Goal: Task Accomplishment & Management: Manage account settings

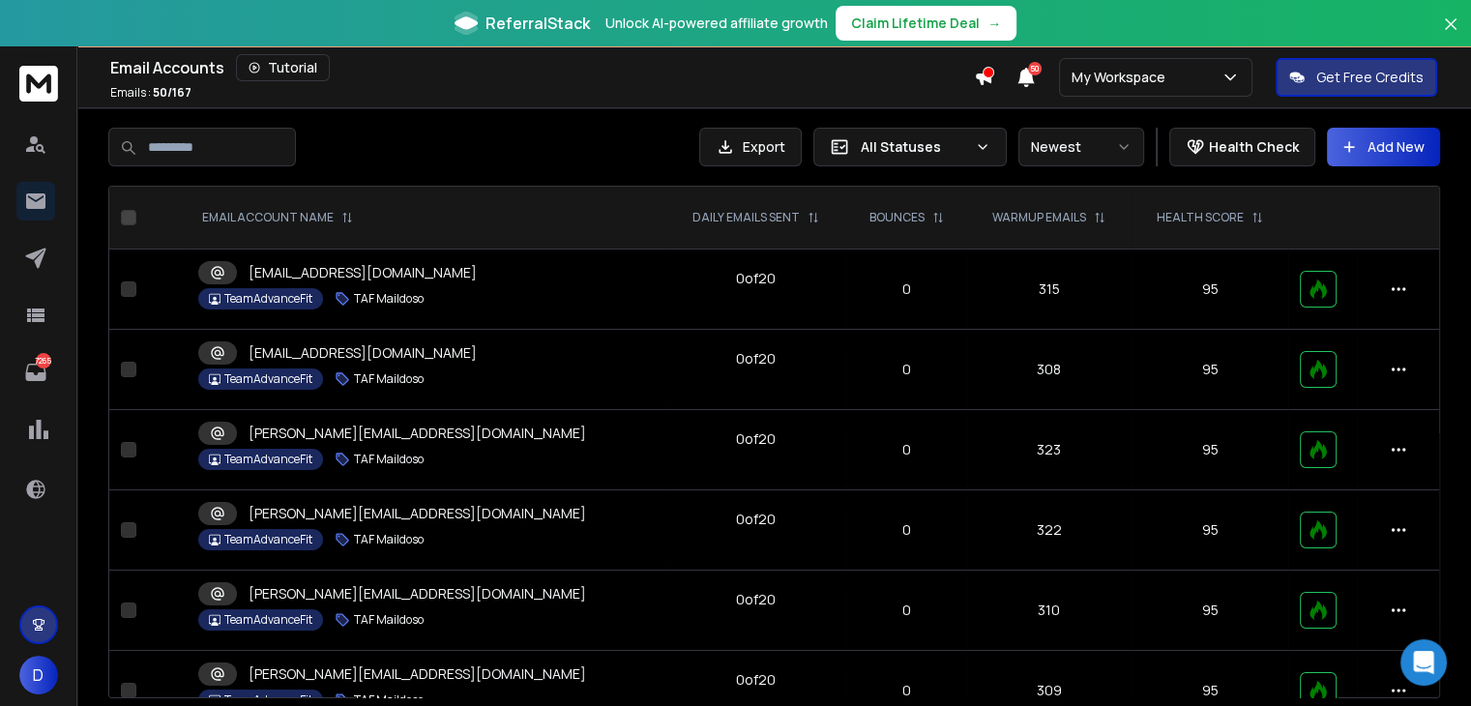
click at [528, 126] on div "Export All Statuses Newest Health Check Add New EMAIL ACCOUNT NAME DAILY EMAILS…" at bounding box center [773, 412] width 1393 height 609
click at [1455, 15] on icon "Close banner" at bounding box center [1450, 23] width 17 height 17
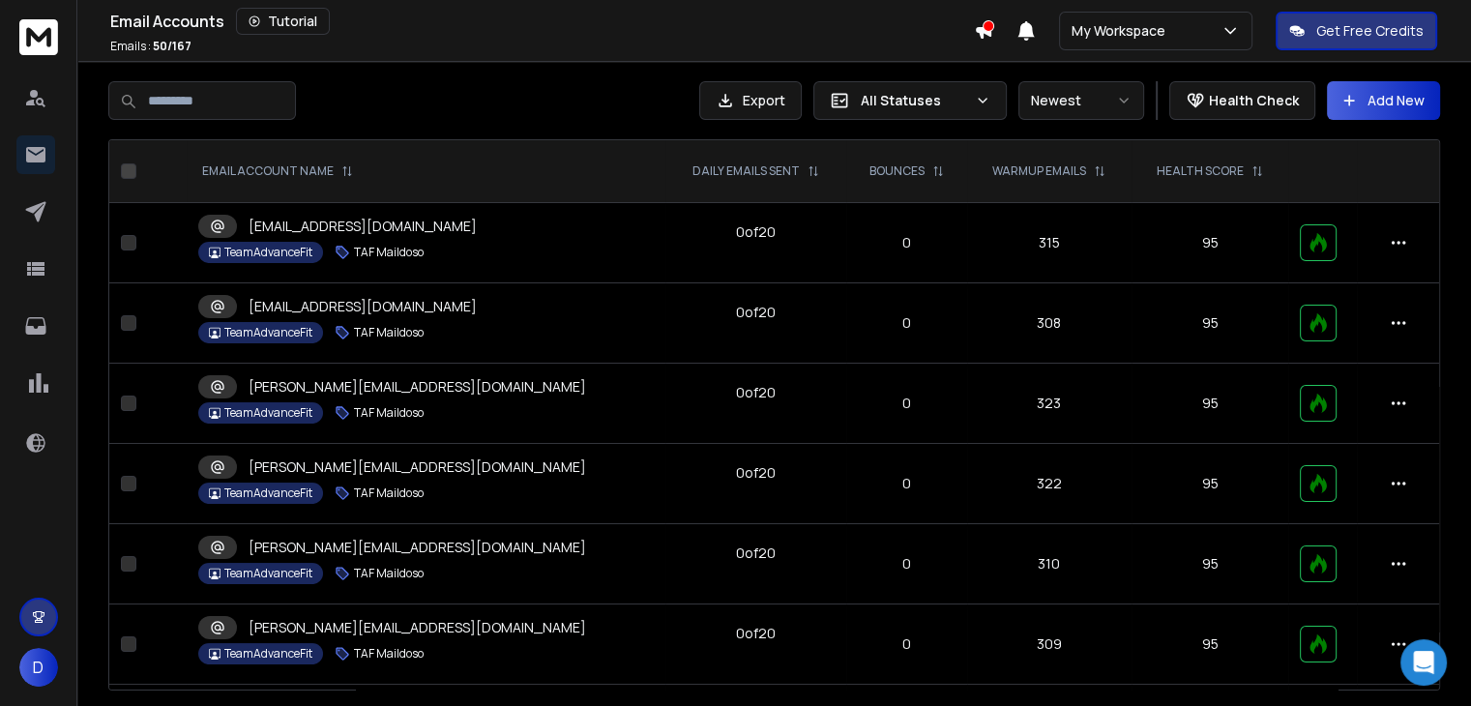
drag, startPoint x: 430, startPoint y: 80, endPoint x: 445, endPoint y: 82, distance: 14.6
click at [445, 82] on div at bounding box center [397, 100] width 579 height 39
drag, startPoint x: 453, startPoint y: 106, endPoint x: 462, endPoint y: 135, distance: 30.6
click at [462, 135] on div "Export All Statuses Newest Health Check Add New EMAIL ACCOUNT NAME DAILY EMAILS…" at bounding box center [774, 385] width 1332 height 609
click at [42, 683] on span "D" at bounding box center [38, 667] width 39 height 39
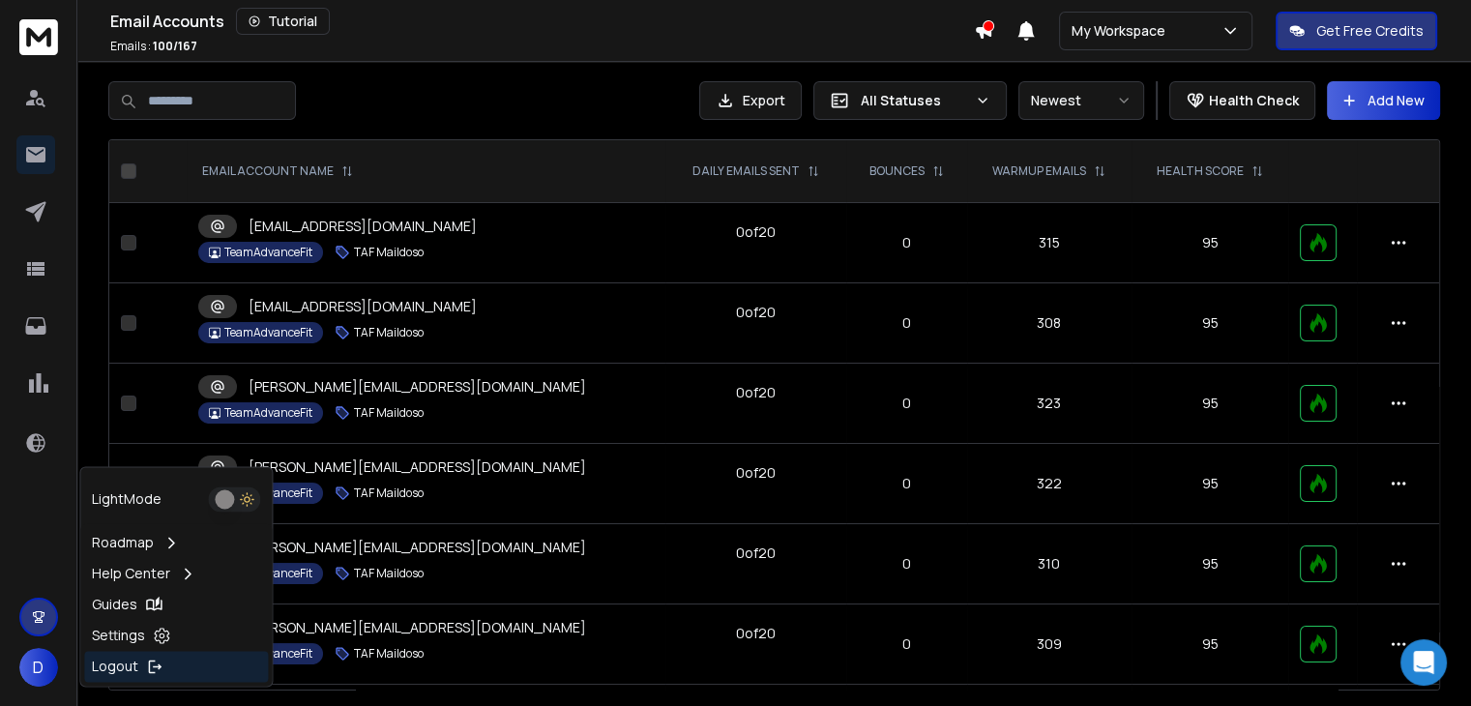
click at [125, 666] on p "Logout" at bounding box center [115, 666] width 46 height 19
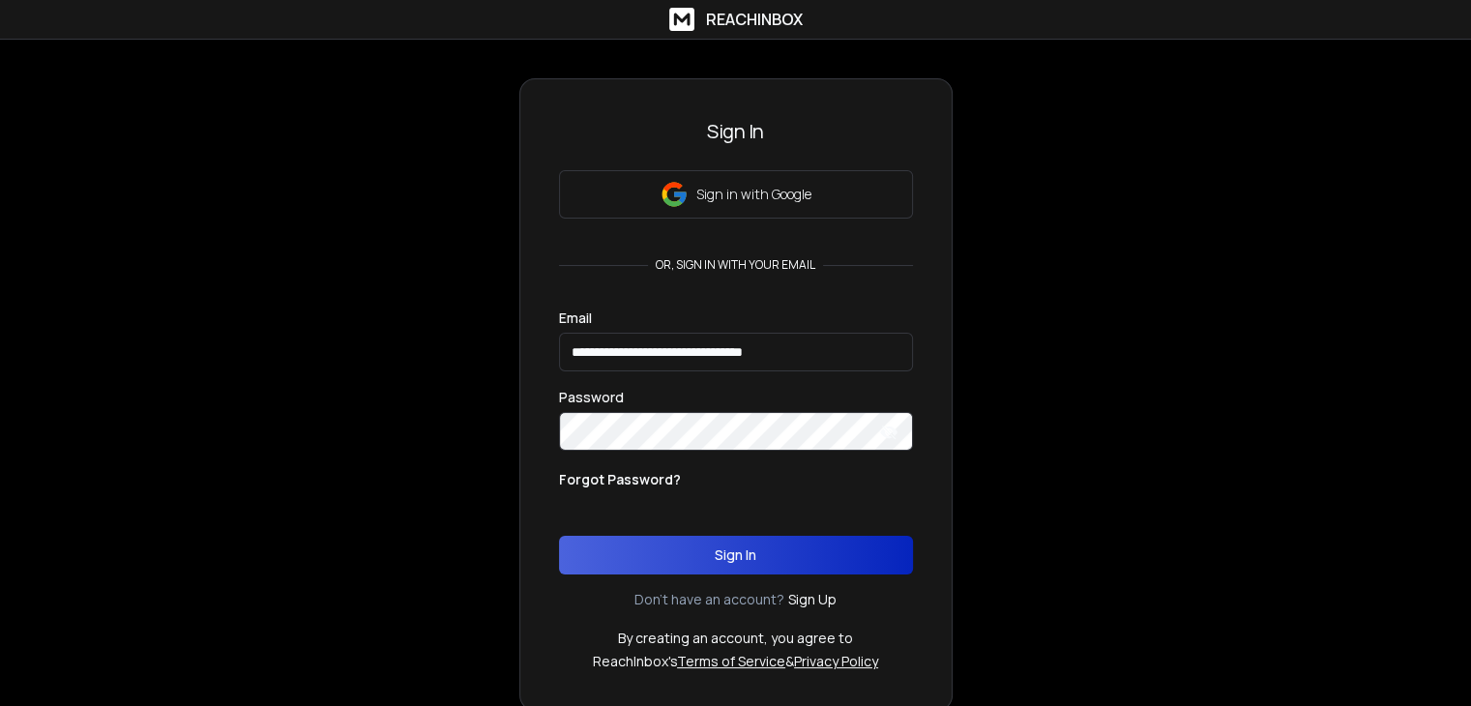
click at [705, 368] on input "**********" at bounding box center [736, 352] width 354 height 39
type input "**********"
click at [717, 546] on button "Sign In" at bounding box center [736, 555] width 354 height 39
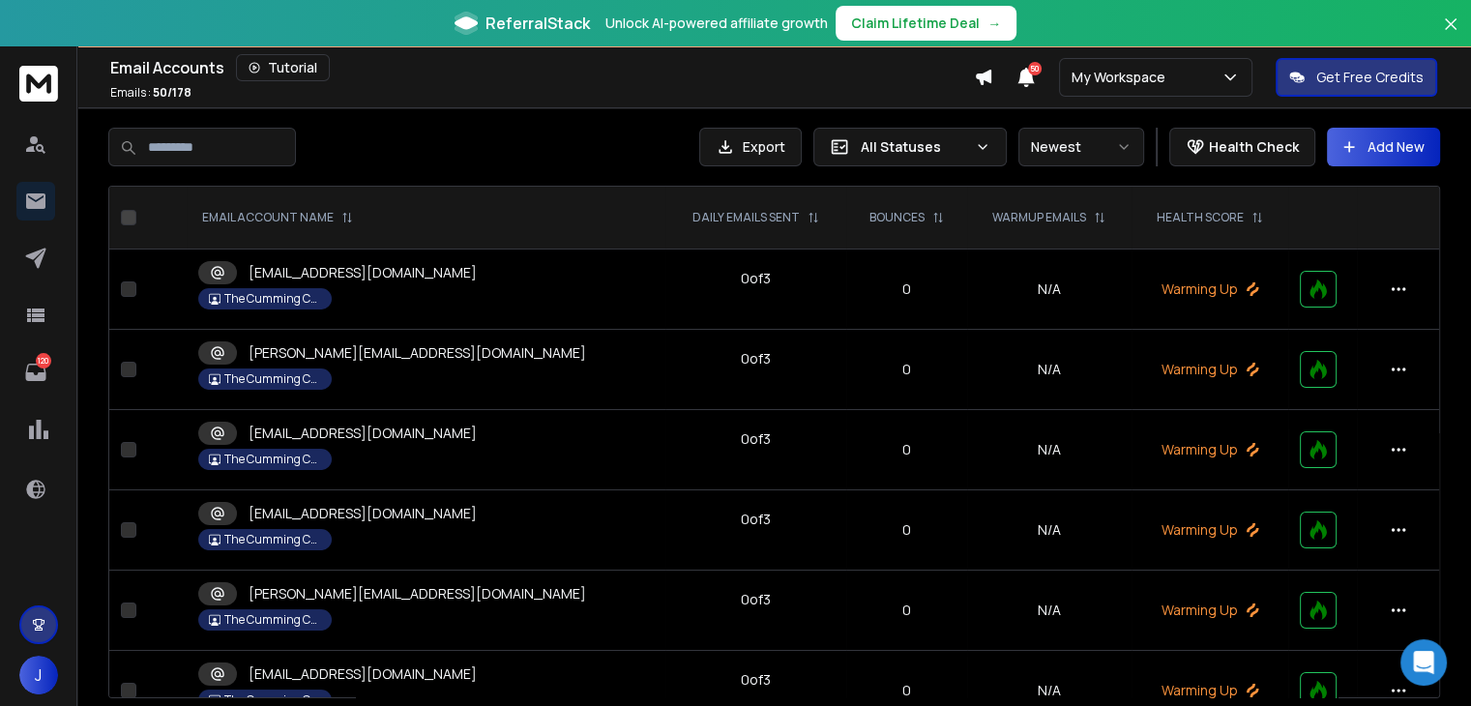
click at [1447, 18] on icon "Close banner" at bounding box center [1450, 23] width 17 height 17
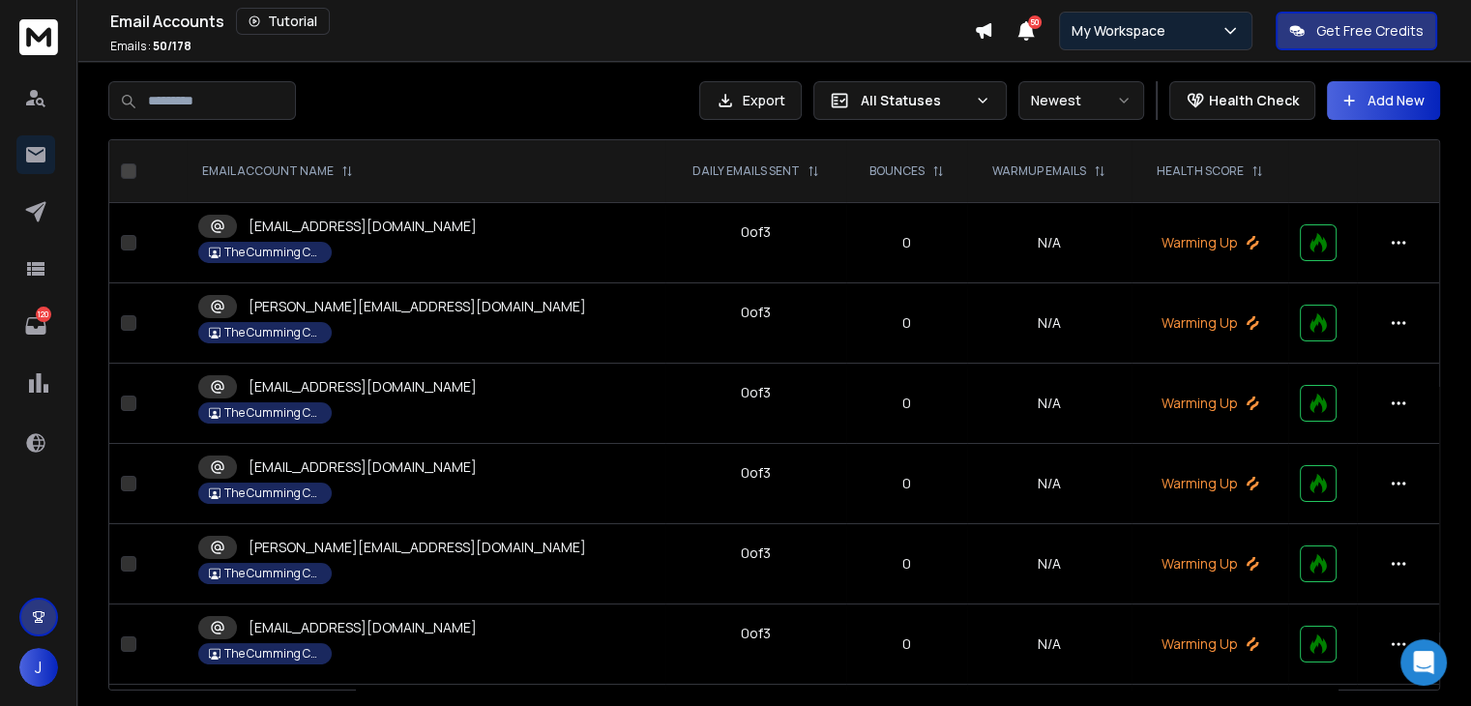
click at [1166, 32] on p "My Workspace" at bounding box center [1122, 30] width 102 height 19
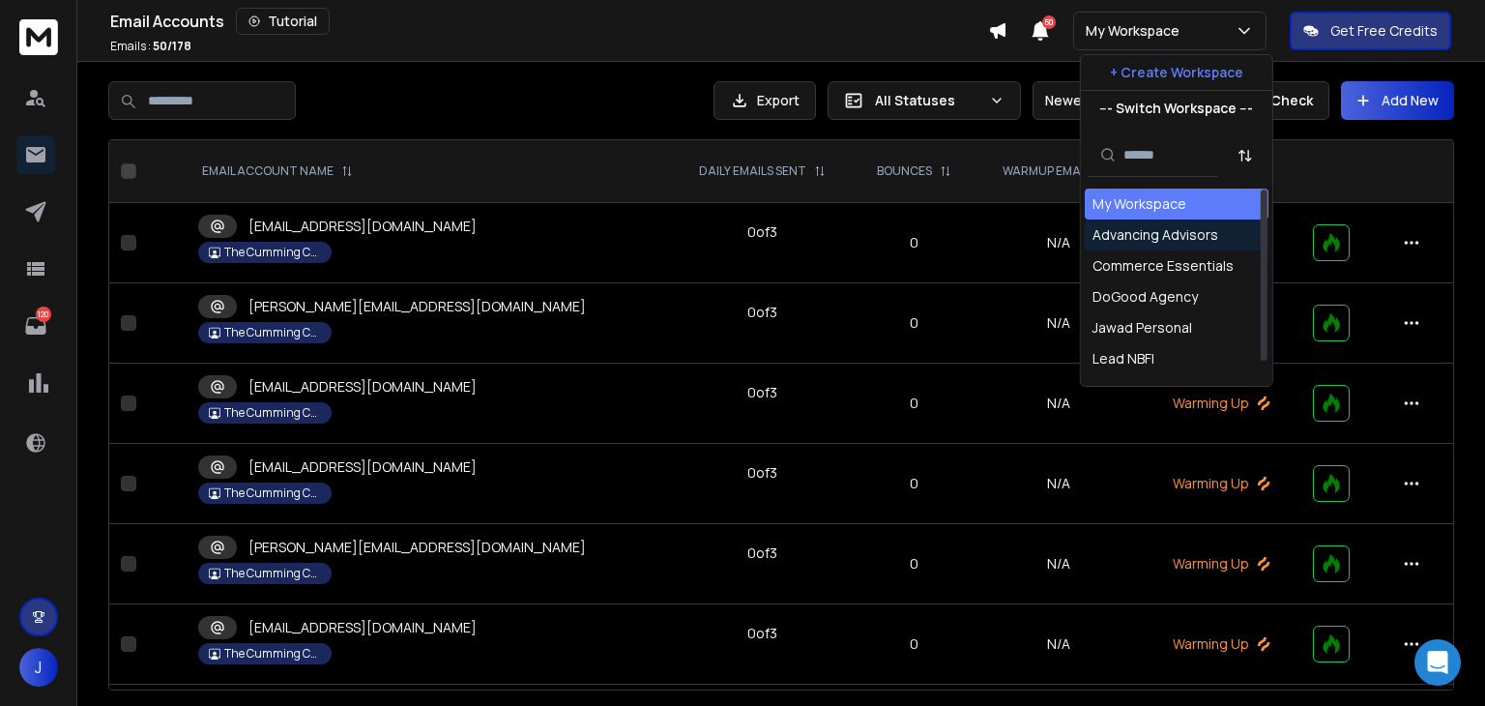
click at [1187, 220] on div "Advancing Advisors" at bounding box center [1177, 234] width 184 height 31
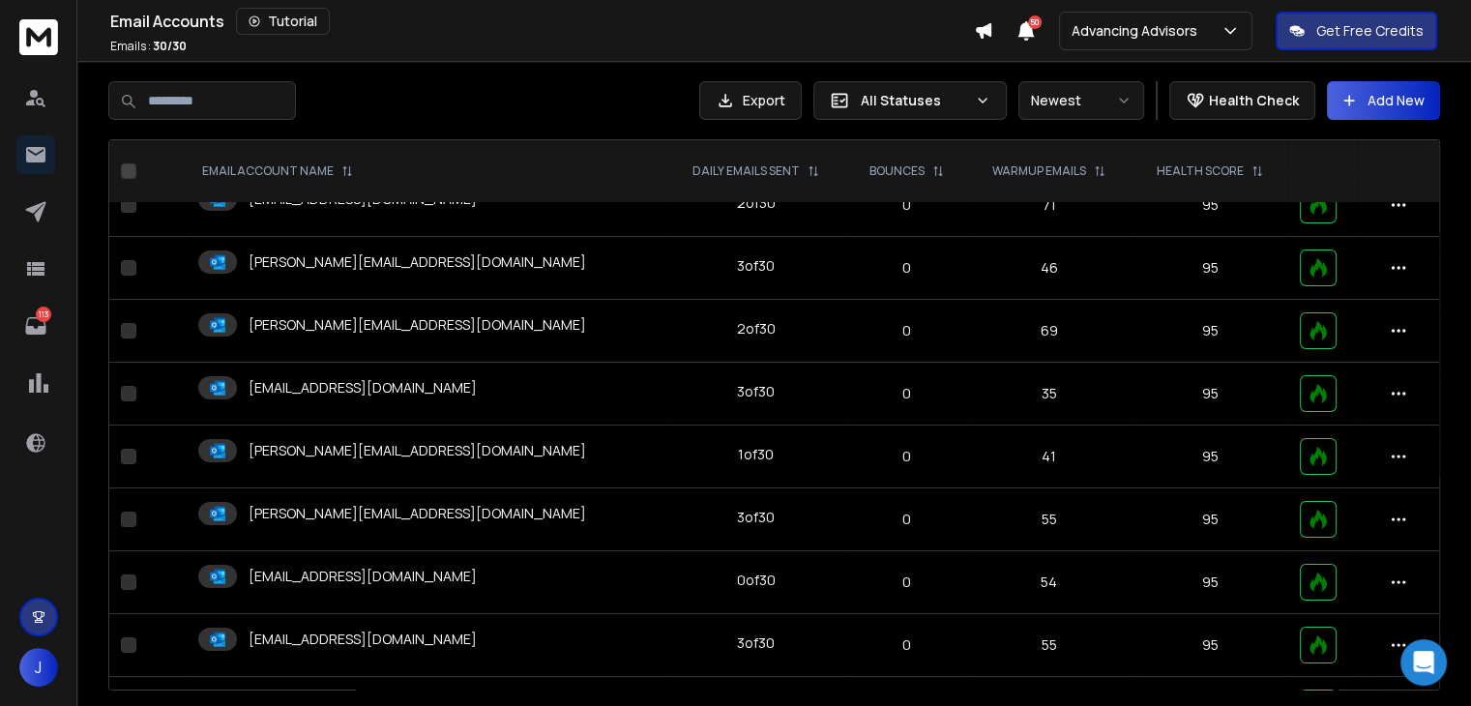
scroll to position [483, 0]
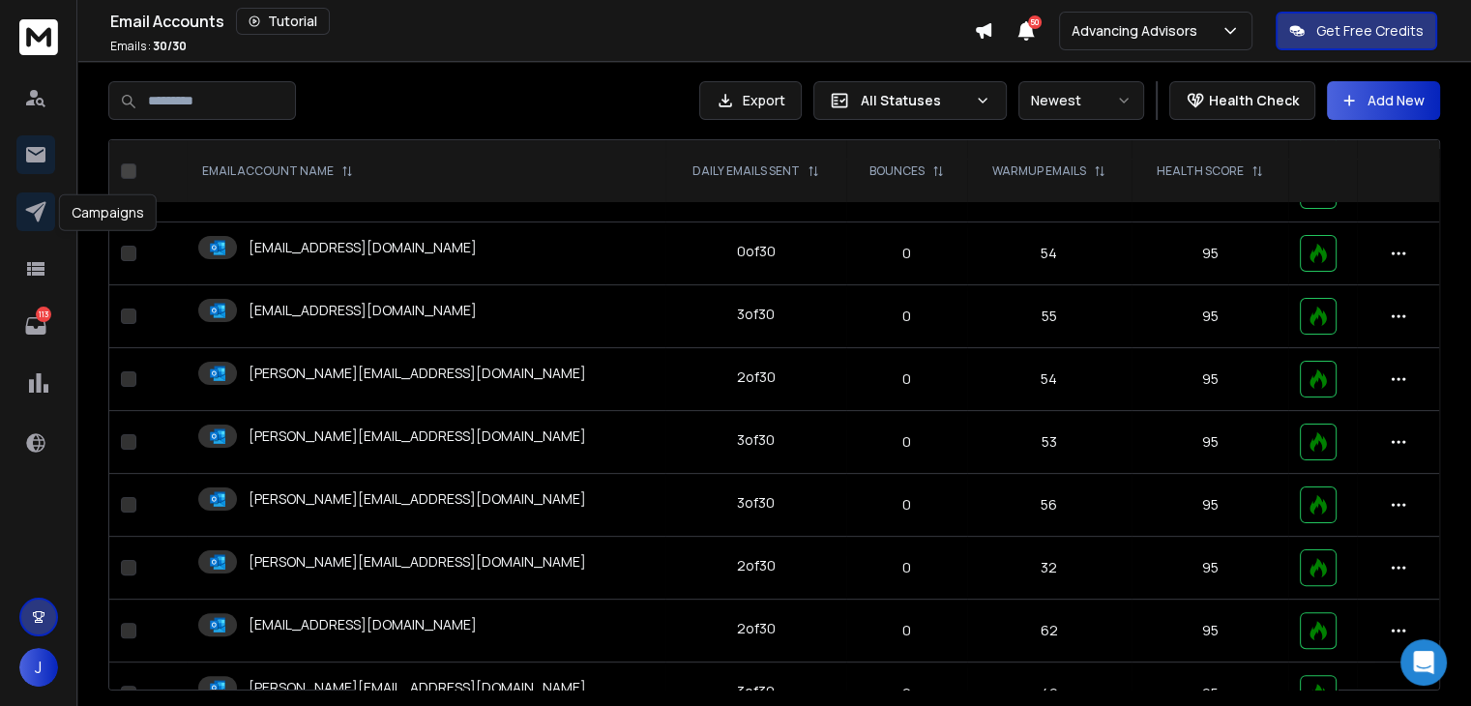
click at [34, 221] on icon at bounding box center [35, 211] width 23 height 23
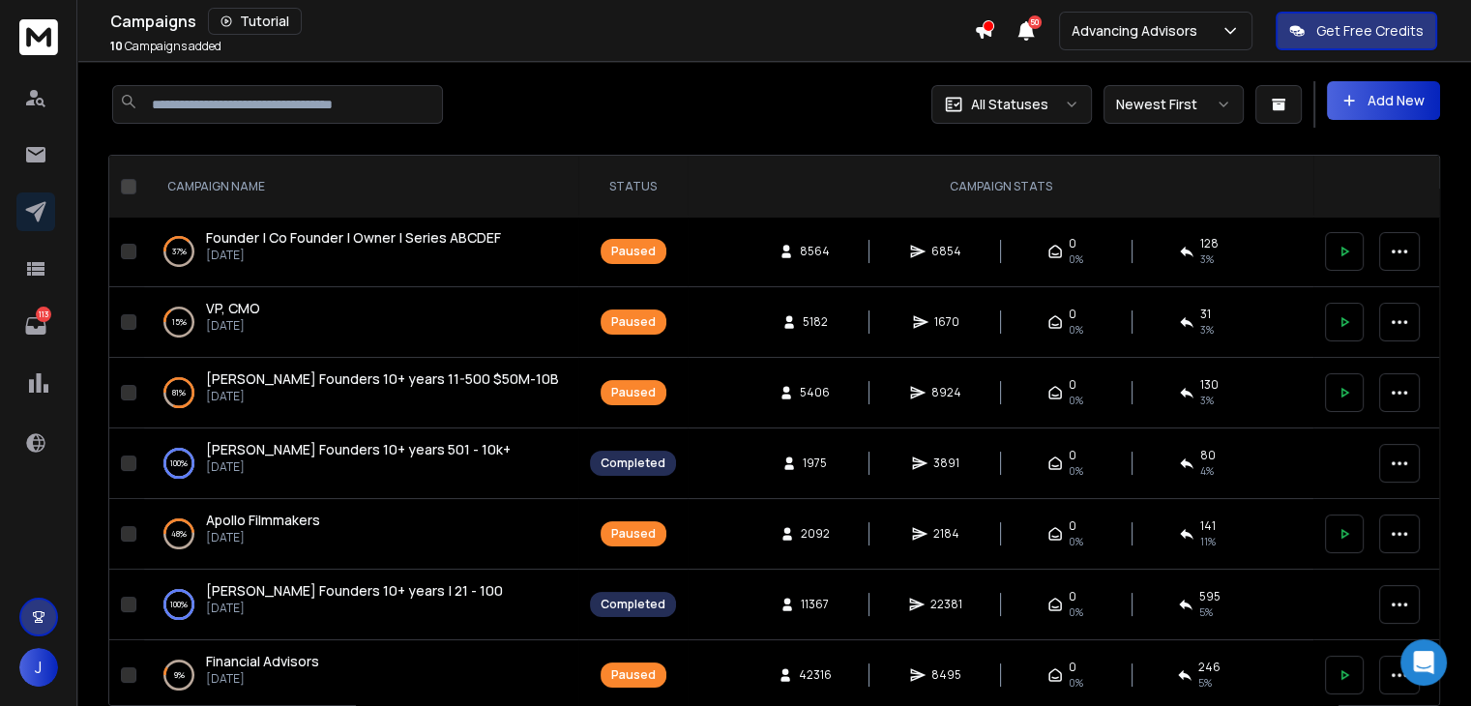
scroll to position [232, 0]
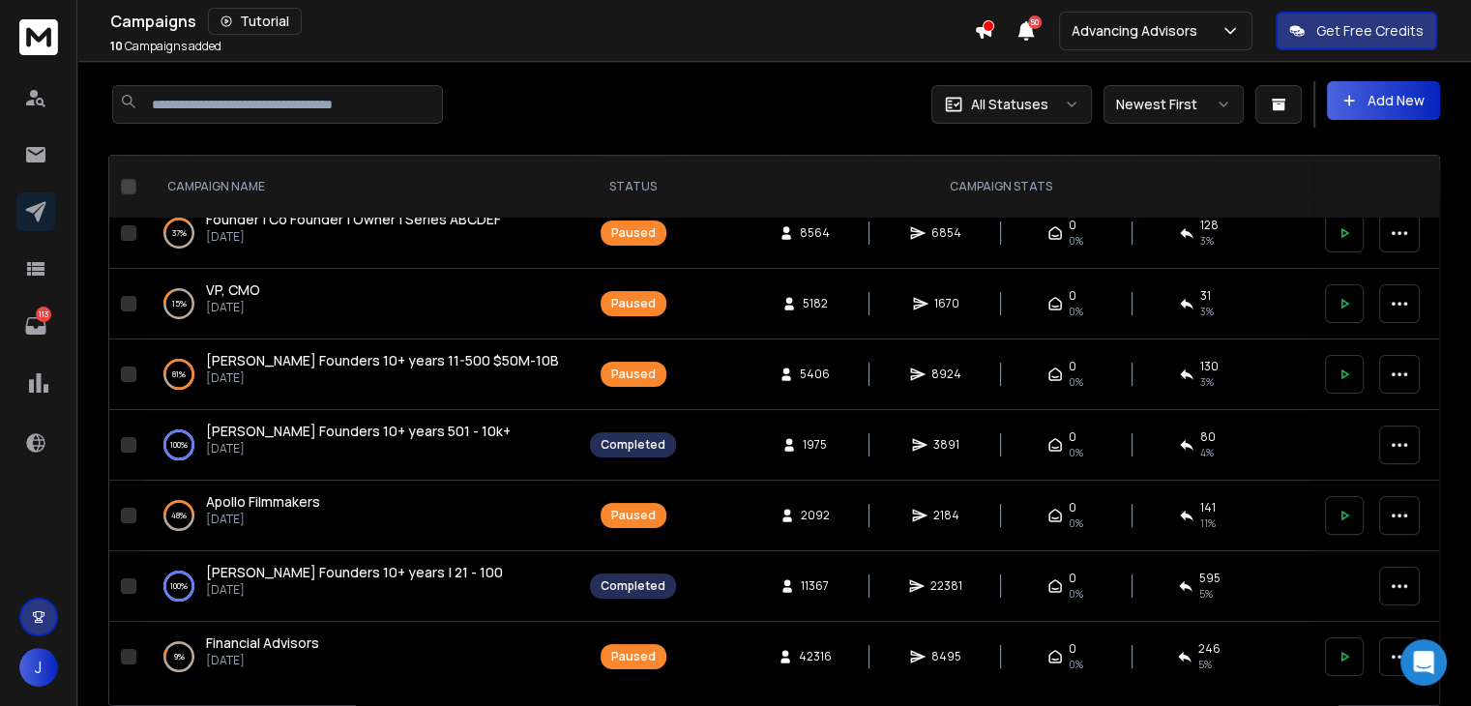
click at [374, 576] on span "Apollo Biz Founders 10+ years | 21 - 100" at bounding box center [354, 572] width 297 height 18
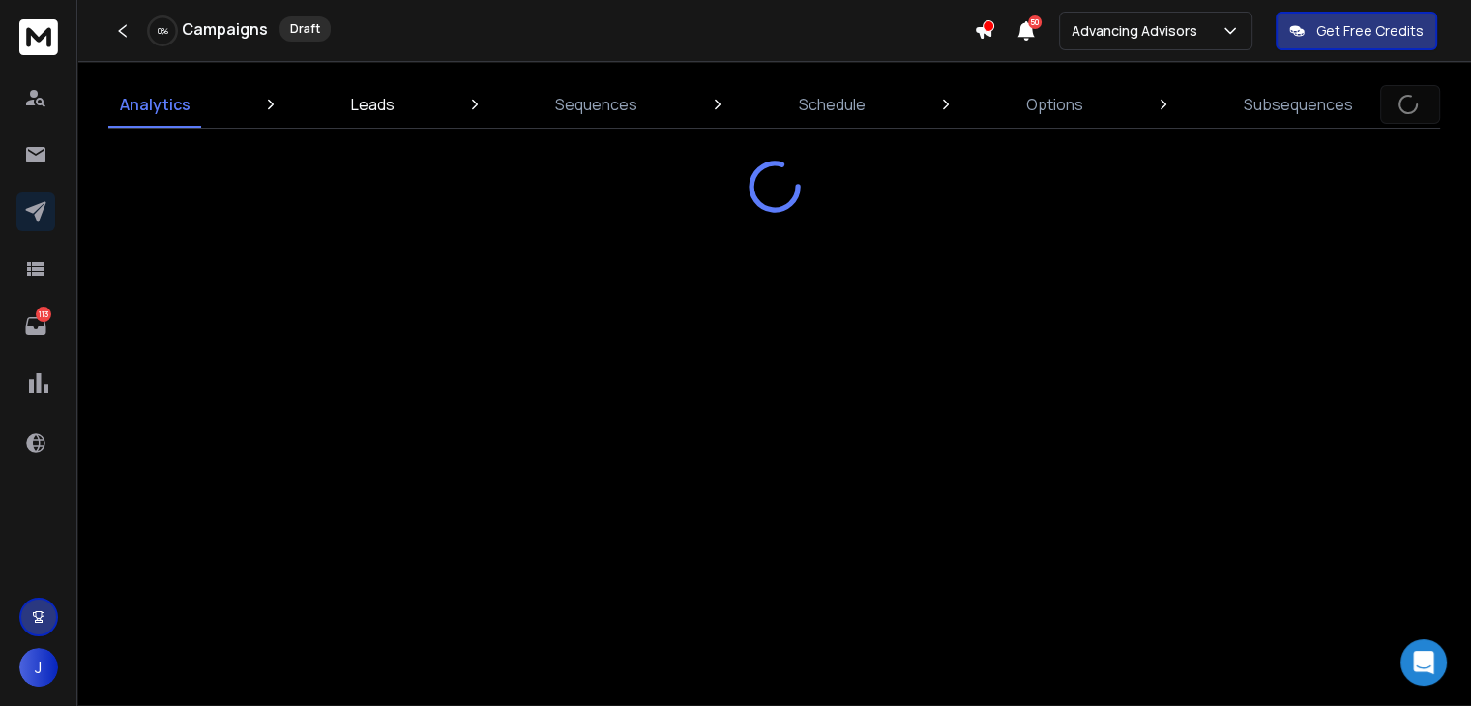
click at [369, 109] on p "Leads" at bounding box center [373, 104] width 44 height 23
click at [132, 36] on button at bounding box center [122, 31] width 25 height 39
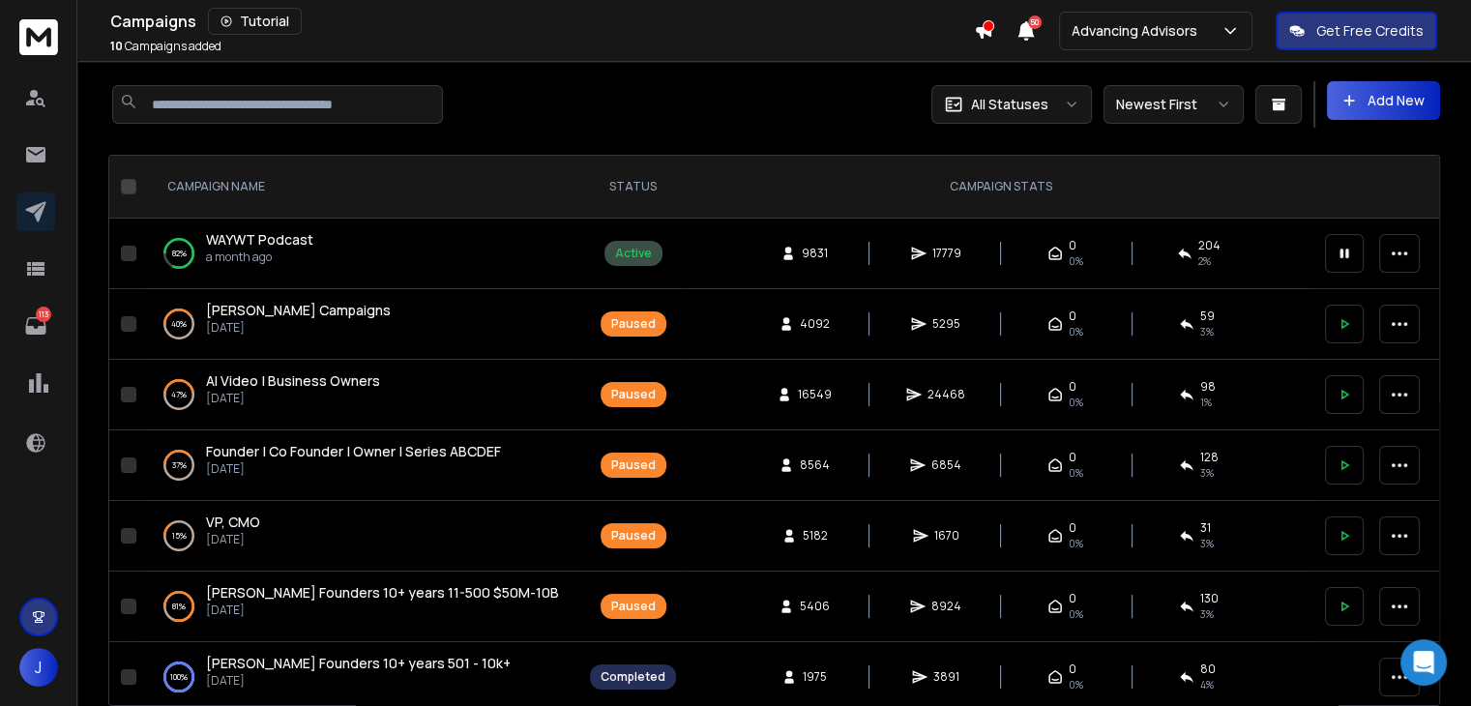
click at [319, 376] on span "AI Video | Business Owners" at bounding box center [293, 380] width 174 height 18
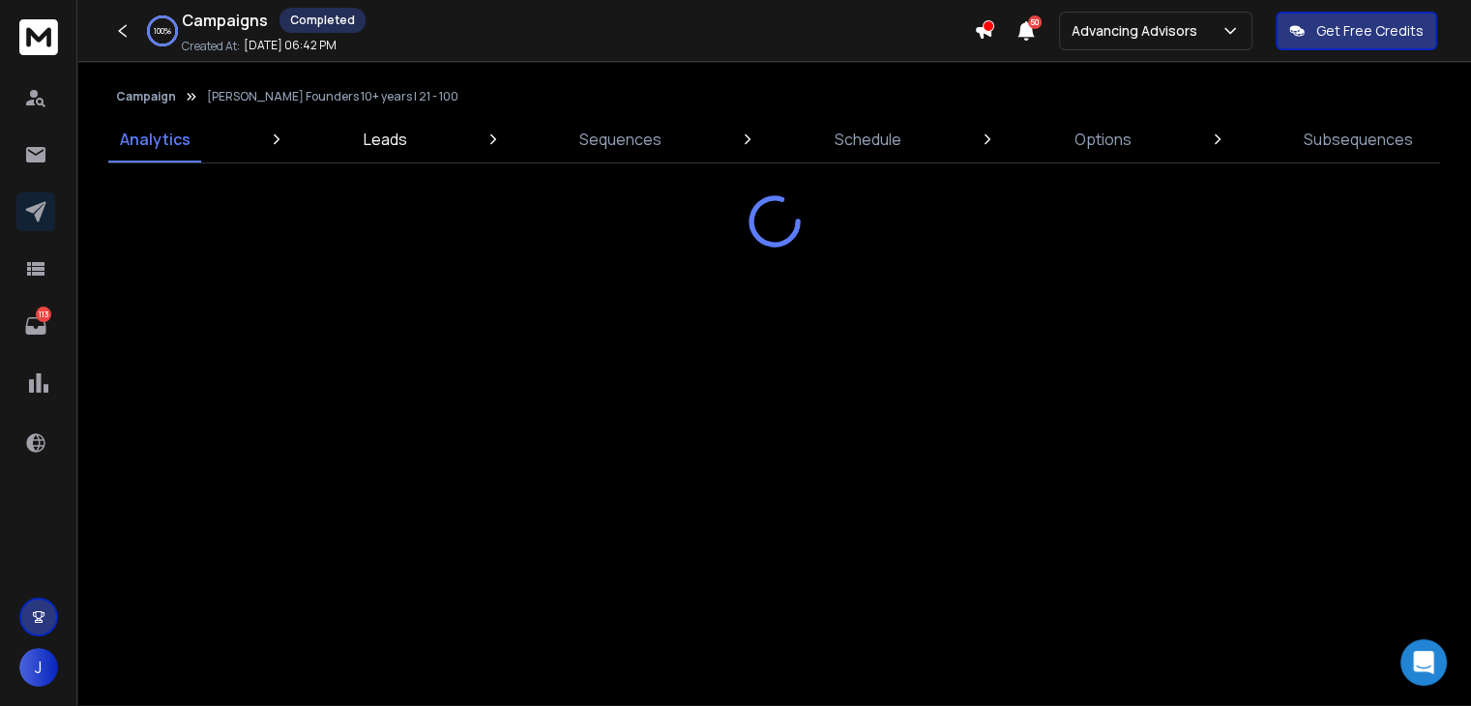
click at [377, 140] on p "Leads" at bounding box center [386, 139] width 44 height 23
click at [129, 38] on icon at bounding box center [122, 30] width 17 height 17
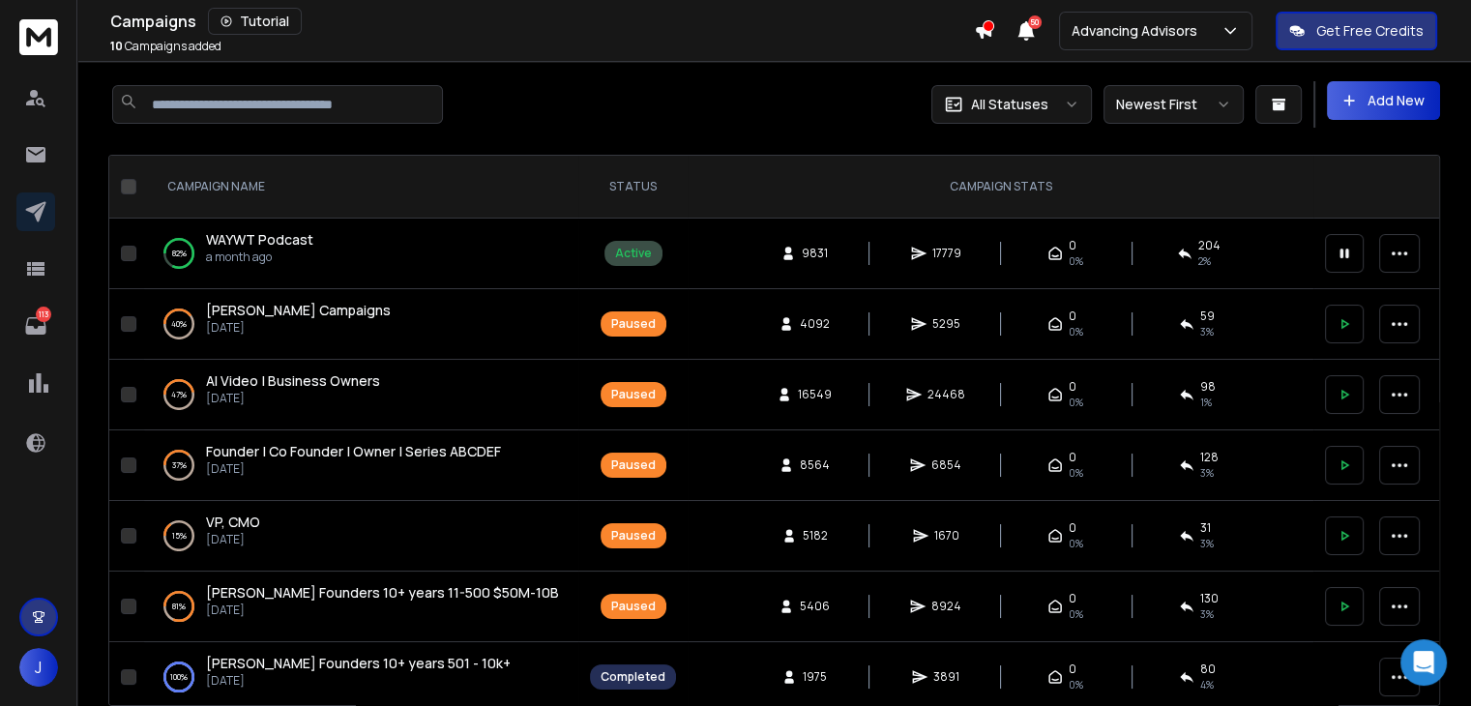
click at [309, 392] on p "[DATE]" at bounding box center [293, 398] width 174 height 15
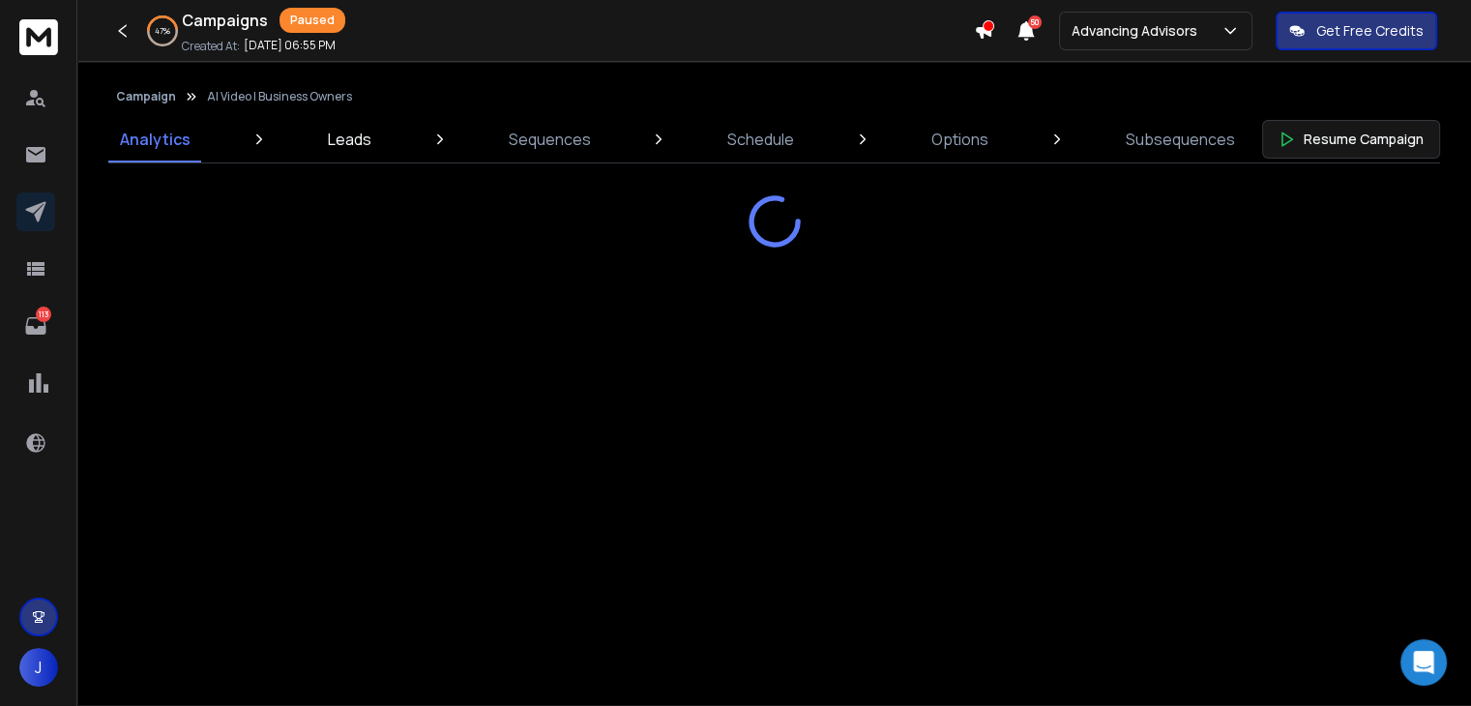
click at [356, 151] on link "Leads" at bounding box center [349, 139] width 67 height 46
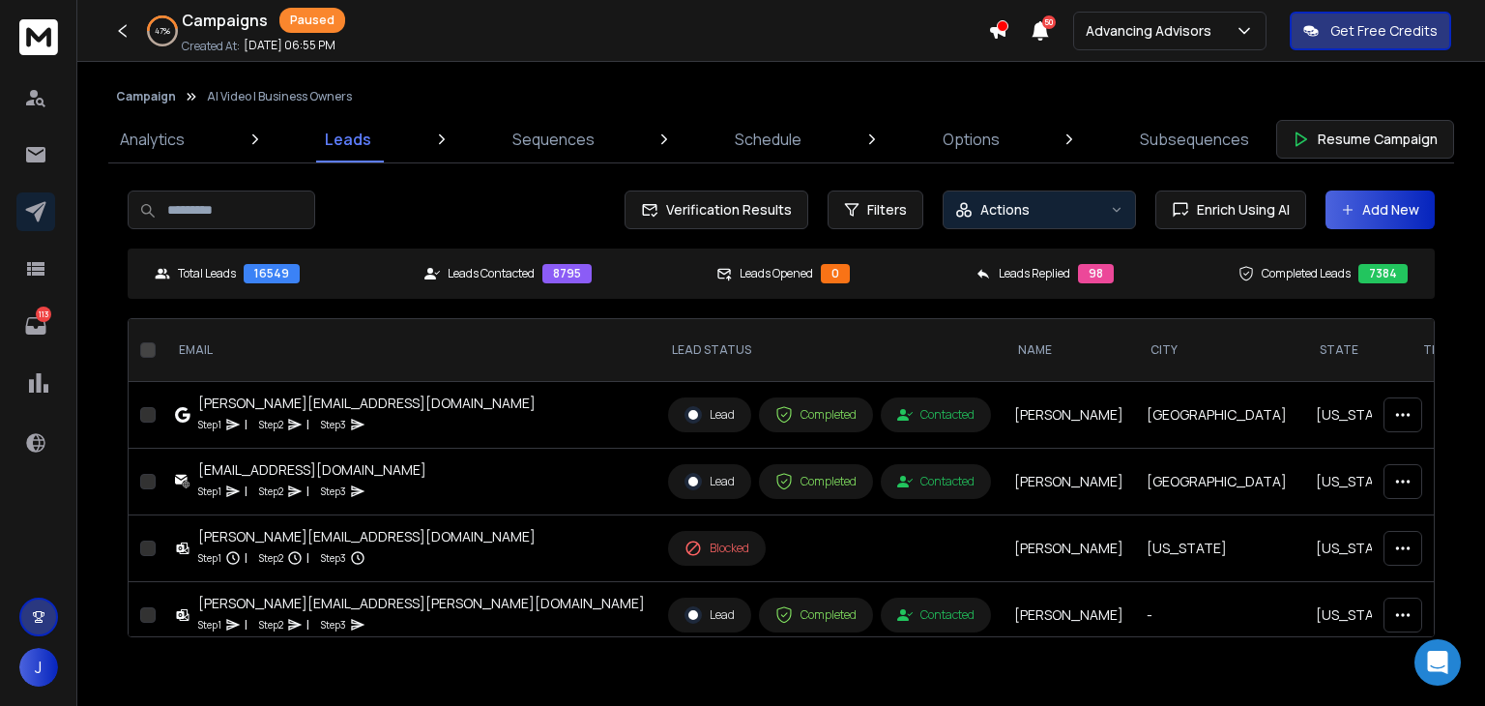
drag, startPoint x: 999, startPoint y: 213, endPoint x: 975, endPoint y: 221, distance: 25.7
click at [985, 221] on button "Actions" at bounding box center [1039, 209] width 193 height 39
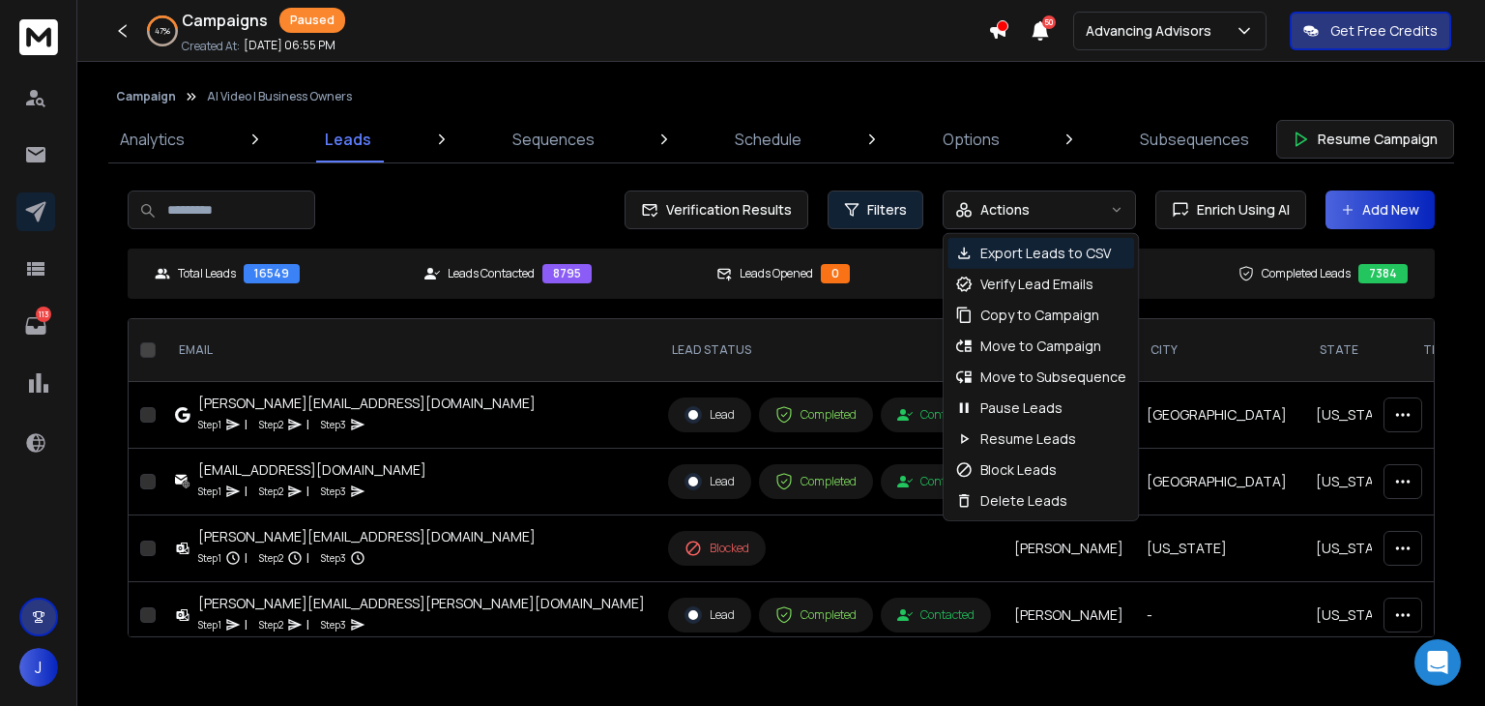
click at [851, 217] on icon "button" at bounding box center [851, 209] width 15 height 15
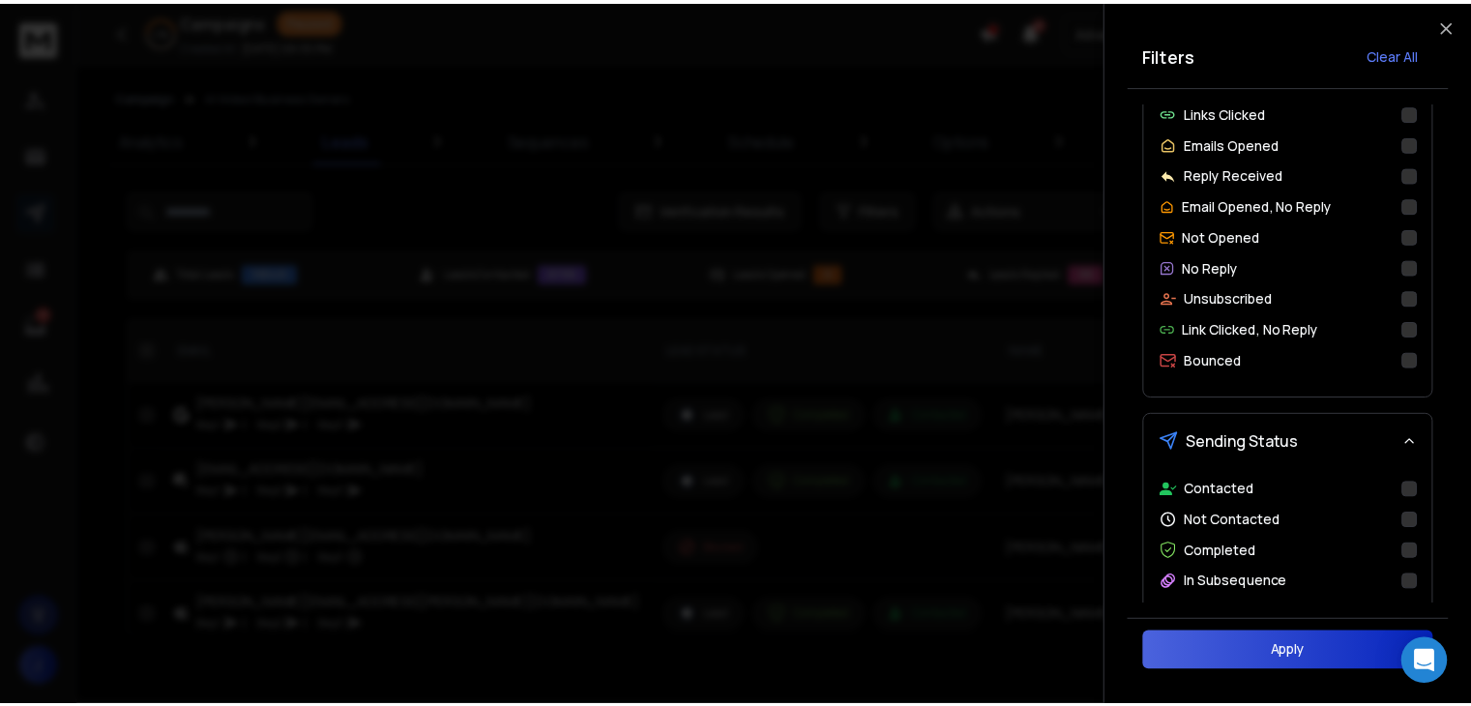
scroll to position [193, 0]
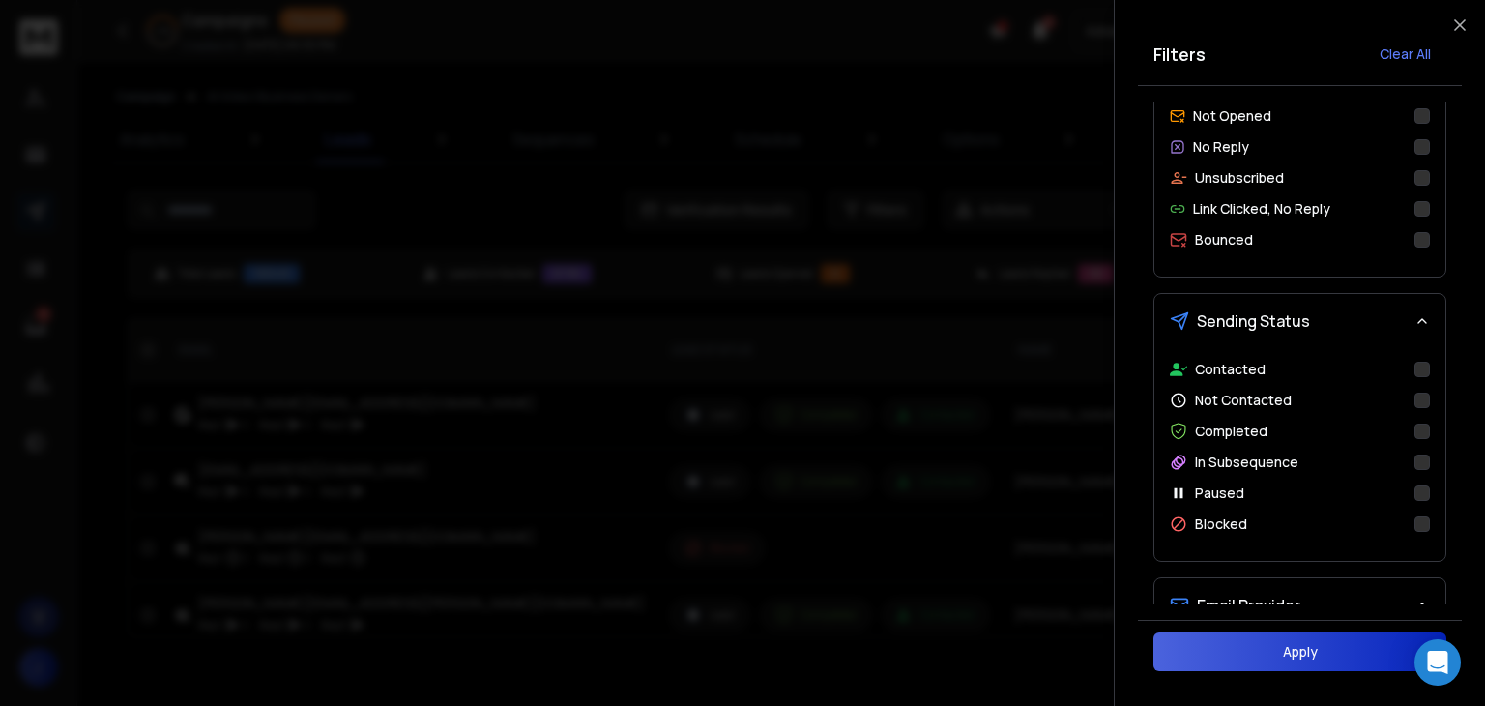
click at [733, 208] on div at bounding box center [742, 353] width 1485 height 706
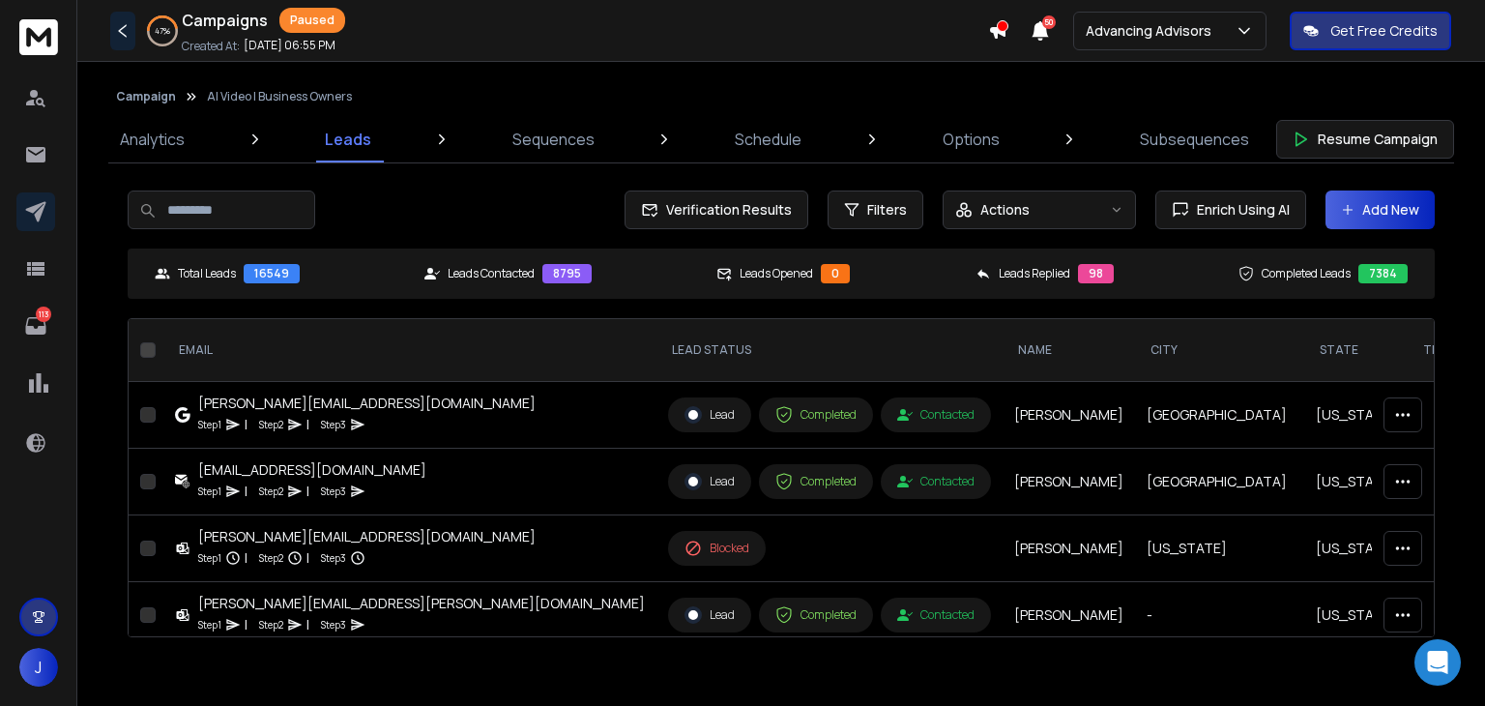
click at [112, 28] on button at bounding box center [122, 31] width 25 height 39
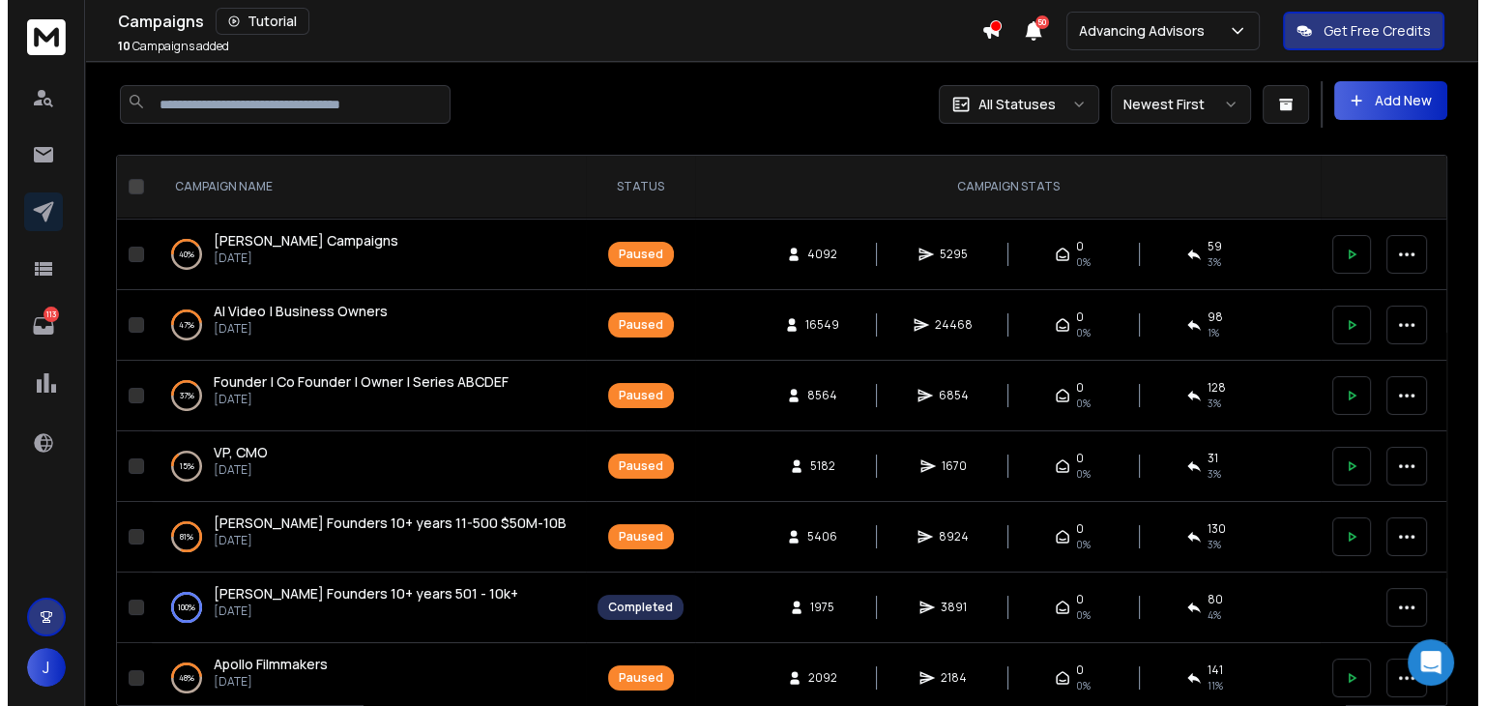
scroll to position [232, 0]
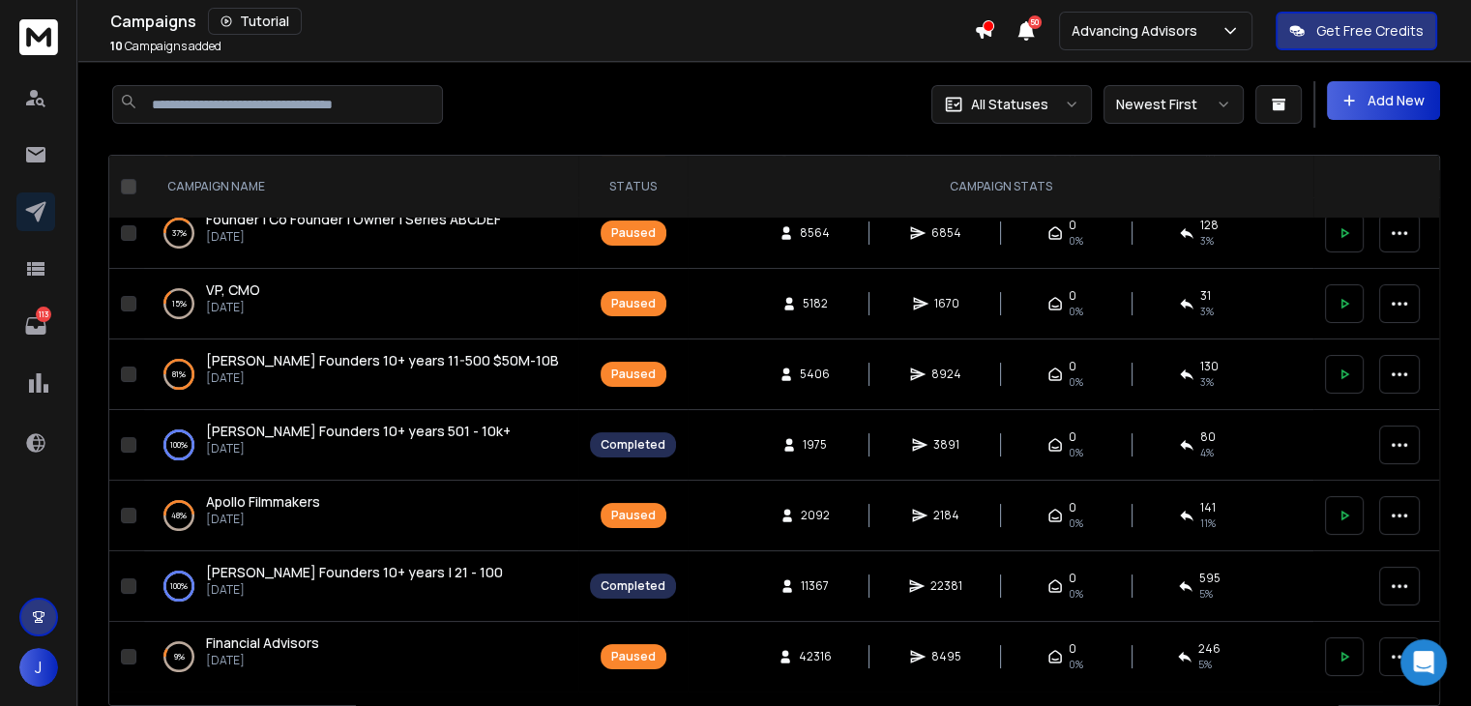
click at [309, 633] on span "Financial Advisors" at bounding box center [262, 642] width 113 height 18
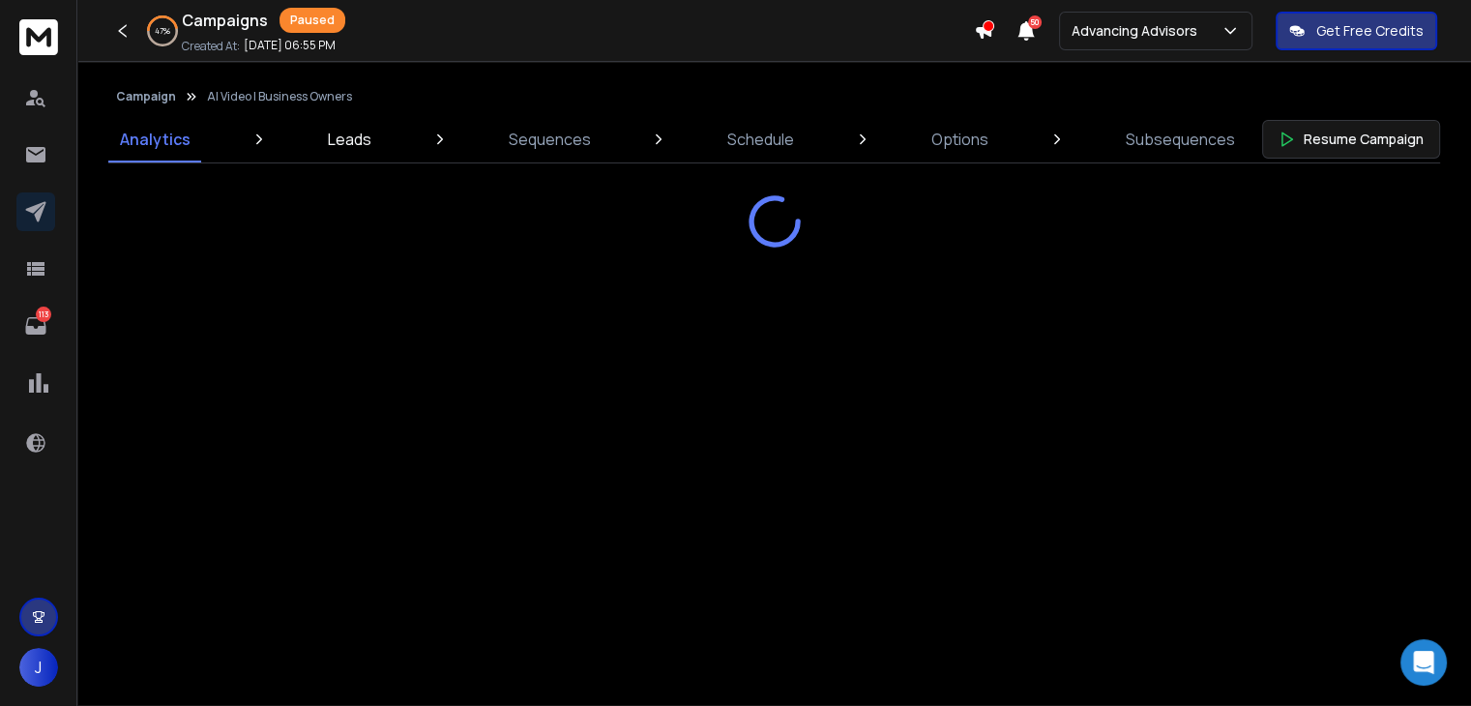
click at [349, 155] on link "Leads" at bounding box center [349, 139] width 67 height 46
click at [435, 90] on div "Campaign AI Video | Business Owners" at bounding box center [781, 96] width 1331 height 15
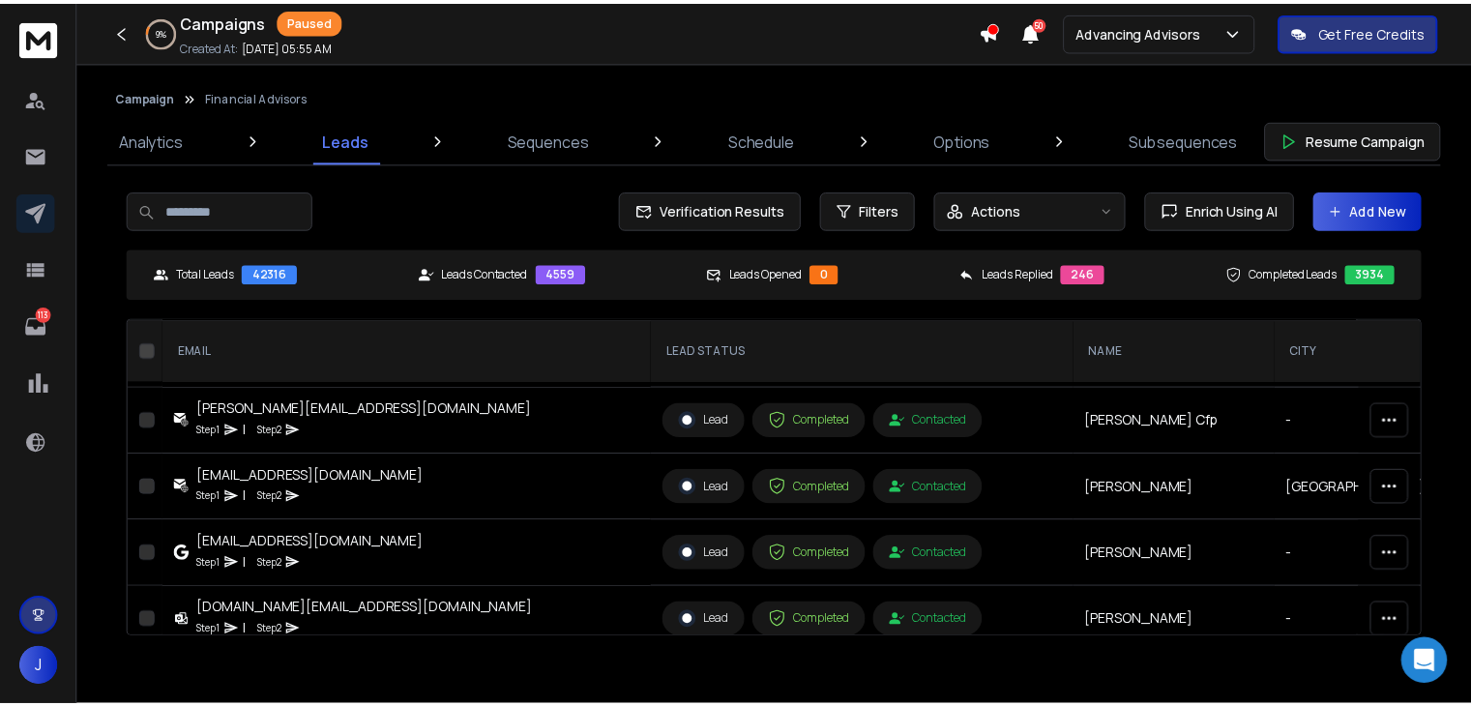
scroll to position [1064, 0]
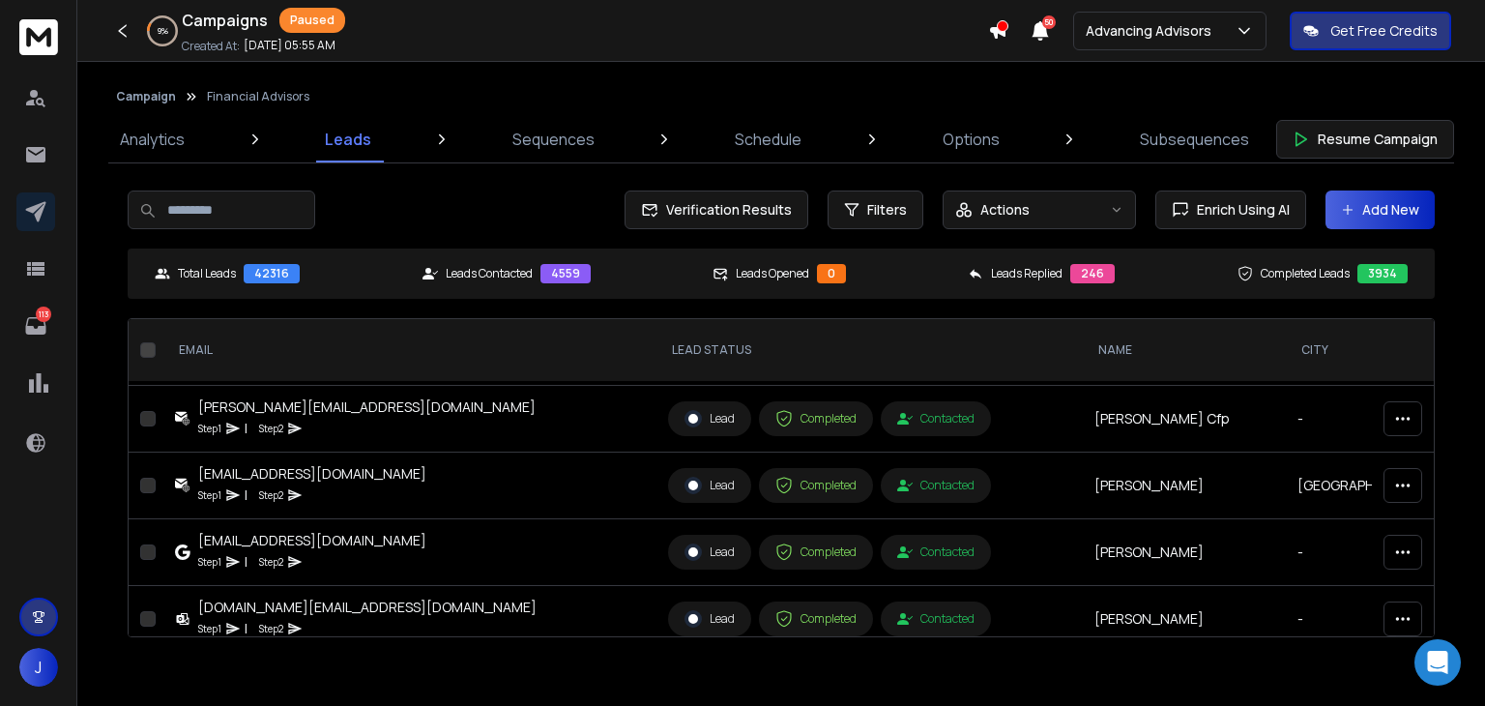
click at [571, 191] on div "Verification Results Filters Actions Enrich Using AI Add New" at bounding box center [781, 209] width 1307 height 39
click at [108, 21] on div "9 % Campaigns Paused Created At: Mar 31, 2025, 05:55 AM 50 Advancing Advisors G…" at bounding box center [742, 31] width 1485 height 62
click at [117, 31] on icon at bounding box center [122, 30] width 17 height 17
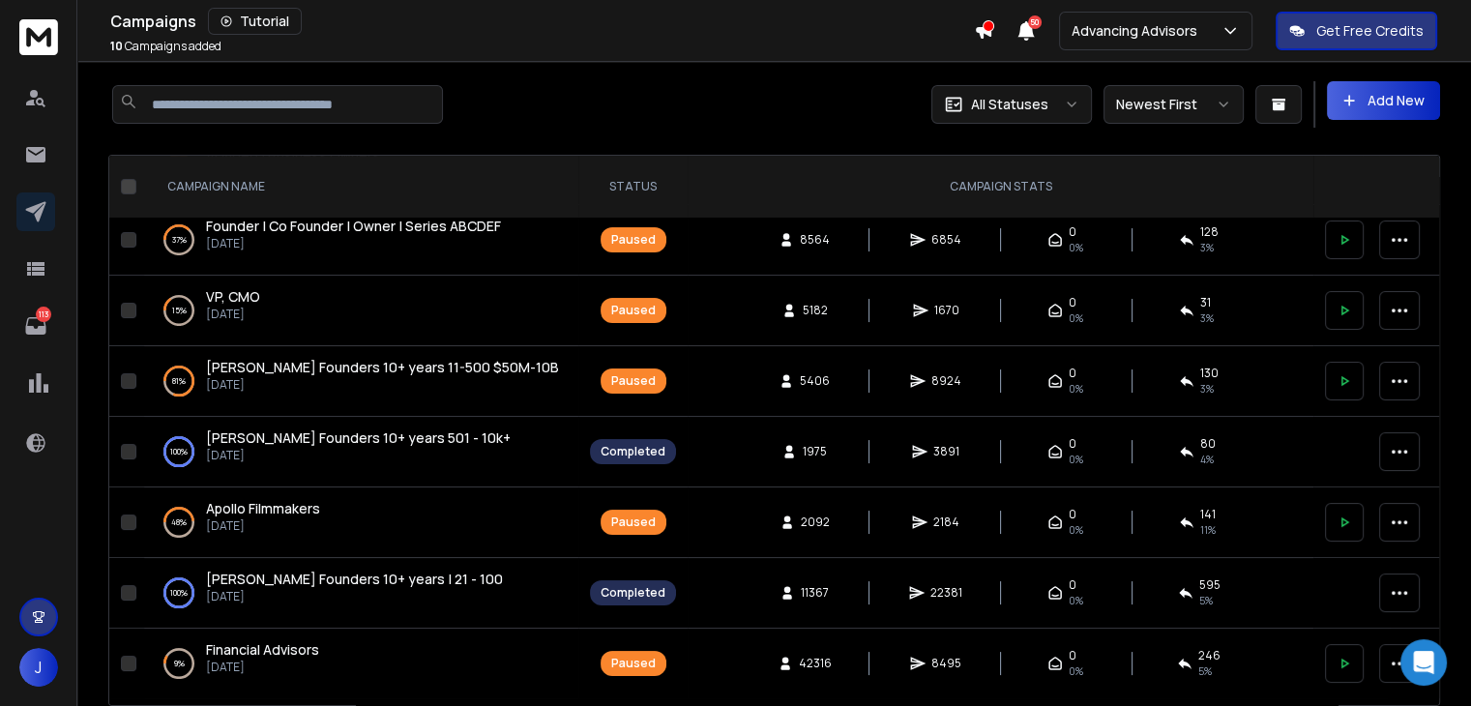
scroll to position [232, 0]
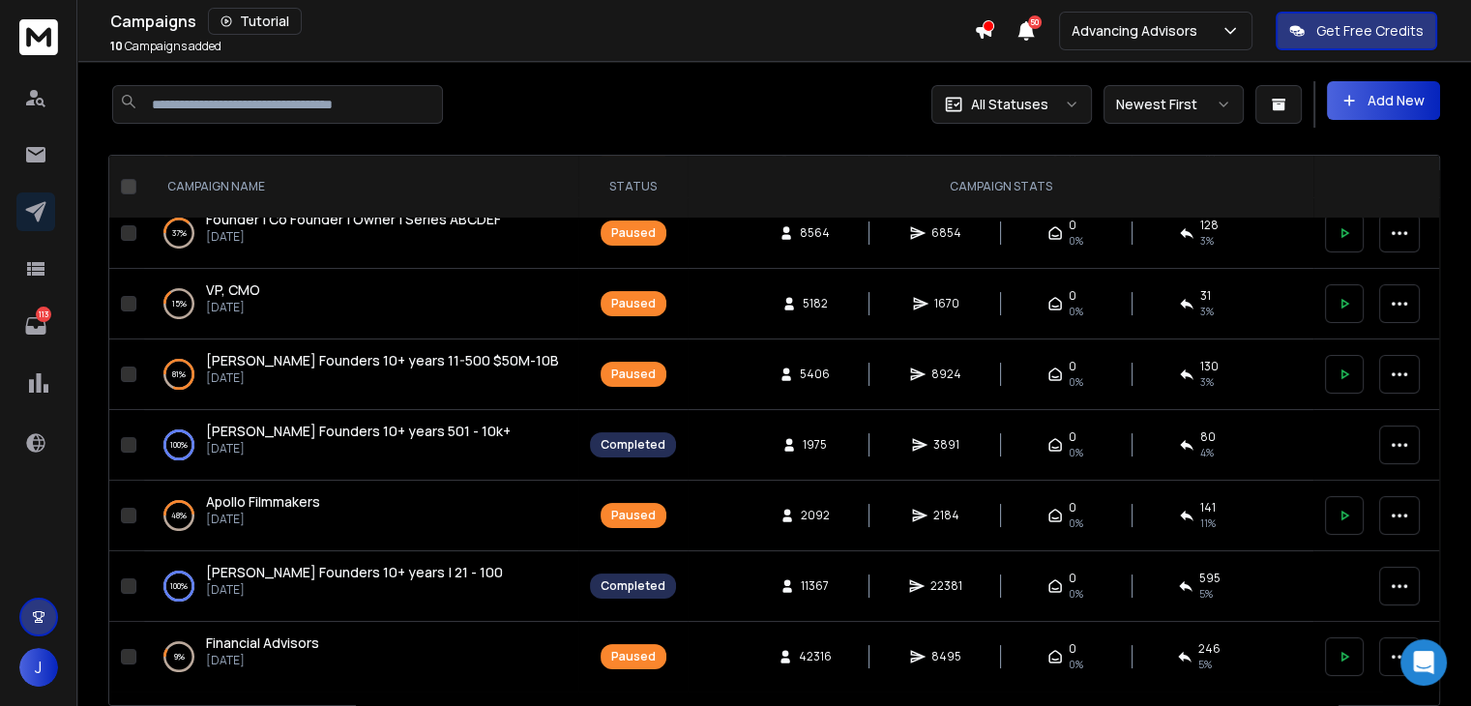
click at [344, 572] on span "Apollo Biz Founders 10+ years | 21 - 100" at bounding box center [354, 572] width 297 height 18
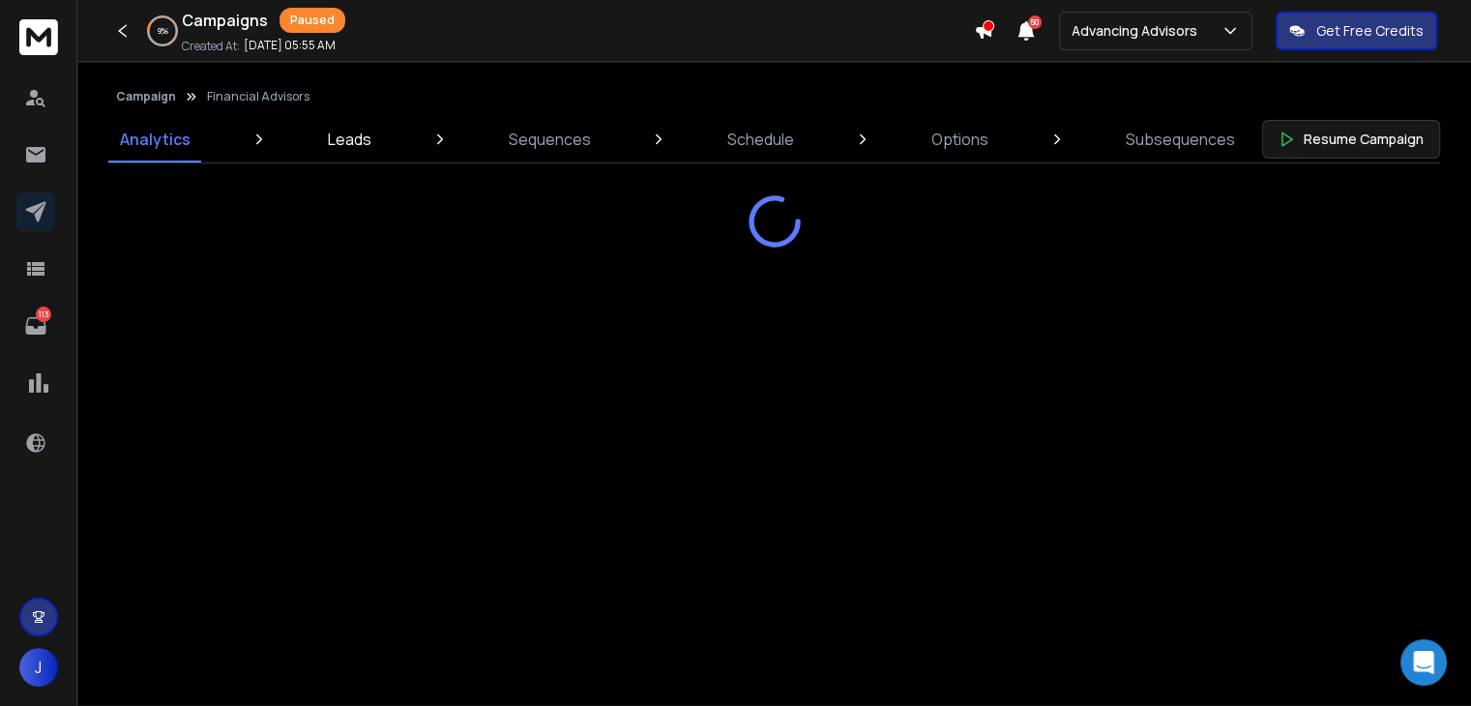
click at [376, 154] on link "Leads" at bounding box center [349, 139] width 67 height 46
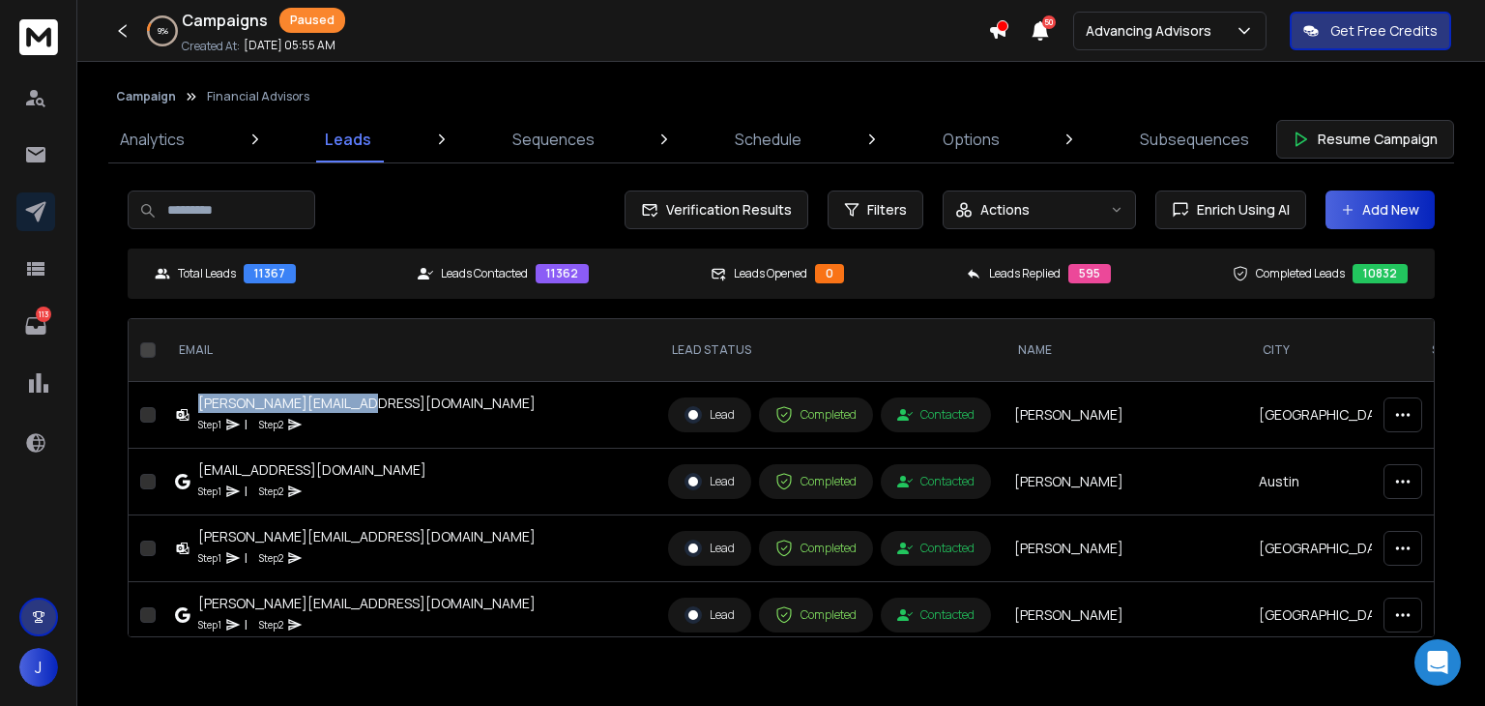
copy div "aaron@epiccleantec.com"
drag, startPoint x: 383, startPoint y: 399, endPoint x: 192, endPoint y: 392, distance: 190.6
click at [192, 394] on div "aaron@epiccleantec.com Step 1 | Step 2" at bounding box center [410, 415] width 470 height 43
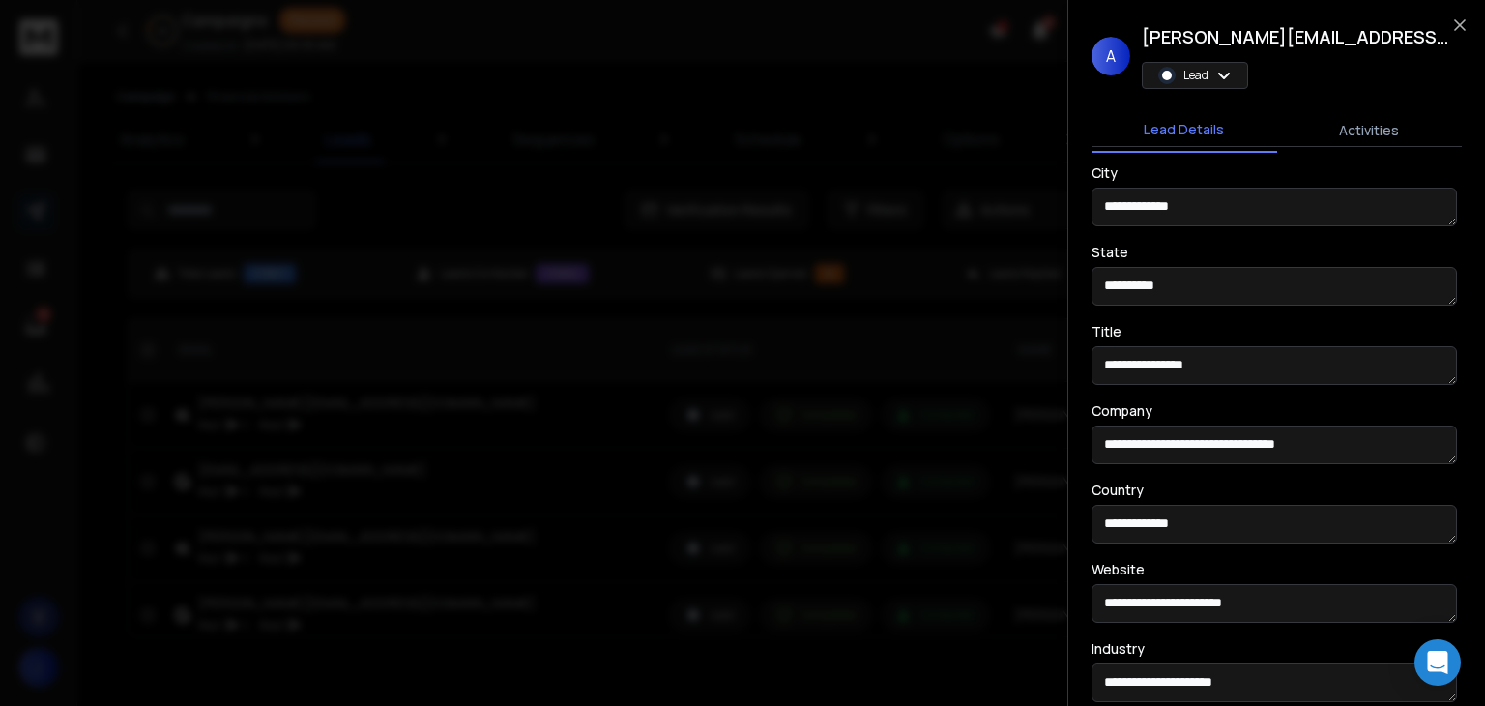
click at [308, 161] on div at bounding box center [742, 353] width 1485 height 706
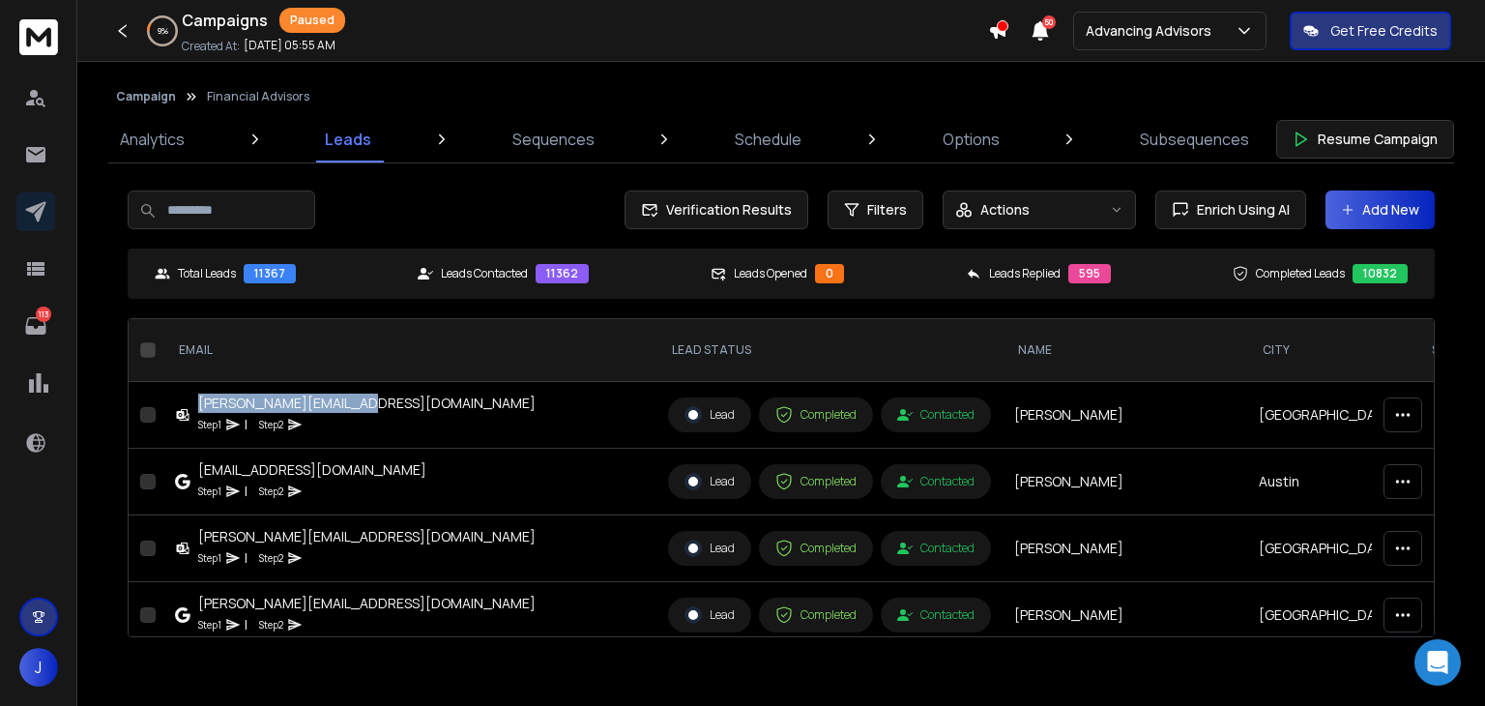
copy div "aaron@epiccleantec.com"
drag, startPoint x: 365, startPoint y: 397, endPoint x: 193, endPoint y: 395, distance: 171.2
click at [193, 395] on div "aaron@epiccleantec.com Step 1 | Step 2" at bounding box center [410, 415] width 470 height 43
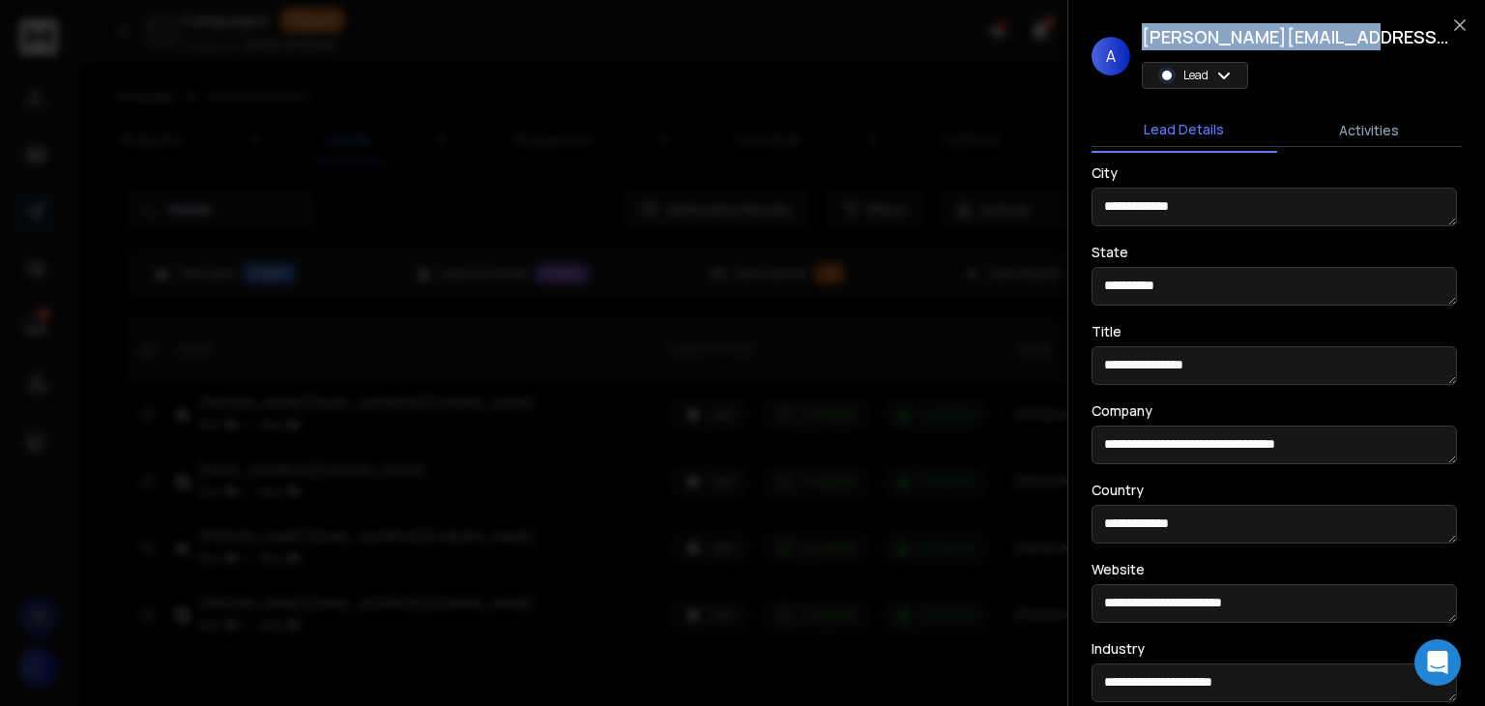
drag, startPoint x: 1379, startPoint y: 44, endPoint x: 1137, endPoint y: 43, distance: 241.7
click at [1137, 44] on div "A aaron@epiccleantec.com Lead" at bounding box center [1277, 56] width 370 height 66
copy h1 "aaron@epiccleantec.com"
click at [567, 112] on div at bounding box center [742, 353] width 1485 height 706
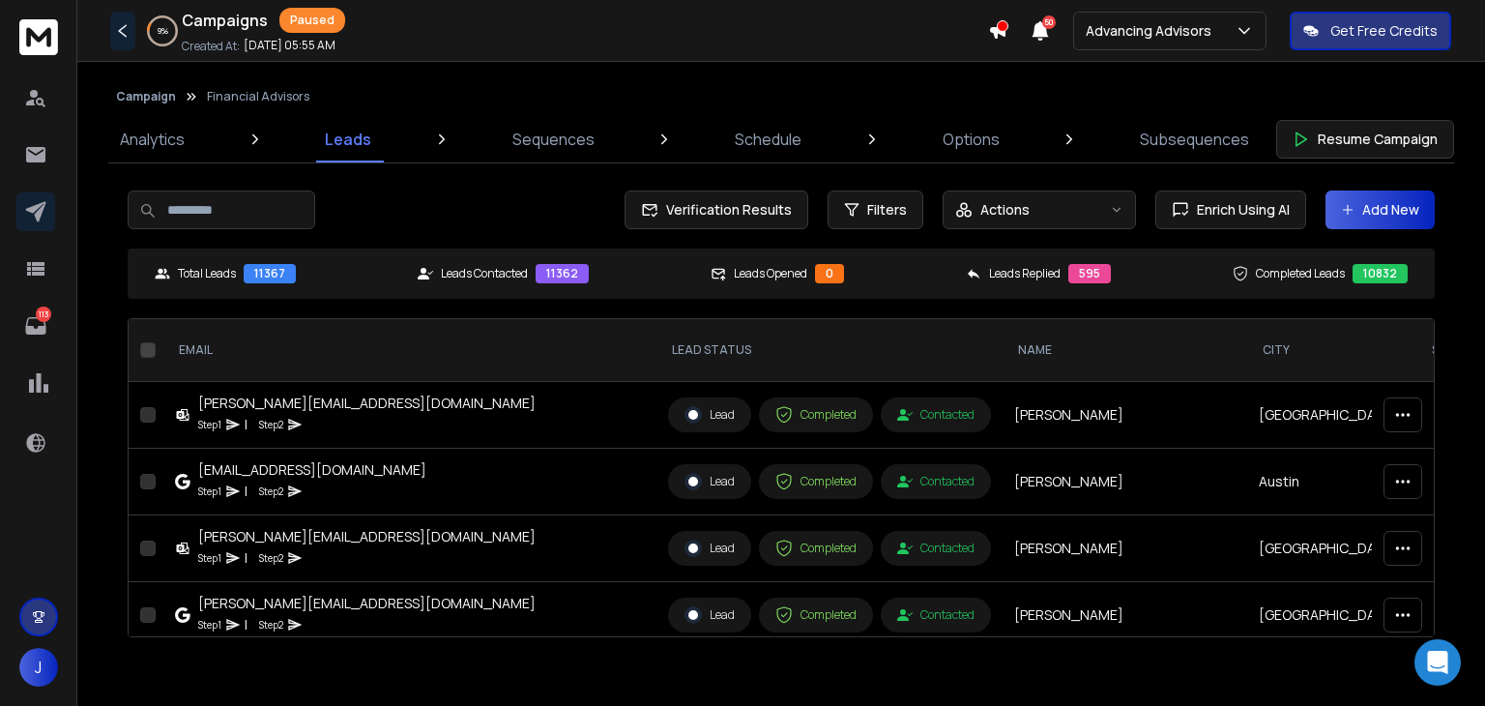
click at [114, 36] on icon at bounding box center [122, 30] width 17 height 17
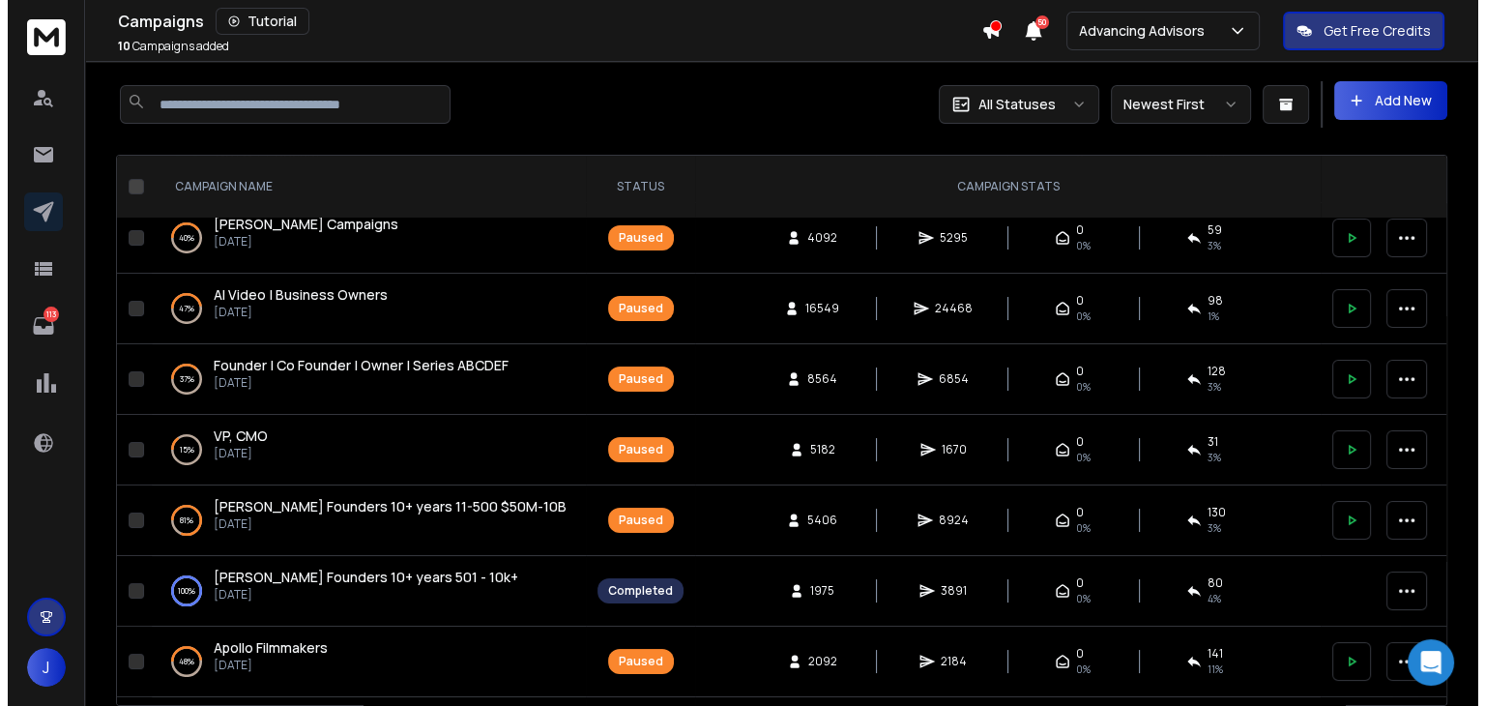
scroll to position [232, 0]
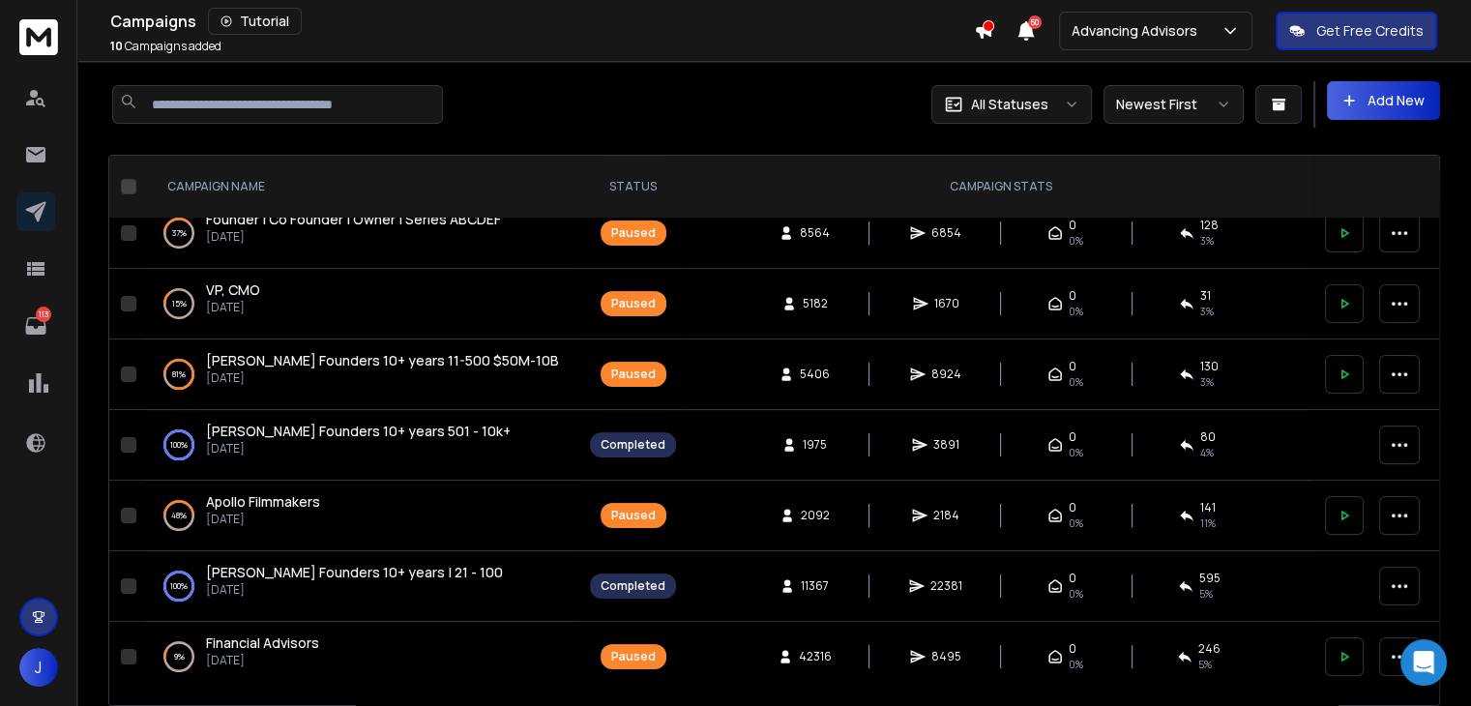
click at [374, 582] on p "[DATE]" at bounding box center [354, 589] width 297 height 15
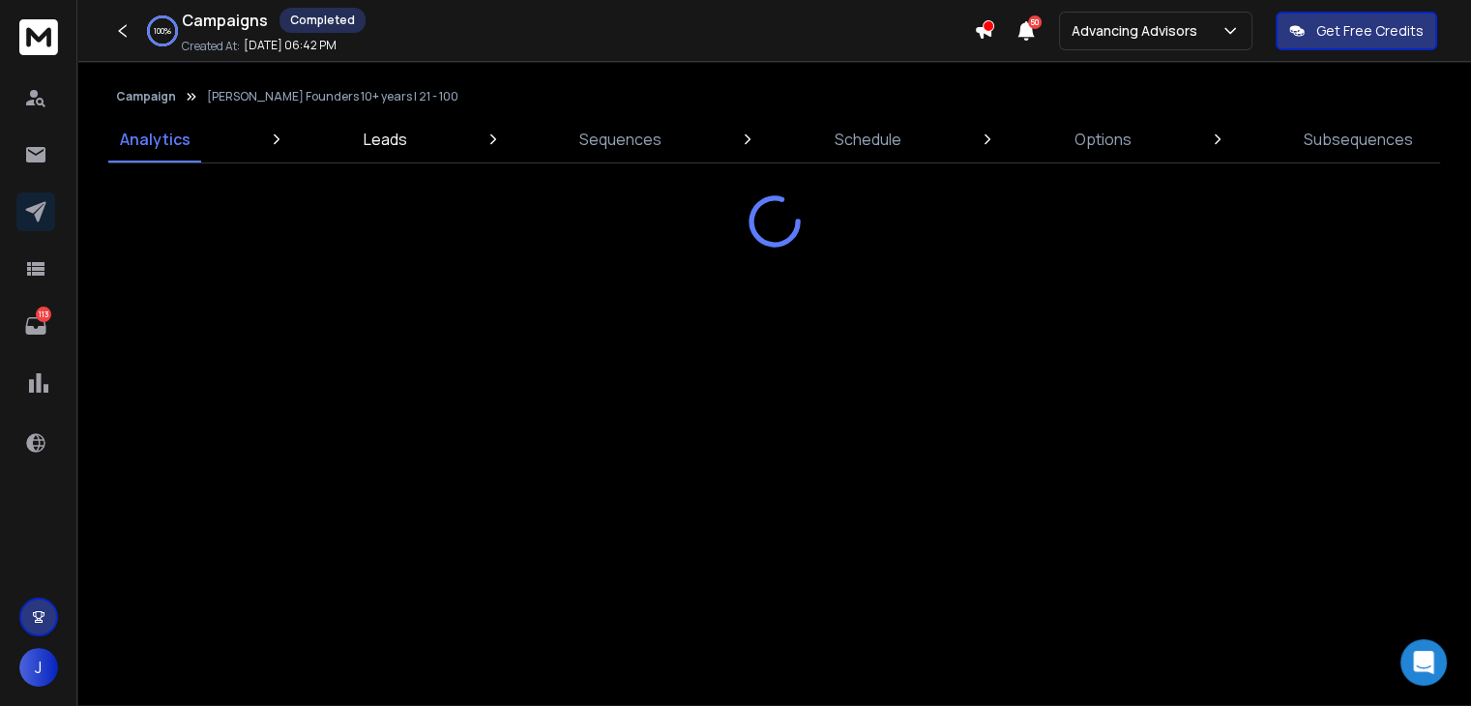
click at [371, 142] on p "Leads" at bounding box center [386, 139] width 44 height 23
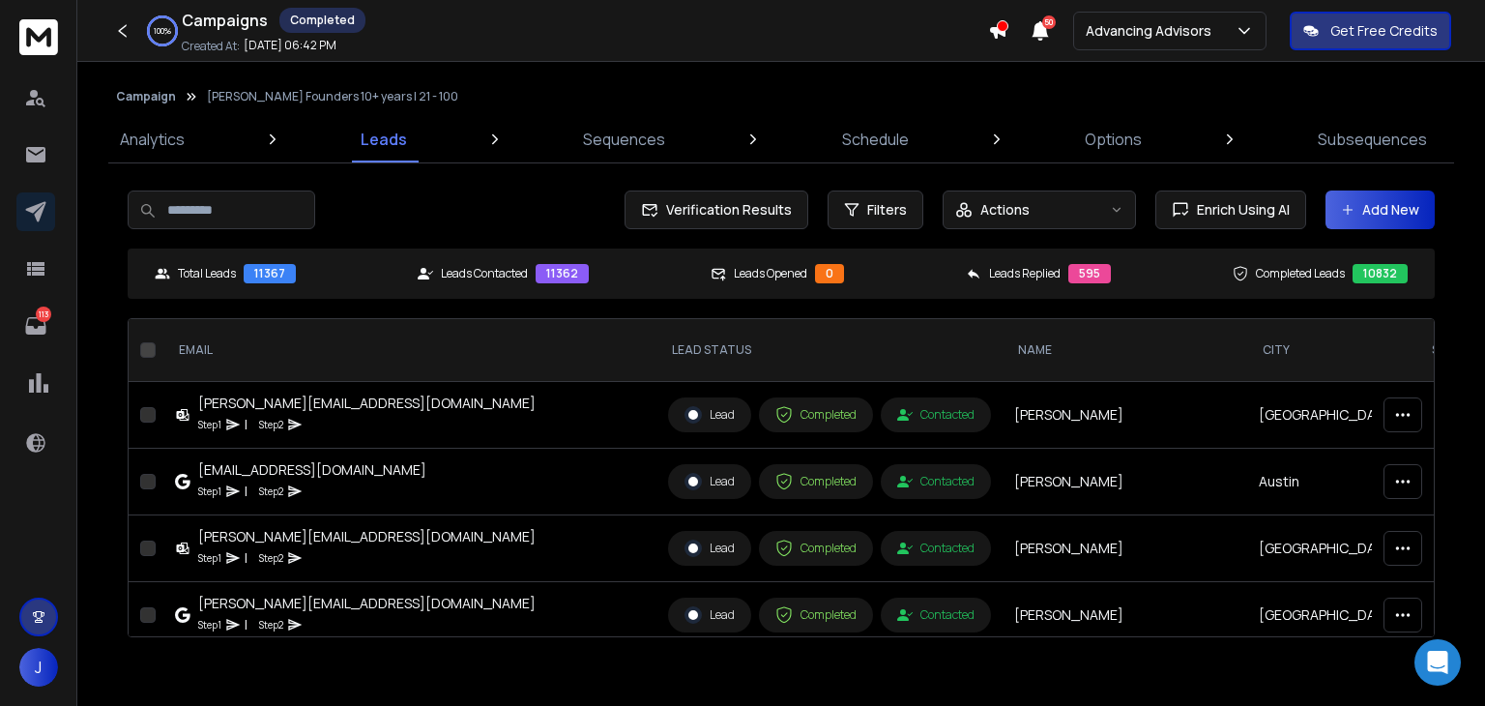
click at [362, 434] on div "aaron@epiccleantec.com Step 1 | Step 2" at bounding box center [410, 415] width 470 height 43
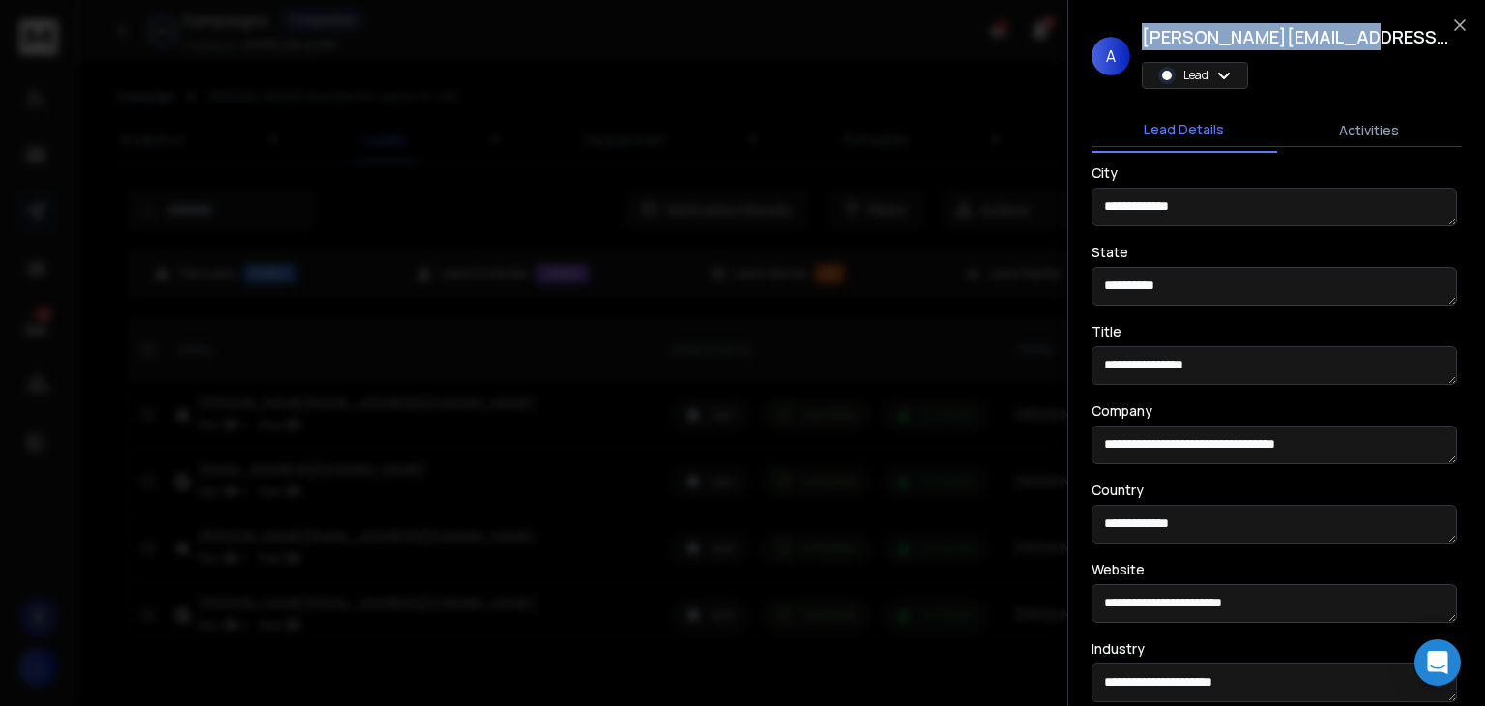
drag, startPoint x: 1373, startPoint y: 31, endPoint x: 1141, endPoint y: 34, distance: 232.1
click at [1143, 34] on div "A aaron@epiccleantec.com Lead" at bounding box center [1277, 56] width 370 height 66
copy h1 "aaron@epiccleantec.com"
click at [671, 102] on div at bounding box center [742, 353] width 1485 height 706
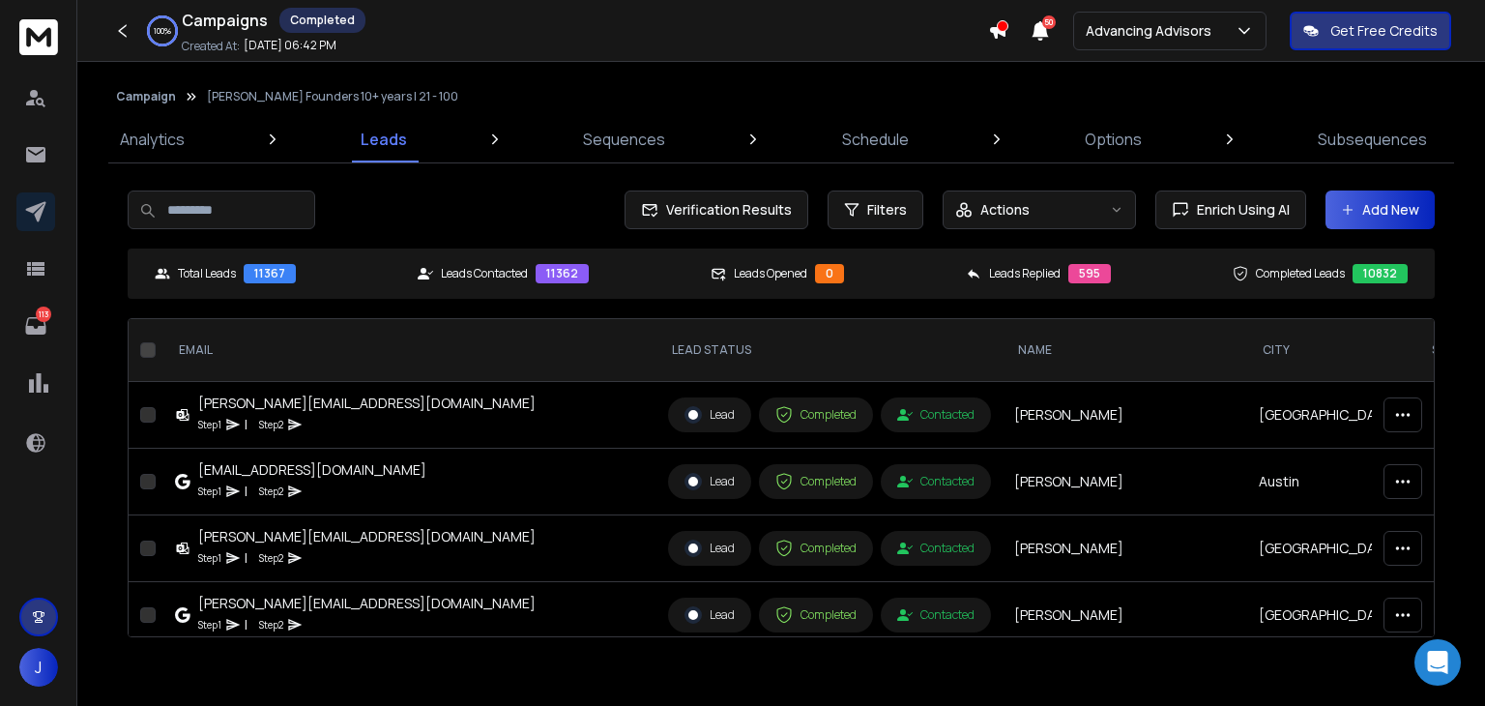
paste input "**********"
type input "**********"
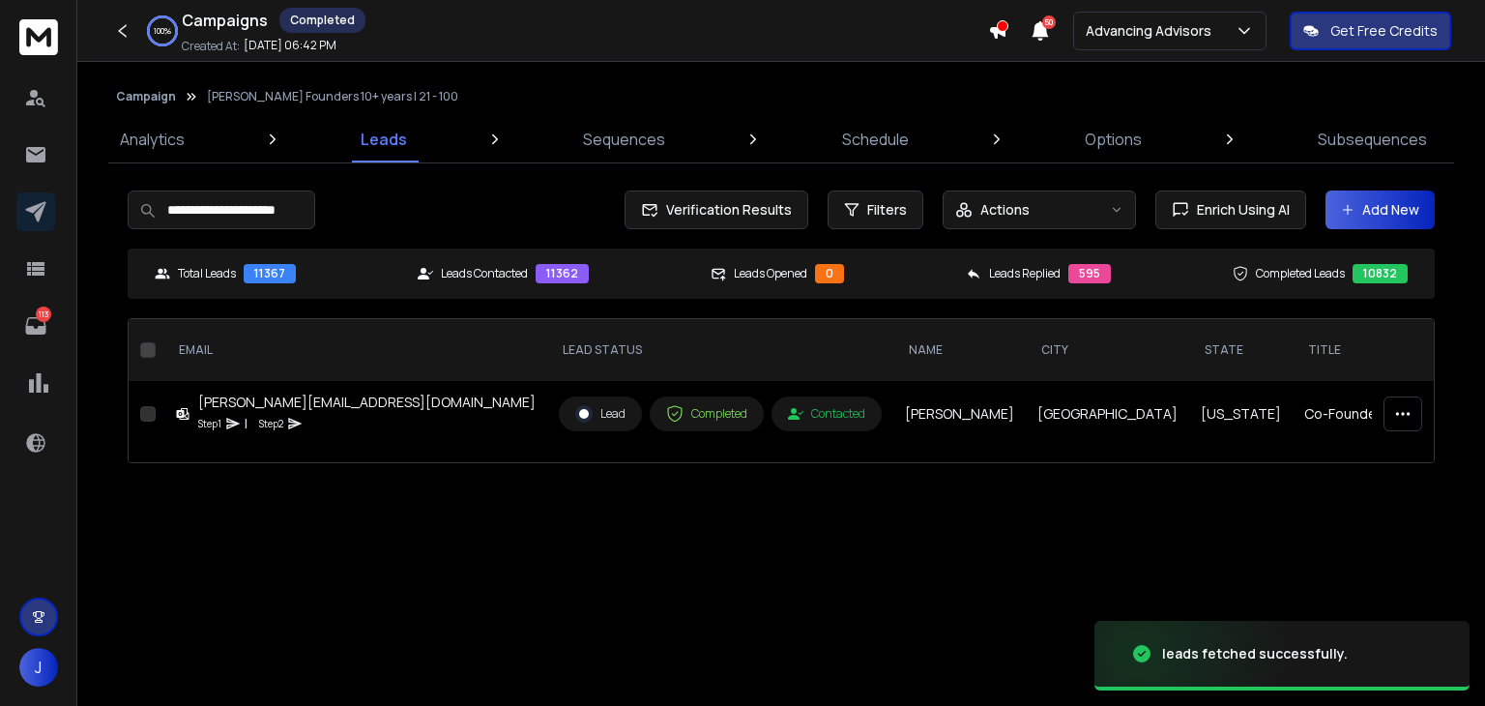
drag, startPoint x: 317, startPoint y: 480, endPoint x: 600, endPoint y: 523, distance: 286.6
click at [600, 526] on div "**********" at bounding box center [742, 353] width 1485 height 706
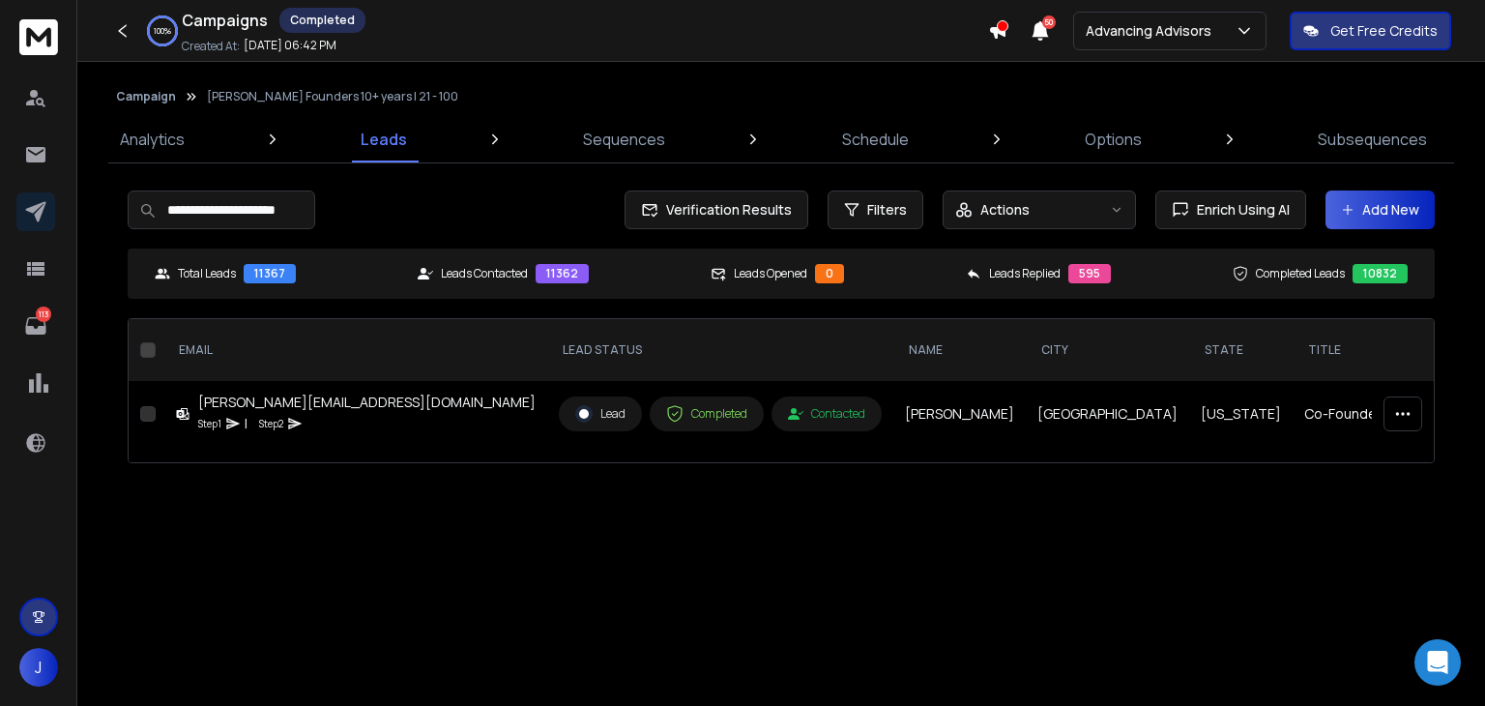
drag, startPoint x: 566, startPoint y: 557, endPoint x: 554, endPoint y: 558, distance: 11.6
click at [565, 560] on div "**********" at bounding box center [742, 353] width 1485 height 706
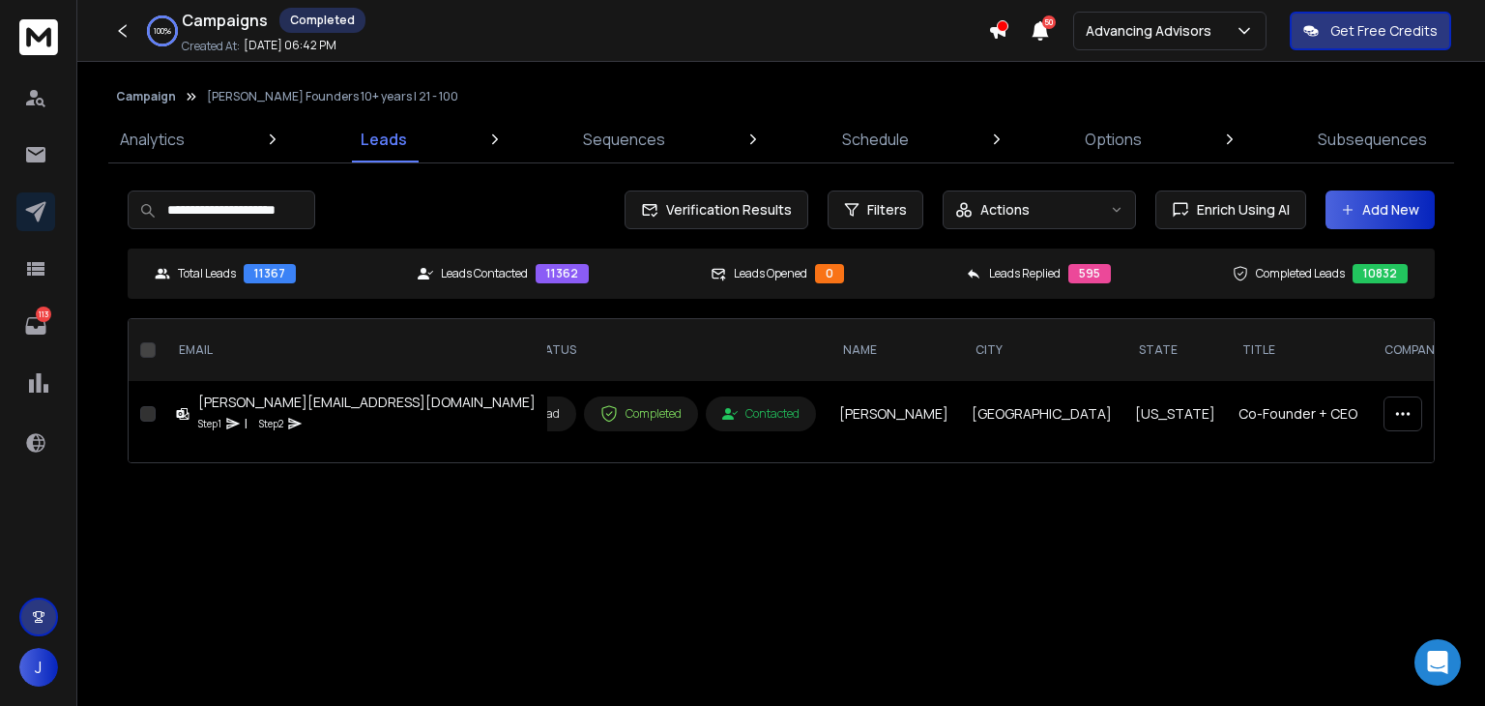
scroll to position [0, 0]
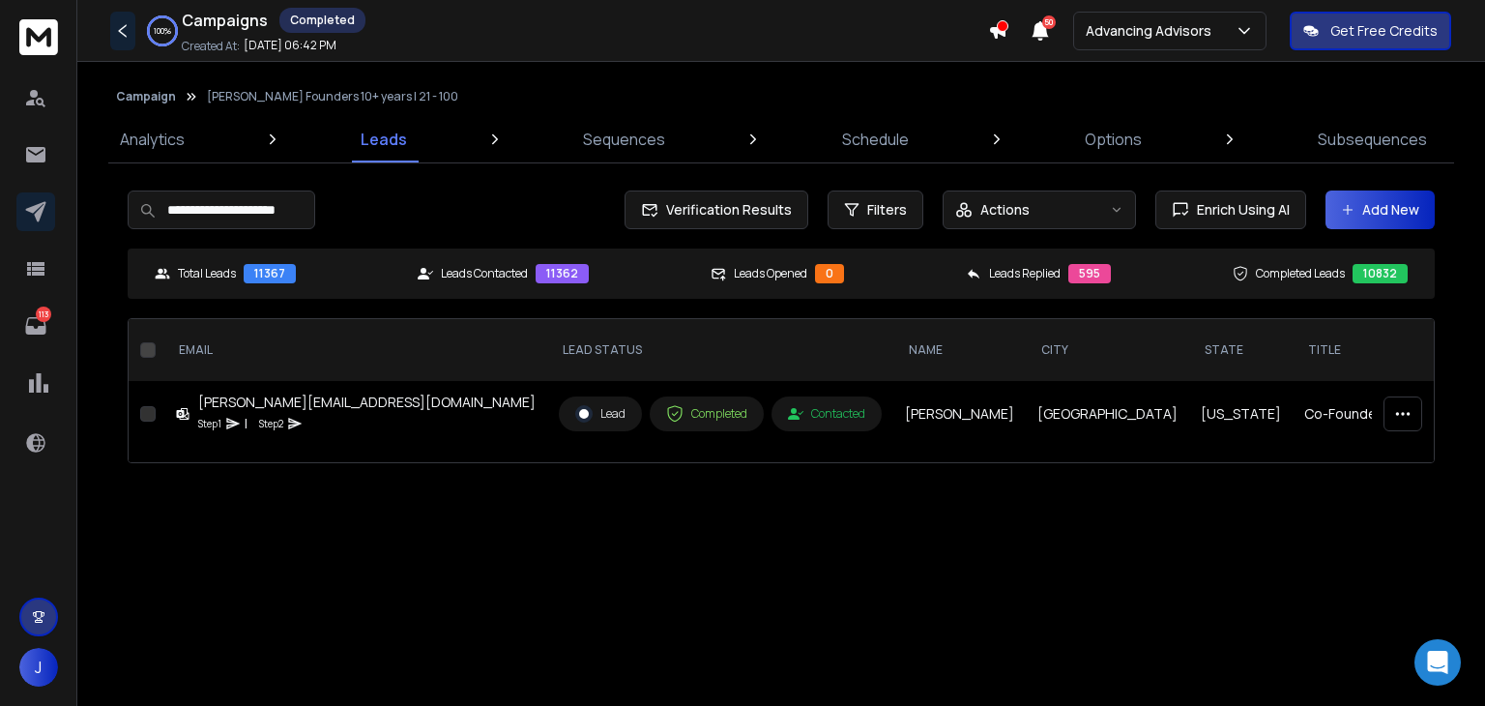
click at [125, 27] on icon at bounding box center [122, 30] width 17 height 17
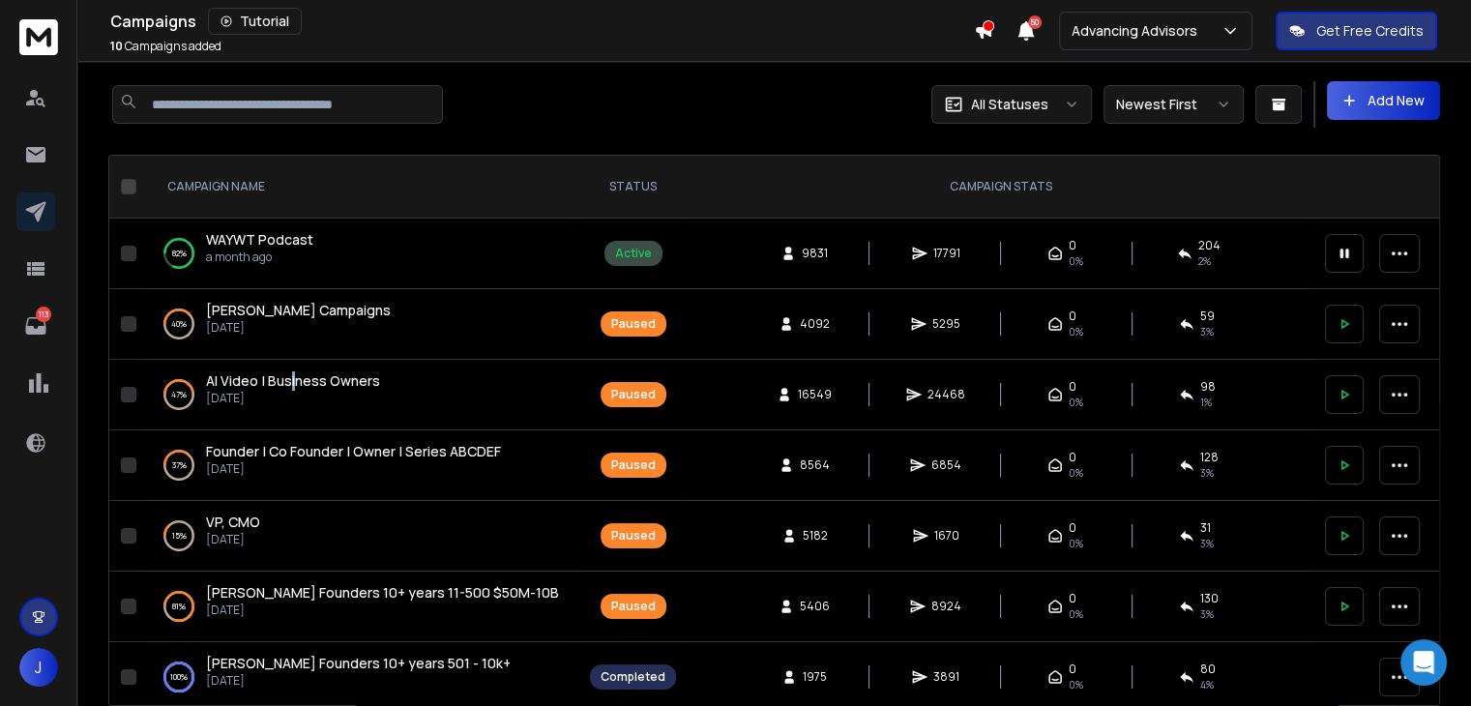
click at [294, 372] on td "47 % AI Video | Business Owners 3 months ago" at bounding box center [361, 395] width 434 height 71
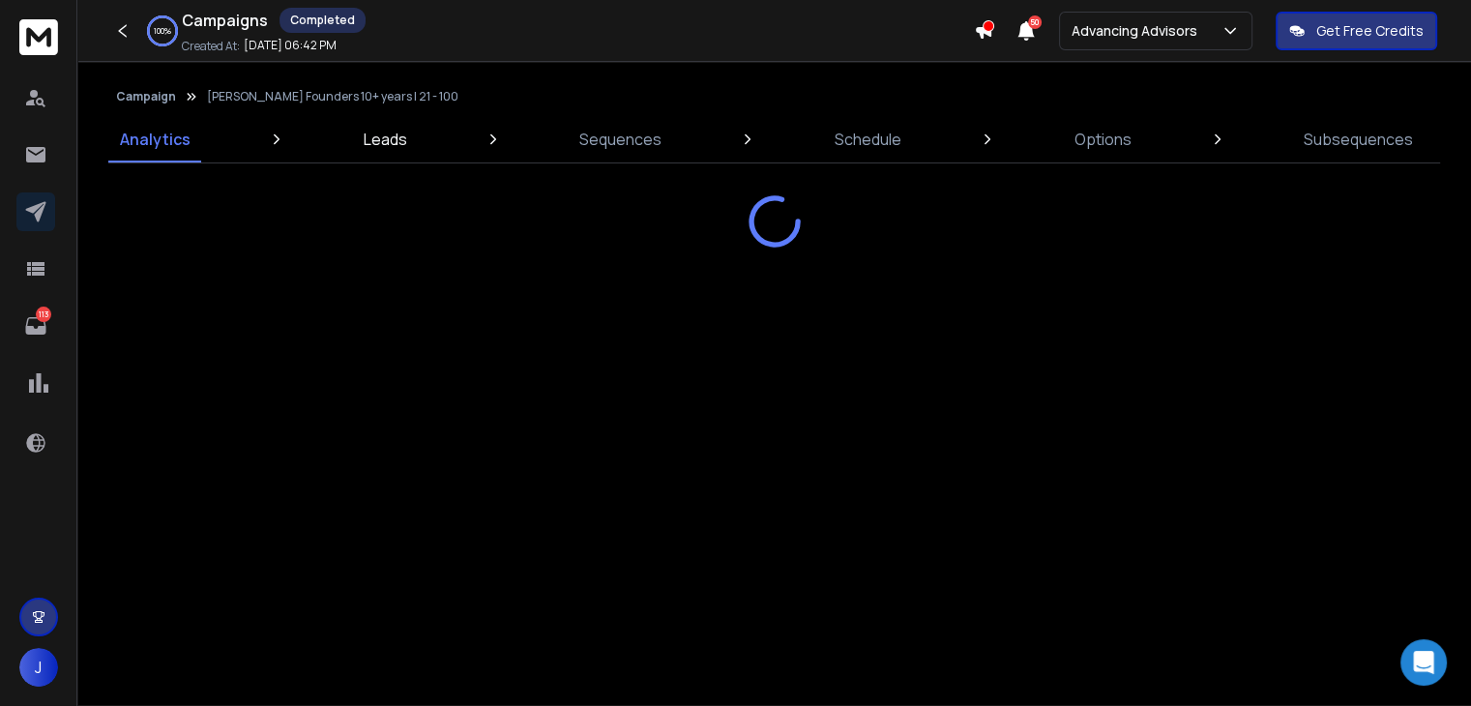
click at [371, 150] on p "Leads" at bounding box center [386, 139] width 44 height 23
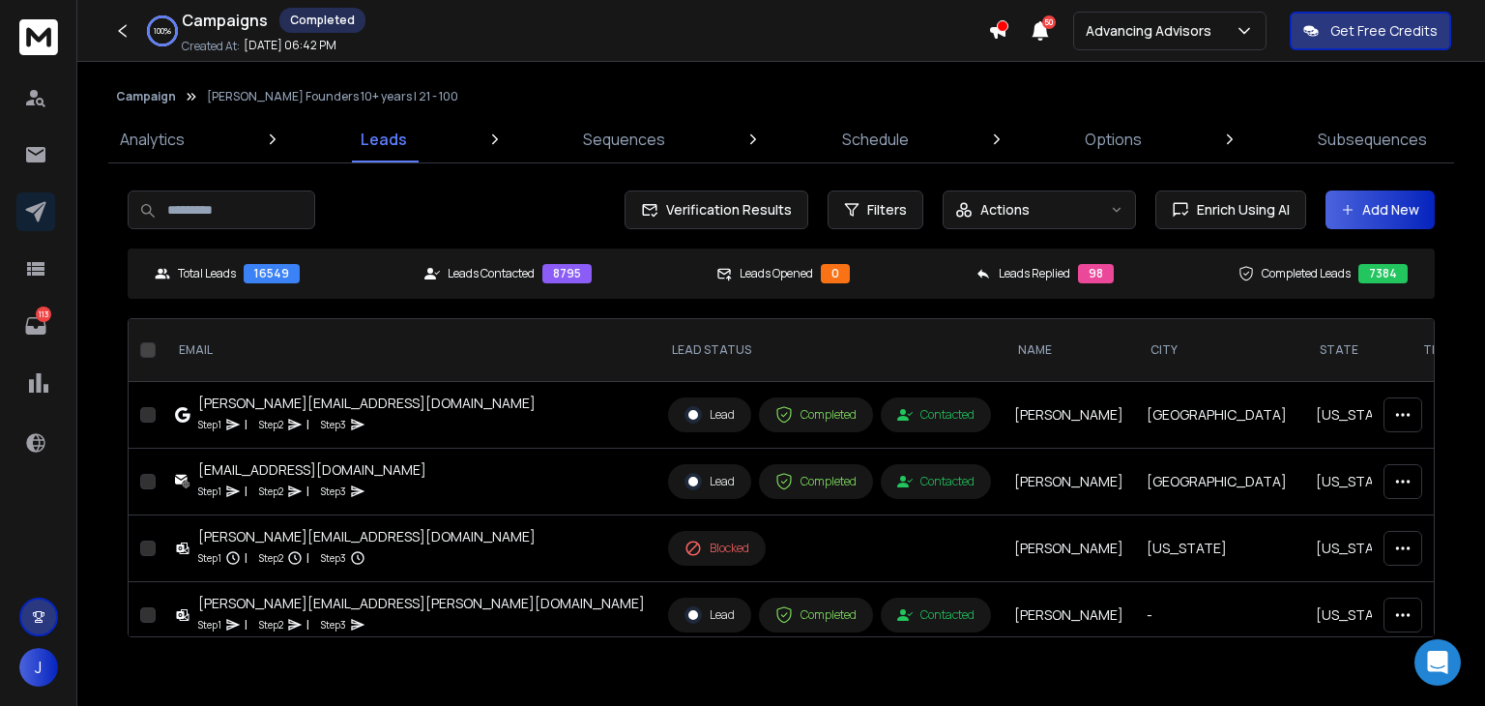
paste input "**********"
type input "**********"
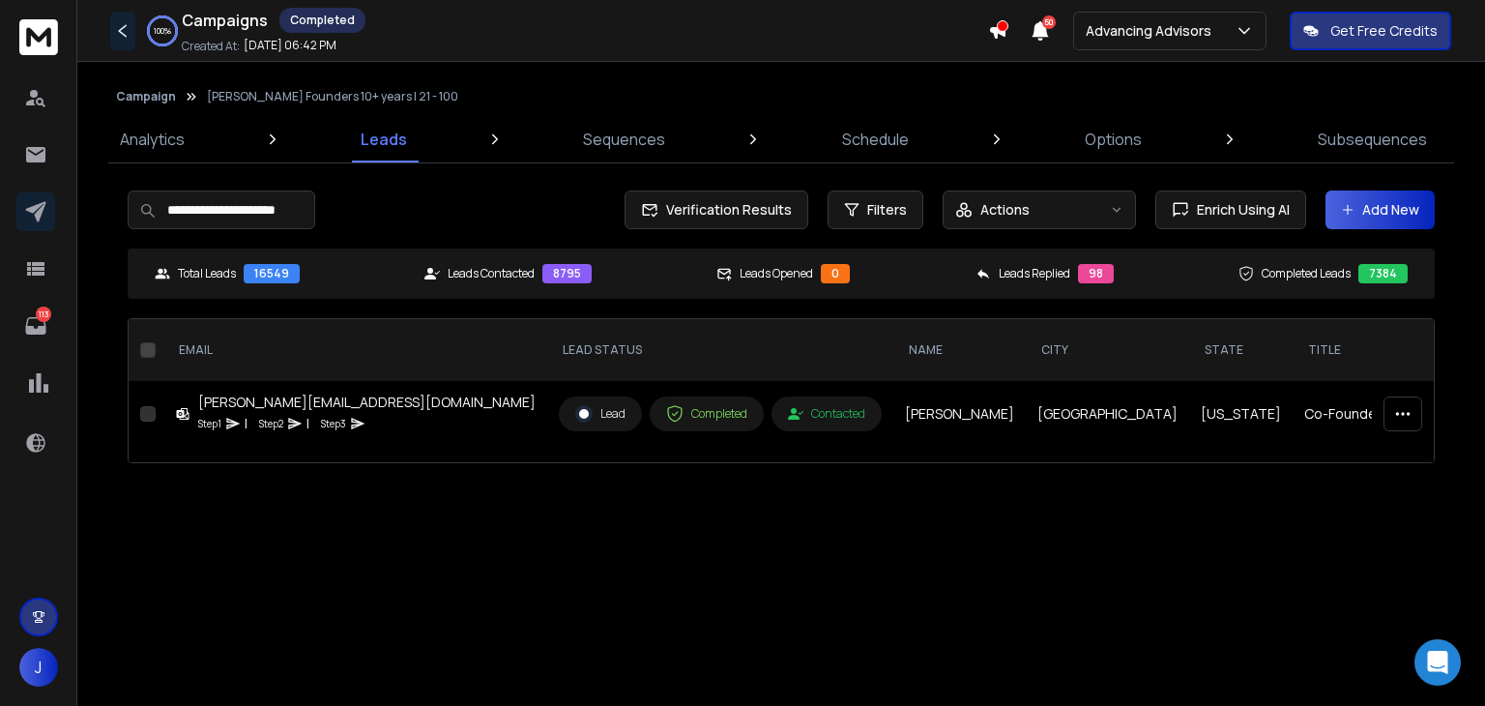
click at [124, 32] on icon at bounding box center [122, 30] width 17 height 17
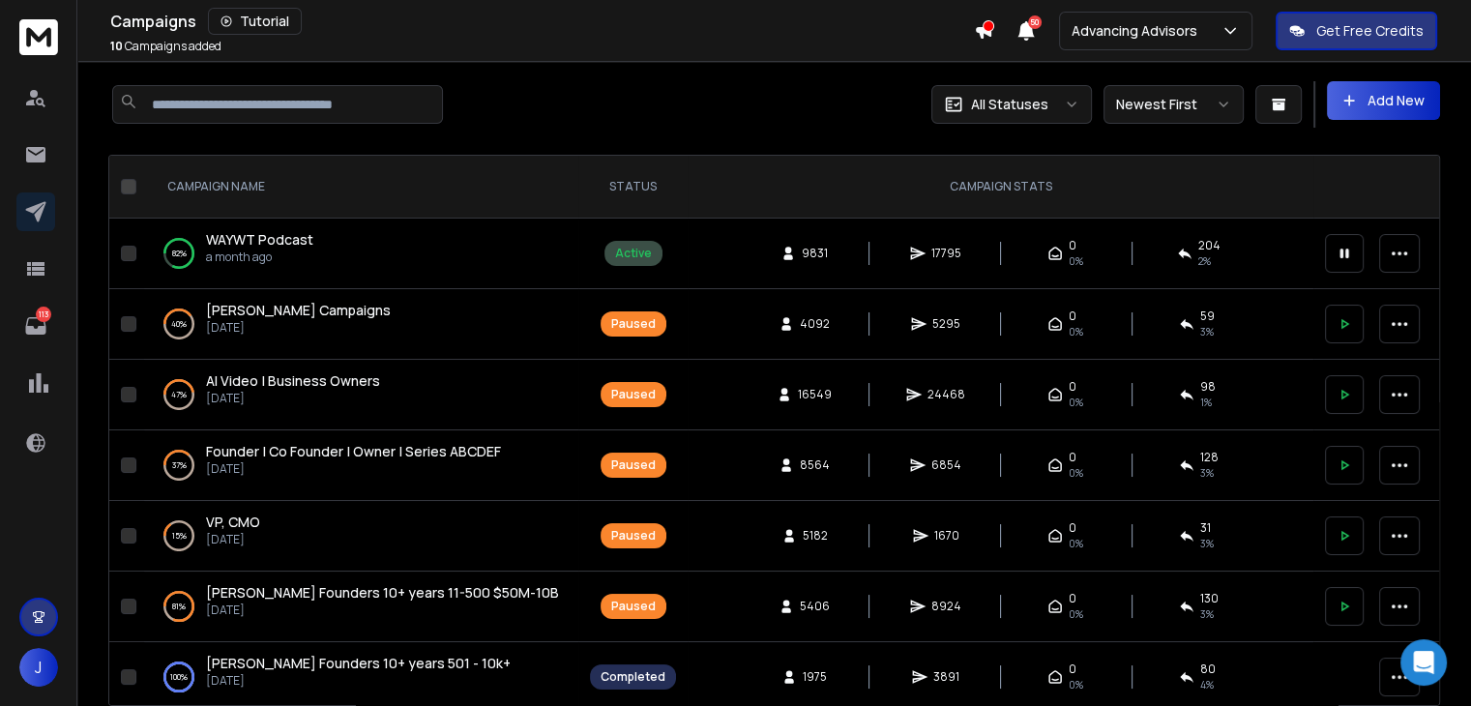
click at [313, 377] on span "AI Video | Business Owners" at bounding box center [293, 380] width 174 height 18
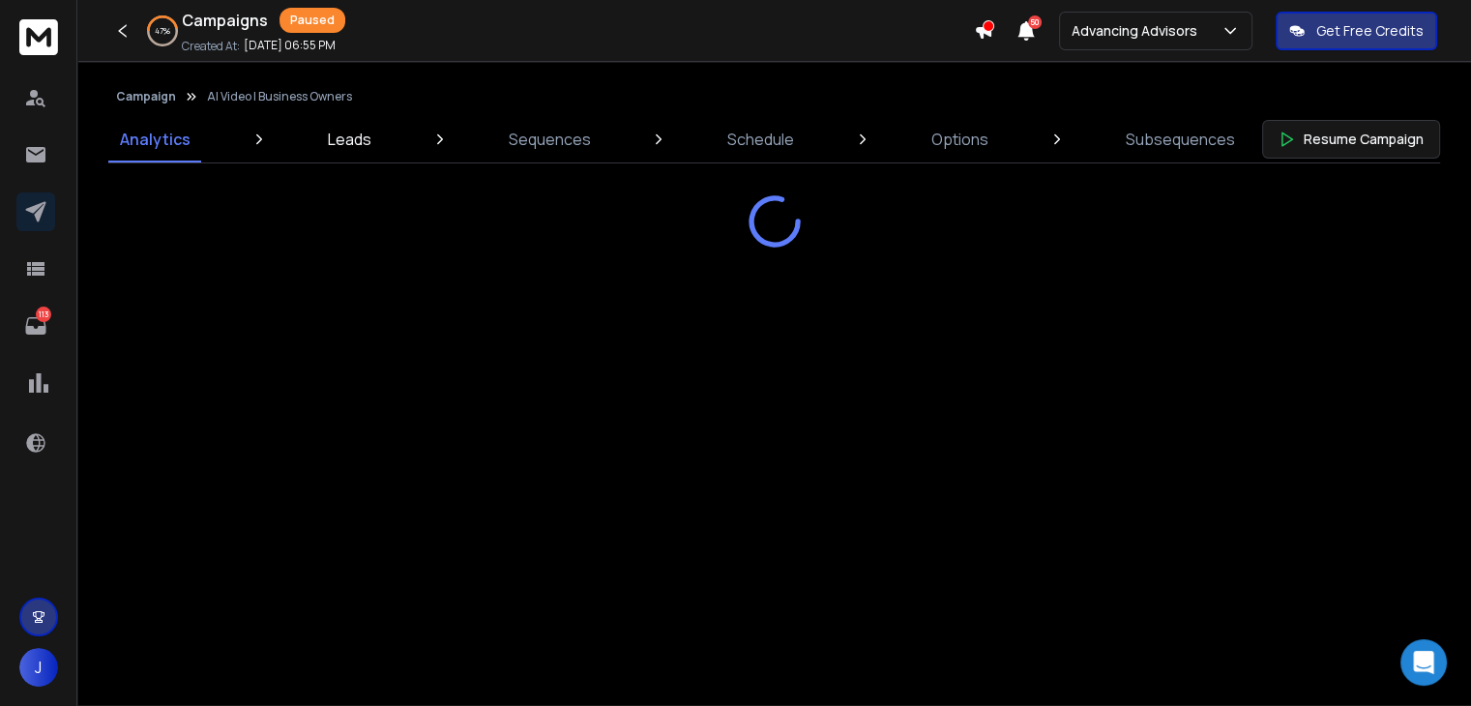
click at [345, 154] on link "Leads" at bounding box center [349, 139] width 67 height 46
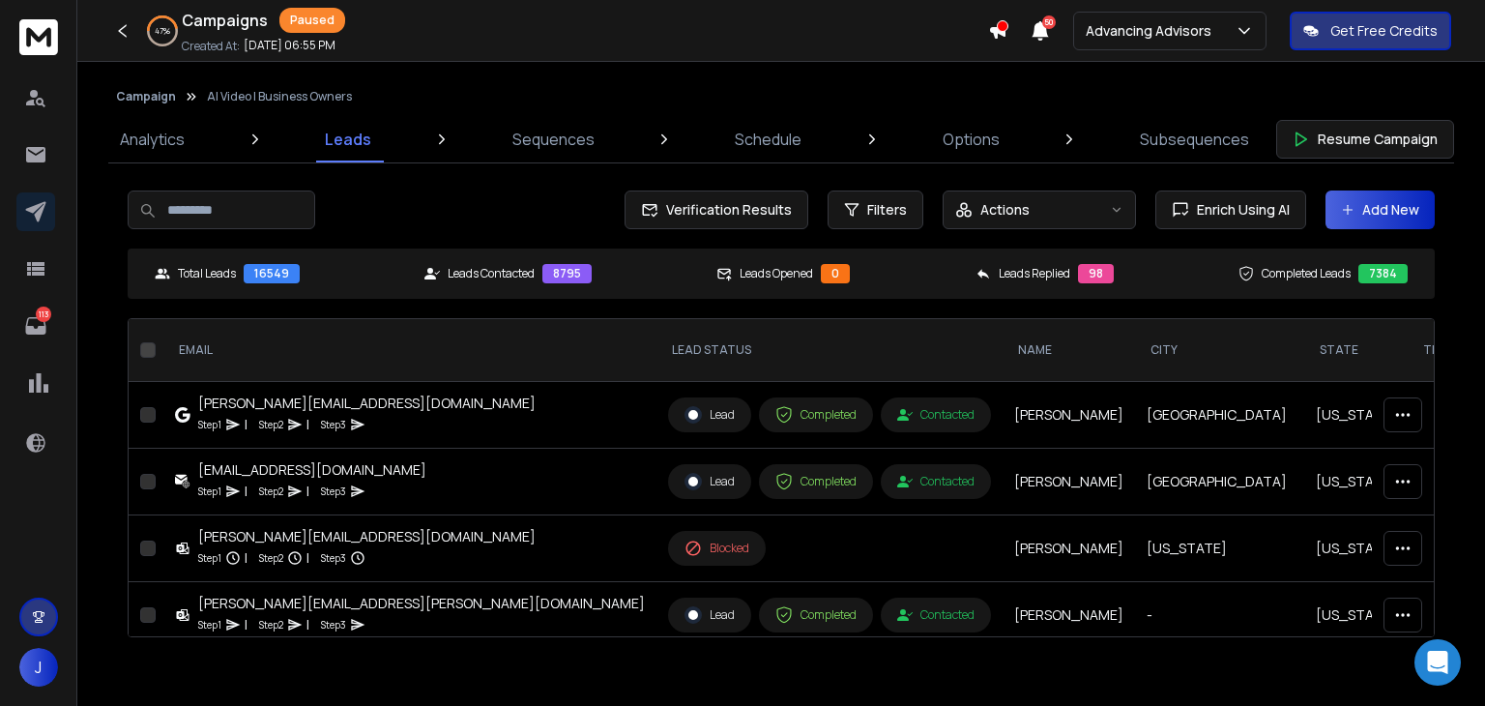
paste input "**********"
type input "**********"
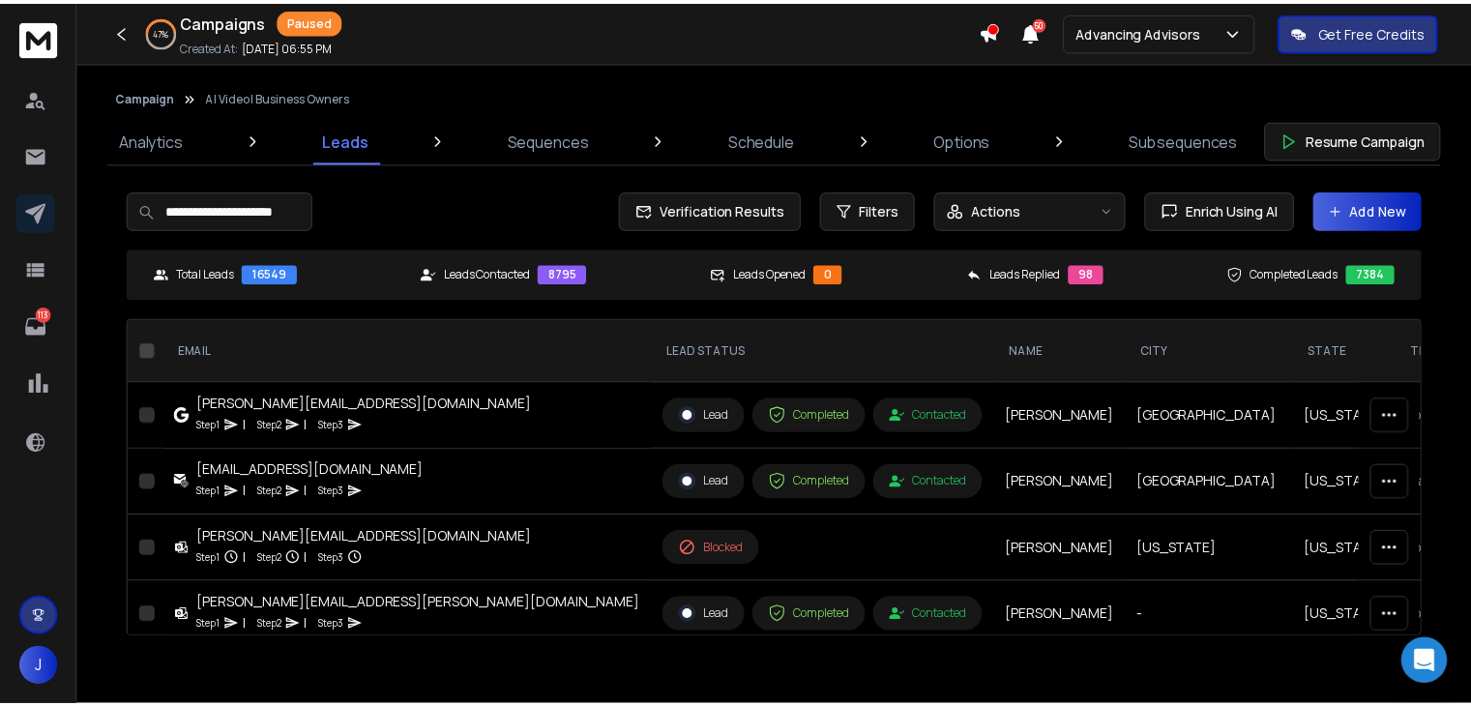
scroll to position [0, 2]
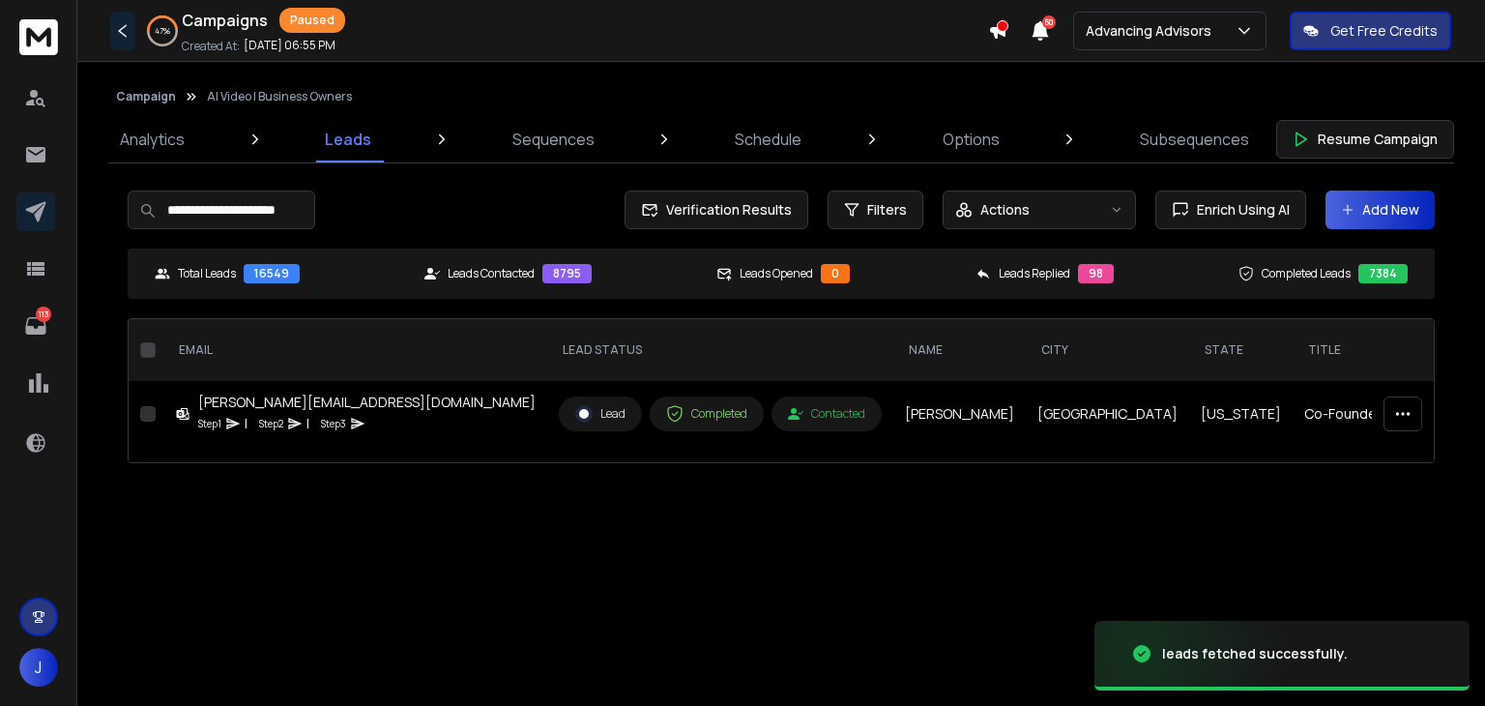
click at [124, 37] on icon at bounding box center [122, 30] width 17 height 17
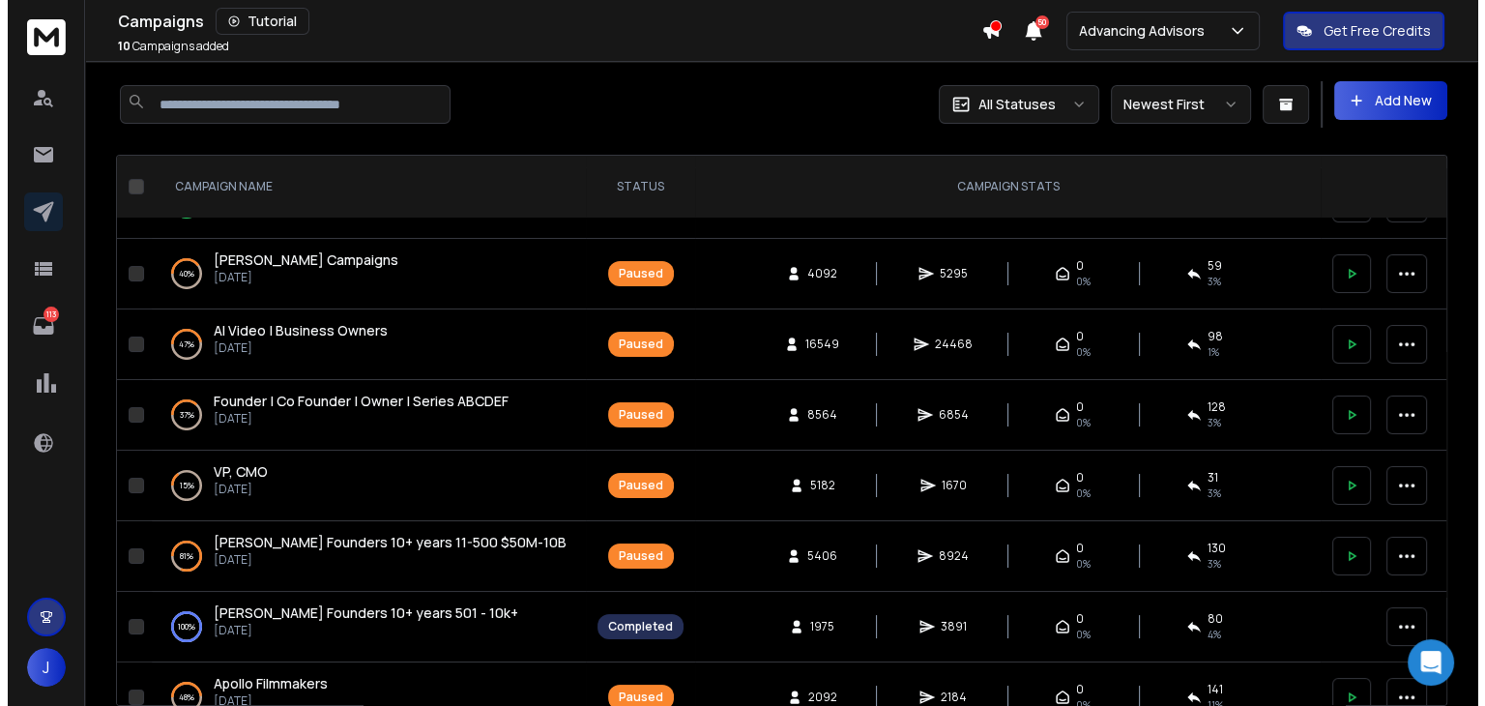
scroll to position [52, 0]
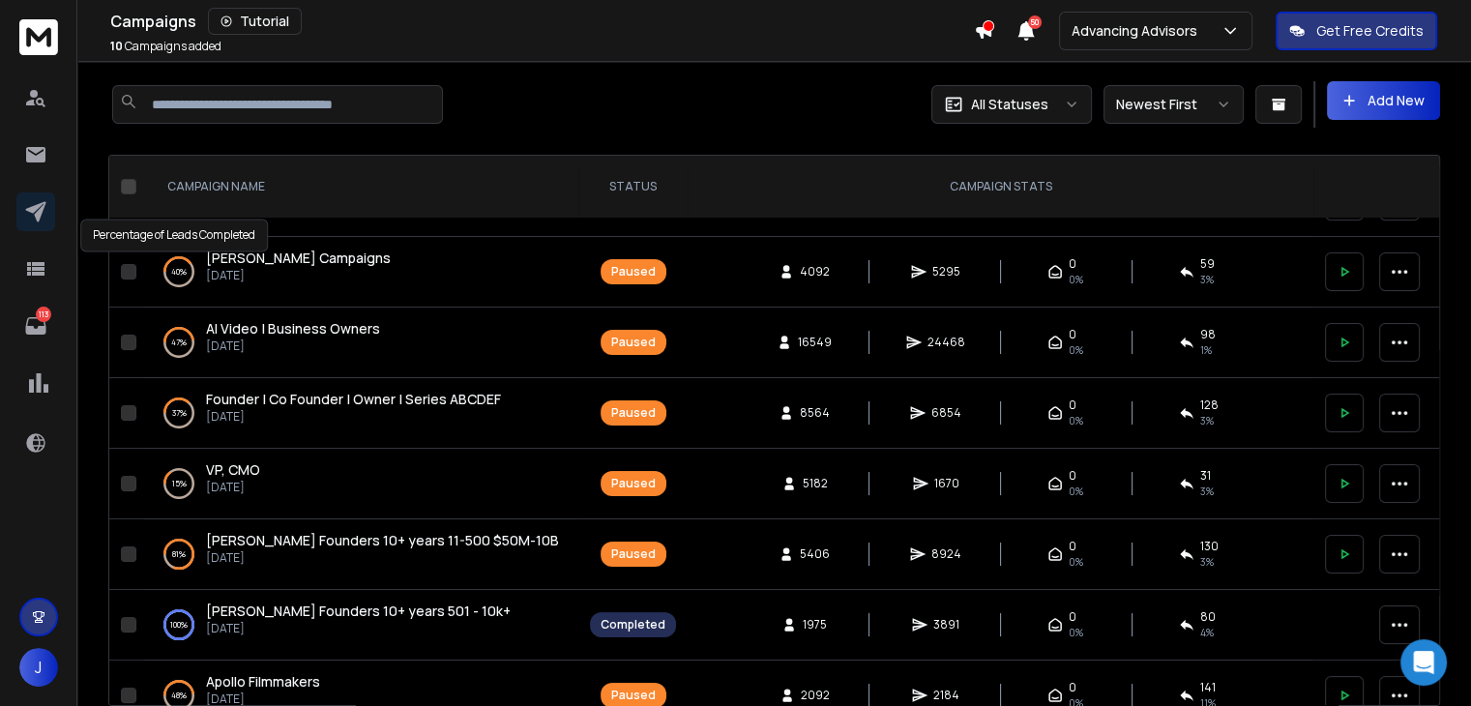
click at [260, 261] on span "[PERSON_NAME] Campaigns" at bounding box center [298, 258] width 185 height 18
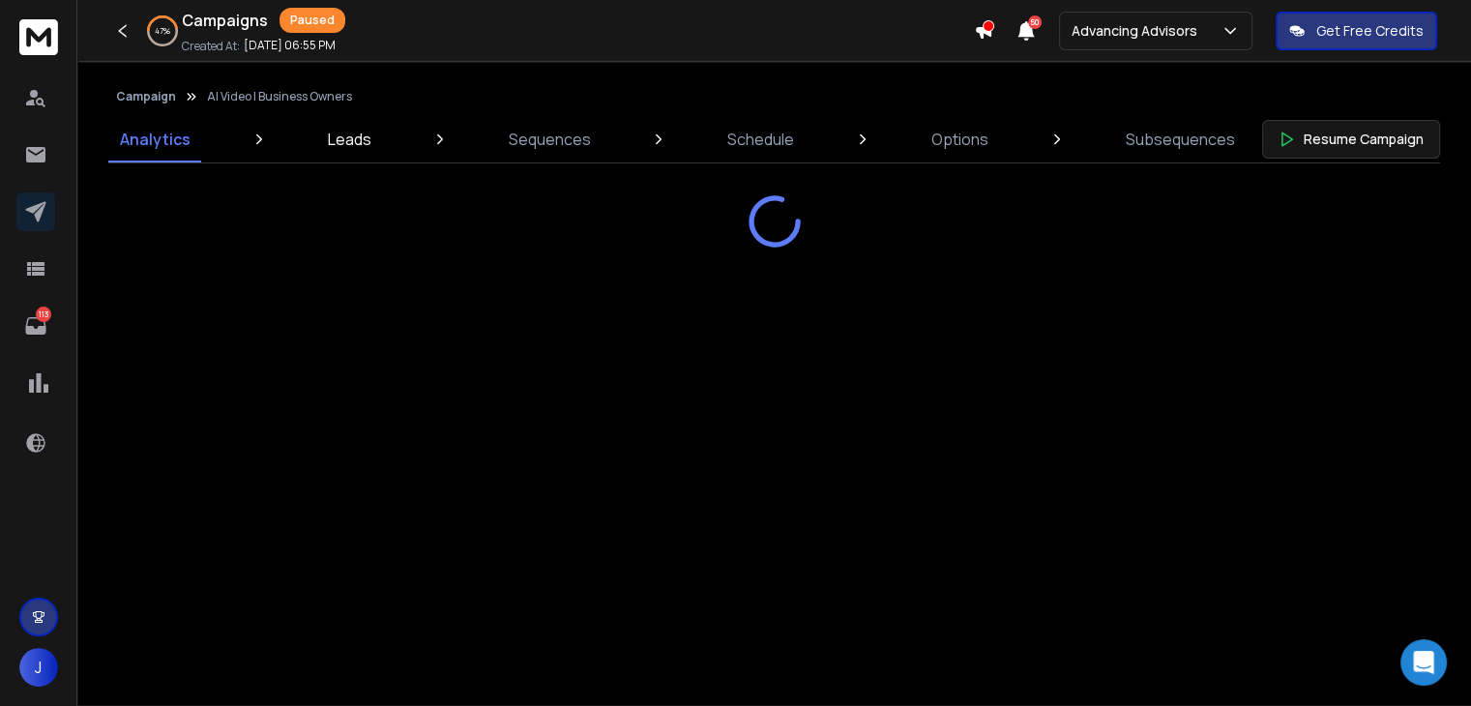
click at [342, 126] on link "Leads" at bounding box center [349, 139] width 67 height 46
click at [345, 143] on p "Leads" at bounding box center [353, 139] width 44 height 23
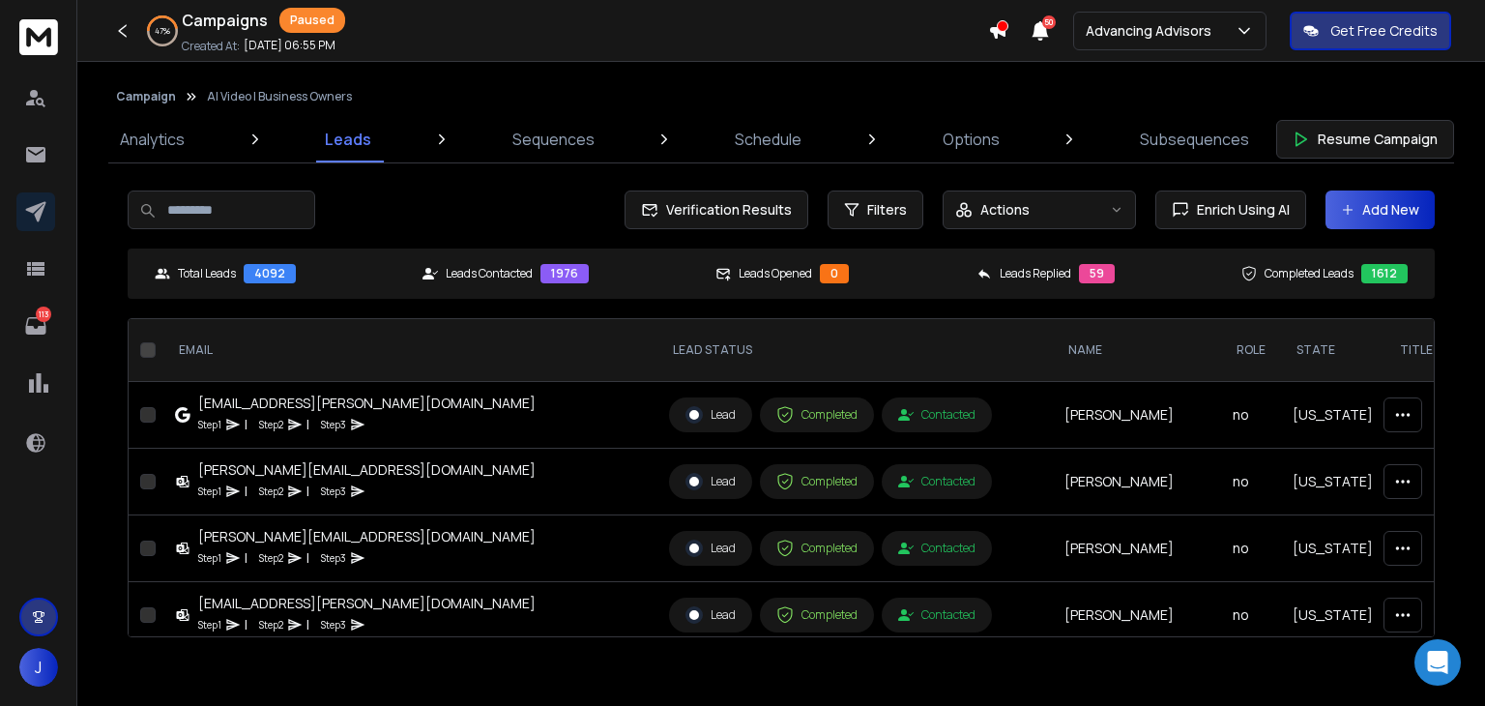
paste input "**********"
type input "**********"
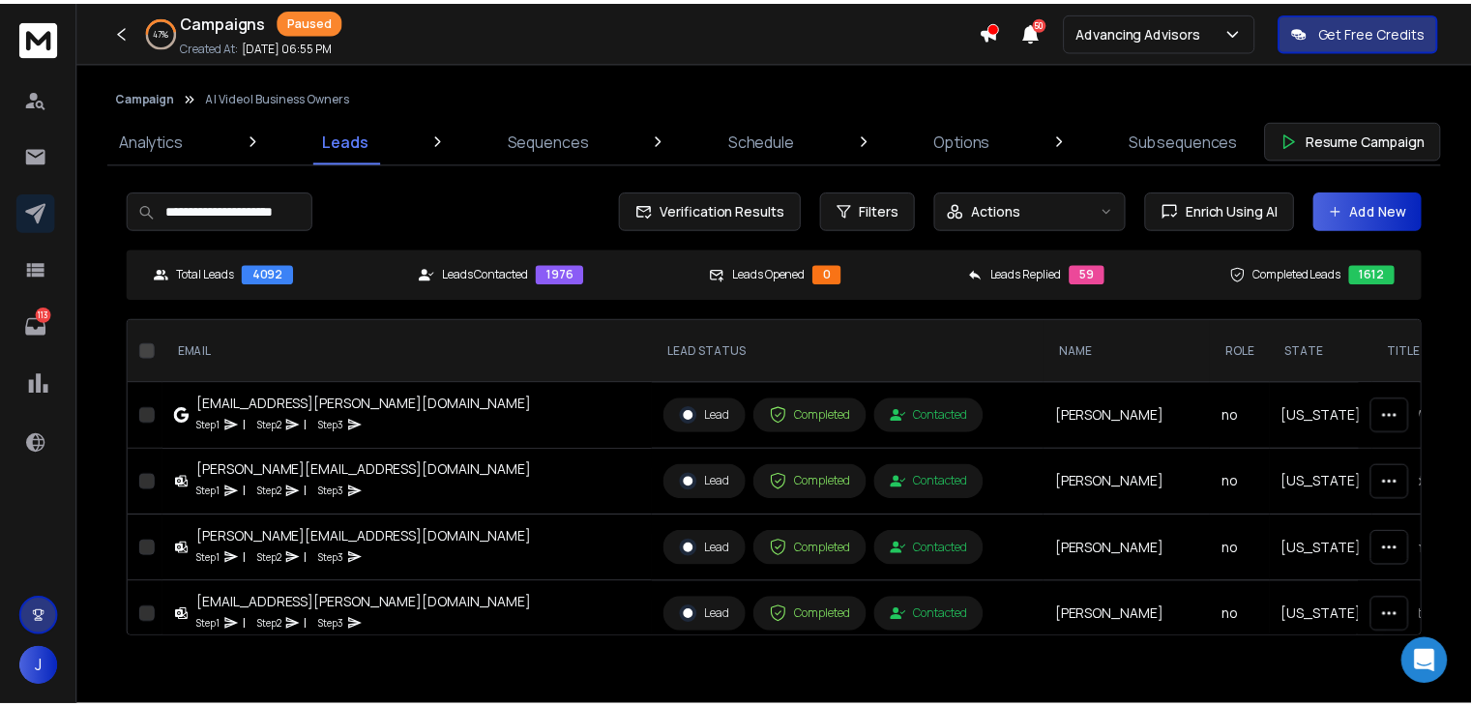
scroll to position [0, 2]
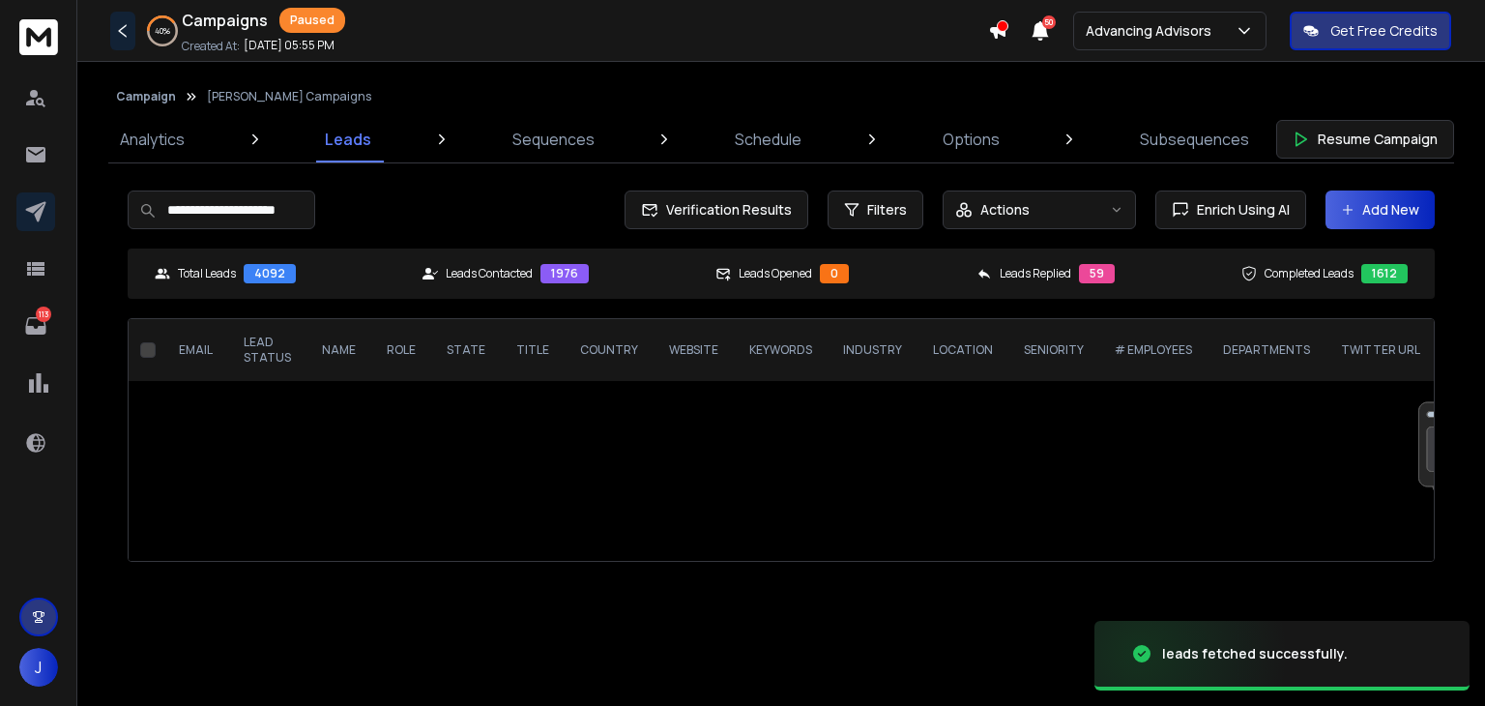
click at [116, 36] on icon at bounding box center [122, 30] width 17 height 17
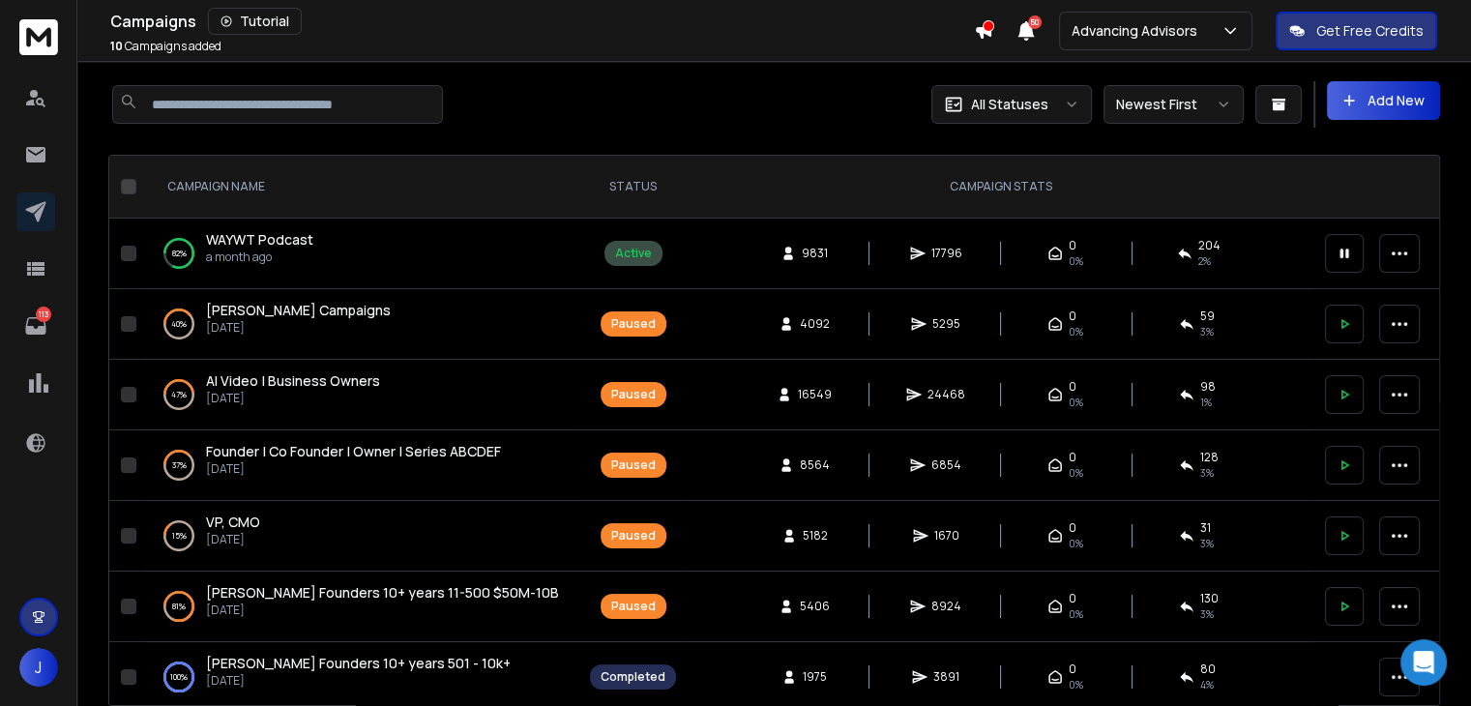
click at [582, 126] on div at bounding box center [441, 104] width 666 height 46
drag, startPoint x: 571, startPoint y: 109, endPoint x: 647, endPoint y: 98, distance: 76.3
click at [571, 109] on div at bounding box center [441, 104] width 666 height 46
click at [753, 113] on div at bounding box center [441, 104] width 666 height 46
click at [43, 674] on span "J" at bounding box center [38, 667] width 39 height 39
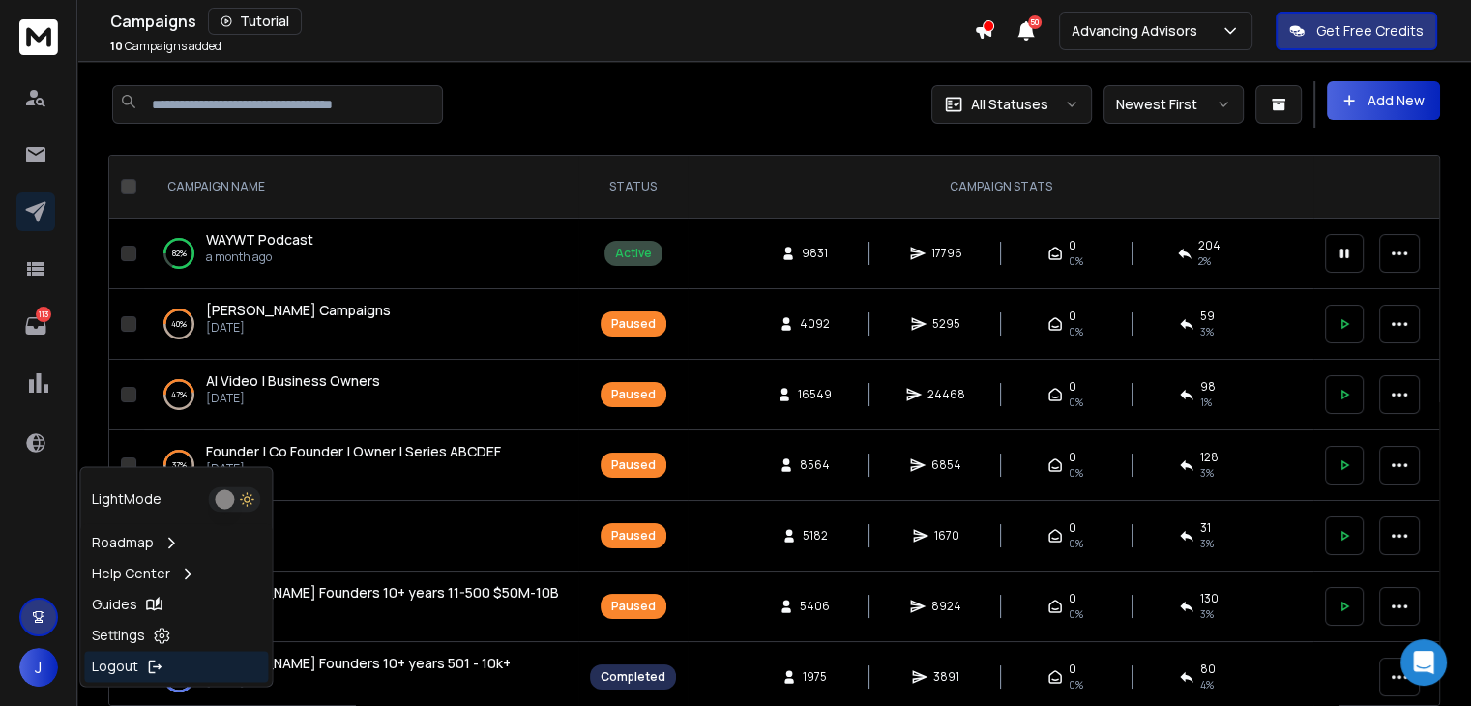
click at [140, 682] on div "Logout" at bounding box center [176, 666] width 184 height 31
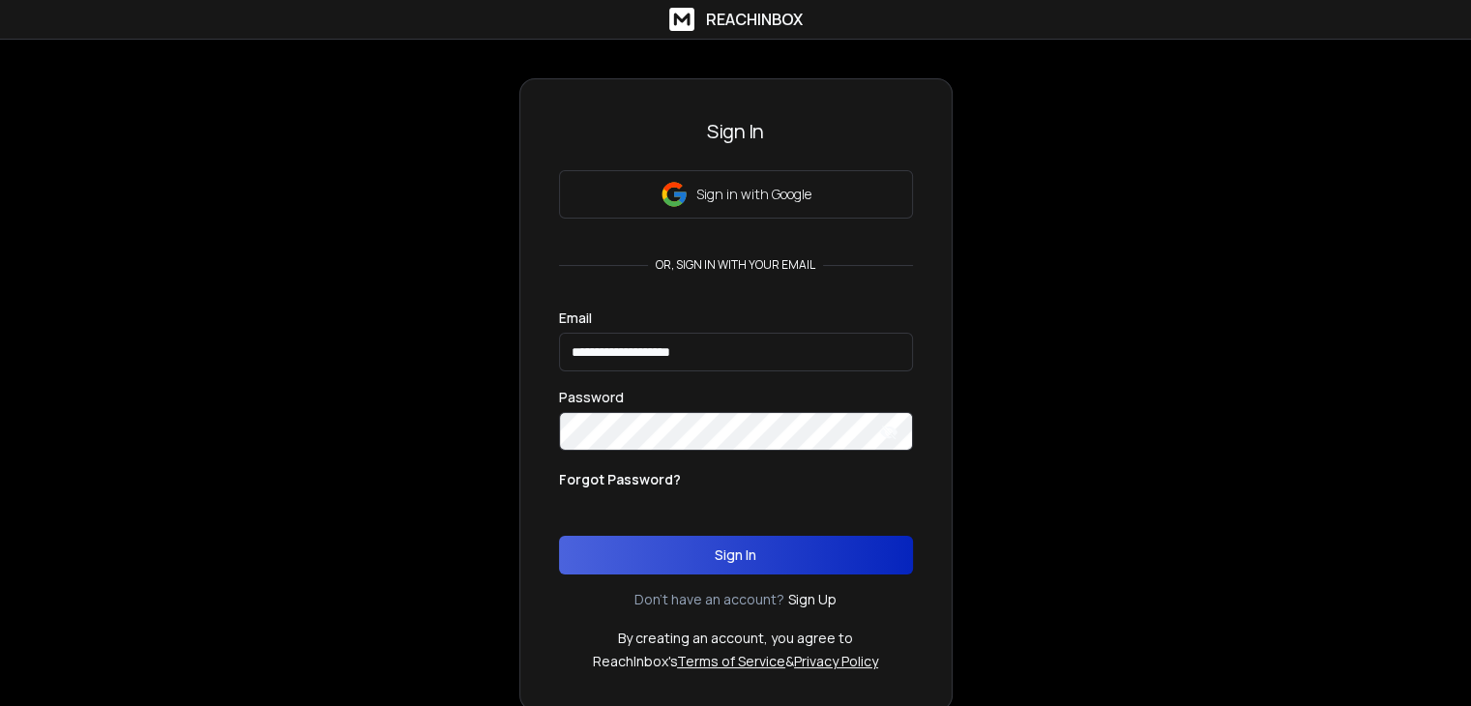
click at [685, 373] on form "**********" at bounding box center [736, 442] width 354 height 263
click at [688, 361] on input "**********" at bounding box center [736, 352] width 354 height 39
type input "**********"
click at [766, 546] on button "Sign In" at bounding box center [736, 555] width 354 height 39
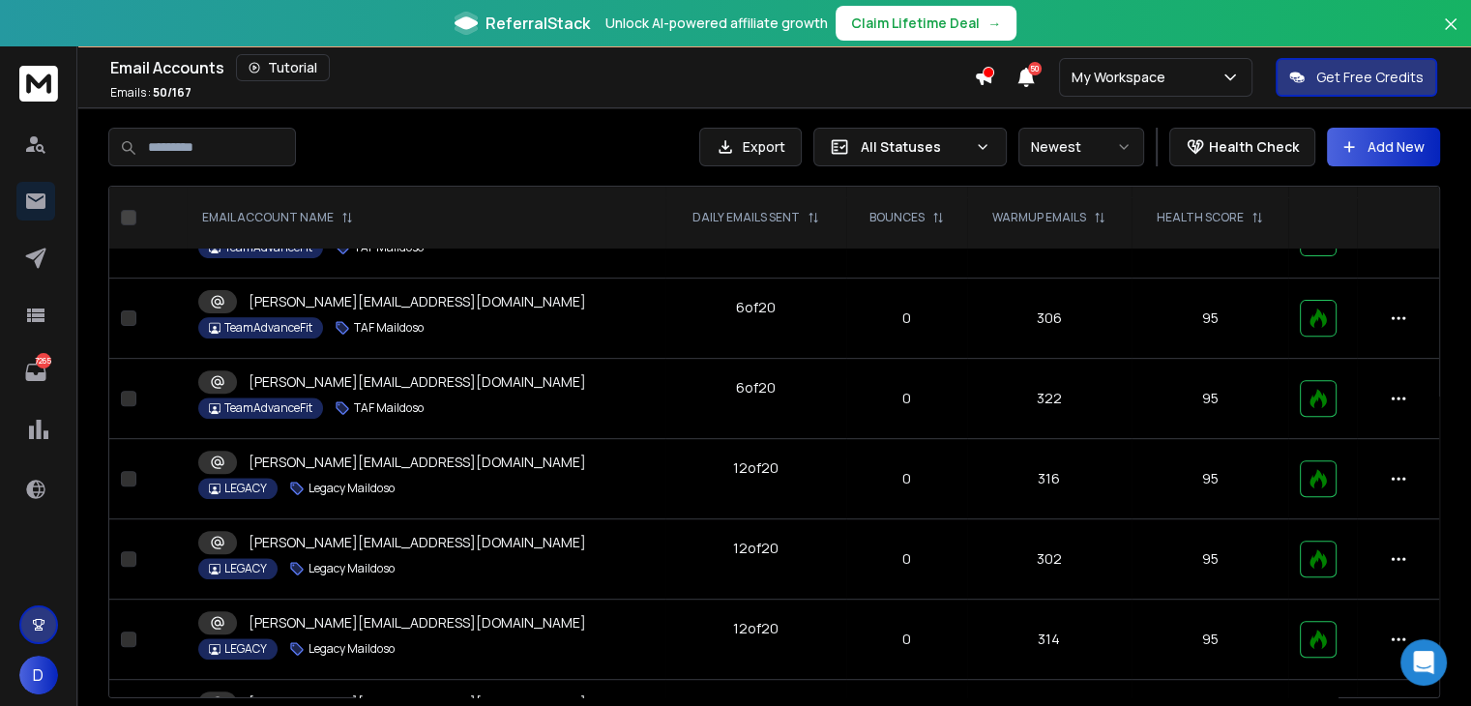
scroll to position [12, 0]
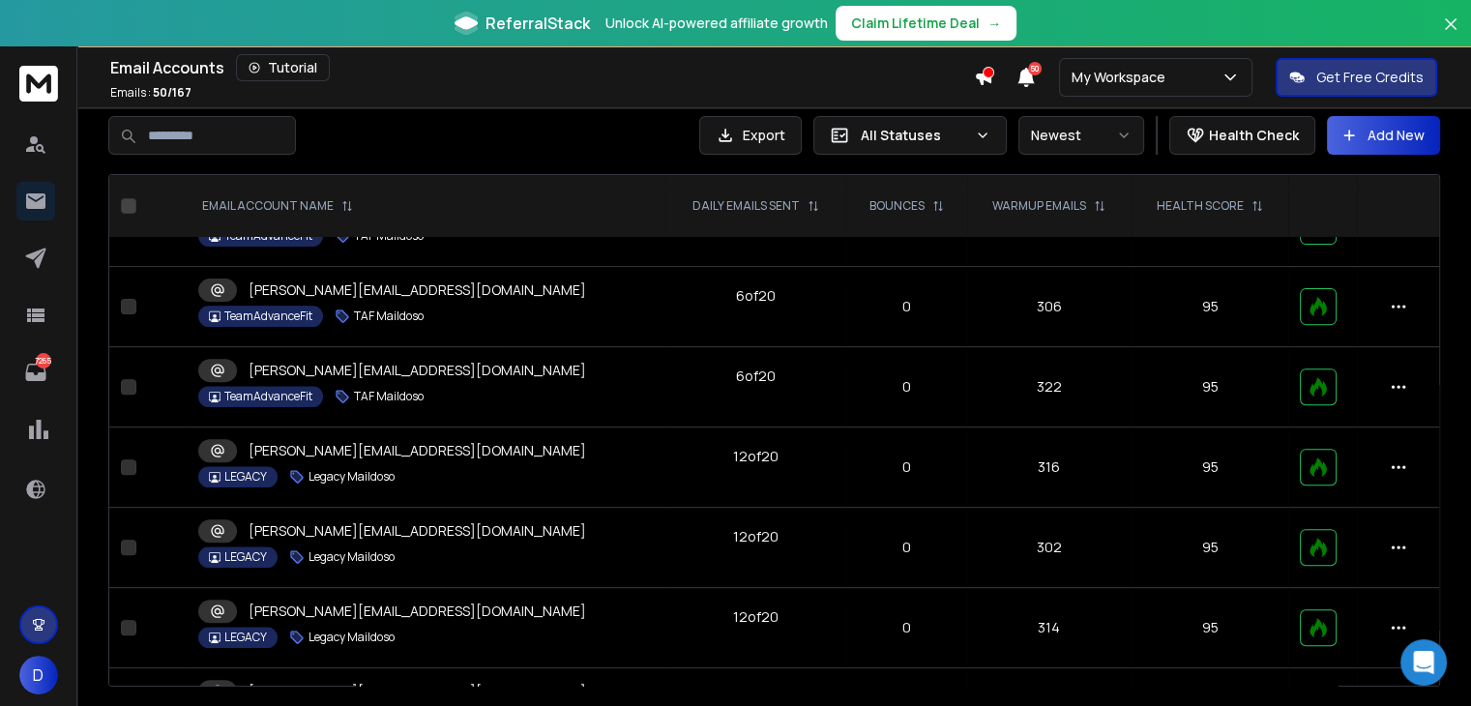
drag, startPoint x: 518, startPoint y: 132, endPoint x: 536, endPoint y: 117, distance: 23.3
click at [518, 132] on div at bounding box center [397, 135] width 579 height 39
click at [55, 364] on div "7265" at bounding box center [38, 375] width 44 height 45
click at [38, 363] on p "7265" at bounding box center [43, 360] width 15 height 15
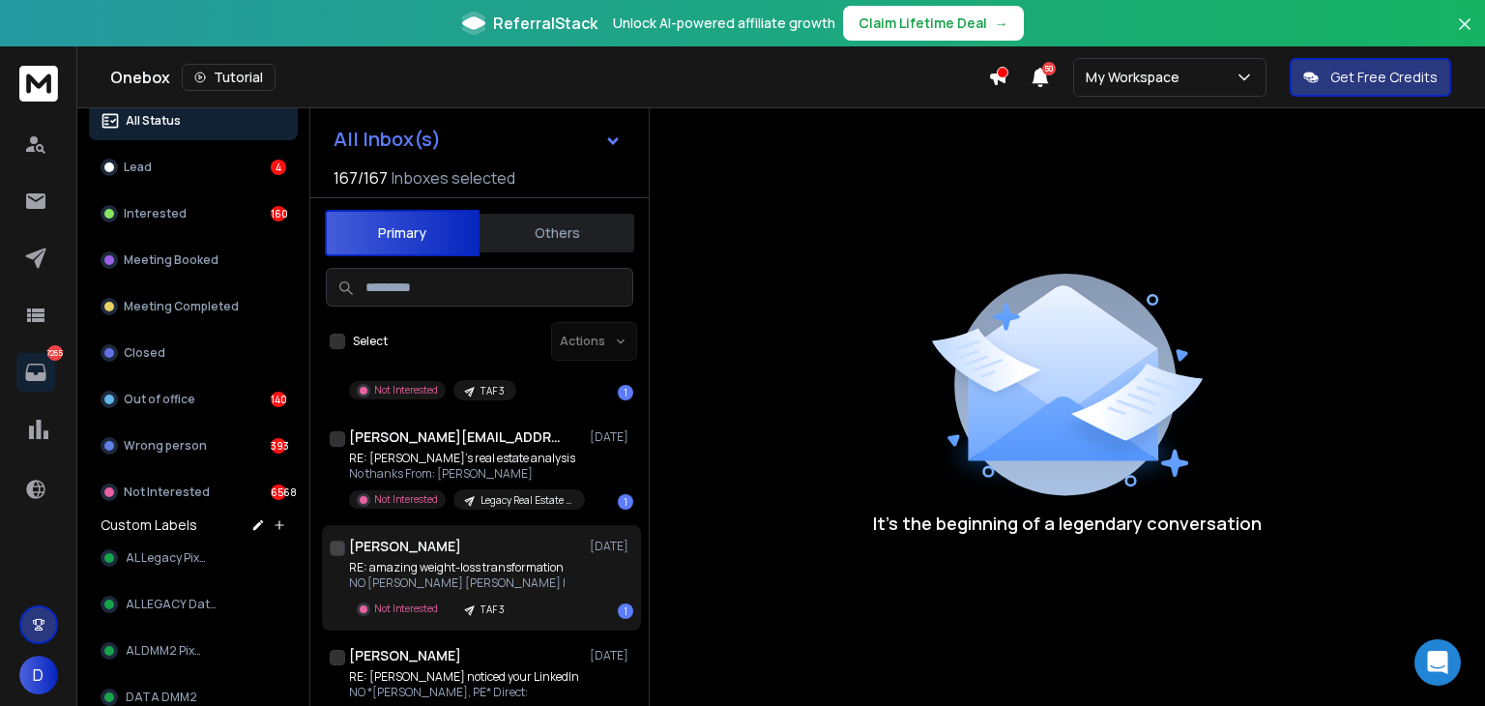
scroll to position [290, 0]
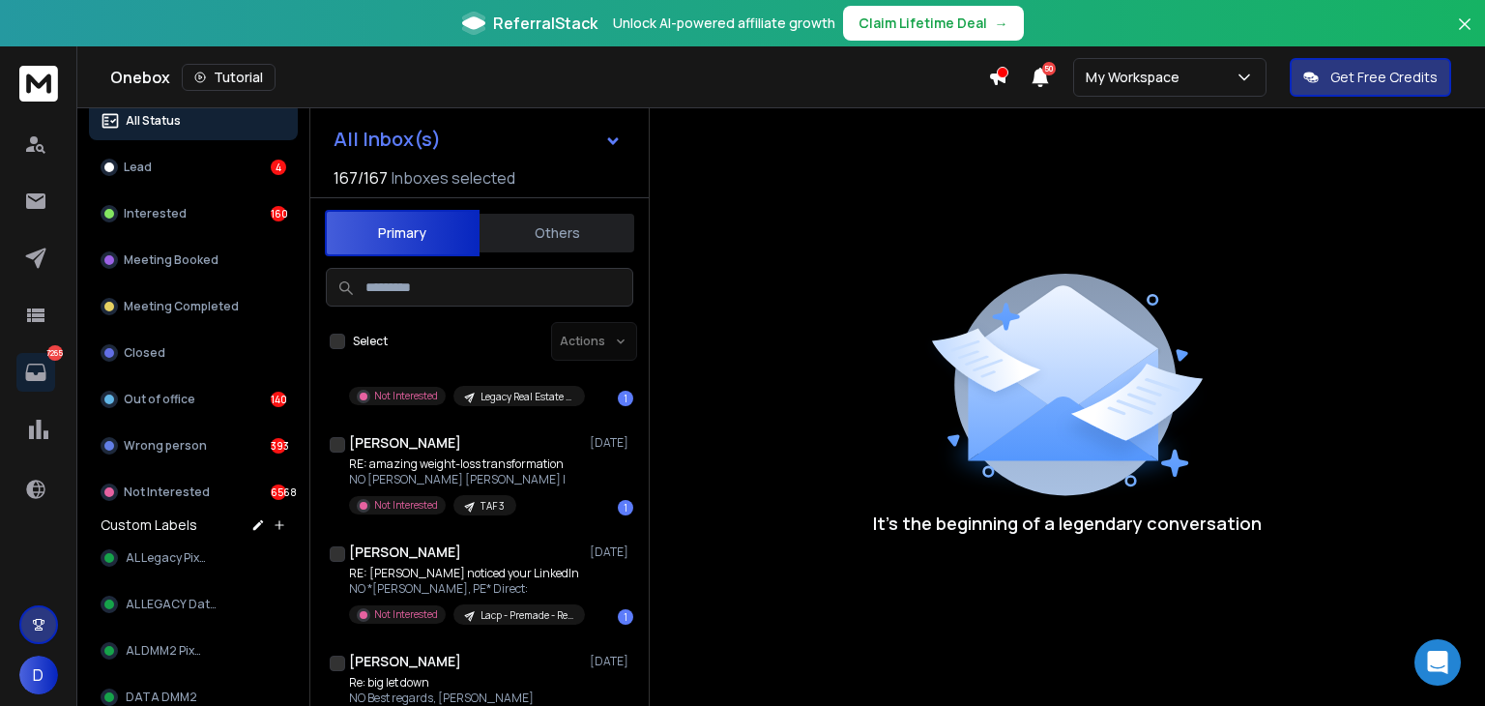
drag, startPoint x: 650, startPoint y: 423, endPoint x: 654, endPoint y: 442, distance: 19.7
click at [658, 454] on div "It’s the beginning of a legendary conversation" at bounding box center [1067, 408] width 835 height 600
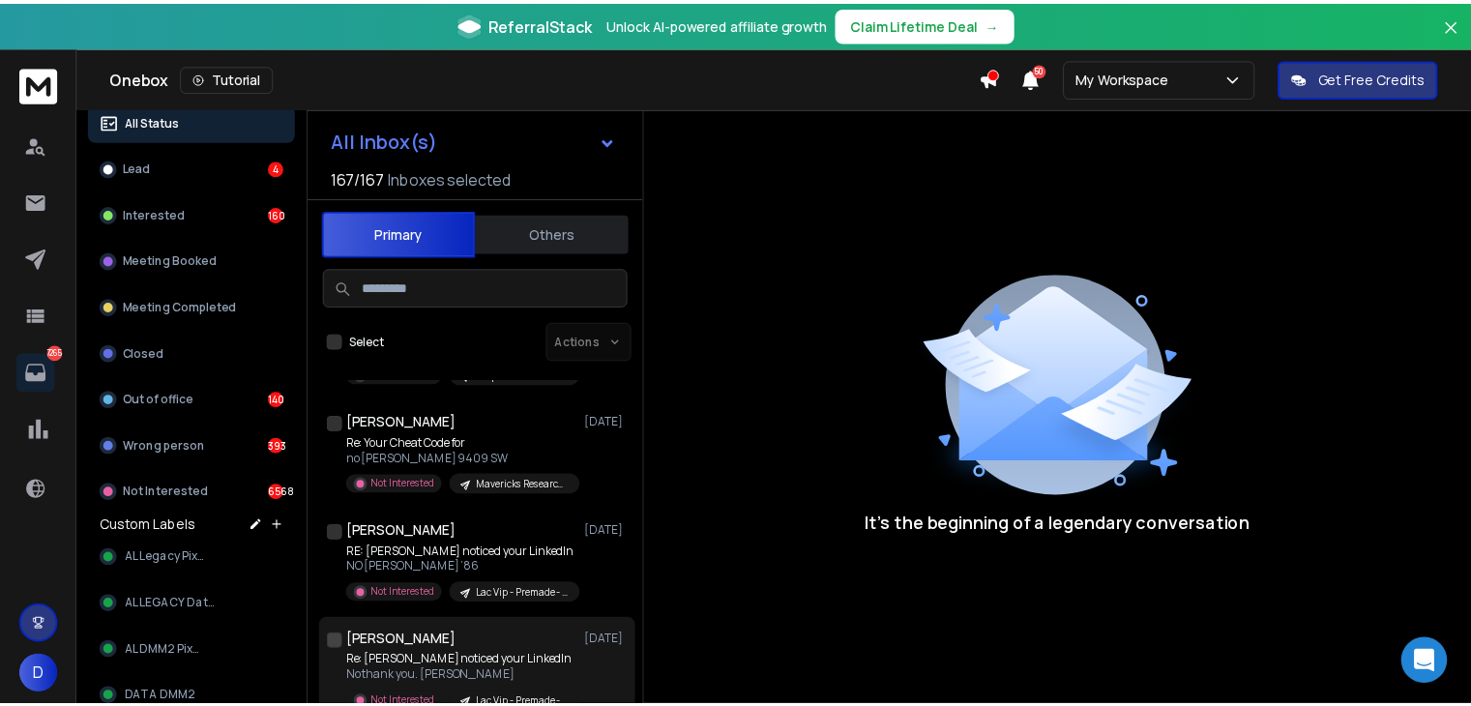
scroll to position [3179, 0]
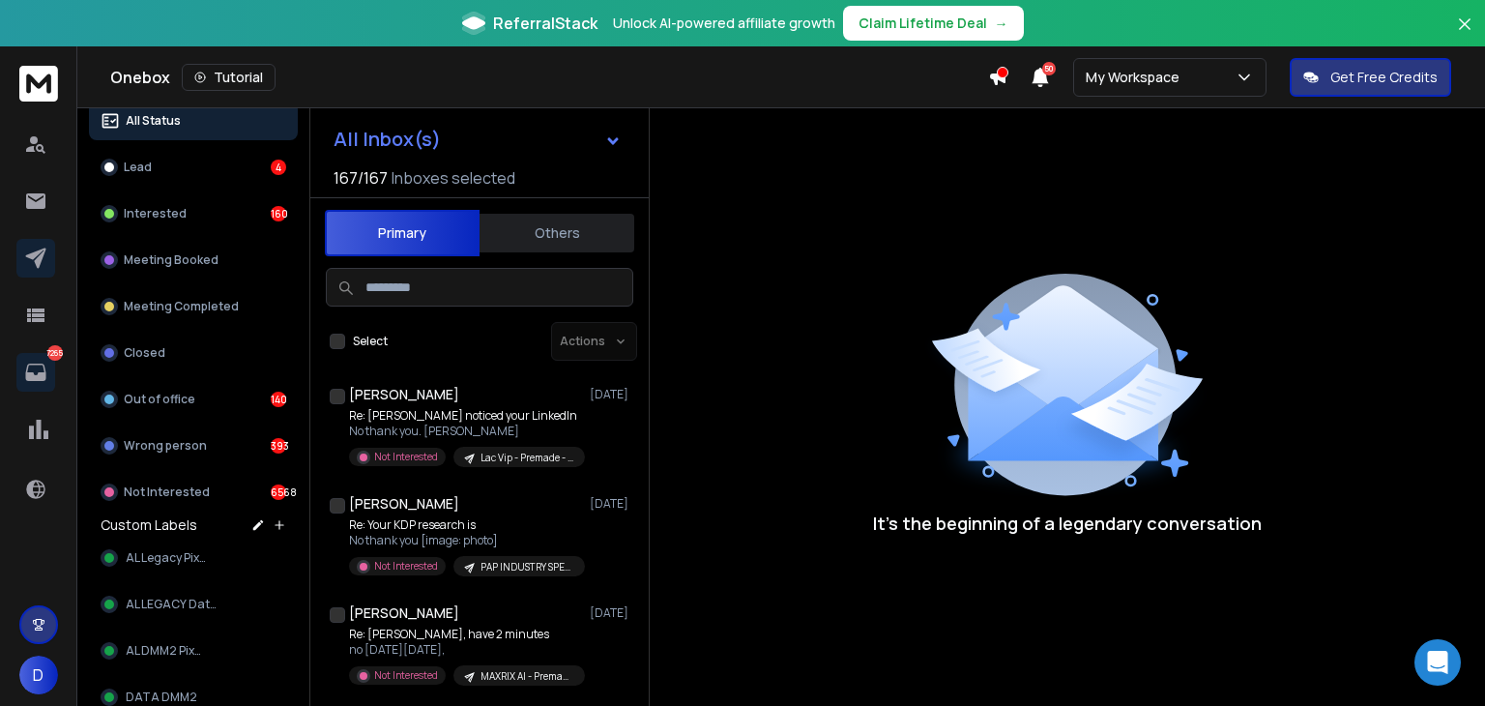
click at [15, 273] on div "7265 D" at bounding box center [38, 379] width 77 height 667
click at [20, 275] on link at bounding box center [35, 258] width 39 height 39
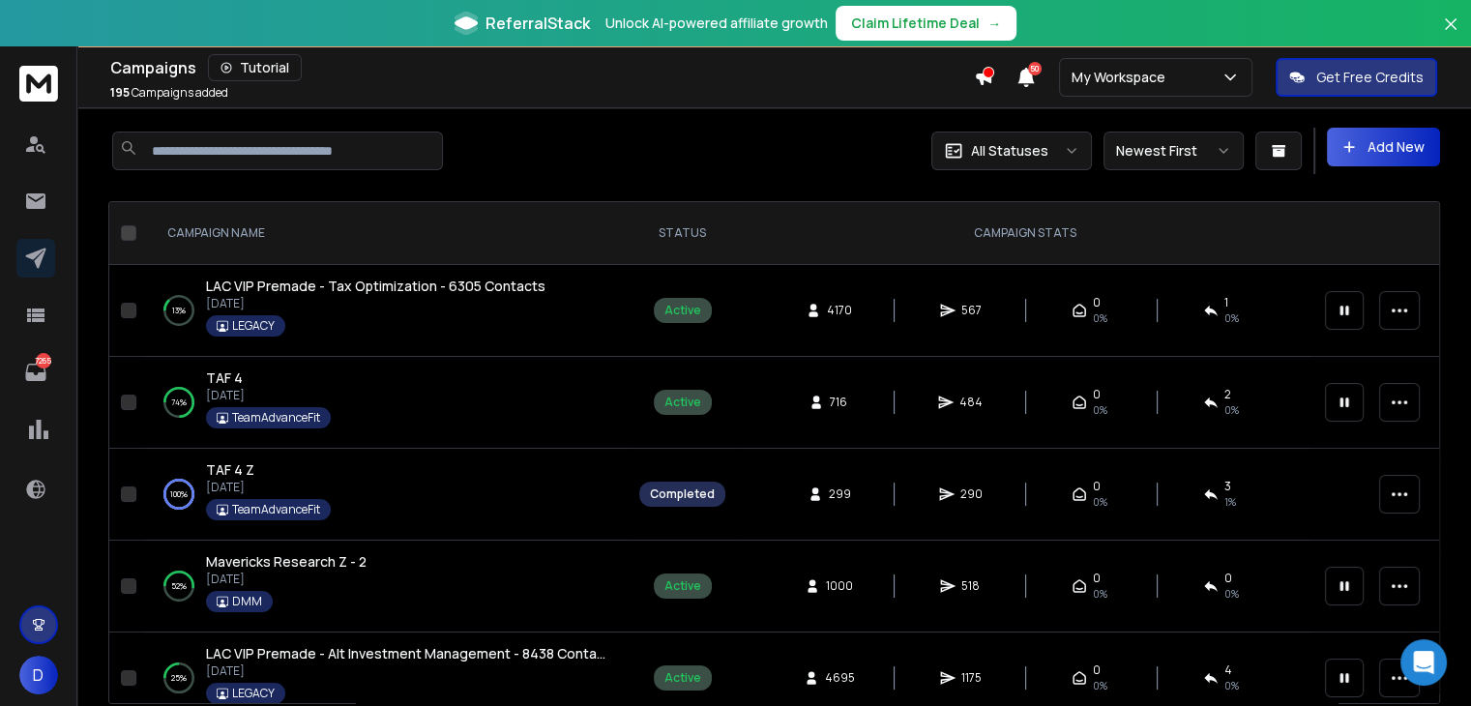
click at [806, 226] on th "CAMPAIGN STATS" at bounding box center [1025, 233] width 576 height 63
click at [563, 167] on div at bounding box center [441, 151] width 666 height 46
click at [41, 678] on span "D" at bounding box center [38, 675] width 39 height 39
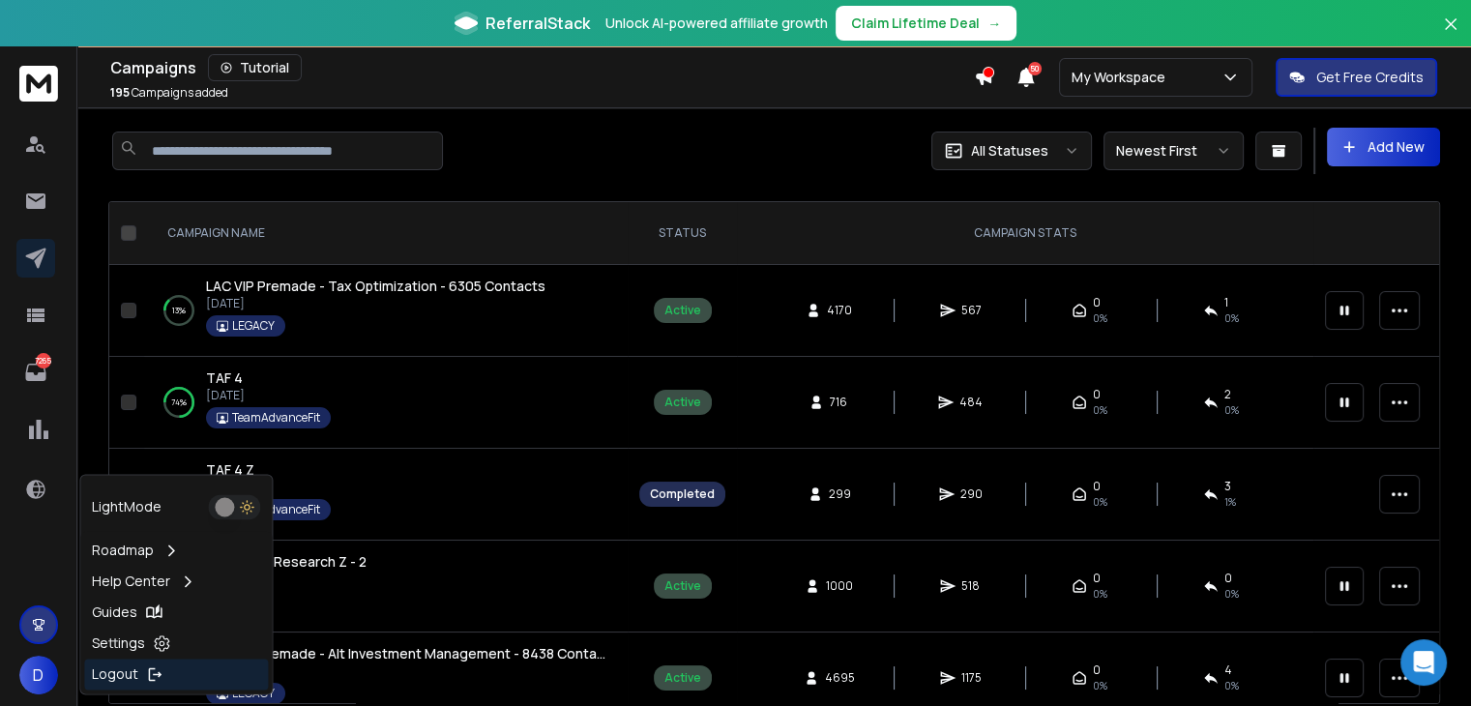
click at [142, 688] on div "Logout" at bounding box center [176, 673] width 184 height 31
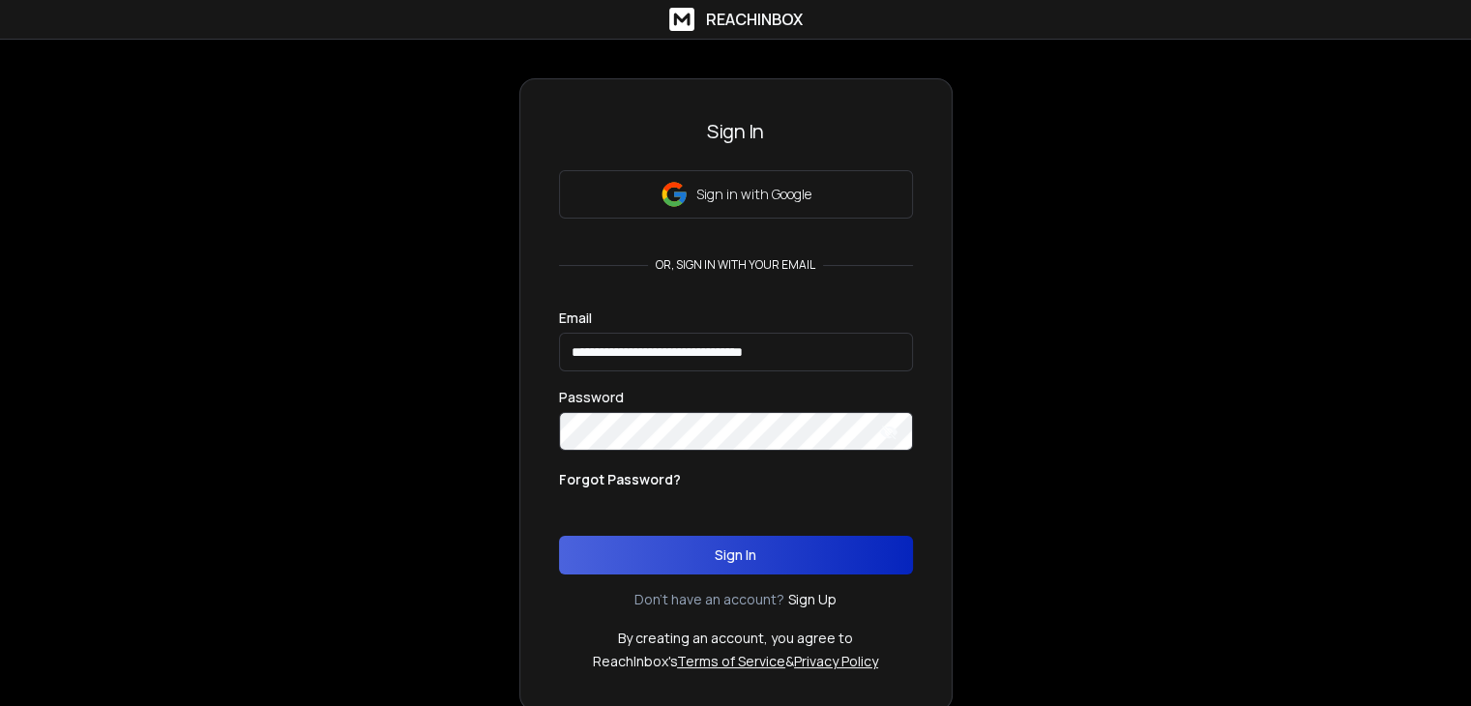
click at [628, 364] on input "**********" at bounding box center [736, 352] width 354 height 39
type input "**********"
click at [761, 570] on button "Sign In" at bounding box center [736, 555] width 354 height 39
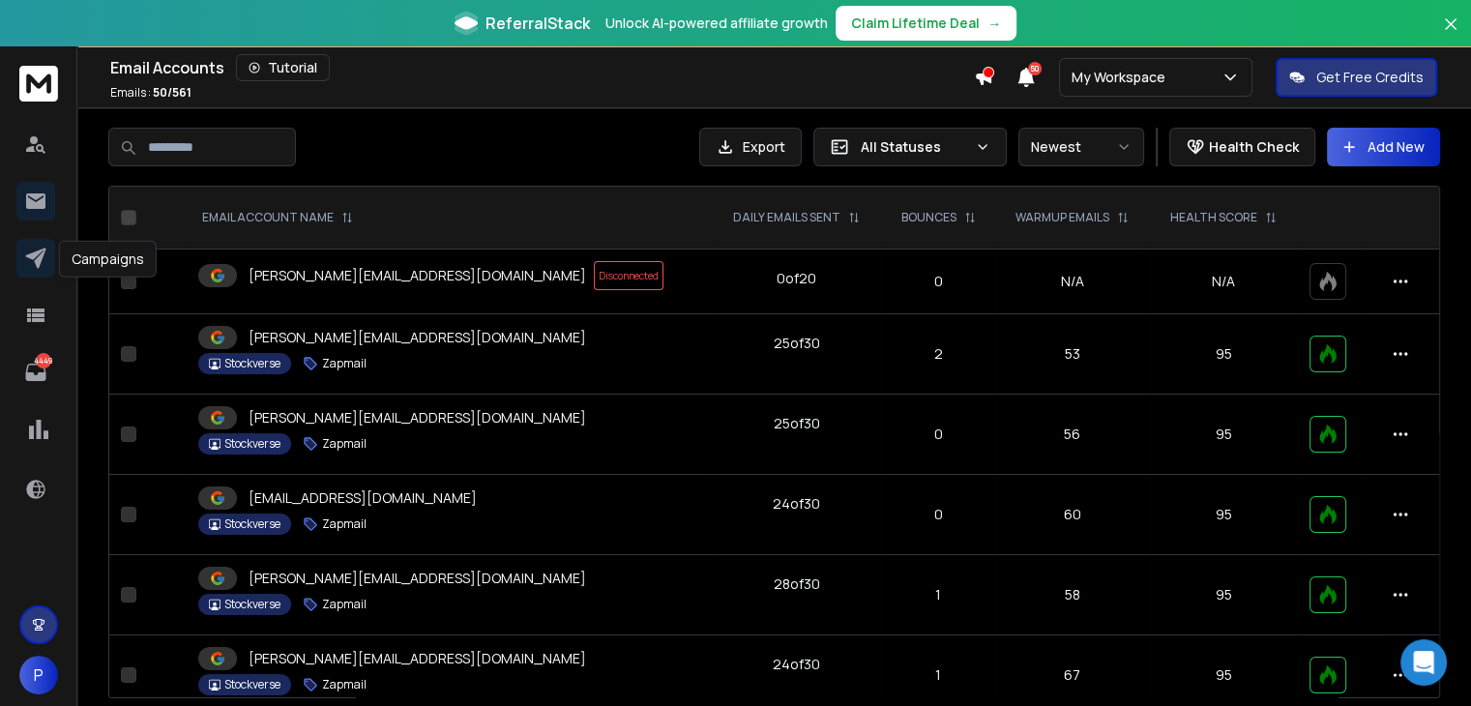
click at [41, 264] on icon at bounding box center [35, 258] width 23 height 23
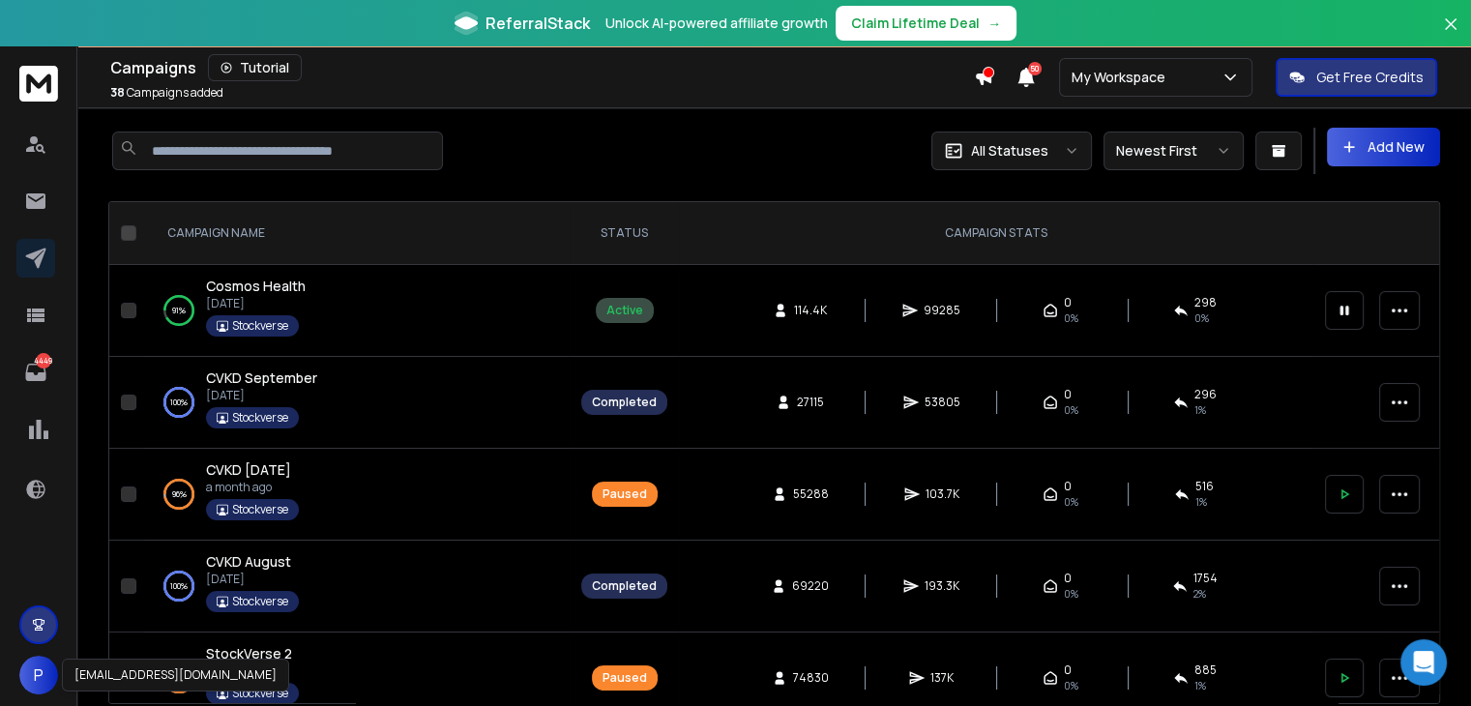
click at [39, 666] on span "P" at bounding box center [38, 675] width 39 height 39
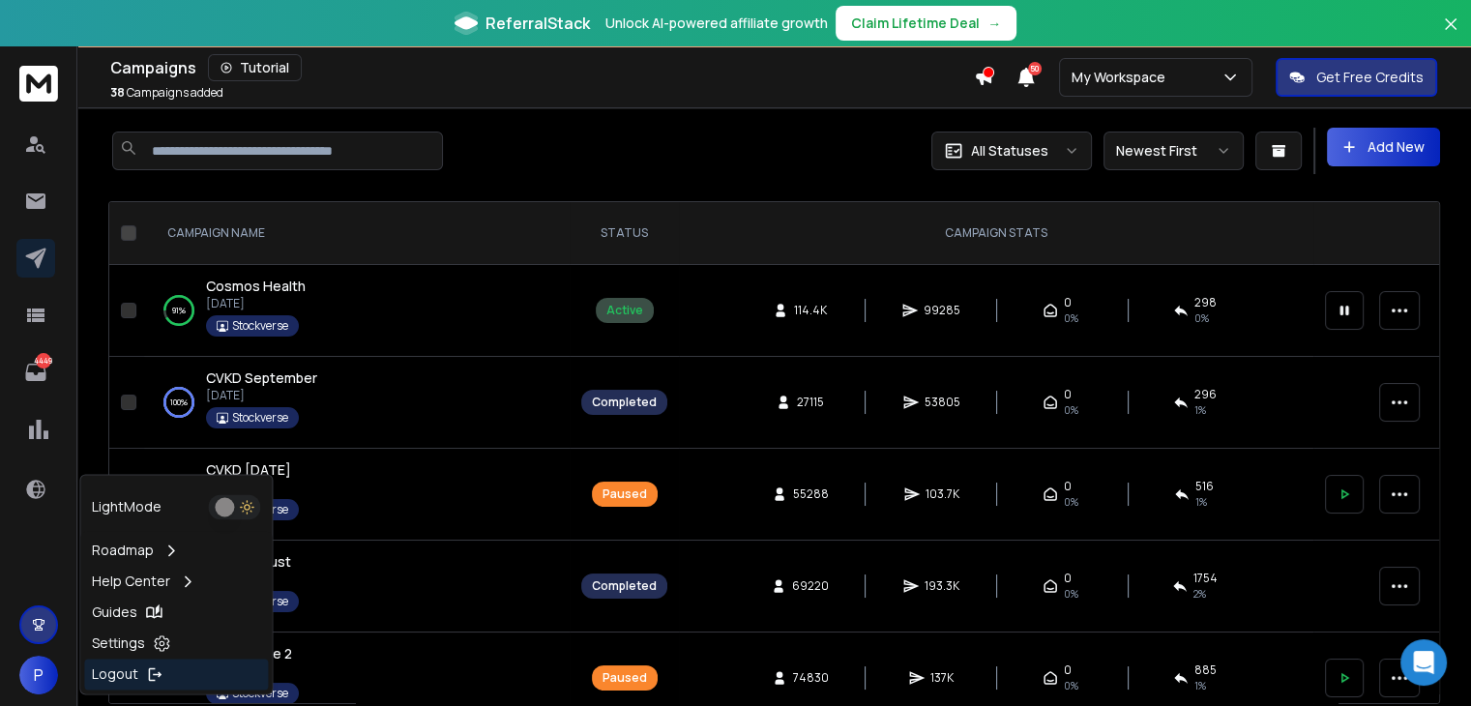
click at [162, 685] on div "Logout" at bounding box center [176, 673] width 184 height 31
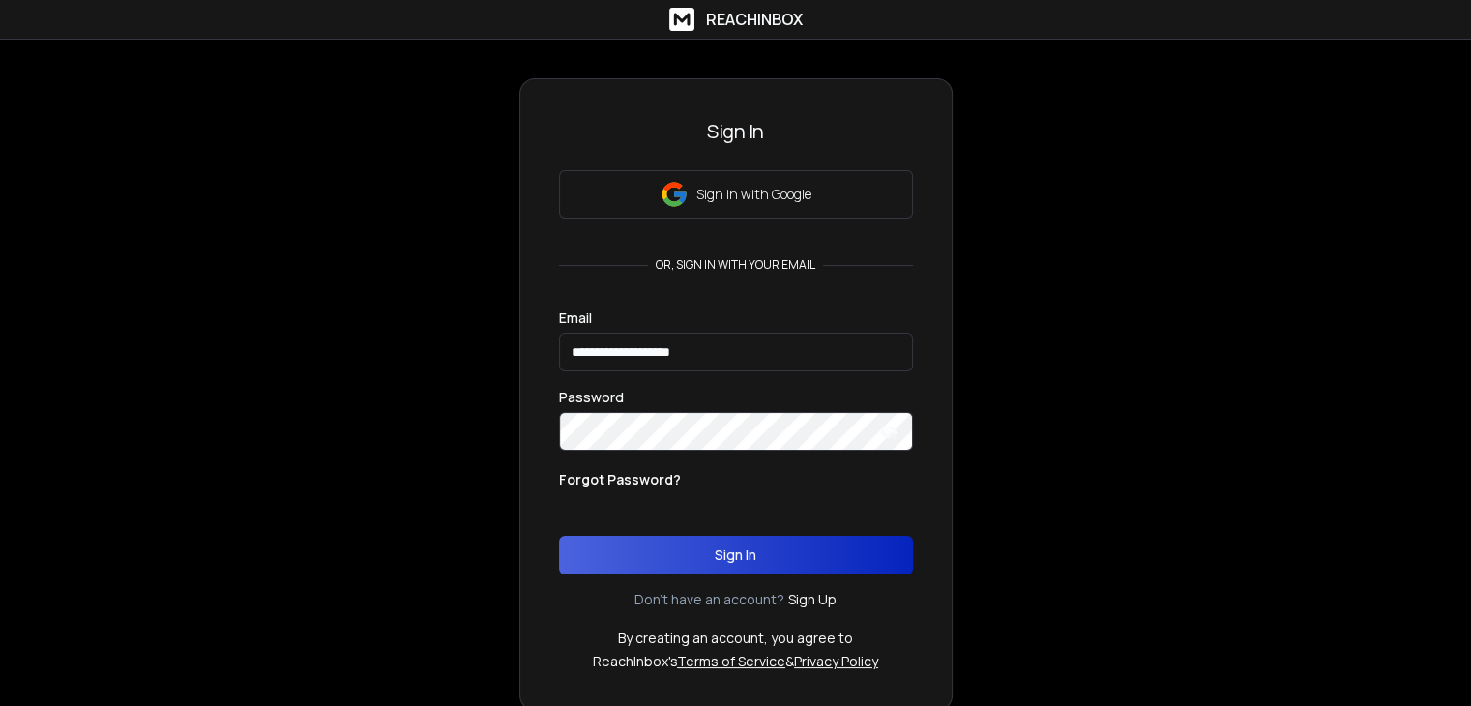
click at [695, 345] on input "**********" at bounding box center [736, 352] width 354 height 39
type input "**********"
click at [770, 554] on button "Sign In" at bounding box center [736, 555] width 354 height 39
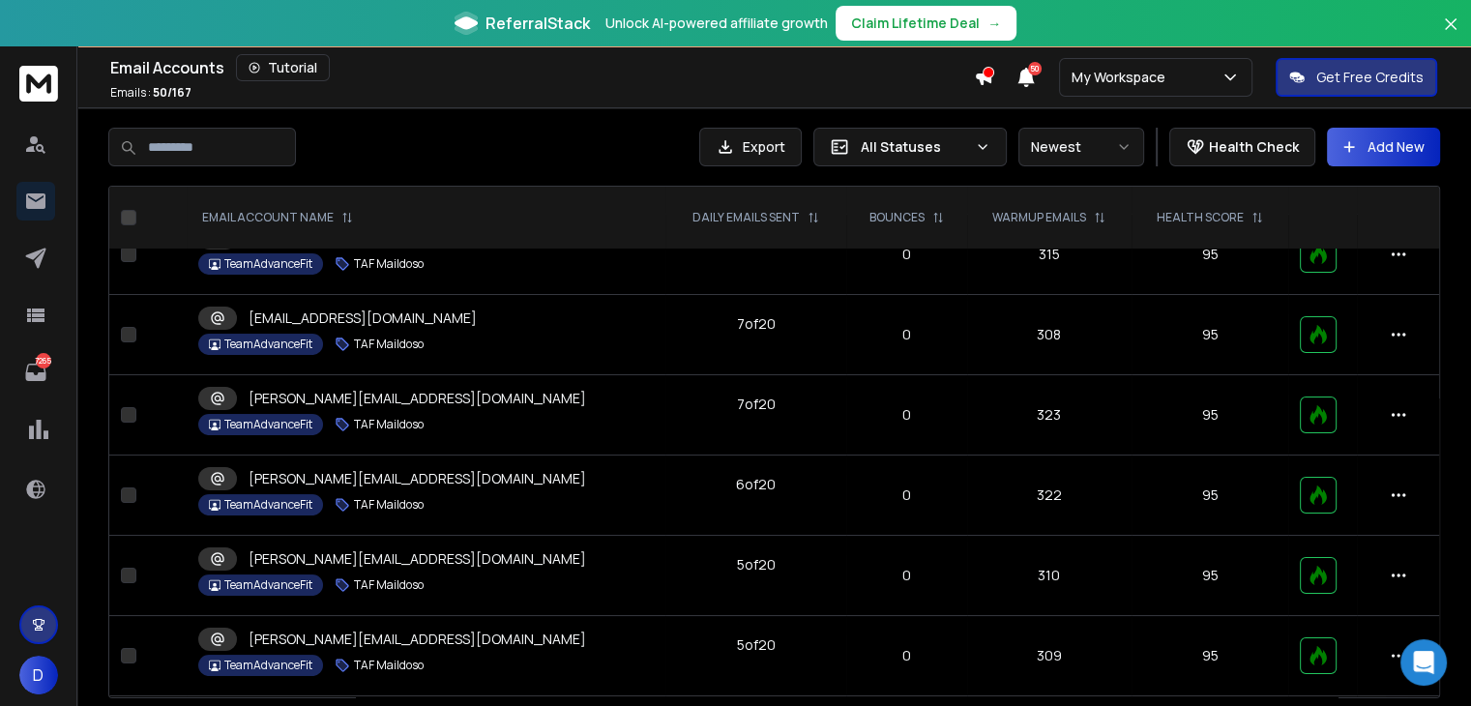
scroll to position [97, 0]
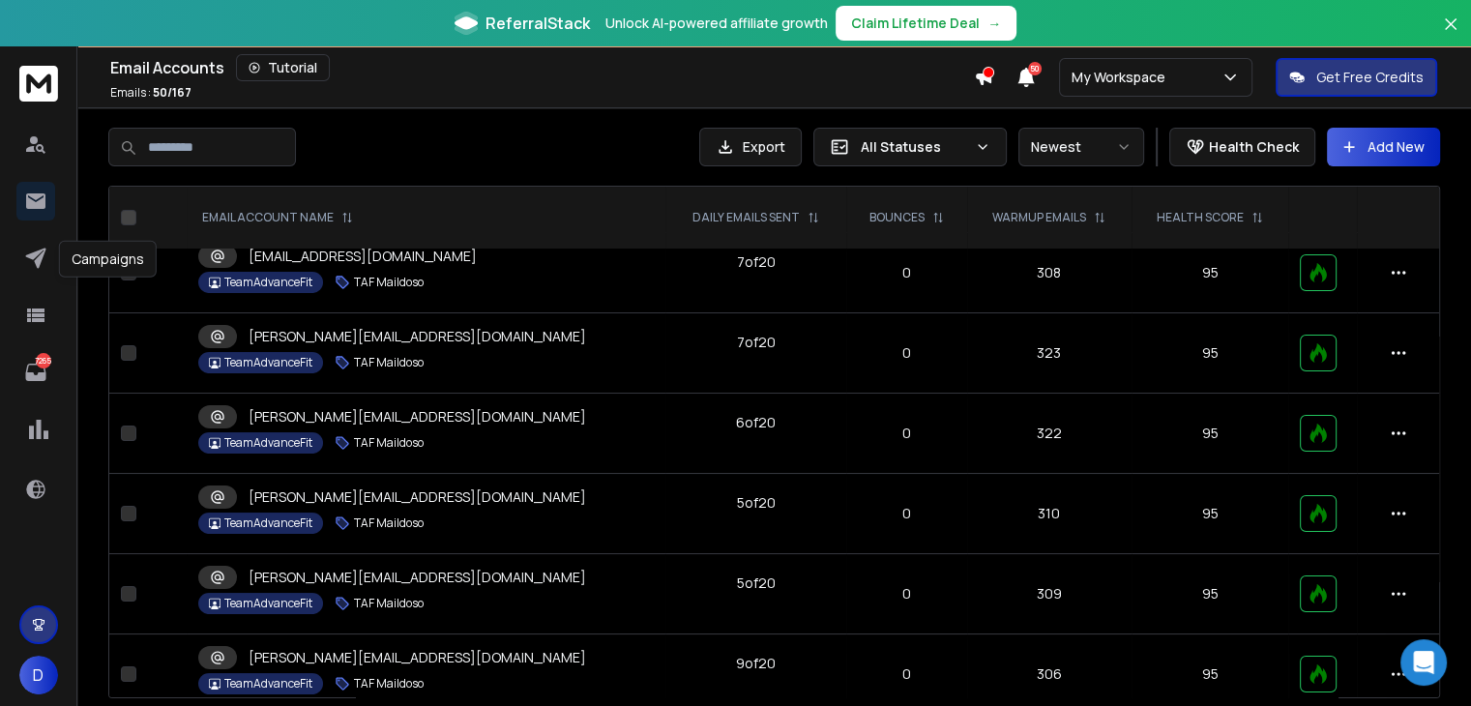
click at [12, 256] on div "7265 D" at bounding box center [38, 379] width 77 height 667
click at [21, 252] on link at bounding box center [35, 258] width 39 height 39
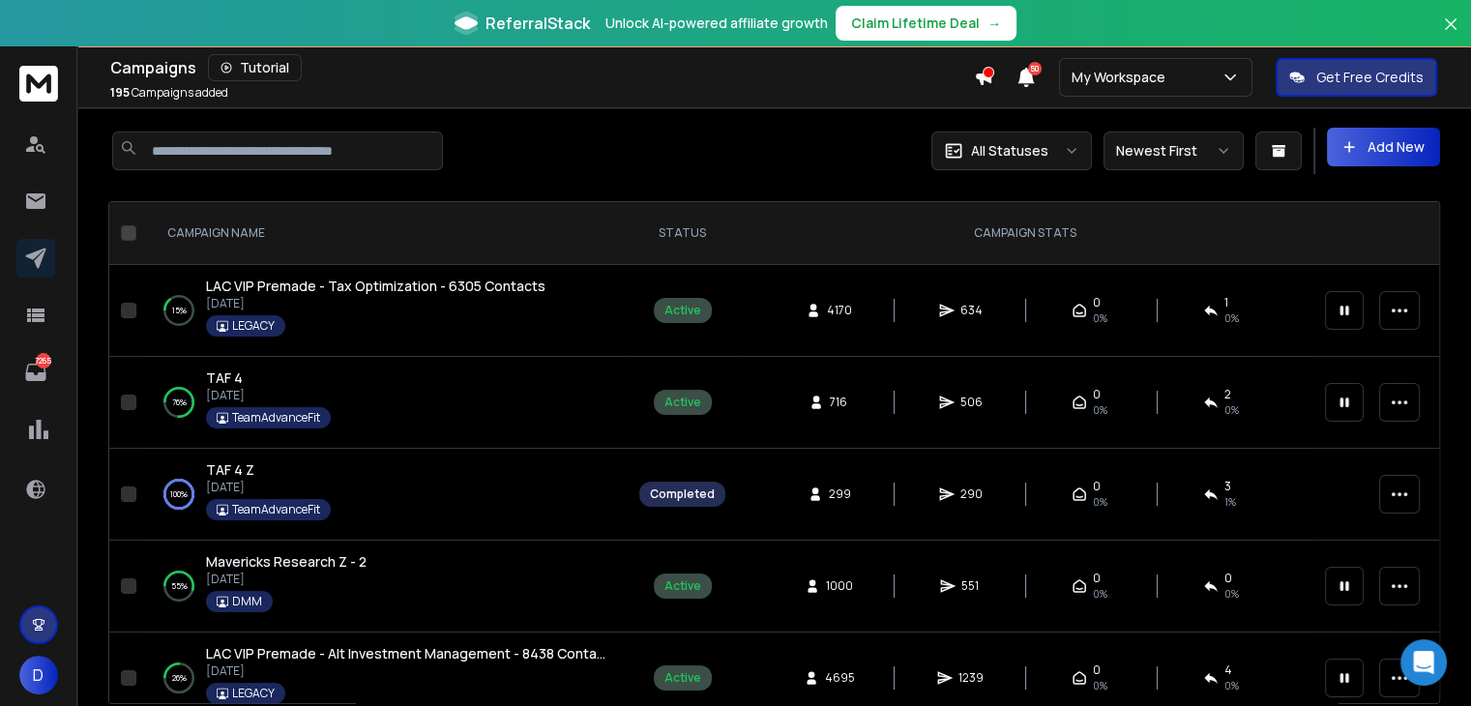
click at [1390, 393] on icon "button" at bounding box center [1399, 402] width 19 height 19
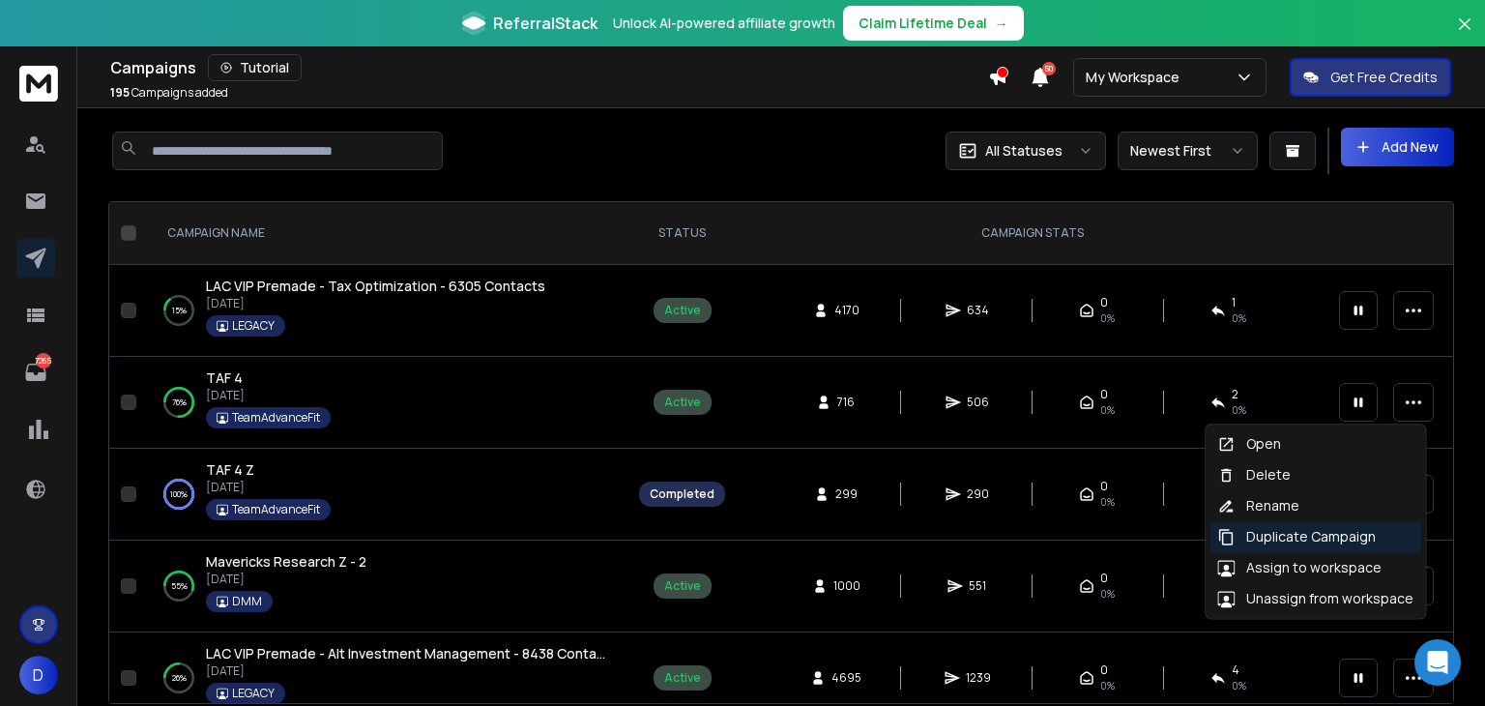
click at [1302, 540] on div "Duplicate Campaign" at bounding box center [1296, 536] width 159 height 19
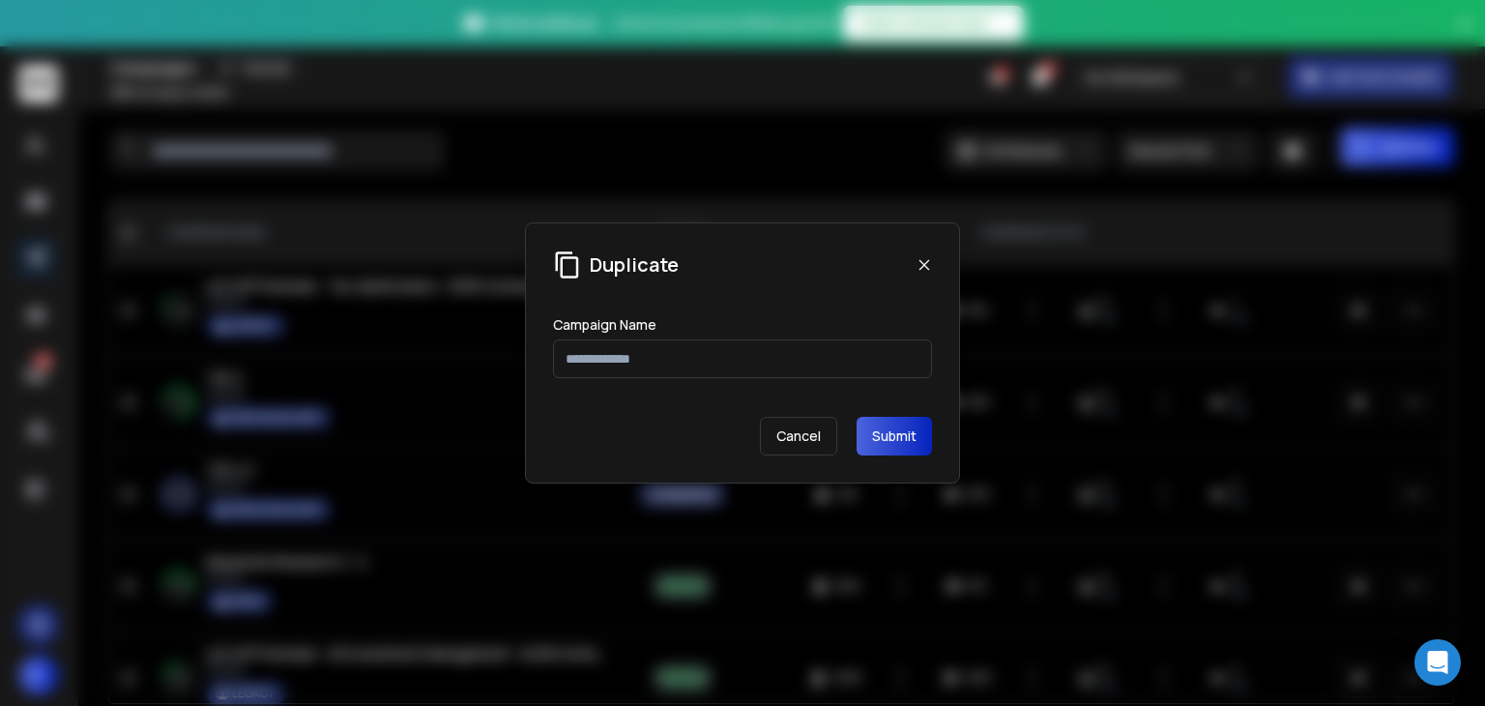
click at [651, 349] on input "text" at bounding box center [742, 358] width 379 height 39
type input "**********"
click at [866, 427] on button "Submit" at bounding box center [894, 436] width 75 height 39
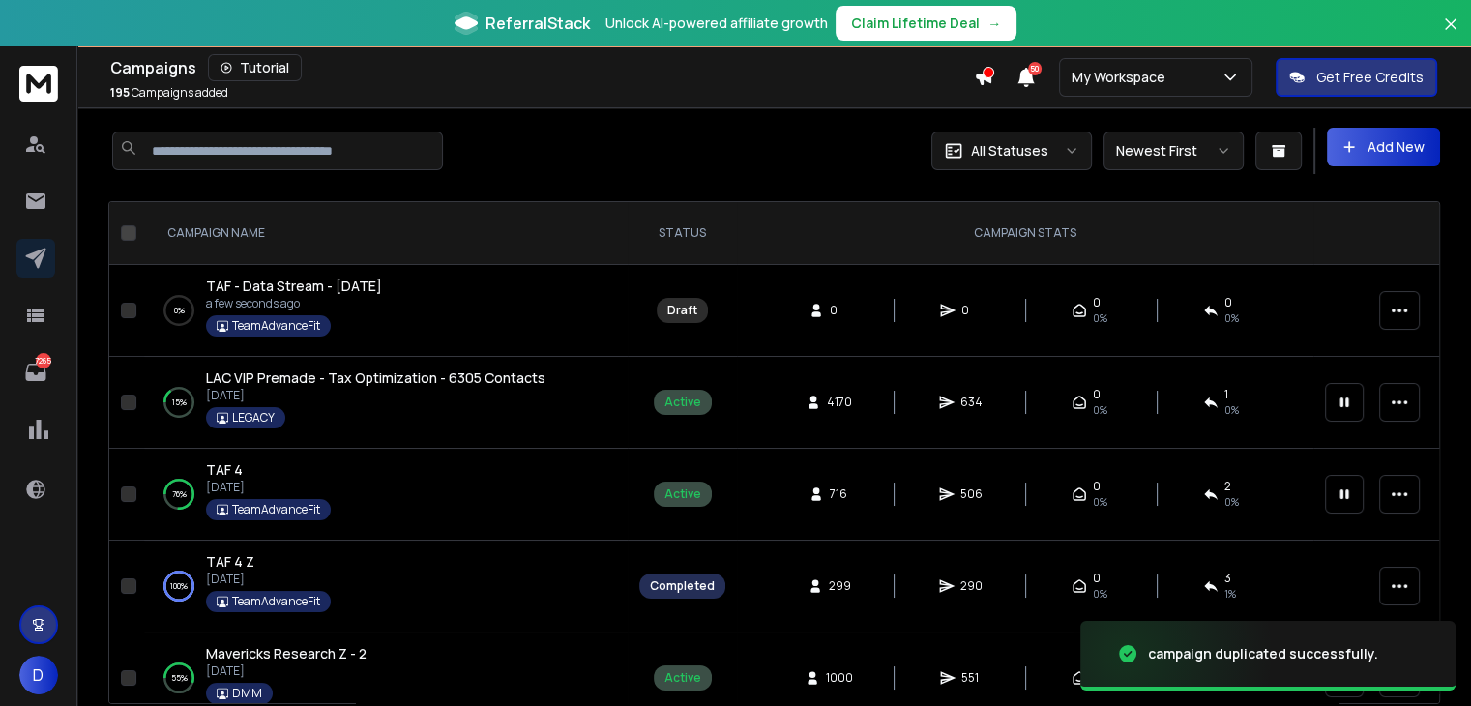
click at [330, 310] on p "a few seconds ago" at bounding box center [294, 303] width 176 height 15
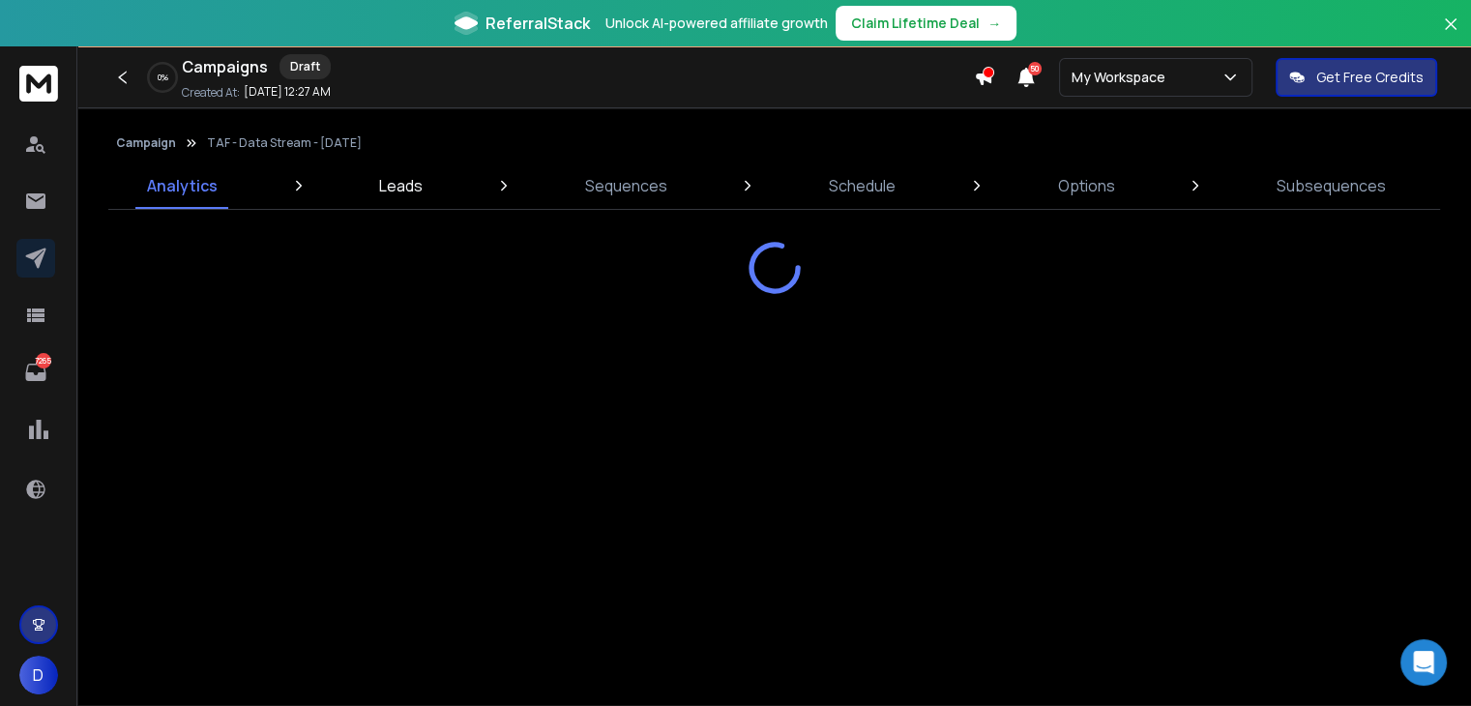
click at [370, 187] on link "Leads" at bounding box center [400, 185] width 67 height 46
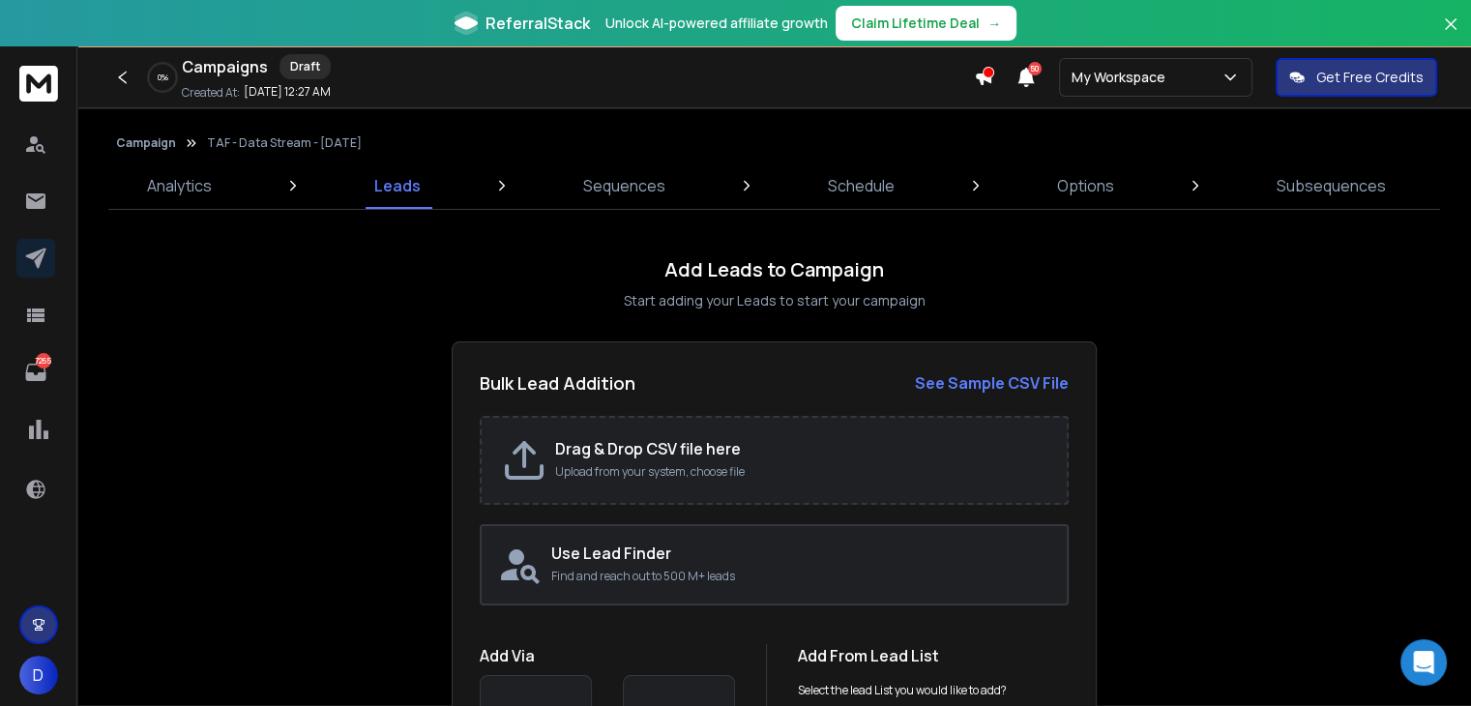
click at [689, 452] on h2 "Drag & Drop CSV file here" at bounding box center [801, 448] width 492 height 23
type input "**********"
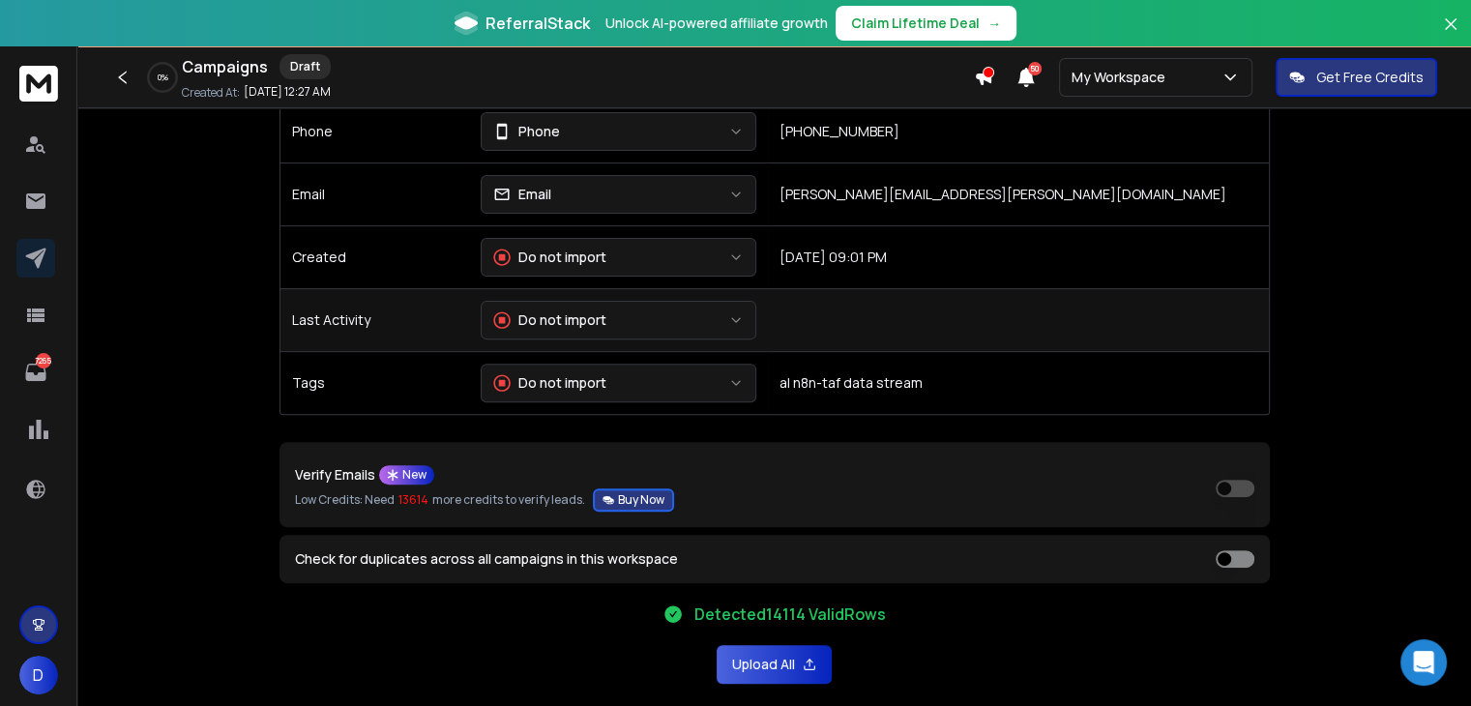
scroll to position [619, 0]
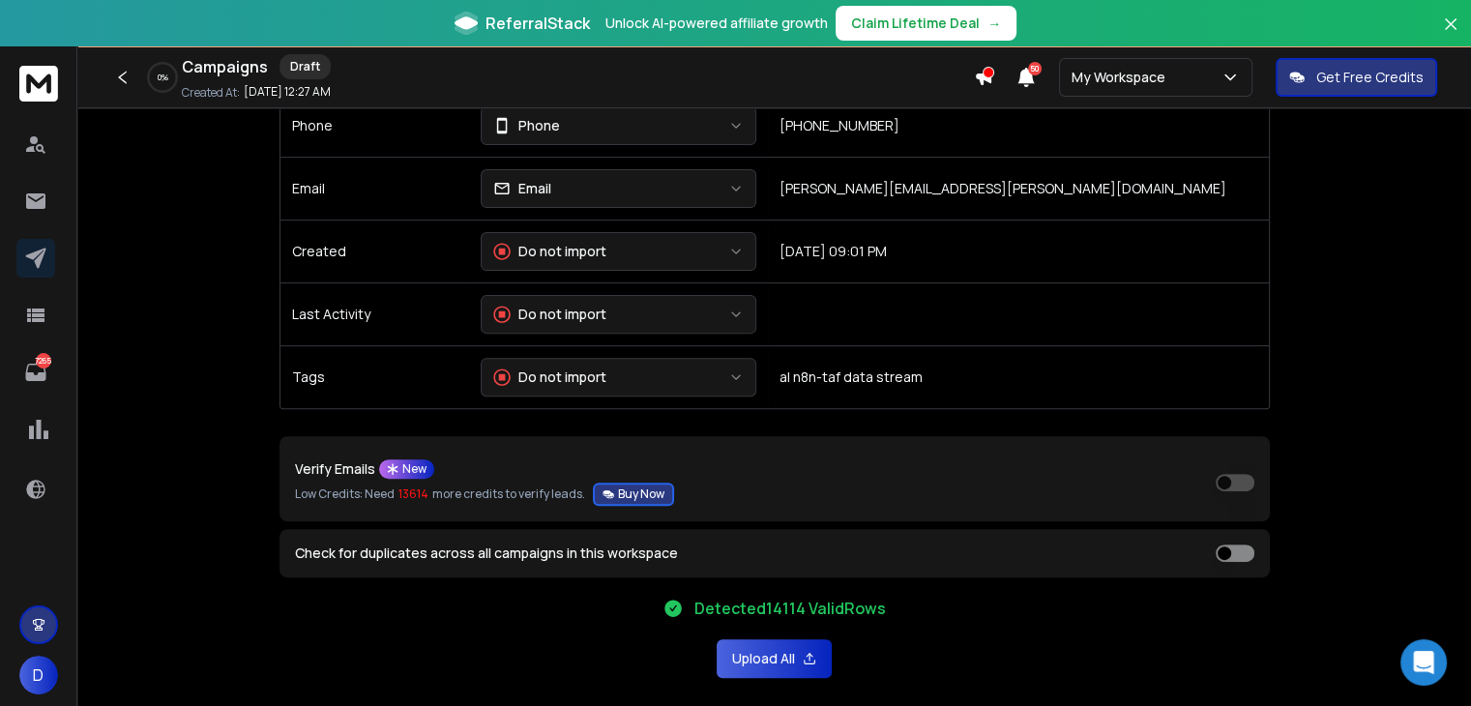
click at [1238, 550] on button "Check for duplicates across all campaigns in this workspace" at bounding box center [1234, 552] width 39 height 17
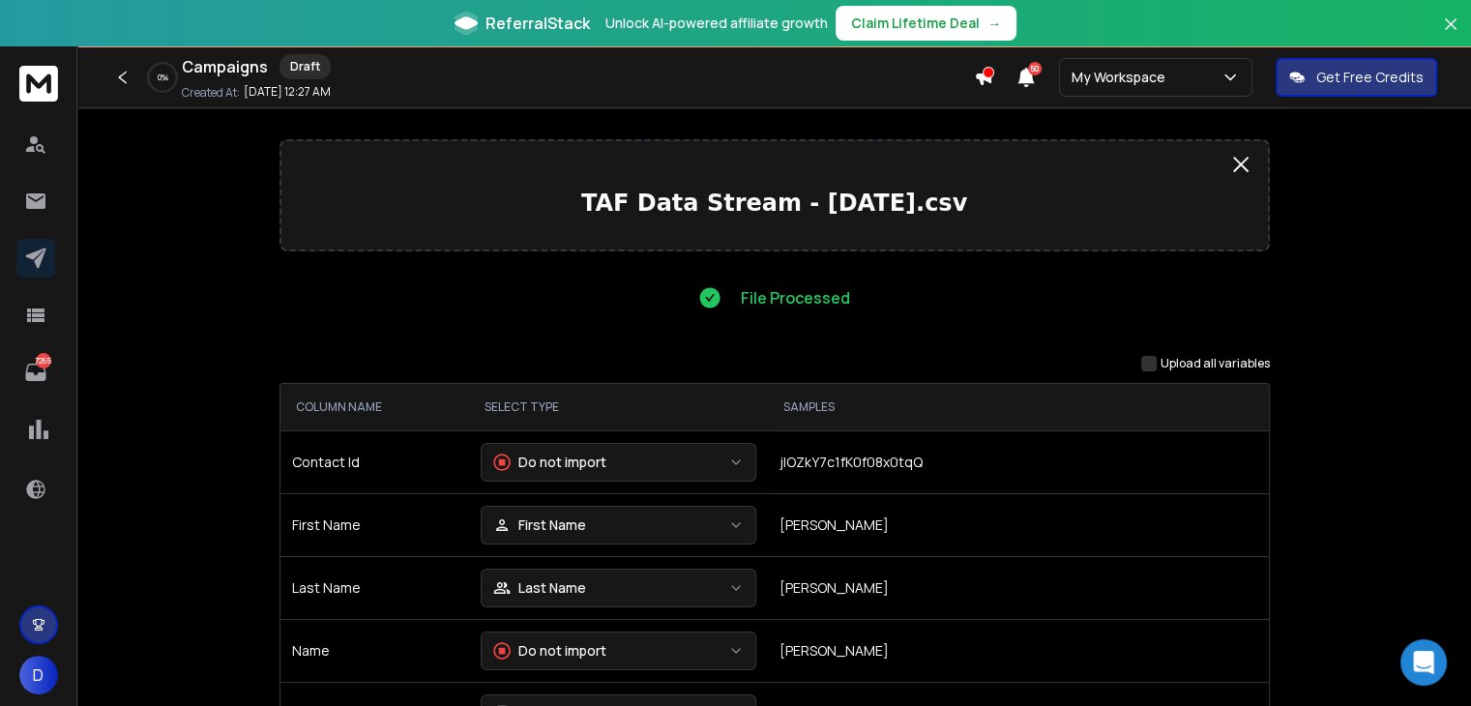
scroll to position [0, 0]
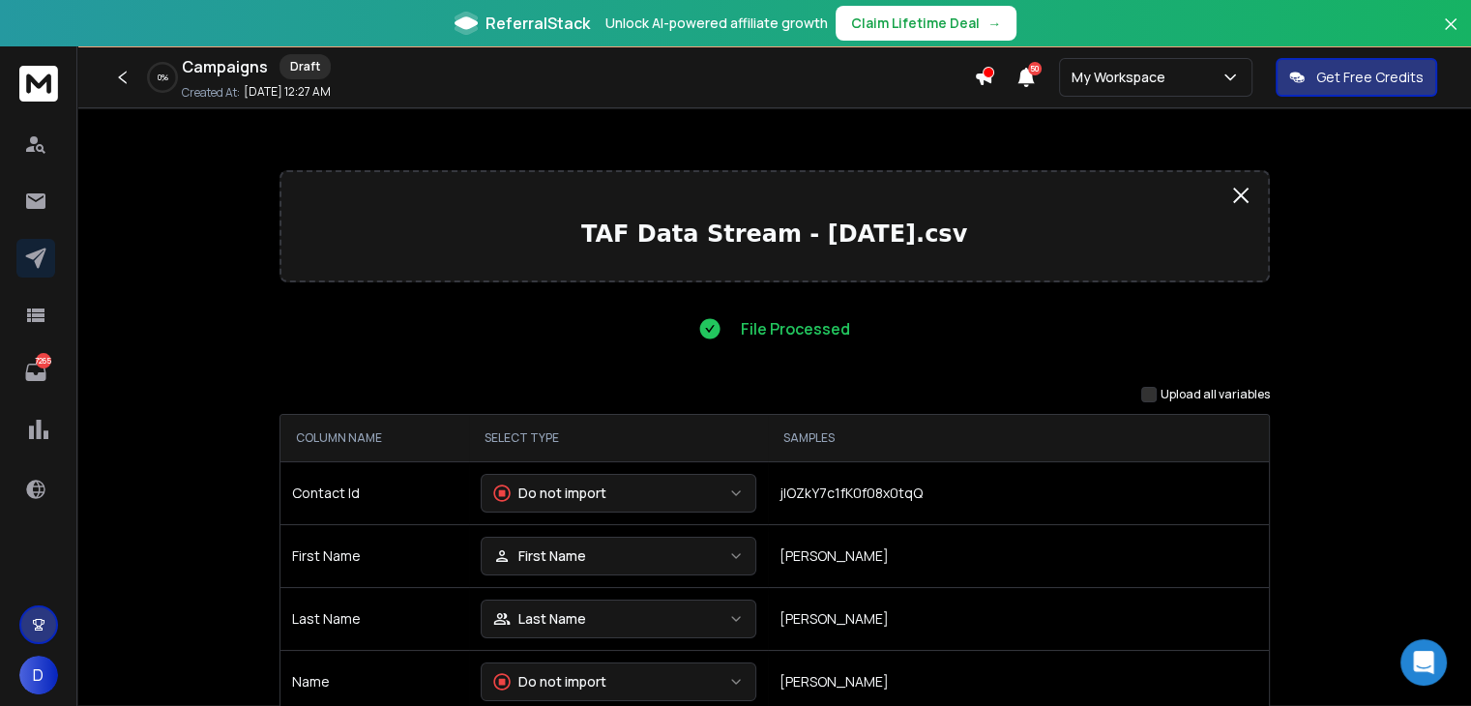
click at [1238, 184] on icon at bounding box center [1240, 195] width 23 height 23
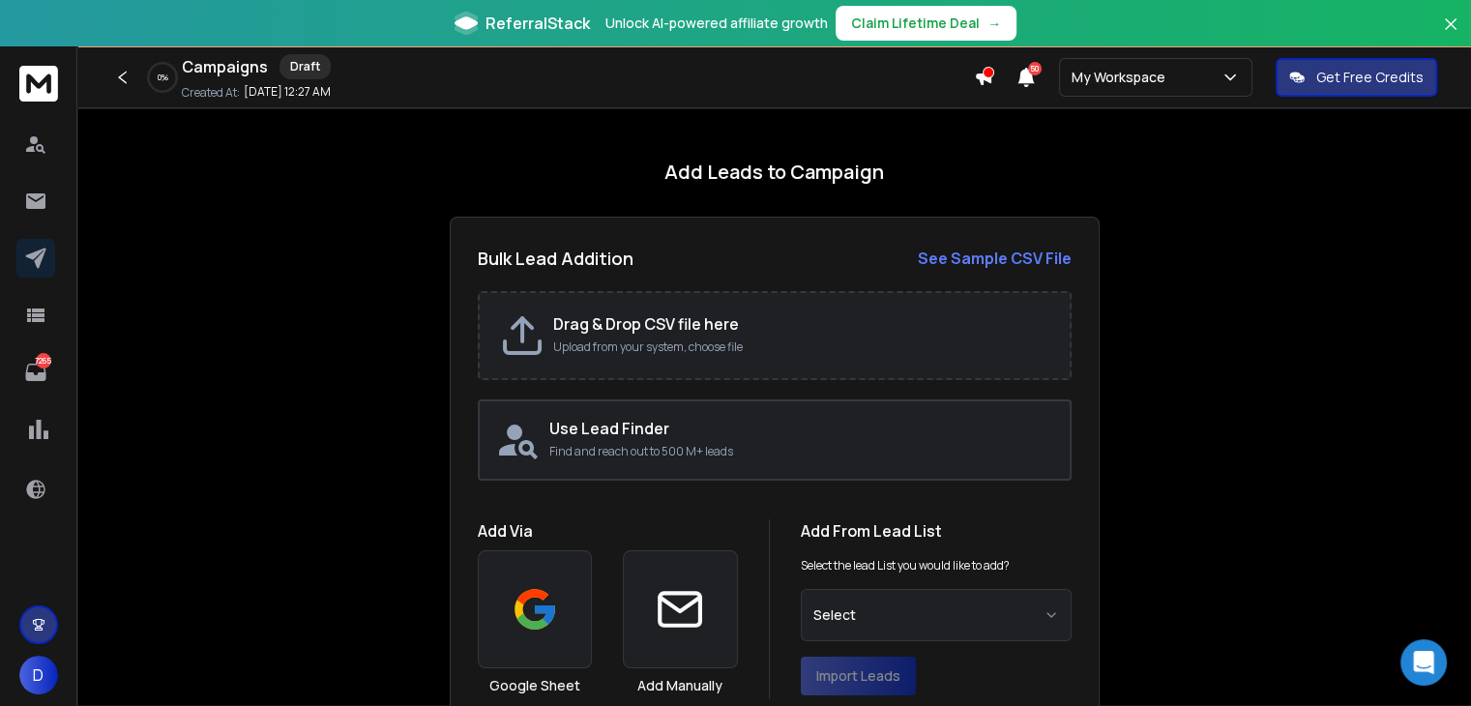
click at [926, 295] on div "Drag & Drop CSV file here Upload from your system, choose file" at bounding box center [775, 335] width 594 height 89
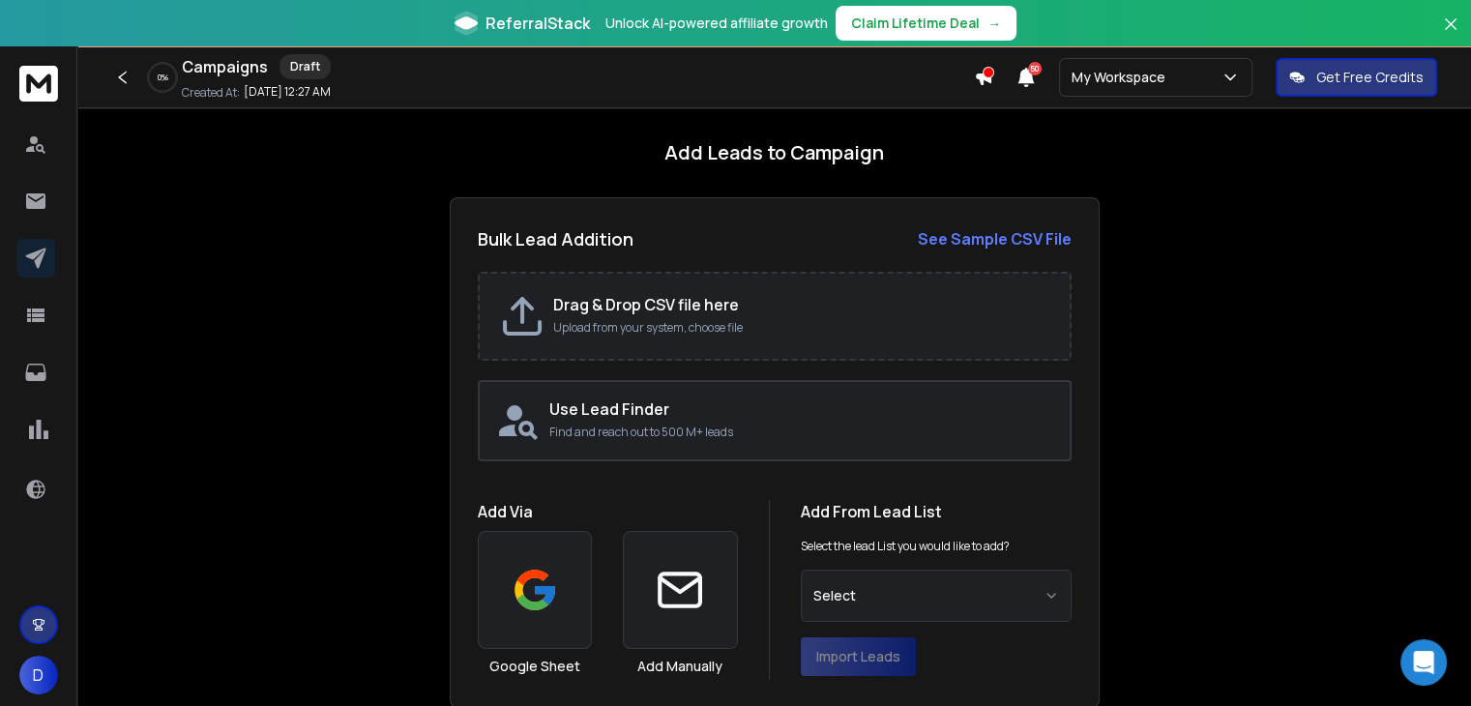
click at [678, 340] on div "Drag & Drop CSV file here Upload from your system, choose file" at bounding box center [775, 316] width 594 height 89
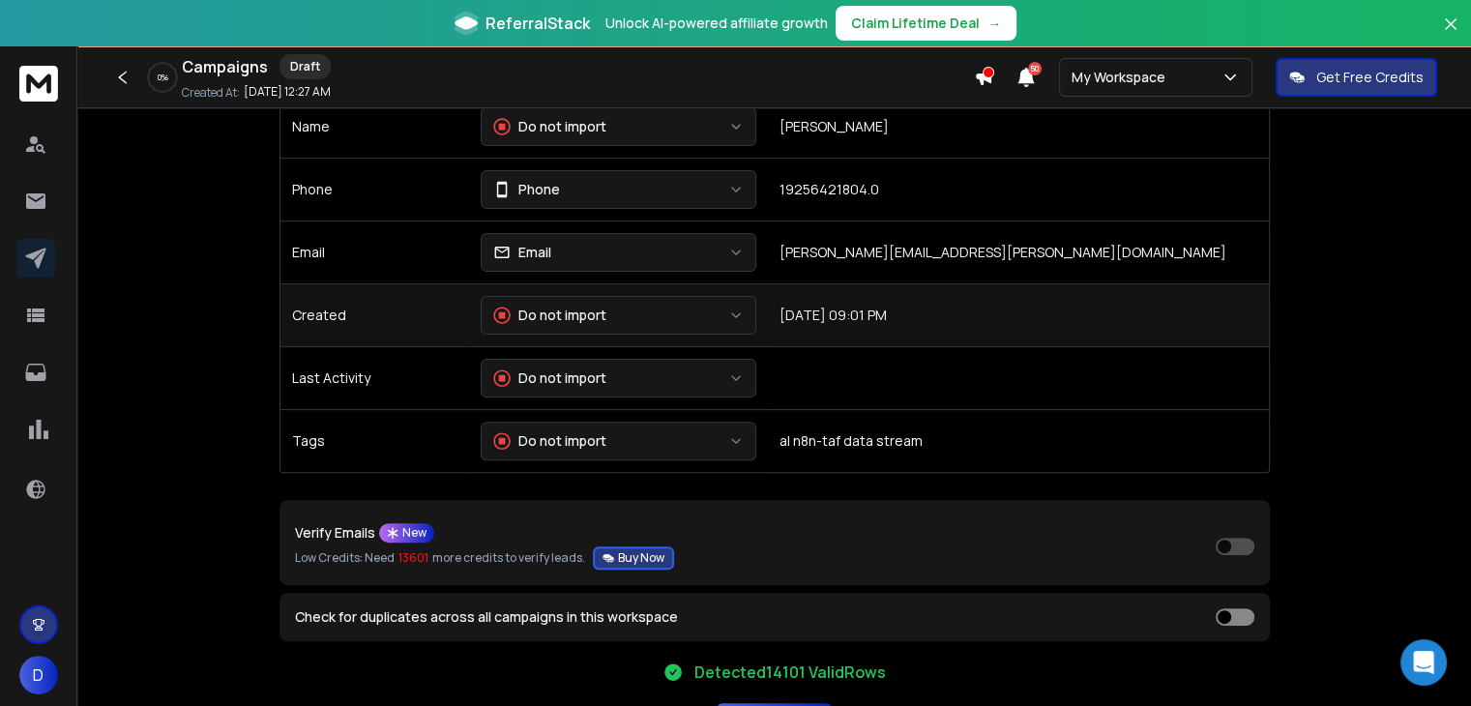
scroll to position [619, 0]
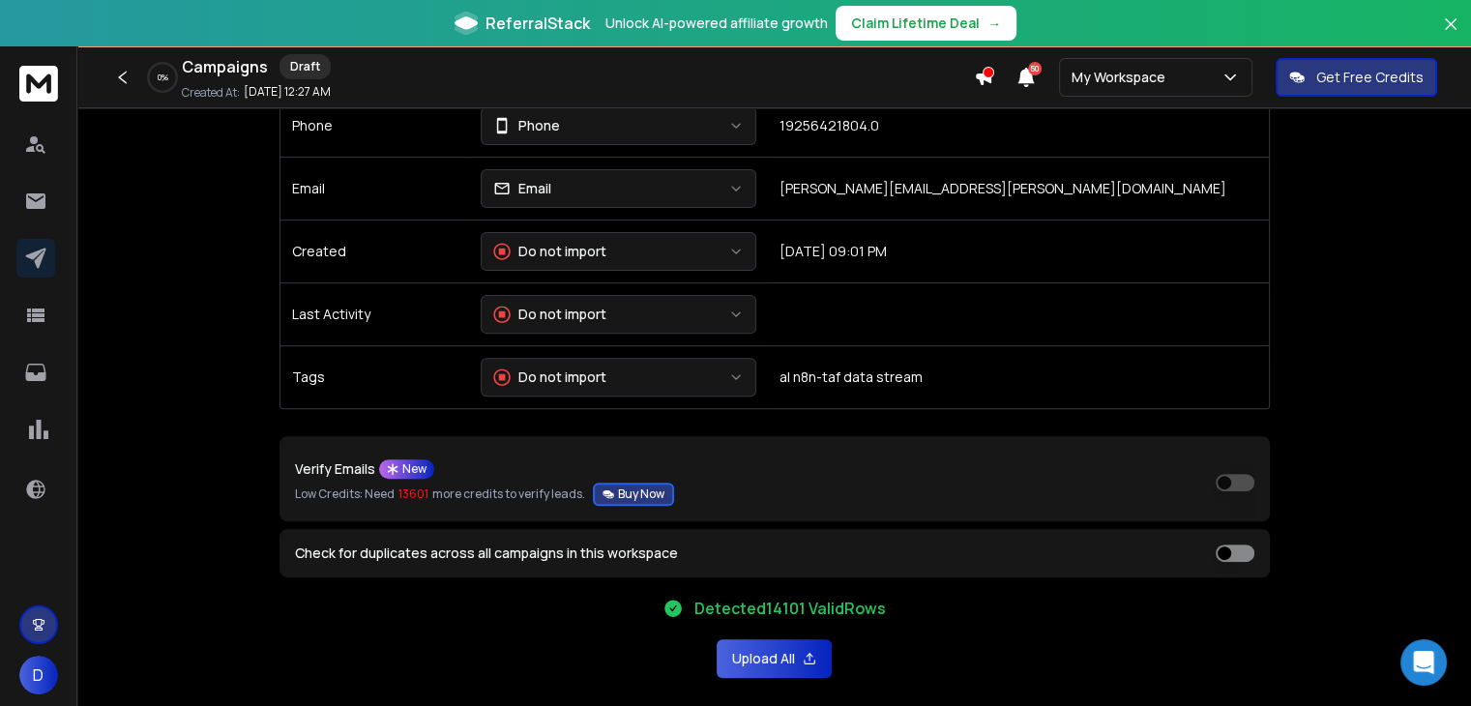
click at [1232, 554] on button "Check for duplicates across all campaigns in this workspace" at bounding box center [1234, 552] width 39 height 17
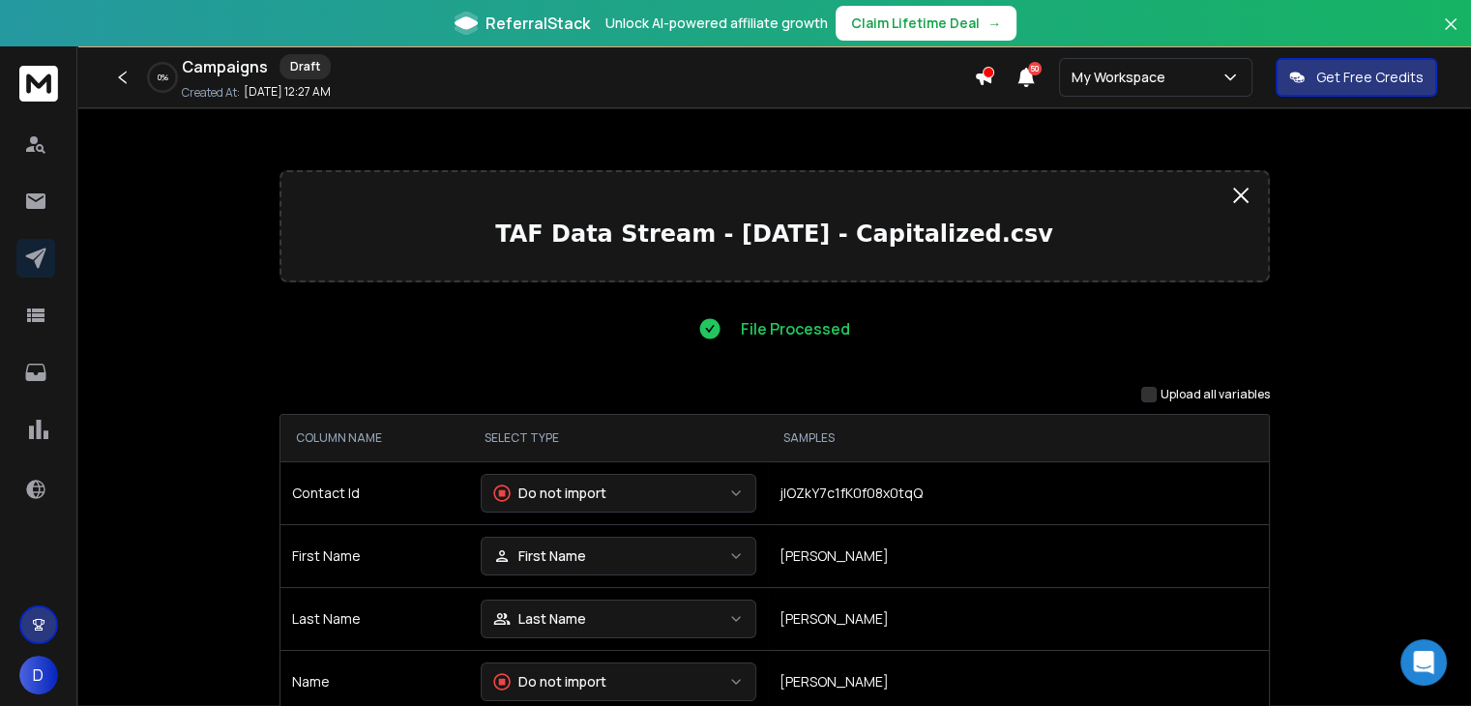
scroll to position [97, 0]
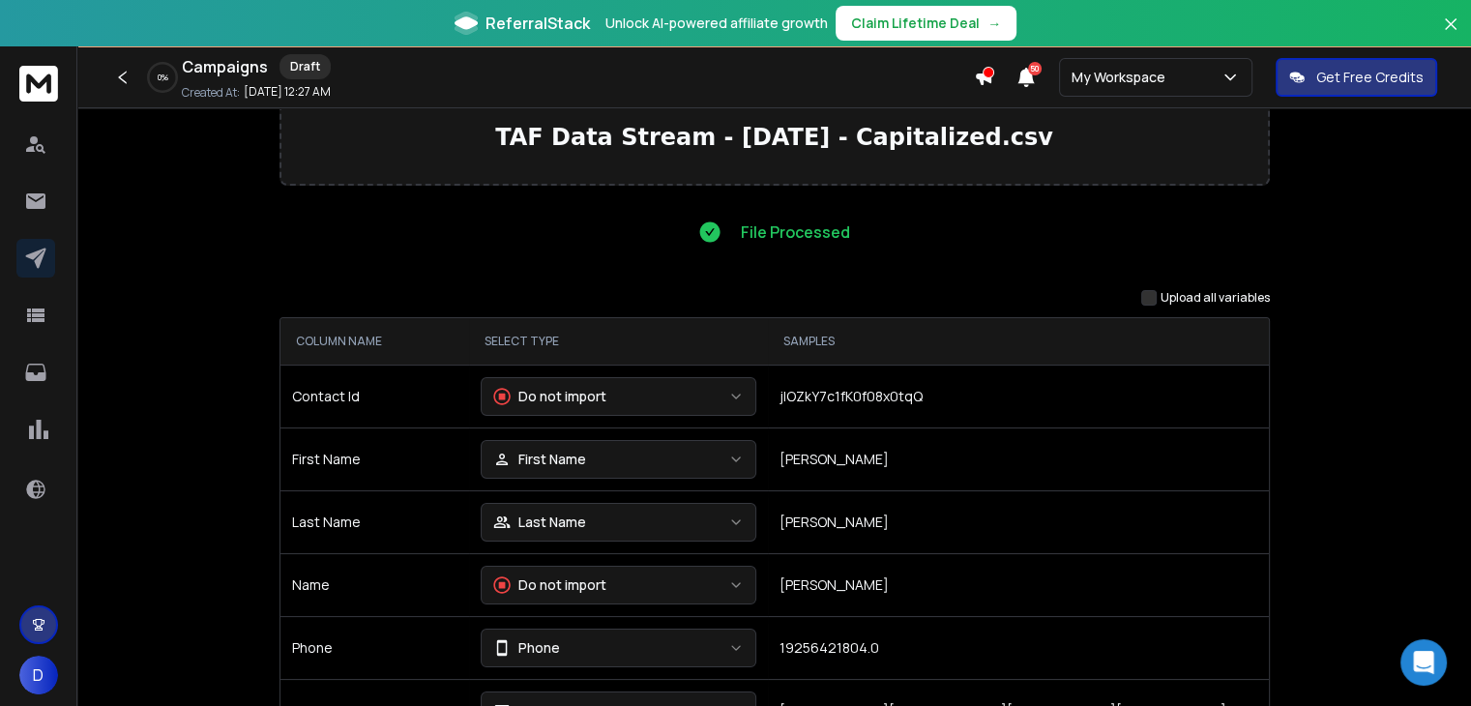
click at [994, 263] on div "TAF Data Stream - [DATE] - Capitalized.csv File Processed Upload all variables …" at bounding box center [774, 651] width 990 height 1157
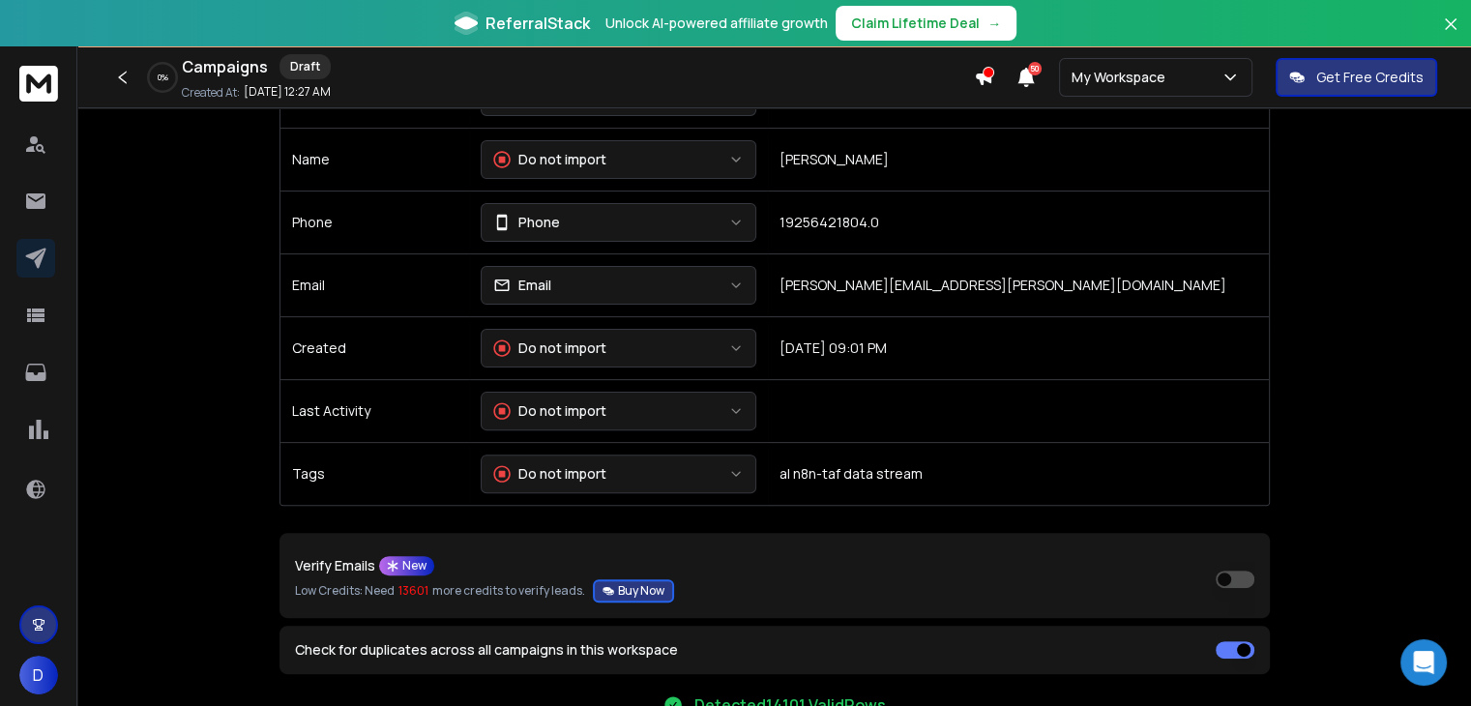
scroll to position [619, 0]
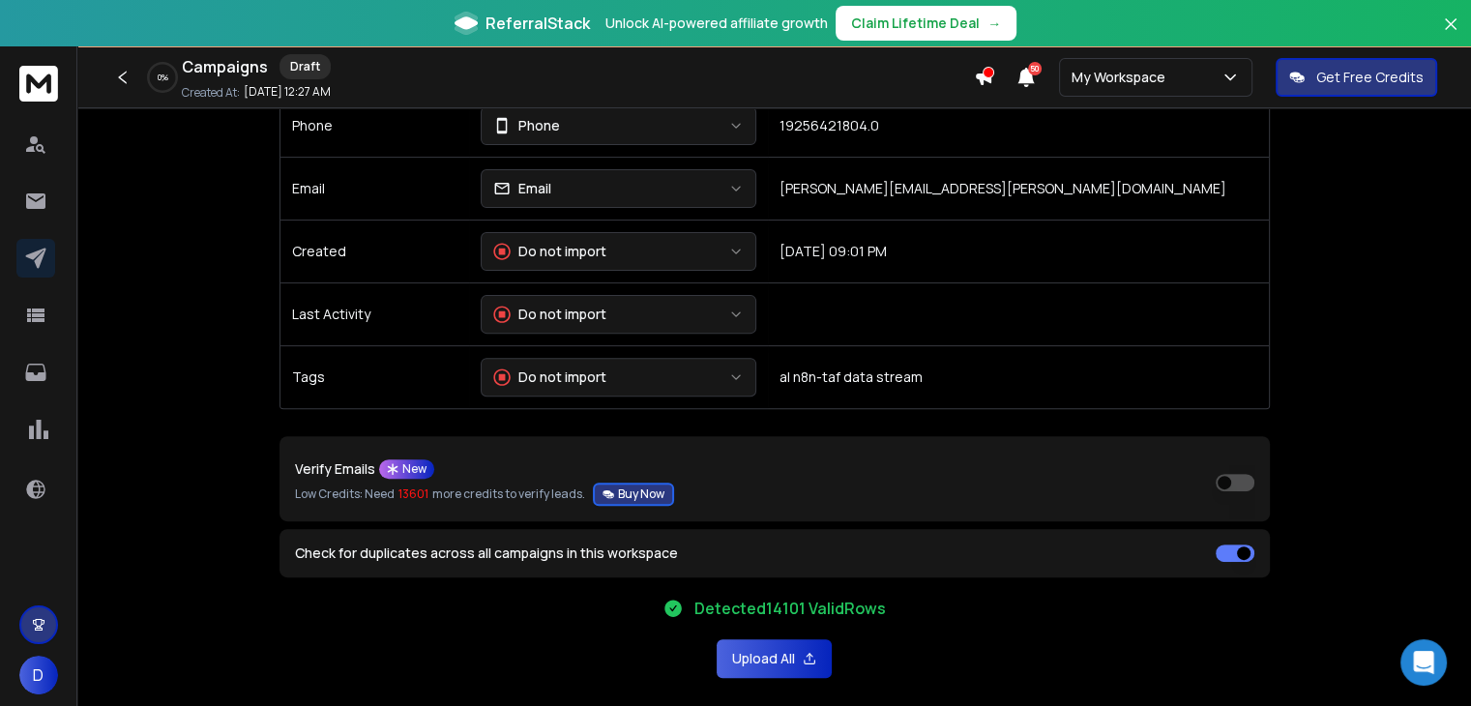
click at [790, 647] on button "Upload All" at bounding box center [774, 658] width 115 height 39
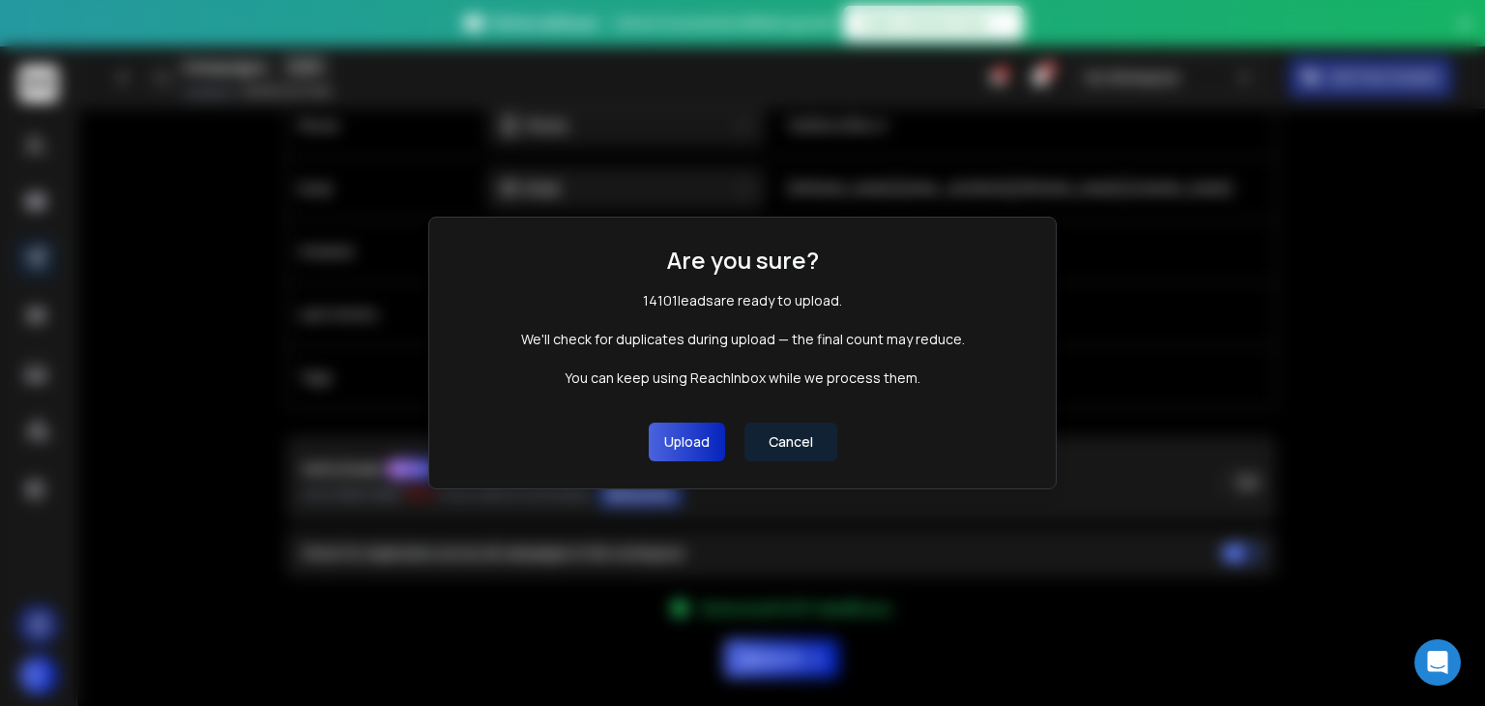
click at [696, 433] on button "Upload" at bounding box center [687, 442] width 76 height 39
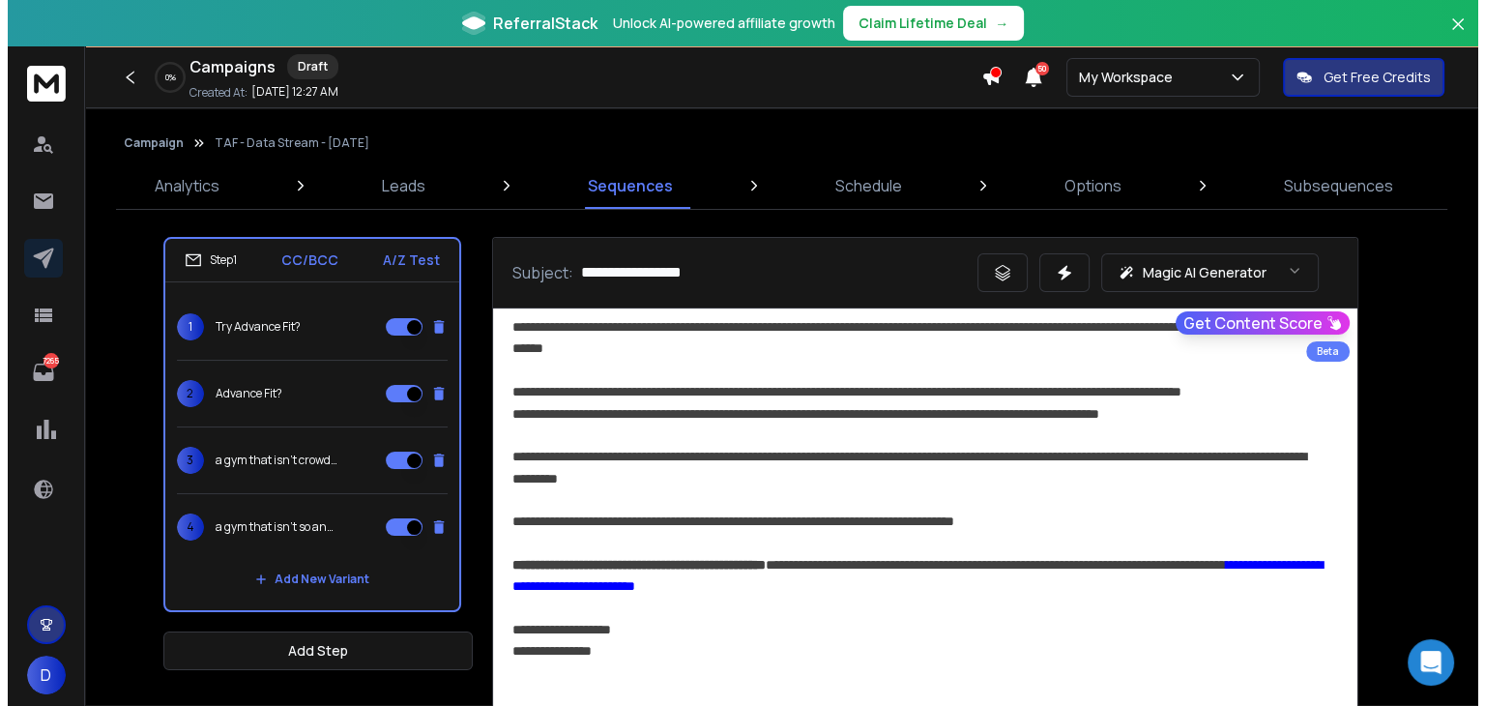
scroll to position [135, 0]
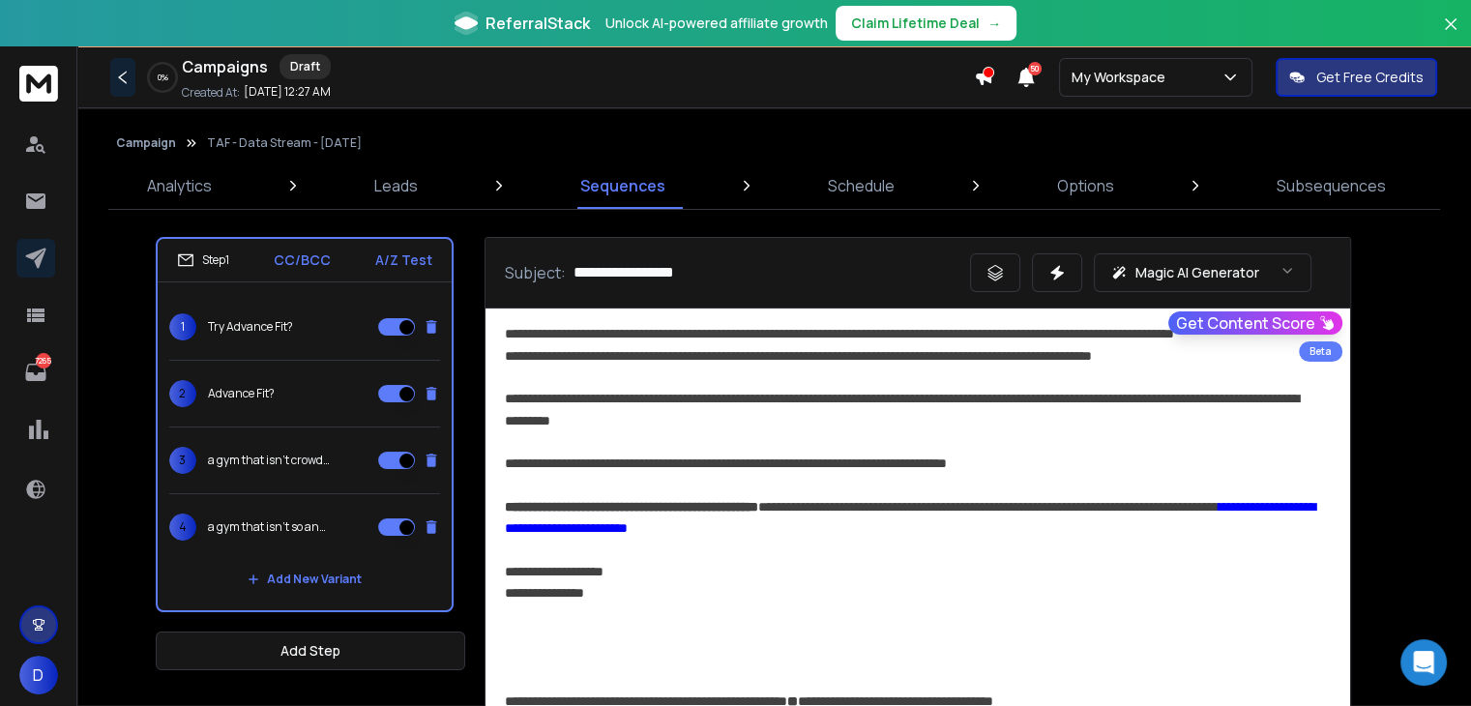
click at [115, 76] on icon at bounding box center [122, 77] width 17 height 17
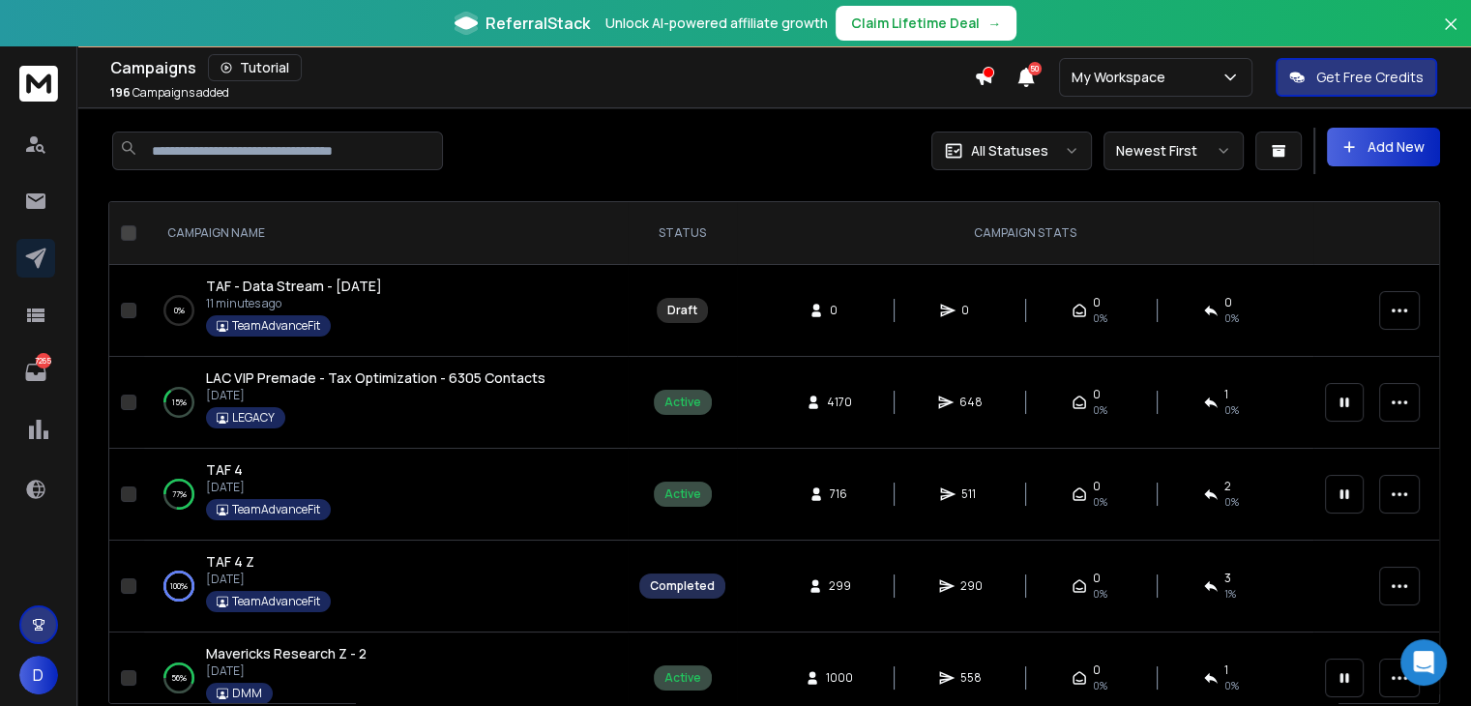
click at [349, 287] on span "TAF - Data Stream - [DATE]" at bounding box center [294, 286] width 176 height 18
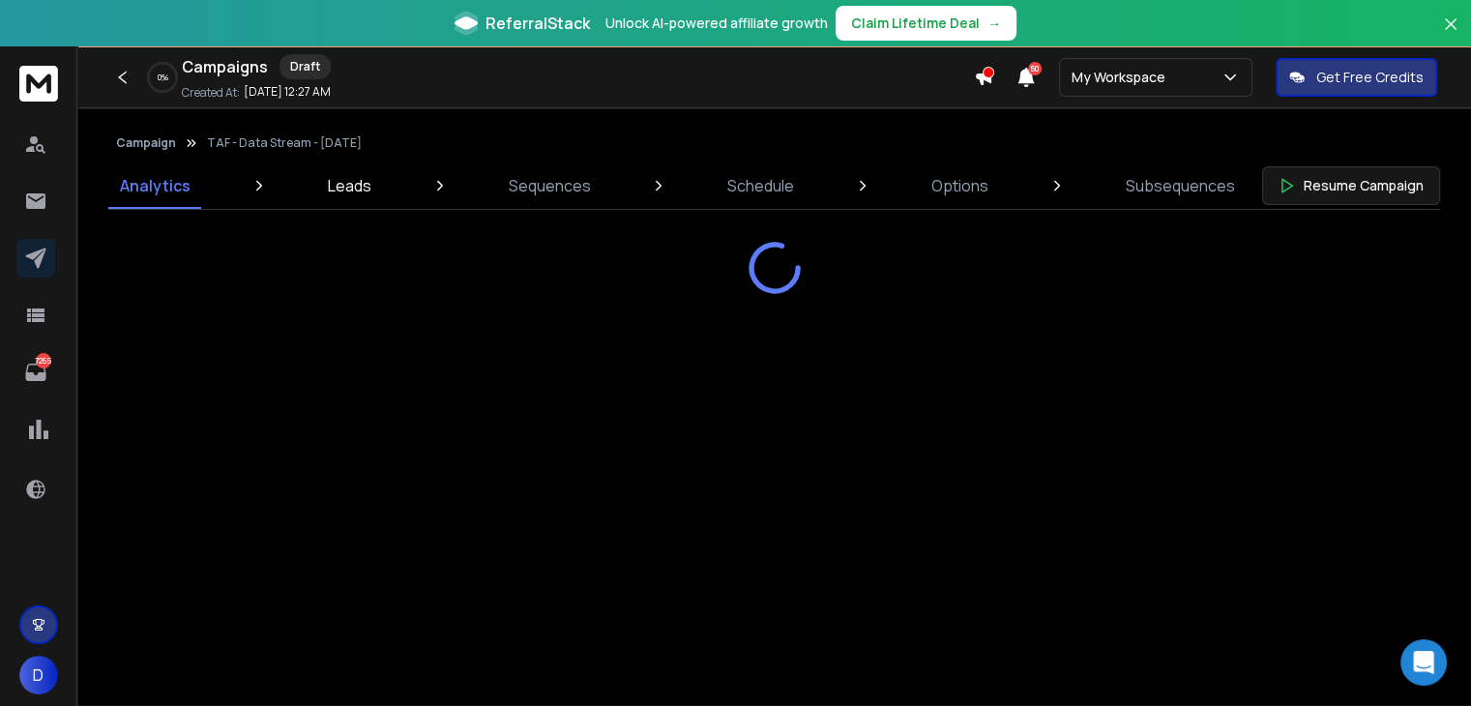
click at [336, 190] on div "Analytics Leads Sequences Schedule Options Subsequences" at bounding box center [677, 185] width 1138 height 46
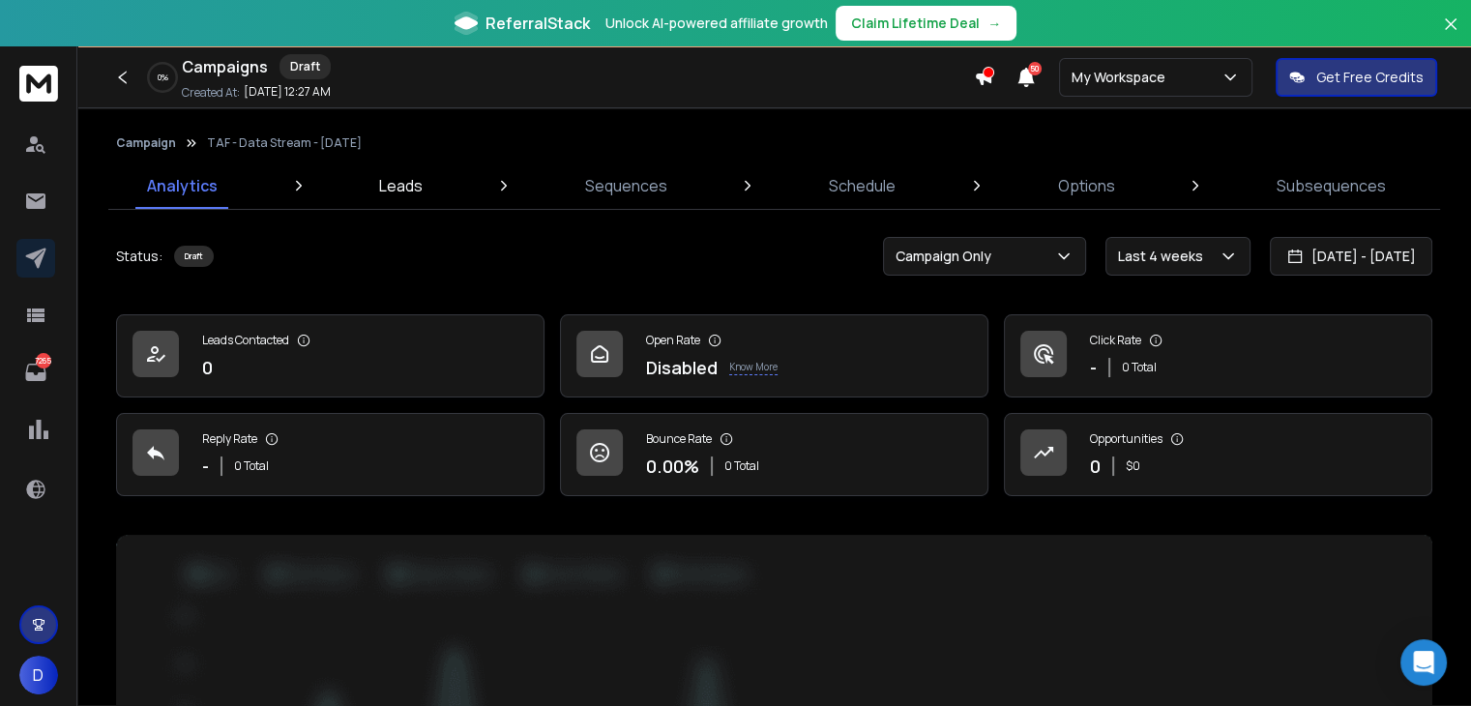
click at [415, 192] on p "Leads" at bounding box center [401, 185] width 44 height 23
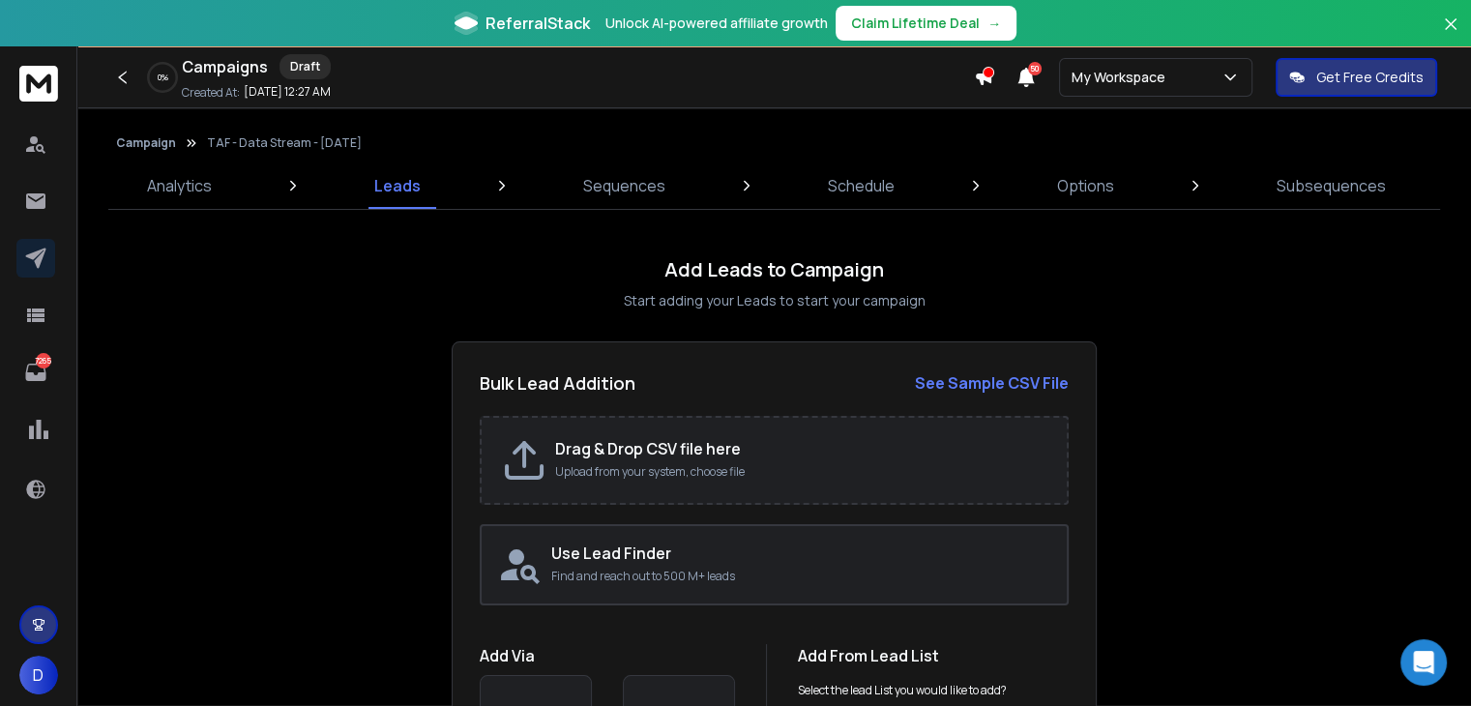
click at [1039, 152] on div "Campaign TAF - Data Stream - [DATE]" at bounding box center [774, 143] width 1332 height 31
click at [1067, 179] on p "Options" at bounding box center [1085, 185] width 57 height 23
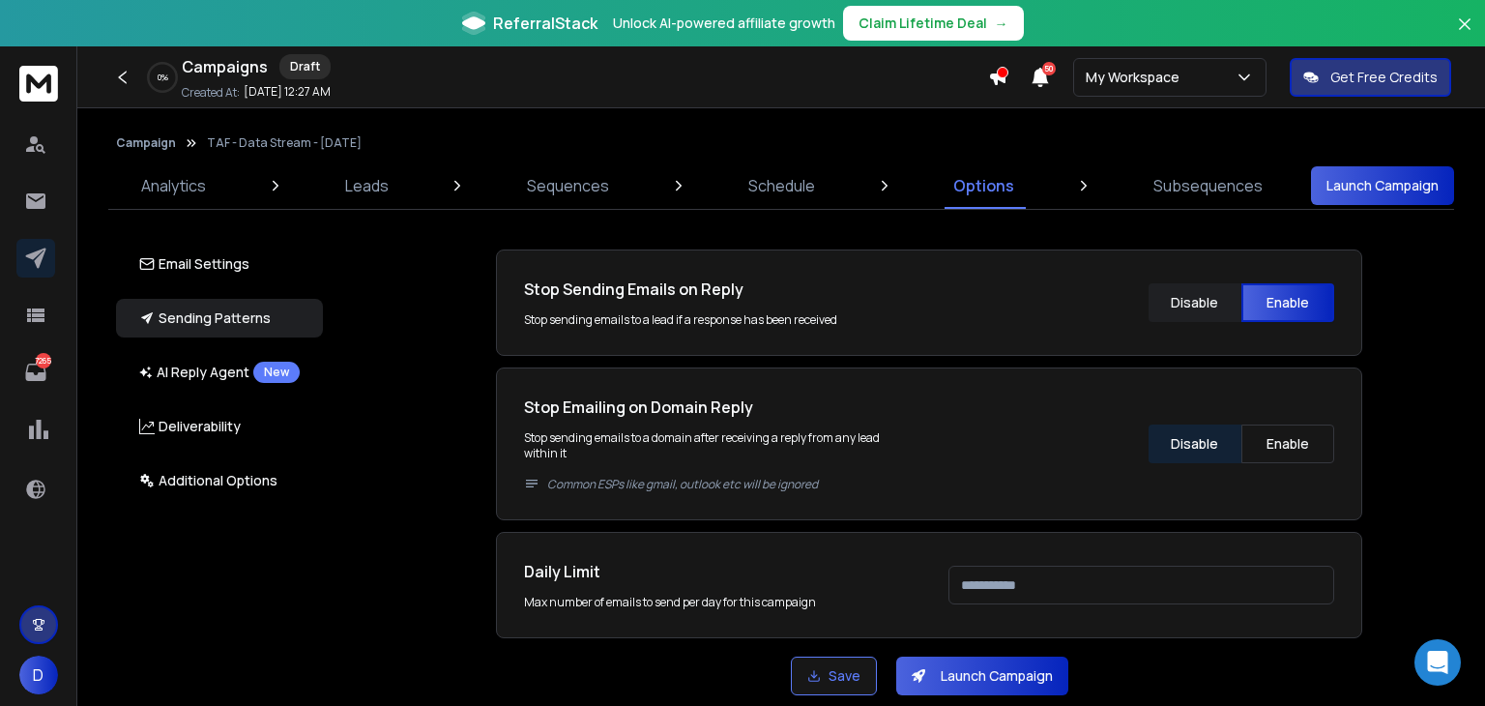
scroll to position [787, 0]
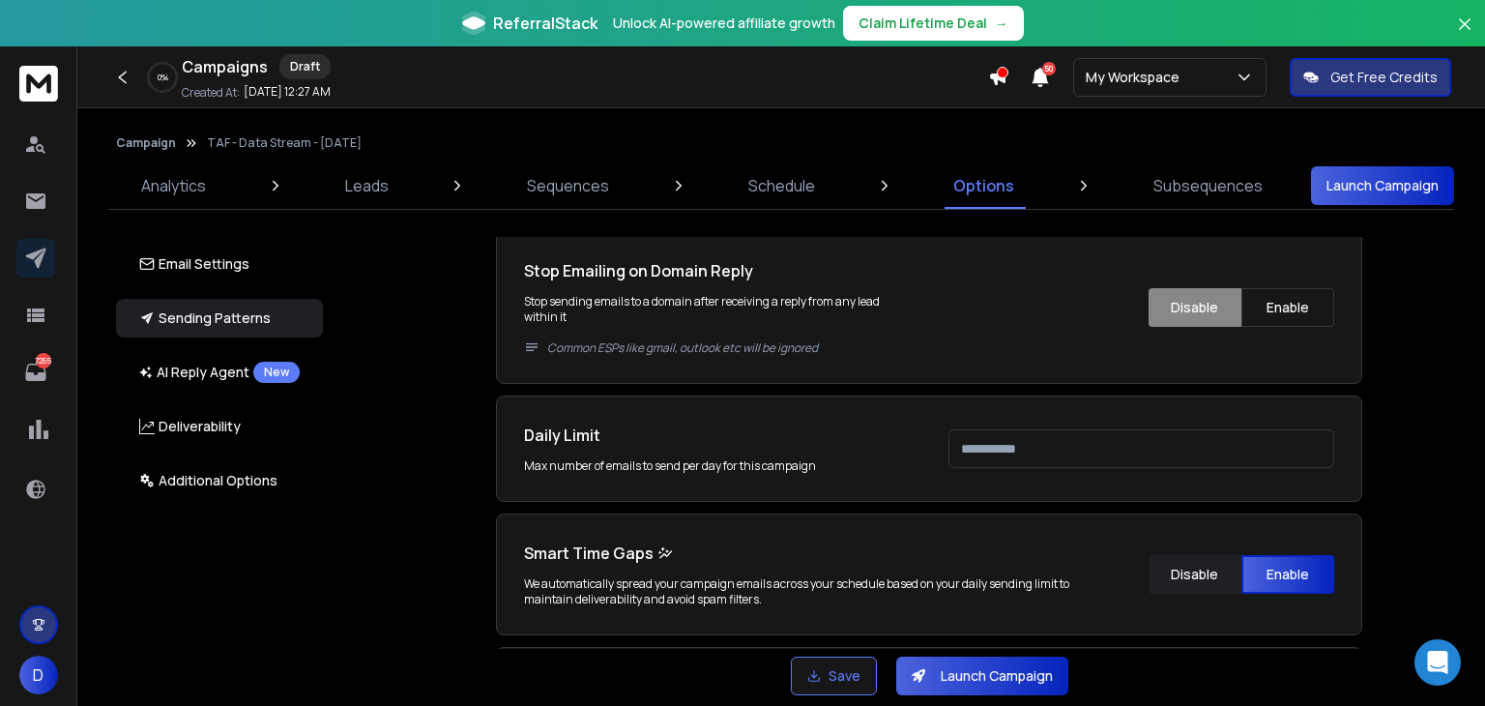
click at [1020, 448] on input "***" at bounding box center [1142, 448] width 386 height 39
type input "*"
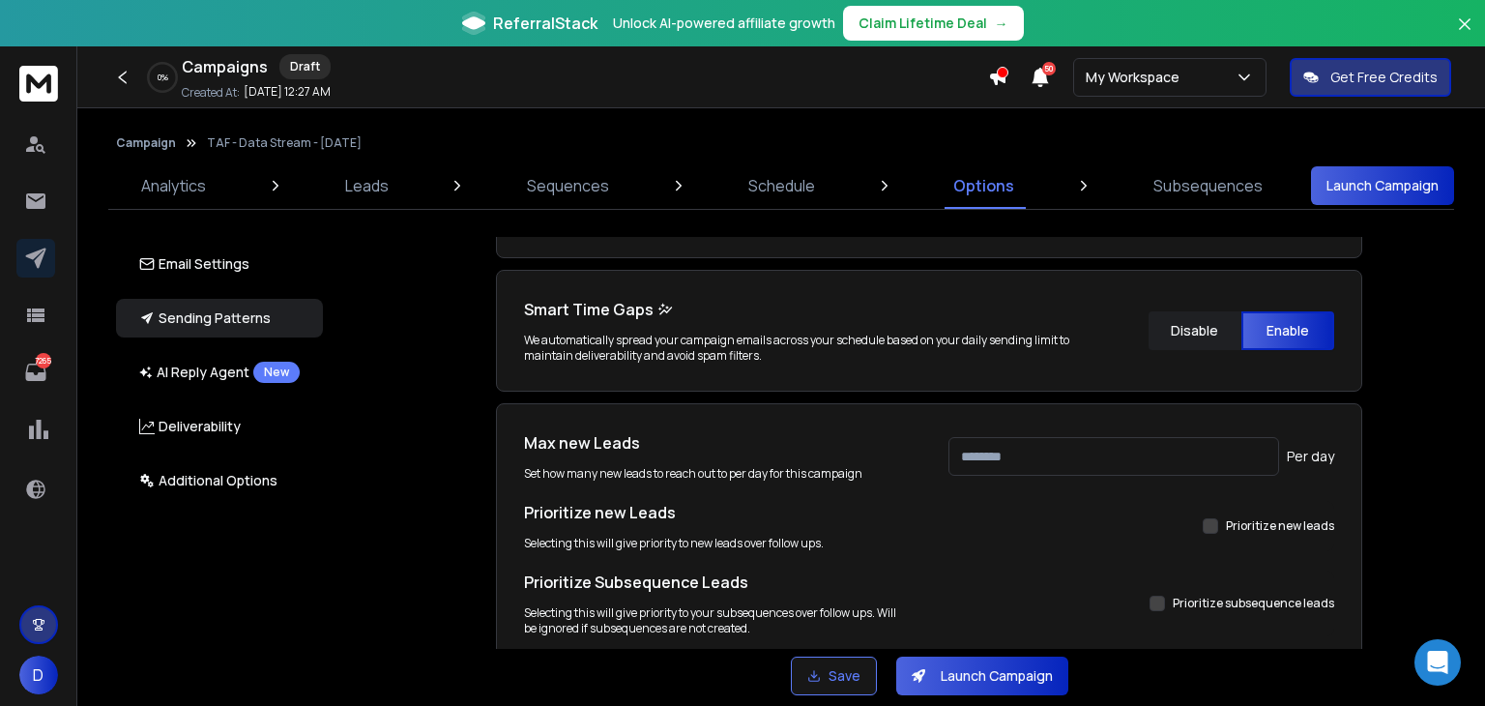
scroll to position [1174, 0]
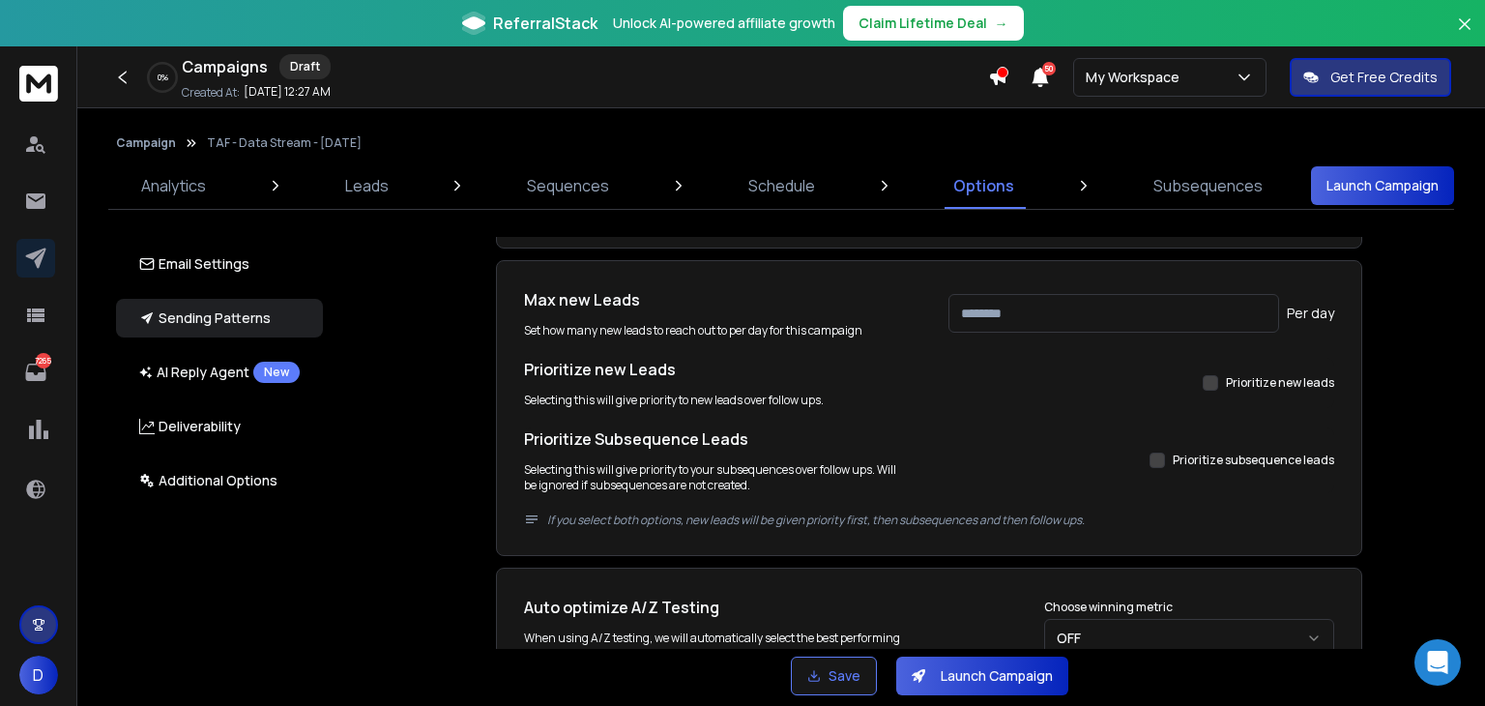
type input "****"
click at [999, 310] on input "***" at bounding box center [1114, 313] width 331 height 39
type input "*"
type input "****"
click at [849, 652] on div "ReferralStack Unlock AI-powered affiliate growth Lifetime Deals available! Clai…" at bounding box center [742, 353] width 1485 height 706
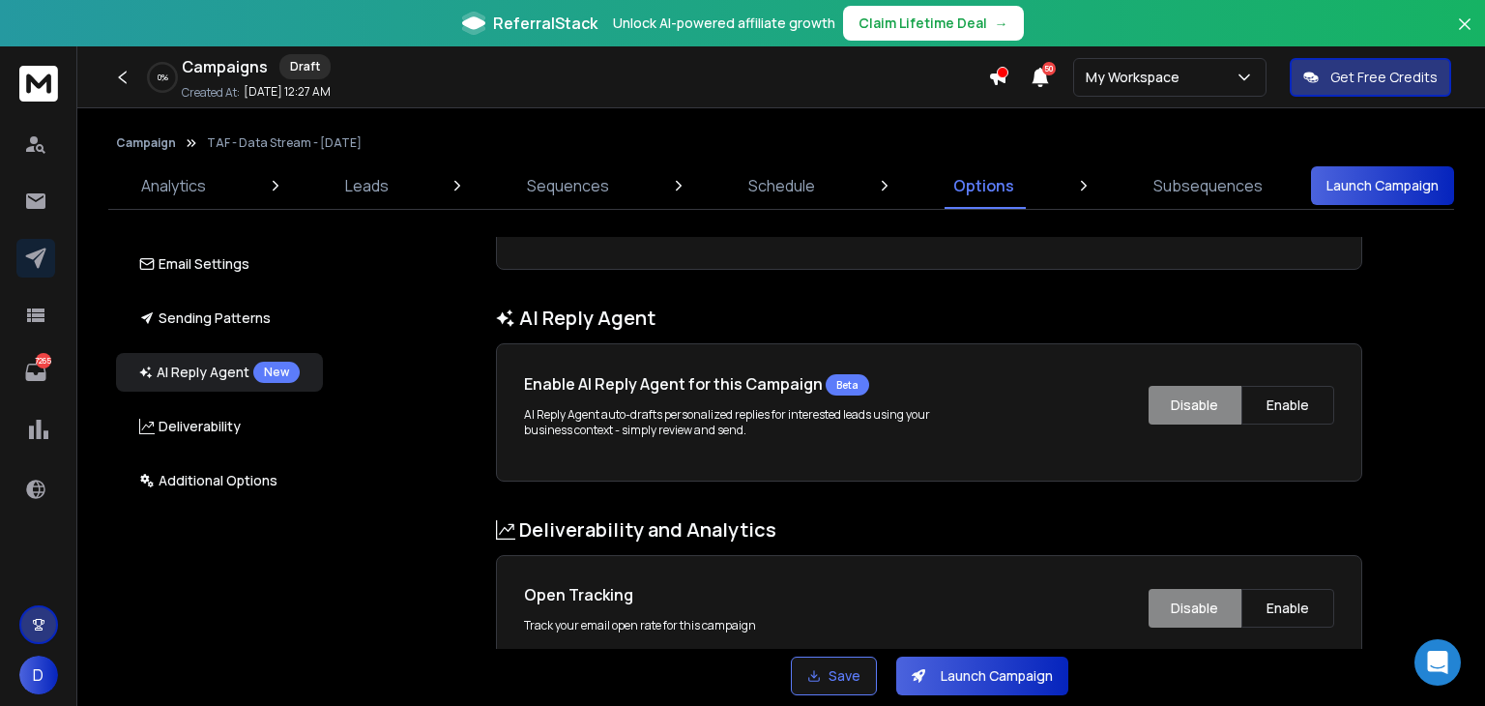
scroll to position [2141, 0]
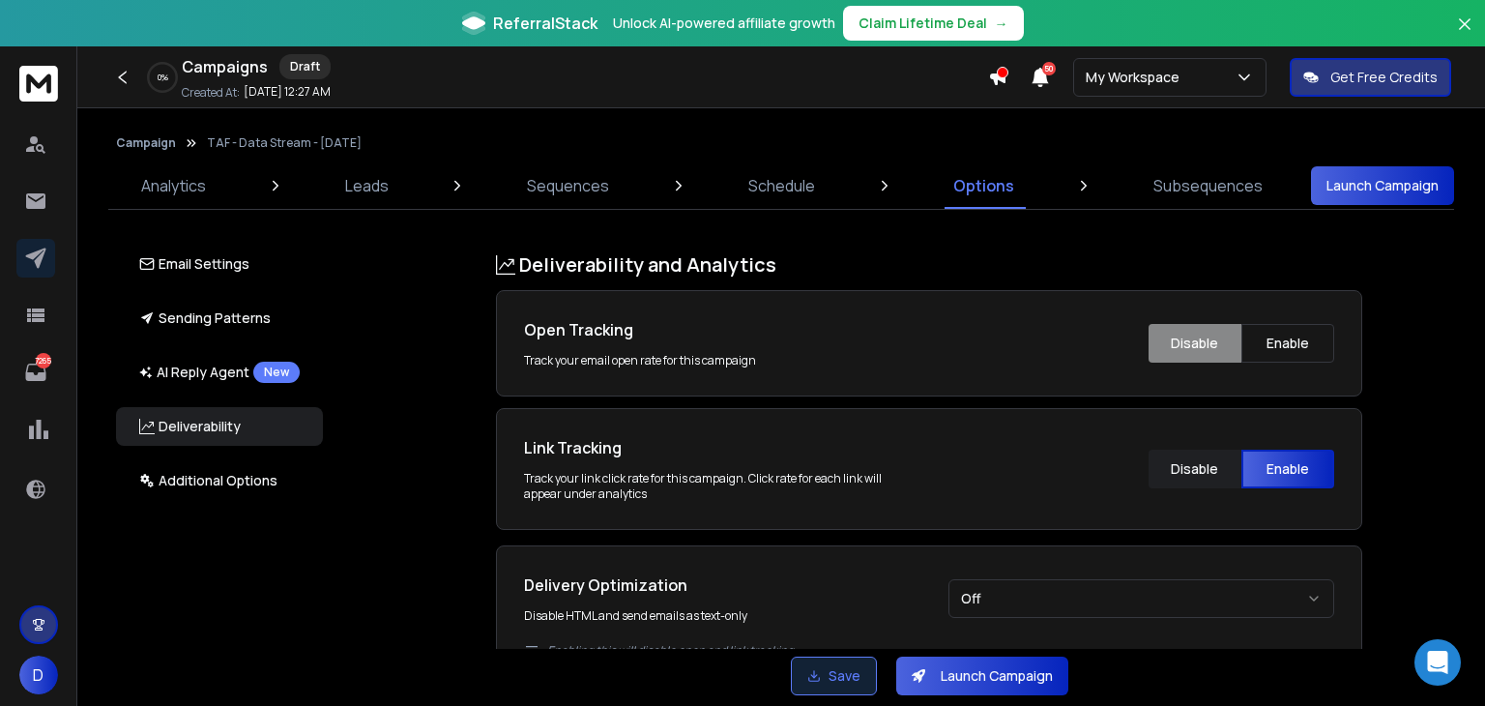
click at [853, 670] on button "Save" at bounding box center [834, 676] width 86 height 39
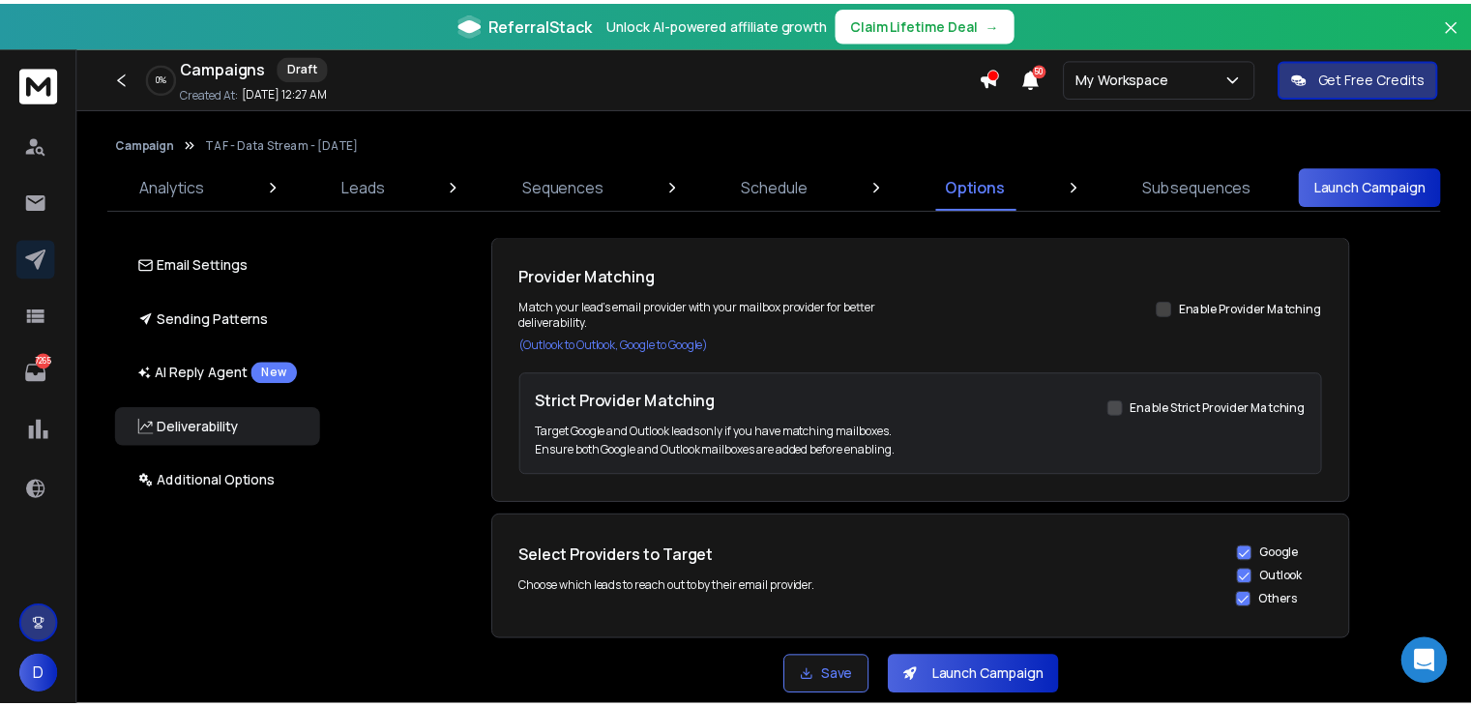
scroll to position [2721, 0]
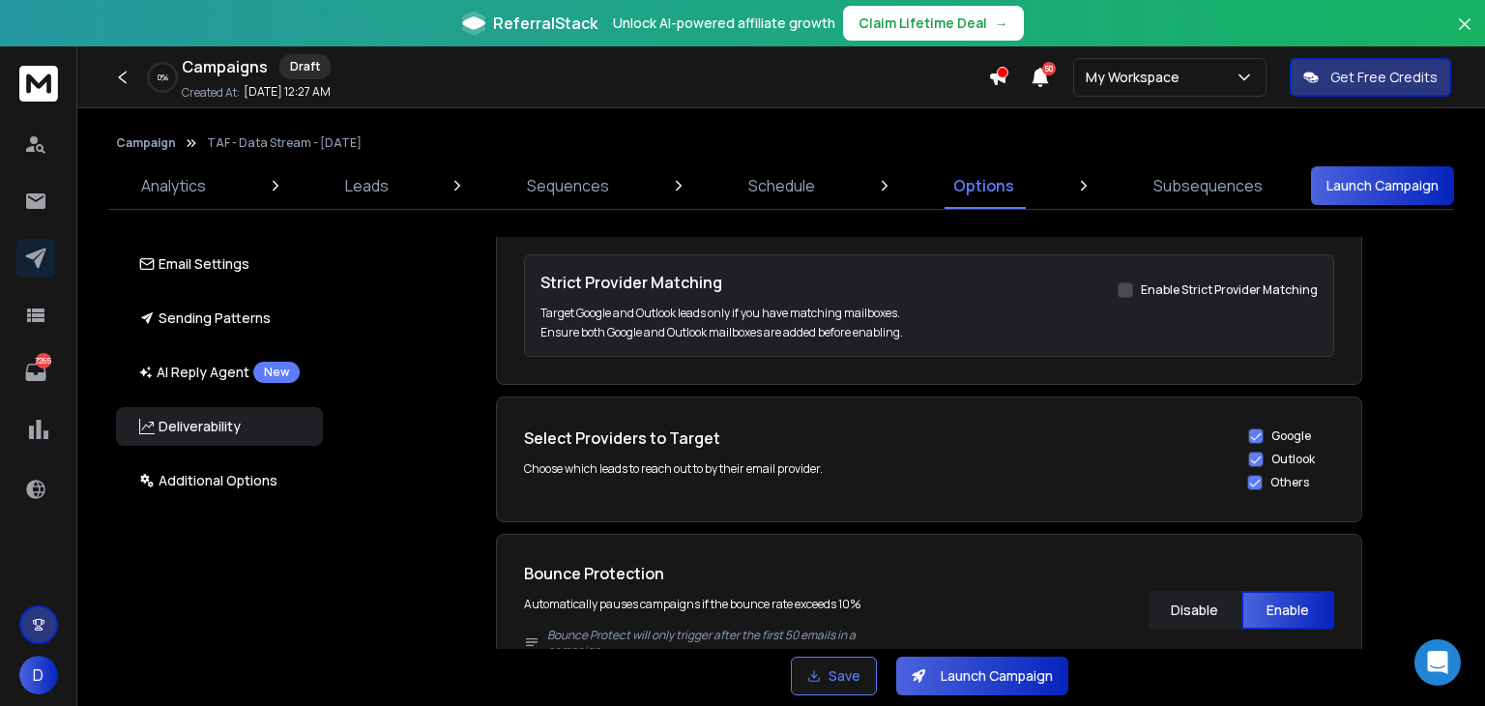
click at [840, 666] on button "Save" at bounding box center [834, 676] width 86 height 39
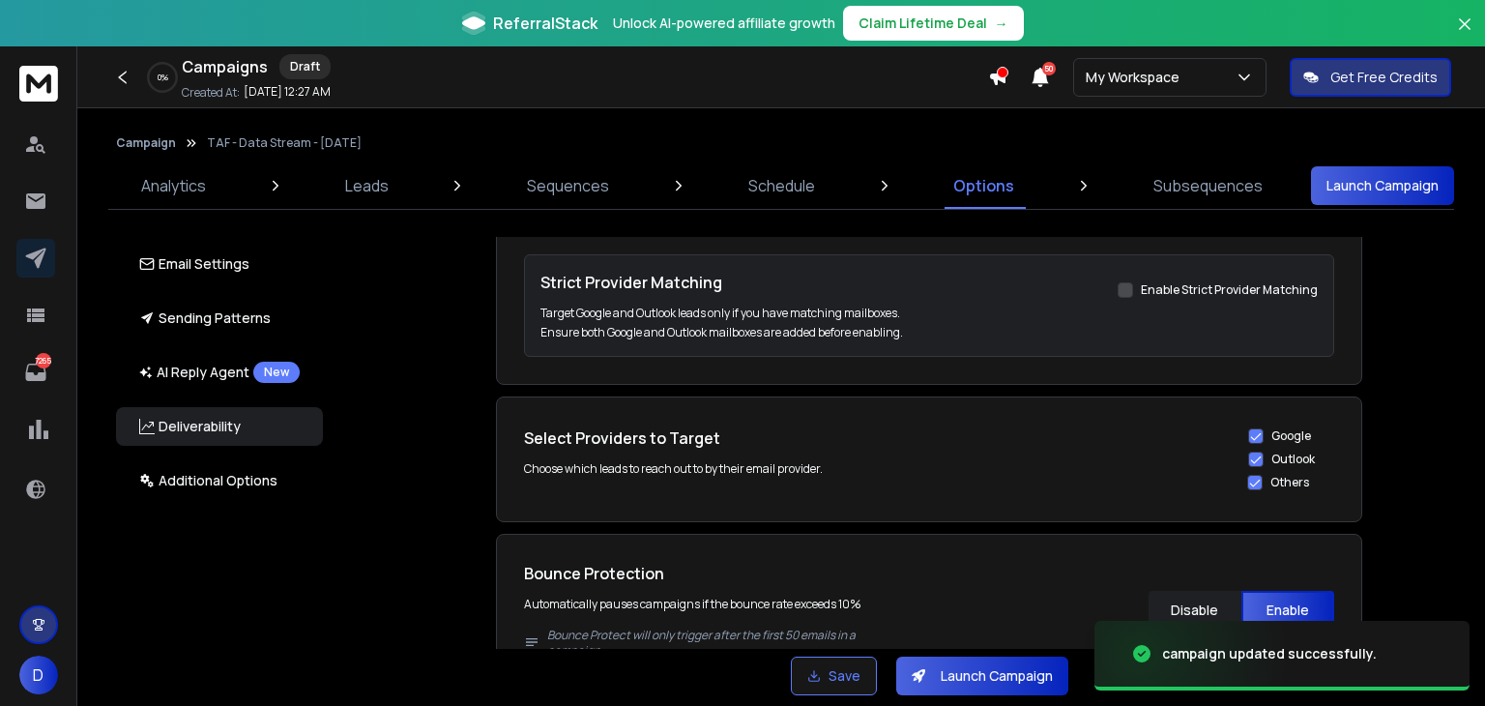
click at [973, 684] on button "Launch Campaign" at bounding box center [982, 676] width 172 height 39
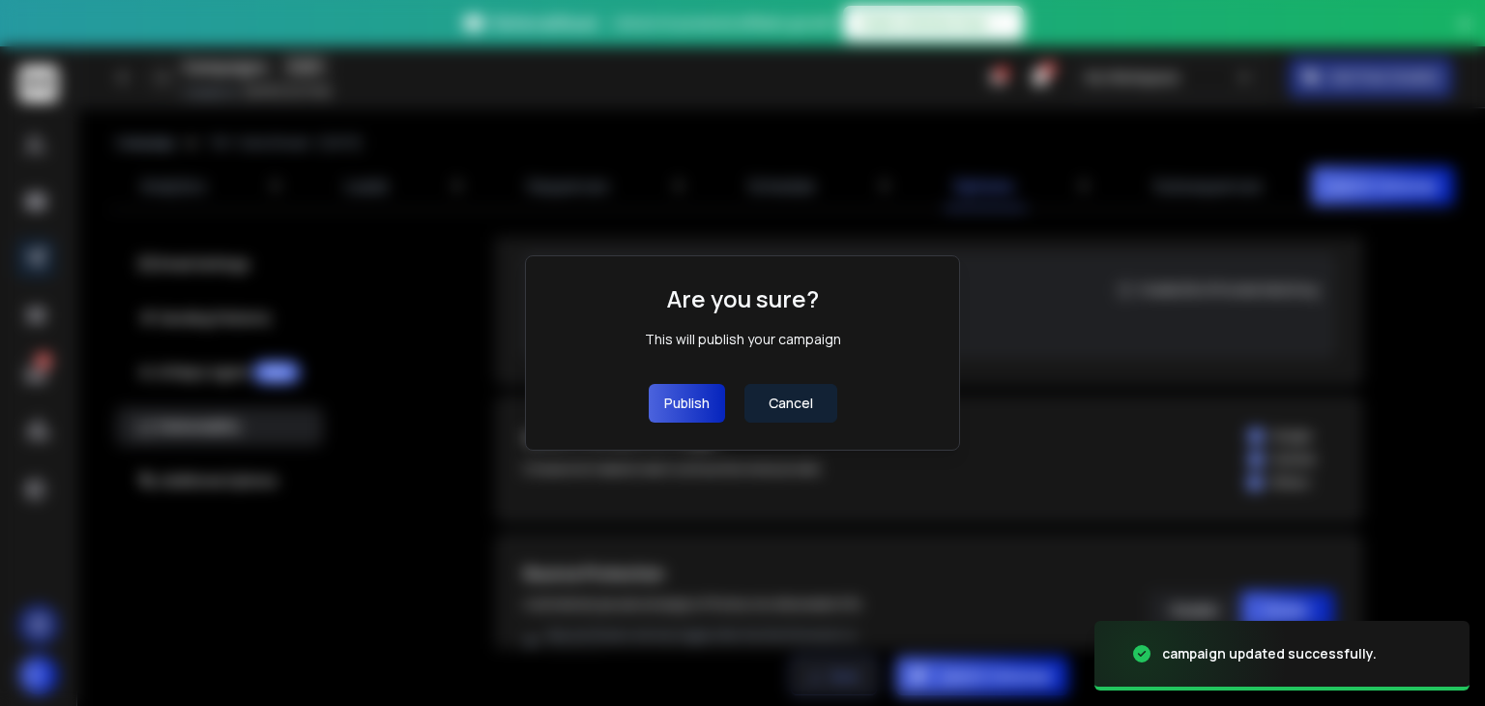
click at [712, 399] on button "Publish" at bounding box center [687, 403] width 76 height 39
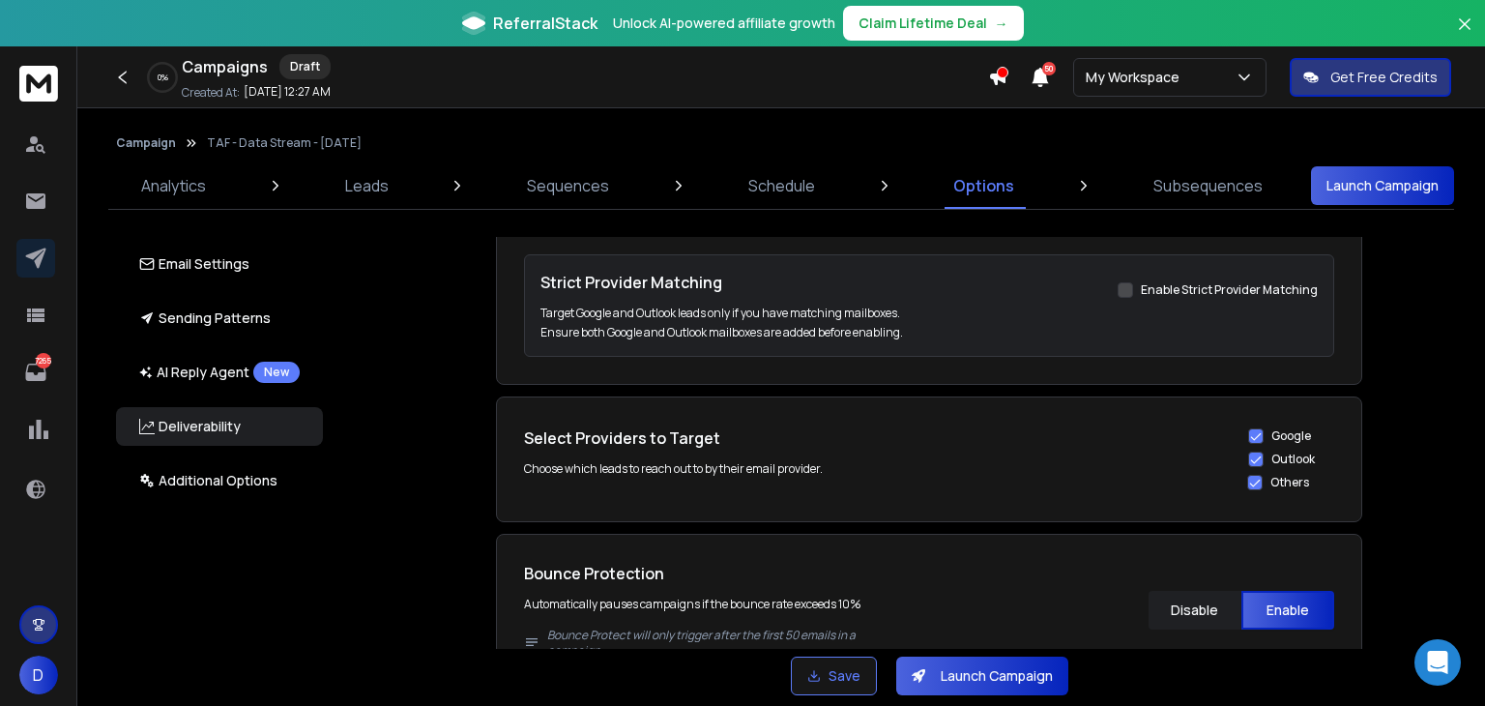
click at [381, 161] on div "Campaign TAF - Data Stream - [DATE] Analytics Leads Sequences Schedule Options …" at bounding box center [781, 169] width 1346 height 82
click at [386, 188] on p "Leads" at bounding box center [367, 185] width 44 height 23
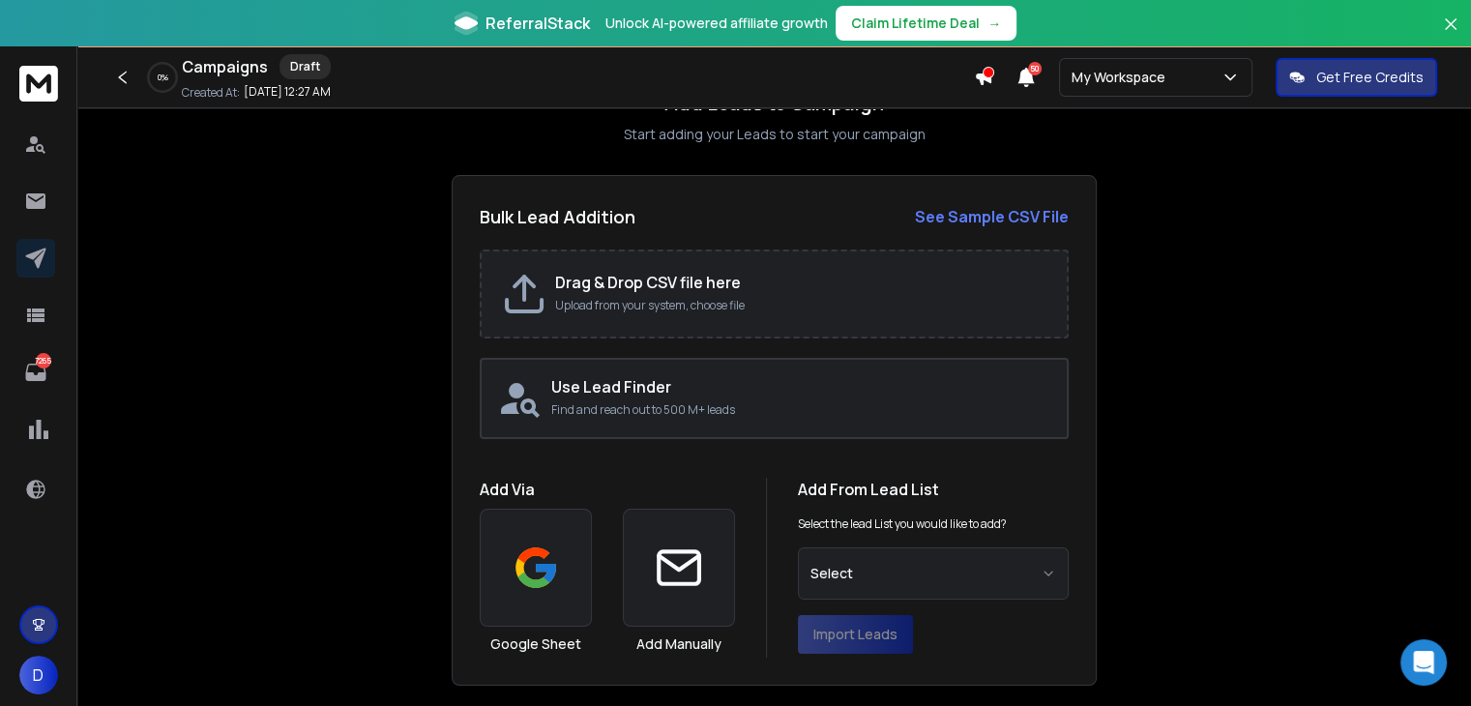
scroll to position [170, 0]
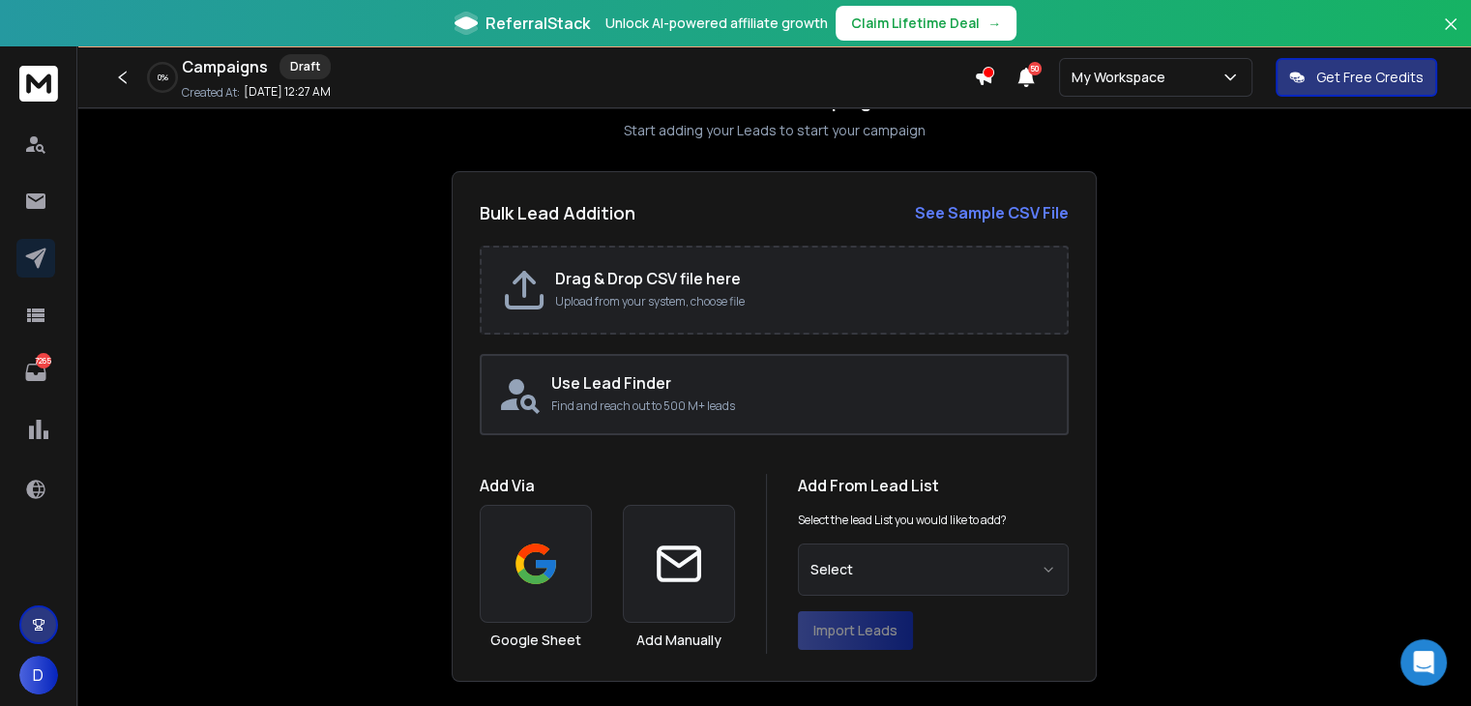
click at [137, 78] on div "0 % Campaigns Draft Created At: [DATE] 12:27 AM" at bounding box center [220, 77] width 220 height 46
click at [128, 76] on icon at bounding box center [122, 77] width 17 height 17
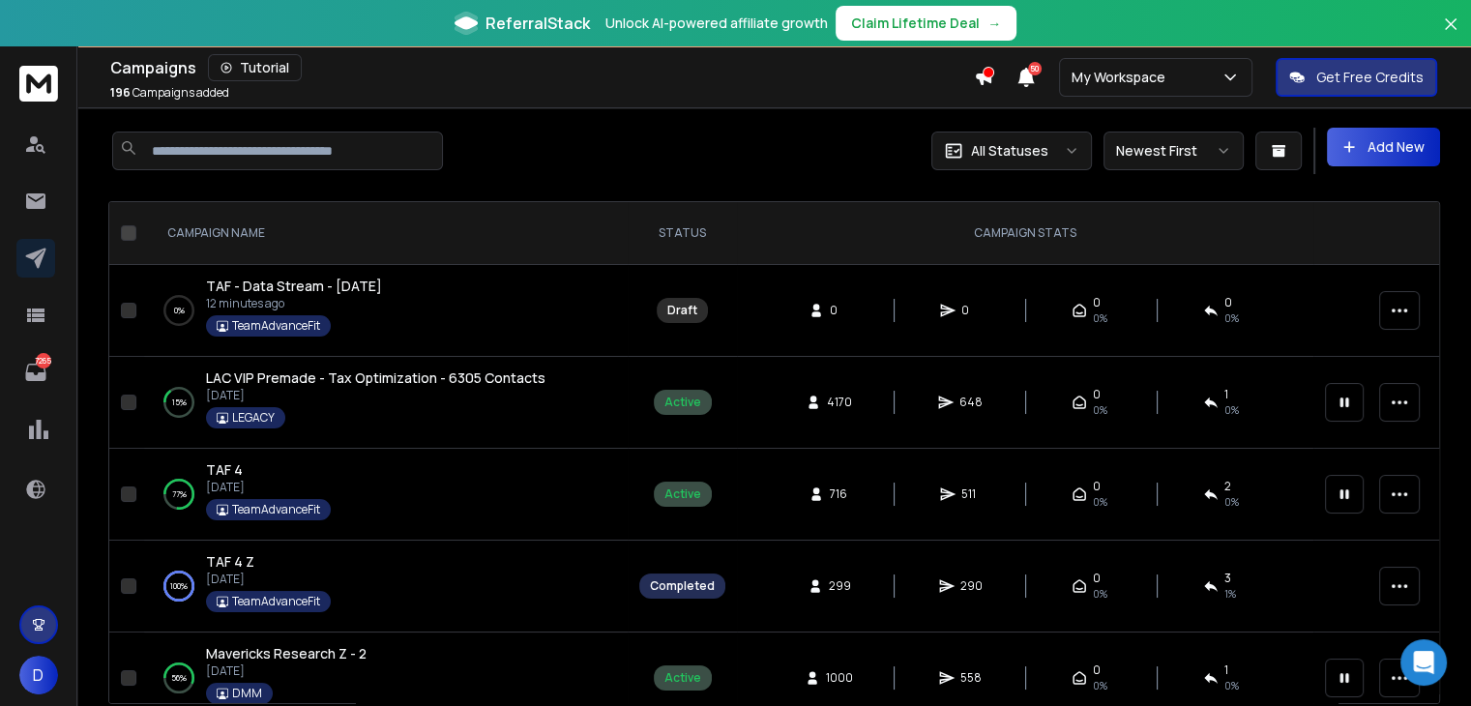
click at [377, 277] on span "TAF - Data Stream - [DATE]" at bounding box center [294, 286] width 176 height 18
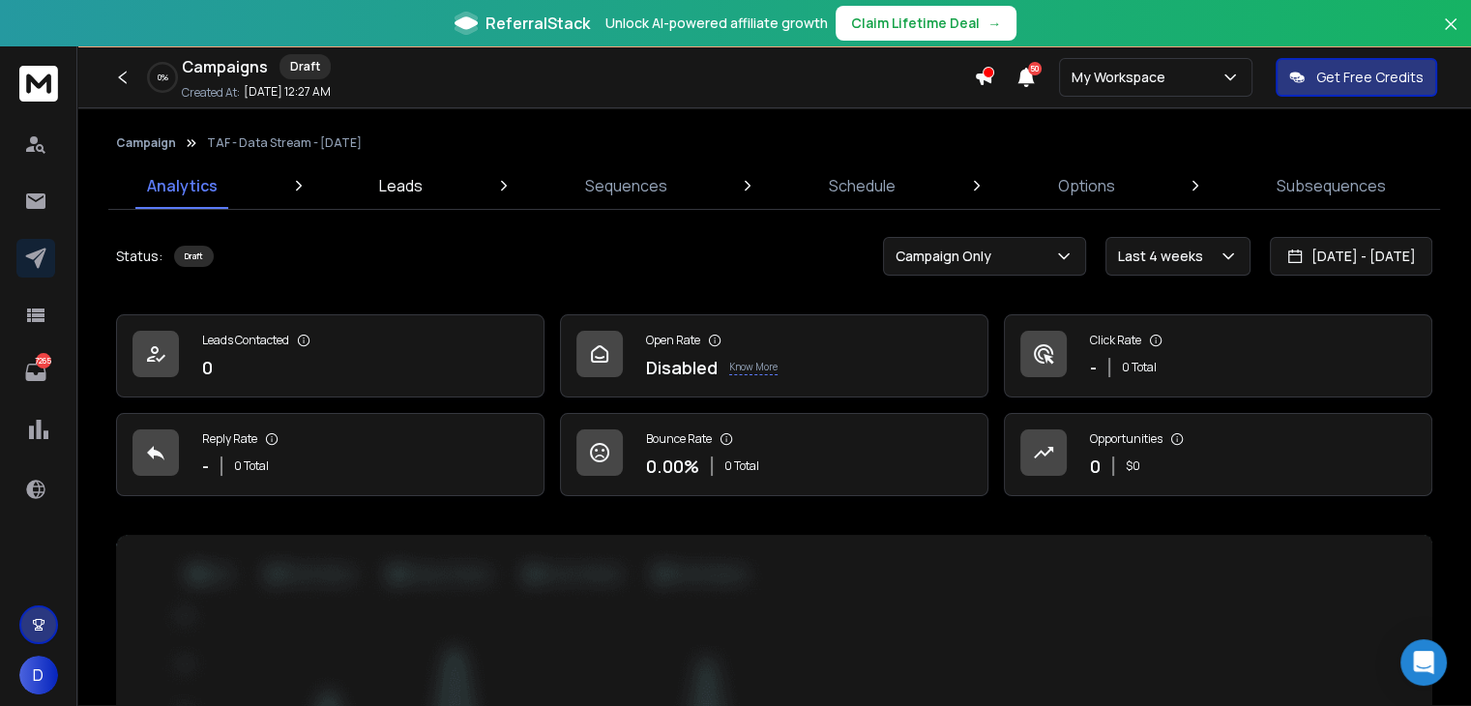
click at [406, 179] on p "Leads" at bounding box center [401, 185] width 44 height 23
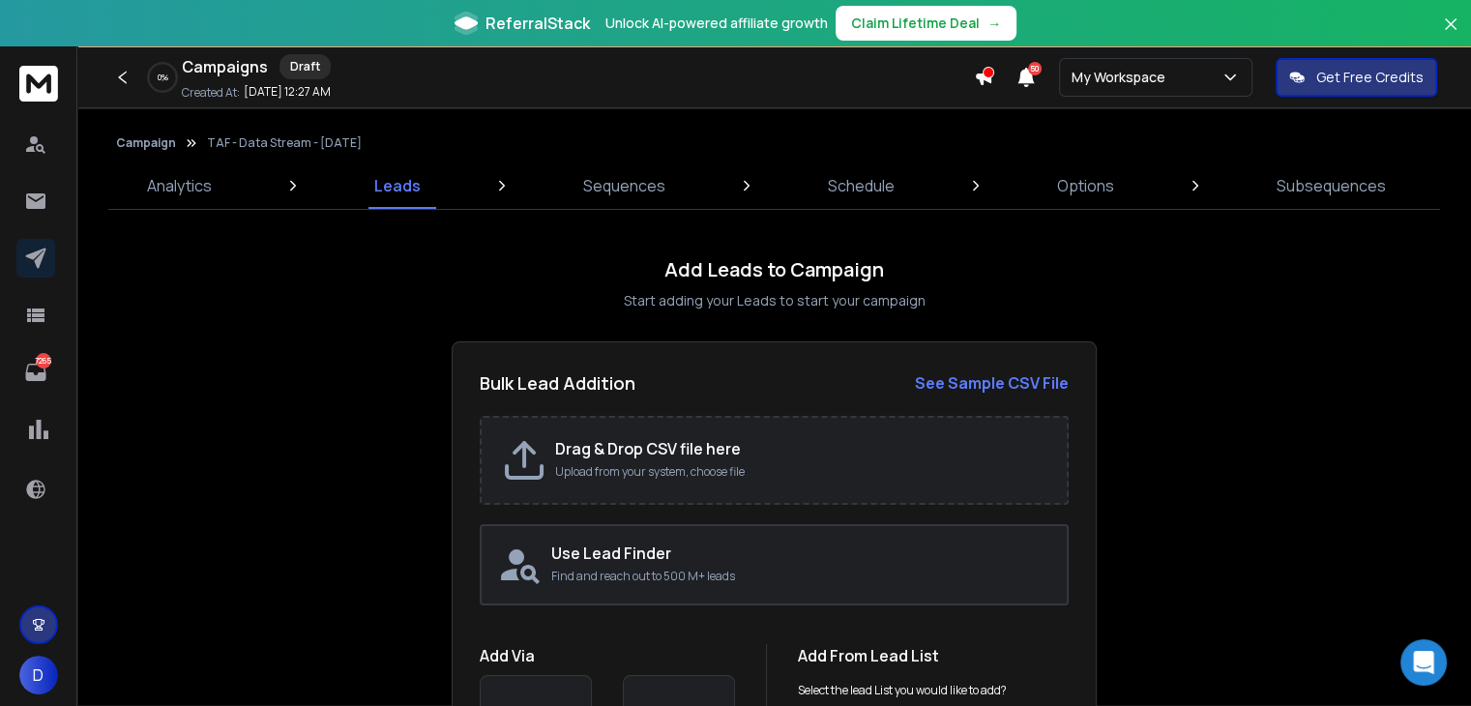
click at [612, 209] on div "Analytics Leads Sequences Schedule Options Subsequences" at bounding box center [774, 185] width 1332 height 47
click at [611, 207] on link "Sequences" at bounding box center [623, 185] width 105 height 46
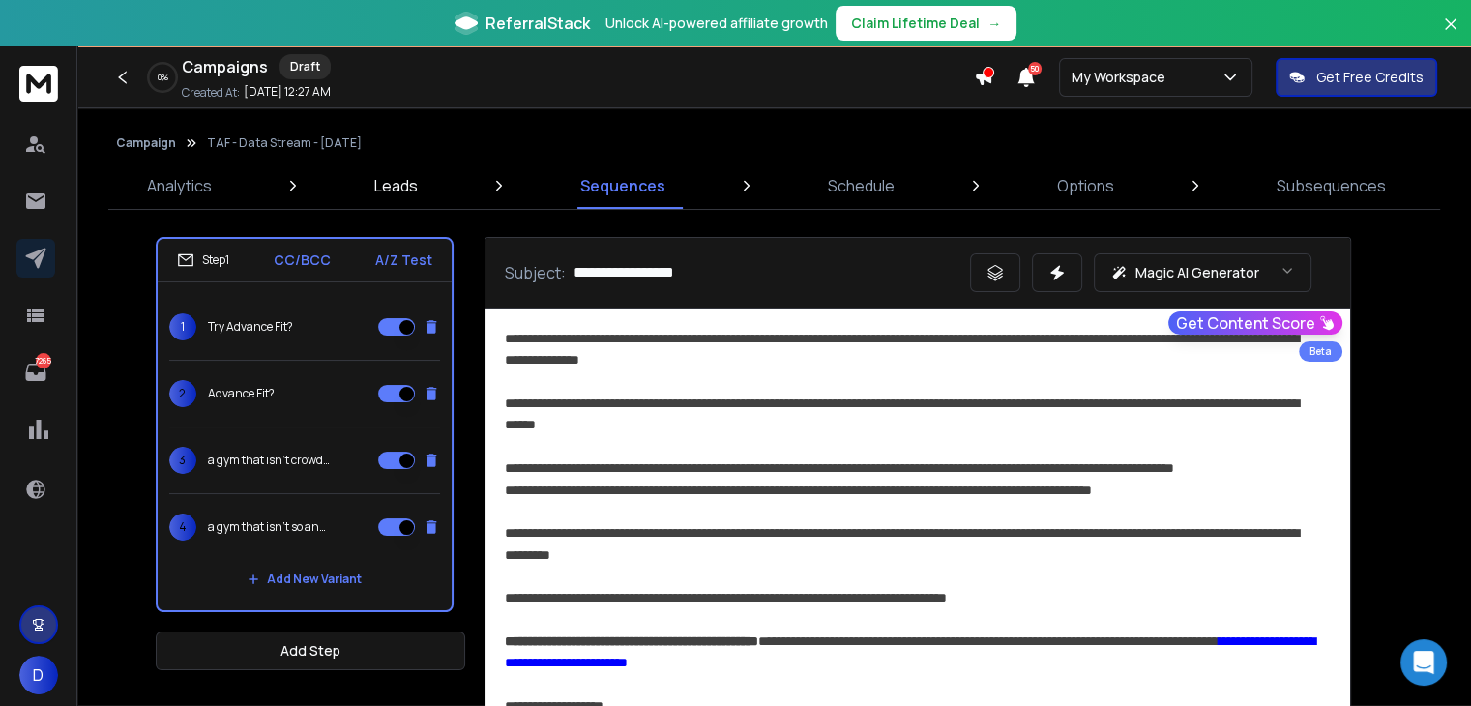
click at [417, 200] on link "Leads" at bounding box center [396, 185] width 67 height 46
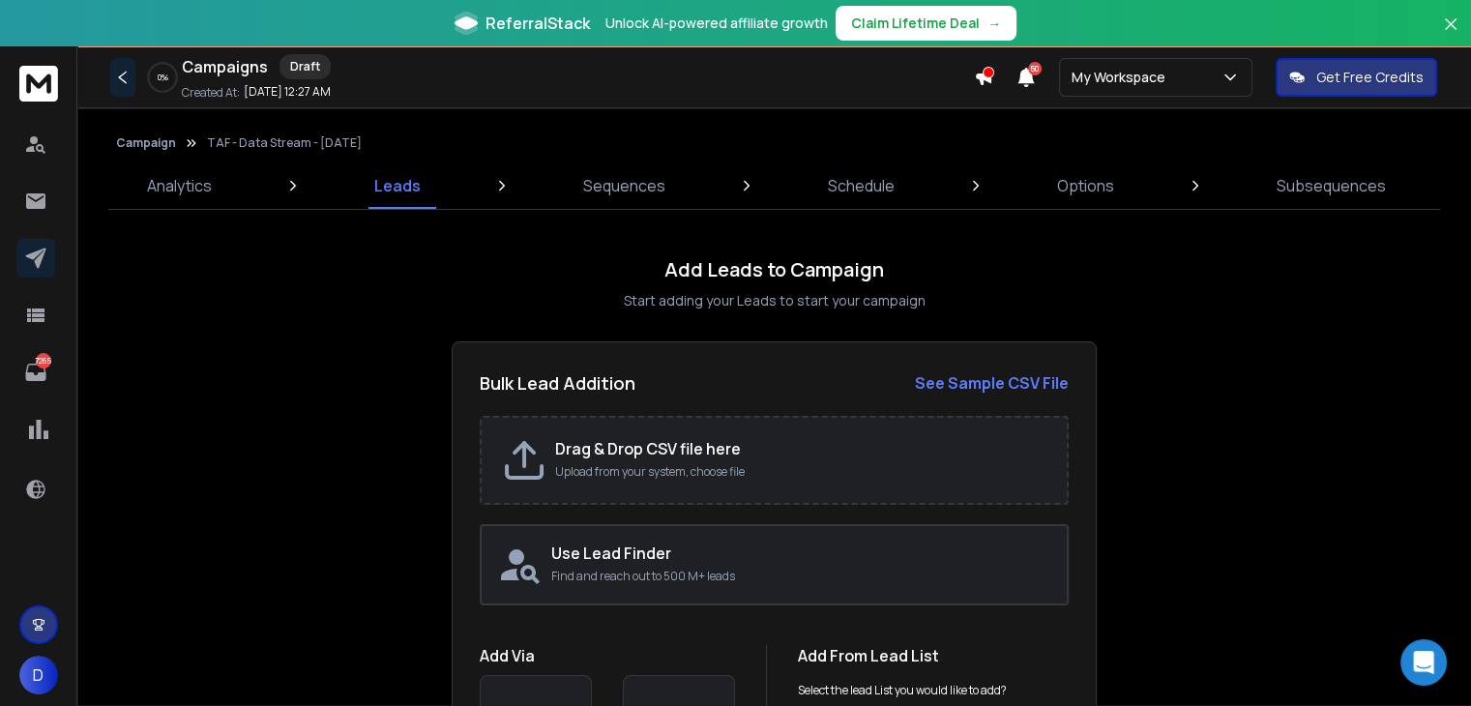
click at [132, 90] on button at bounding box center [122, 77] width 25 height 39
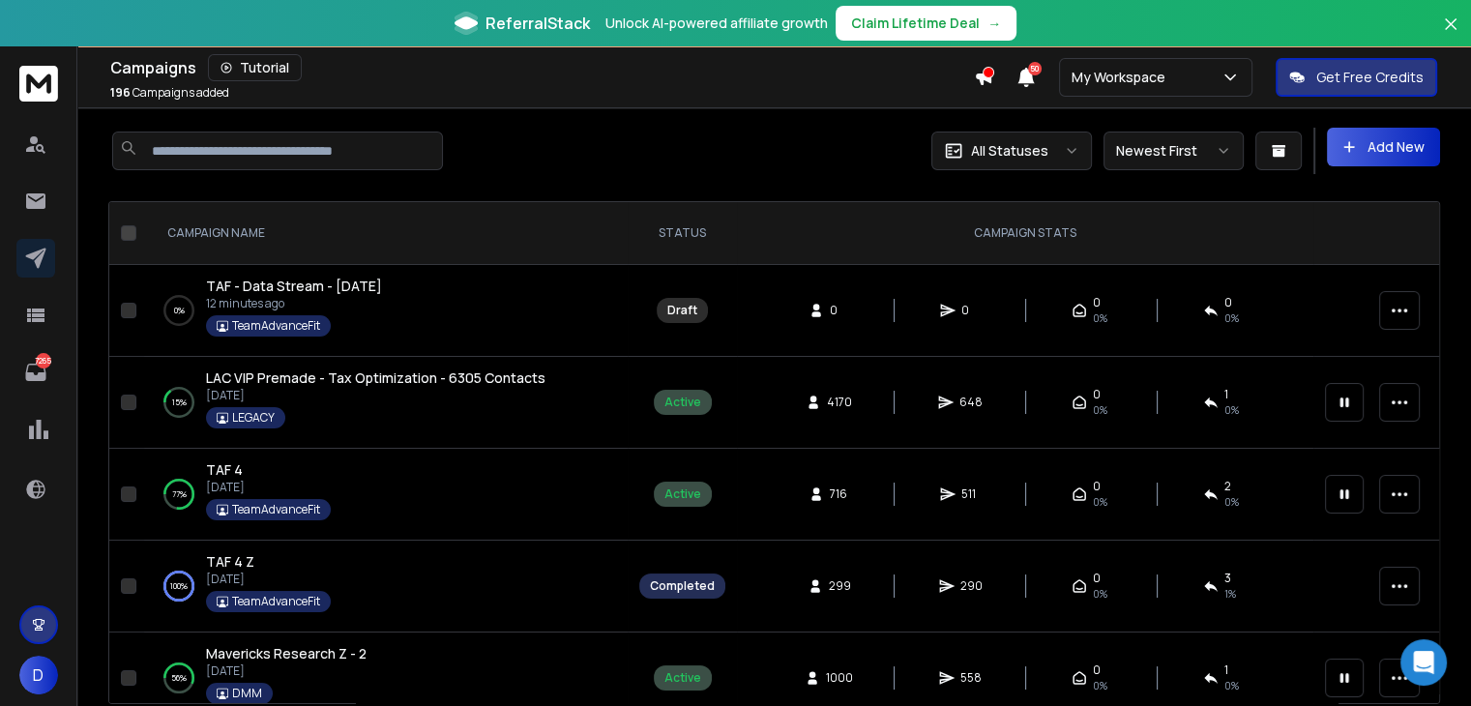
click at [351, 291] on span "TAF - Data Stream - [DATE]" at bounding box center [294, 286] width 176 height 18
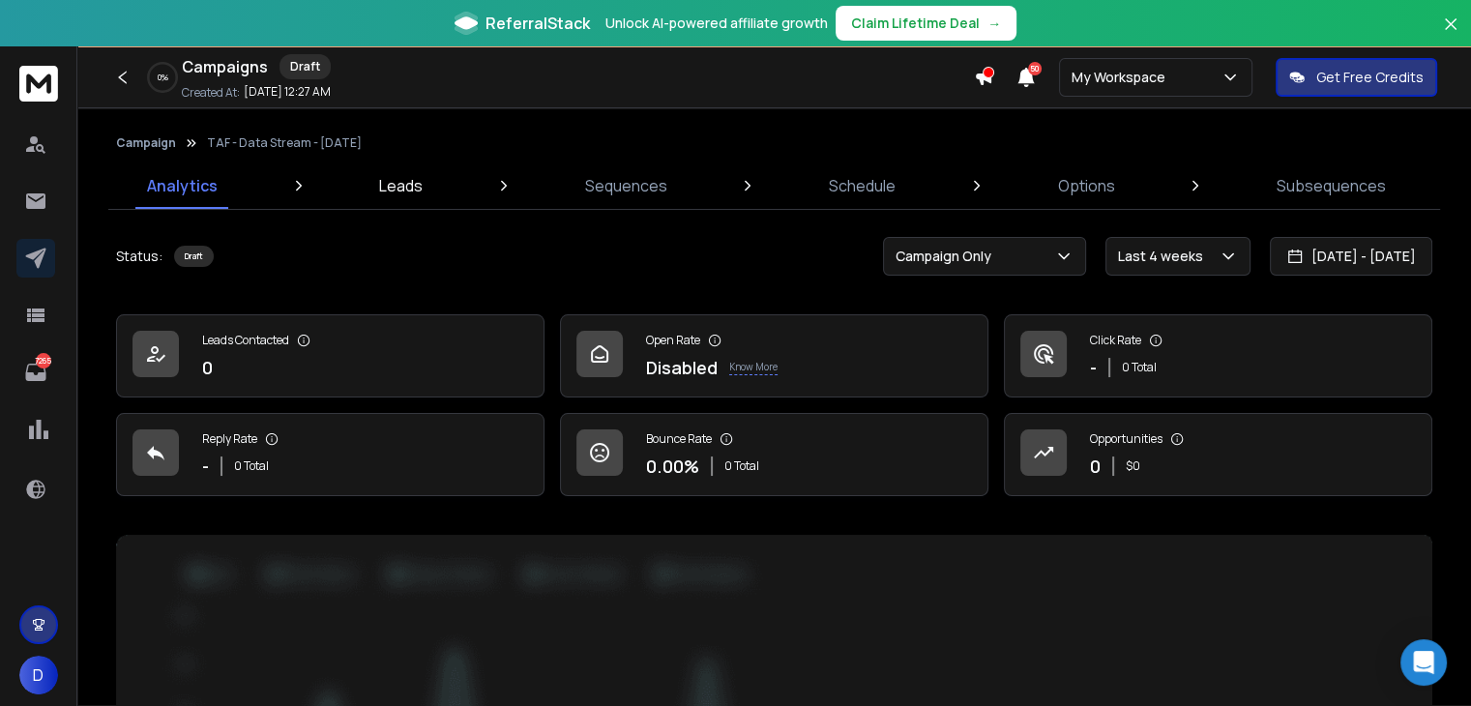
click at [413, 183] on p "Leads" at bounding box center [401, 185] width 44 height 23
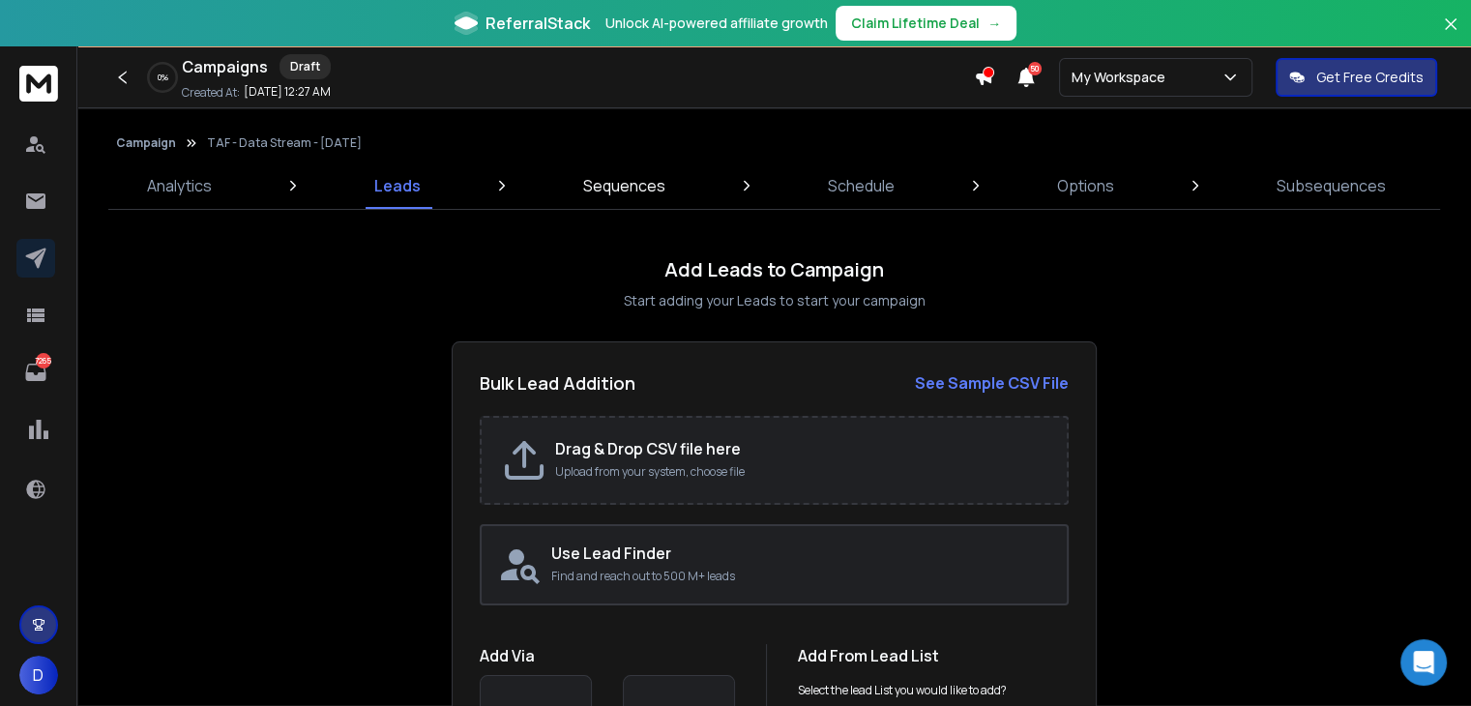
click at [575, 198] on link "Sequences" at bounding box center [623, 185] width 105 height 46
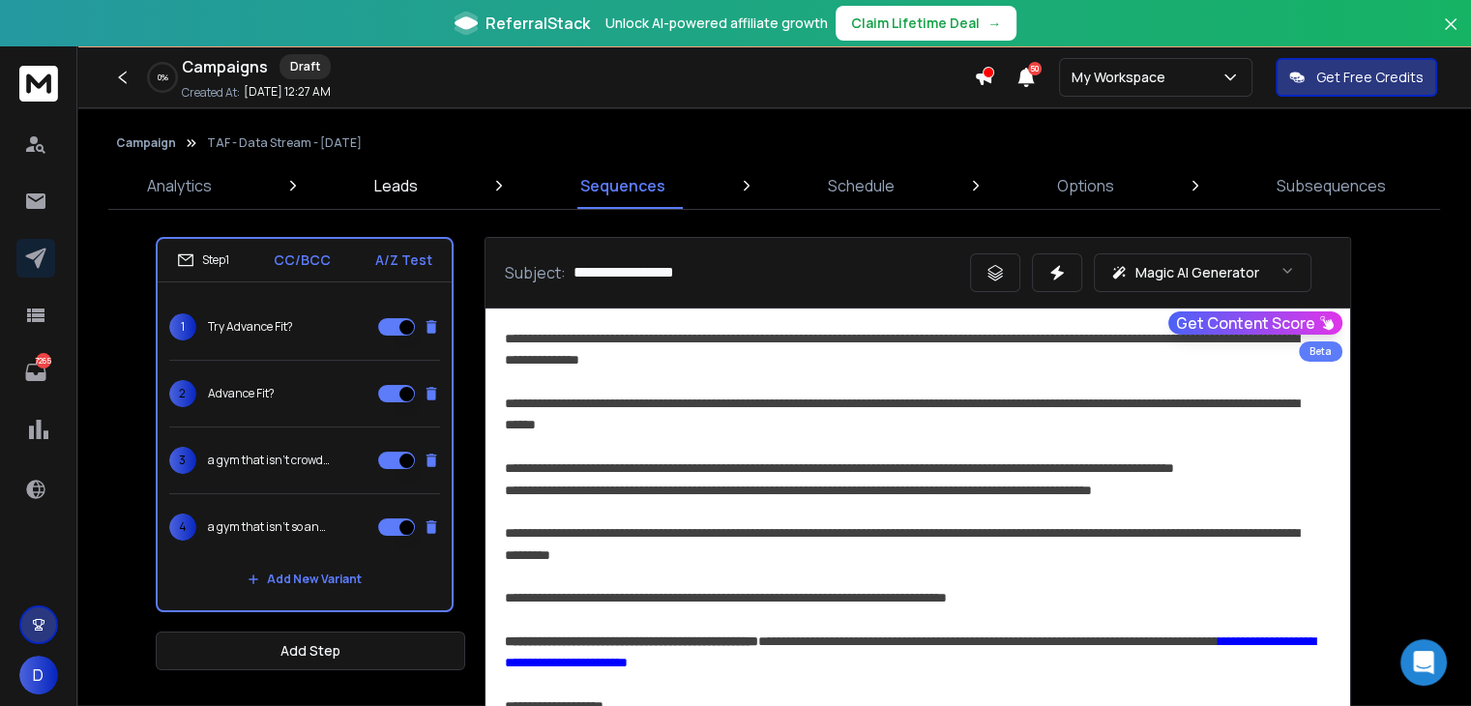
click at [422, 188] on link "Leads" at bounding box center [396, 185] width 67 height 46
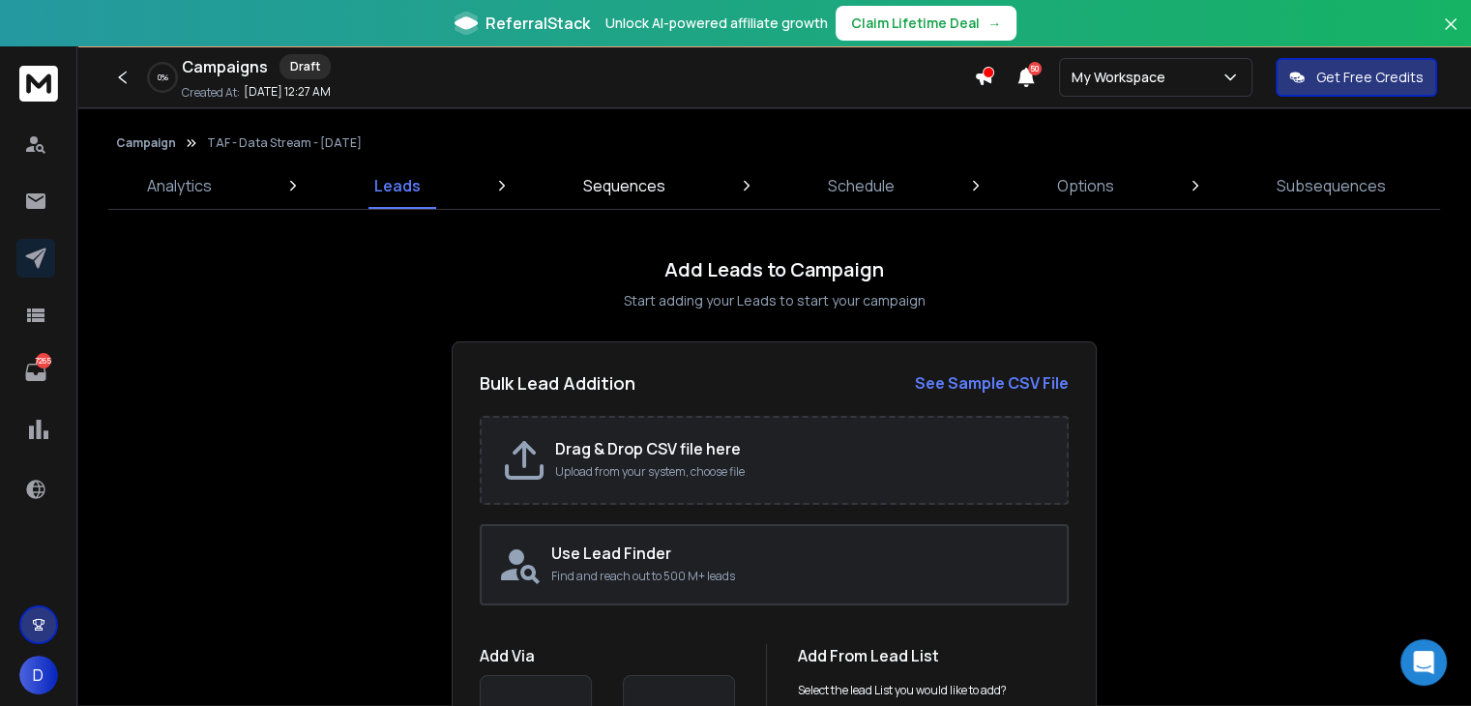
click at [602, 208] on link "Sequences" at bounding box center [623, 185] width 105 height 46
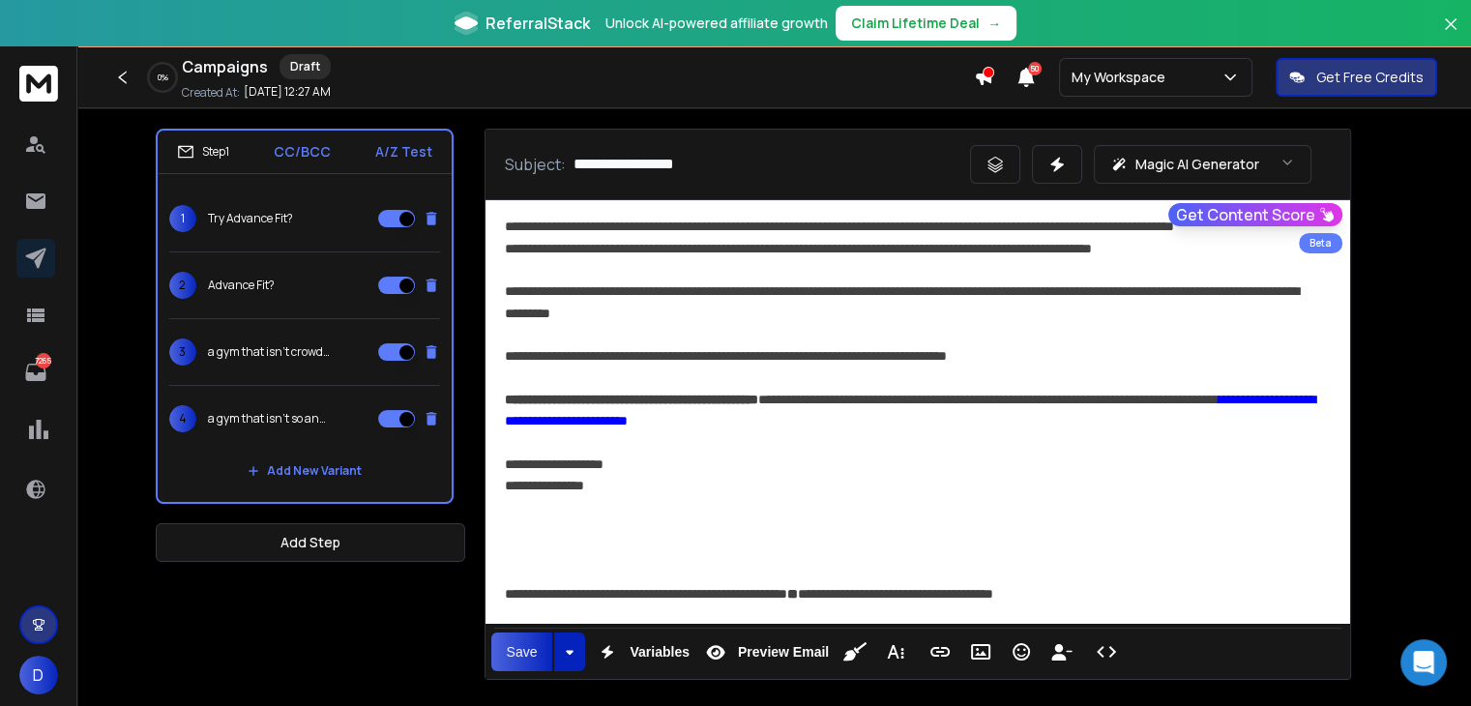
scroll to position [135, 0]
click at [230, 283] on p "Advance Fit?" at bounding box center [241, 285] width 67 height 15
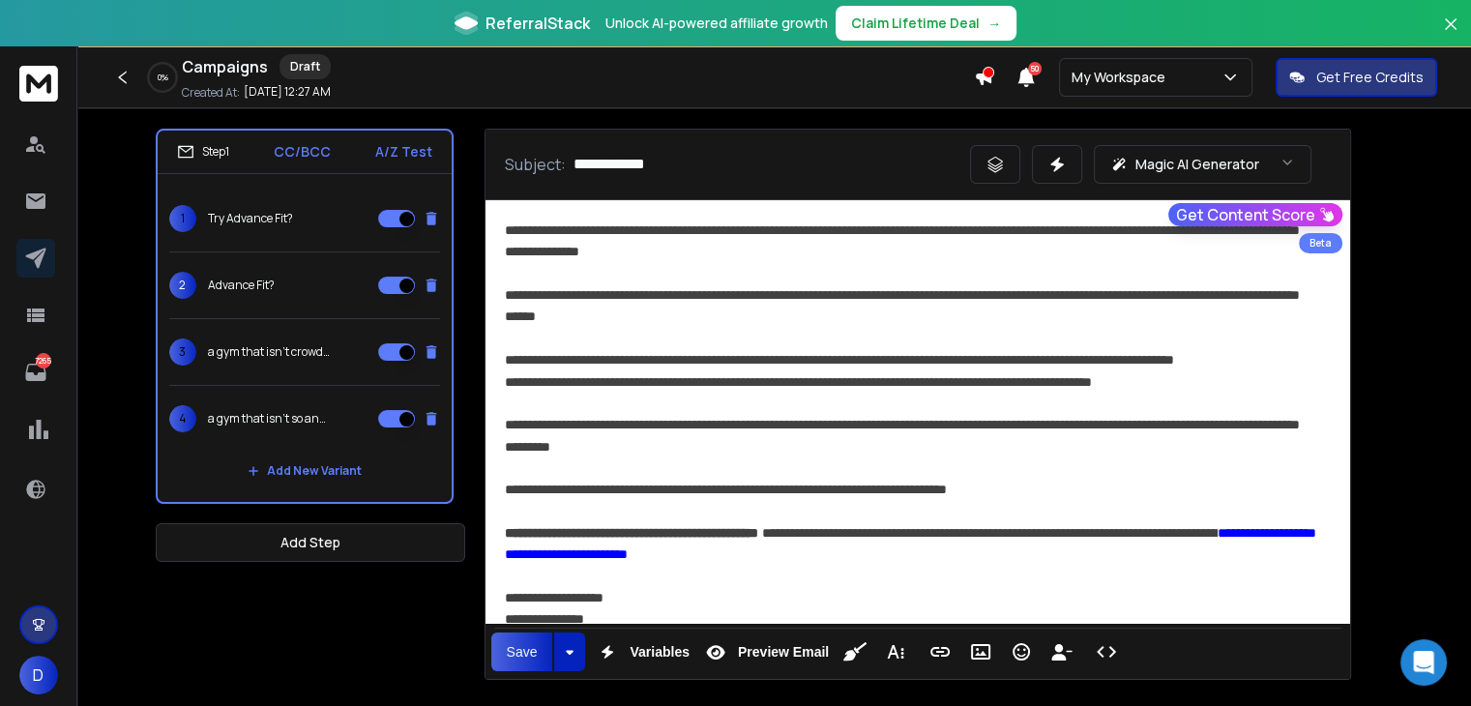
click at [266, 354] on p "a gym that isn’t crowded" at bounding box center [270, 351] width 124 height 15
click at [272, 400] on div "4 a gym that isn’t so annoying" at bounding box center [304, 419] width 271 height 66
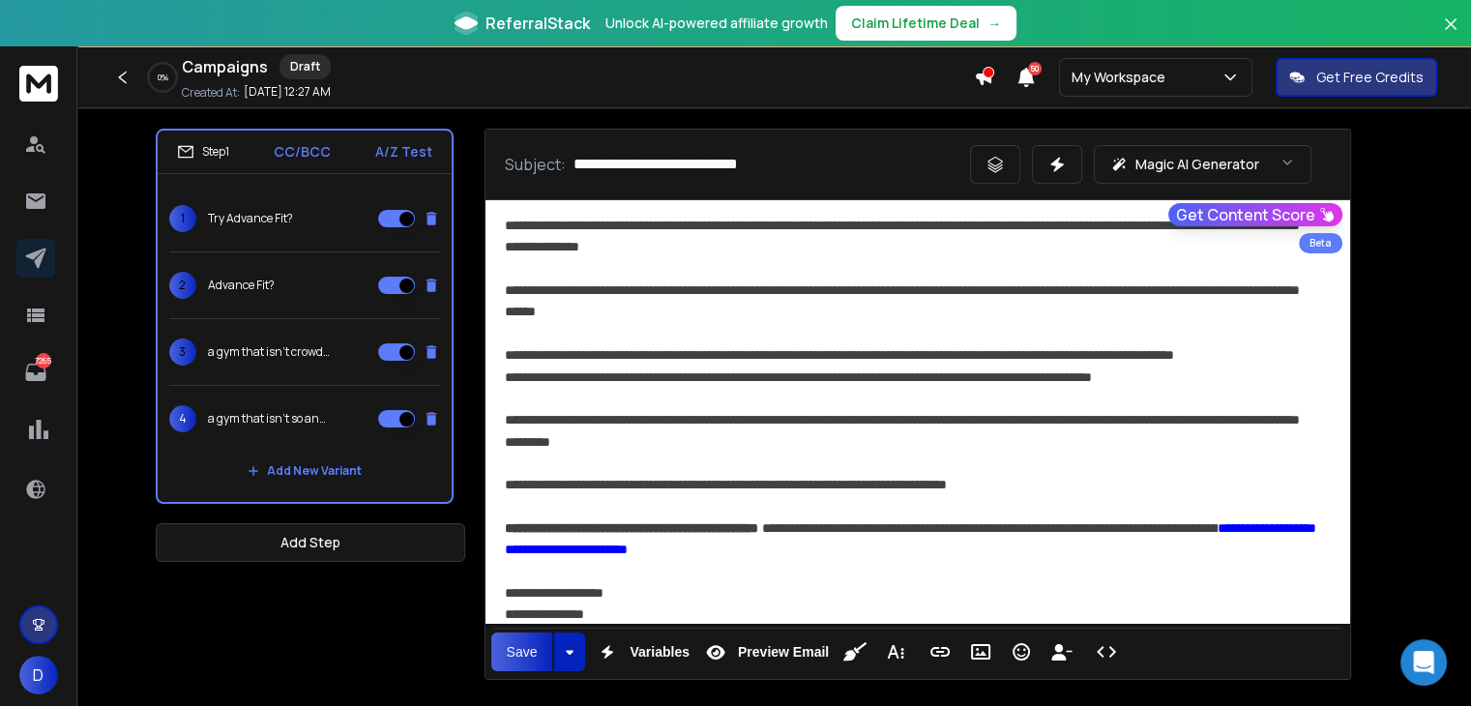
scroll to position [0, 0]
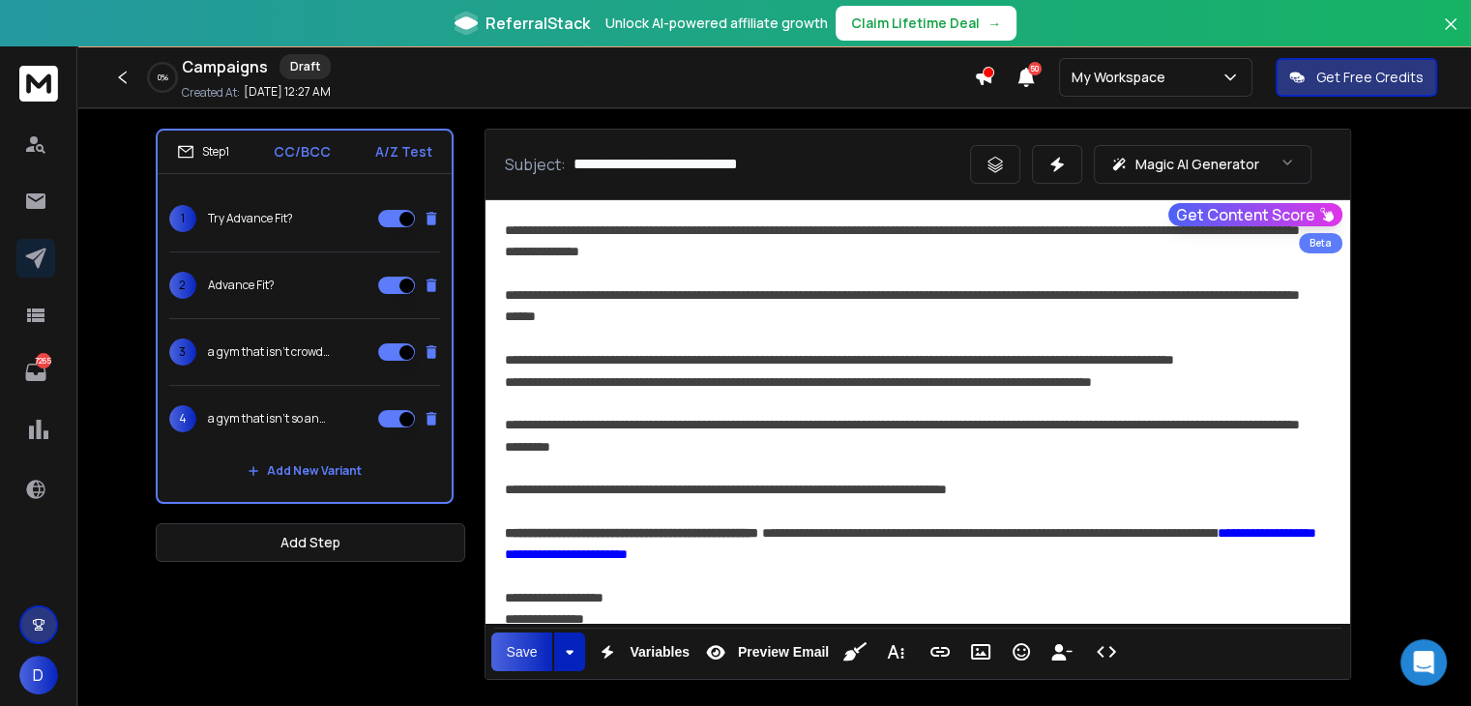
click at [579, 345] on div "**********" at bounding box center [910, 360] width 811 height 65
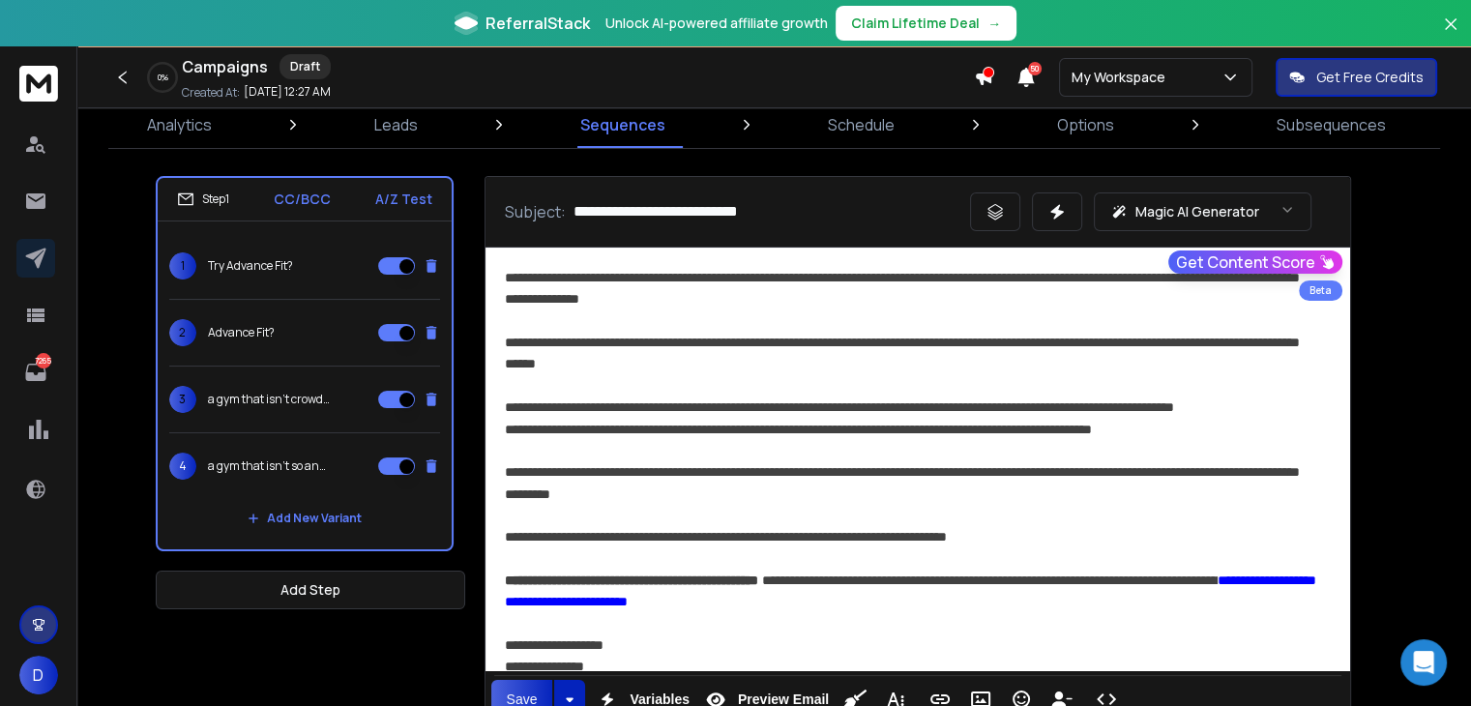
scroll to position [108, 0]
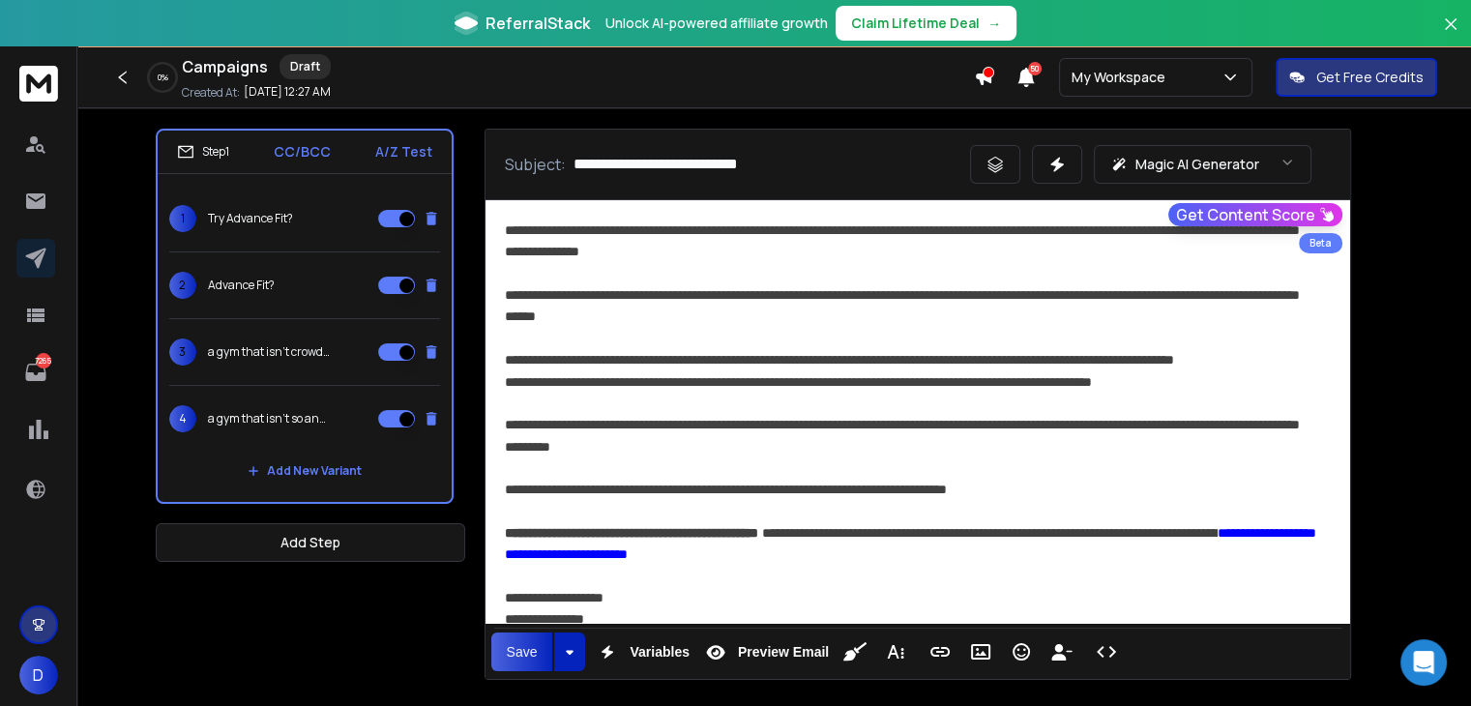
click at [262, 291] on p "Advance Fit?" at bounding box center [241, 285] width 67 height 15
click at [269, 344] on p "a gym that isn’t crowded" at bounding box center [270, 351] width 124 height 15
type input "**********"
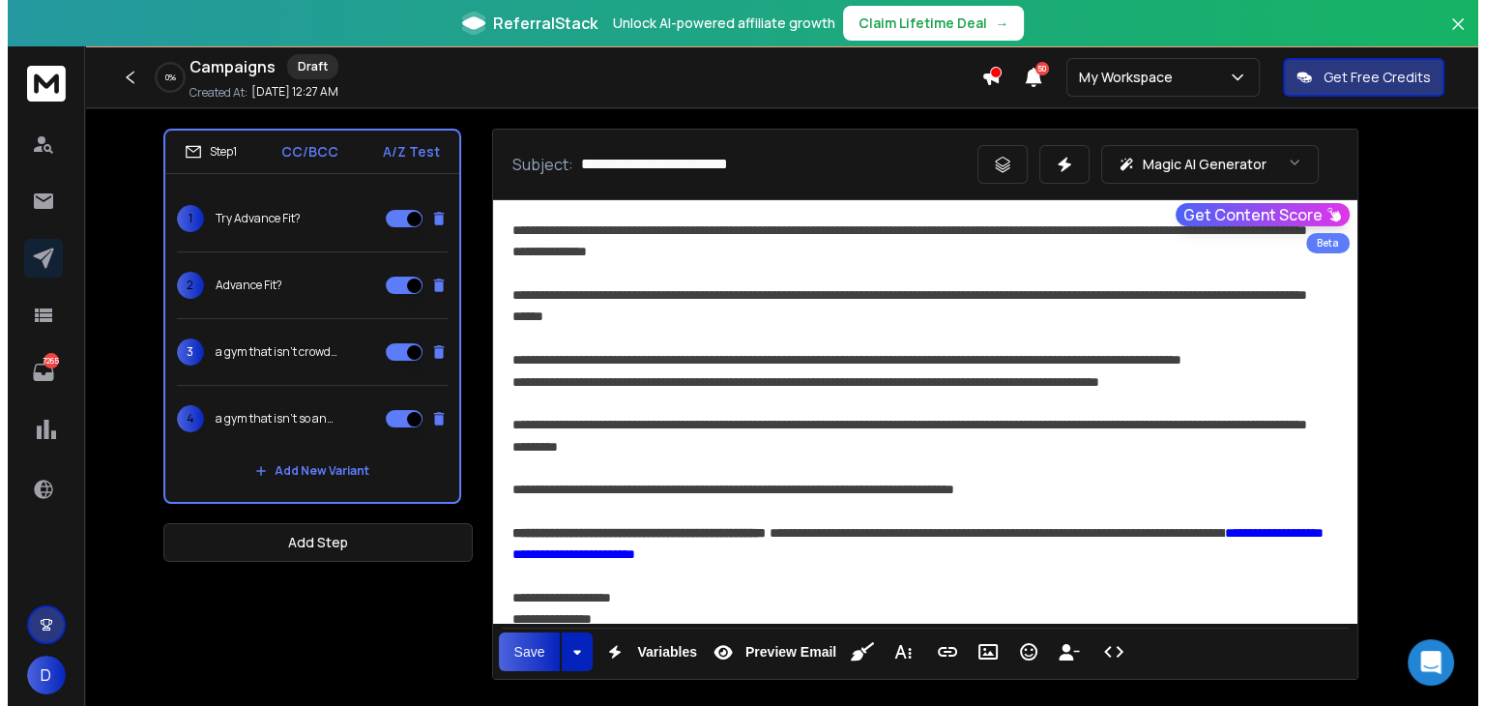
scroll to position [0, 0]
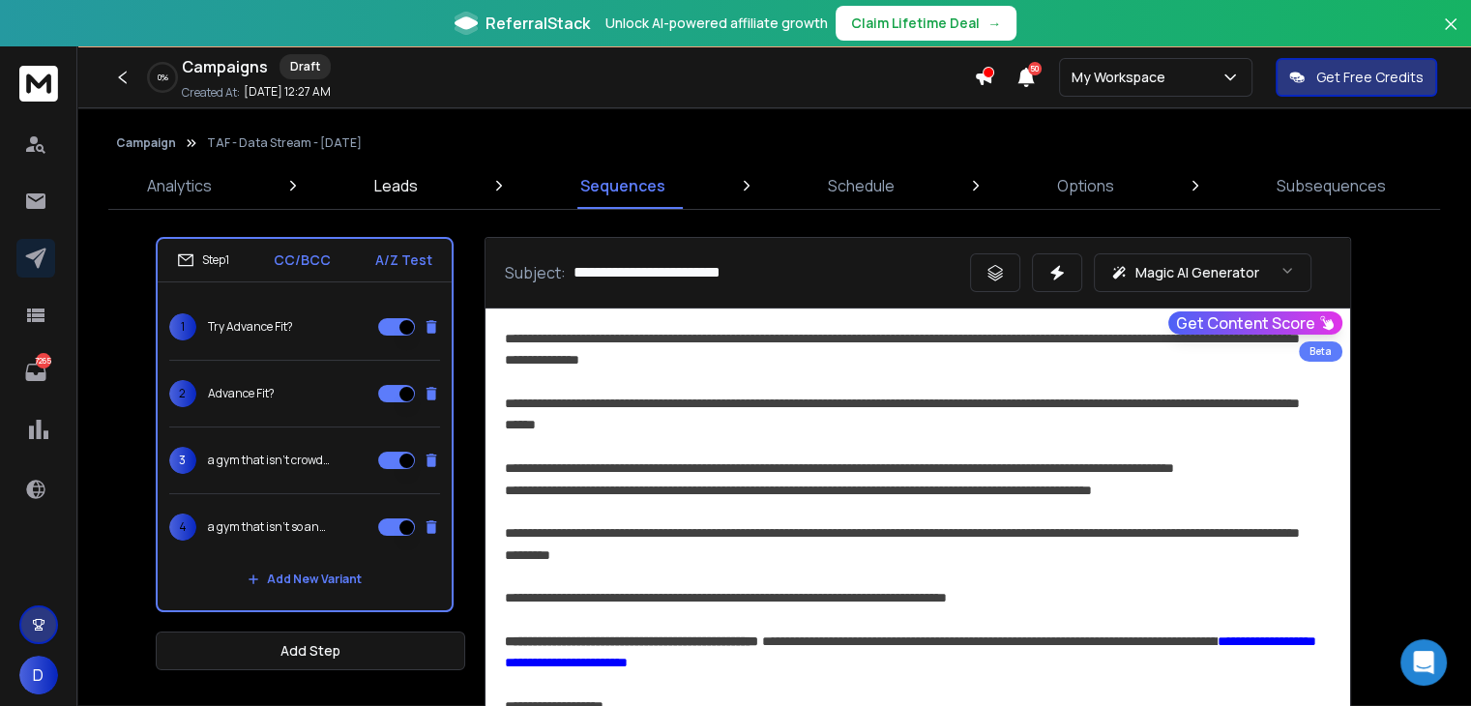
click at [389, 198] on link "Leads" at bounding box center [396, 185] width 67 height 46
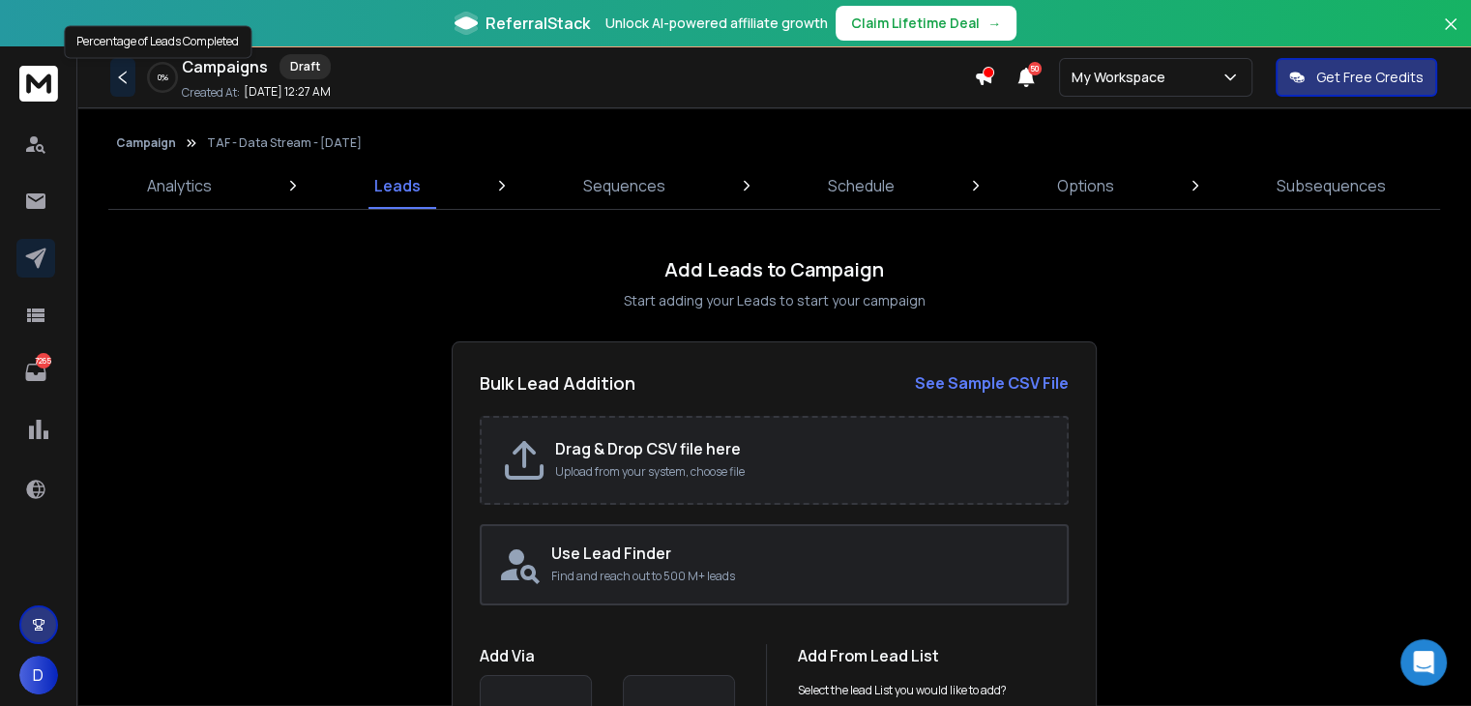
click at [117, 73] on icon at bounding box center [122, 77] width 17 height 17
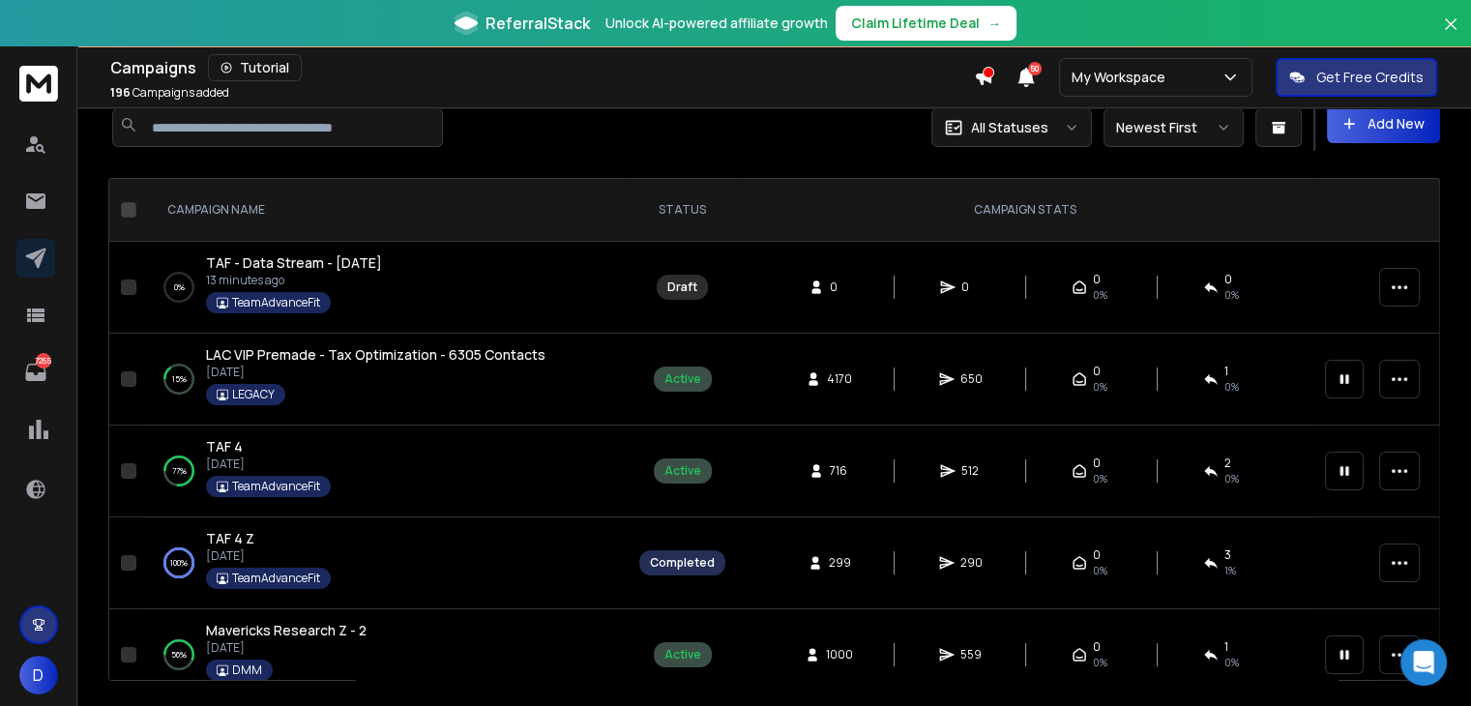
scroll to position [22, 0]
click at [772, 153] on div "Campaigns 196 Campaigns Added All Statuses Newest First Add New CAMPAIGN NAME S…" at bounding box center [774, 458] width 1332 height 706
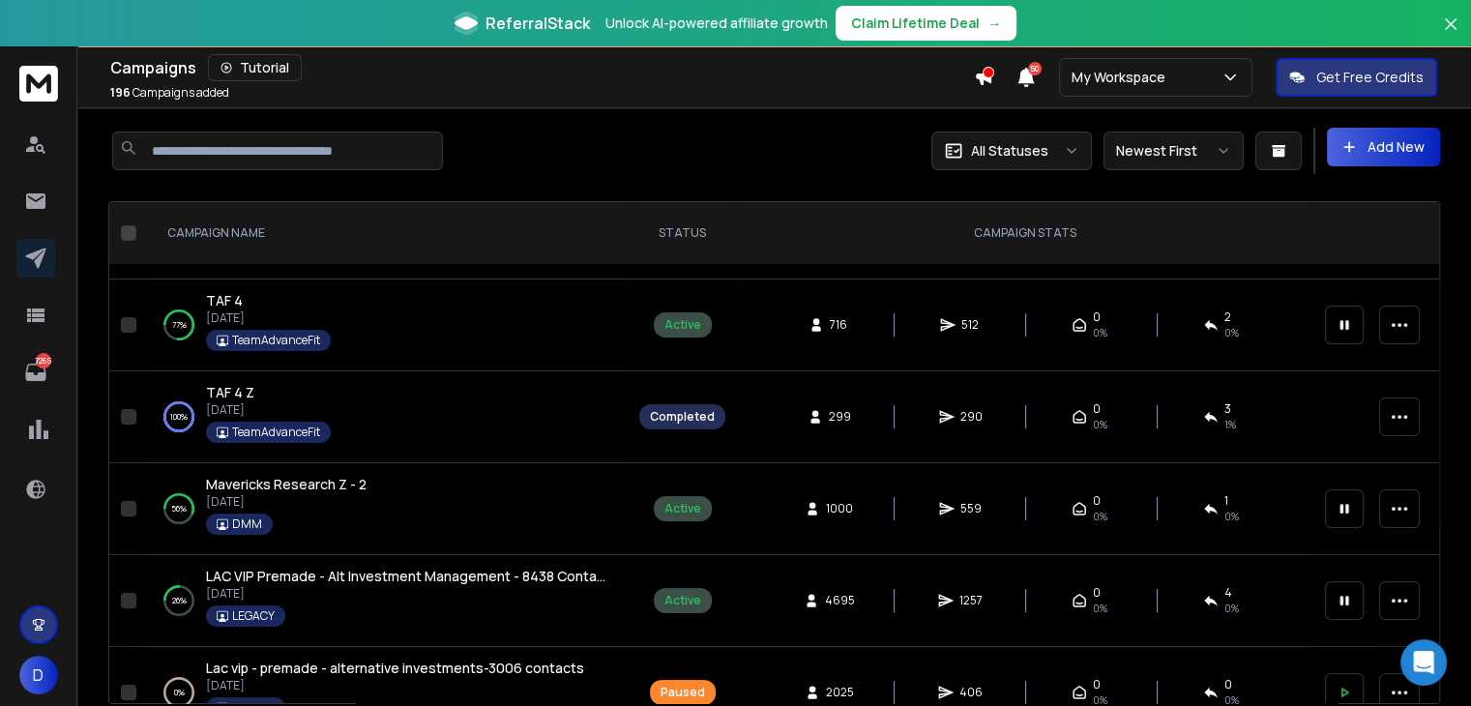
scroll to position [483, 0]
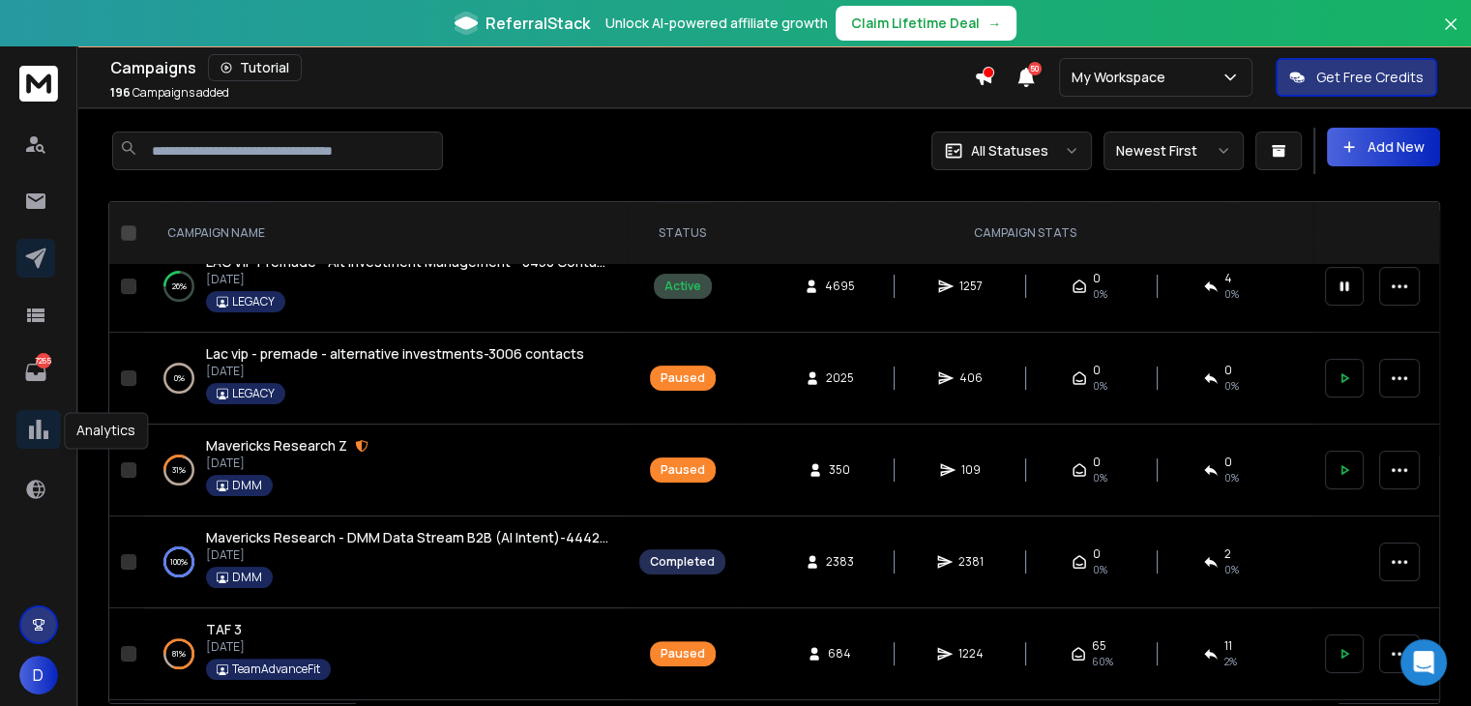
click at [46, 431] on icon at bounding box center [38, 429] width 19 height 19
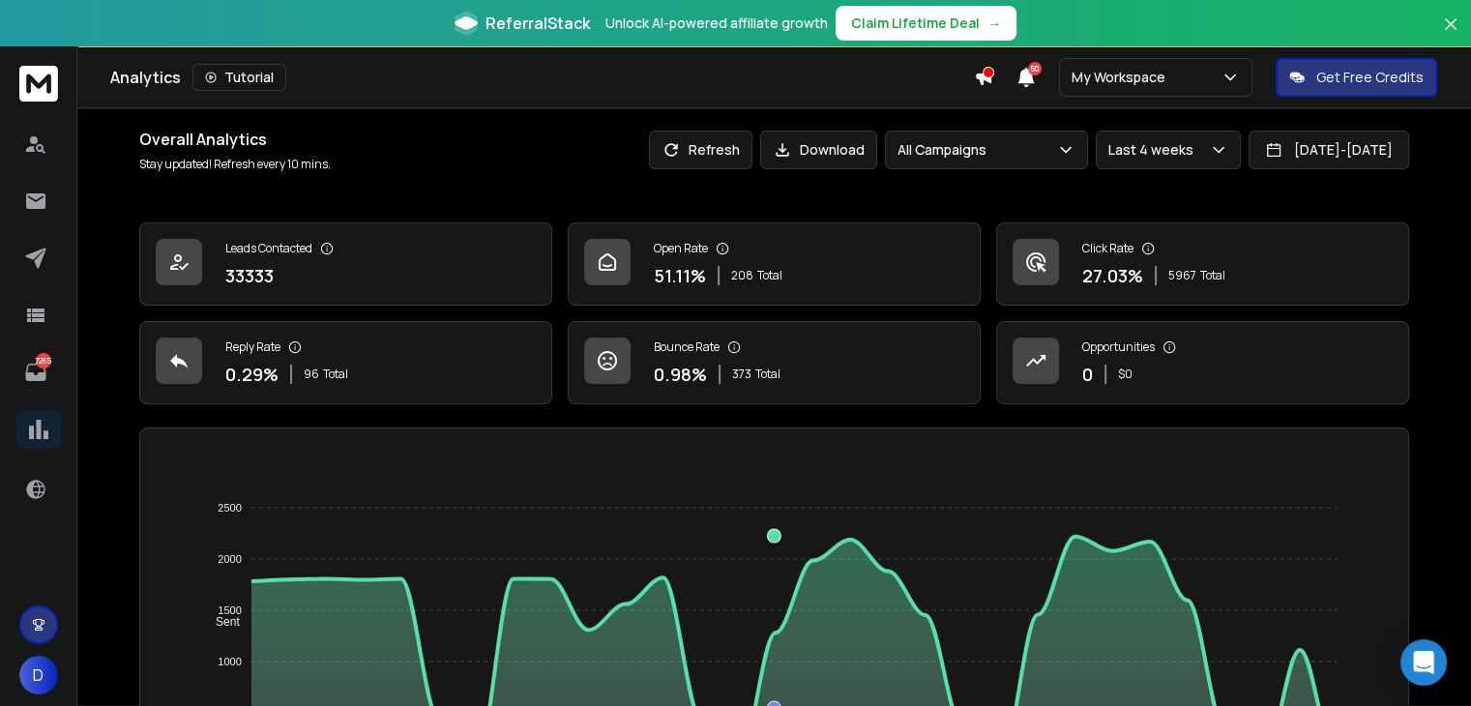
click at [1254, 181] on div "Overall Analytics Stay updated! Refresh every 10 mins. Refresh Download All Cam…" at bounding box center [774, 156] width 1270 height 56
click at [1273, 153] on button "15 Sep 2025 - 14 Oct 2025" at bounding box center [1328, 150] width 161 height 39
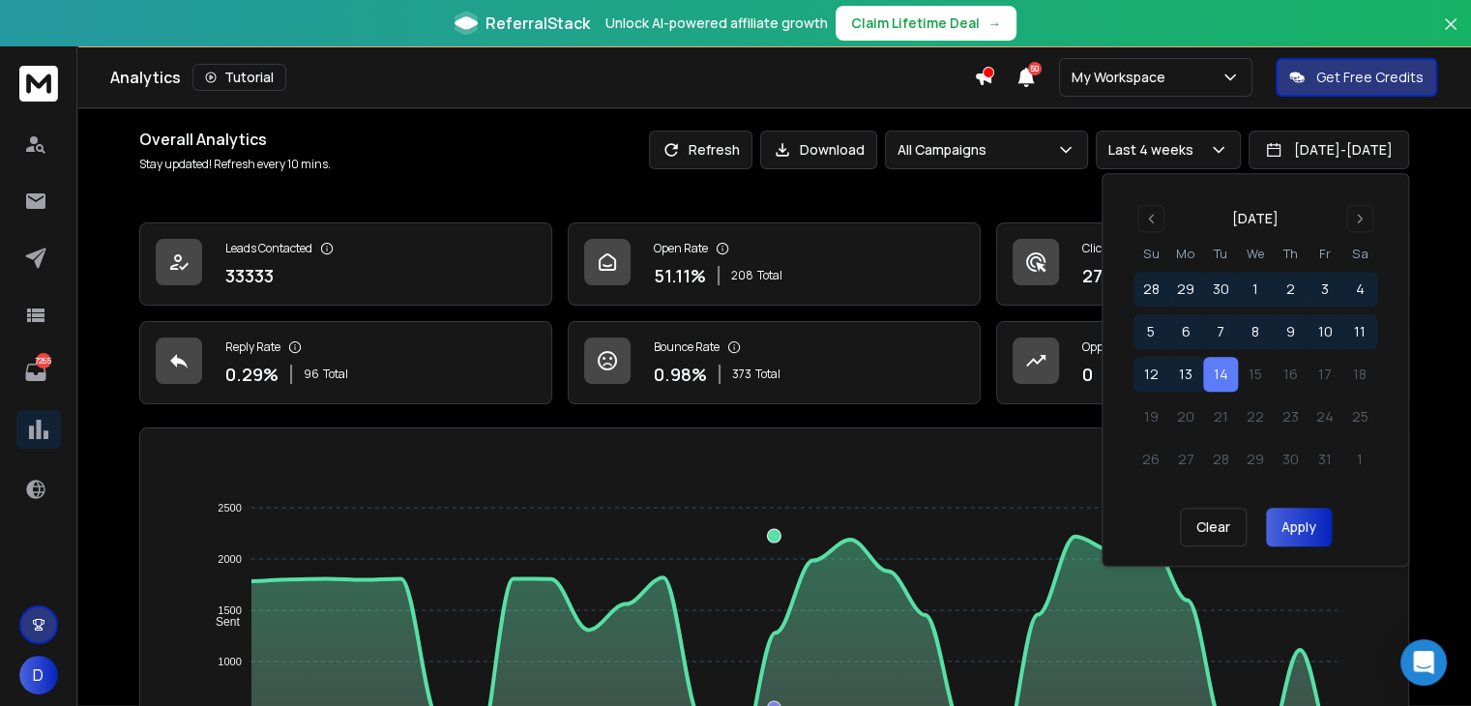
click at [1172, 326] on button "6" at bounding box center [1185, 331] width 35 height 35
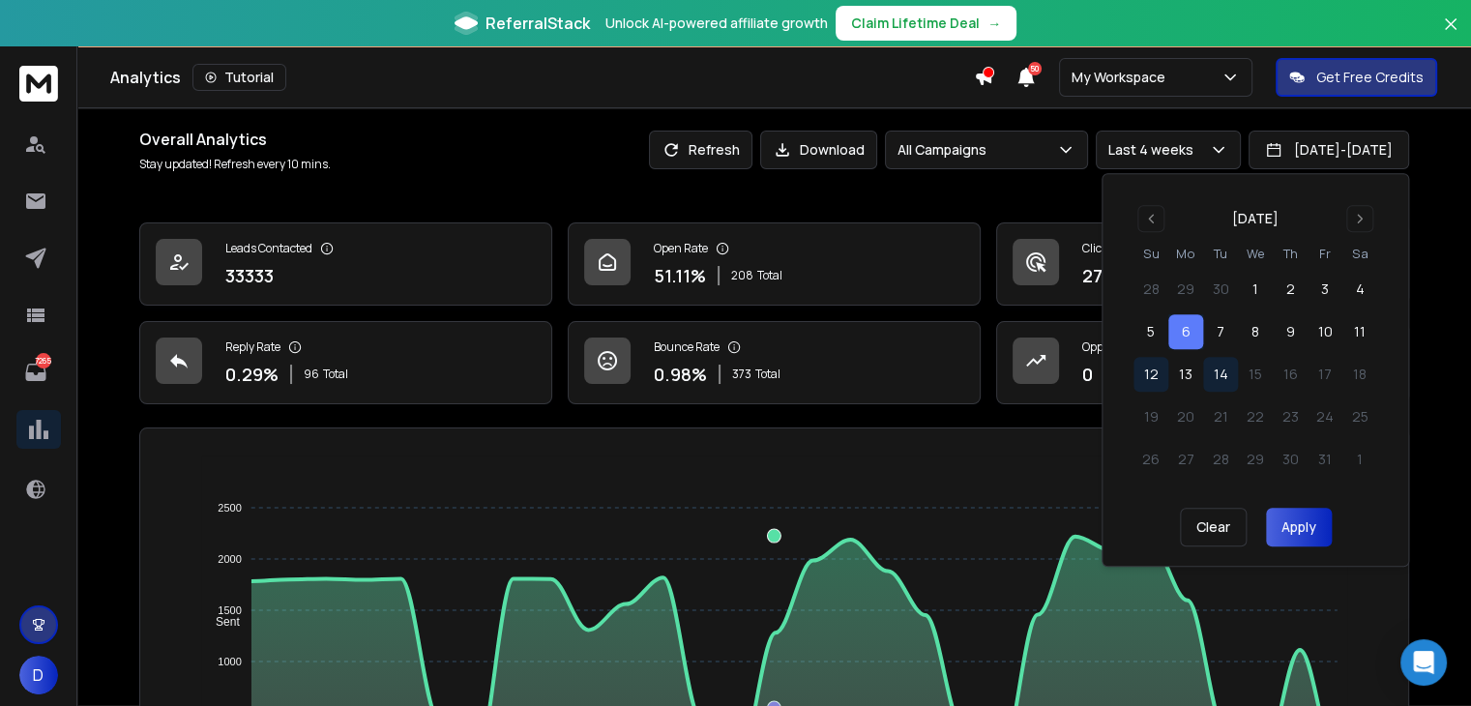
click at [1156, 367] on button "12" at bounding box center [1150, 374] width 35 height 35
click at [1281, 530] on button "Apply" at bounding box center [1299, 527] width 66 height 39
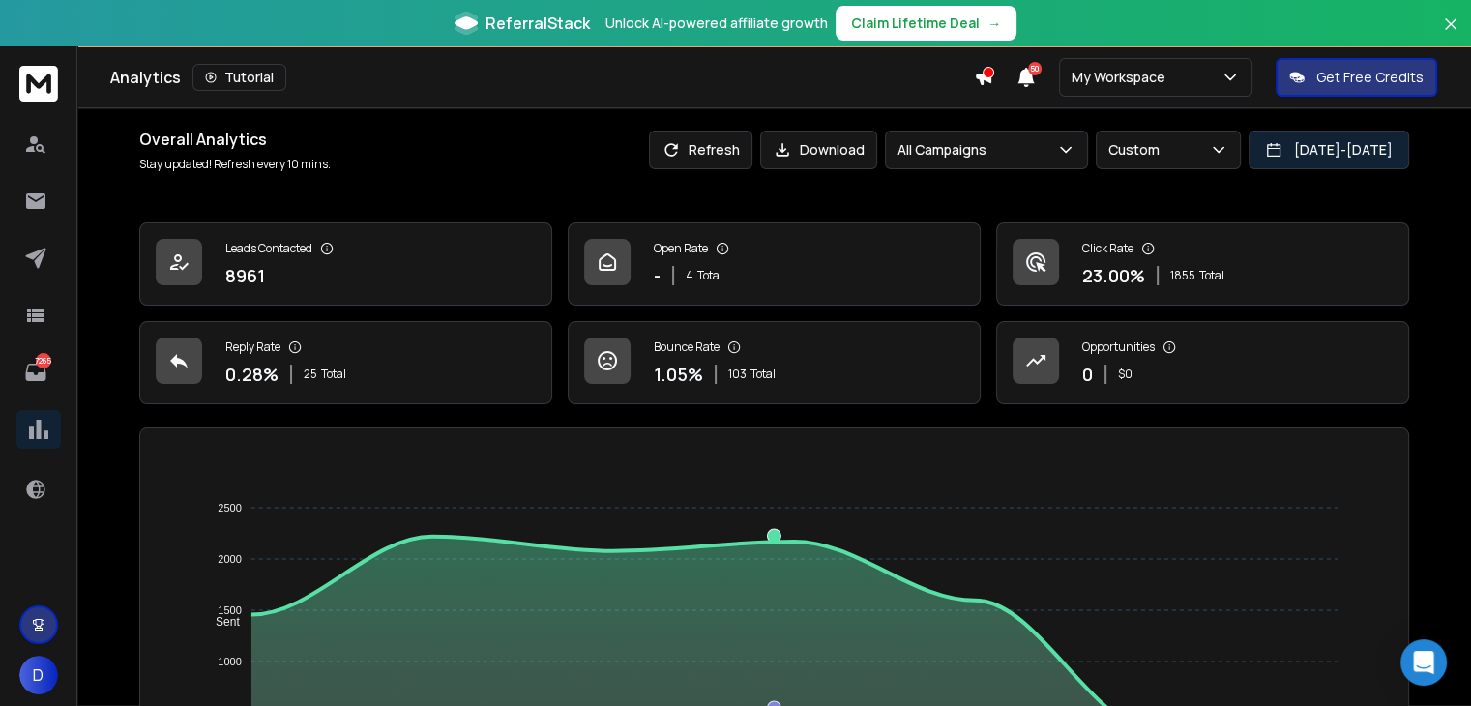
click at [1307, 148] on button "06 Oct 2025 - 12 Oct 2025" at bounding box center [1328, 150] width 161 height 39
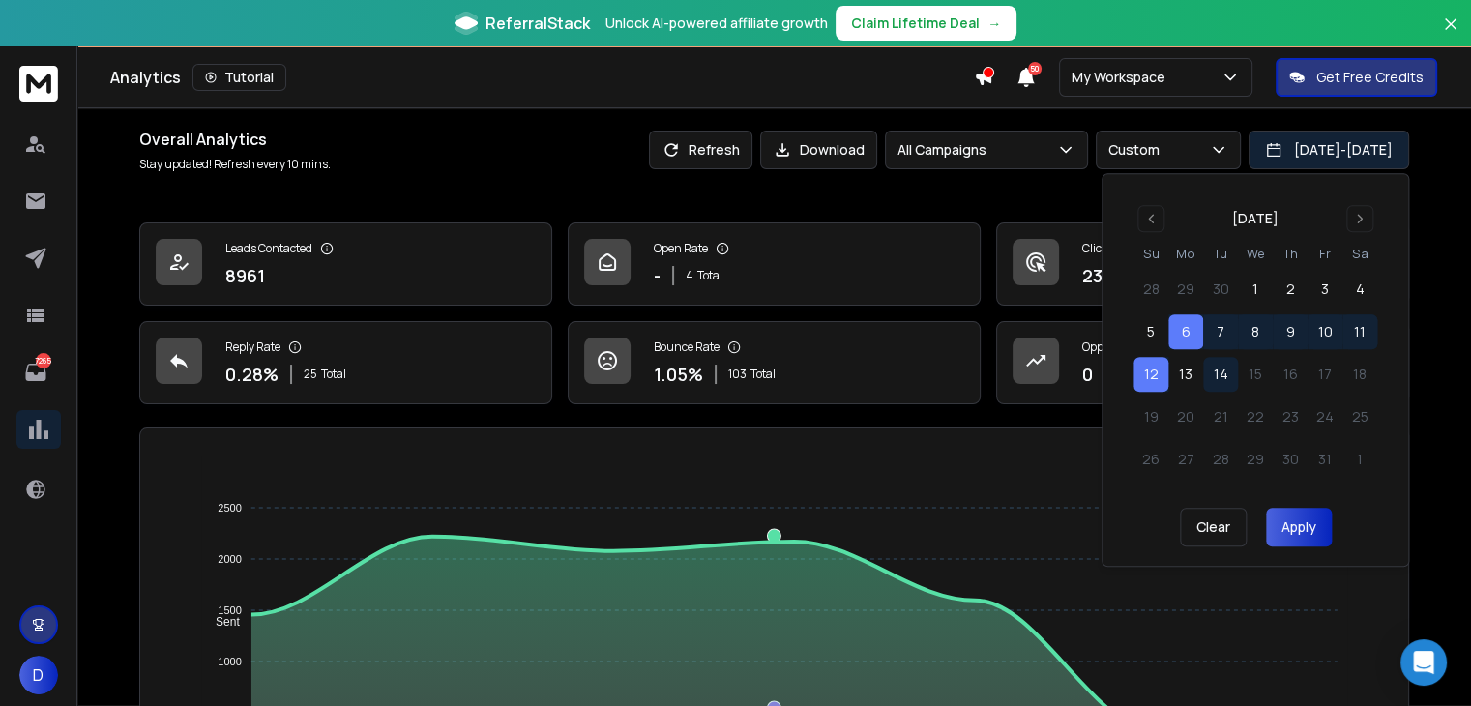
click at [1306, 148] on button "06 Oct 2025 - 12 Oct 2025" at bounding box center [1328, 150] width 161 height 39
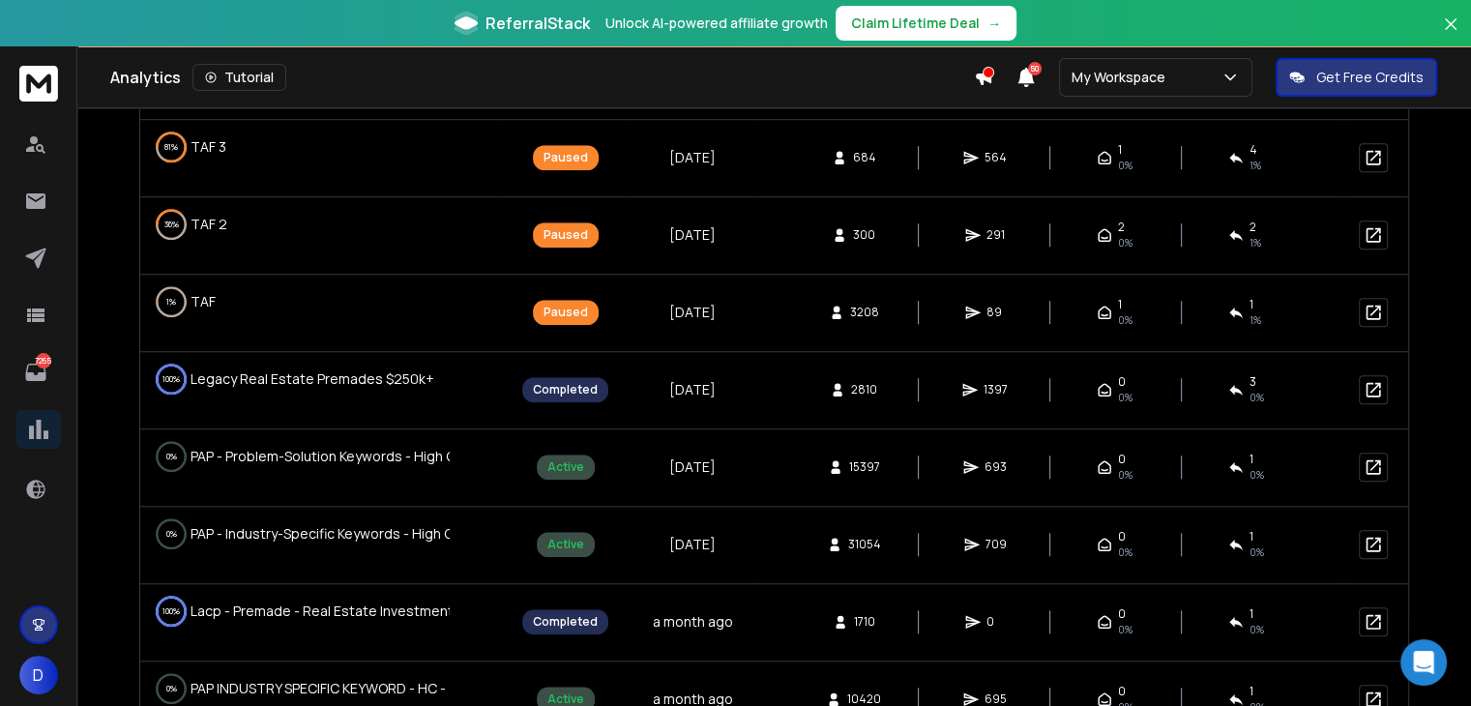
scroll to position [1593, 0]
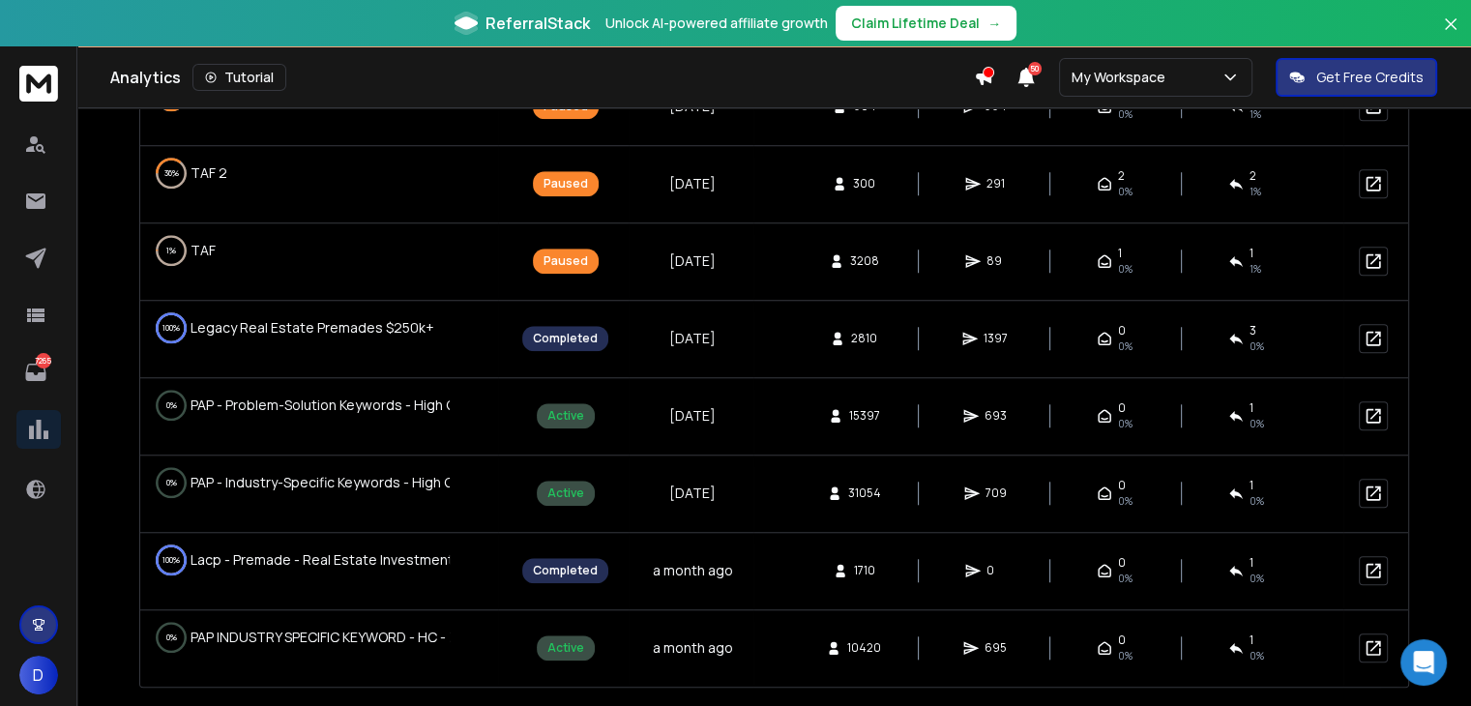
click at [1370, 647] on icon at bounding box center [1372, 647] width 19 height 19
click at [1366, 566] on icon at bounding box center [1372, 571] width 15 height 15
click at [1363, 493] on icon at bounding box center [1372, 492] width 19 height 19
click at [1365, 429] on td at bounding box center [1375, 415] width 65 height 77
click at [1380, 415] on icon at bounding box center [1372, 416] width 15 height 15
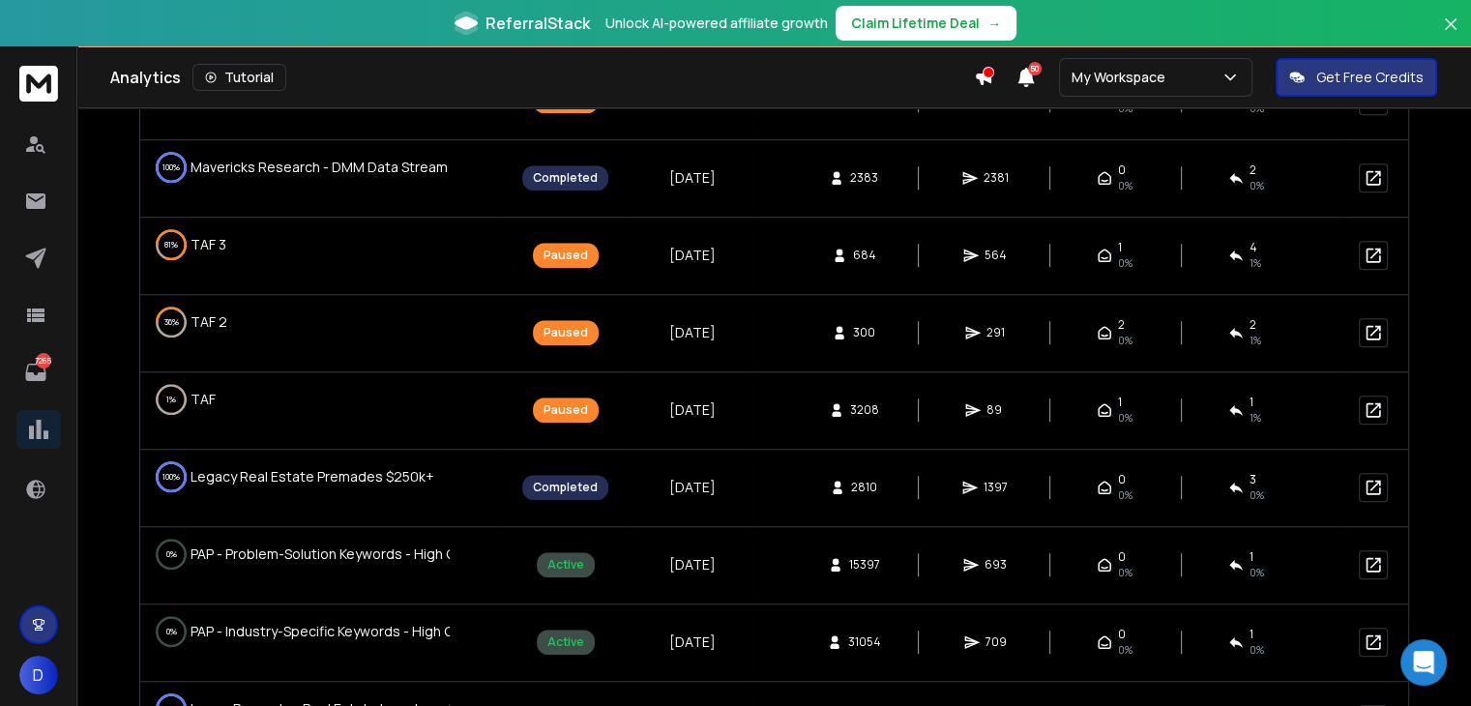
scroll to position [1399, 0]
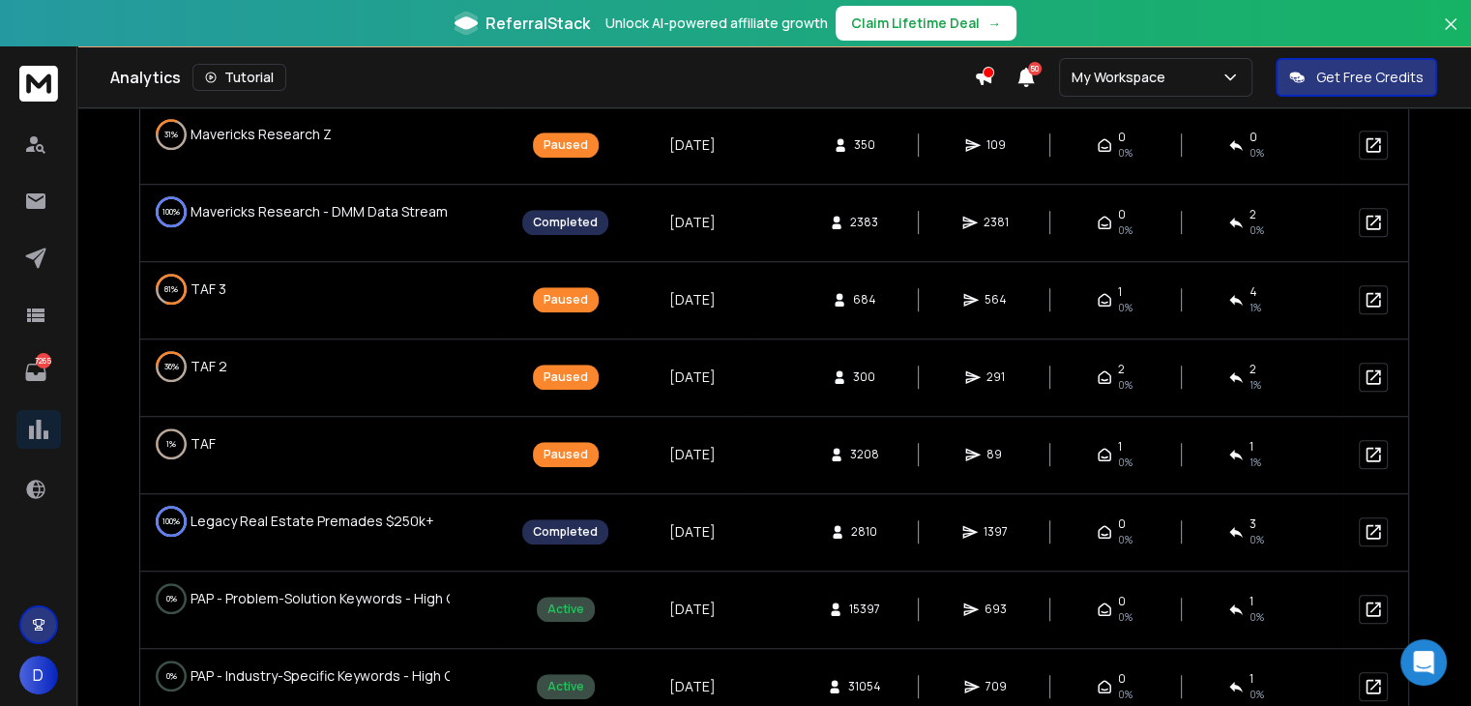
click at [1361, 536] on link at bounding box center [1373, 531] width 29 height 29
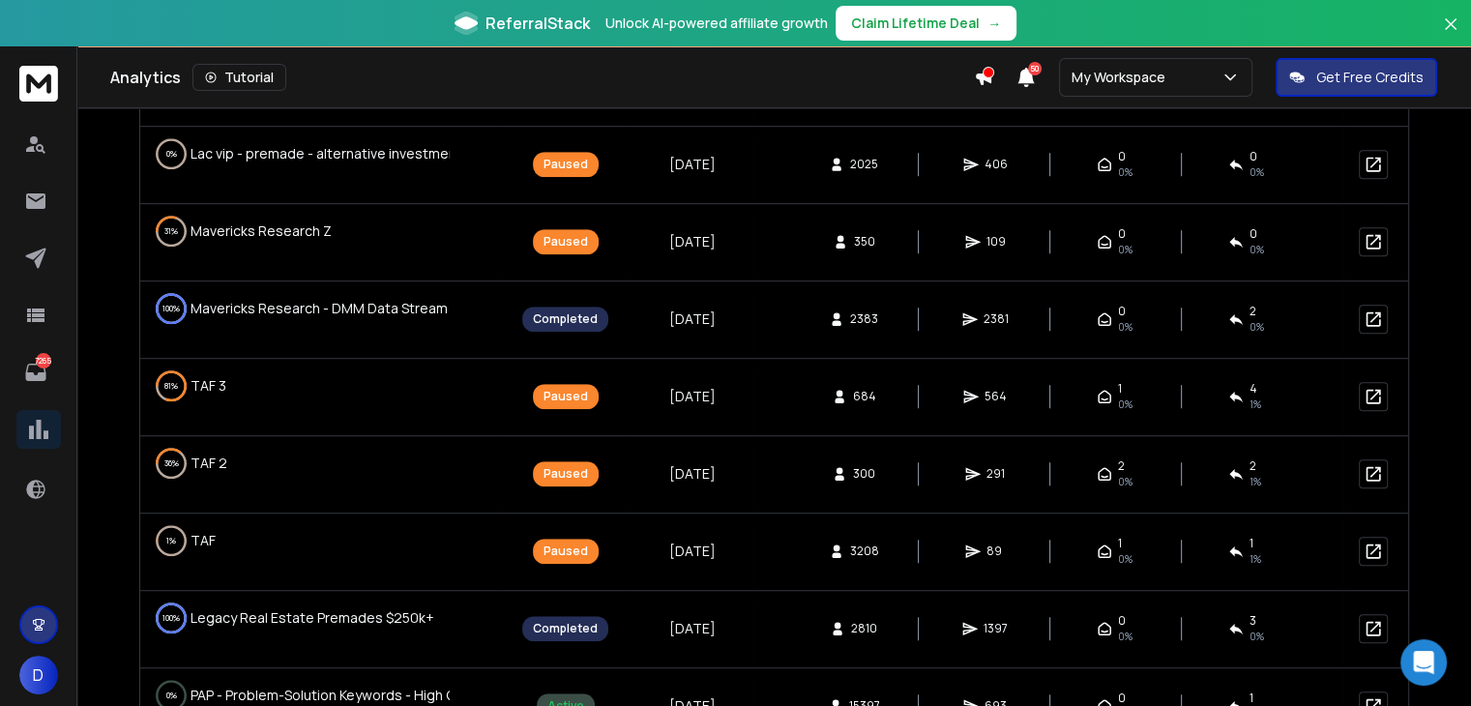
click at [1378, 471] on icon at bounding box center [1372, 473] width 19 height 19
click at [1367, 411] on td at bounding box center [1375, 396] width 65 height 77
click at [1376, 387] on icon at bounding box center [1372, 396] width 19 height 19
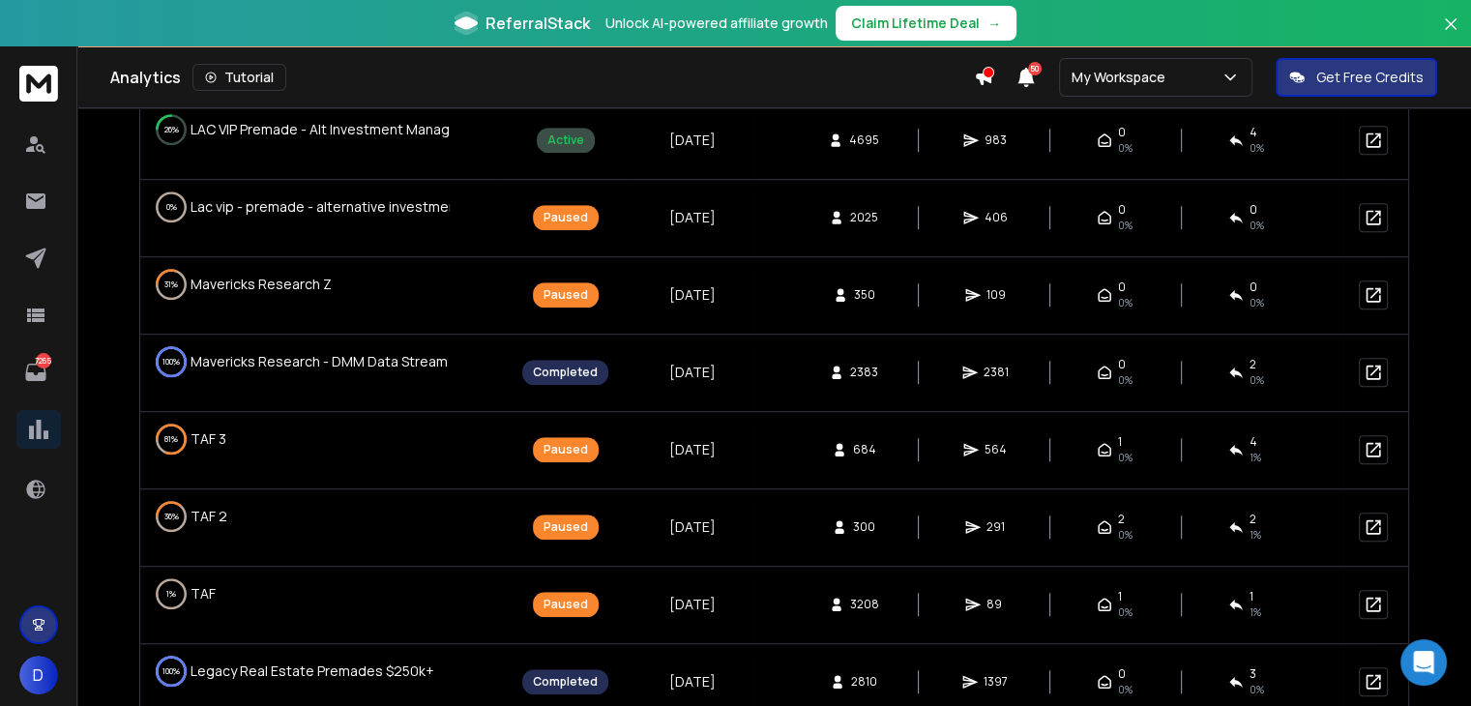
scroll to position [1206, 0]
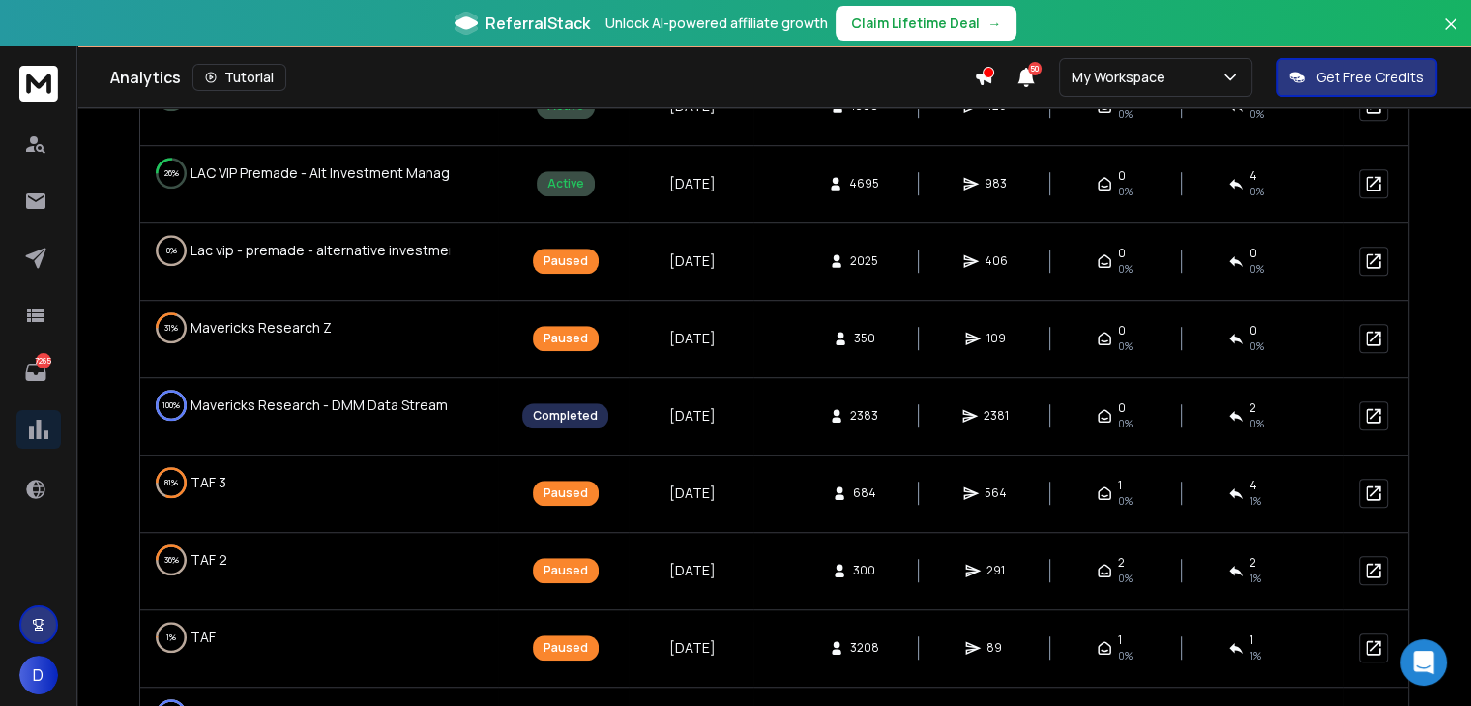
click at [1385, 411] on link at bounding box center [1373, 415] width 29 height 29
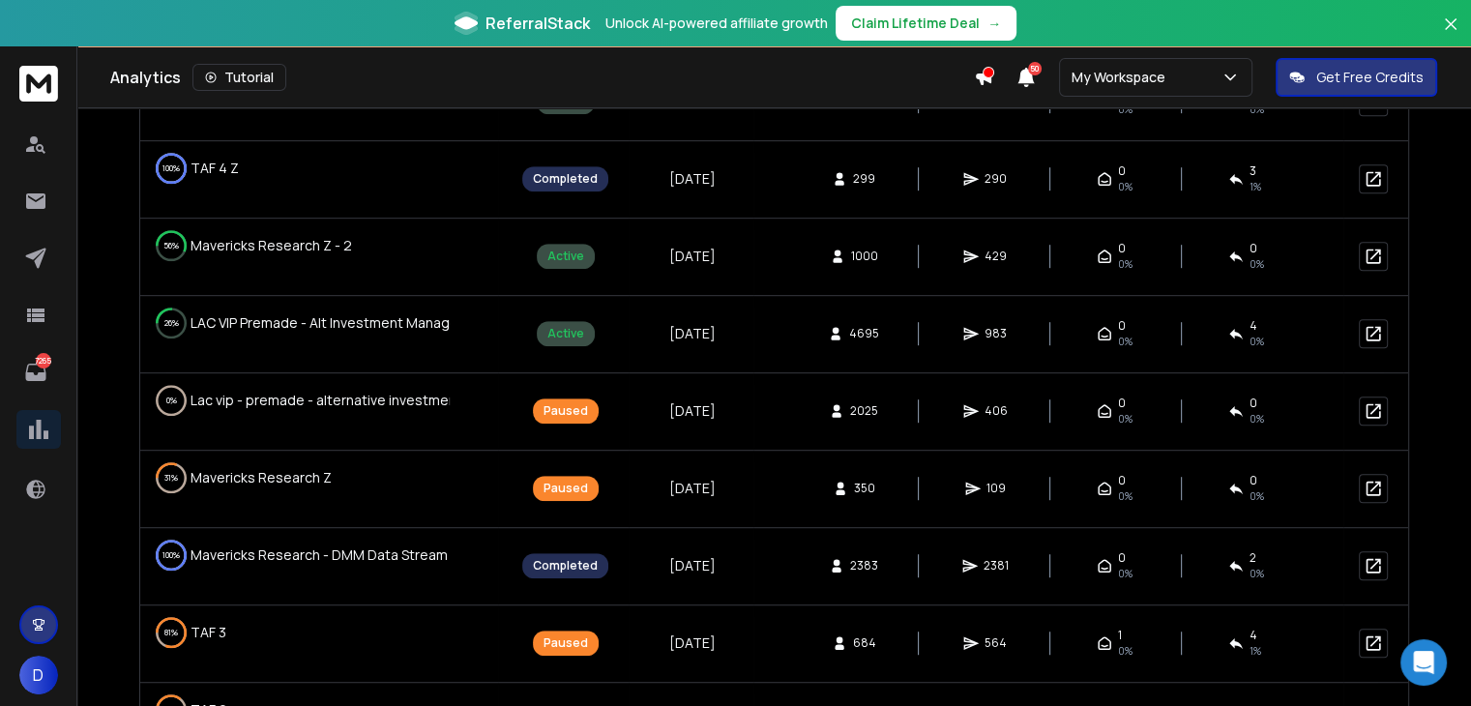
scroll to position [1012, 0]
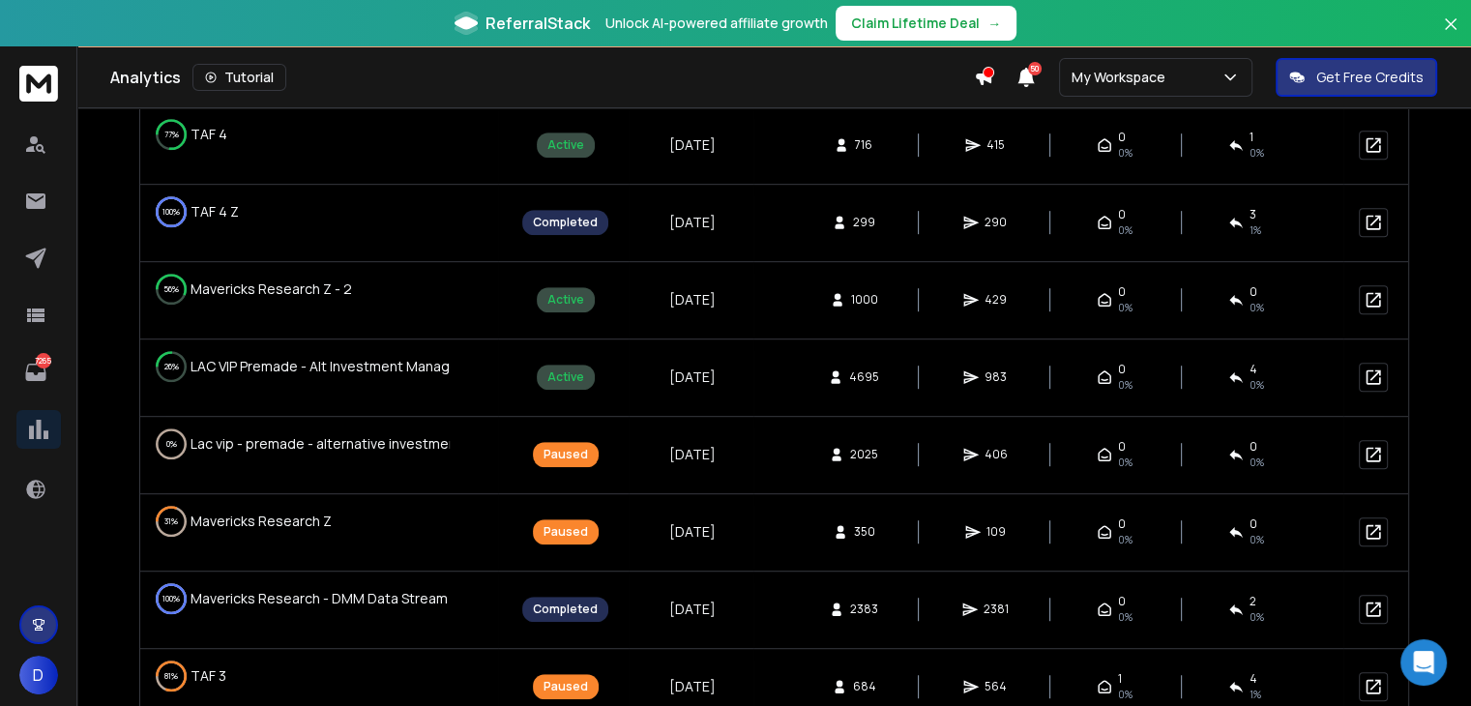
click at [1371, 539] on icon at bounding box center [1372, 531] width 19 height 19
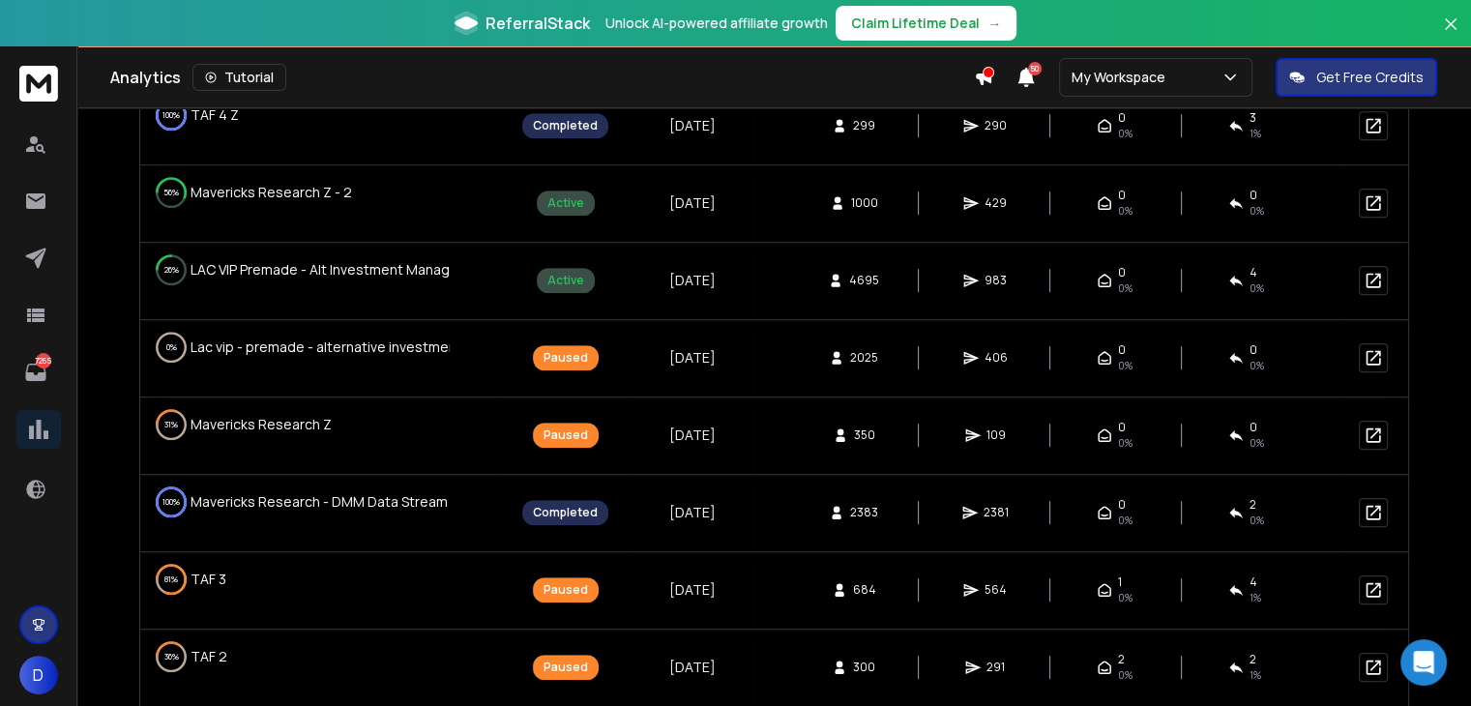
click at [381, 343] on td "0 % Lac vip - premade - alternative investments-3006 contacts" at bounding box center [294, 347] width 309 height 54
click at [1378, 368] on link at bounding box center [1373, 357] width 29 height 29
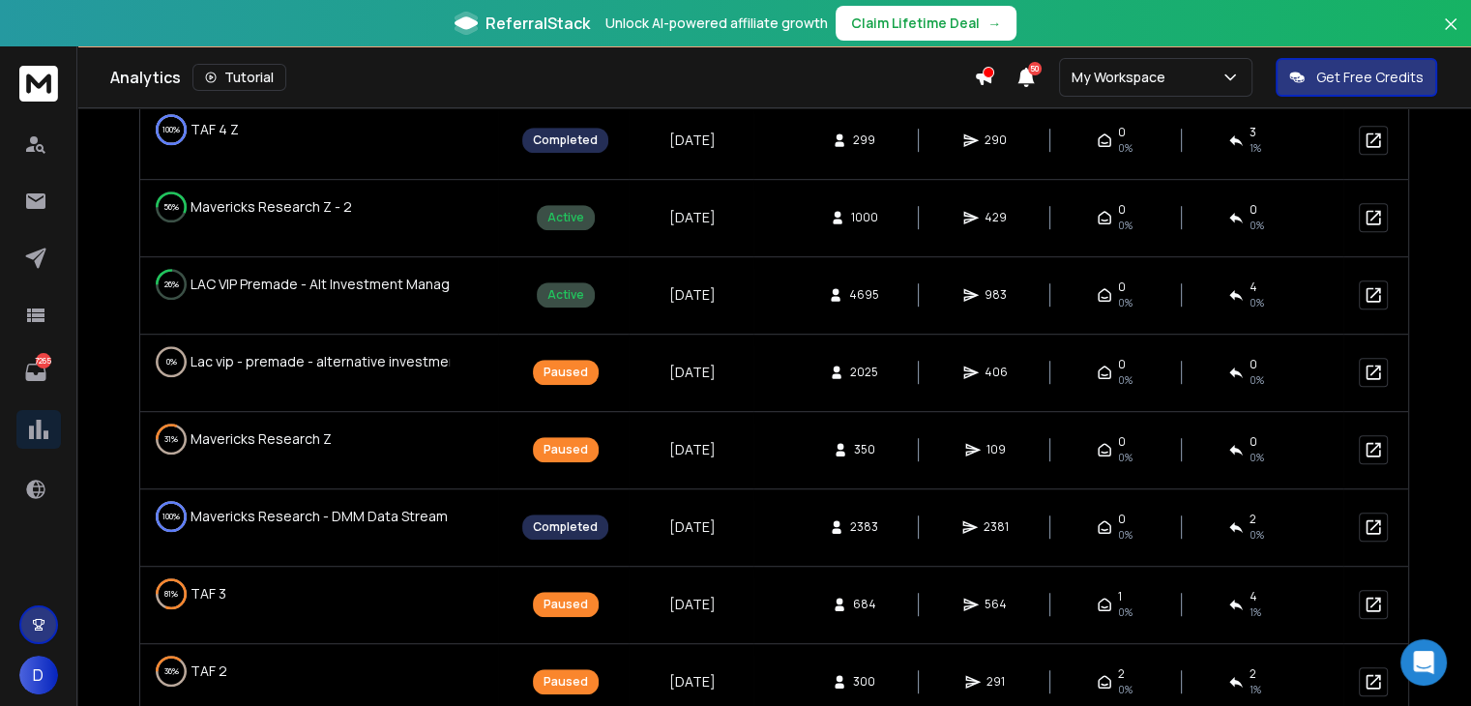
scroll to position [1012, 0]
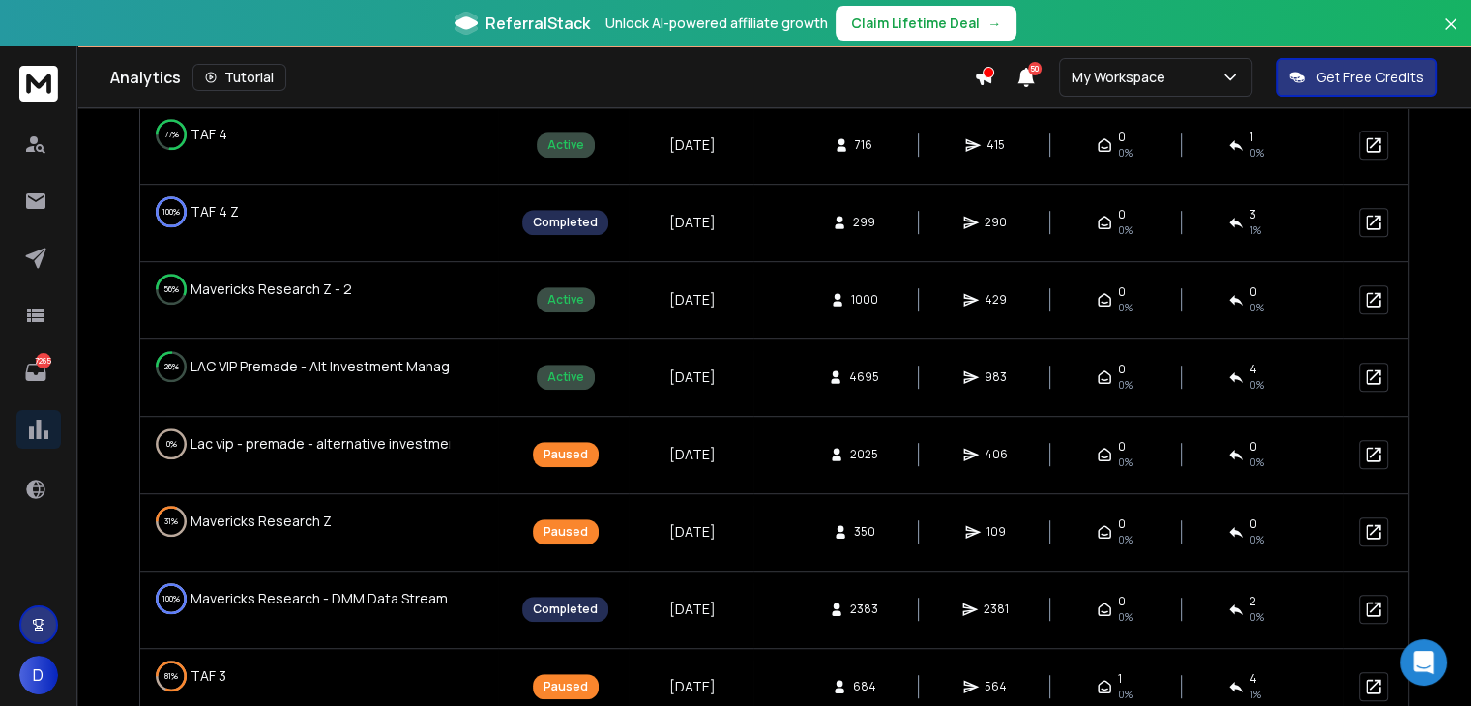
click at [1375, 298] on icon at bounding box center [1372, 299] width 19 height 19
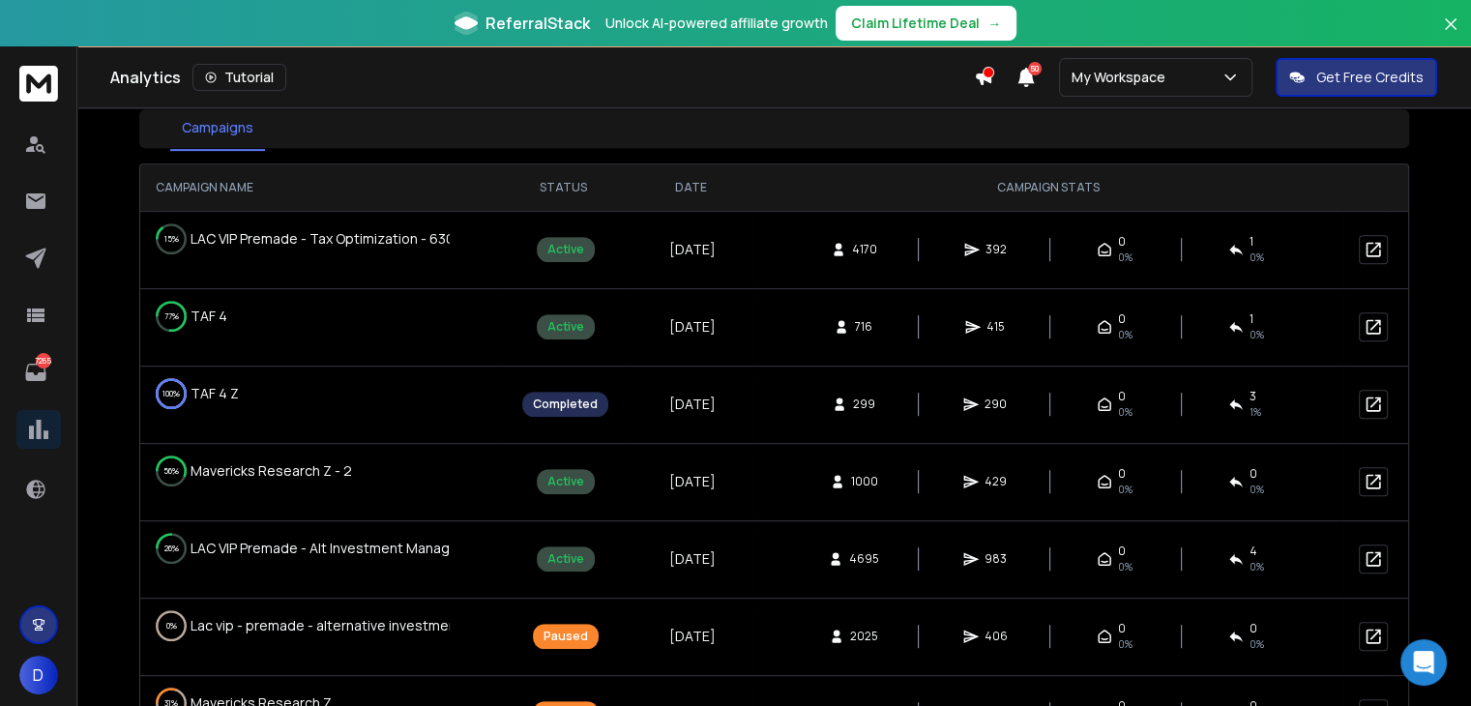
scroll to position [819, 0]
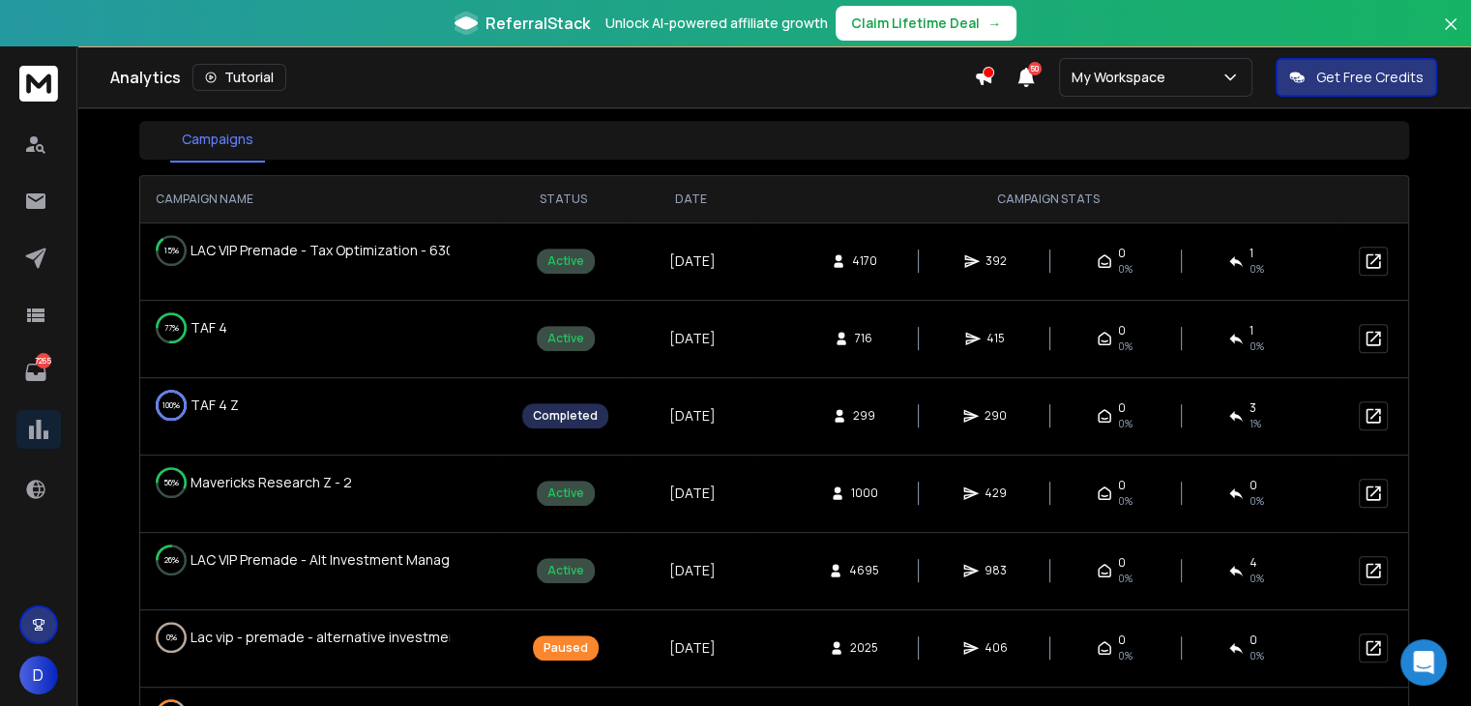
click at [1379, 413] on icon at bounding box center [1372, 415] width 19 height 19
click at [1381, 344] on icon at bounding box center [1372, 338] width 19 height 19
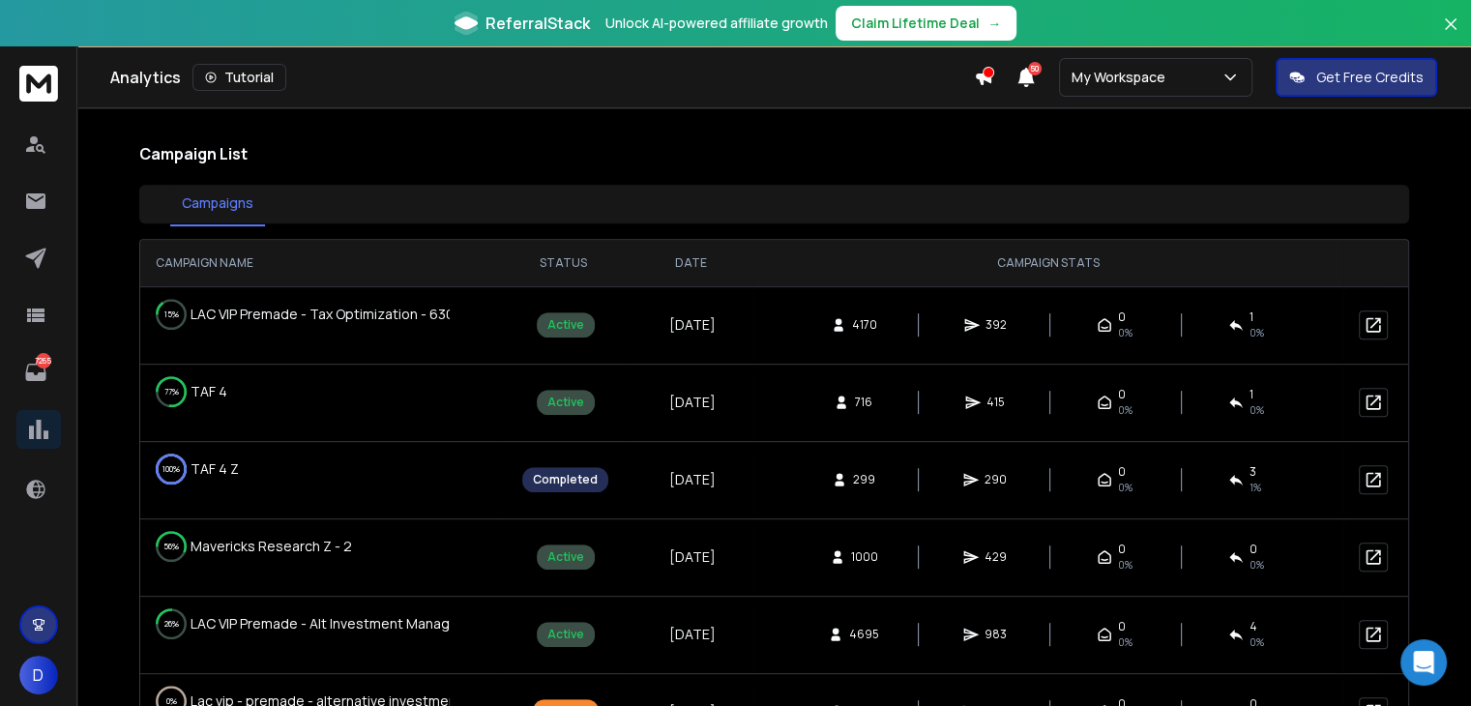
scroll to position [722, 0]
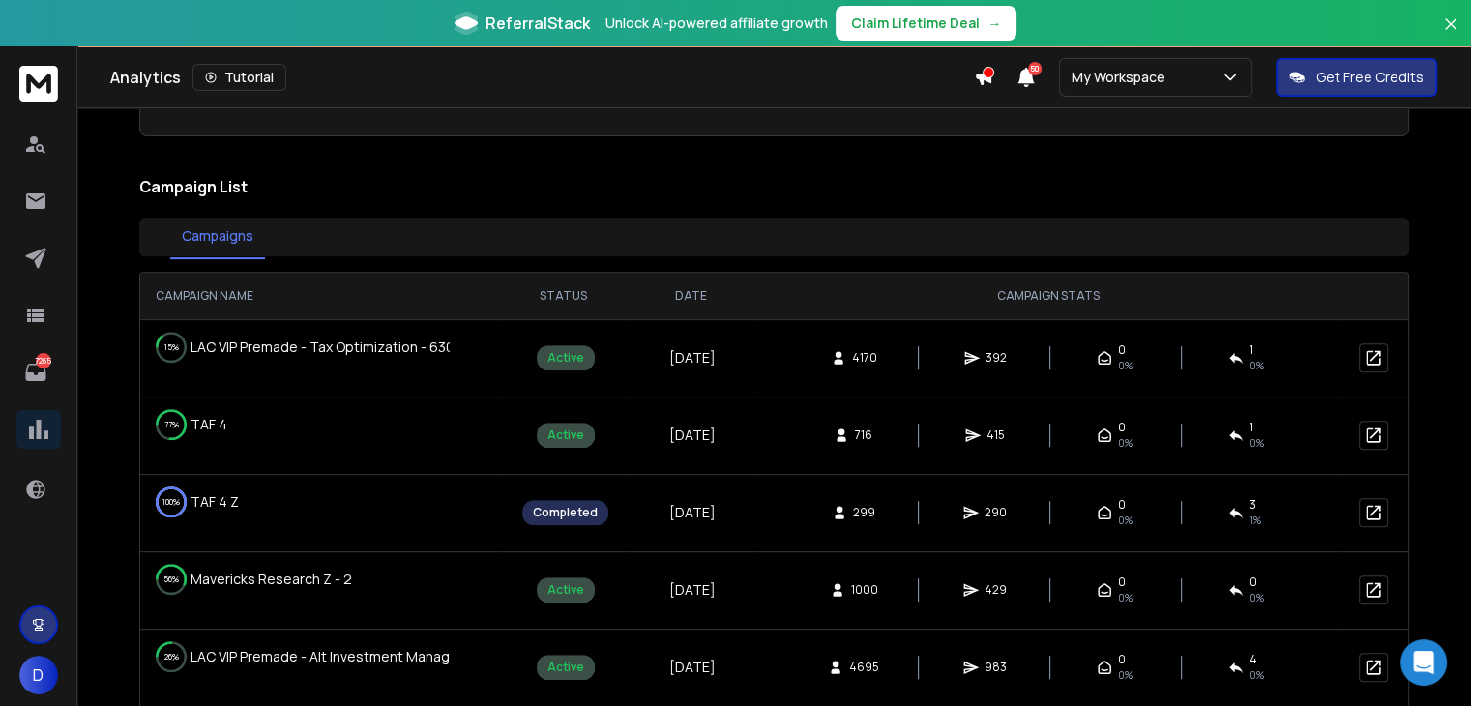
click at [1372, 354] on icon at bounding box center [1372, 357] width 19 height 19
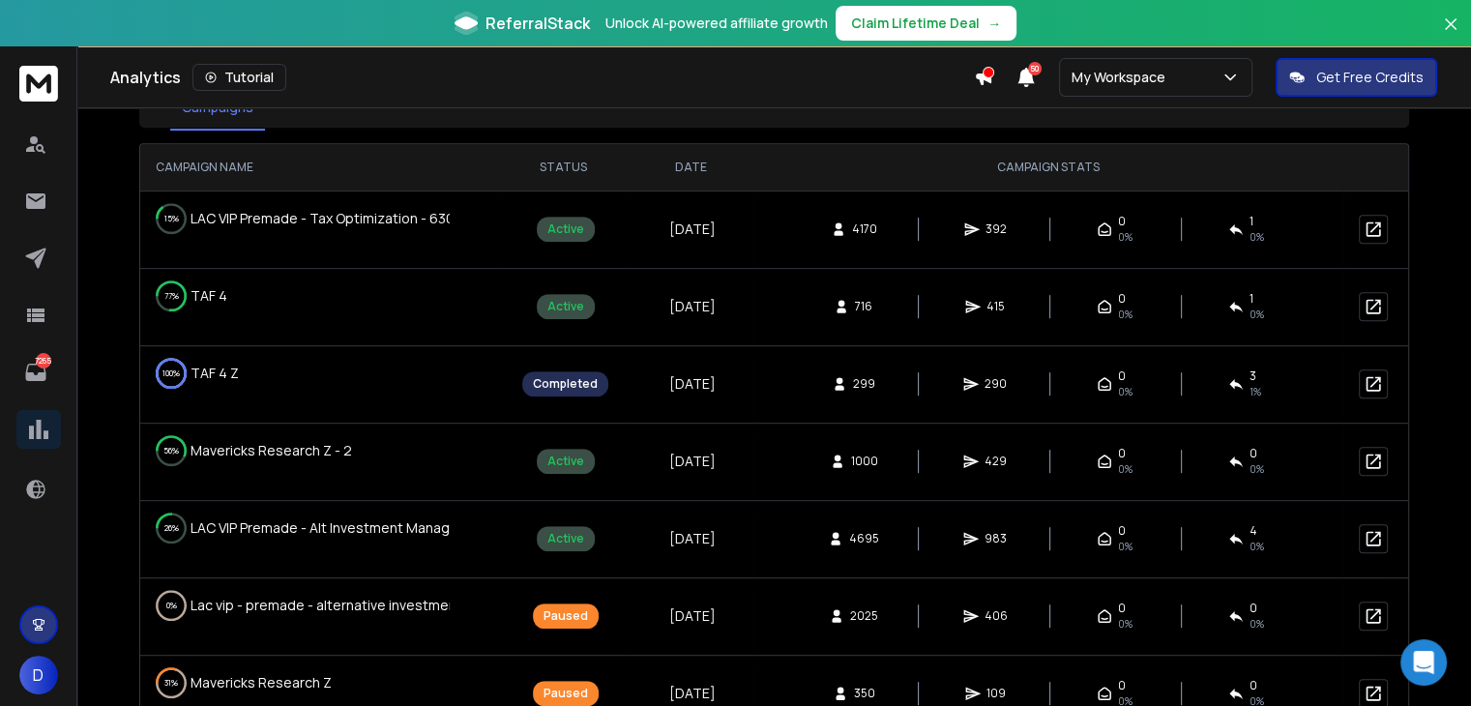
scroll to position [1012, 0]
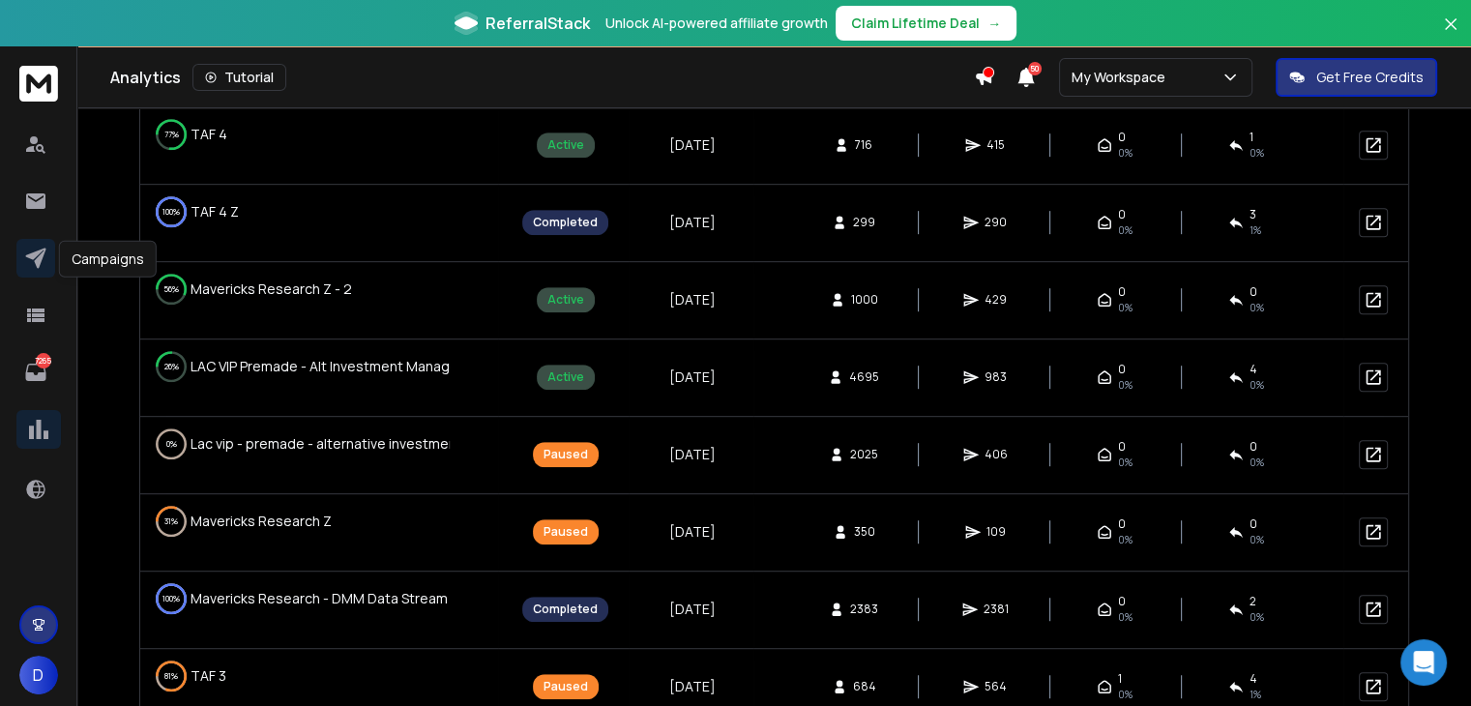
click at [36, 260] on icon at bounding box center [35, 259] width 20 height 20
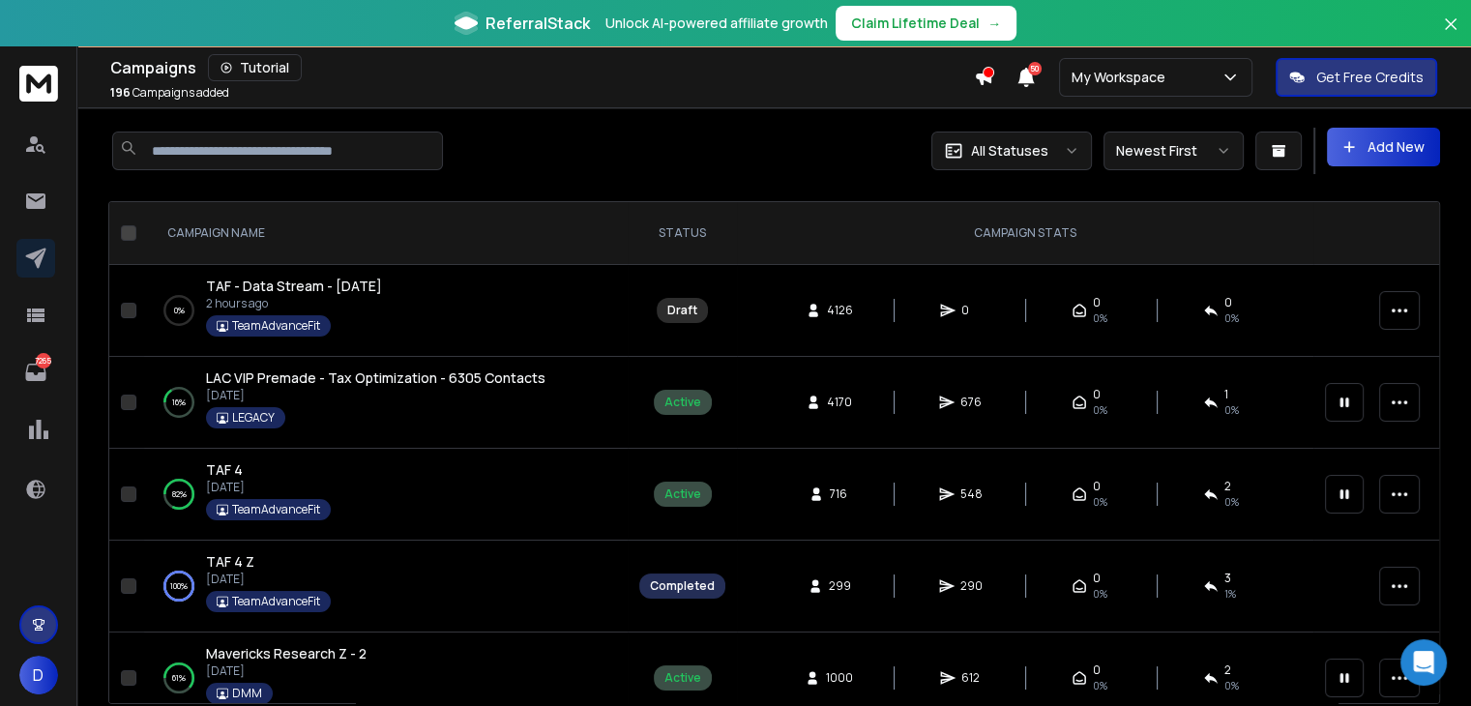
click at [382, 294] on span "TAF - Data Stream - 13th October" at bounding box center [294, 286] width 176 height 18
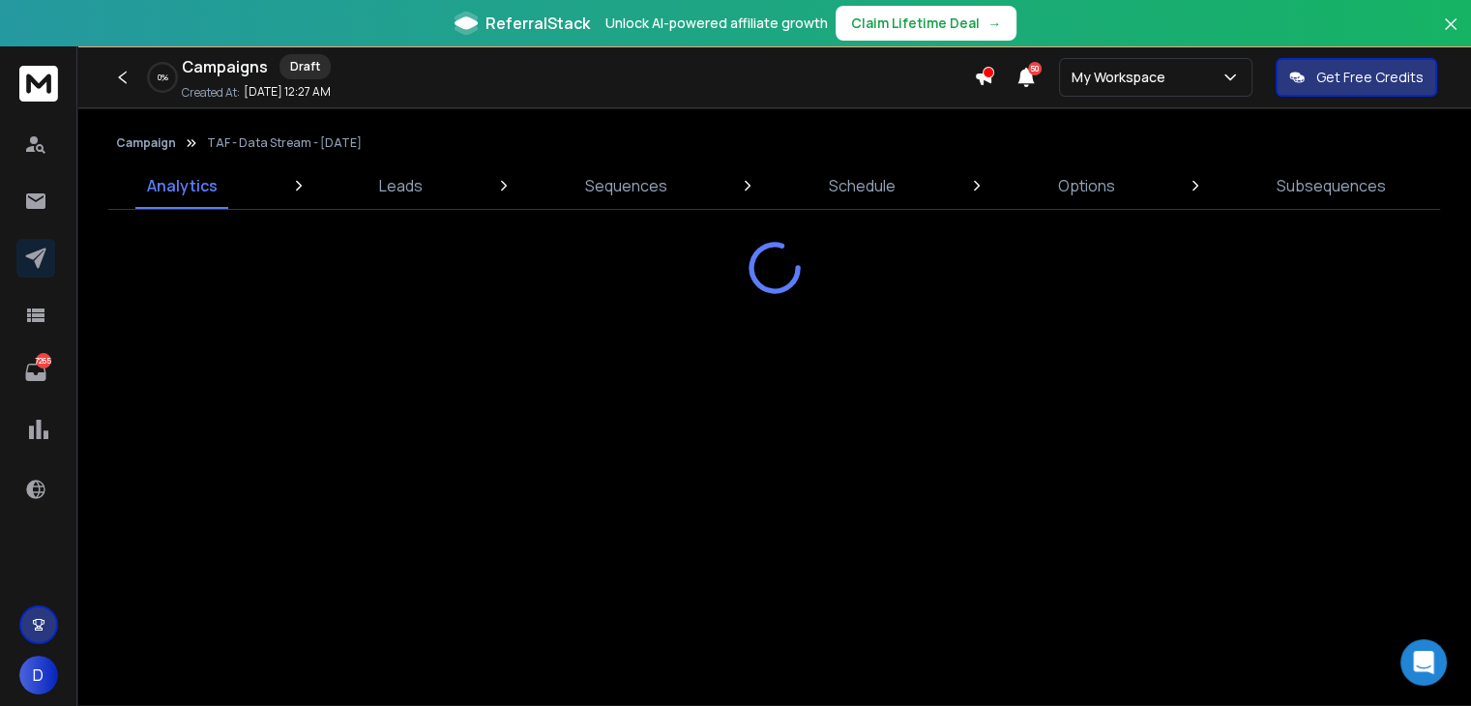
click at [1069, 156] on div "Campaign TAF - Data Stream - 13th October" at bounding box center [774, 143] width 1332 height 31
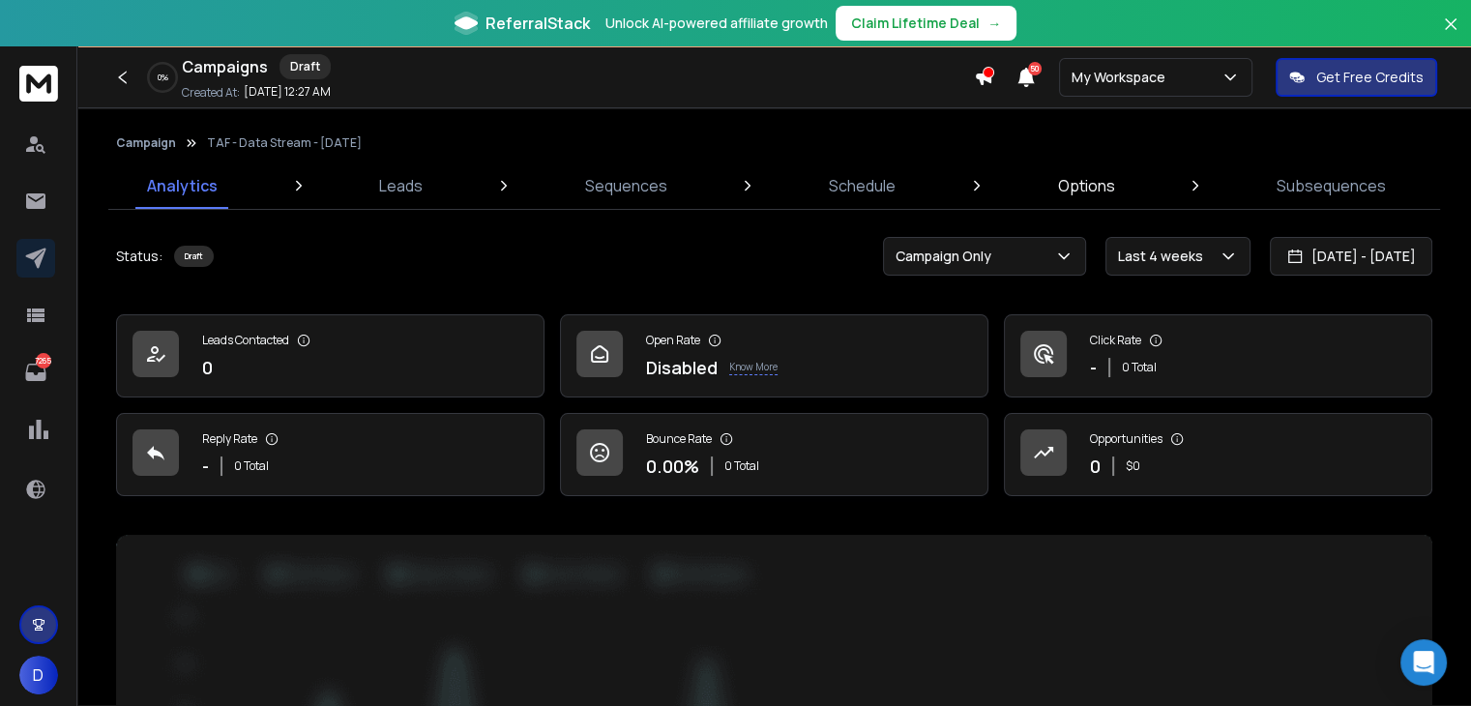
click at [1087, 206] on link "Options" at bounding box center [1086, 185] width 80 height 46
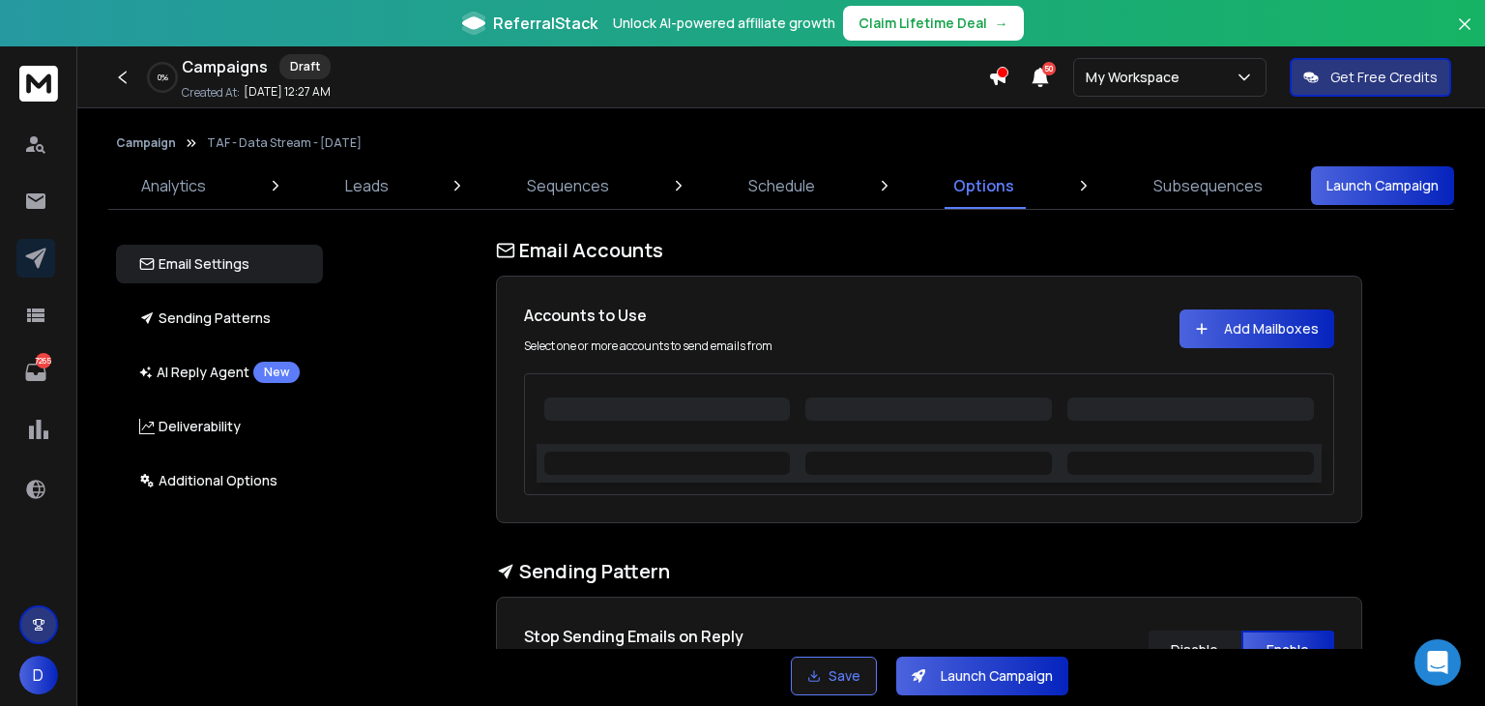
click at [1402, 174] on button "Launch Campaign" at bounding box center [1382, 185] width 143 height 39
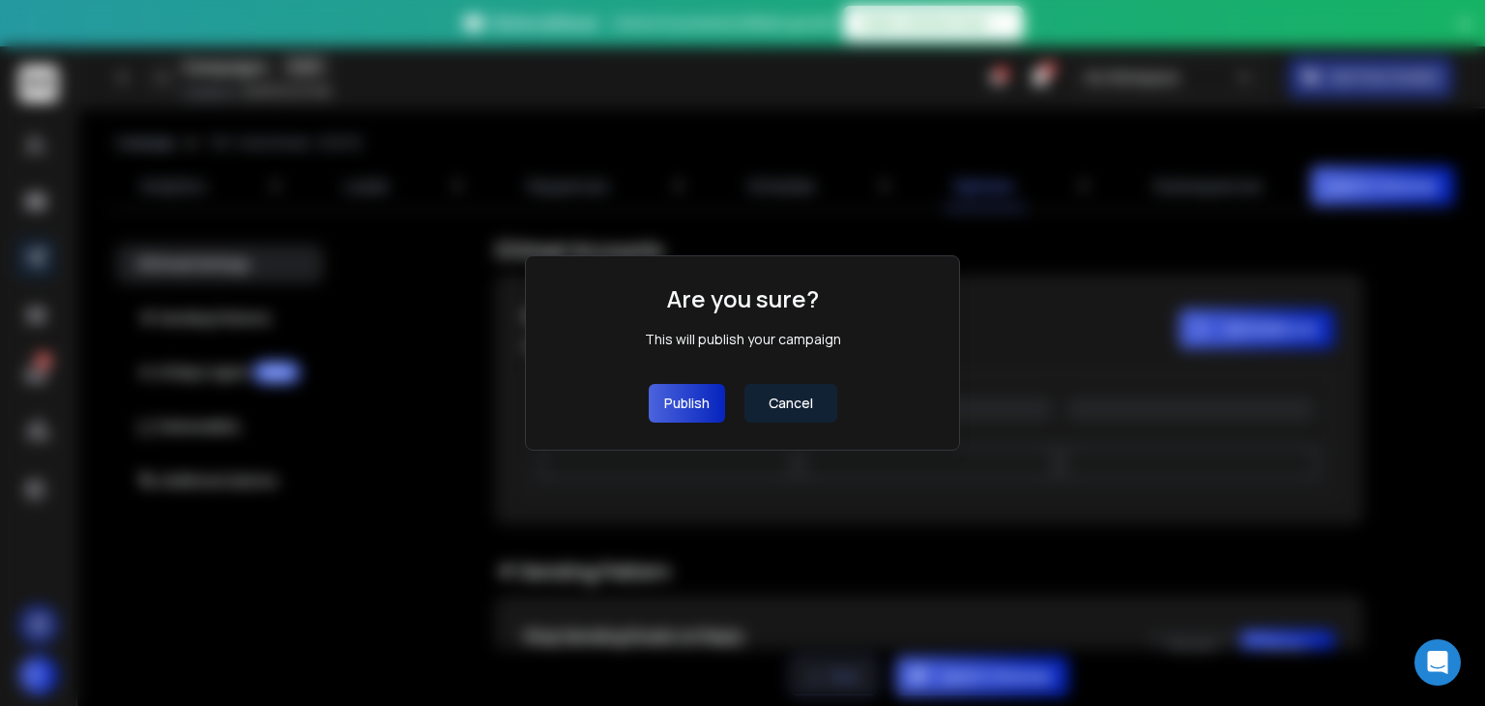
click at [700, 387] on button "Publish" at bounding box center [687, 403] width 76 height 39
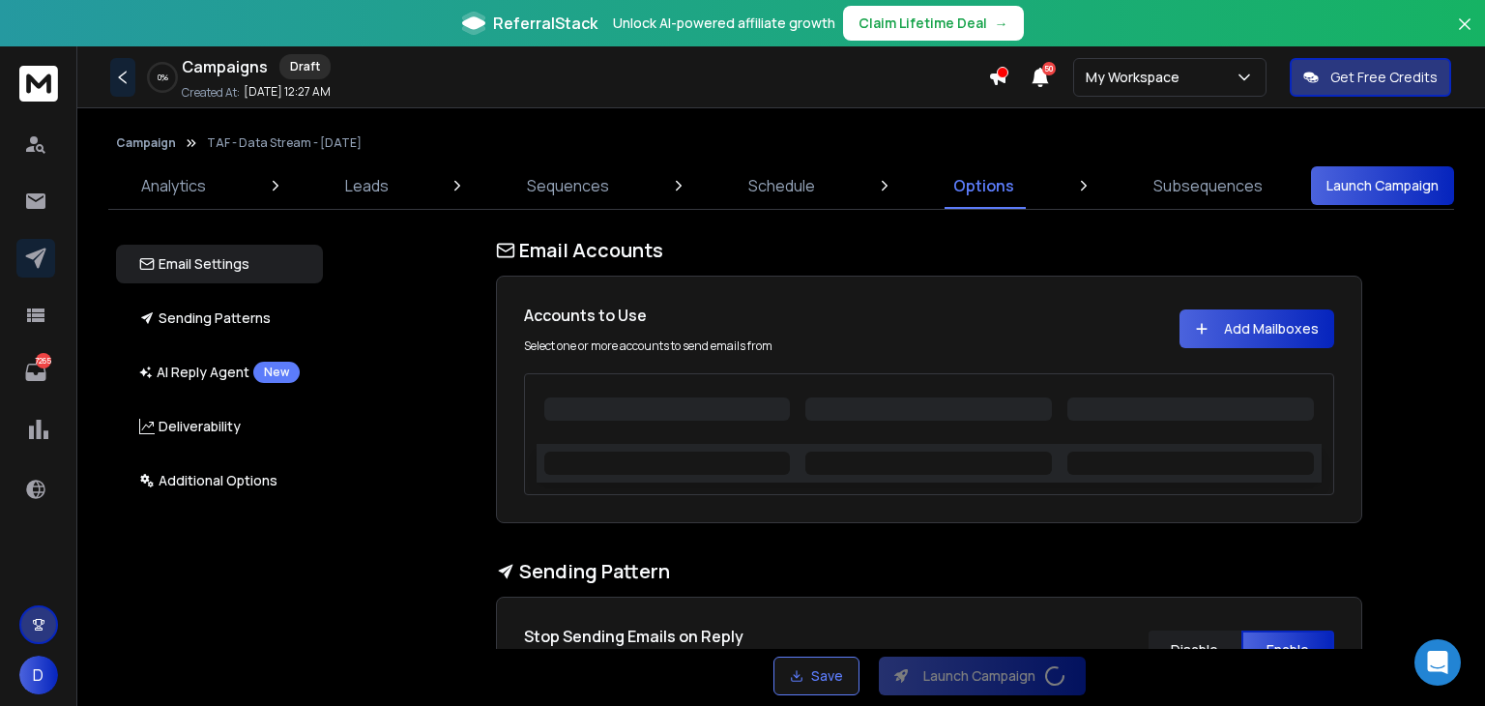
click at [120, 82] on icon at bounding box center [122, 77] width 17 height 17
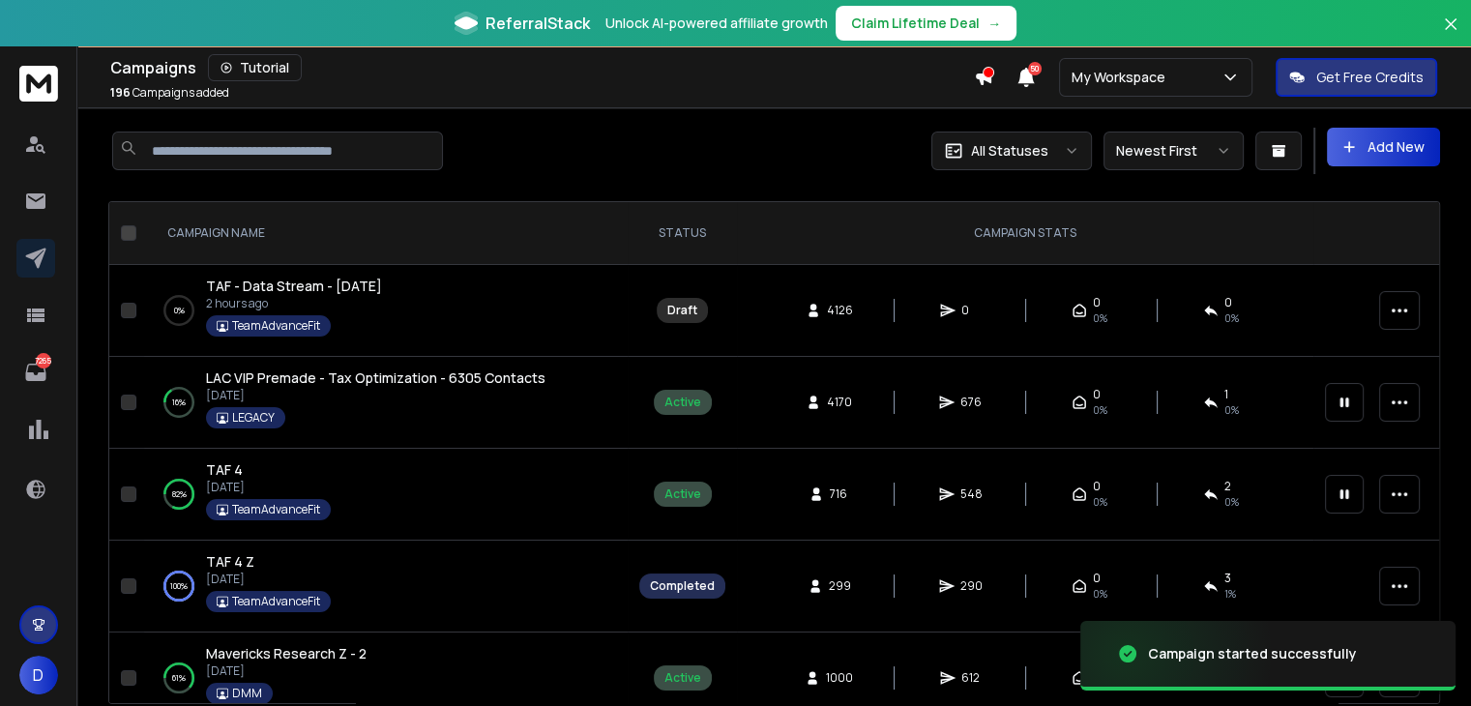
scroll to position [81, 0]
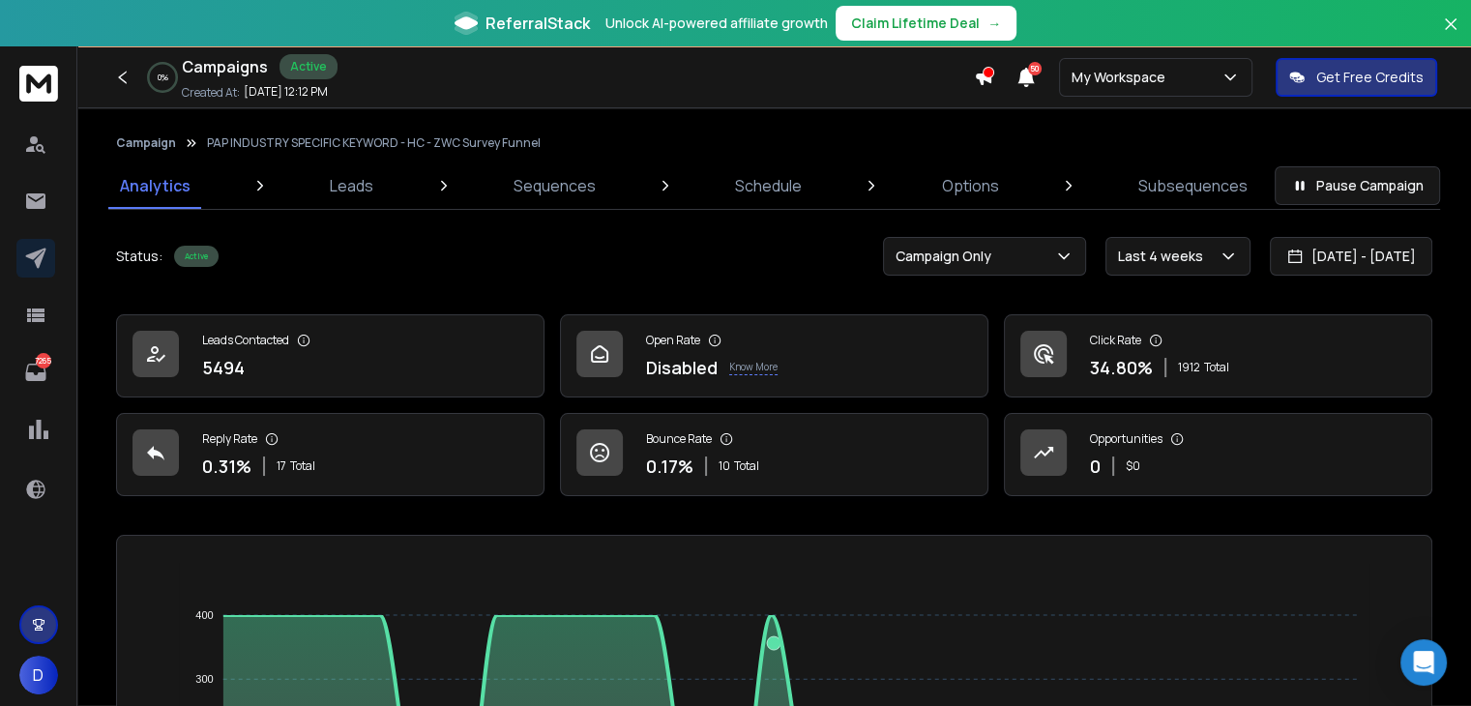
click at [1340, 271] on button "[DATE] - [DATE]" at bounding box center [1351, 256] width 162 height 39
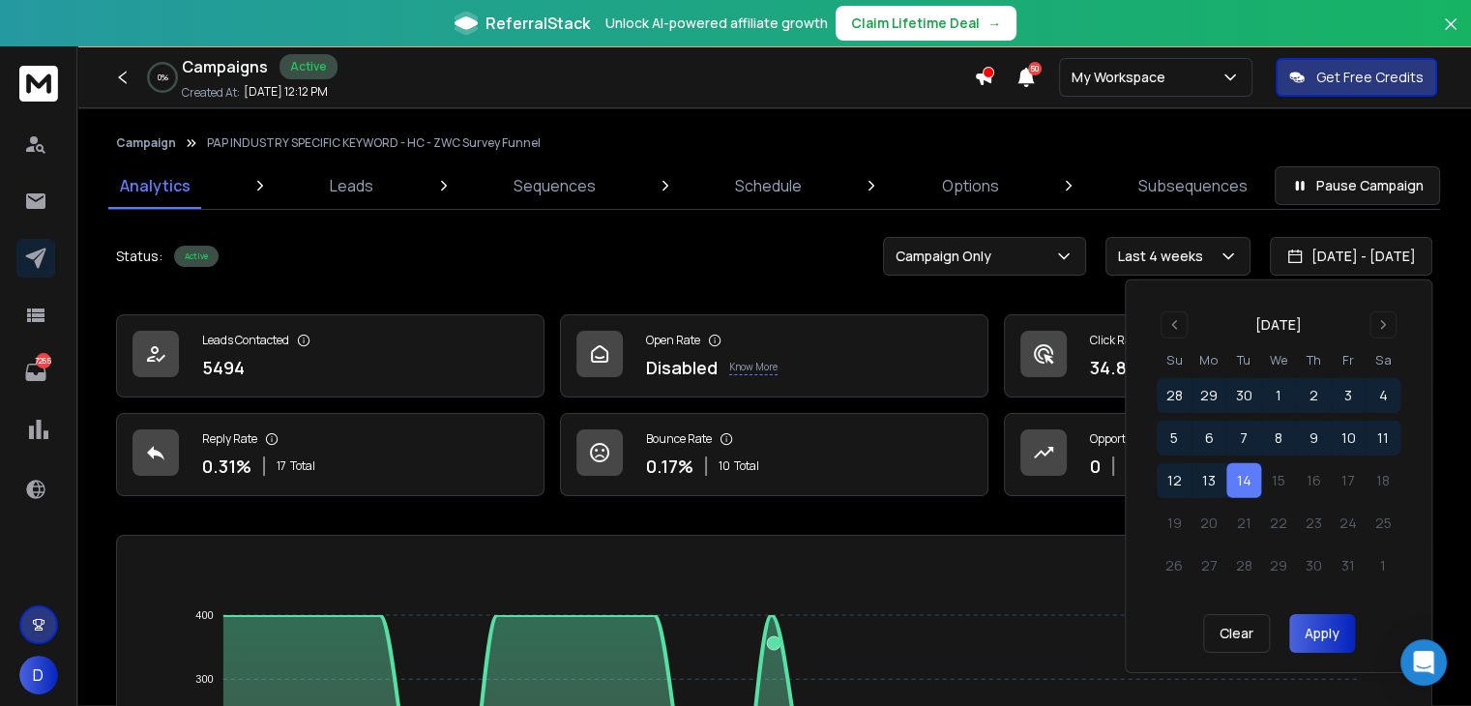
click at [1203, 428] on button "6" at bounding box center [1208, 438] width 35 height 35
click at [1204, 430] on button "6" at bounding box center [1208, 438] width 35 height 35
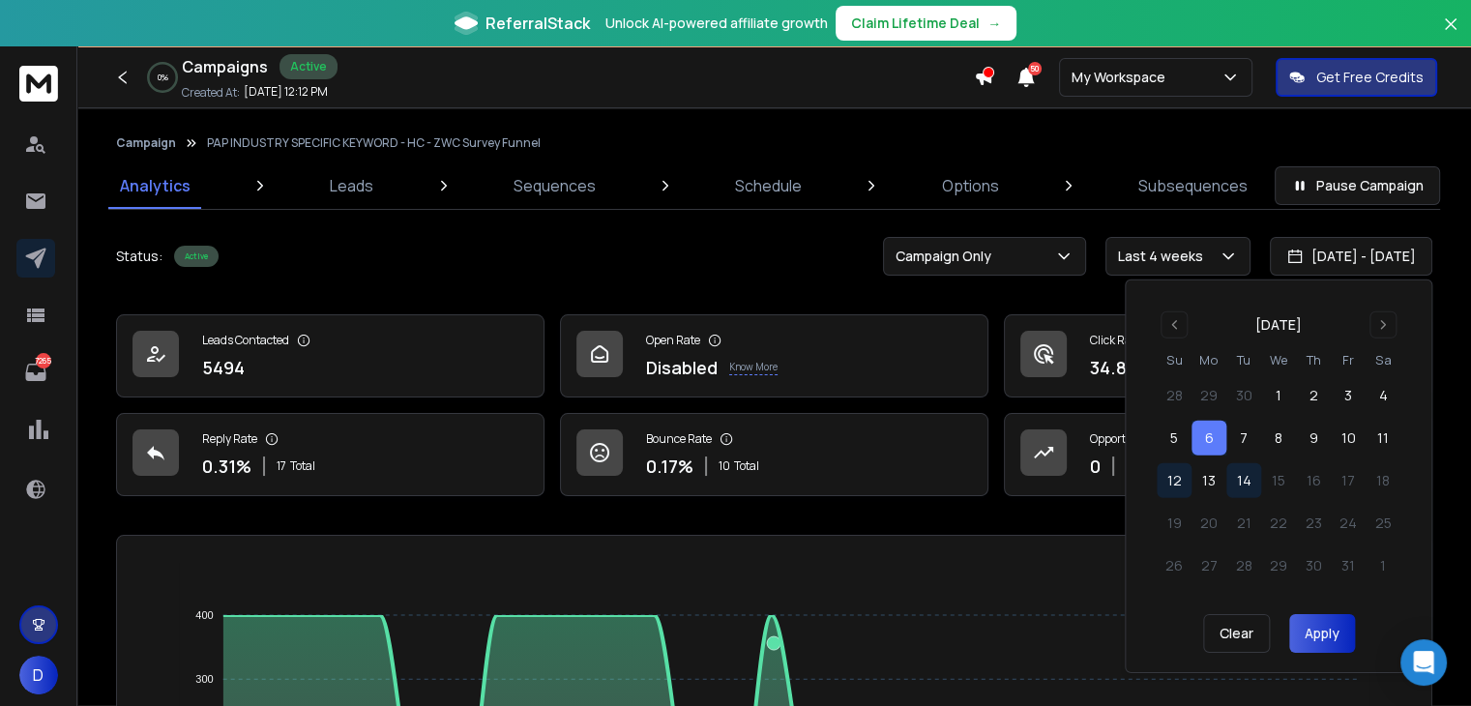
click at [1158, 479] on button "12" at bounding box center [1173, 480] width 35 height 35
click at [1307, 636] on button "Apply" at bounding box center [1322, 633] width 66 height 39
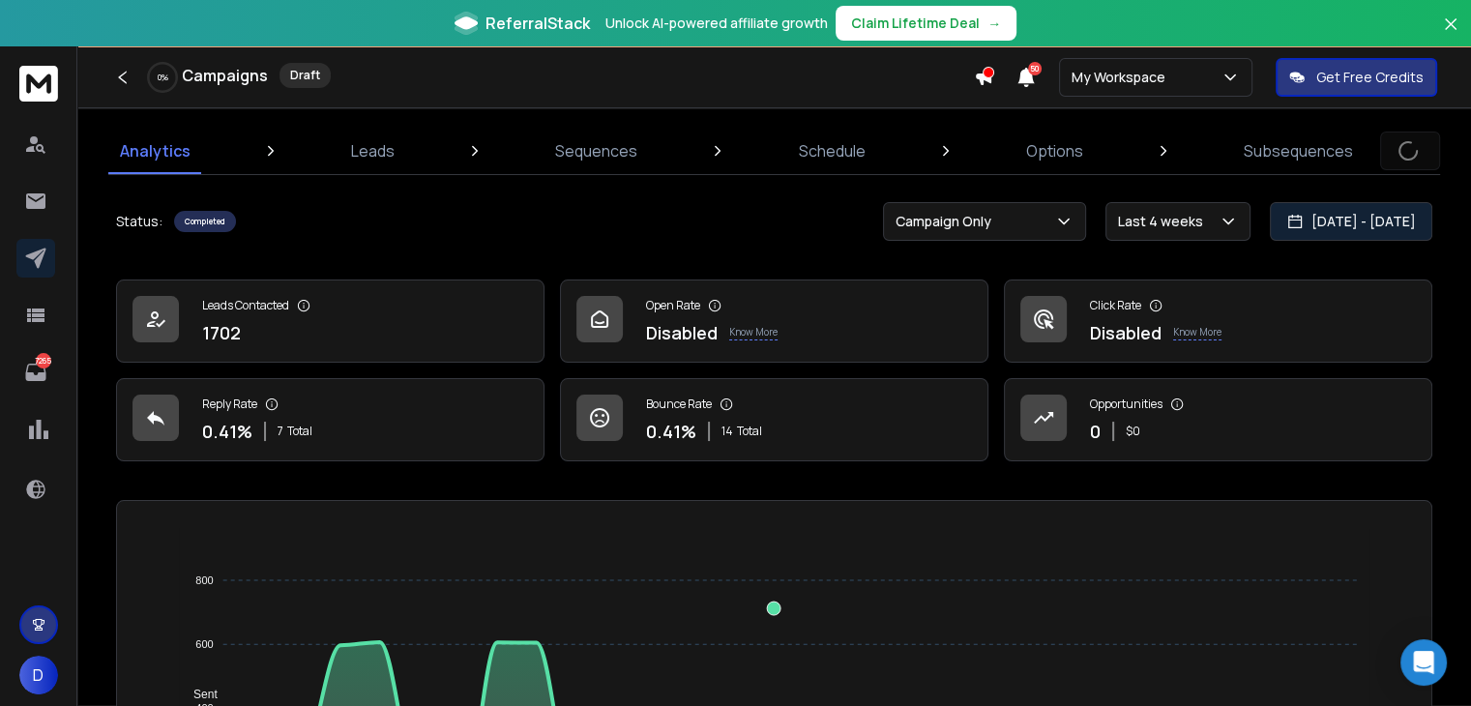
click at [1303, 204] on button "[DATE] - [DATE]" at bounding box center [1351, 221] width 162 height 39
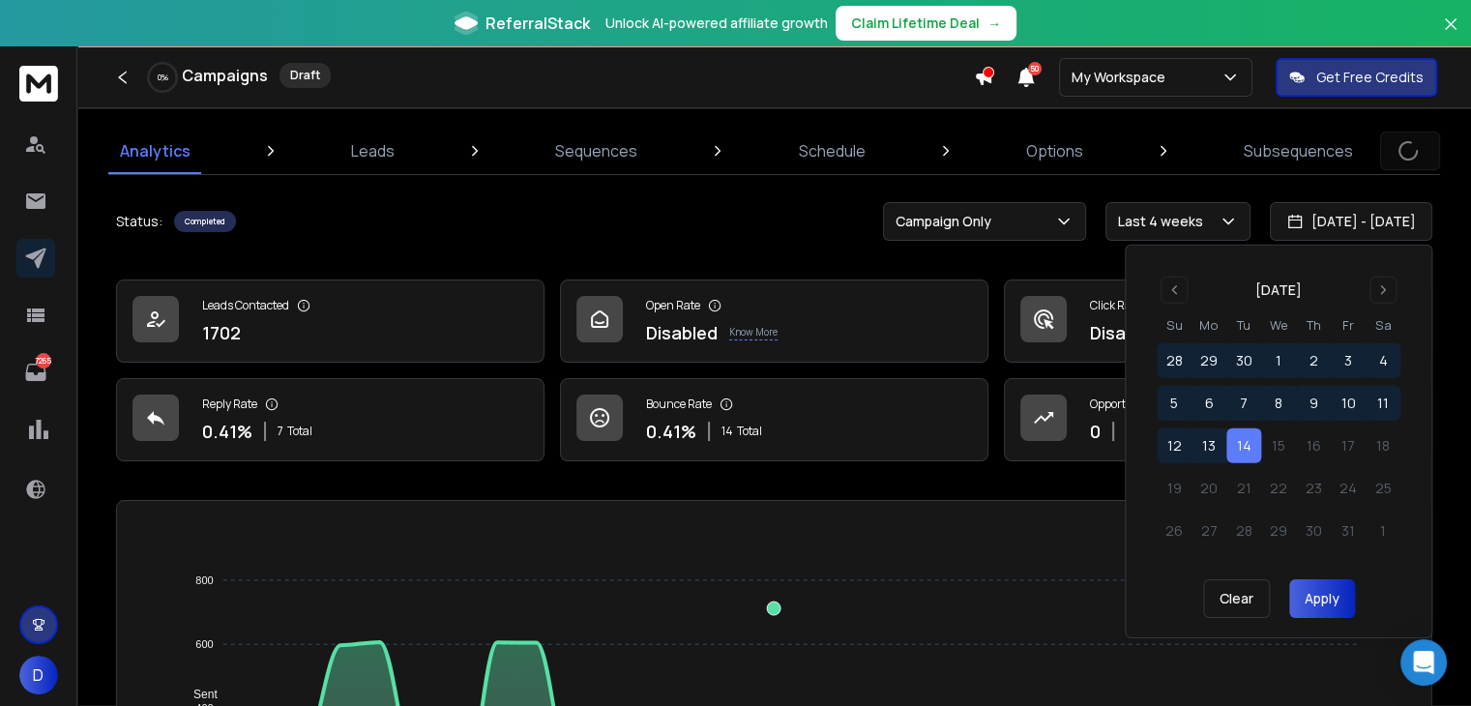
click at [1209, 408] on button "6" at bounding box center [1208, 403] width 35 height 35
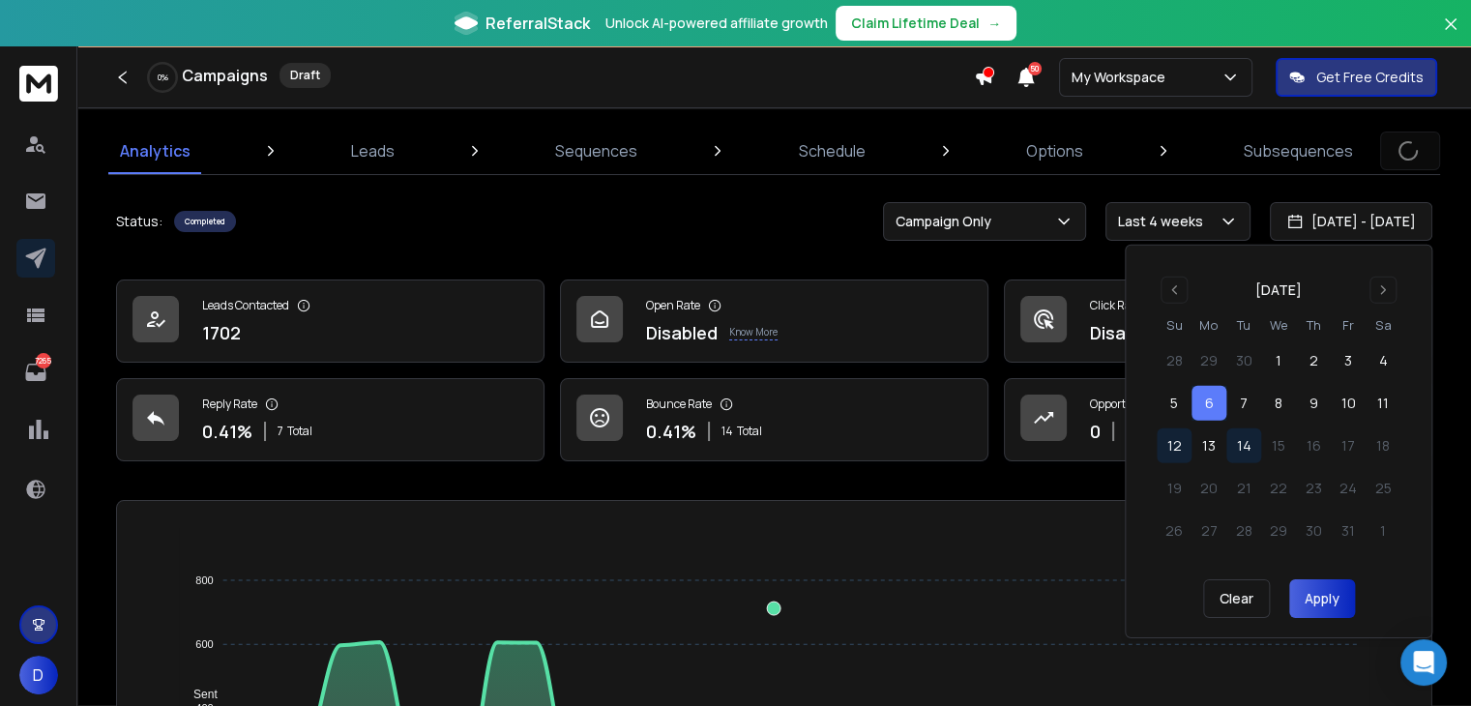
click at [1175, 450] on button "12" at bounding box center [1173, 445] width 35 height 35
click at [1298, 583] on button "Apply" at bounding box center [1322, 598] width 66 height 39
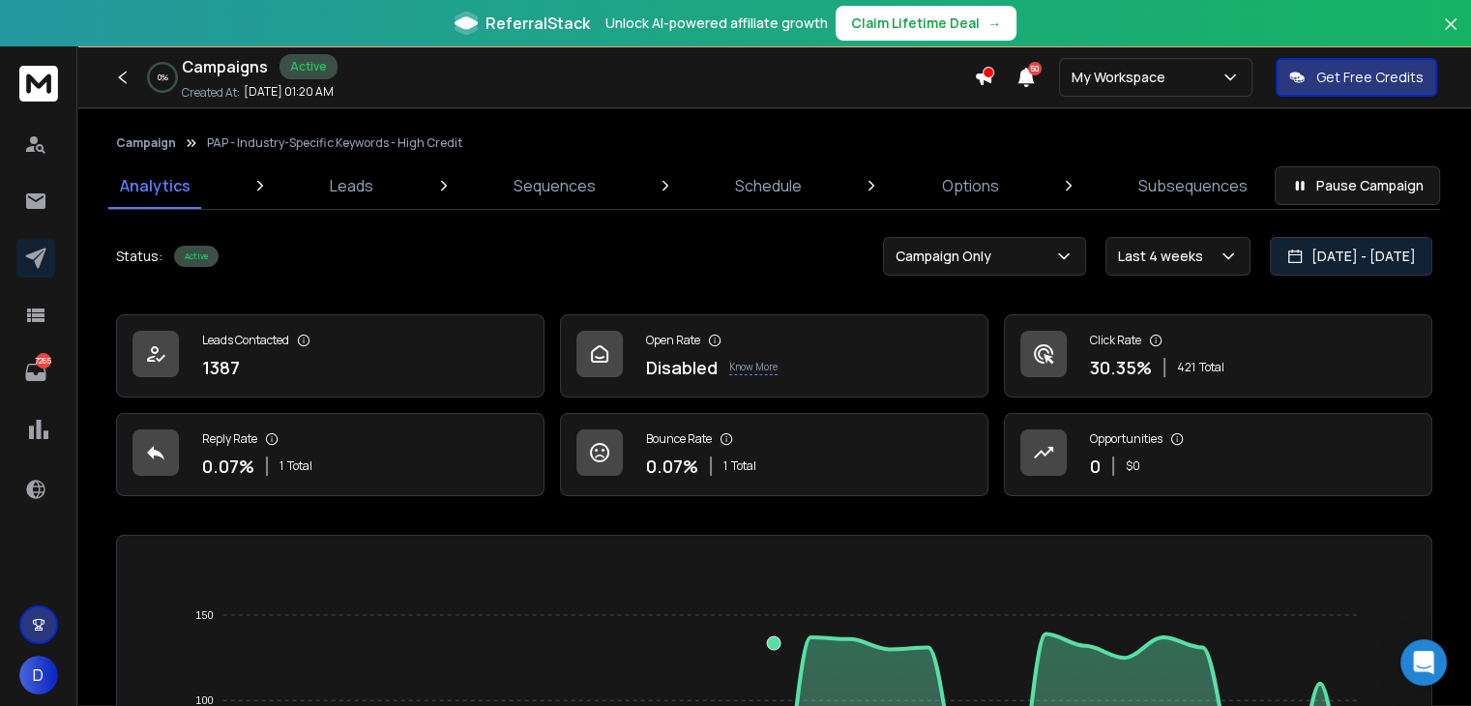
click at [1270, 263] on button "[DATE] - [DATE]" at bounding box center [1351, 256] width 162 height 39
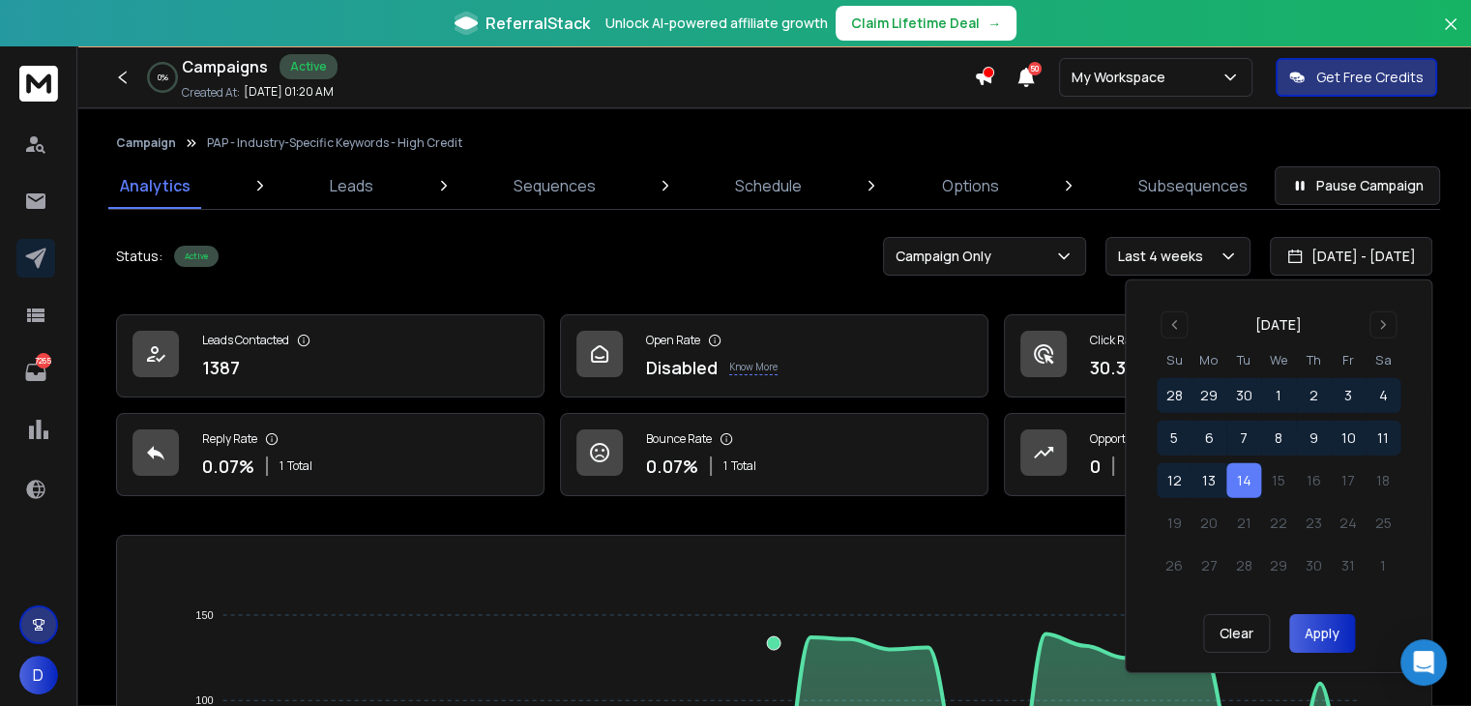
click at [1215, 439] on button "6" at bounding box center [1208, 438] width 35 height 35
click at [1215, 438] on button "6" at bounding box center [1208, 438] width 35 height 35
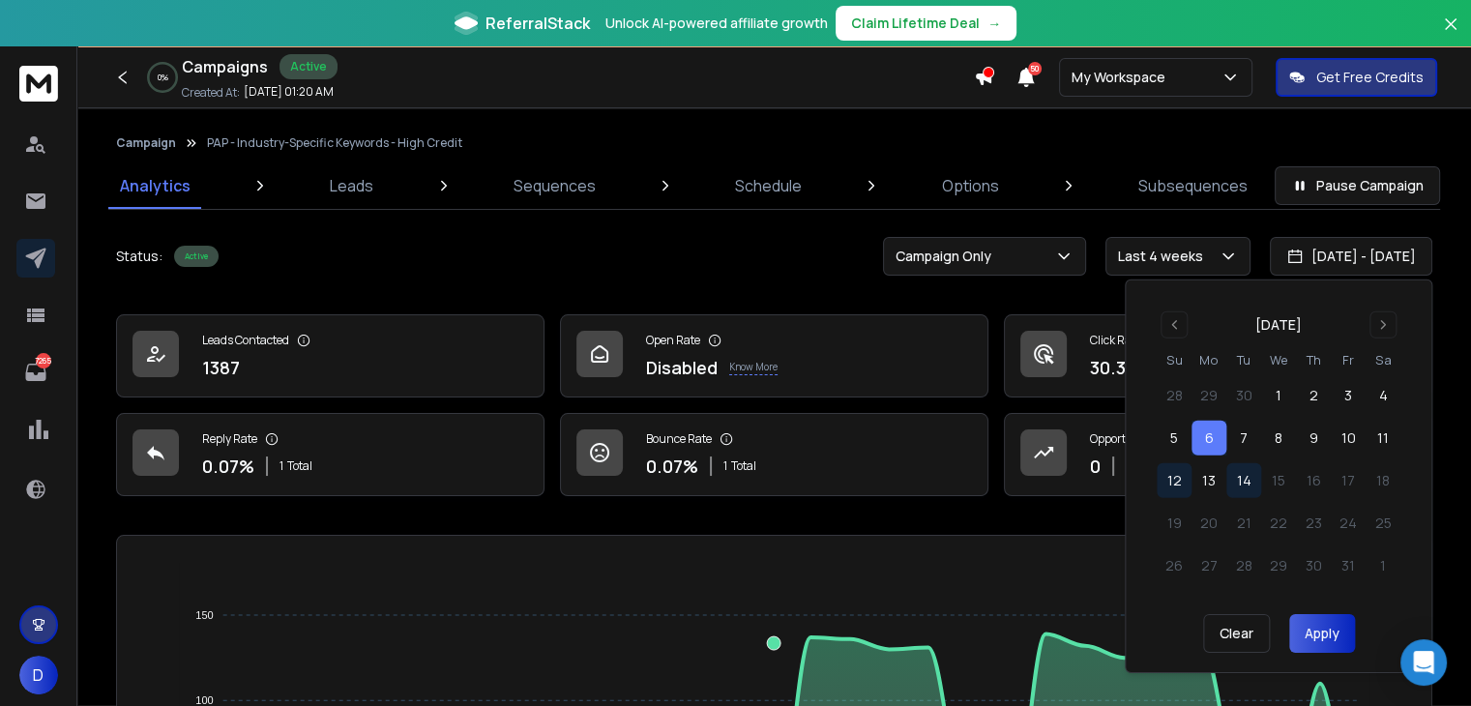
click at [1190, 485] on button "12" at bounding box center [1173, 480] width 35 height 35
click at [1327, 612] on div "[DATE] Su Mo Tu We Th Fr Sa 28 29 30 1 2 3 4 5 6 7 8 9 10 11 12 13 14 15 16 17 …" at bounding box center [1279, 476] width 306 height 392
click at [1331, 637] on button "Apply" at bounding box center [1322, 633] width 66 height 39
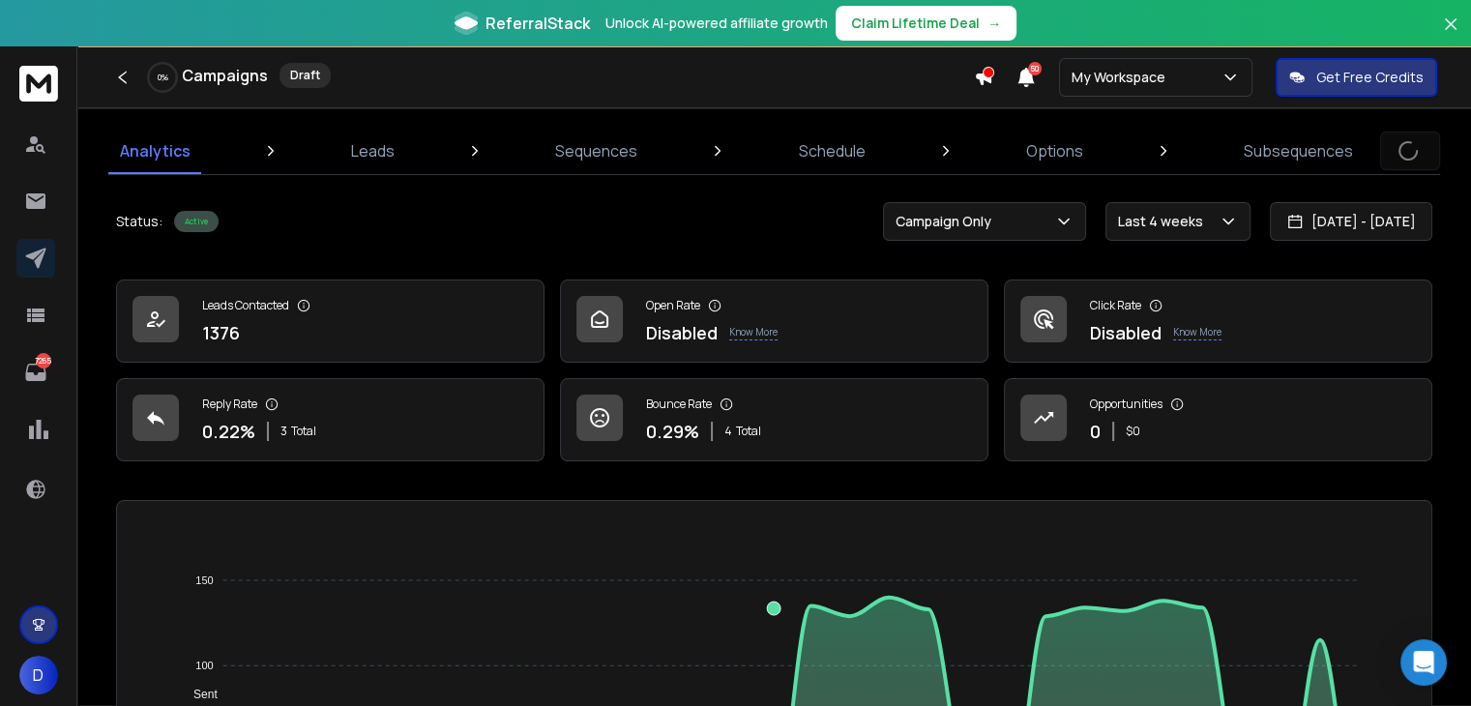
click at [1272, 223] on button "[DATE] - [DATE]" at bounding box center [1351, 221] width 162 height 39
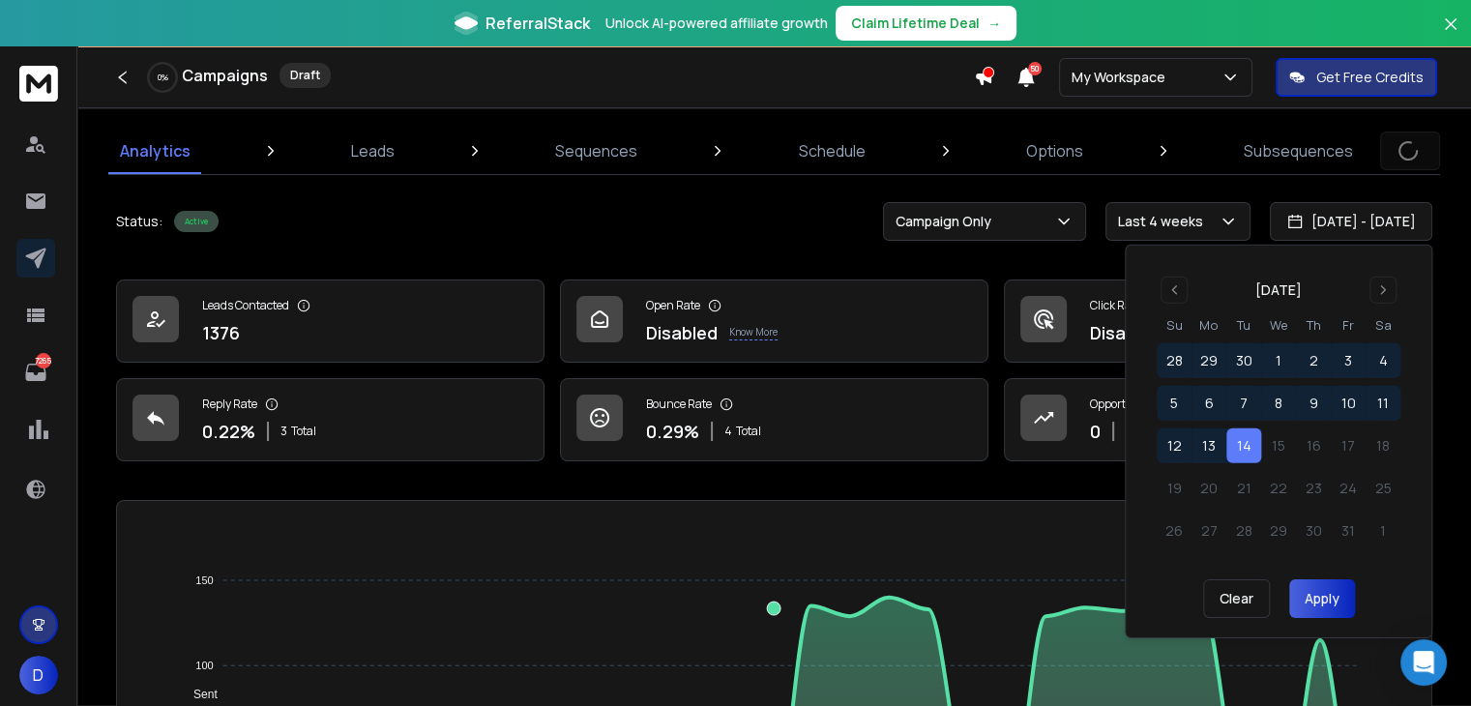
click at [1201, 408] on tbody "28 29 30 1 2 3 4 5 6 7 8 9 10 11 12 13 14 15 16 17 18 19 20 21 22 23 24 25 26 2…" at bounding box center [1278, 442] width 244 height 213
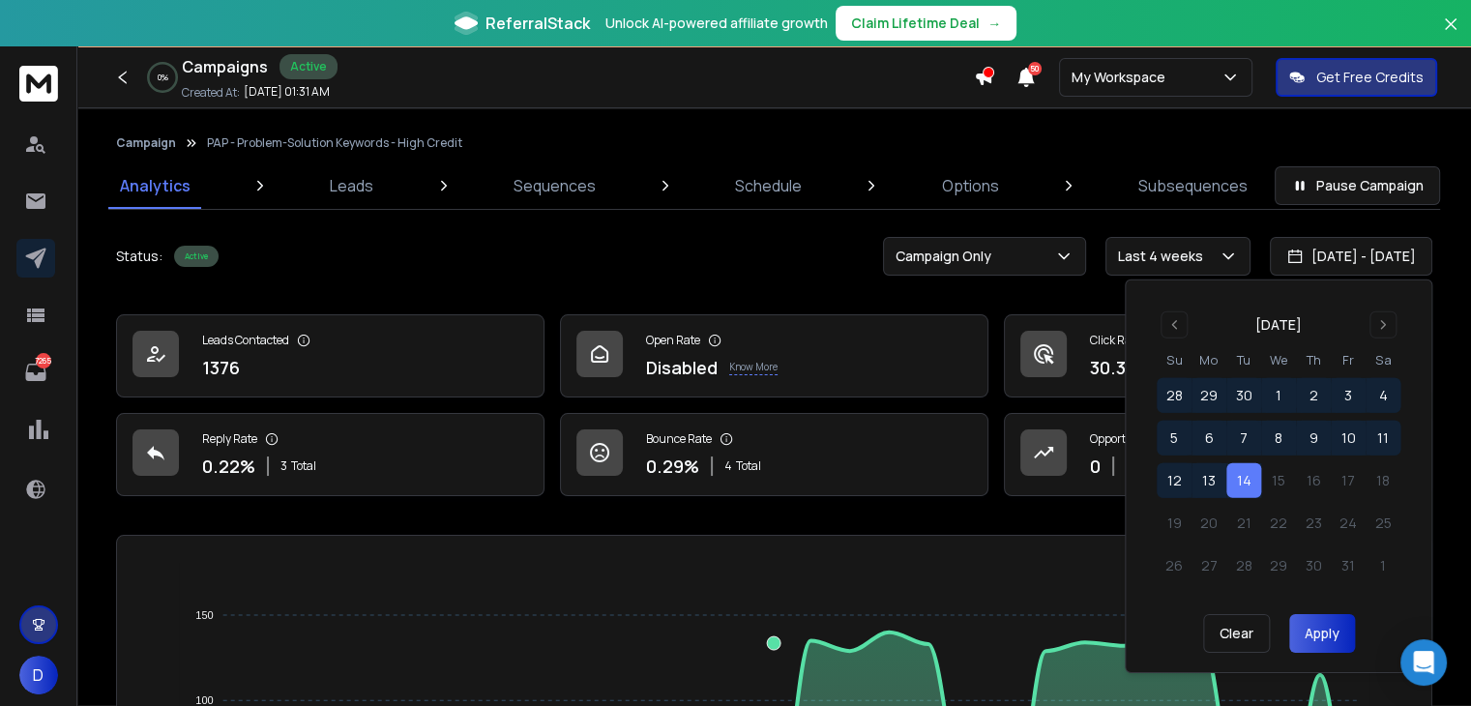
click at [1201, 407] on button "29" at bounding box center [1208, 395] width 35 height 35
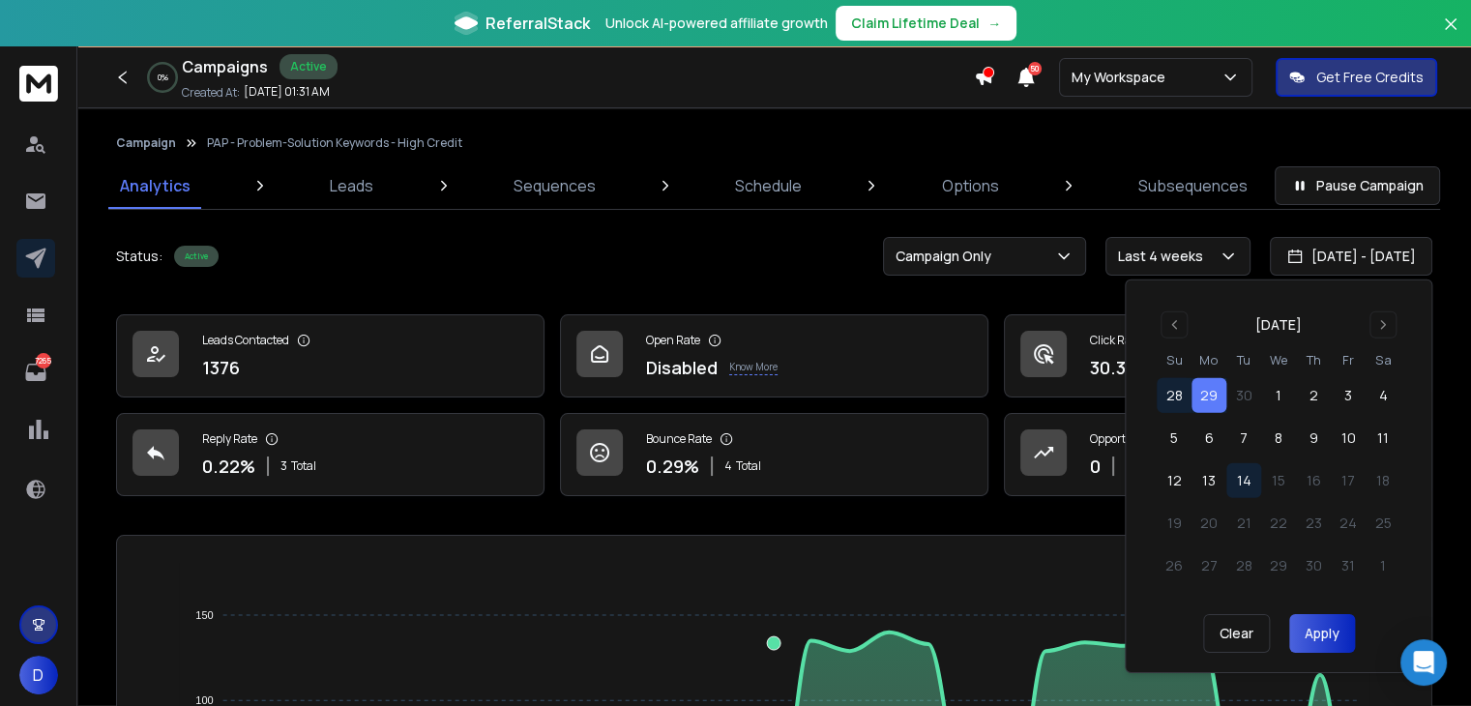
click at [1215, 460] on tbody "28 29 30 1 2 3 4 5 6 7 8 9 10 11 12 13 14 15 16 17 18 19 20 21 22 23 24 25 26 2…" at bounding box center [1278, 476] width 244 height 213
click at [1203, 436] on button "6" at bounding box center [1208, 438] width 35 height 35
click at [1176, 474] on button "12" at bounding box center [1173, 480] width 35 height 35
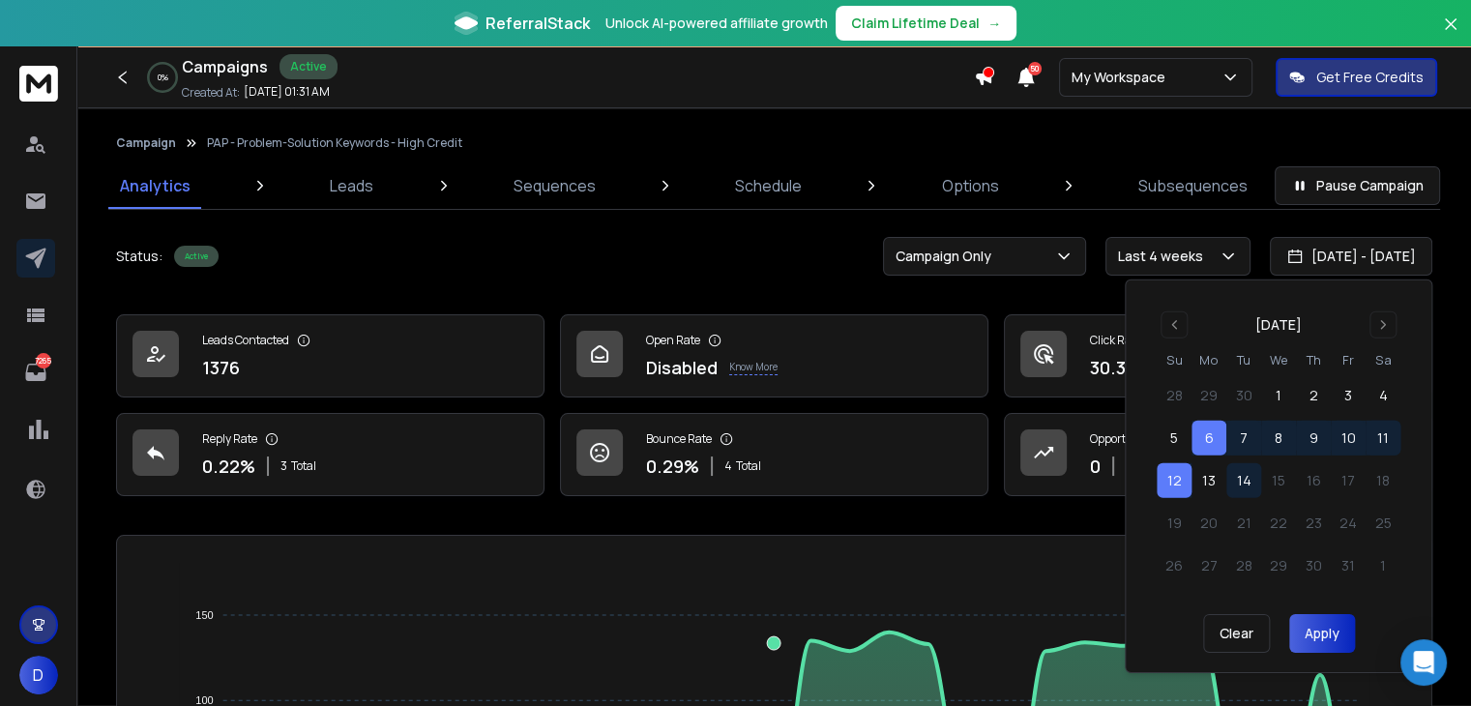
click at [1301, 620] on button "Apply" at bounding box center [1322, 633] width 66 height 39
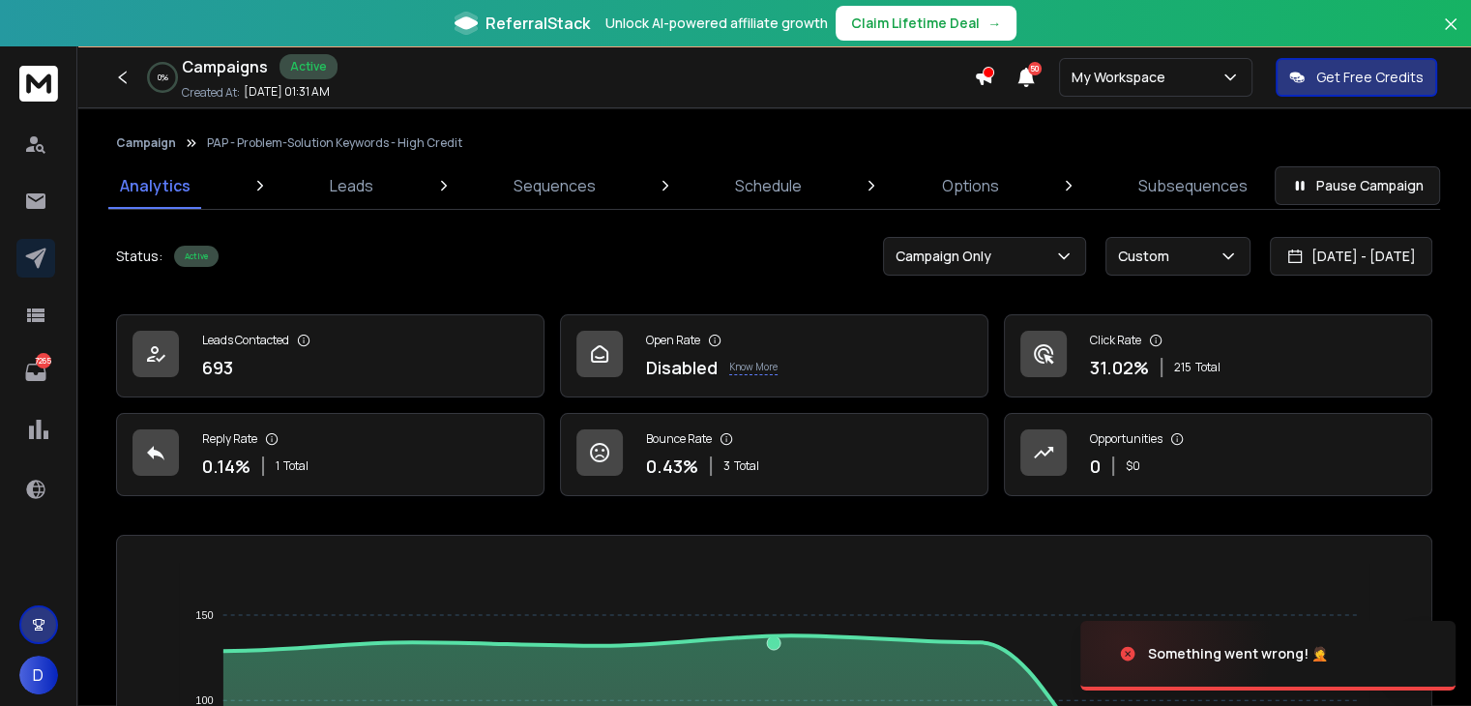
click at [684, 254] on div "Status: Active Pause Campaign Campaign Only Custom 06 Oct 2025 - 12 Oct 2025" at bounding box center [774, 256] width 1316 height 39
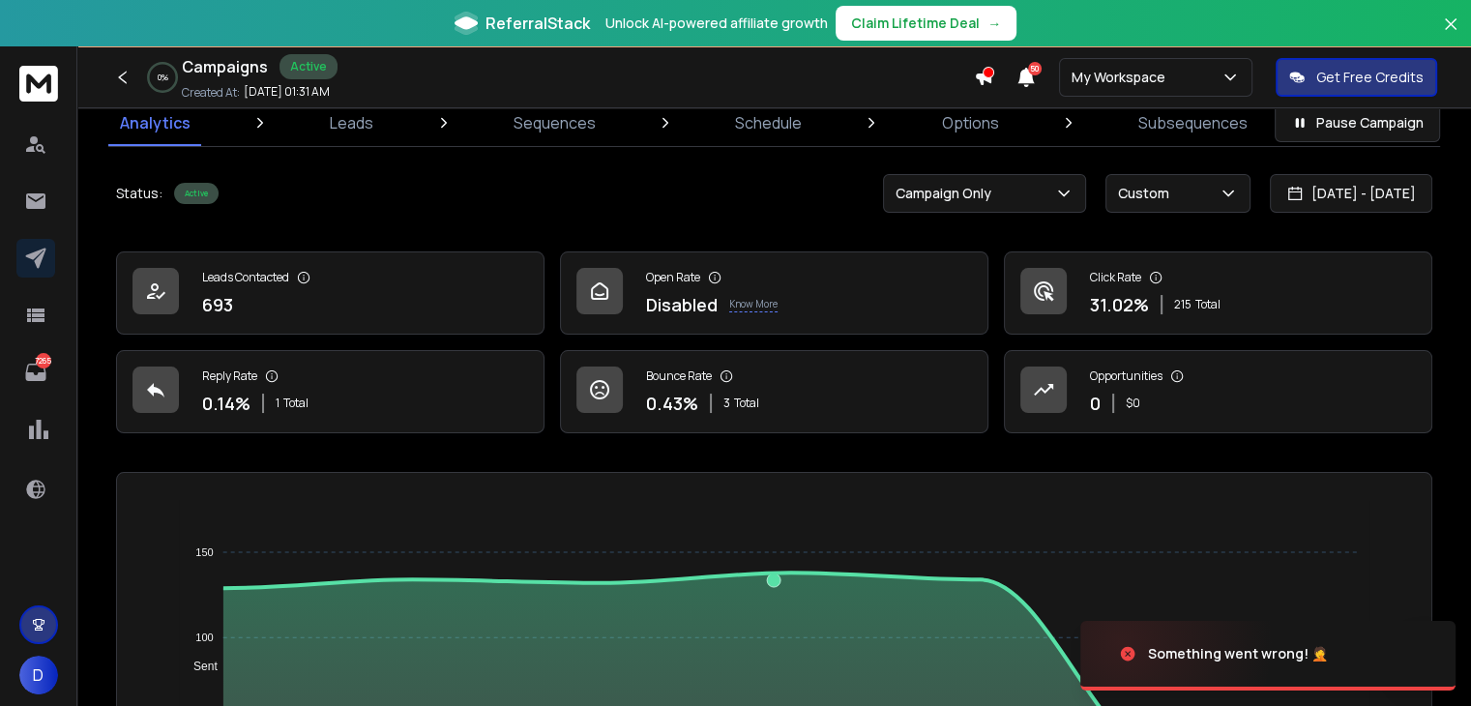
scroll to position [97, 0]
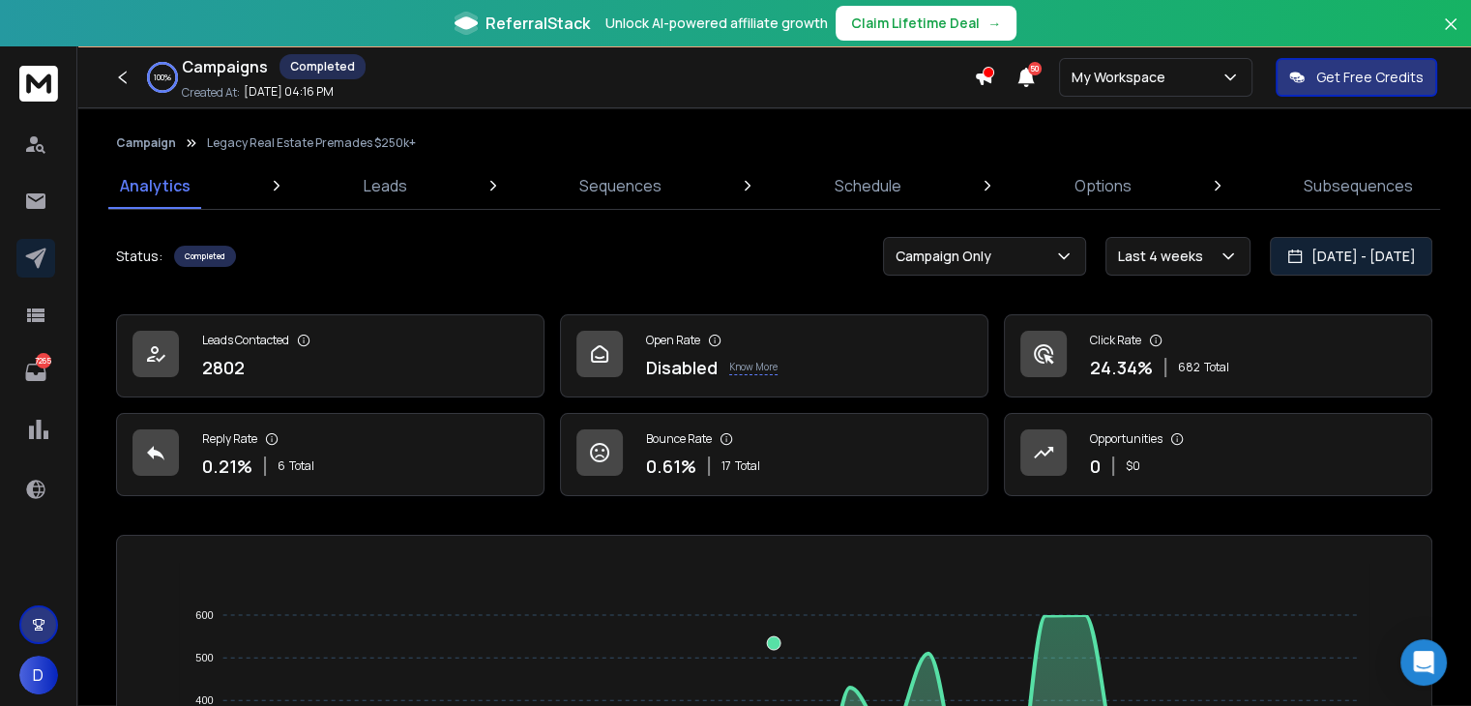
click at [1295, 257] on button "[DATE] - [DATE]" at bounding box center [1351, 256] width 162 height 39
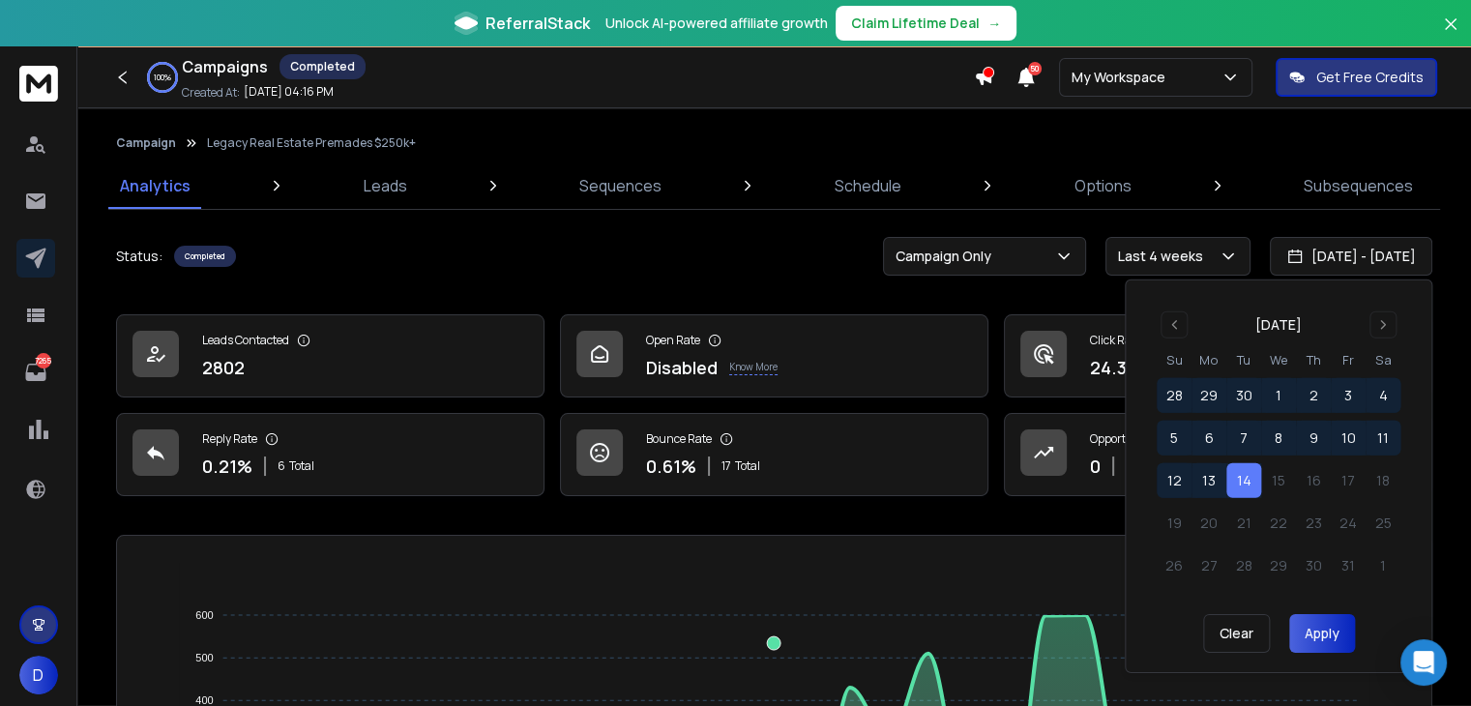
click at [1207, 443] on button "6" at bounding box center [1208, 438] width 35 height 35
click at [1211, 443] on button "6" at bounding box center [1208, 438] width 35 height 35
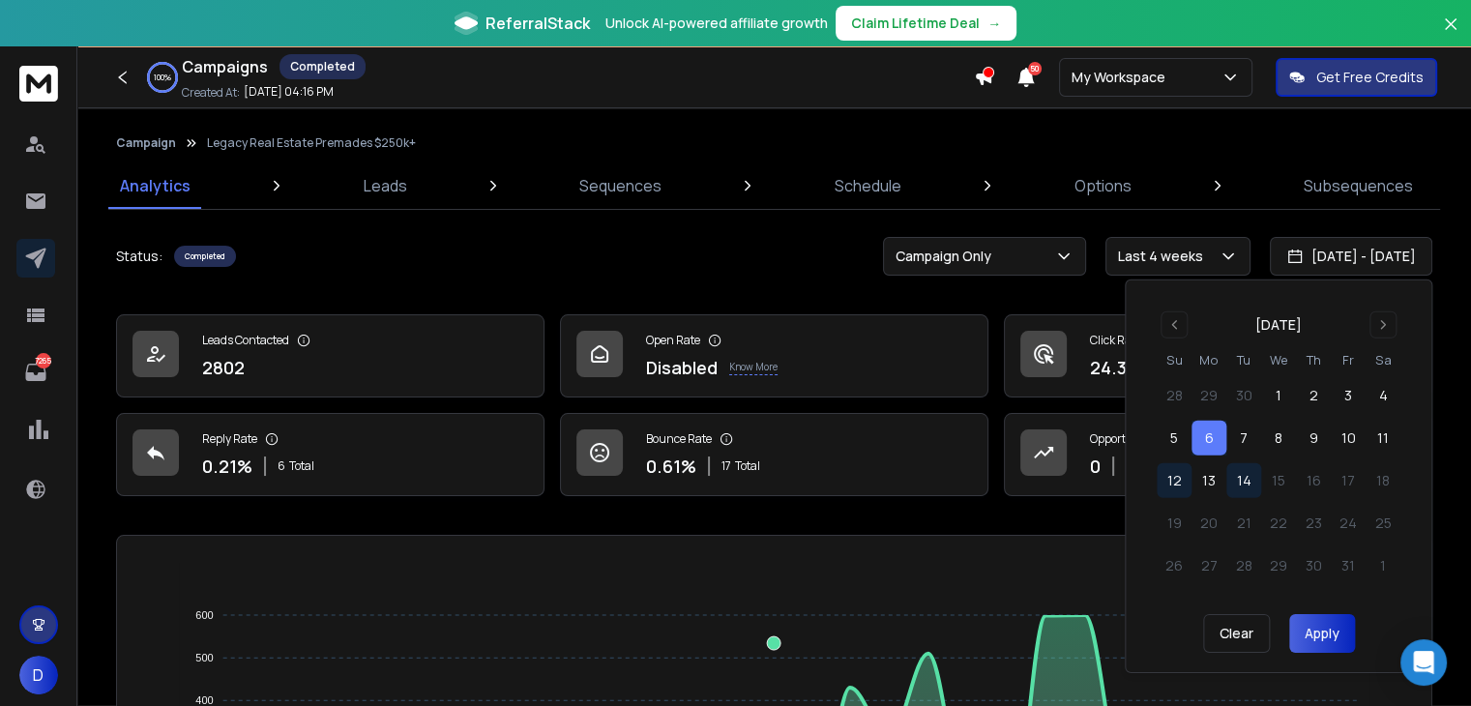
click at [1190, 473] on button "12" at bounding box center [1173, 480] width 35 height 35
click at [1303, 634] on button "Apply" at bounding box center [1322, 633] width 66 height 39
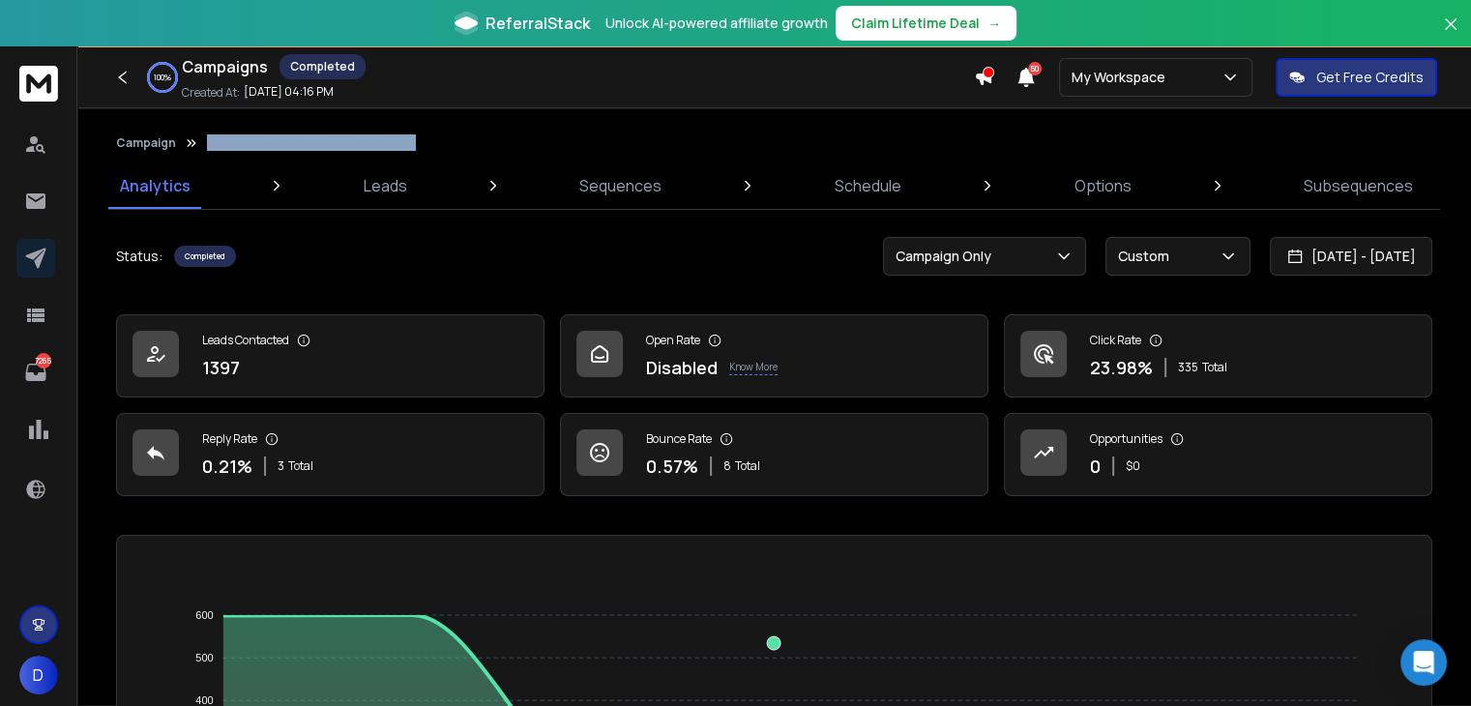
drag, startPoint x: 415, startPoint y: 139, endPoint x: 198, endPoint y: 138, distance: 216.6
click at [198, 138] on div "Campaign Legacy Real Estate Premades $250k+" at bounding box center [774, 142] width 1316 height 15
copy p "Legacy Real Estate Premades $250k+"
click at [513, 120] on div "Campaign Legacy Real Estate Premades $250k+ Analytics Leads Sequences Schedule …" at bounding box center [773, 719] width 1393 height 1223
click at [503, 124] on div "Campaign Legacy Real Estate Premades $250k+ Analytics Leads Sequences Schedule …" at bounding box center [773, 719] width 1393 height 1223
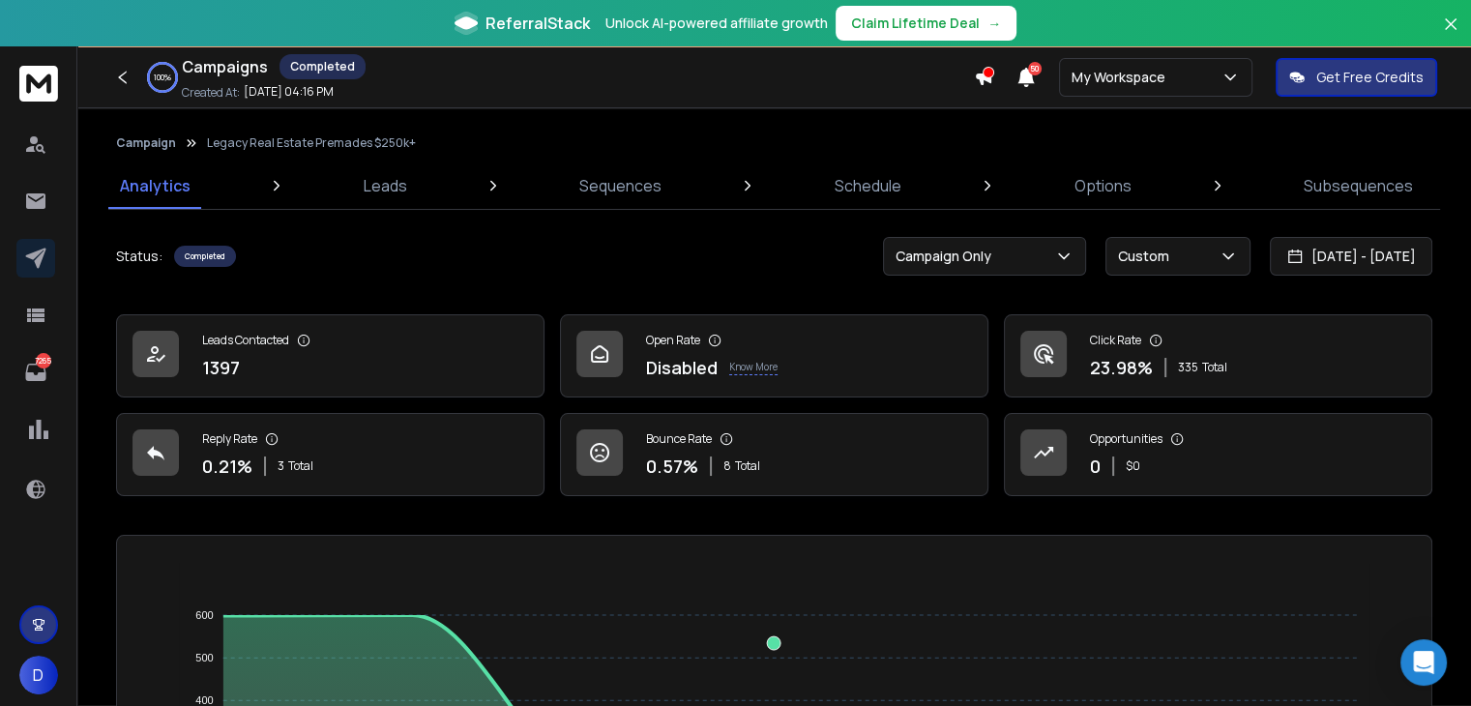
click at [646, 253] on div "Status: Completed Campaign Only Custom [DATE] - [DATE]" at bounding box center [774, 256] width 1316 height 39
drag, startPoint x: 435, startPoint y: 139, endPoint x: 199, endPoint y: 147, distance: 236.1
click at [199, 147] on div "Campaign Legacy Real Estate Premades $250k+" at bounding box center [774, 142] width 1316 height 15
click at [448, 132] on div "Campaign Legacy Real Estate Premades $250k+" at bounding box center [774, 143] width 1332 height 31
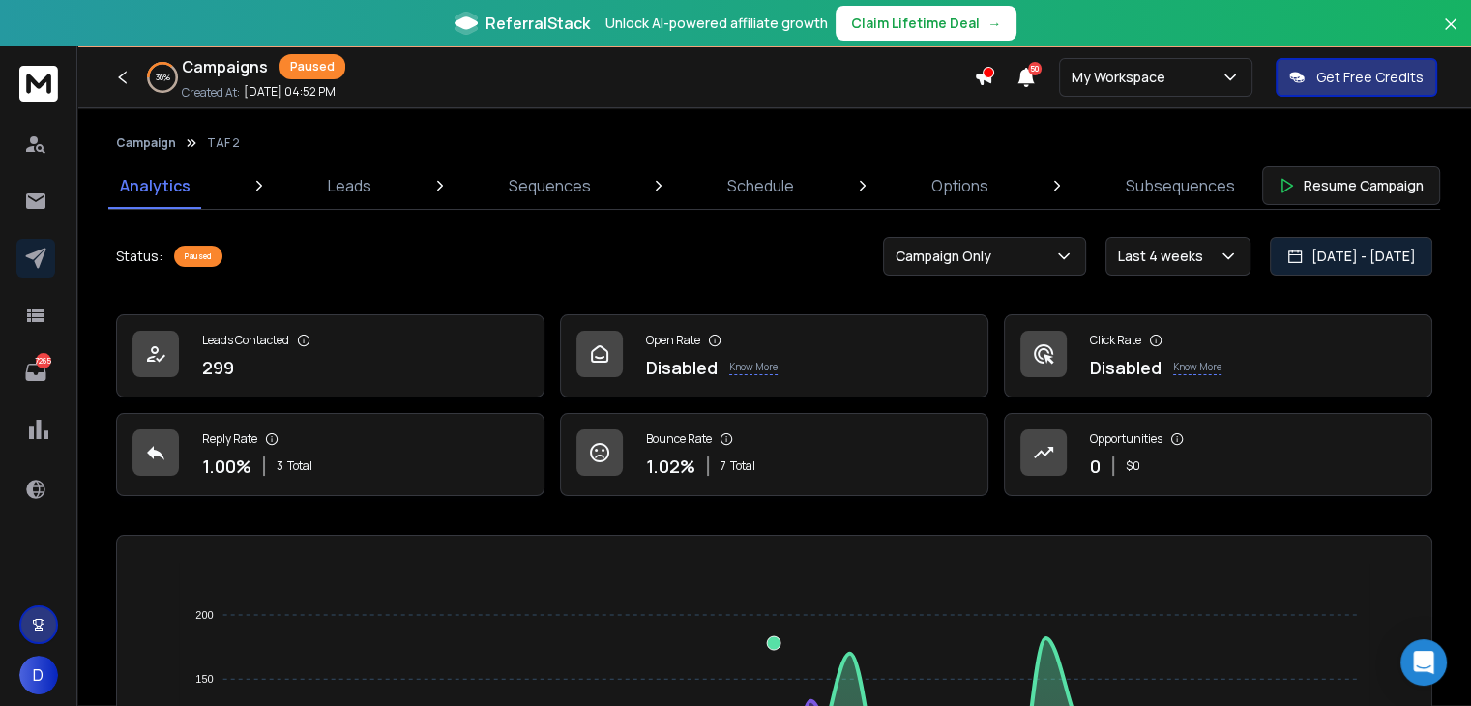
click at [1358, 242] on button "[DATE] - [DATE]" at bounding box center [1351, 256] width 162 height 39
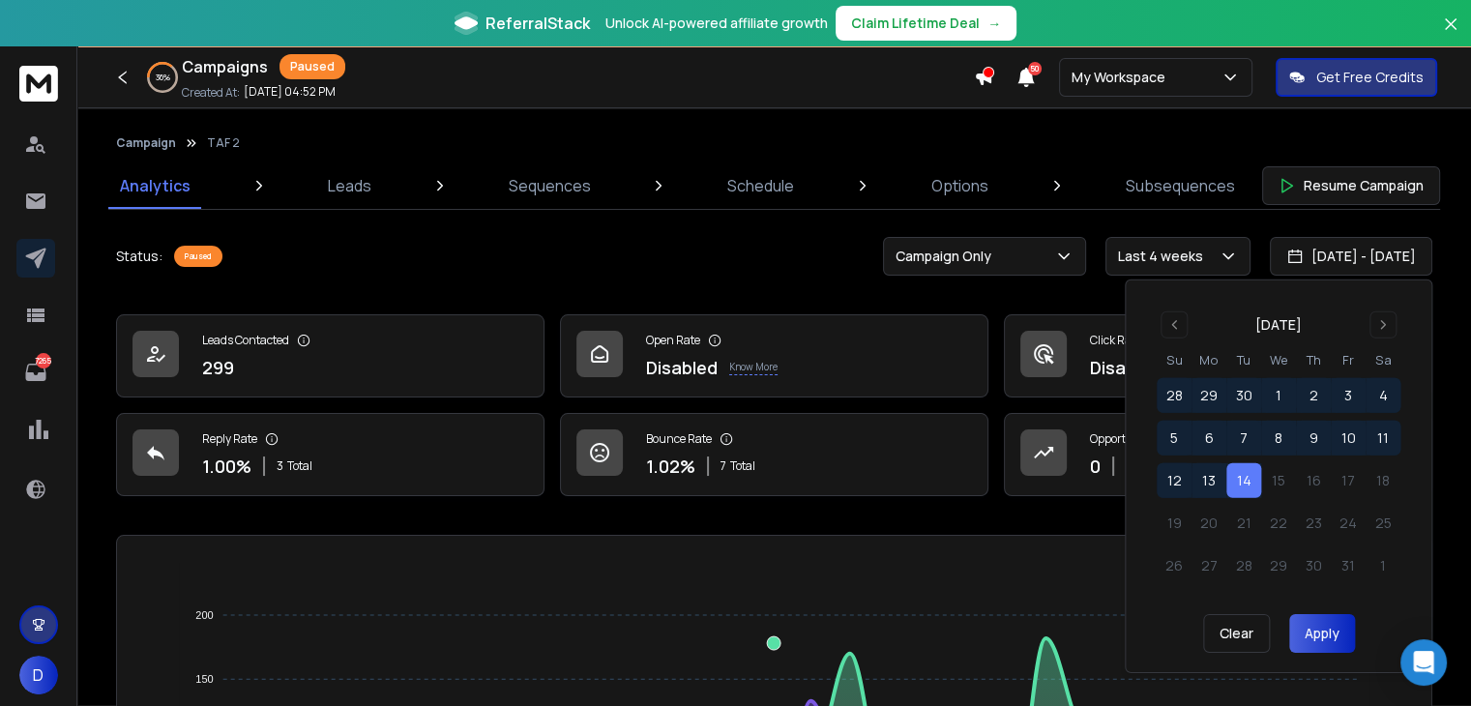
click at [1199, 450] on button "6" at bounding box center [1208, 438] width 35 height 35
click at [1199, 448] on button "6" at bounding box center [1208, 438] width 35 height 35
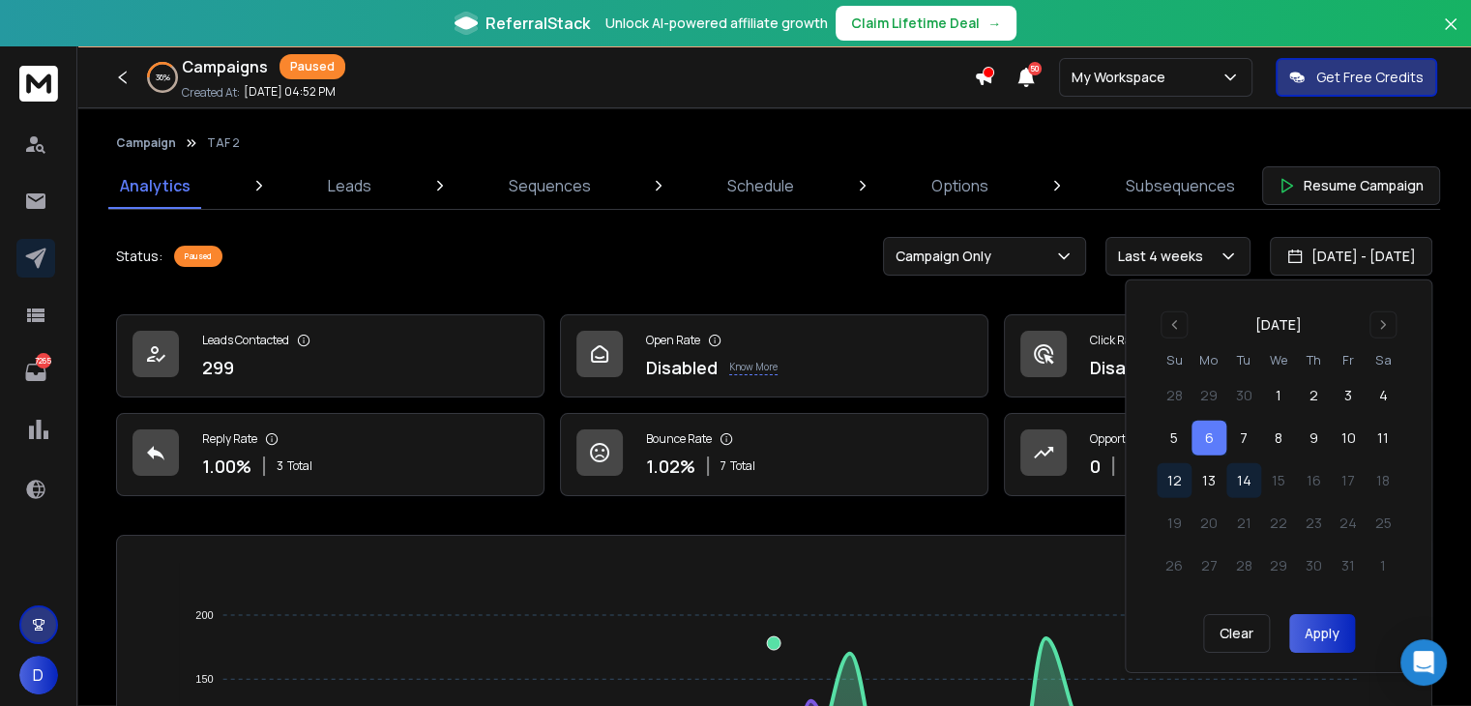
click at [1176, 467] on button "12" at bounding box center [1173, 480] width 35 height 35
click at [1319, 633] on button "Apply" at bounding box center [1322, 633] width 66 height 39
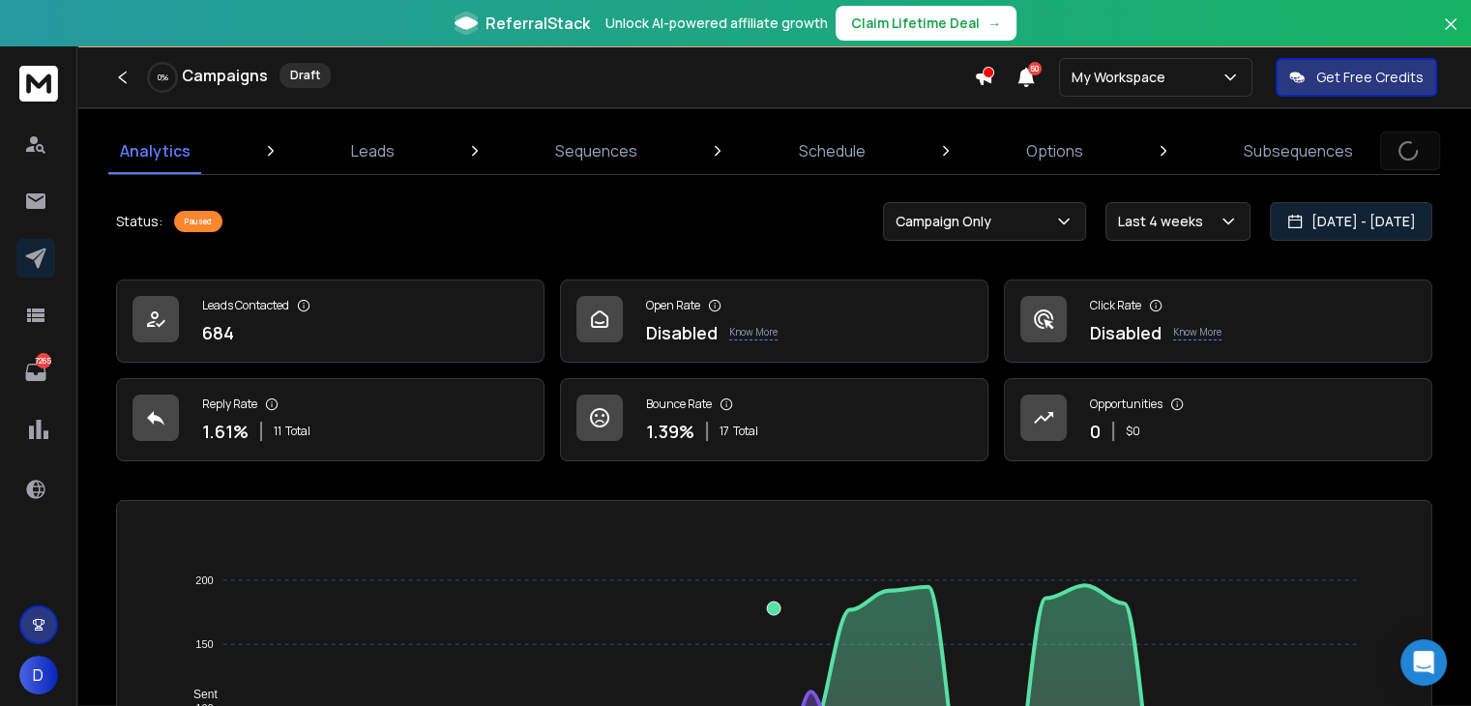
click at [1326, 237] on button "[DATE] - [DATE]" at bounding box center [1351, 221] width 162 height 39
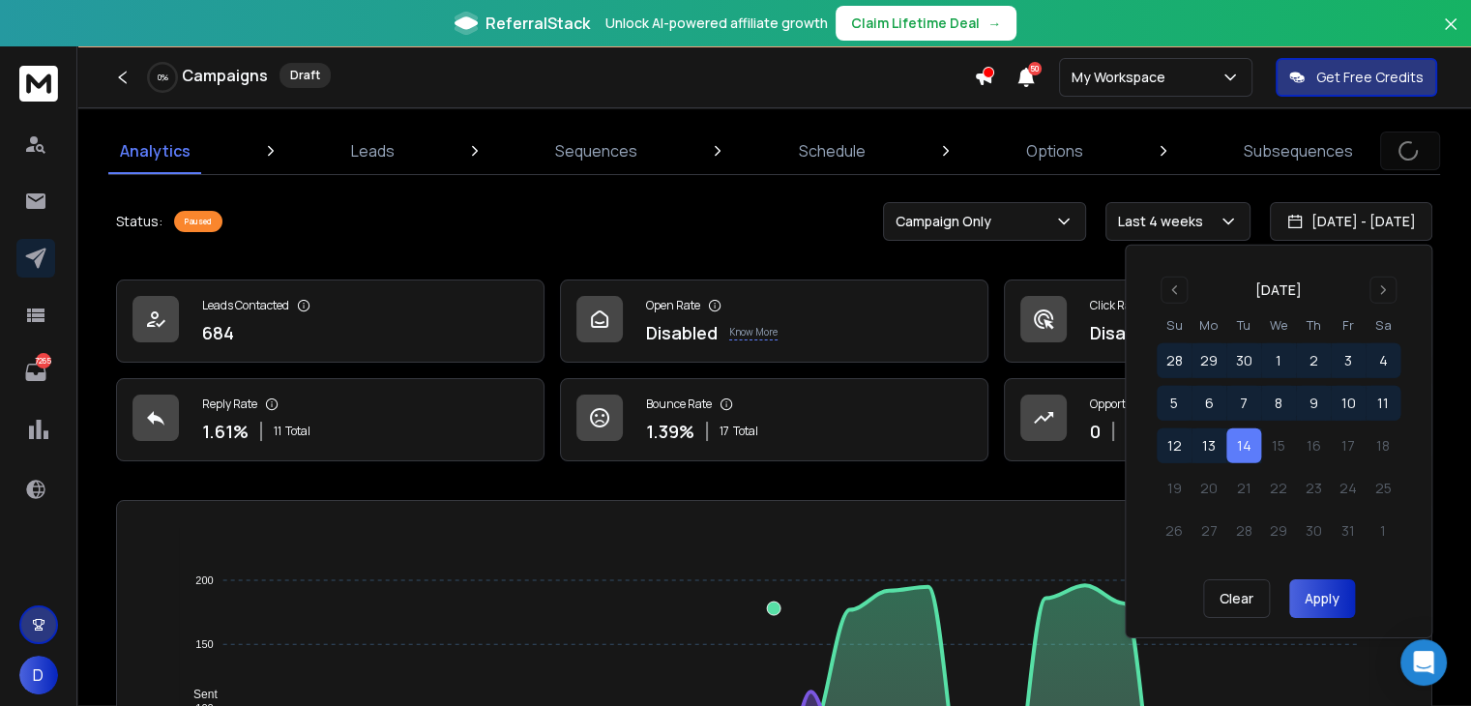
click at [1200, 413] on button "6" at bounding box center [1208, 403] width 35 height 35
click at [1184, 434] on button "12" at bounding box center [1173, 445] width 35 height 35
click at [1202, 411] on button "6" at bounding box center [1208, 403] width 35 height 35
click at [1203, 411] on button "6" at bounding box center [1208, 403] width 35 height 35
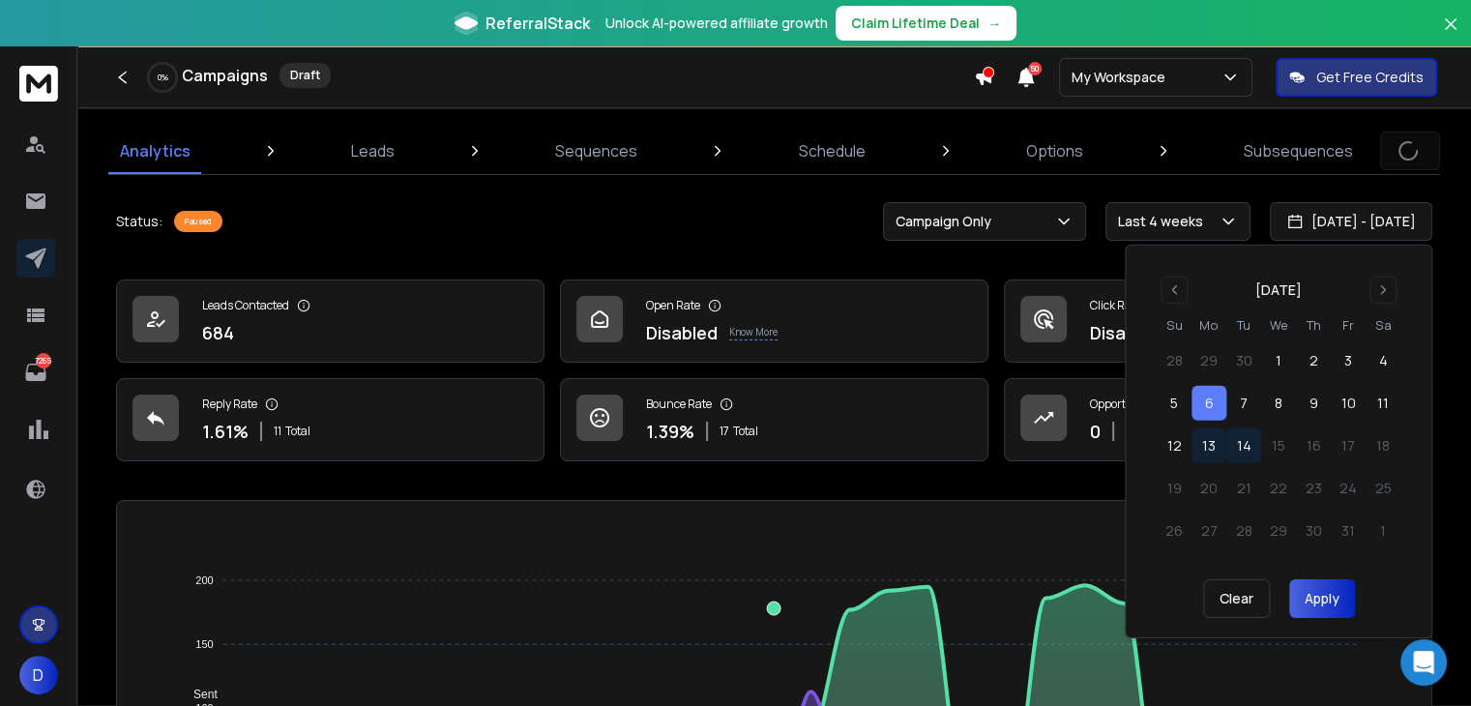
click at [1192, 435] on button "13" at bounding box center [1208, 445] width 35 height 35
click at [1178, 443] on button "12" at bounding box center [1173, 445] width 35 height 35
click at [1335, 591] on button "Apply" at bounding box center [1322, 598] width 66 height 39
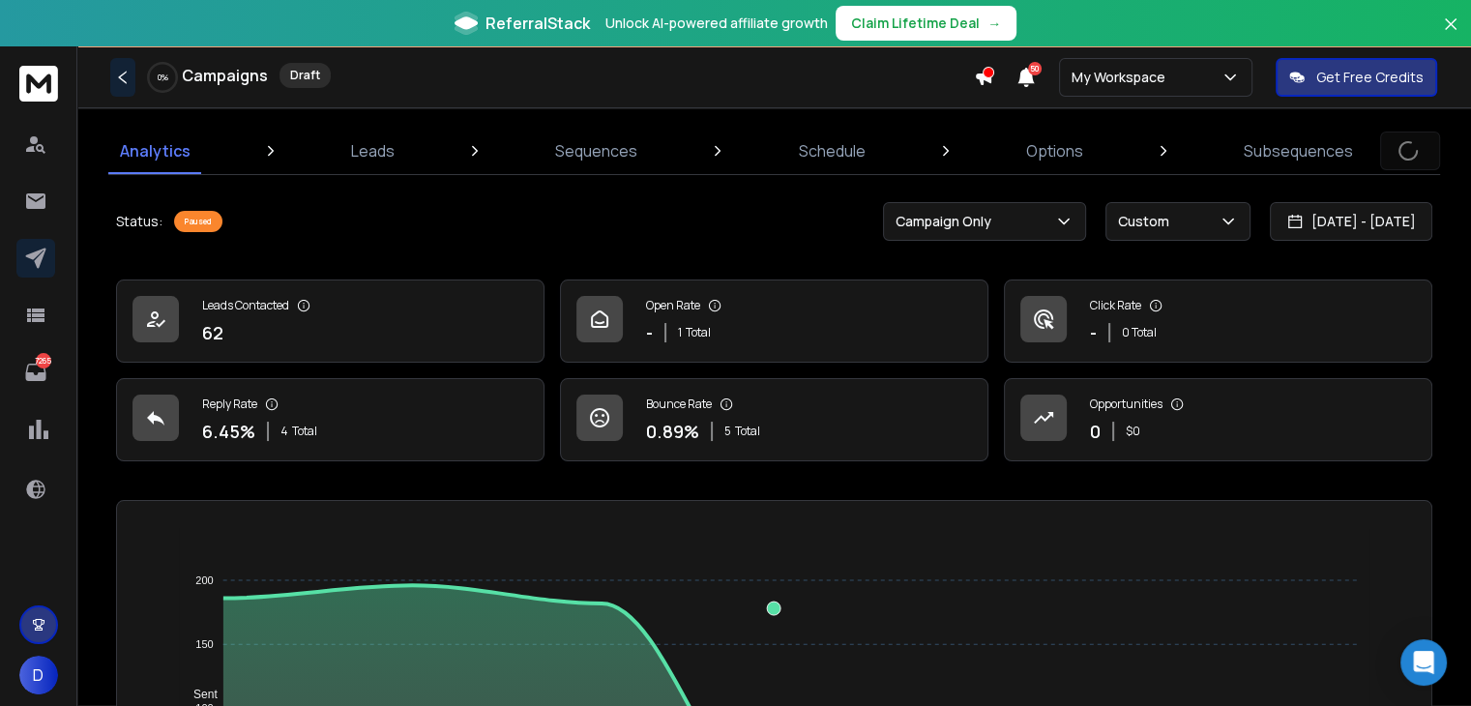
click at [116, 77] on icon at bounding box center [122, 77] width 17 height 17
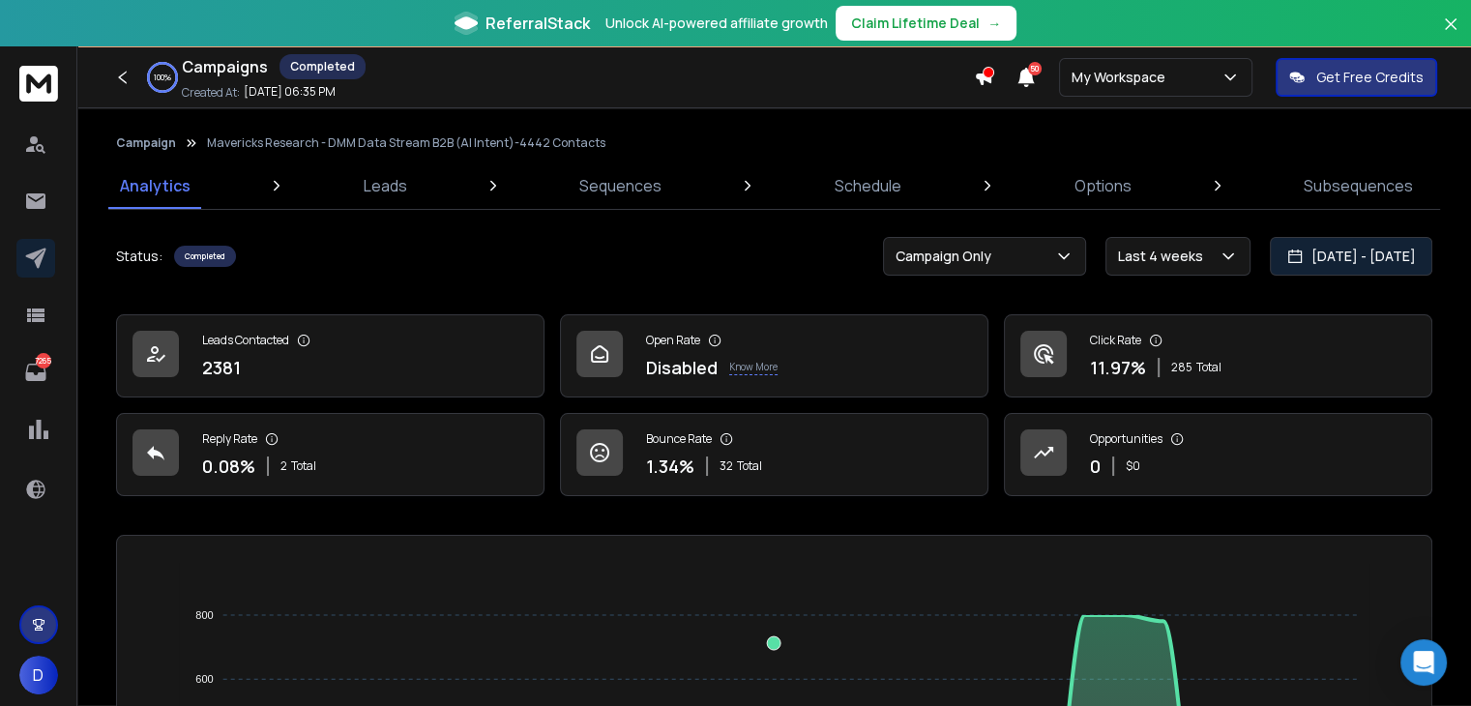
click at [1316, 256] on button "[DATE] - [DATE]" at bounding box center [1351, 256] width 162 height 39
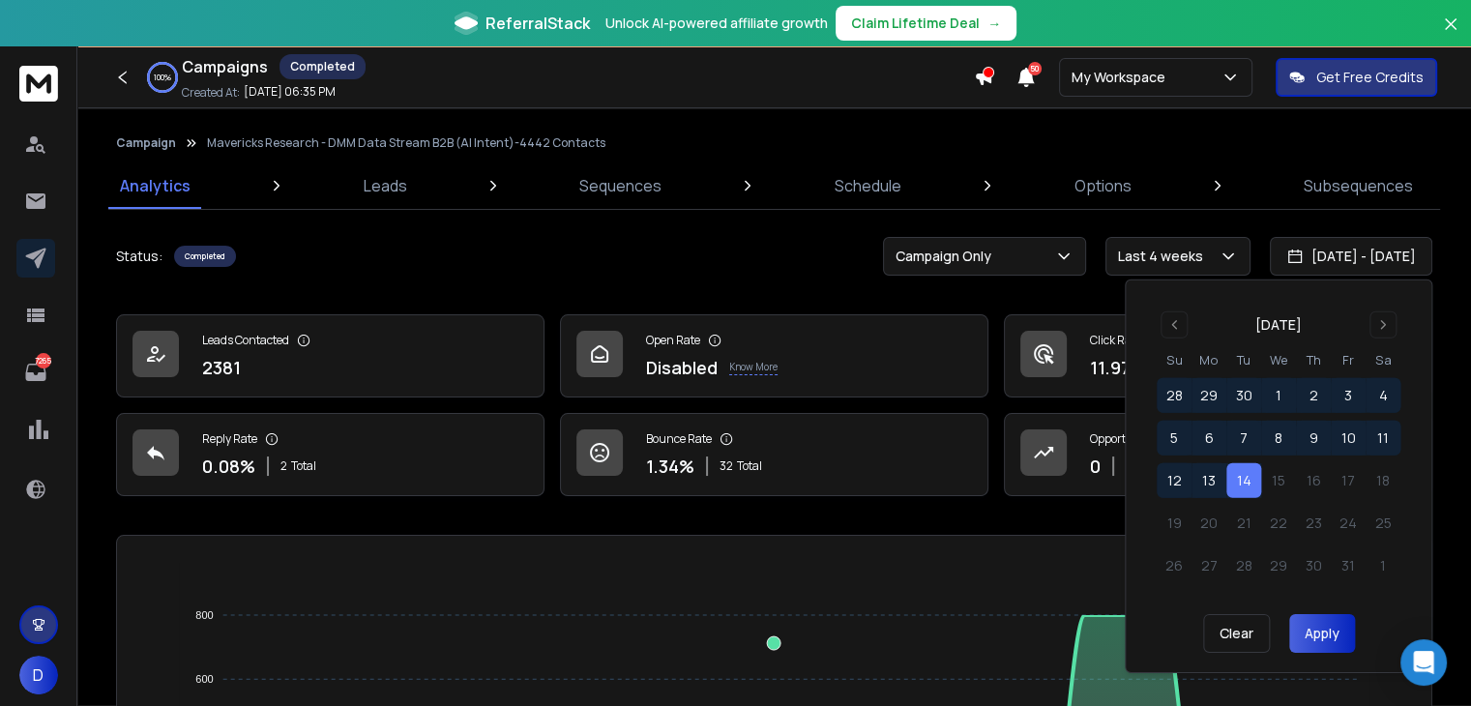
click at [1207, 442] on button "6" at bounding box center [1208, 438] width 35 height 35
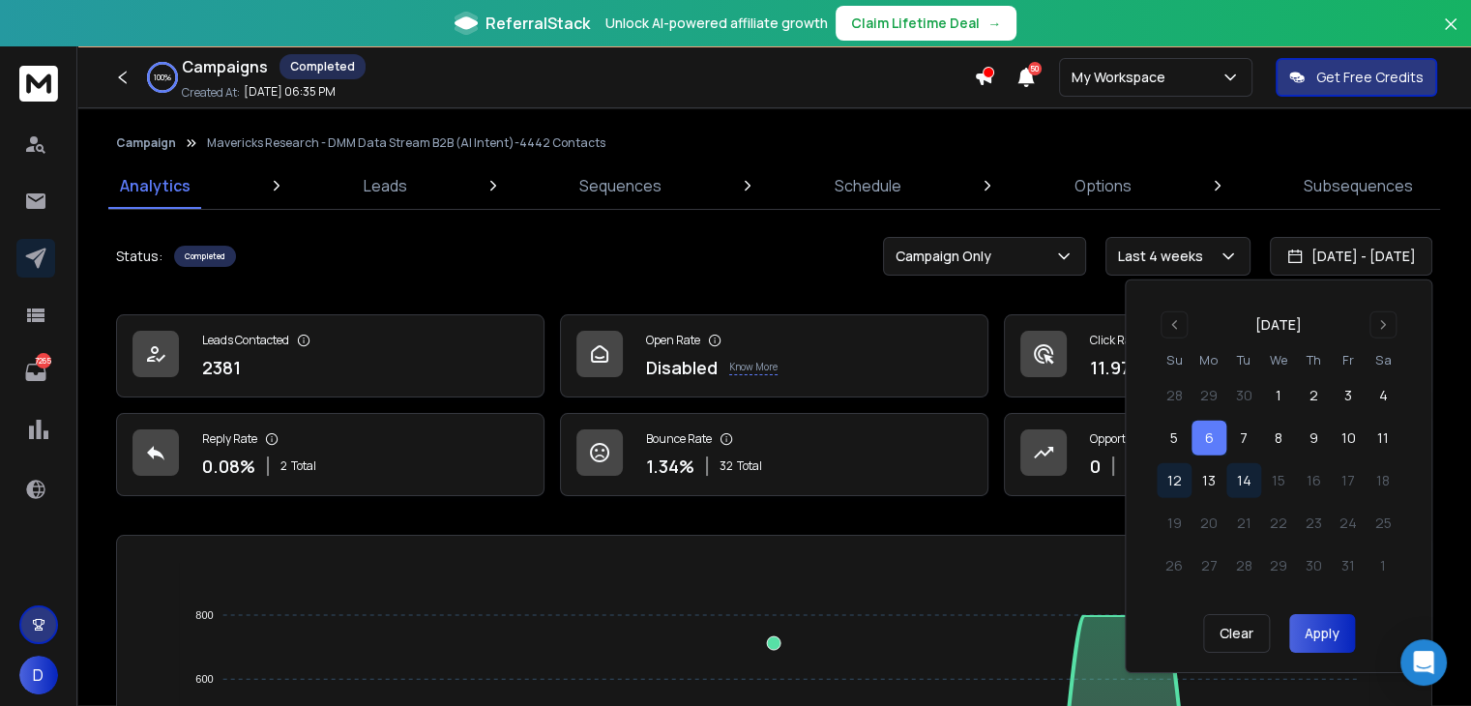
click at [1186, 468] on button "12" at bounding box center [1173, 480] width 35 height 35
click at [1299, 642] on button "Apply" at bounding box center [1322, 633] width 66 height 39
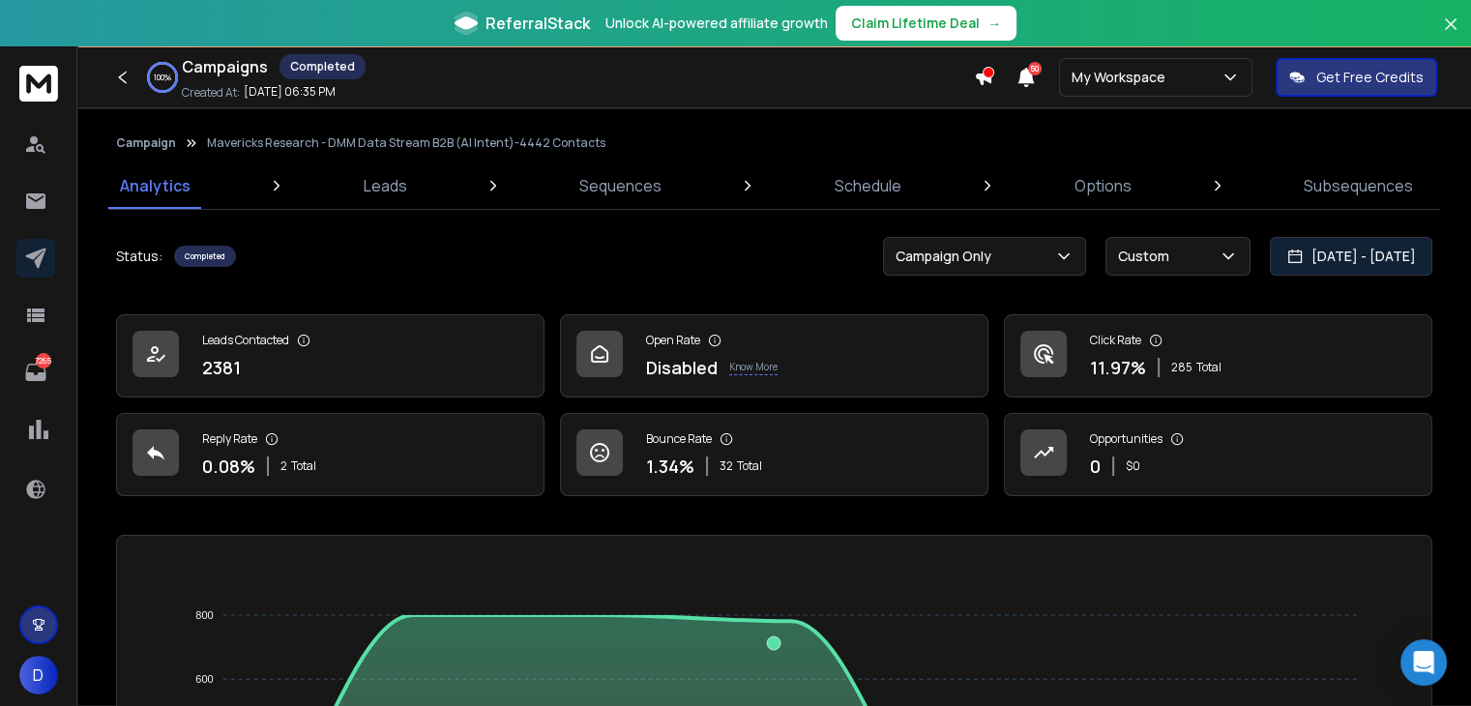
click at [1296, 245] on button "[DATE] - [DATE]" at bounding box center [1351, 256] width 162 height 39
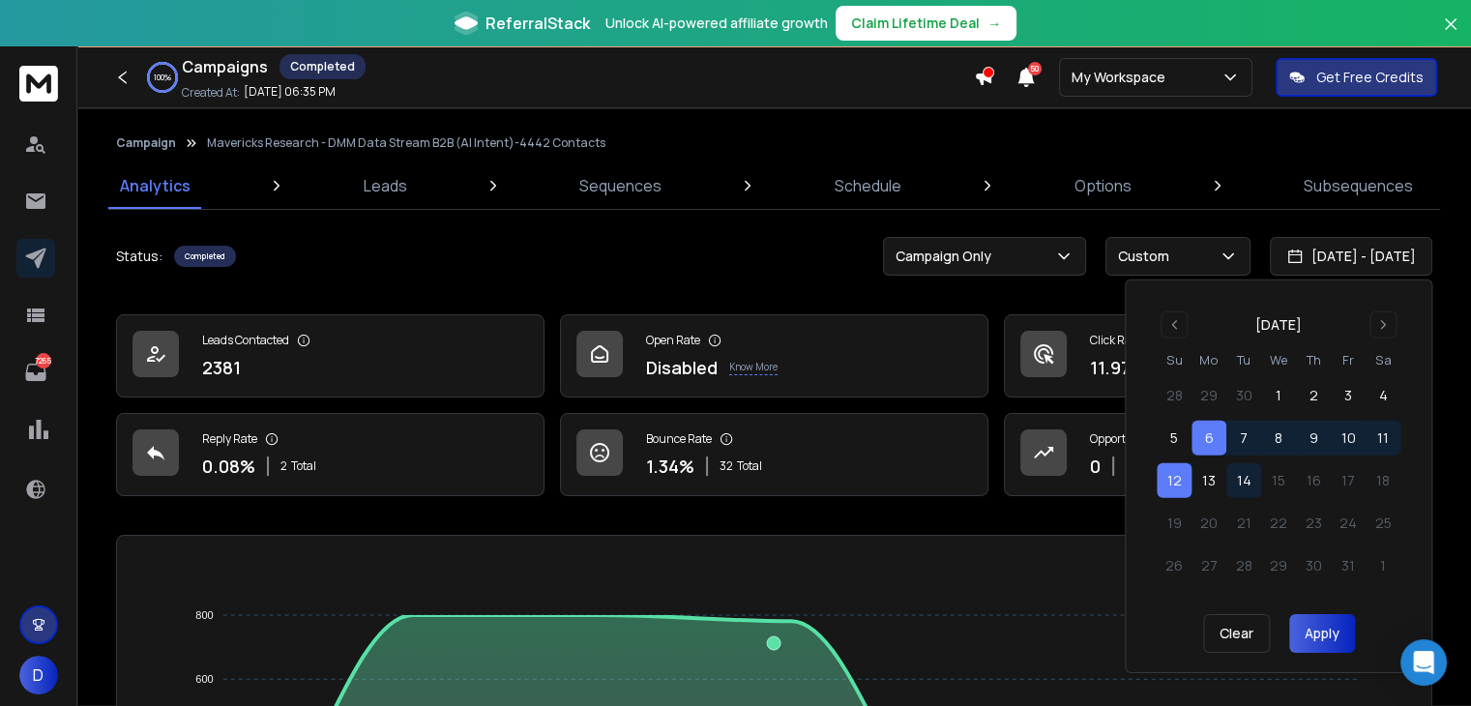
click at [642, 260] on div "Status: Completed Campaign Only Custom [DATE] - [DATE]" at bounding box center [774, 256] width 1316 height 39
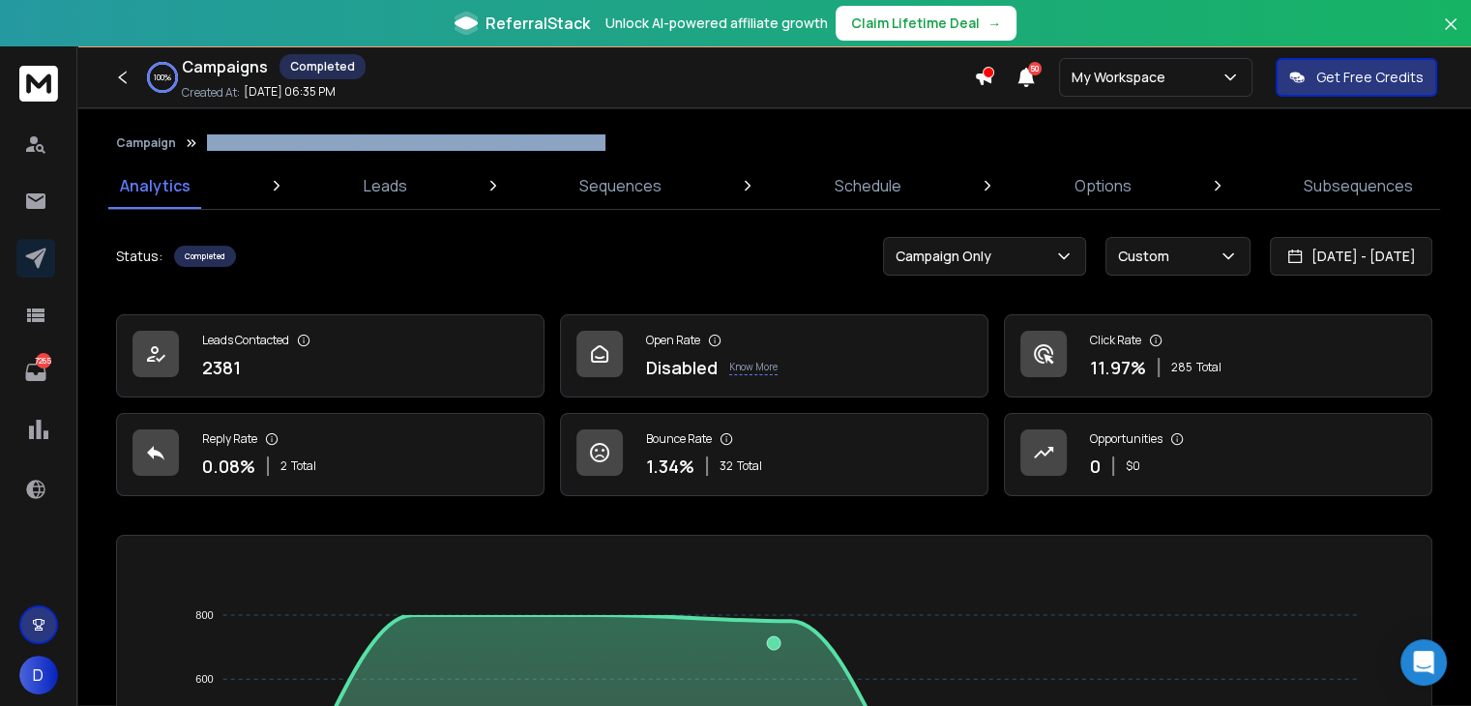
copy p "Mavericks Research - DMM Data Stream B2B (AI Intent)-4442 Contacts"
drag, startPoint x: 205, startPoint y: 144, endPoint x: 635, endPoint y: 124, distance: 430.8
click at [630, 130] on div "Campaign Mavericks Research - DMM Data Stream B2B (AI Intent)-4442 Contacts" at bounding box center [774, 143] width 1332 height 31
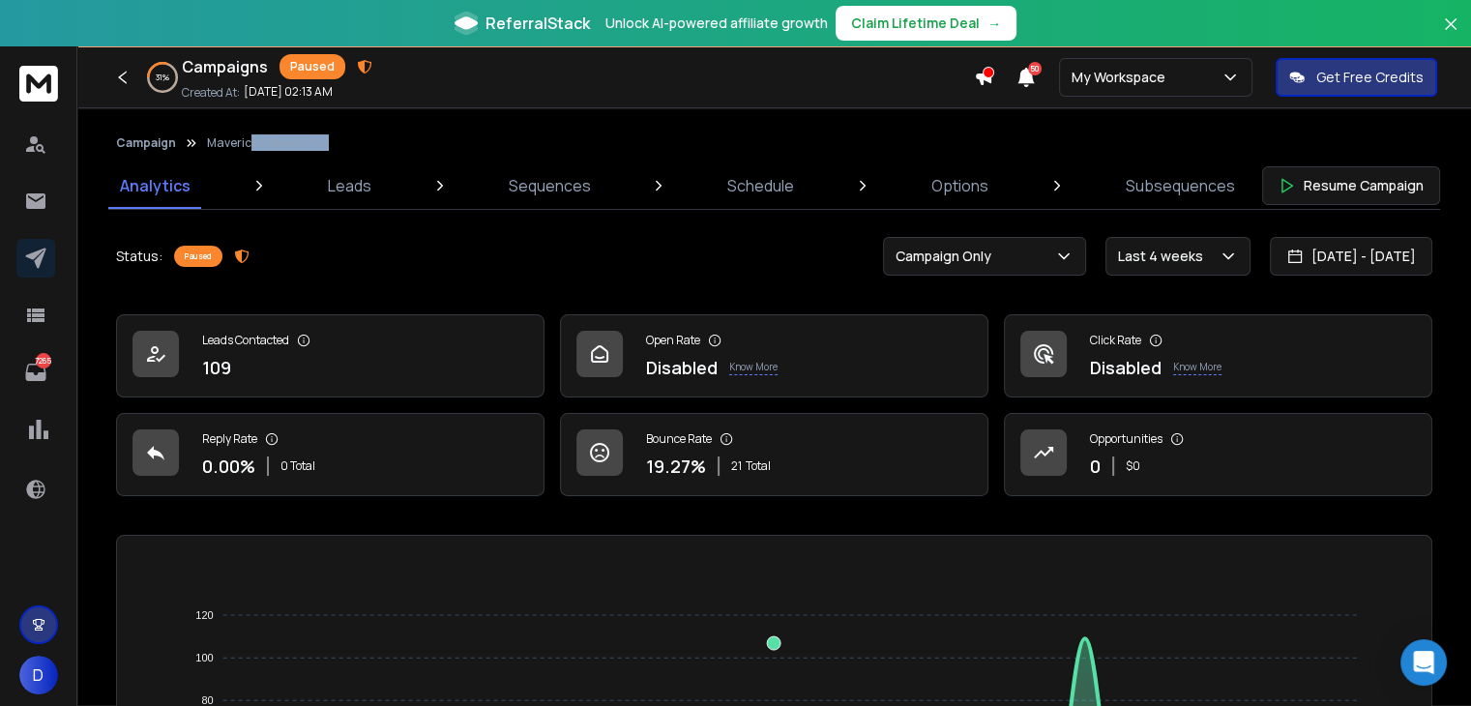
drag, startPoint x: 359, startPoint y: 141, endPoint x: 245, endPoint y: 125, distance: 115.3
click at [128, 79] on icon at bounding box center [122, 77] width 17 height 17
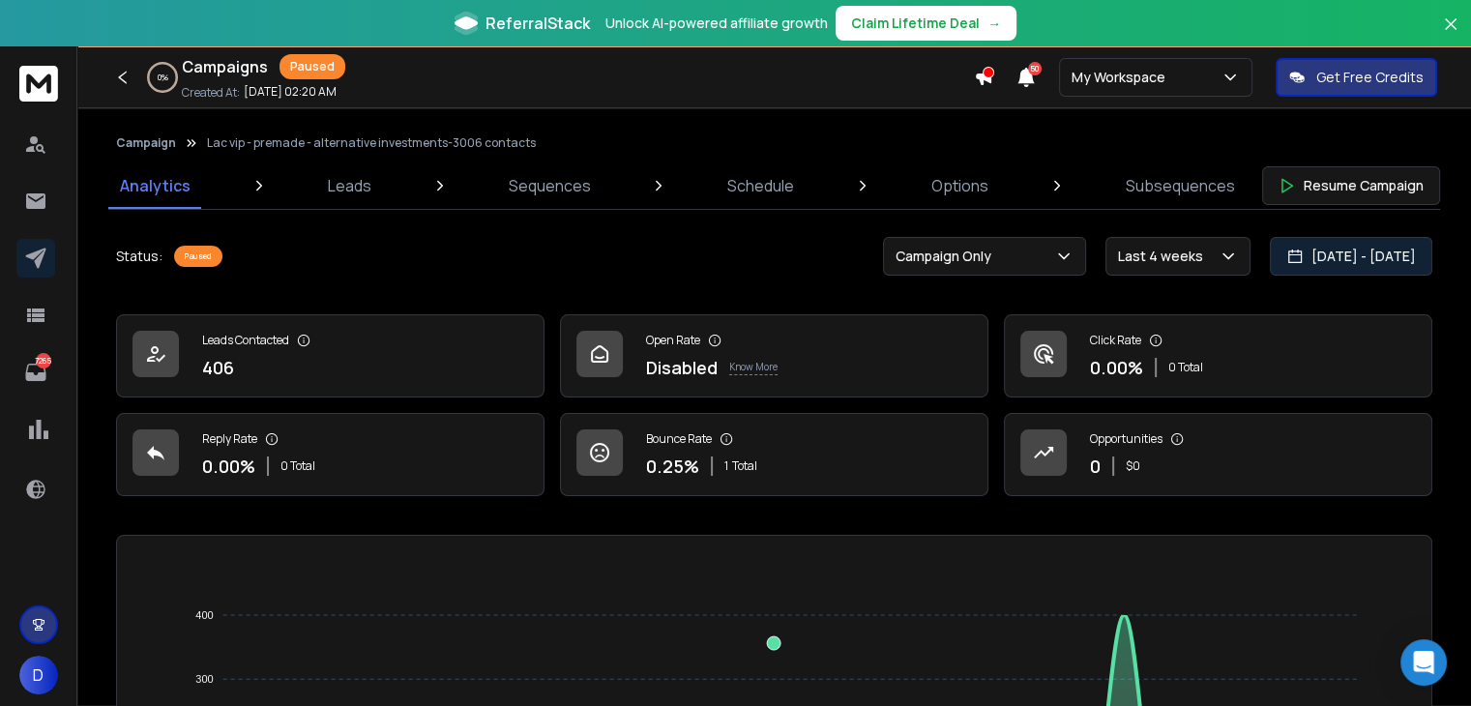
click at [1317, 252] on button "[DATE] - [DATE]" at bounding box center [1351, 256] width 162 height 39
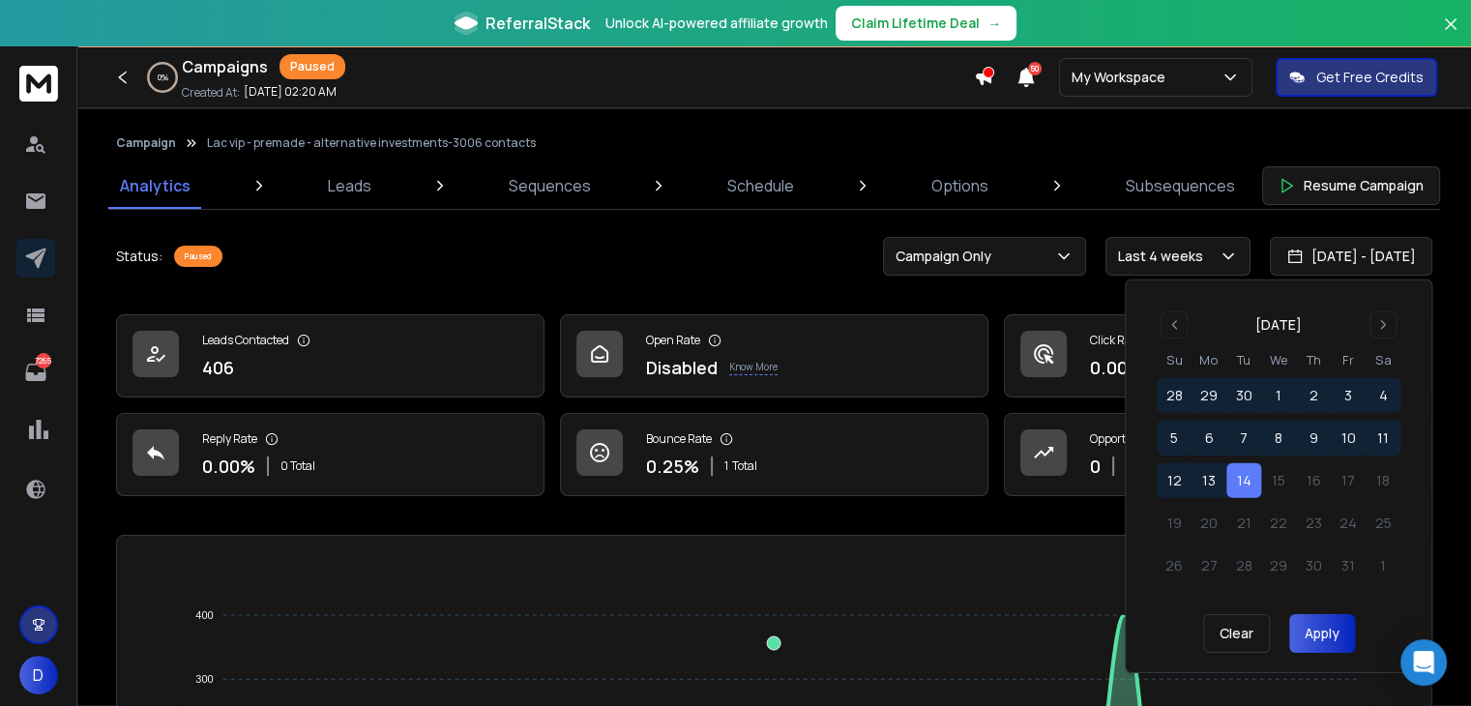
click at [1208, 432] on button "6" at bounding box center [1208, 438] width 35 height 35
click at [1212, 434] on button "6" at bounding box center [1208, 438] width 35 height 35
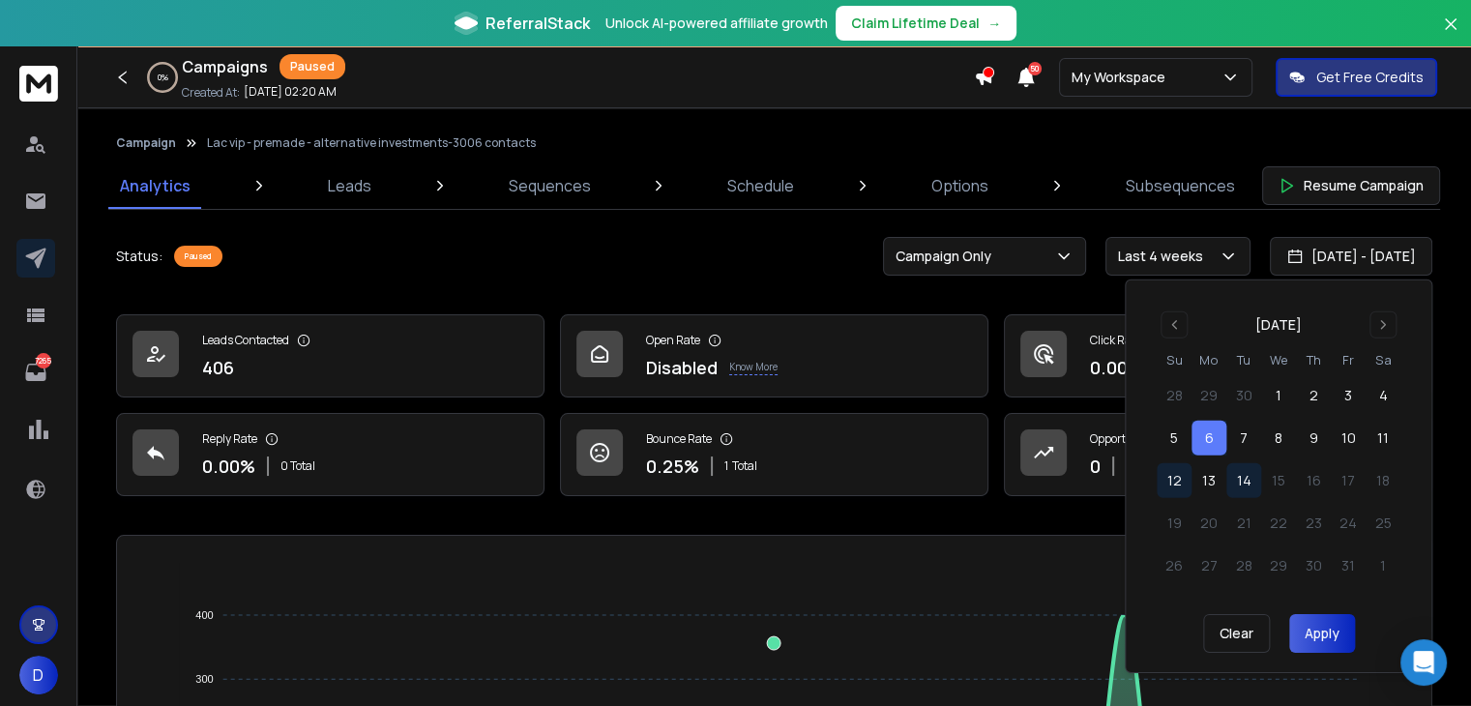
click at [1174, 463] on button "12" at bounding box center [1173, 480] width 35 height 35
click at [1322, 633] on button "Apply" at bounding box center [1322, 633] width 66 height 39
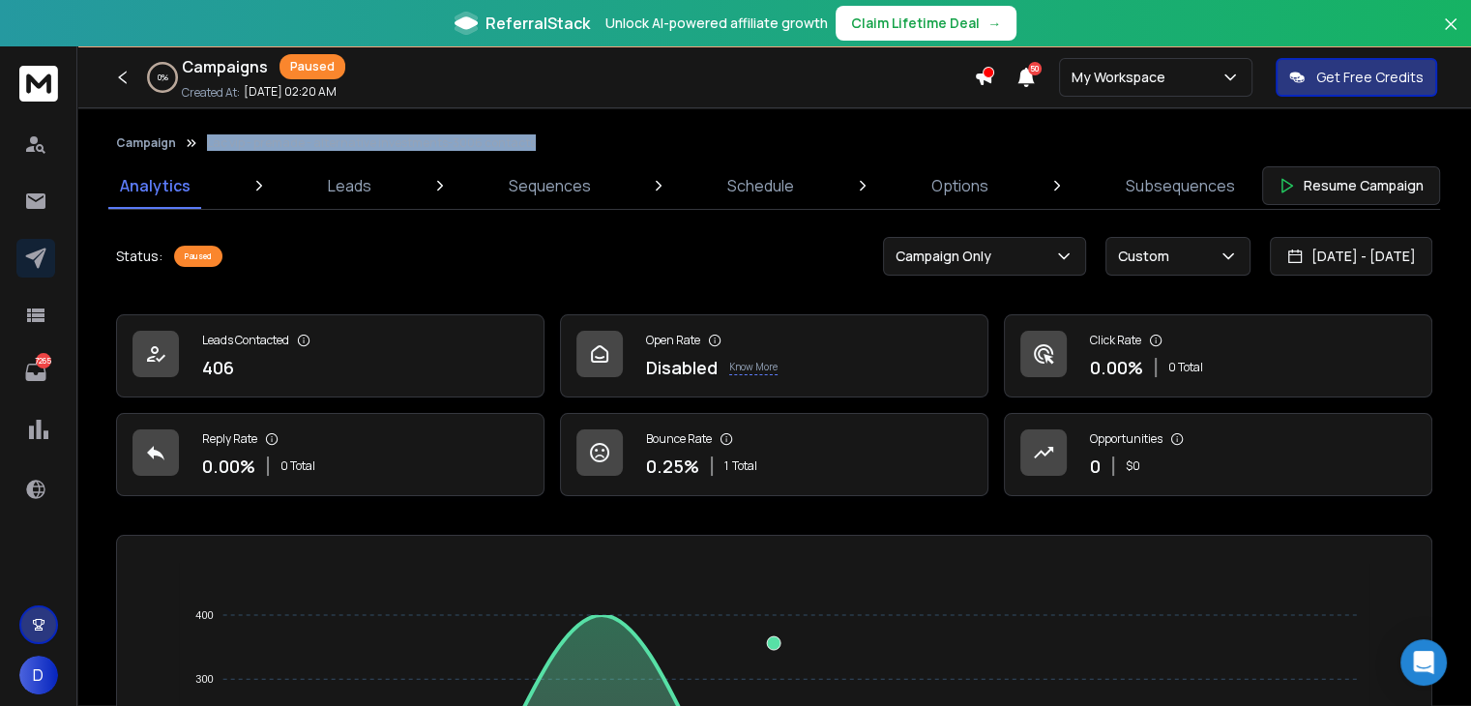
copy p "Lac vip - premade - alternative investments-3006 contacts"
drag, startPoint x: 532, startPoint y: 148, endPoint x: 189, endPoint y: 128, distance: 343.9
click at [189, 128] on div "Campaign Lac vip - premade - alternative investments-3006 contacts" at bounding box center [774, 143] width 1332 height 31
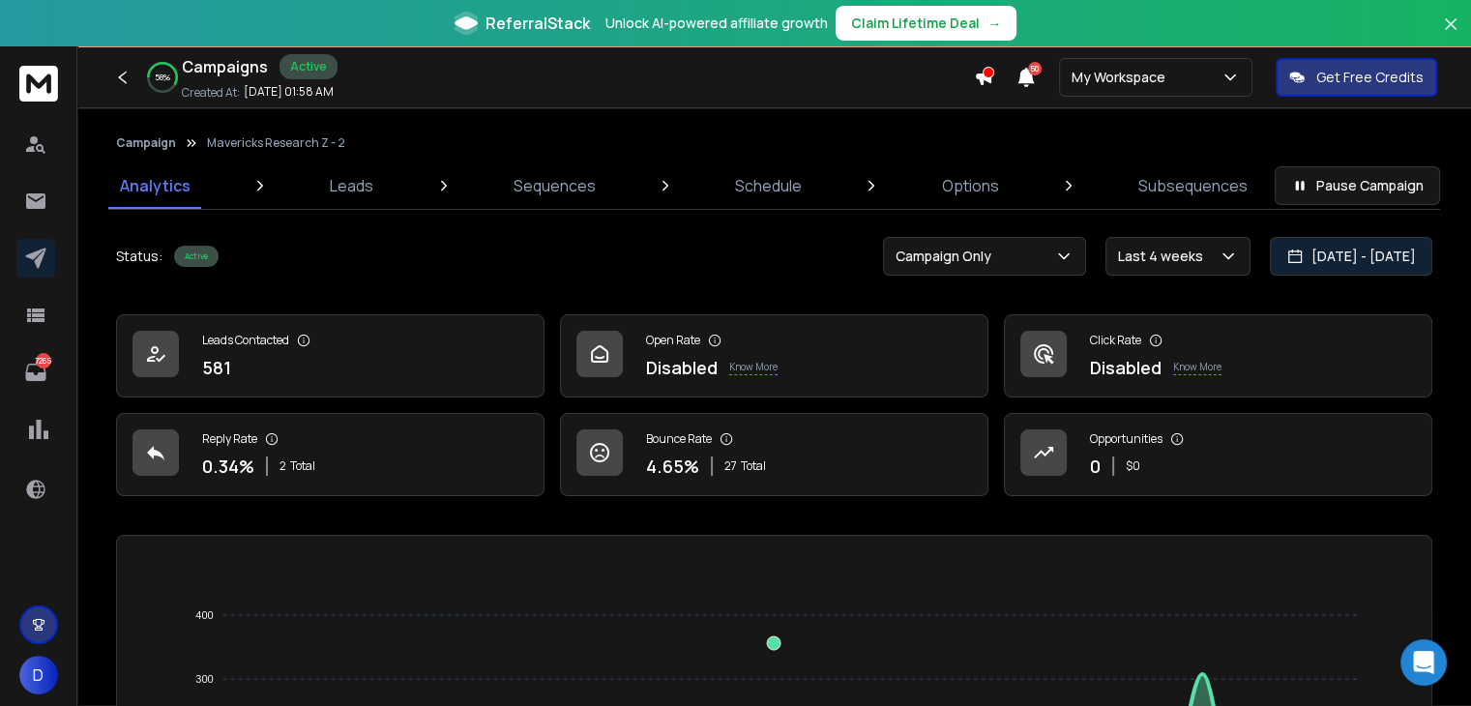
click at [1286, 249] on button "[DATE] - [DATE]" at bounding box center [1351, 256] width 162 height 39
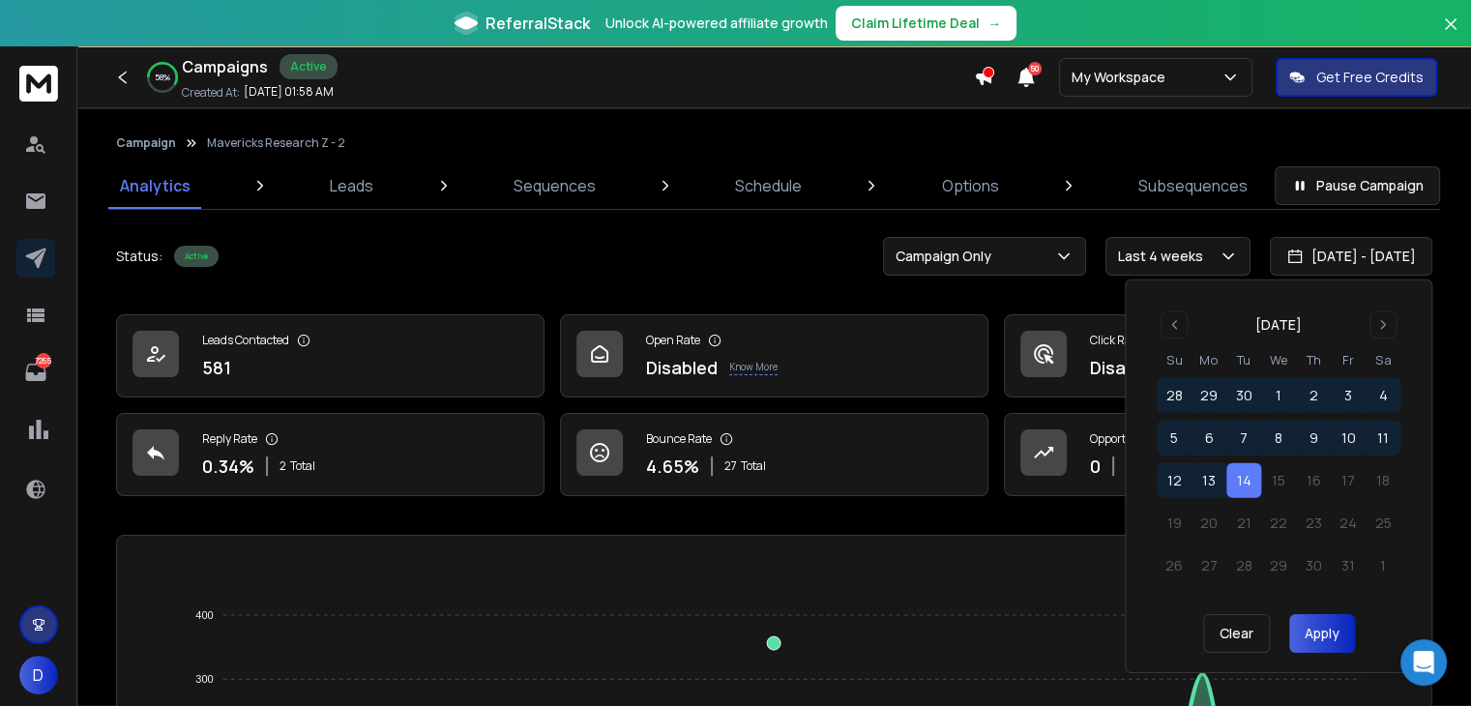
click at [1201, 439] on button "6" at bounding box center [1208, 438] width 35 height 35
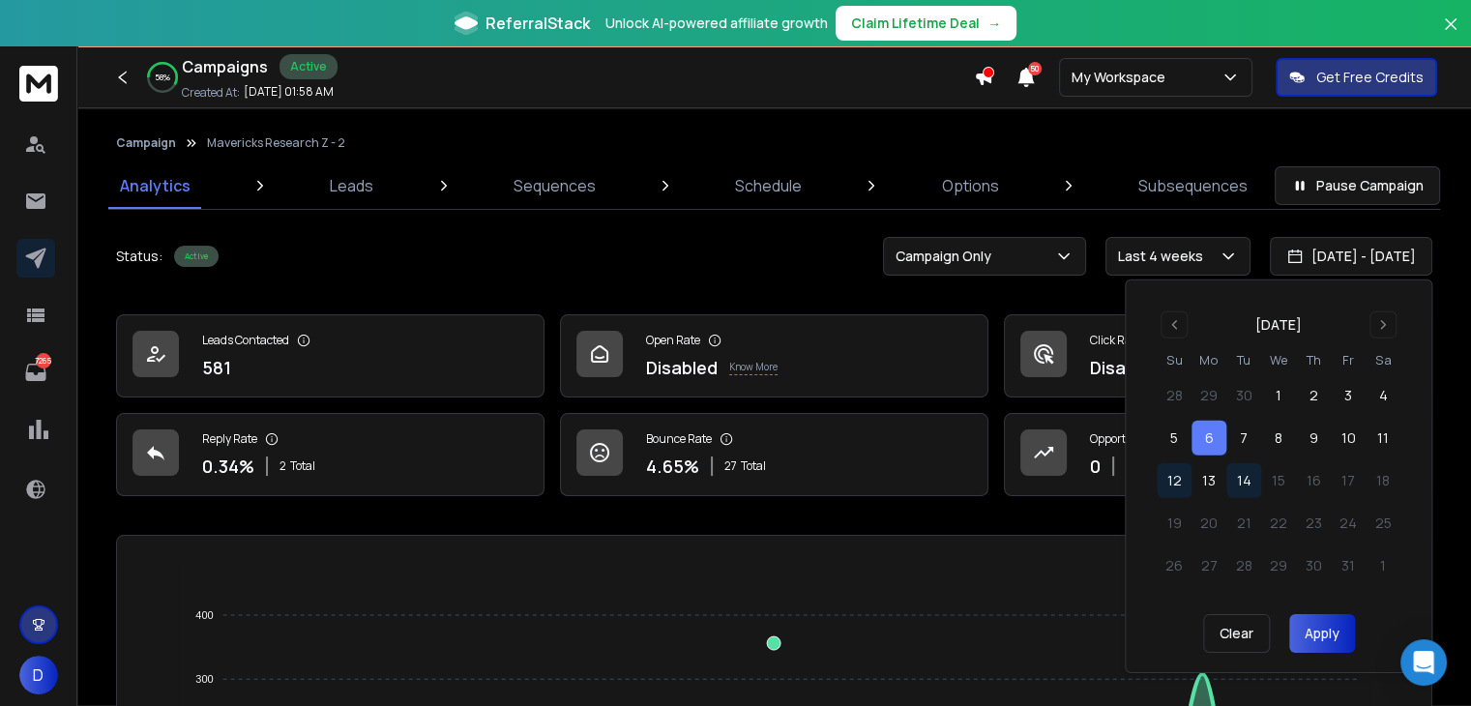
click at [1168, 477] on button "12" at bounding box center [1173, 480] width 35 height 35
click at [1304, 608] on div "October 2025 Su Mo Tu We Th Fr Sa 28 29 30 1 2 3 4 5 6 7 8 9 10 11 12 13 14 15 …" at bounding box center [1279, 476] width 306 height 392
click at [1330, 644] on button "Apply" at bounding box center [1322, 633] width 66 height 39
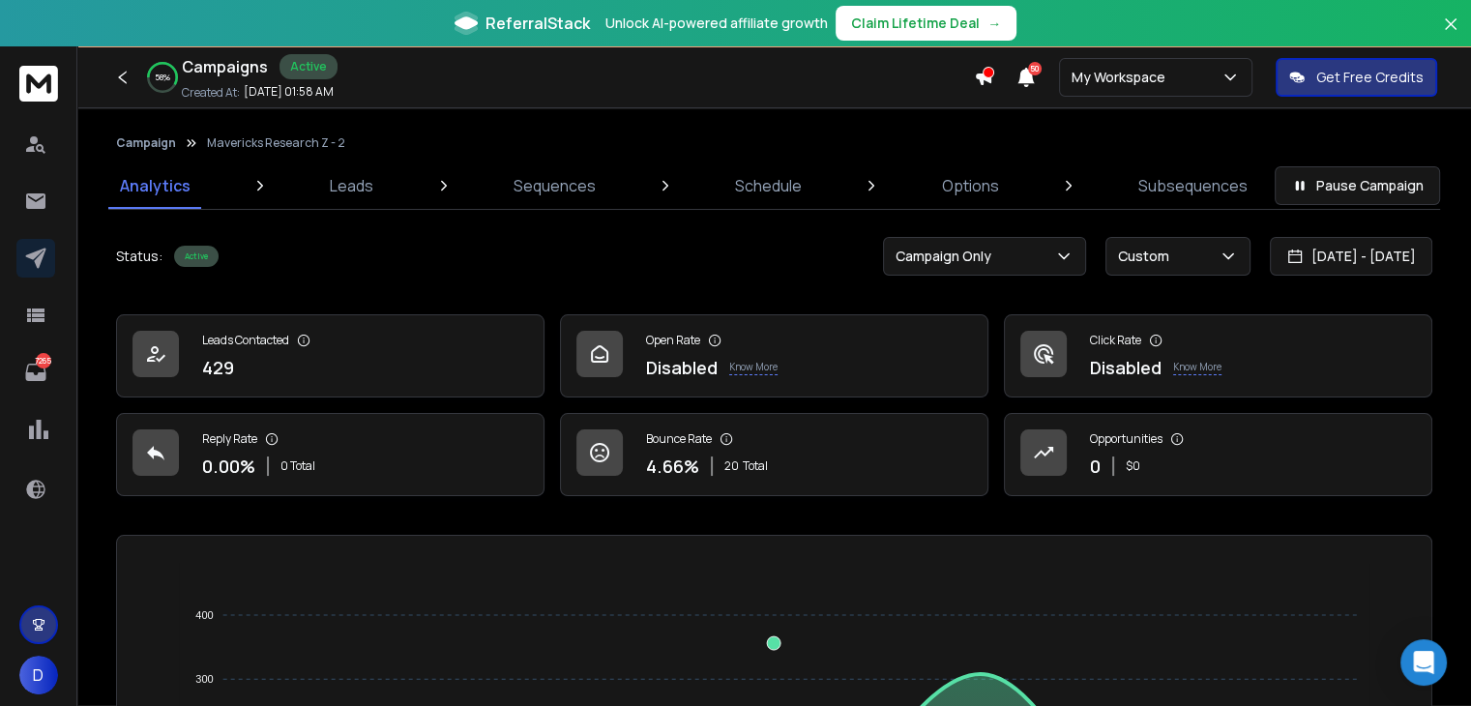
click at [522, 152] on div "Campaign Mavericks Research Z - 2" at bounding box center [774, 143] width 1332 height 31
click at [613, 130] on div "Campaign Mavericks Research Z - 2" at bounding box center [774, 143] width 1332 height 31
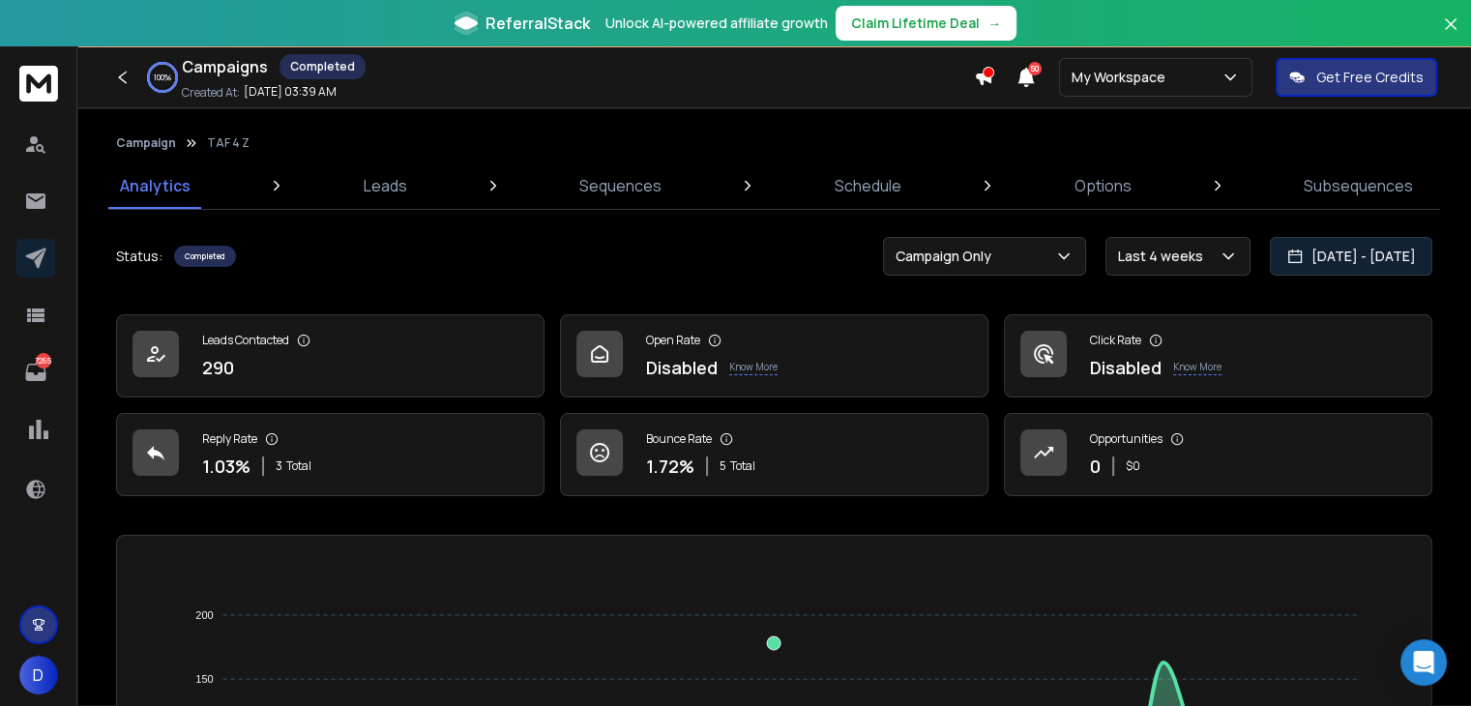
click at [1291, 264] on button "[DATE] - [DATE]" at bounding box center [1351, 256] width 162 height 39
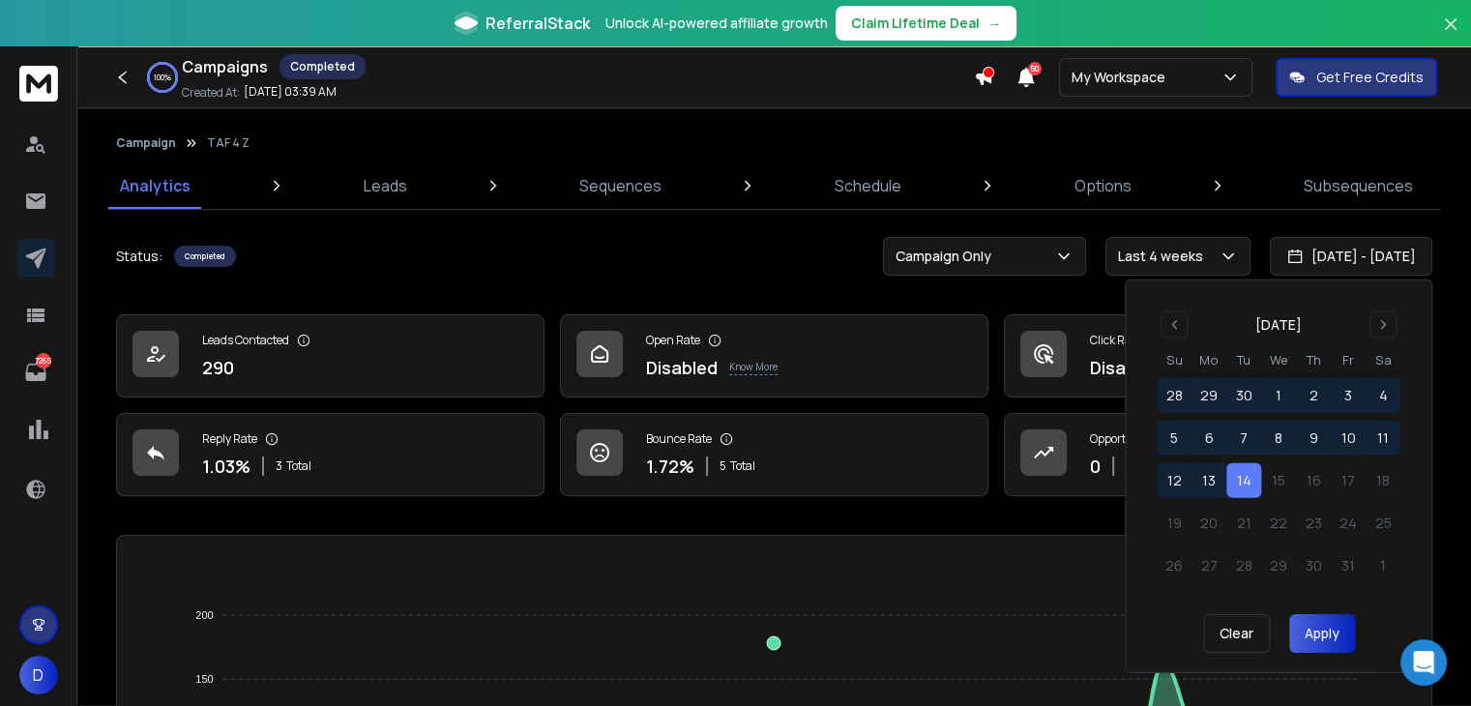
click at [1218, 432] on button "6" at bounding box center [1208, 438] width 35 height 35
click at [1215, 429] on button "6" at bounding box center [1208, 438] width 35 height 35
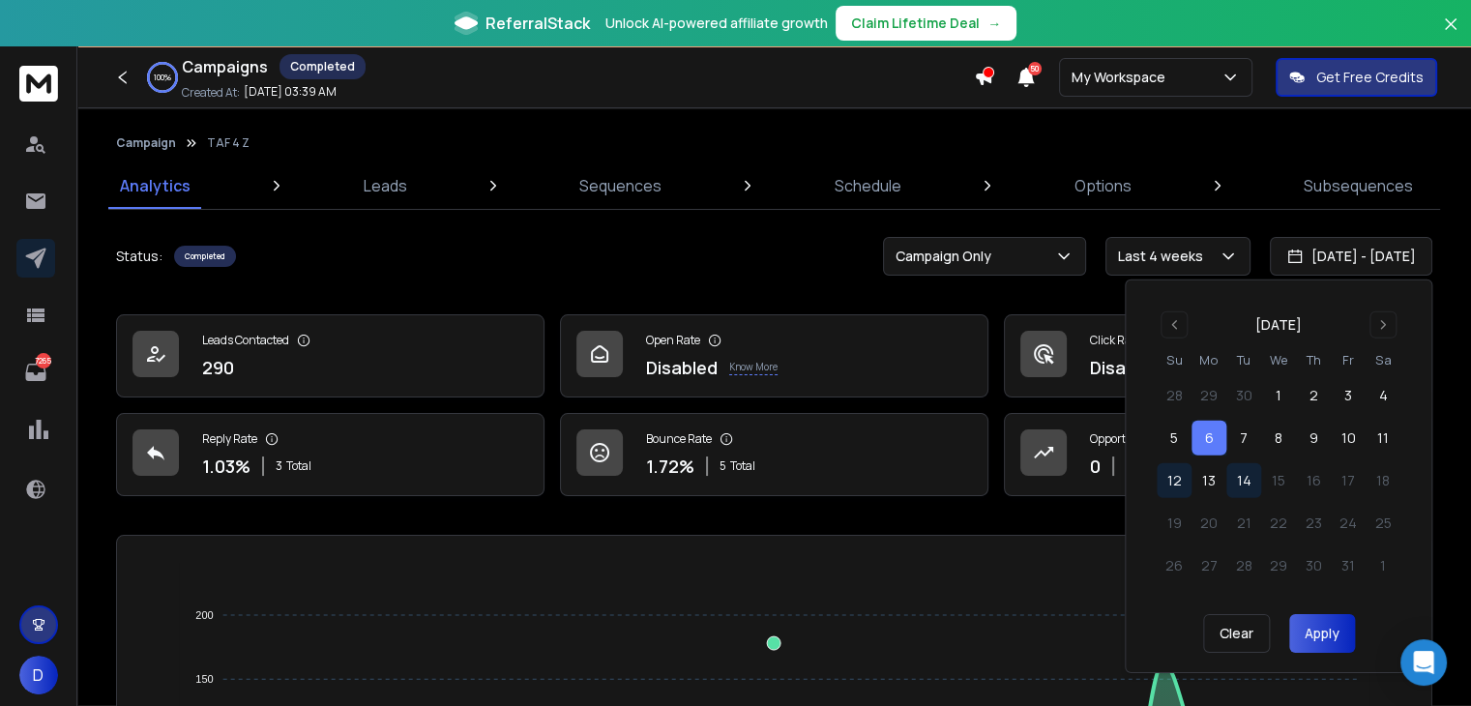
drag, startPoint x: 1171, startPoint y: 466, endPoint x: 1180, endPoint y: 473, distance: 11.0
click at [1178, 469] on button "12" at bounding box center [1173, 480] width 35 height 35
click at [1316, 629] on button "Apply" at bounding box center [1322, 633] width 66 height 39
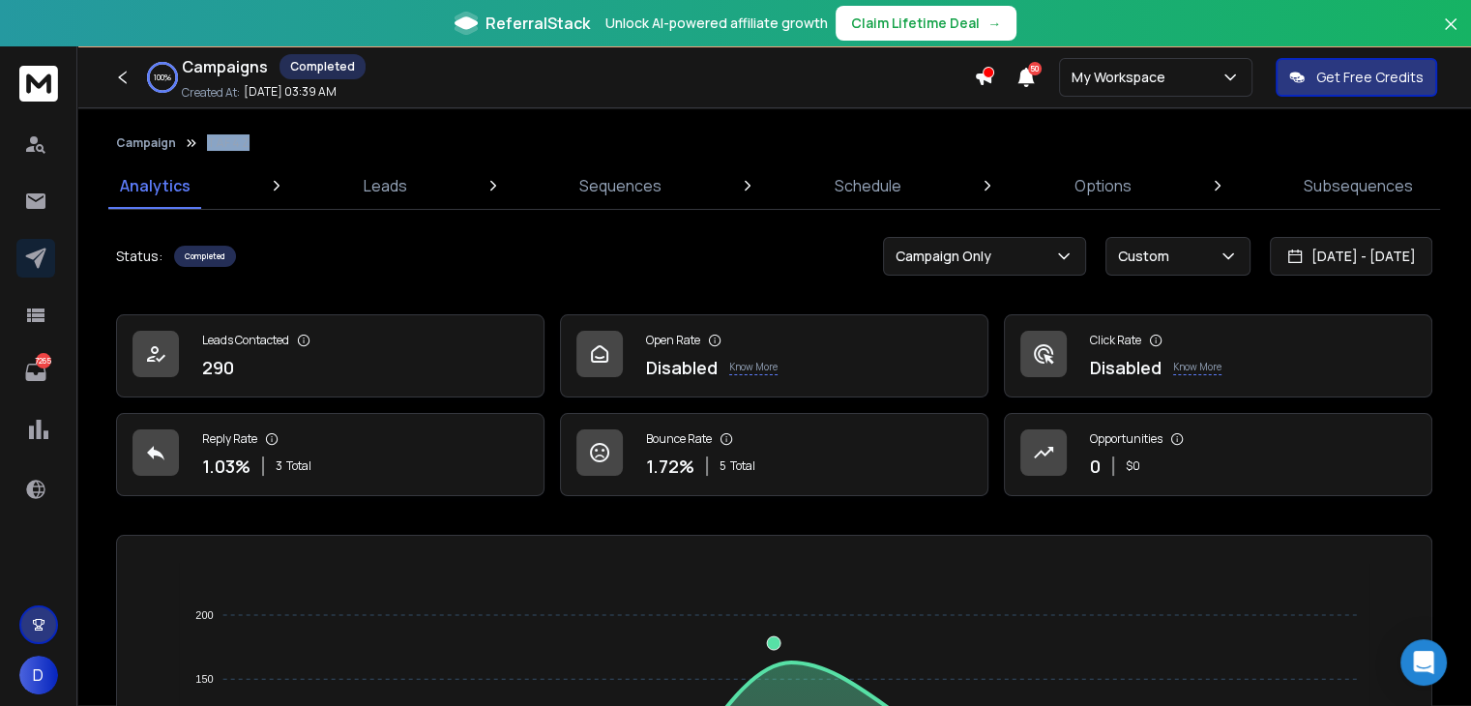
drag, startPoint x: 255, startPoint y: 137, endPoint x: 197, endPoint y: 135, distance: 58.0
click at [197, 135] on div "Campaign TAF 4 Z" at bounding box center [774, 142] width 1316 height 15
drag, startPoint x: 196, startPoint y: 132, endPoint x: 592, endPoint y: 101, distance: 396.8
click at [592, 101] on div "100 % Campaigns Completed Created At: Oct 09, 2025, 03:39 AM 50 My Workspace Ge…" at bounding box center [735, 77] width 1471 height 62
copy p "TAF 4 Z"
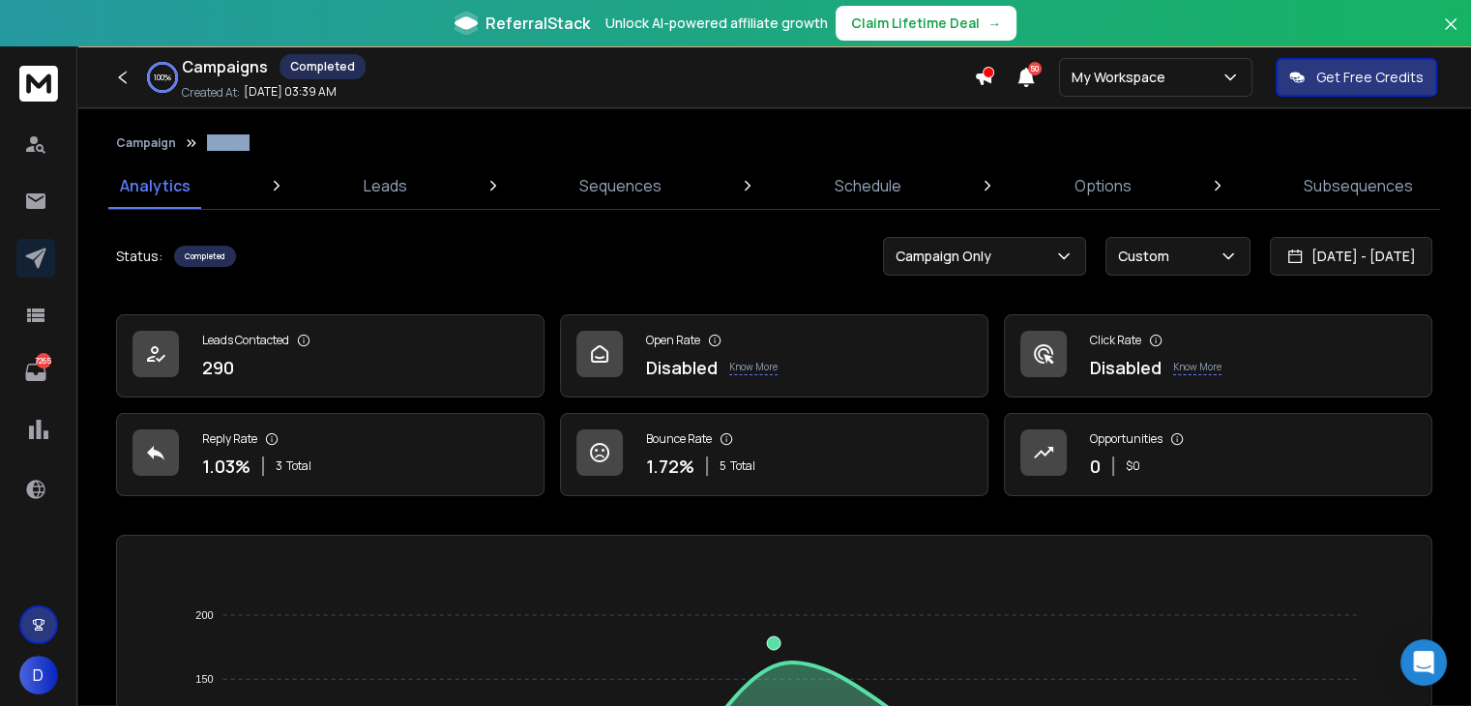
drag, startPoint x: 258, startPoint y: 139, endPoint x: 191, endPoint y: 137, distance: 66.7
click at [191, 137] on div "Campaign TAF 4 Z" at bounding box center [774, 142] width 1316 height 15
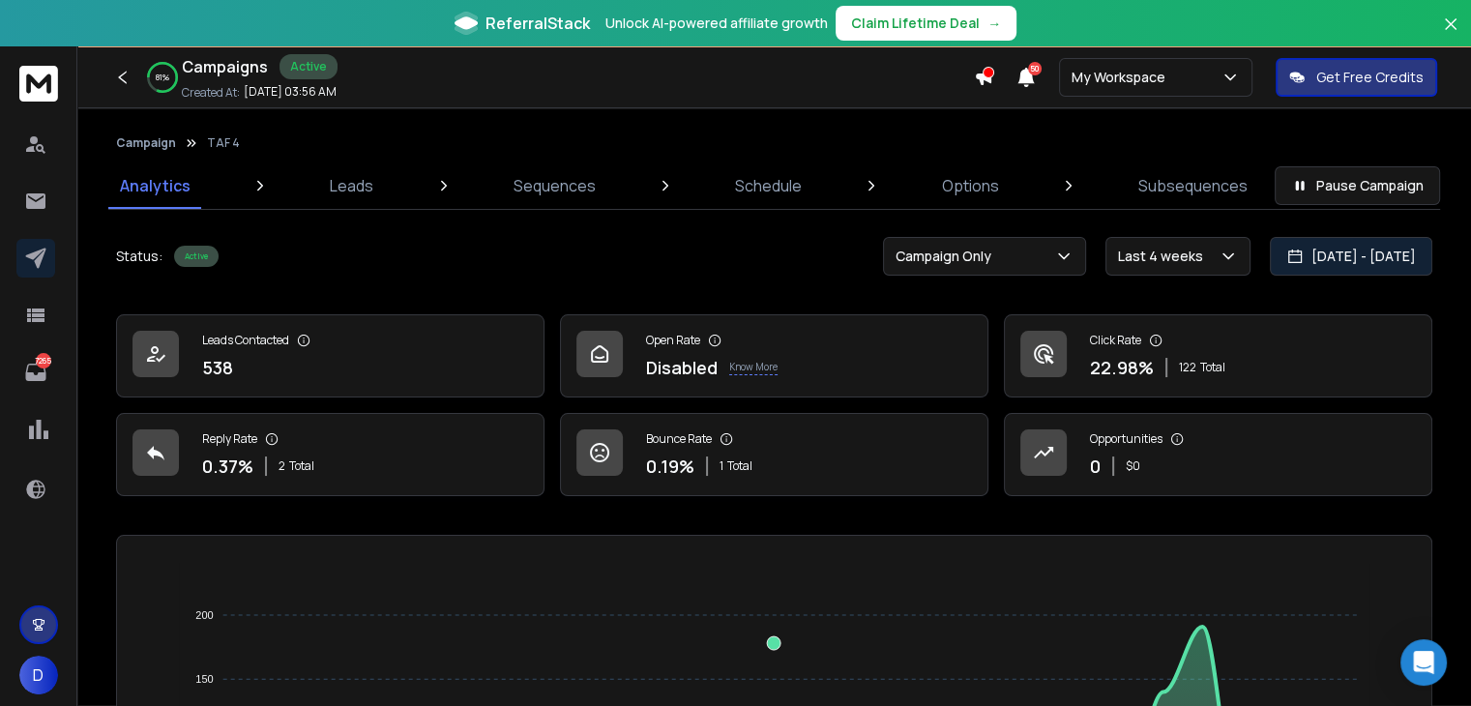
click at [1270, 256] on button "[DATE] - [DATE]" at bounding box center [1351, 256] width 162 height 39
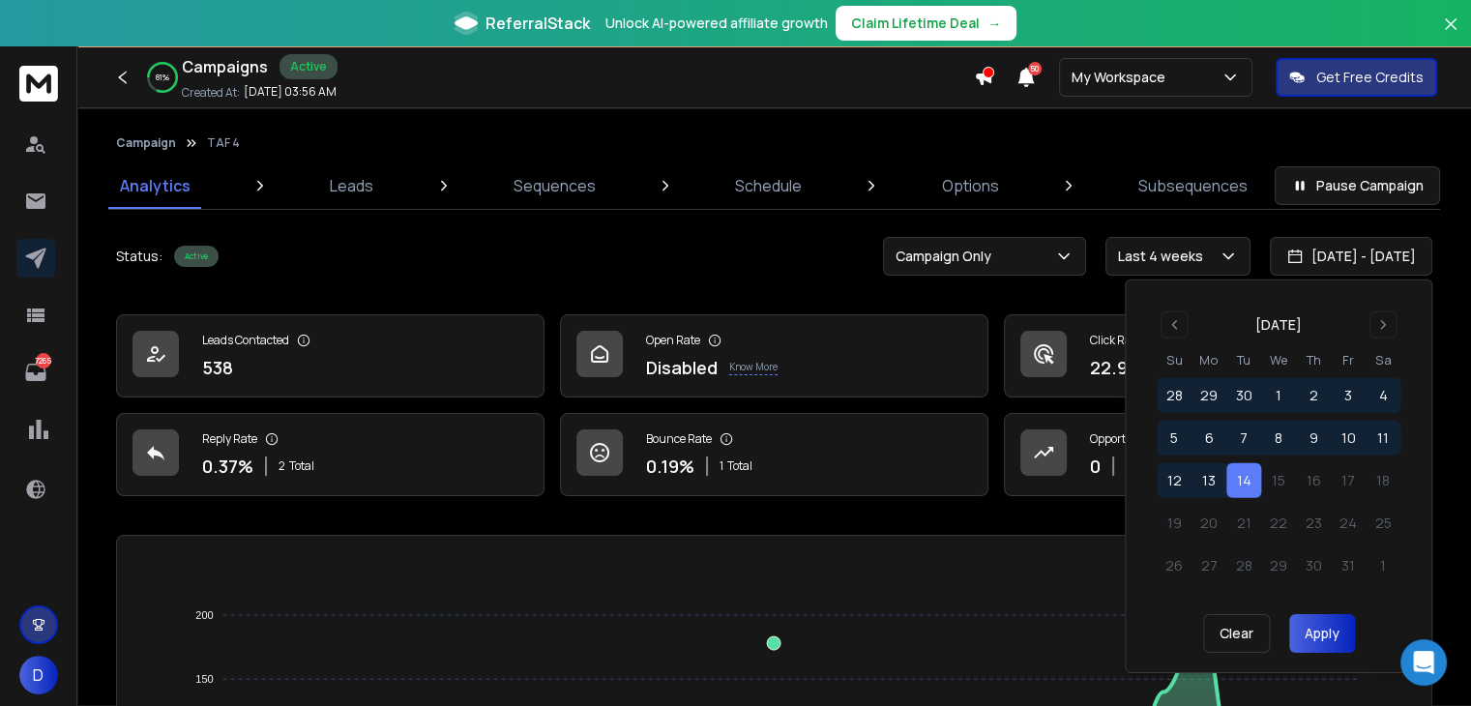
click at [1199, 439] on button "6" at bounding box center [1208, 438] width 35 height 35
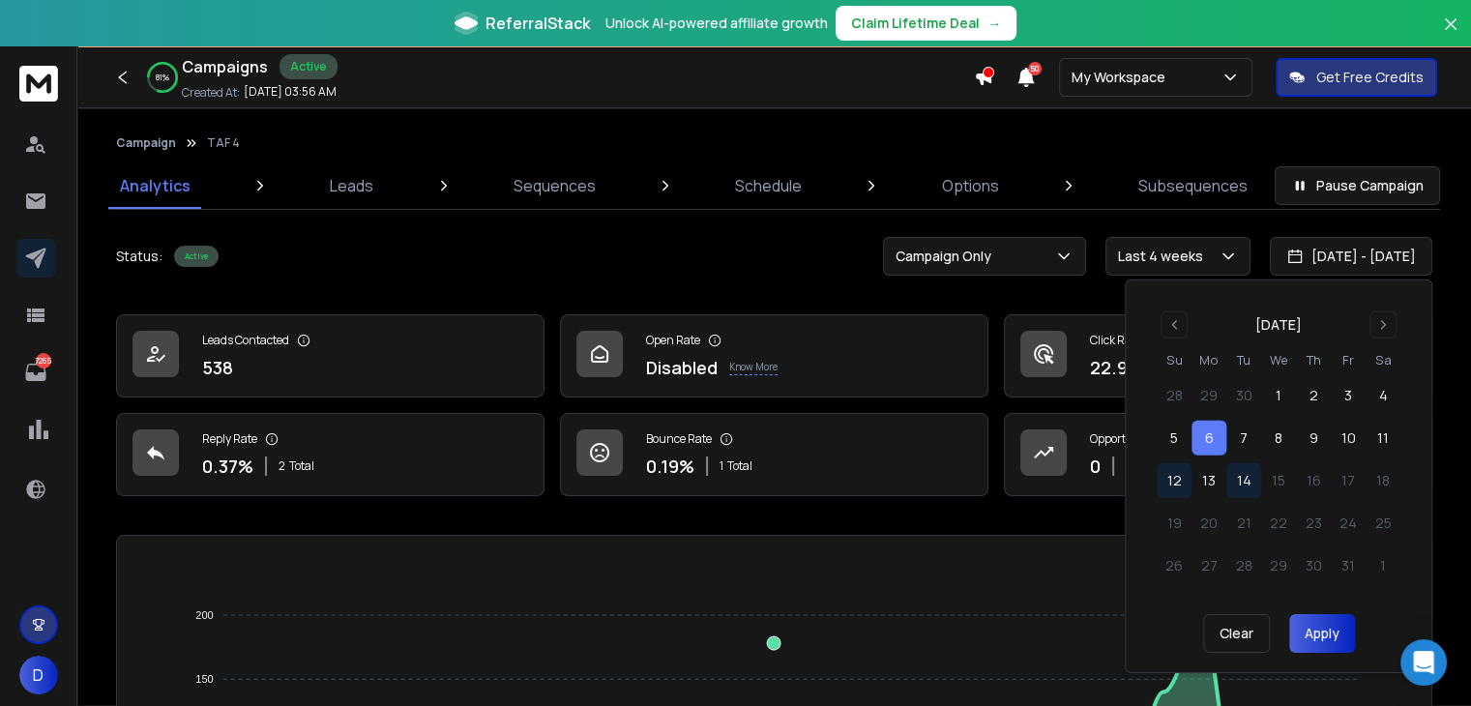
click at [1181, 477] on button "12" at bounding box center [1173, 480] width 35 height 35
click at [1319, 629] on button "Apply" at bounding box center [1322, 633] width 66 height 39
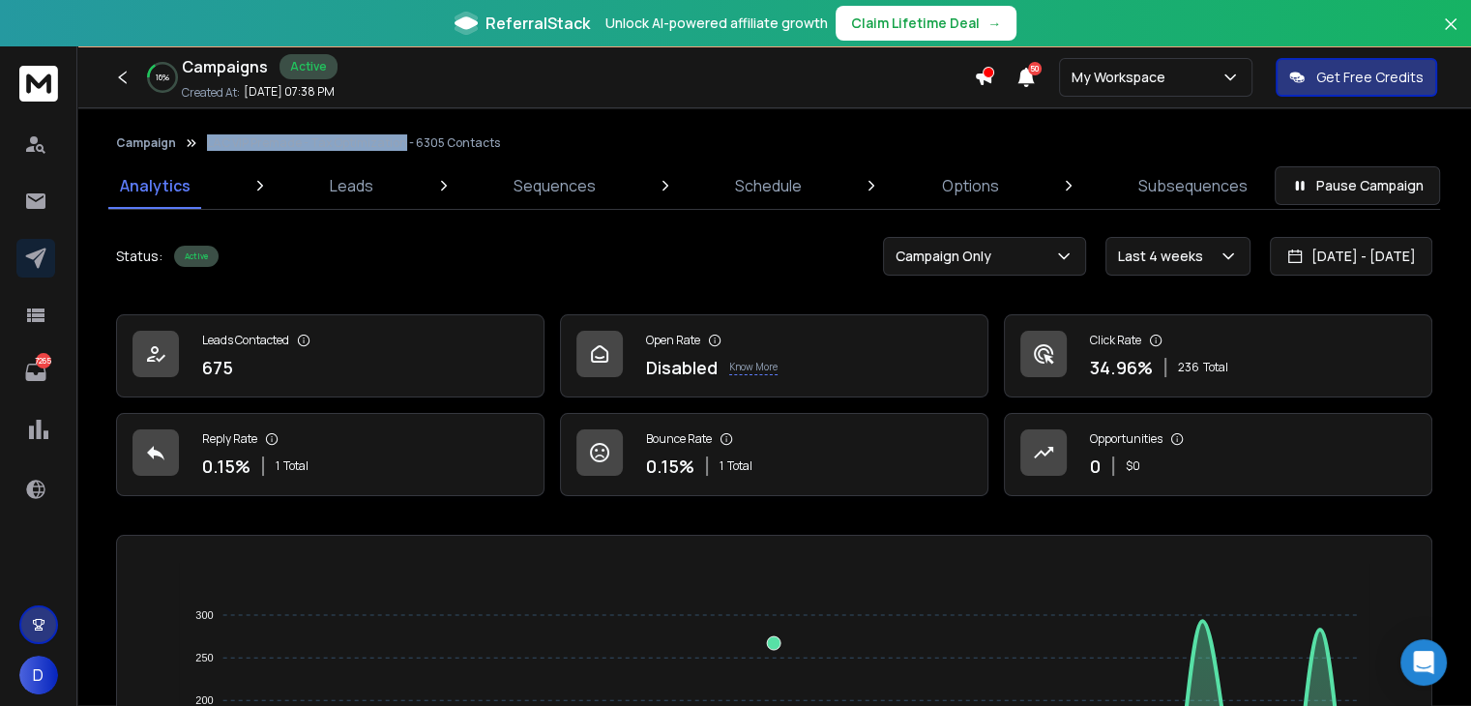
drag, startPoint x: 198, startPoint y: 144, endPoint x: 395, endPoint y: 138, distance: 196.4
click at [395, 138] on div "Campaign LAC VIP Premade - Tax Optimization - 6305 Contacts" at bounding box center [774, 142] width 1316 height 15
copy p "LAC VIP Premade - Tax Optimization"
click at [1336, 252] on button "[DATE] - [DATE]" at bounding box center [1351, 256] width 162 height 39
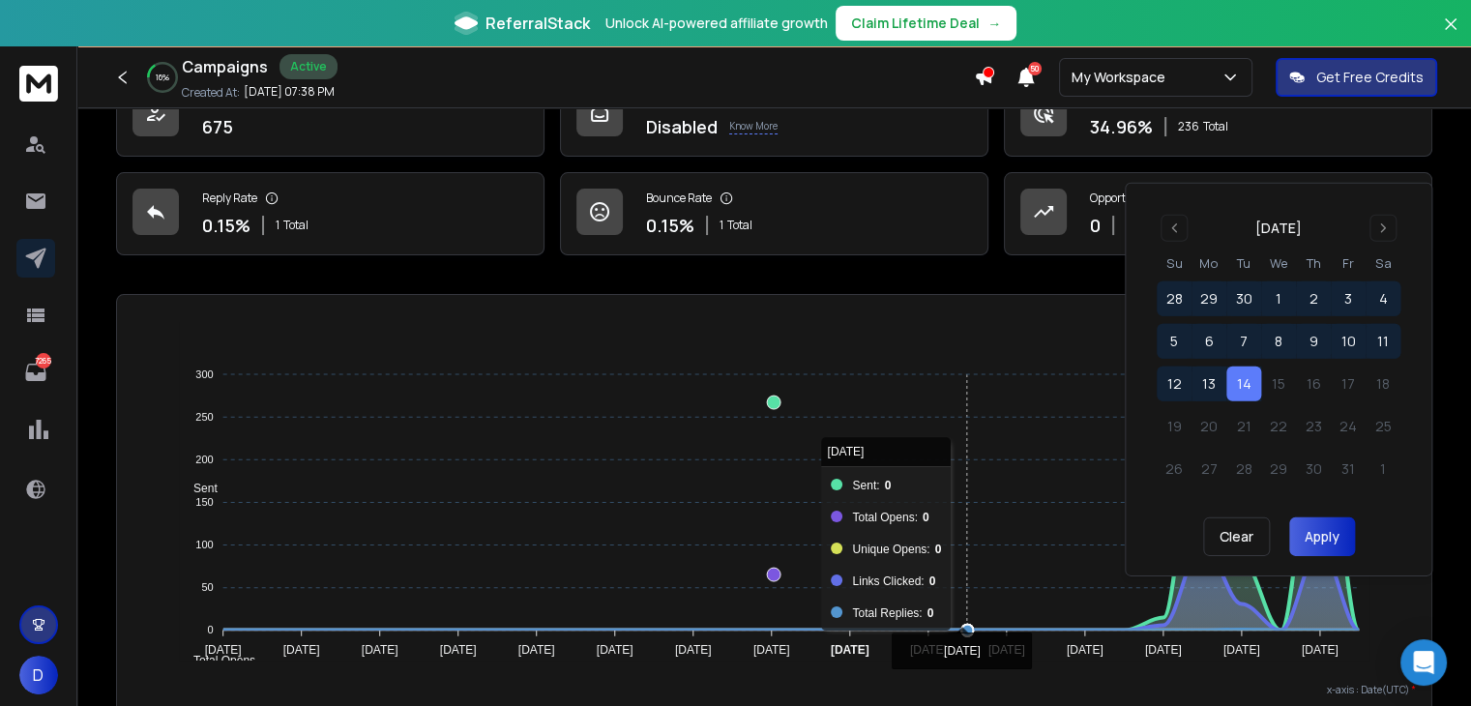
scroll to position [97, 0]
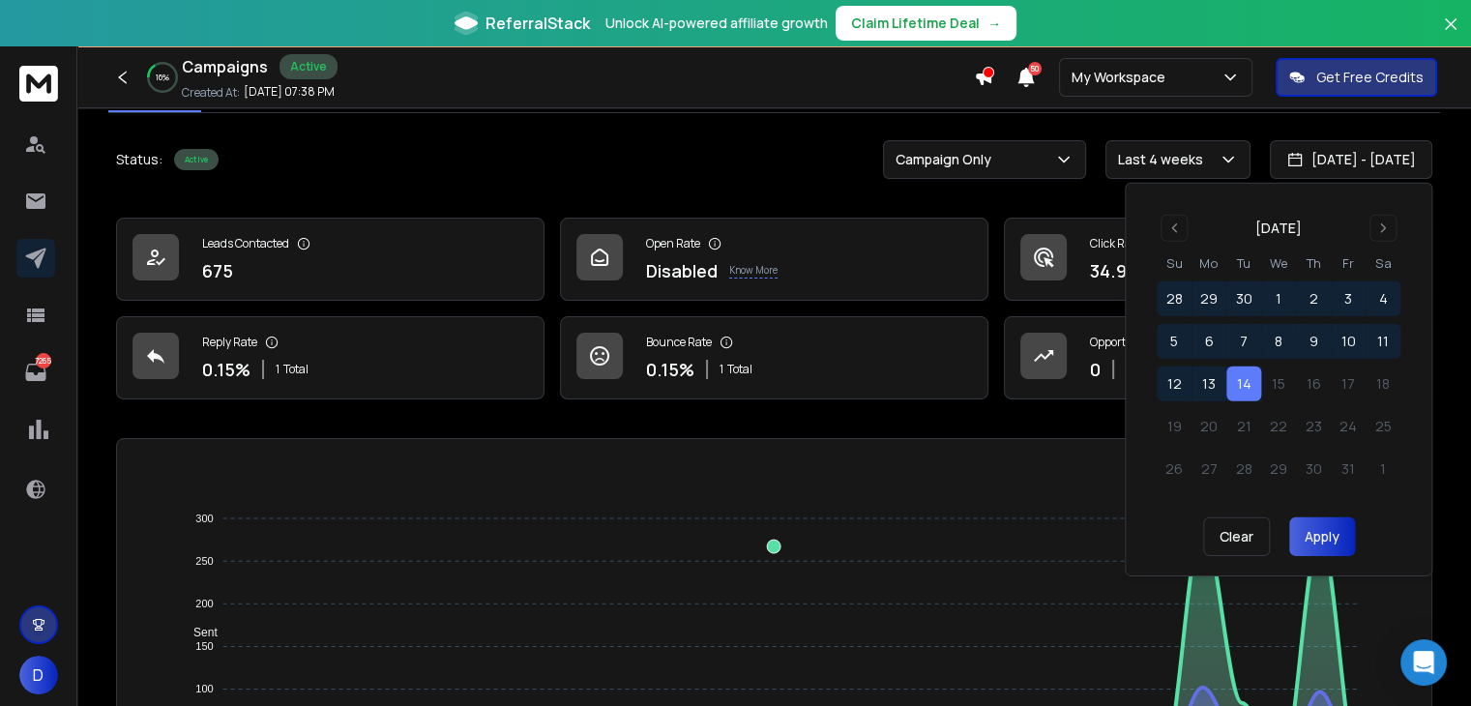
click at [1196, 338] on button "6" at bounding box center [1208, 341] width 35 height 35
click at [1197, 337] on button "6" at bounding box center [1208, 341] width 35 height 35
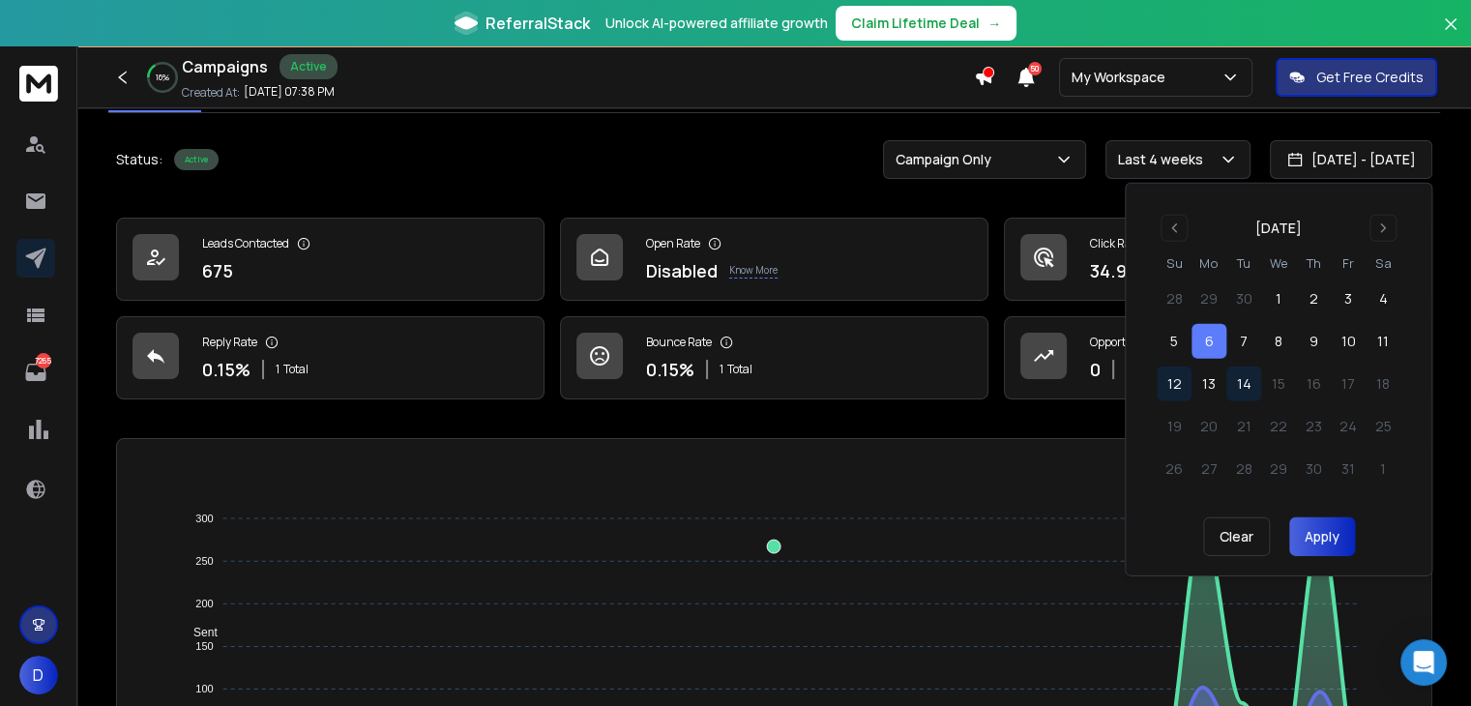
click at [1185, 376] on button "12" at bounding box center [1173, 383] width 35 height 35
click at [1314, 527] on button "Apply" at bounding box center [1322, 536] width 66 height 39
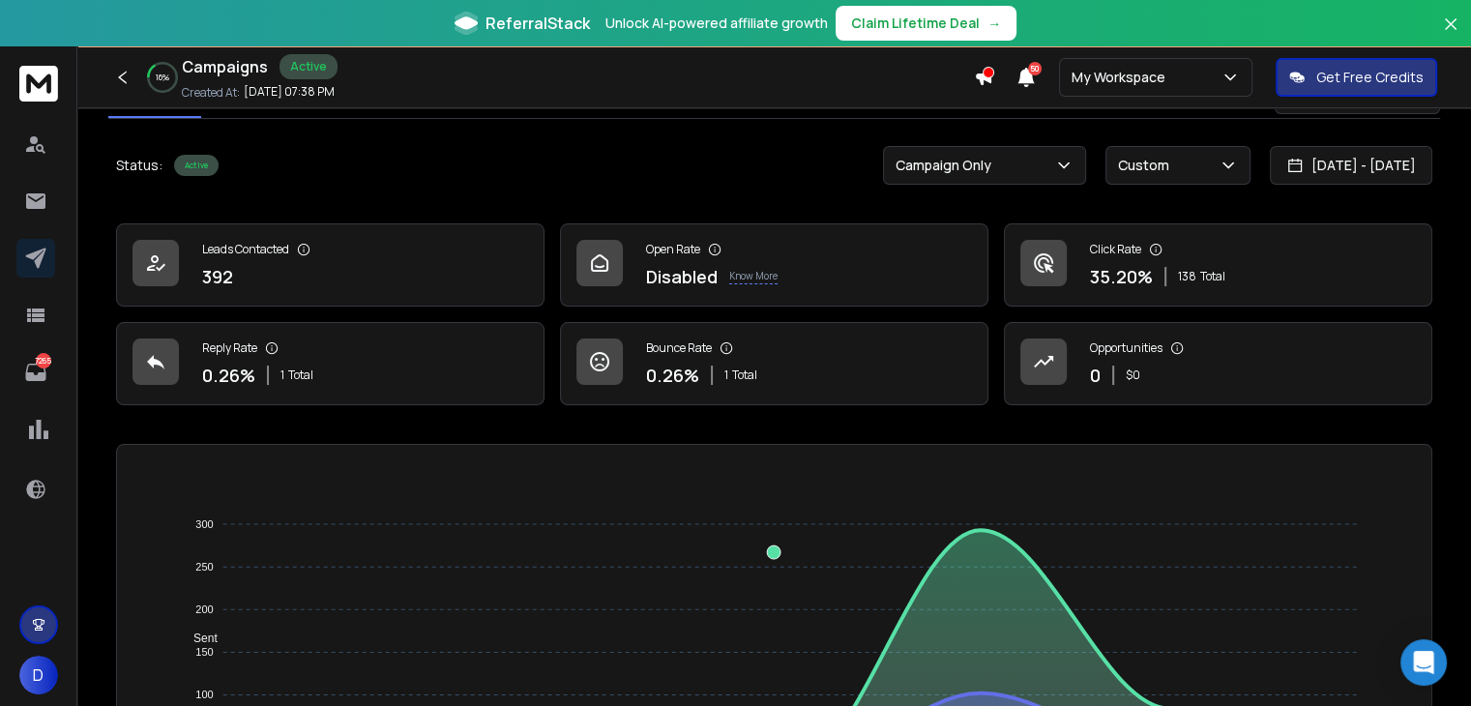
scroll to position [0, 0]
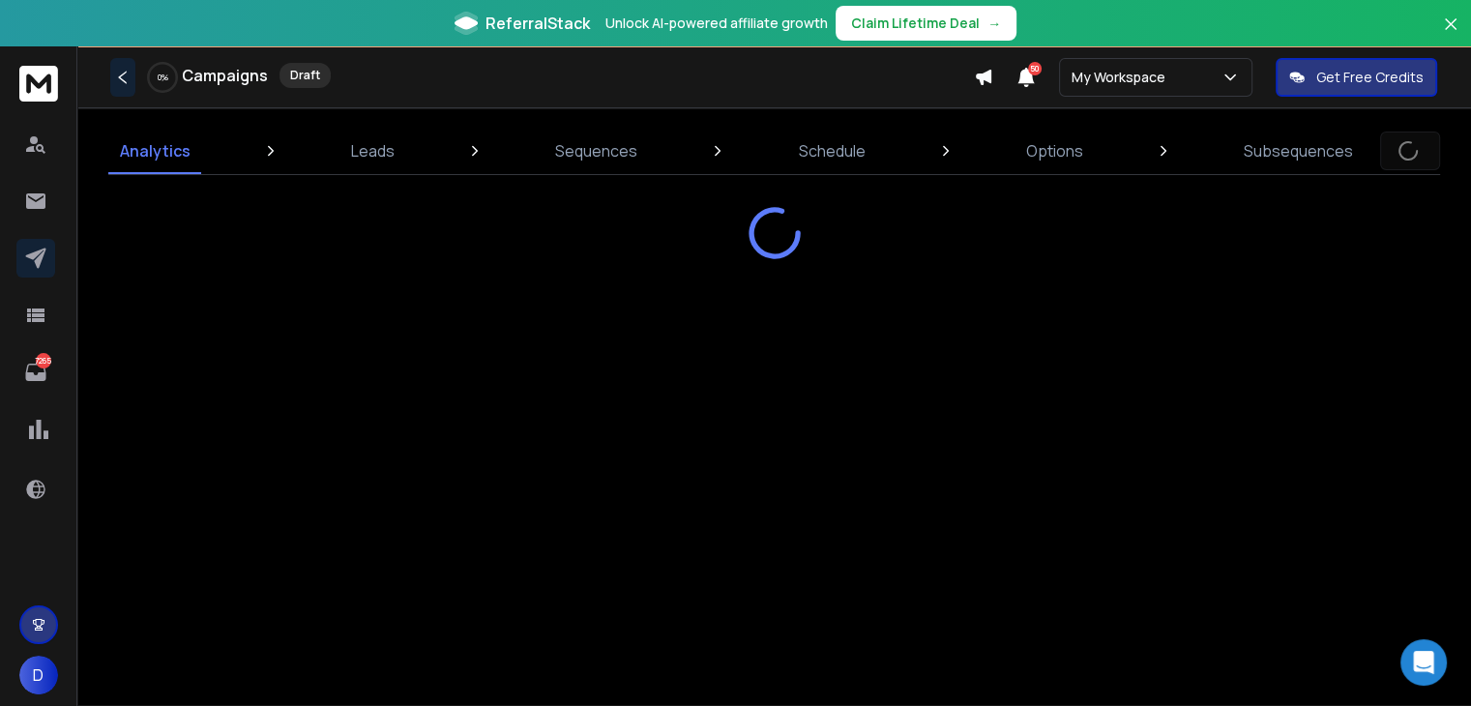
click at [126, 66] on button at bounding box center [122, 77] width 25 height 39
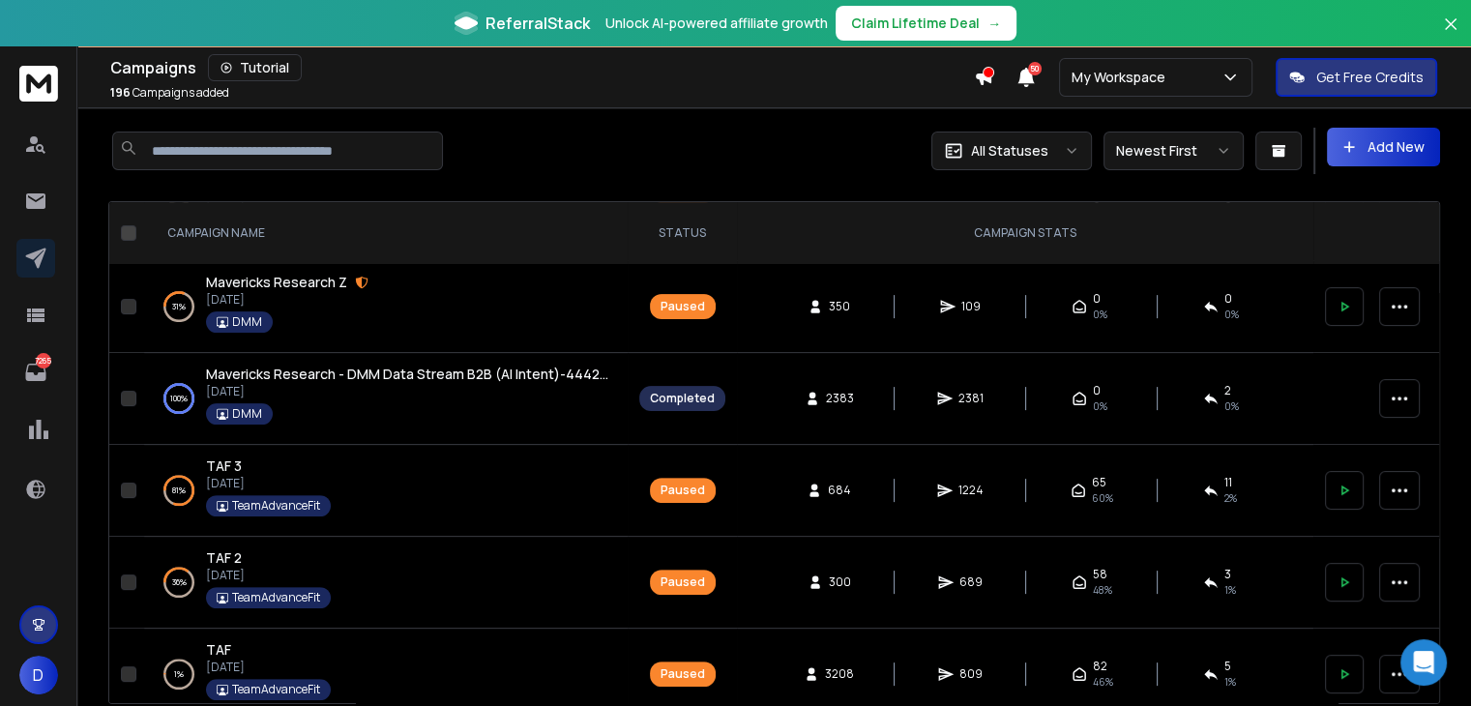
scroll to position [580, 0]
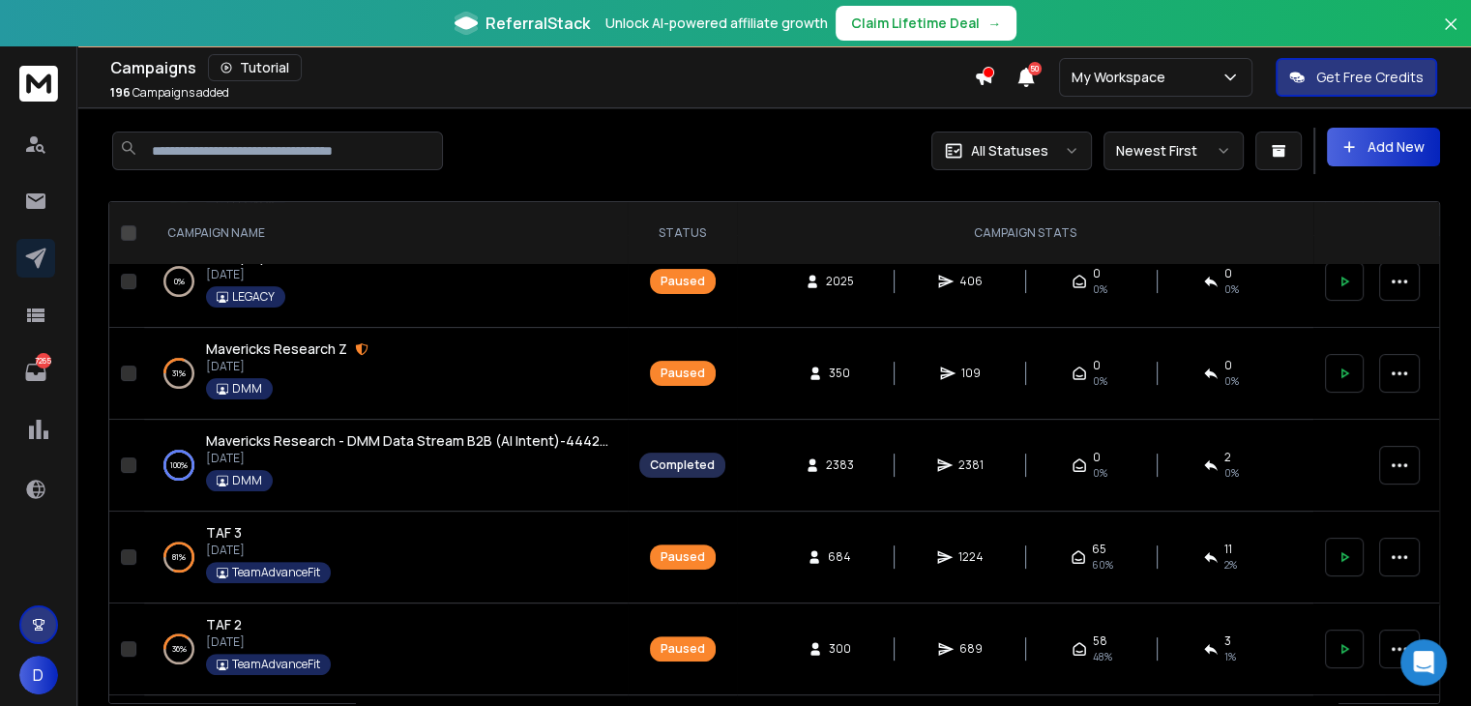
click at [391, 444] on span "Mavericks Research - DMM Data Stream B2B (AI Intent)-4442 Contacts" at bounding box center [434, 440] width 457 height 18
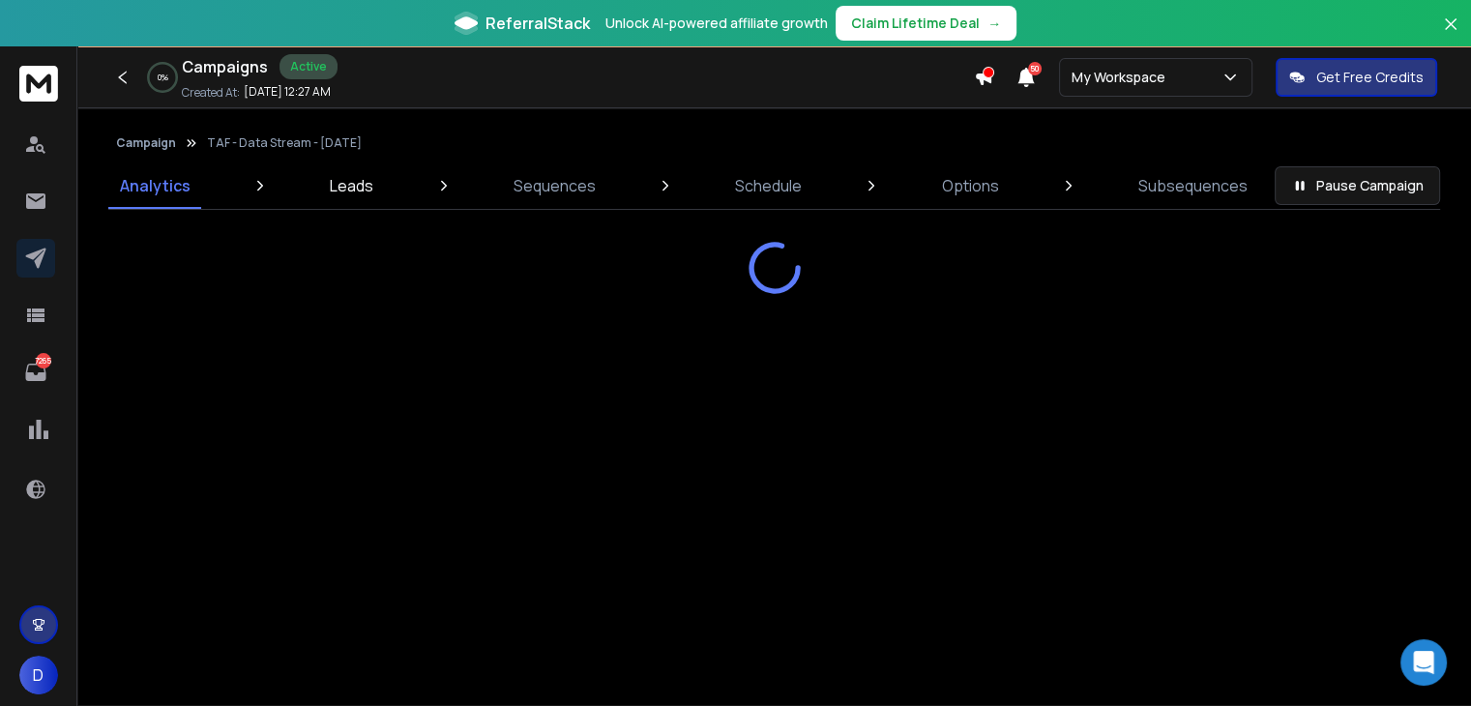
click at [347, 179] on p "Leads" at bounding box center [352, 185] width 44 height 23
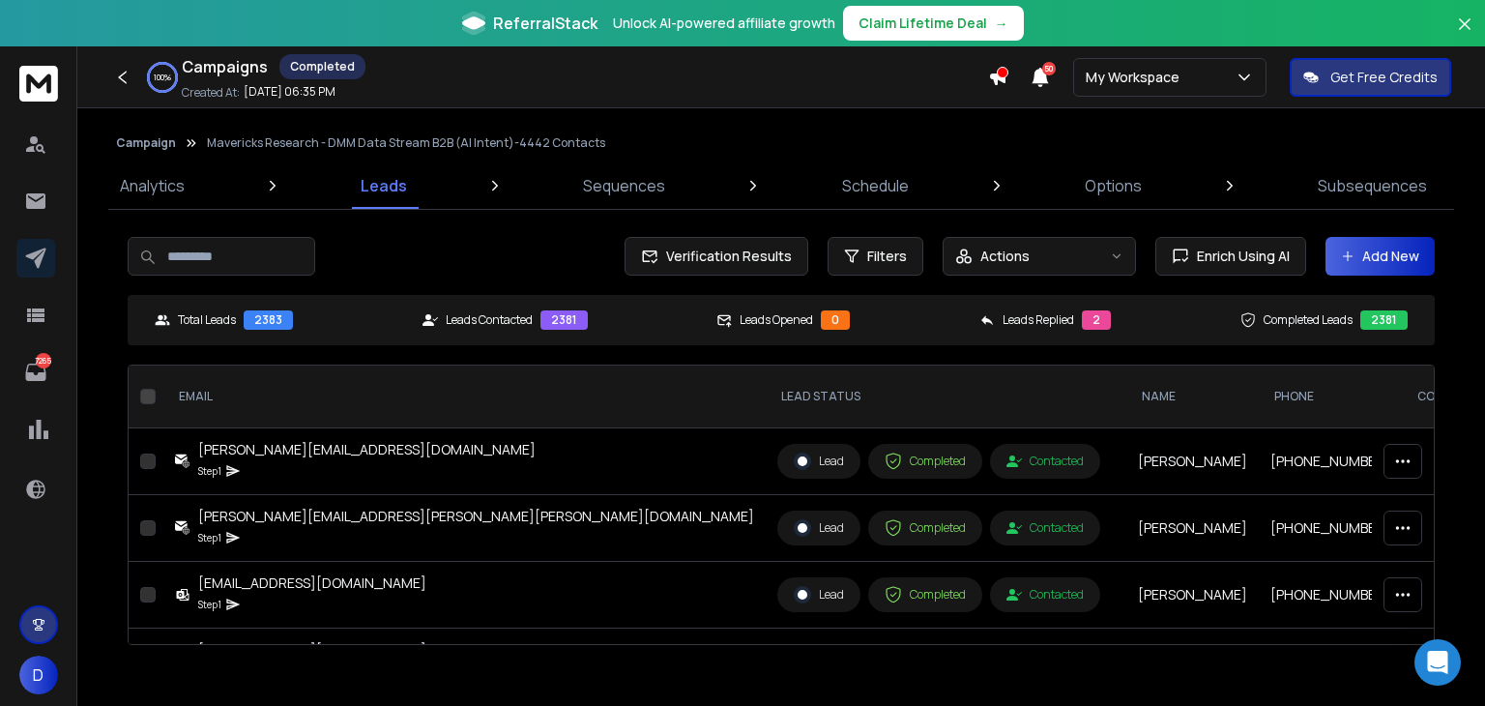
click at [1375, 263] on button "Add New" at bounding box center [1380, 256] width 109 height 39
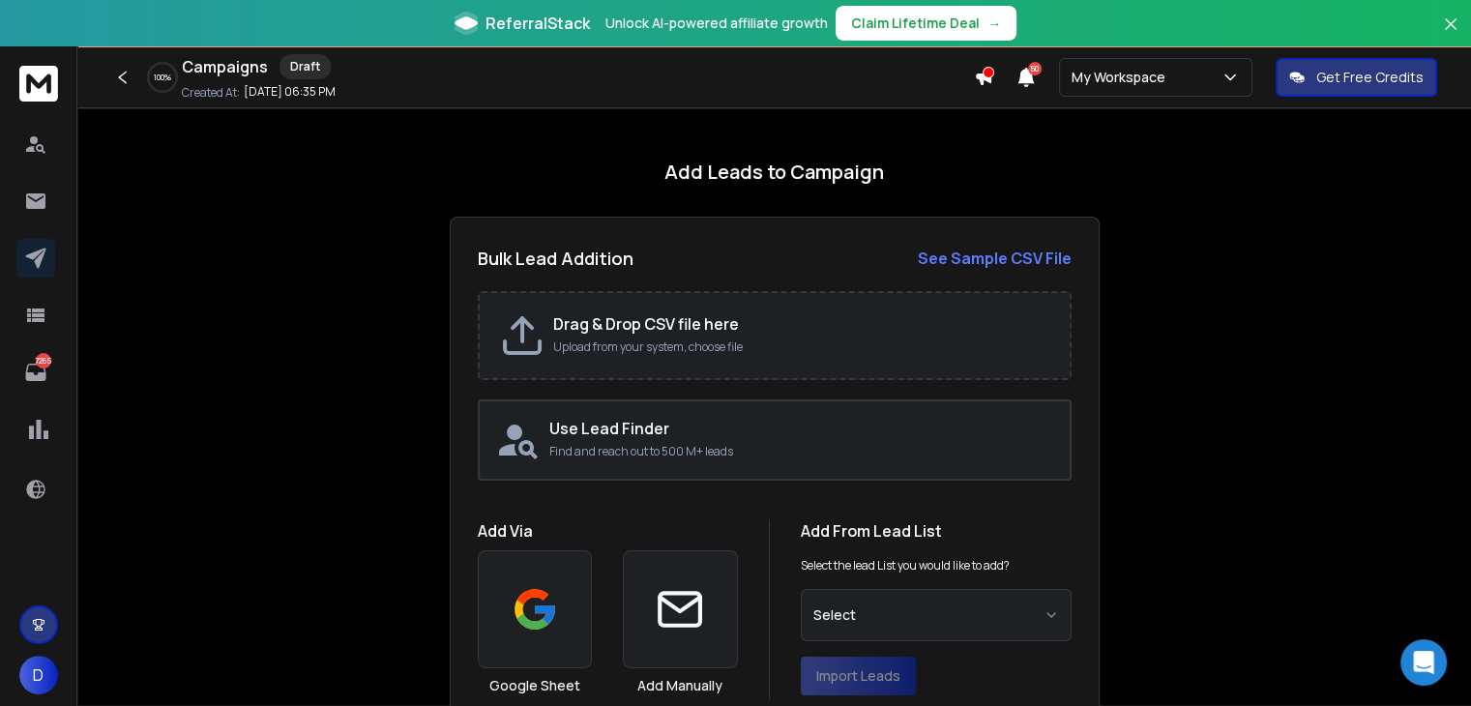
click at [799, 287] on div "Bulk Lead Addition See Sample CSV File Drag & Drop CSV file here Upload from yo…" at bounding box center [775, 363] width 594 height 236
click at [754, 326] on h2 "Drag & Drop CSV file here" at bounding box center [801, 323] width 497 height 23
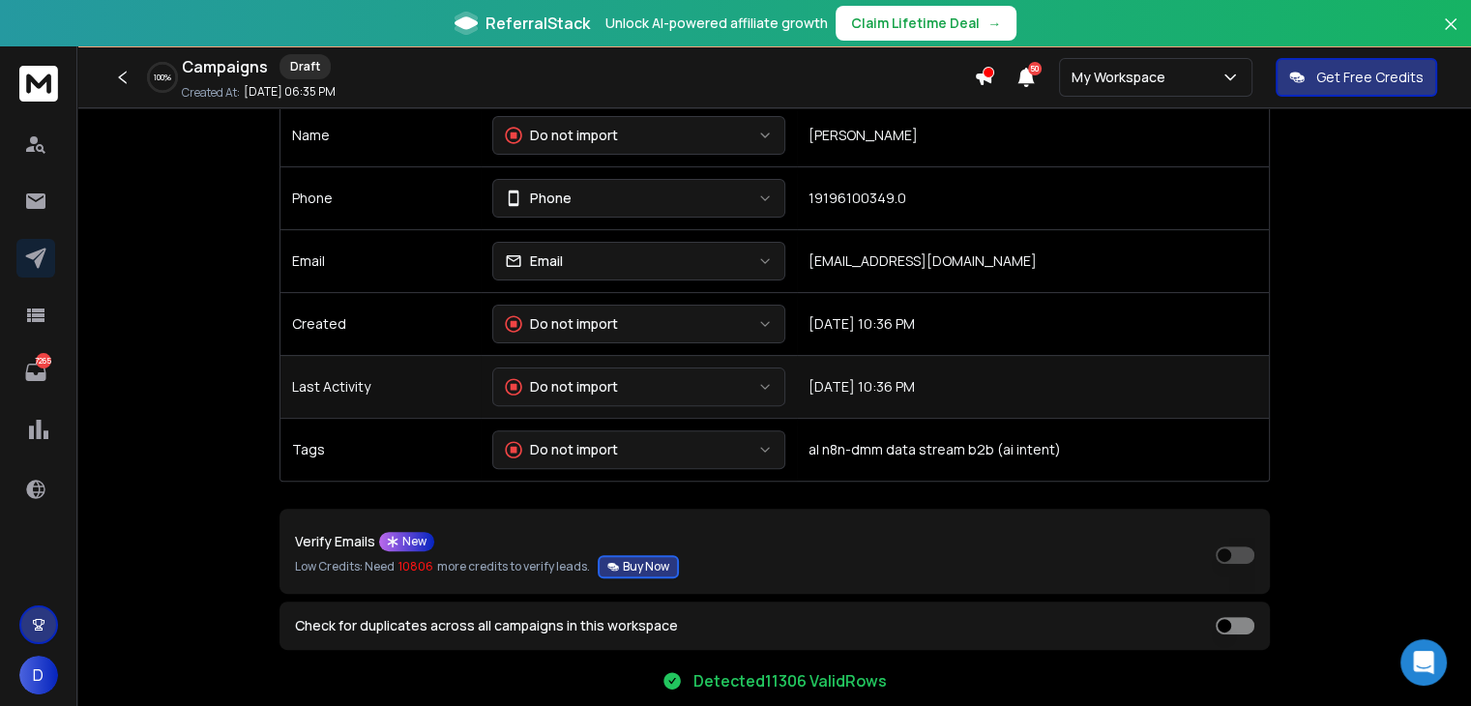
scroll to position [619, 0]
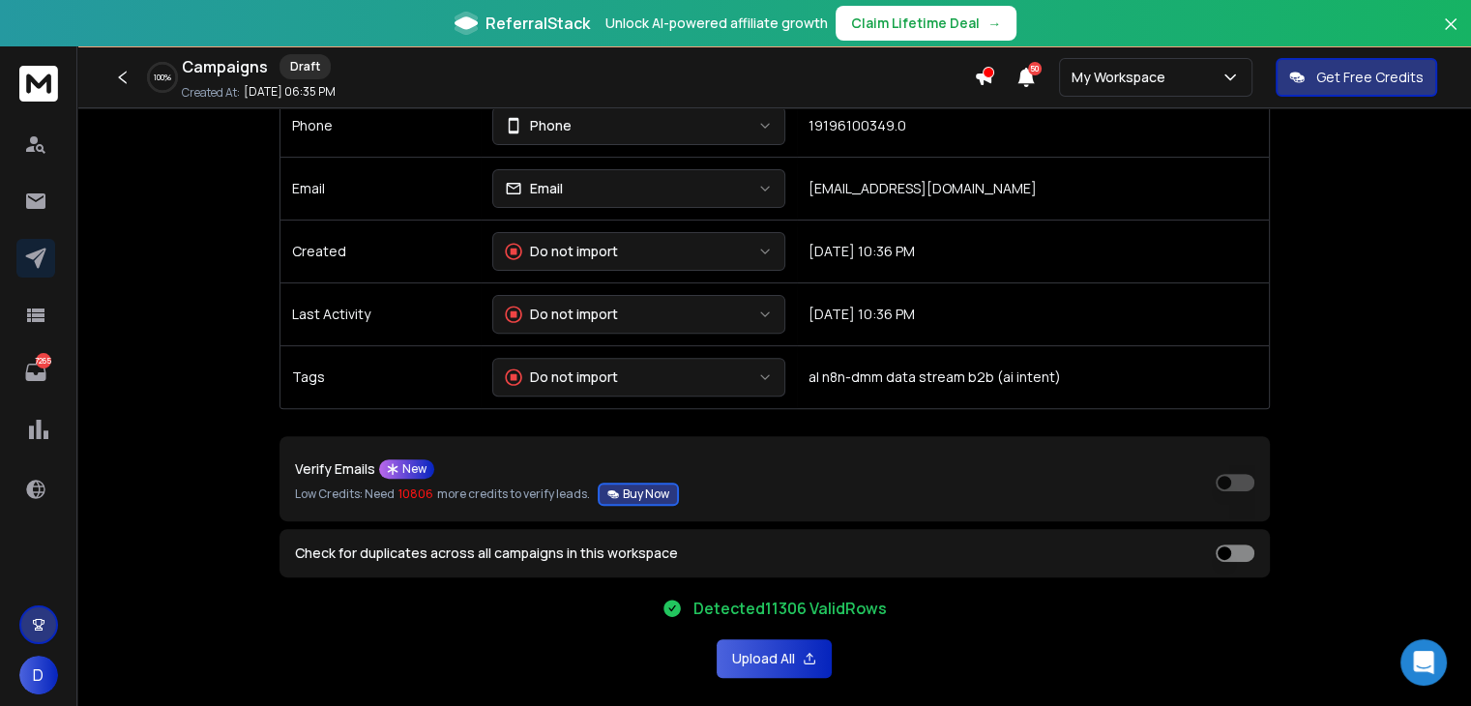
click at [1244, 549] on button "Check for duplicates across all campaigns in this workspace" at bounding box center [1234, 552] width 39 height 17
click at [800, 653] on button "Upload All" at bounding box center [774, 658] width 115 height 39
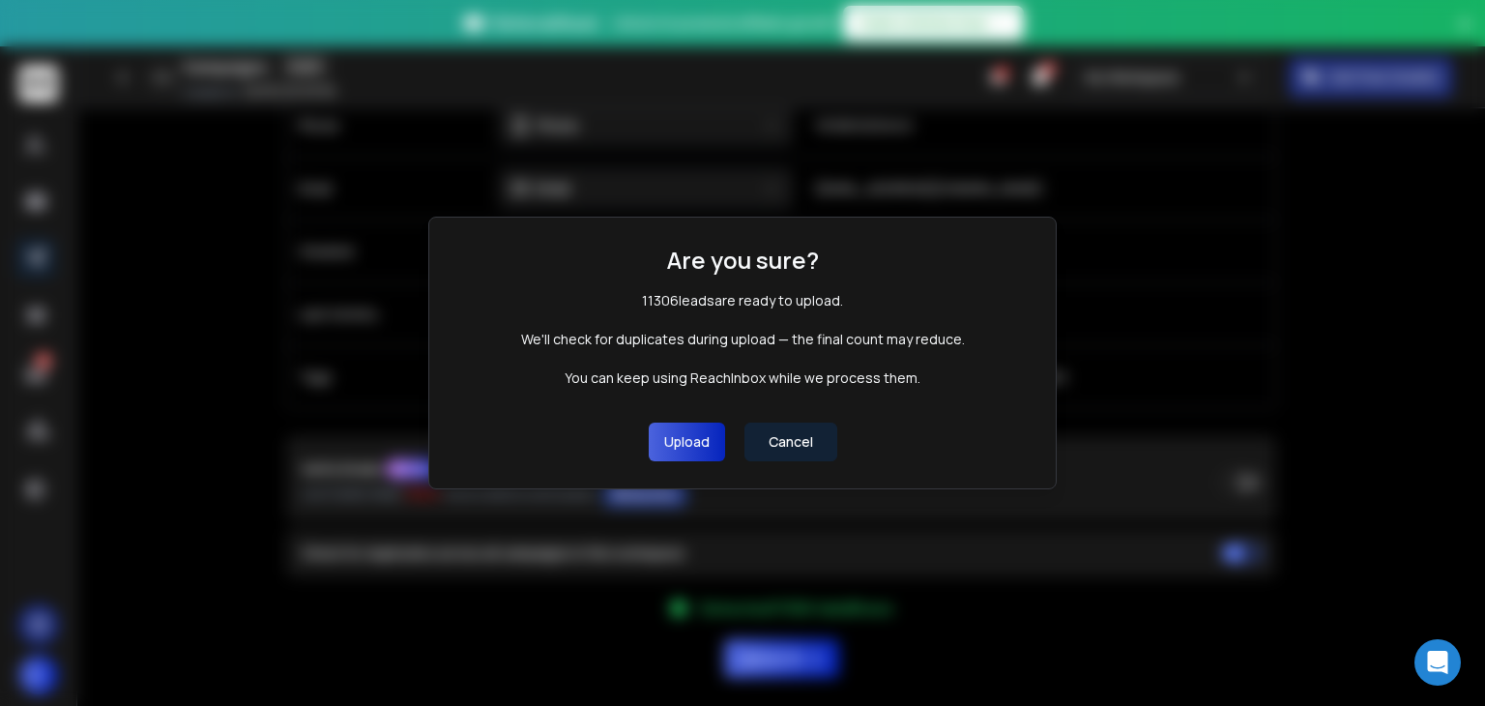
click at [677, 451] on button "Upload" at bounding box center [687, 442] width 76 height 39
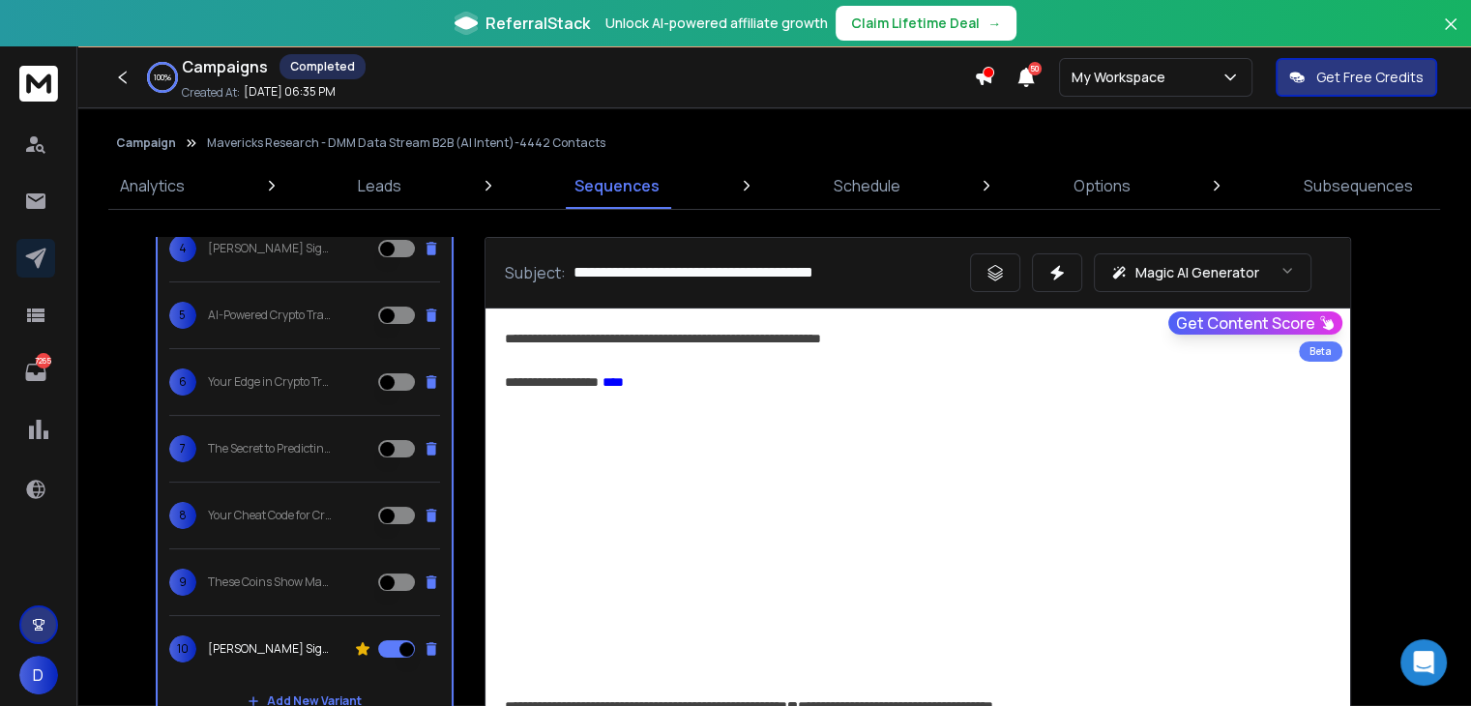
scroll to position [109, 0]
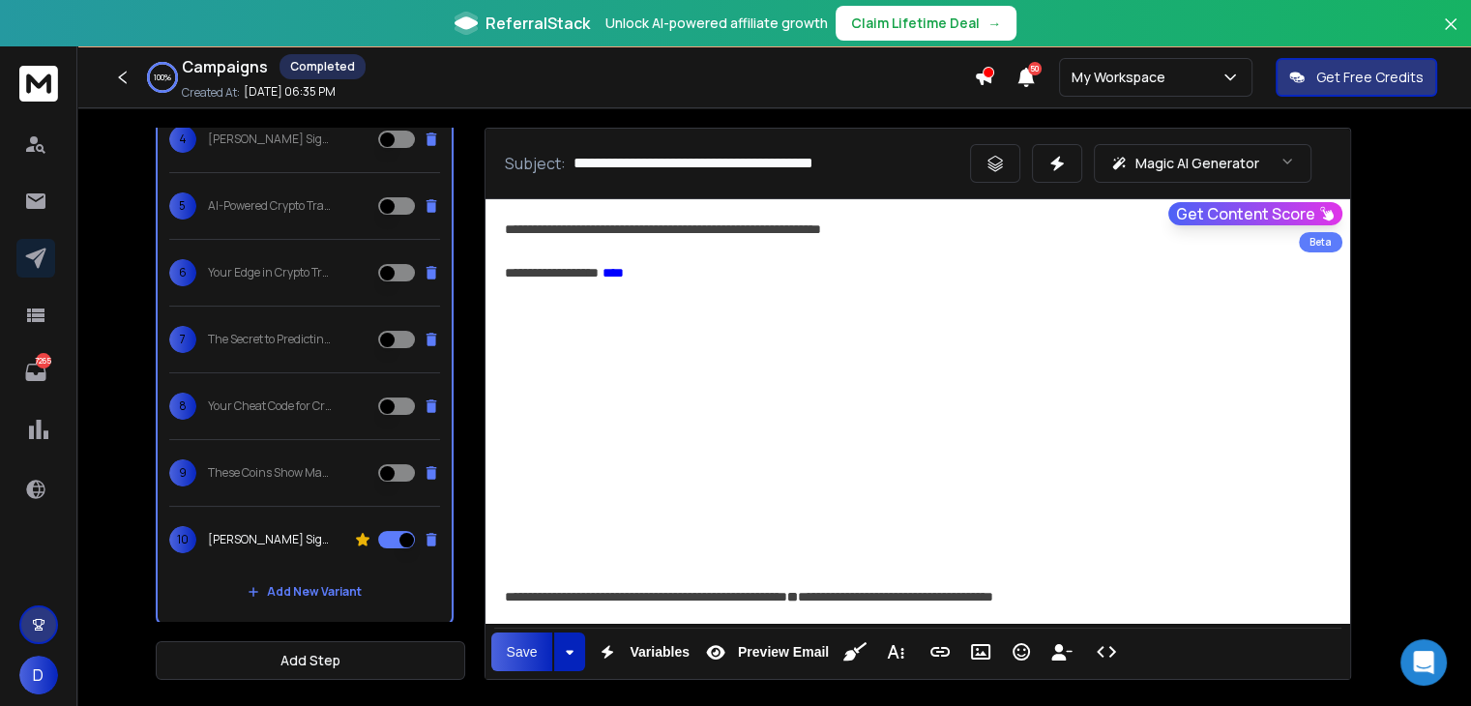
click at [248, 532] on p "Insider Trading Signals Available" at bounding box center [270, 539] width 124 height 15
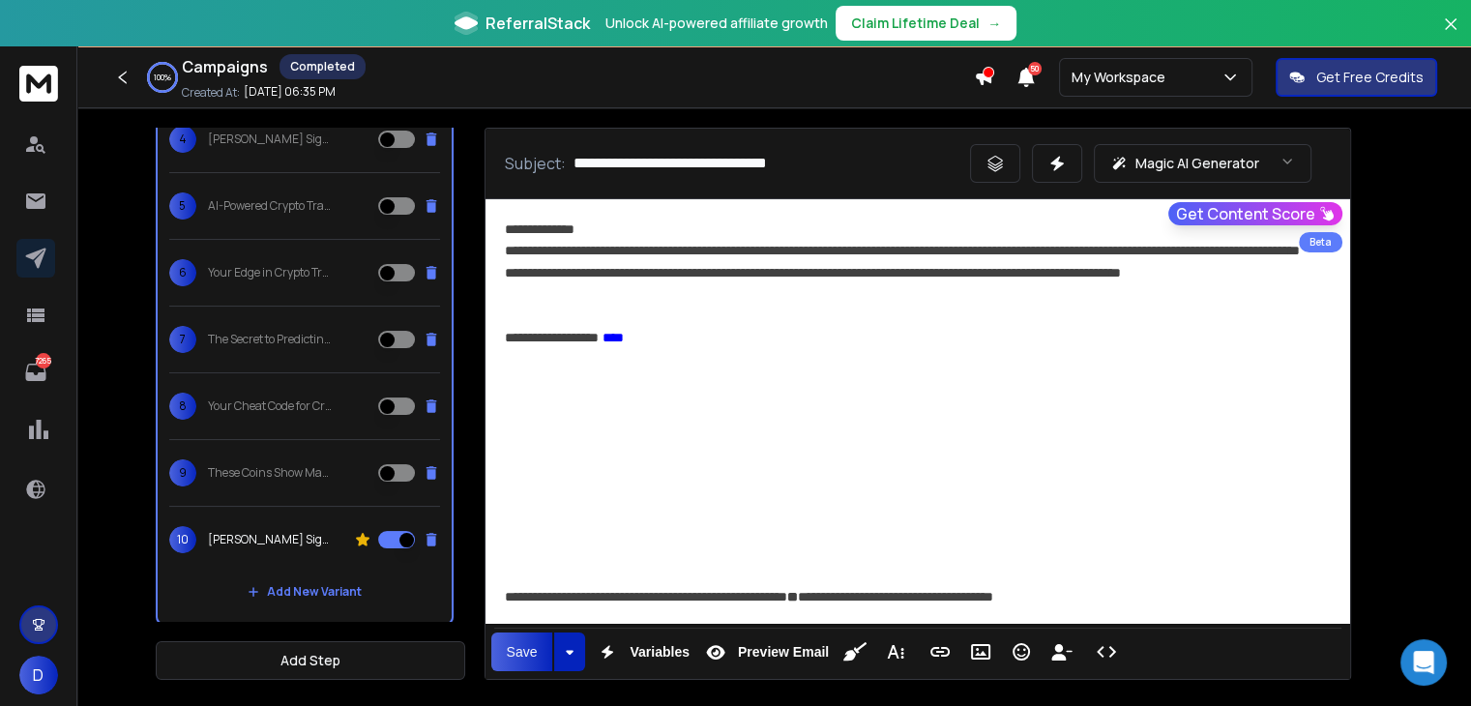
click at [216, 472] on p "These Coins Show Massive Potential" at bounding box center [270, 472] width 124 height 15
click at [249, 411] on div "8 Your Cheat Code for Crypto Pumps" at bounding box center [250, 406] width 162 height 27
type input "**********"
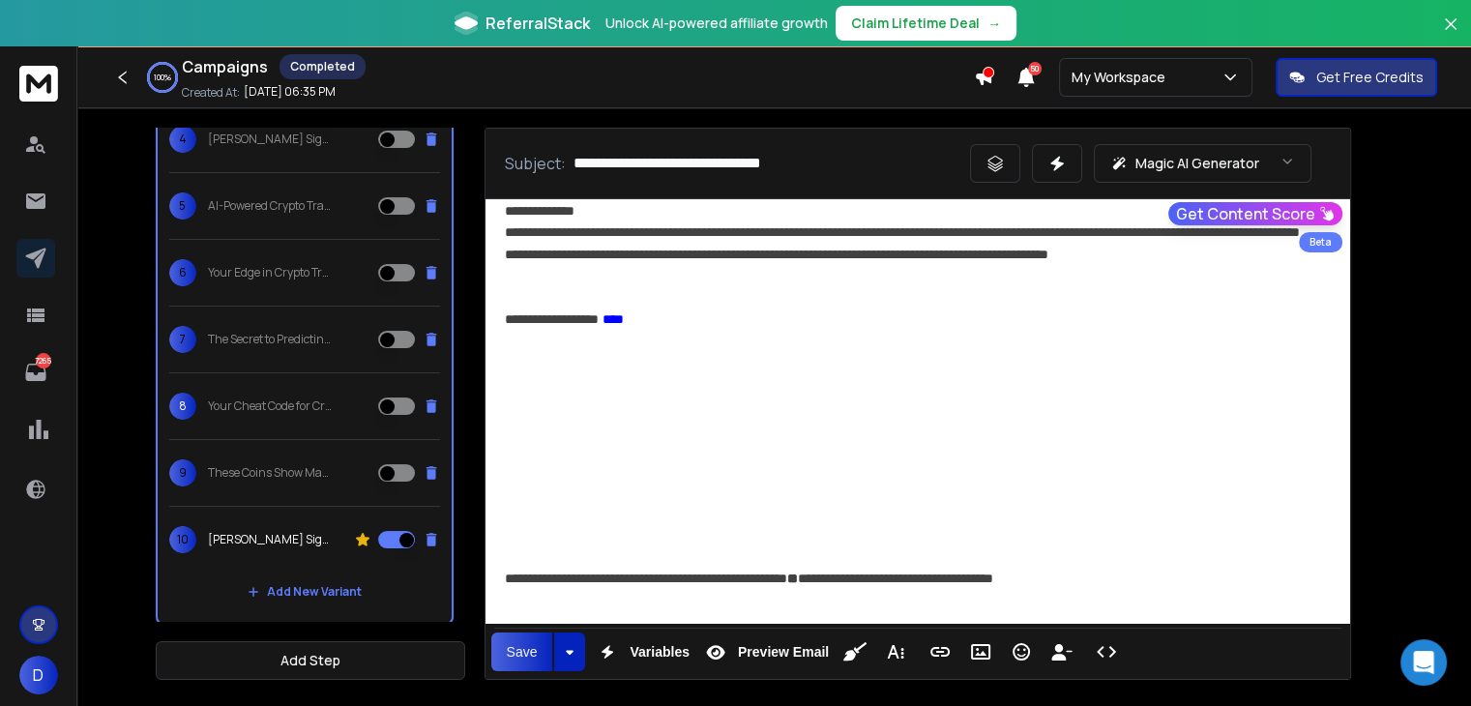
scroll to position [27, 0]
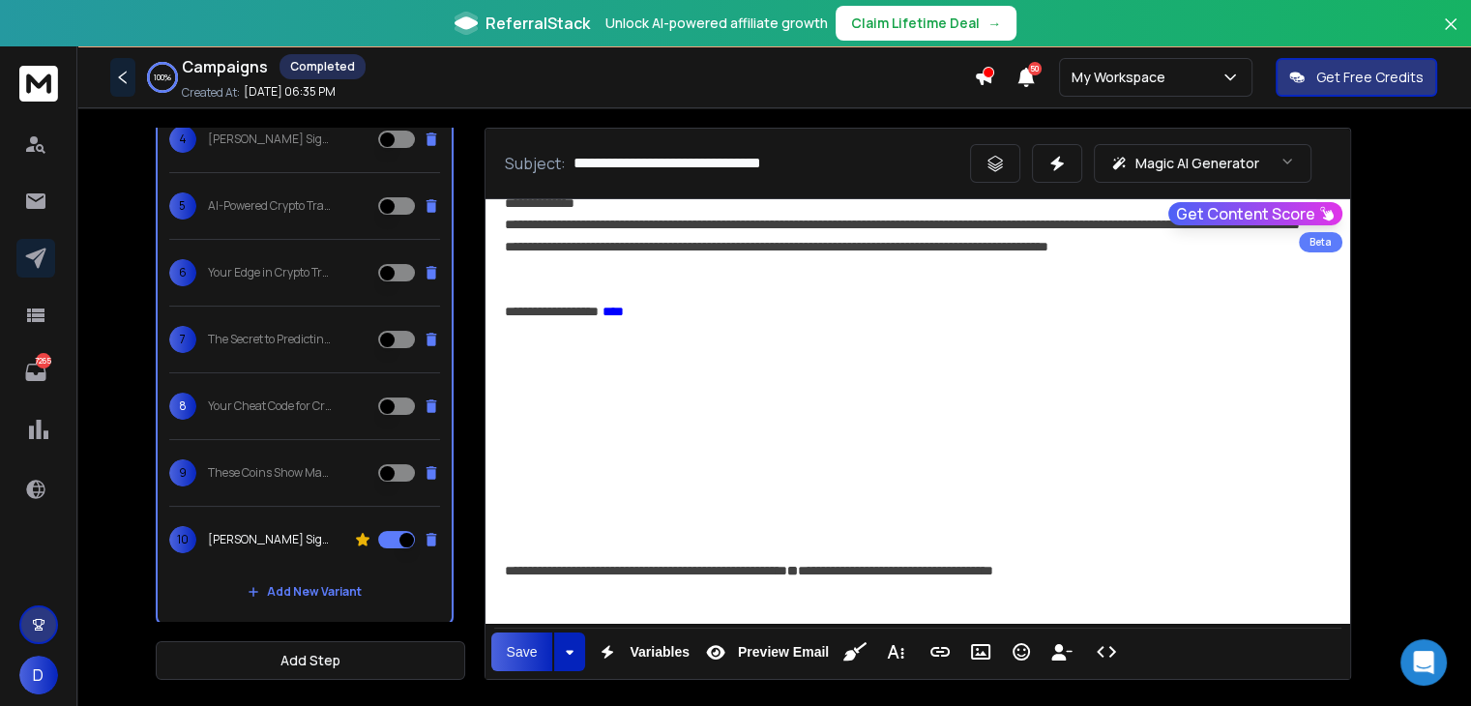
click at [115, 73] on icon at bounding box center [122, 77] width 17 height 17
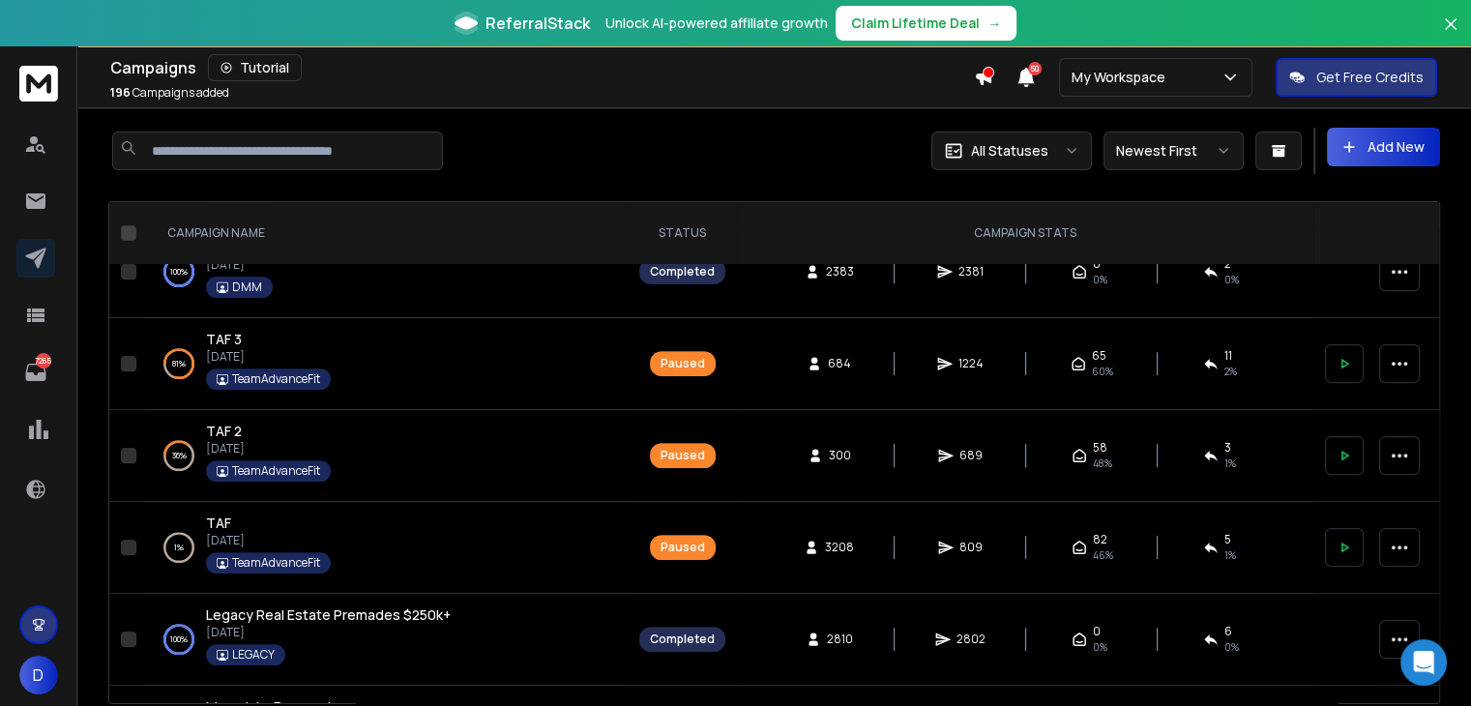
scroll to position [483, 0]
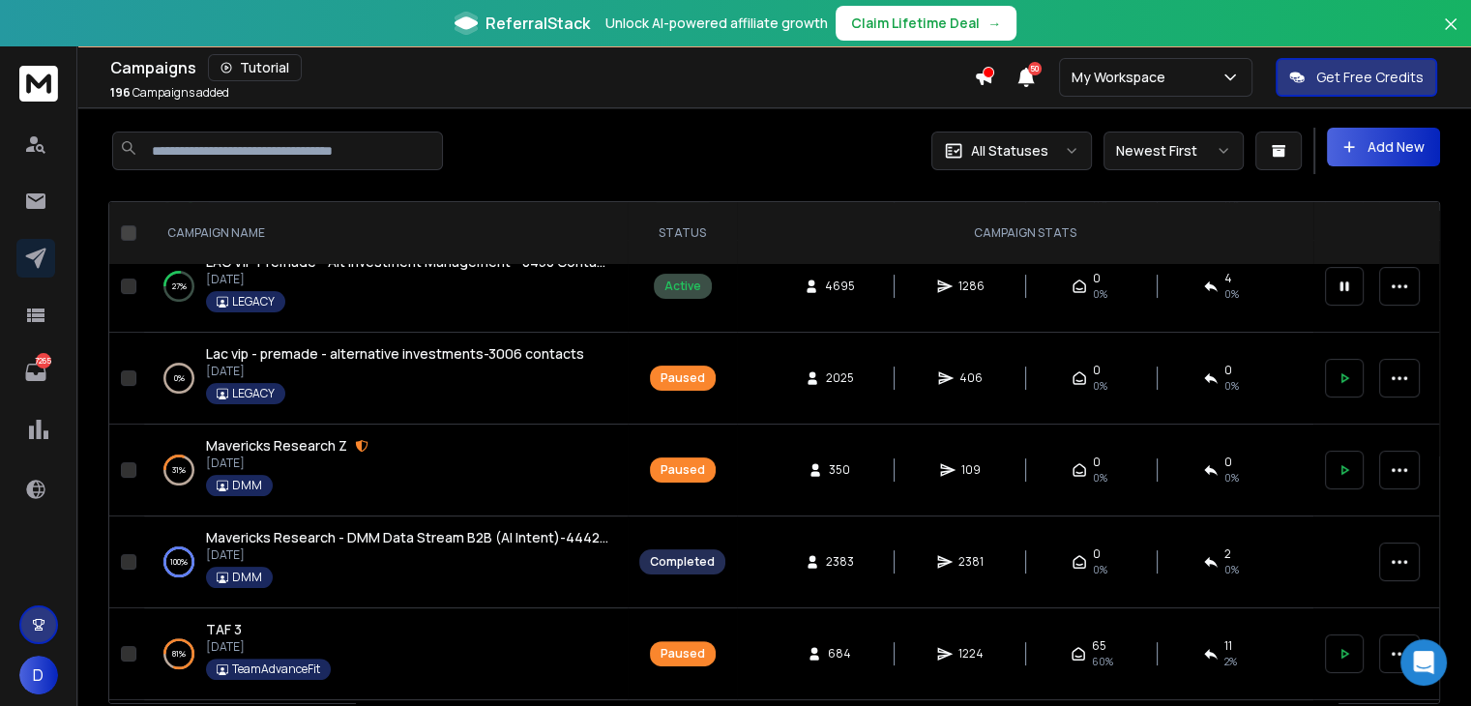
click at [577, 547] on p "6 days ago" at bounding box center [407, 554] width 402 height 15
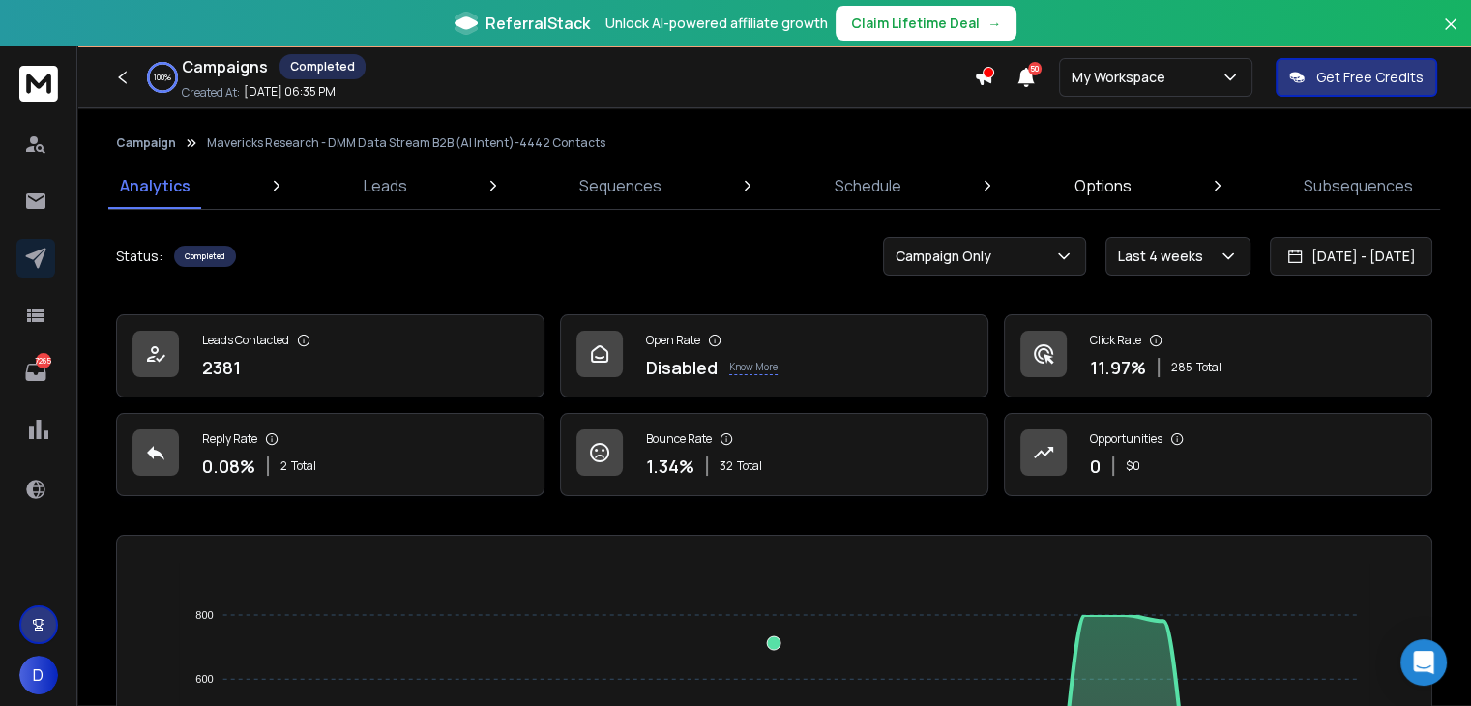
click at [1098, 187] on p "Options" at bounding box center [1101, 185] width 57 height 23
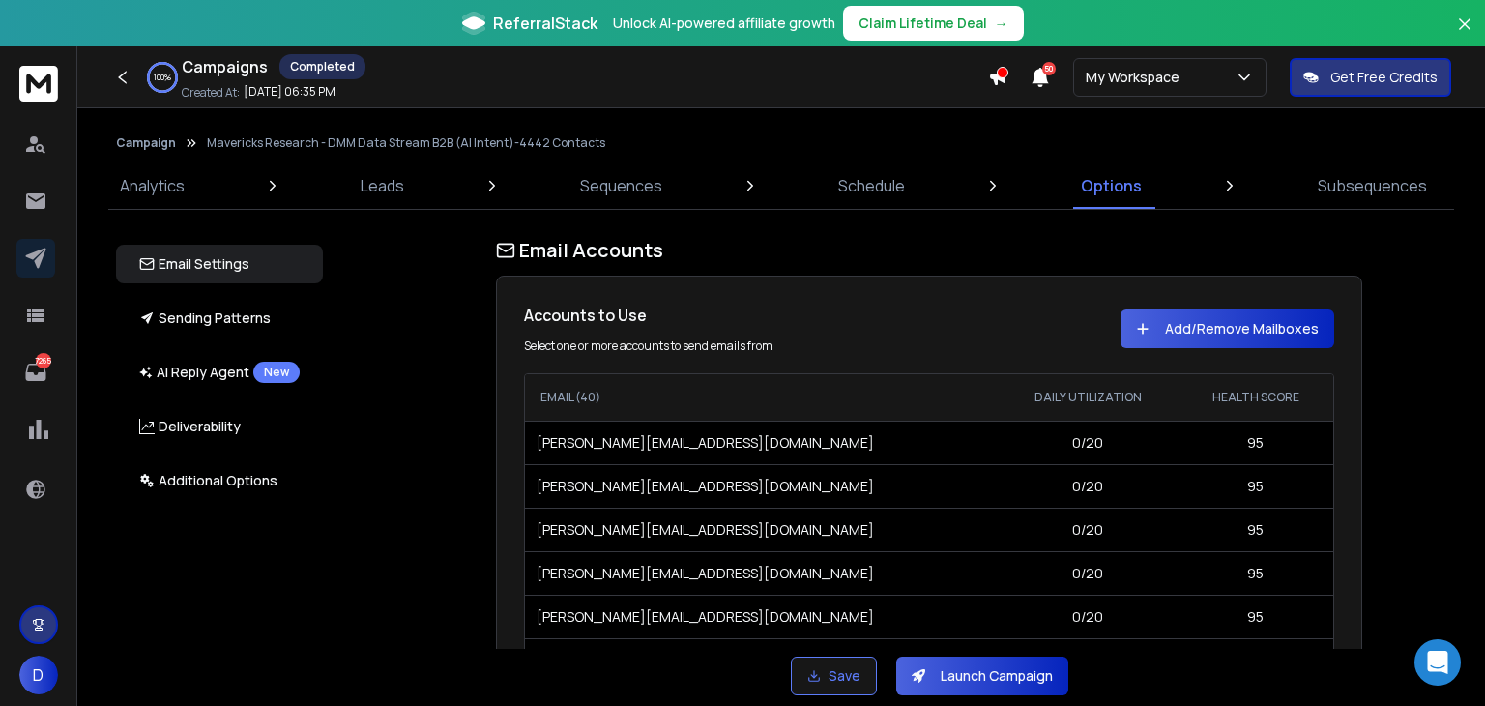
click at [834, 664] on button "Save" at bounding box center [834, 676] width 86 height 39
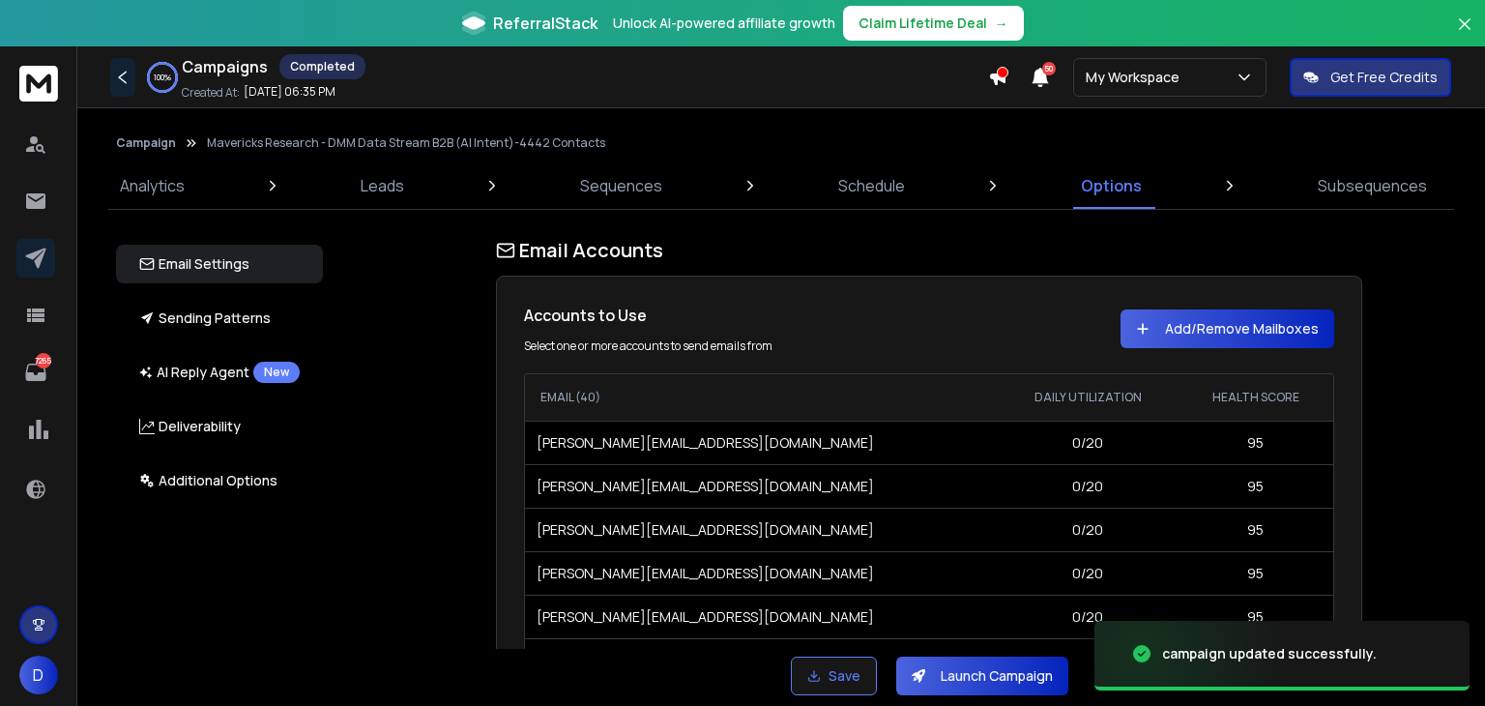
click at [117, 78] on icon at bounding box center [122, 77] width 17 height 17
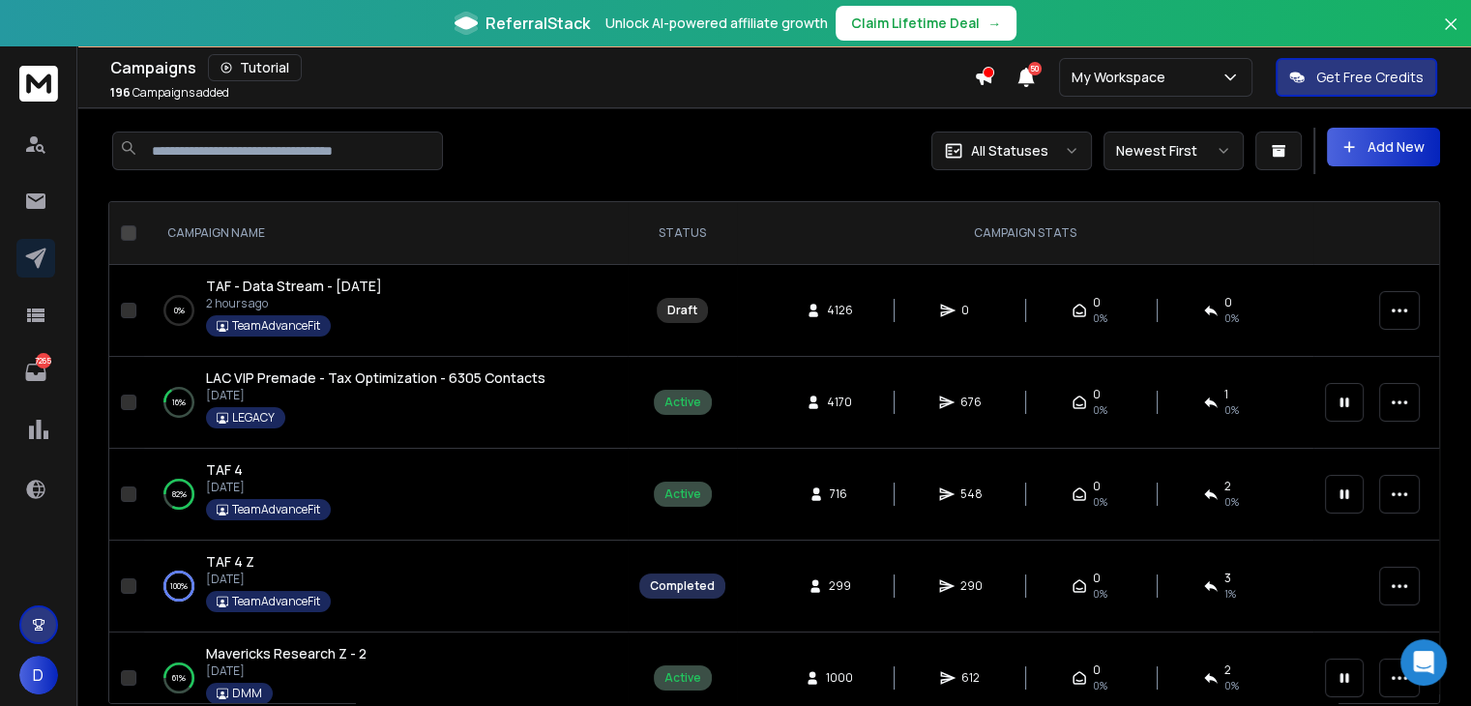
click at [382, 296] on p "2 hours ago" at bounding box center [294, 303] width 176 height 15
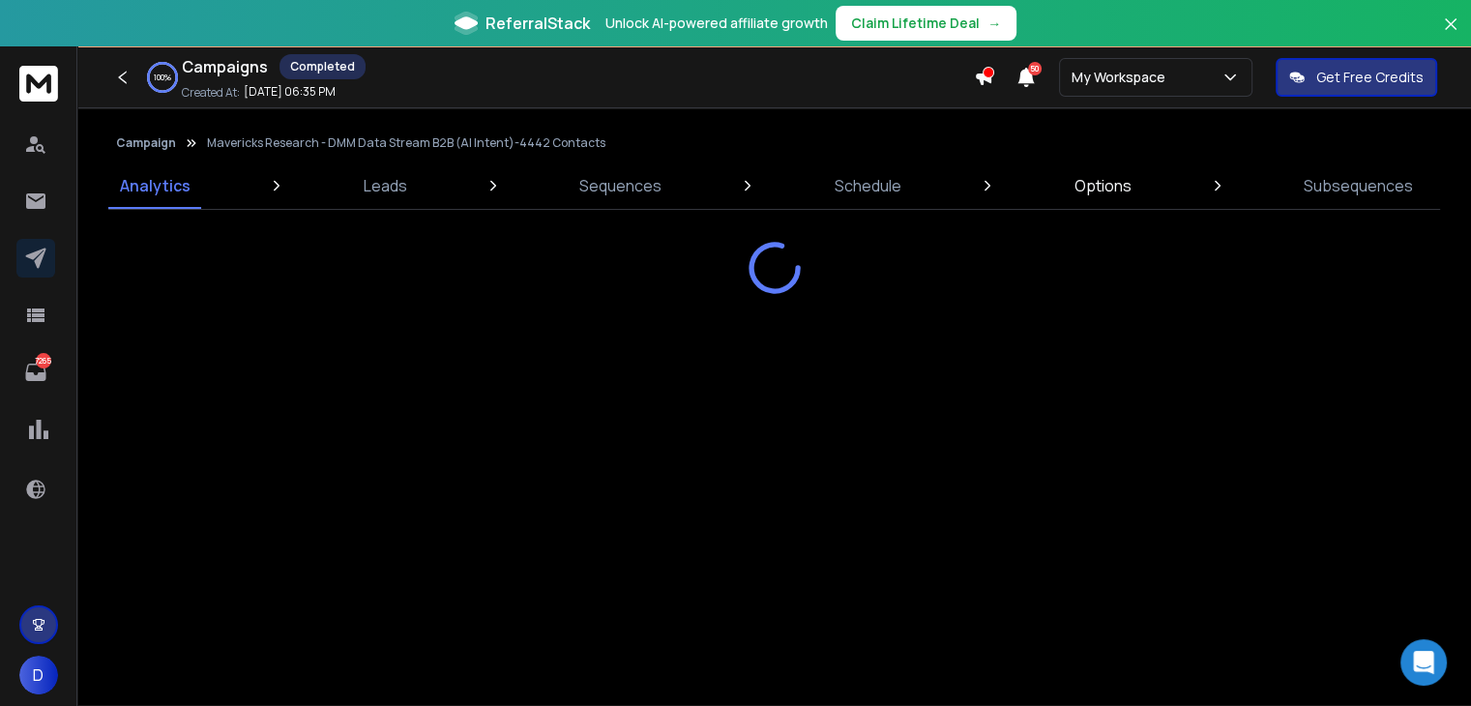
click at [1091, 198] on link "Options" at bounding box center [1102, 185] width 80 height 46
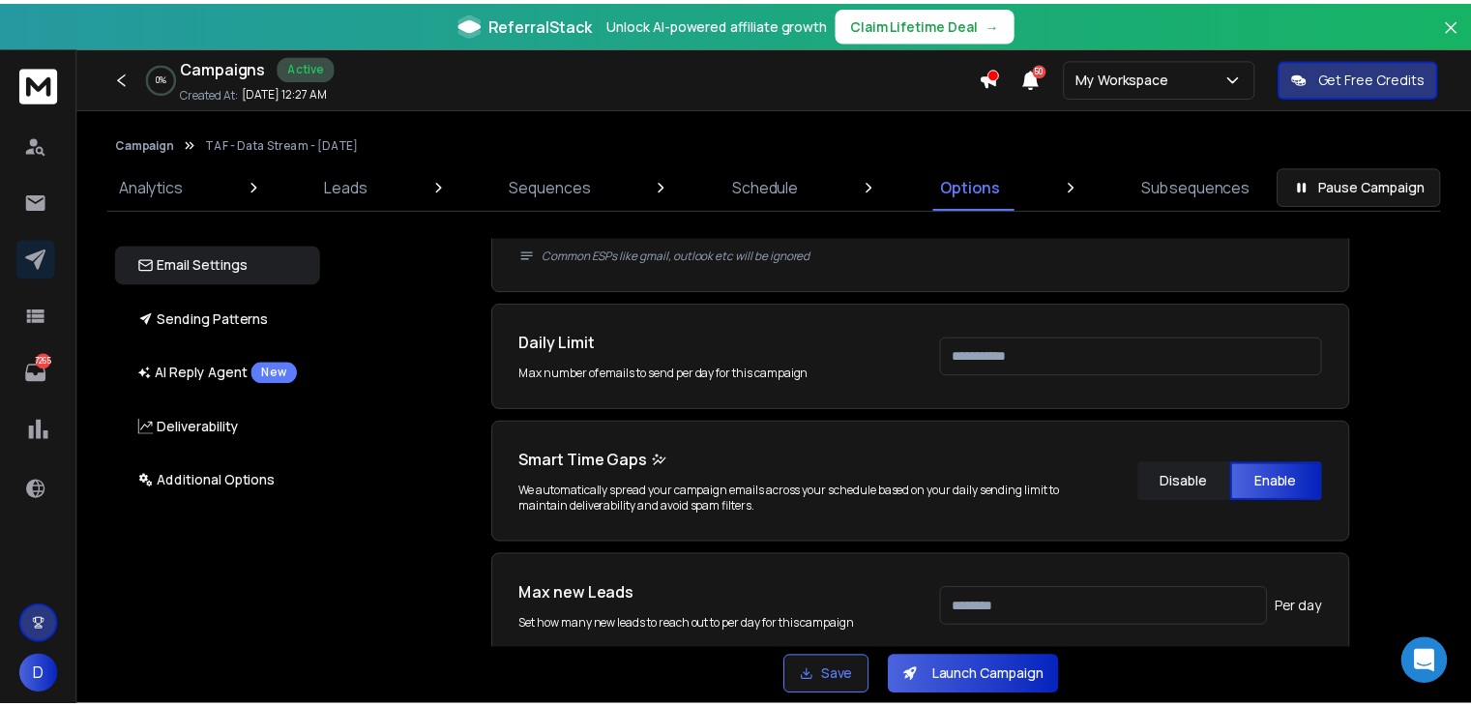
scroll to position [967, 0]
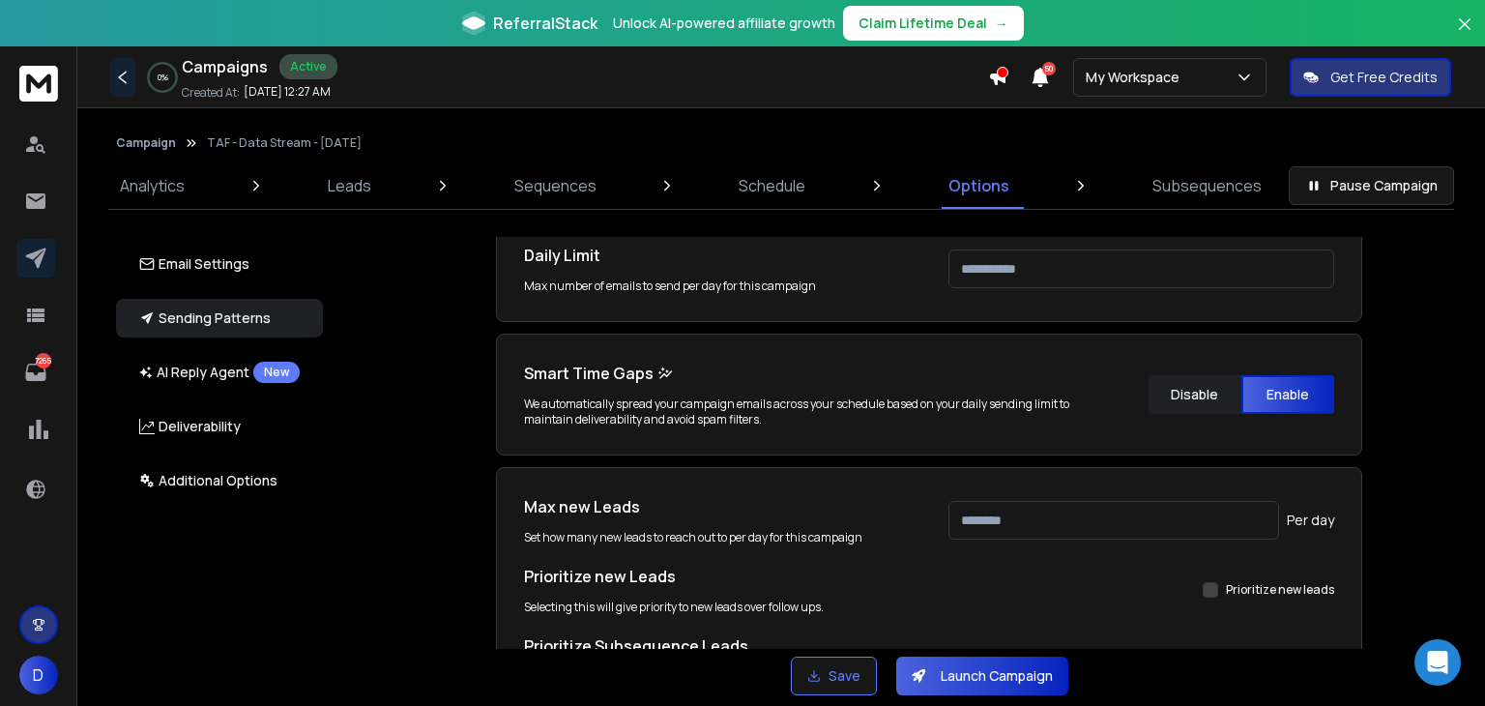
click at [113, 68] on button at bounding box center [122, 77] width 25 height 39
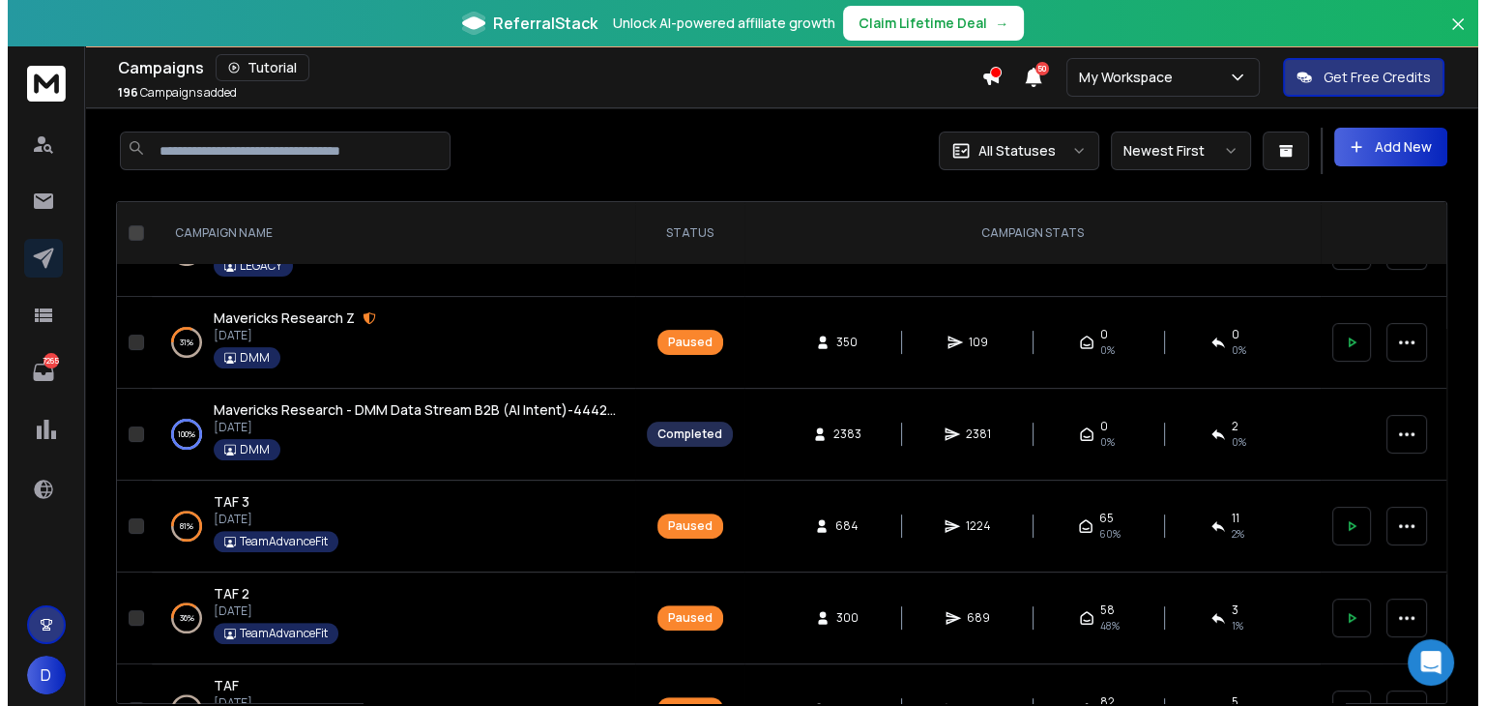
scroll to position [580, 0]
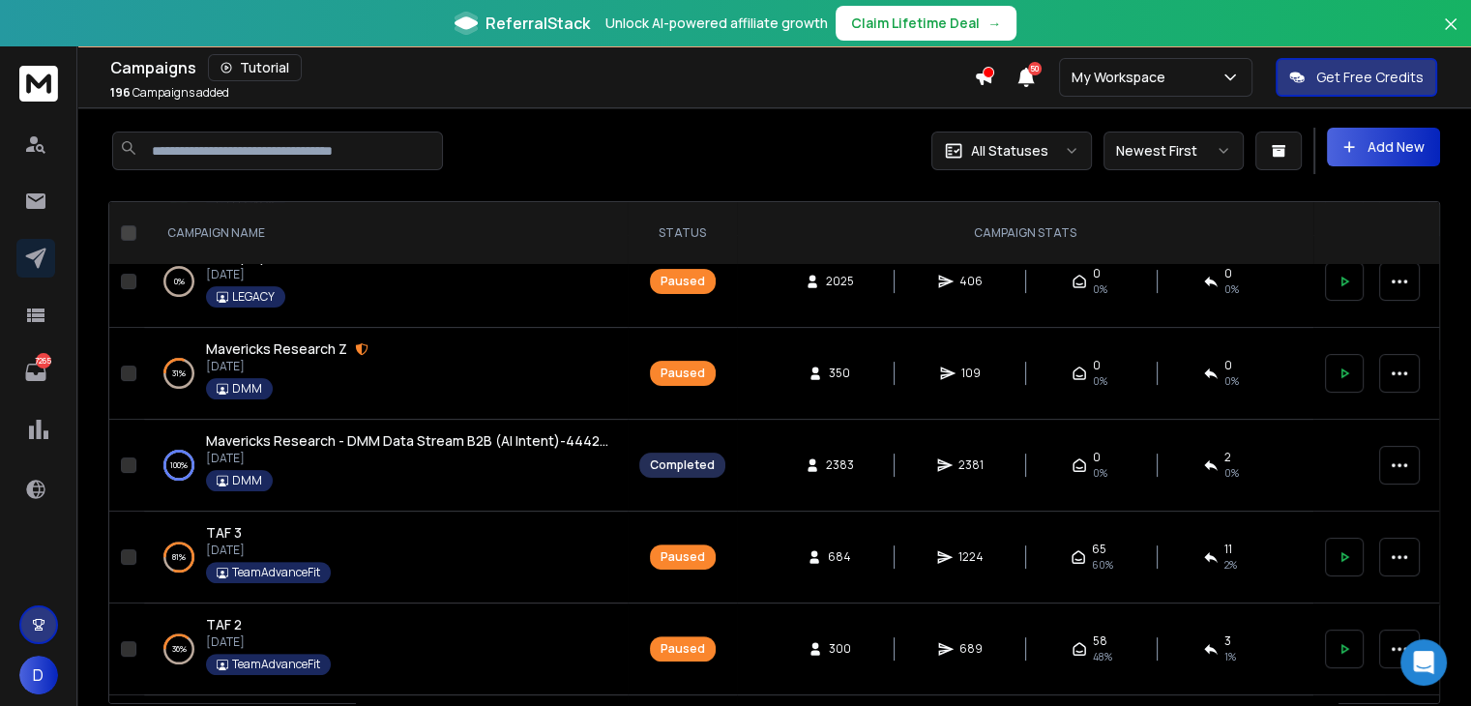
click at [527, 451] on p "6 days ago" at bounding box center [407, 458] width 402 height 15
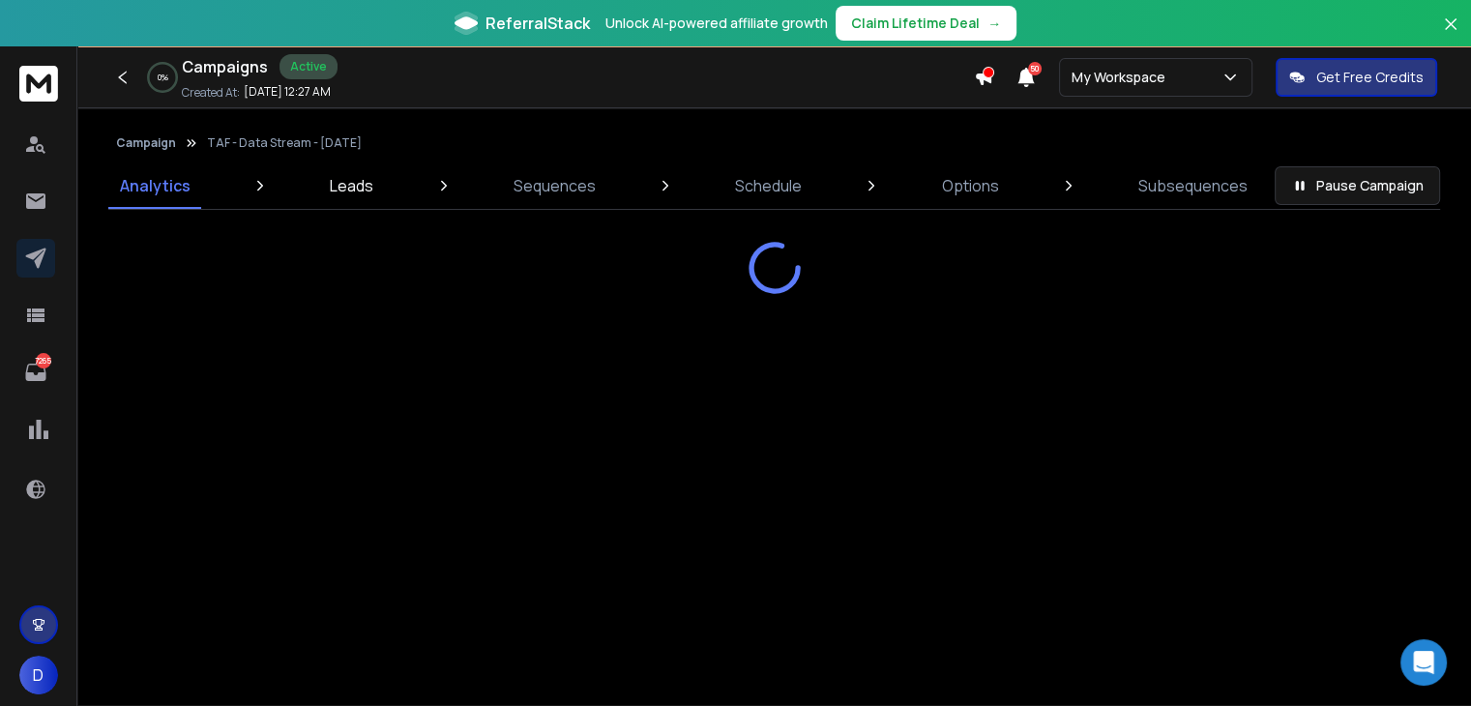
click at [364, 201] on link "Leads" at bounding box center [351, 185] width 67 height 46
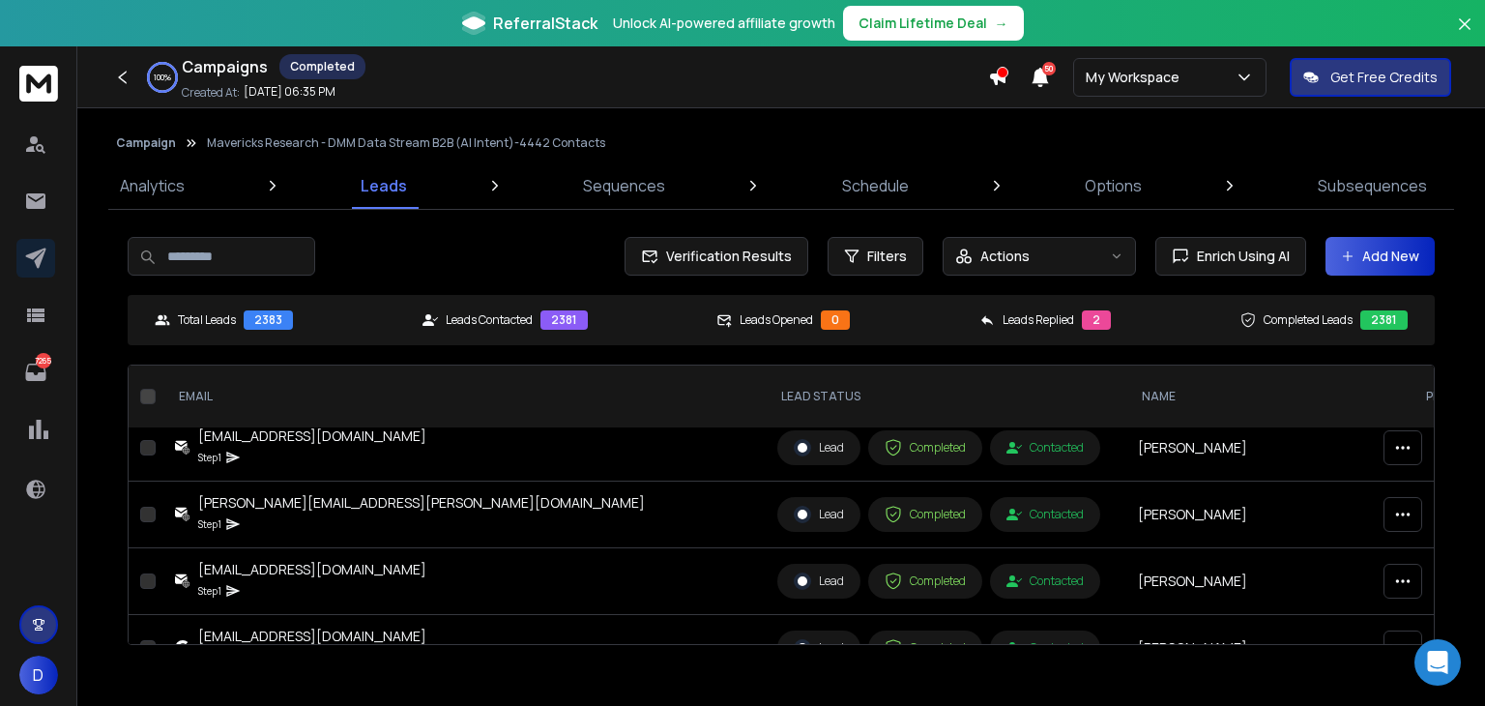
scroll to position [4962, 0]
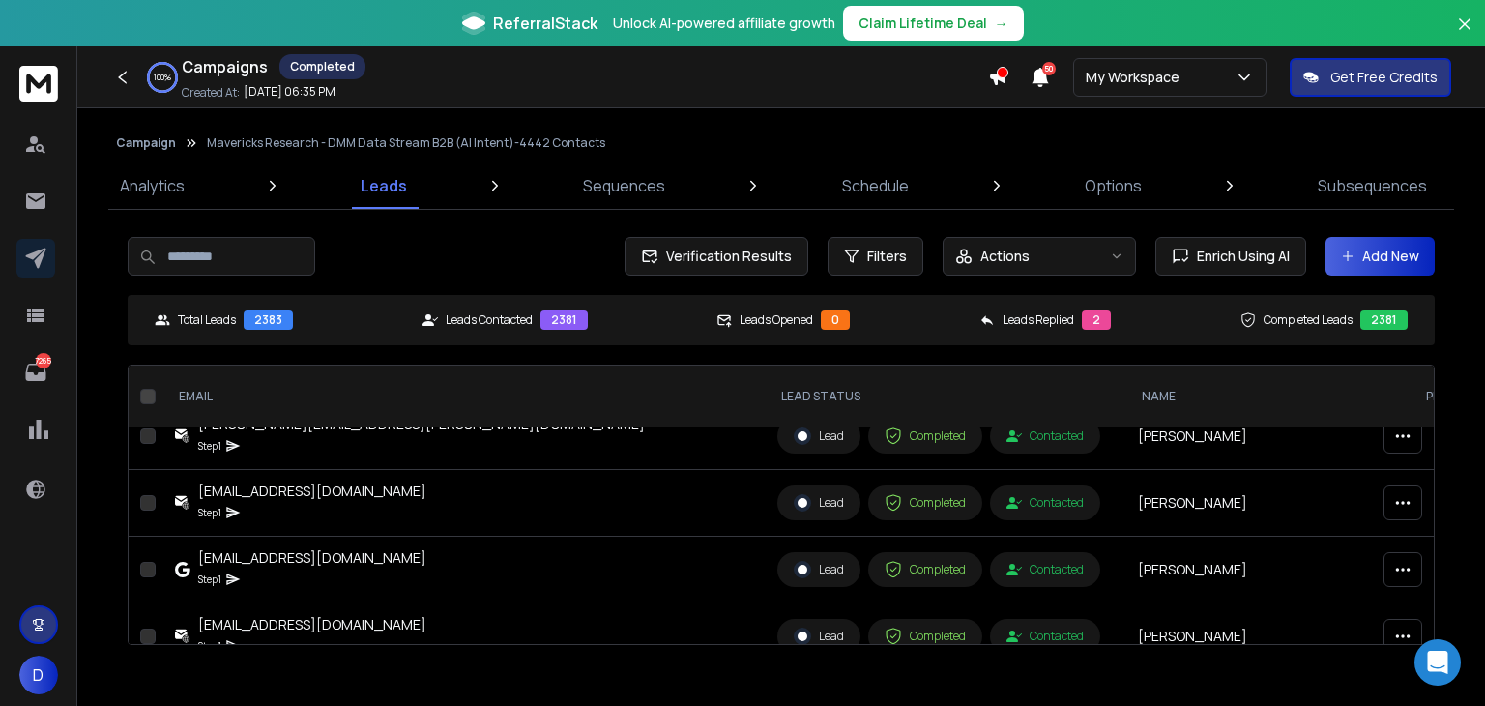
click at [713, 703] on div "ReferralStack Unlock AI-powered affiliate growth Lifetime Deals available! Clai…" at bounding box center [742, 353] width 1485 height 706
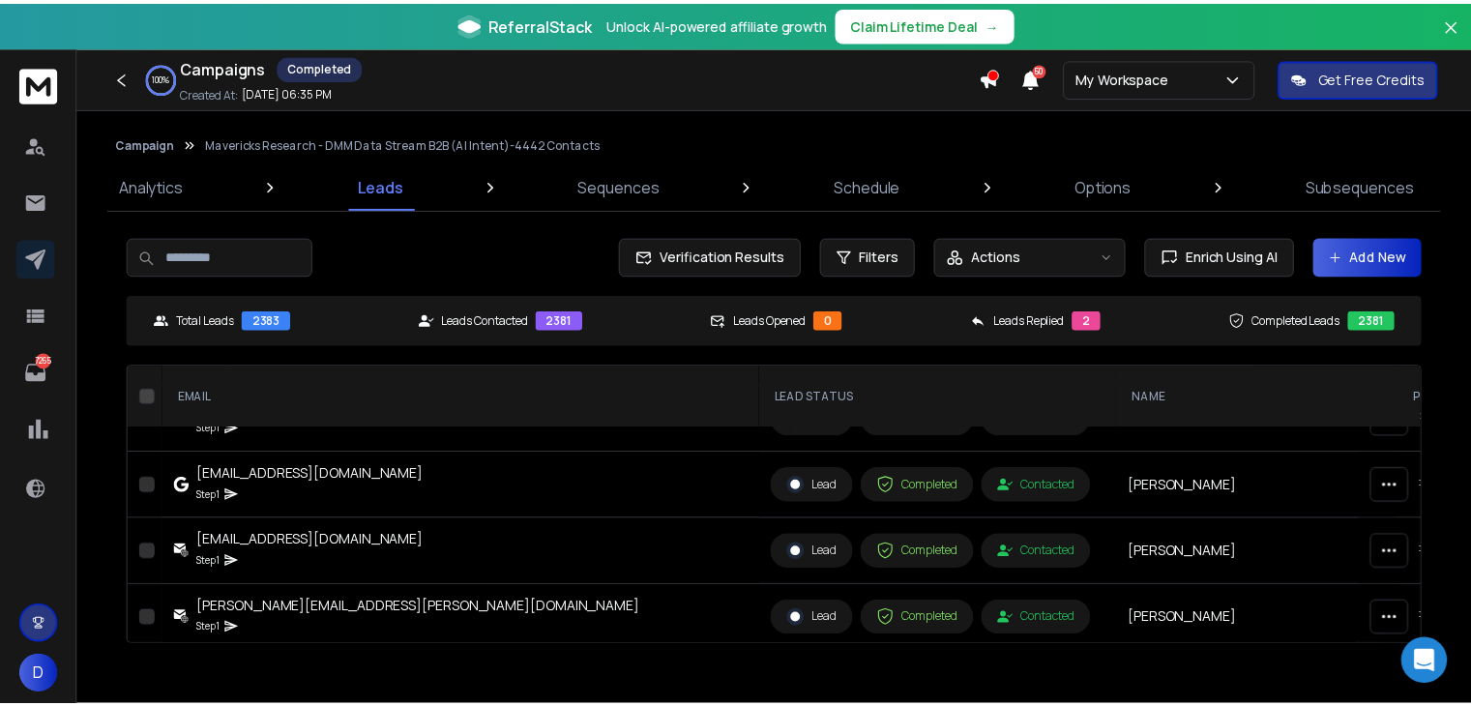
scroll to position [5156, 0]
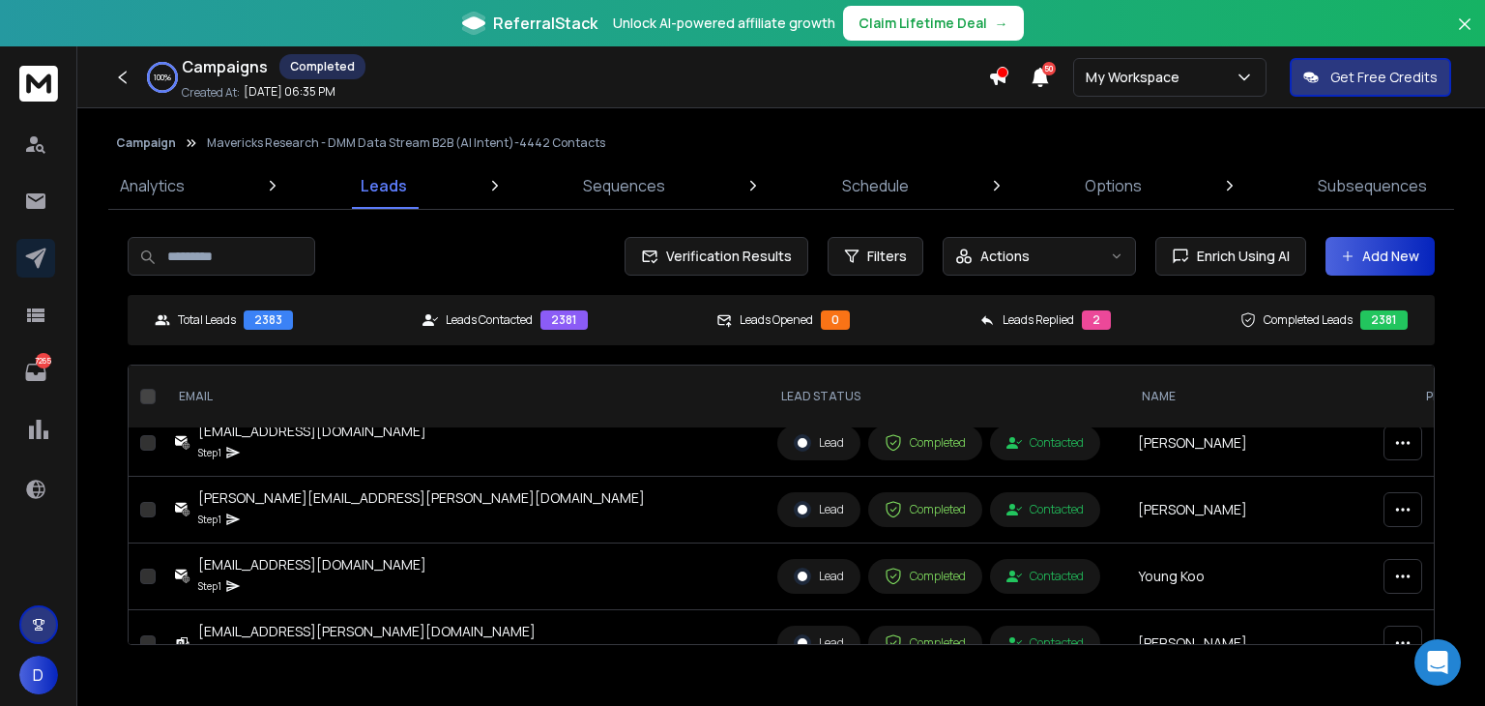
click at [593, 252] on div "Verification Results Filters Actions Enrich Using AI Add New" at bounding box center [781, 256] width 1307 height 39
click at [93, 63] on div "100 % Campaigns Completed Created At: Oct 07, 2025, 06:35 PM 50 My Workspace Ge…" at bounding box center [742, 77] width 1485 height 62
click at [146, 91] on div "100 % Campaigns Completed Created At: Oct 07, 2025, 06:35 PM" at bounding box center [237, 77] width 255 height 46
click at [127, 75] on icon at bounding box center [122, 77] width 17 height 17
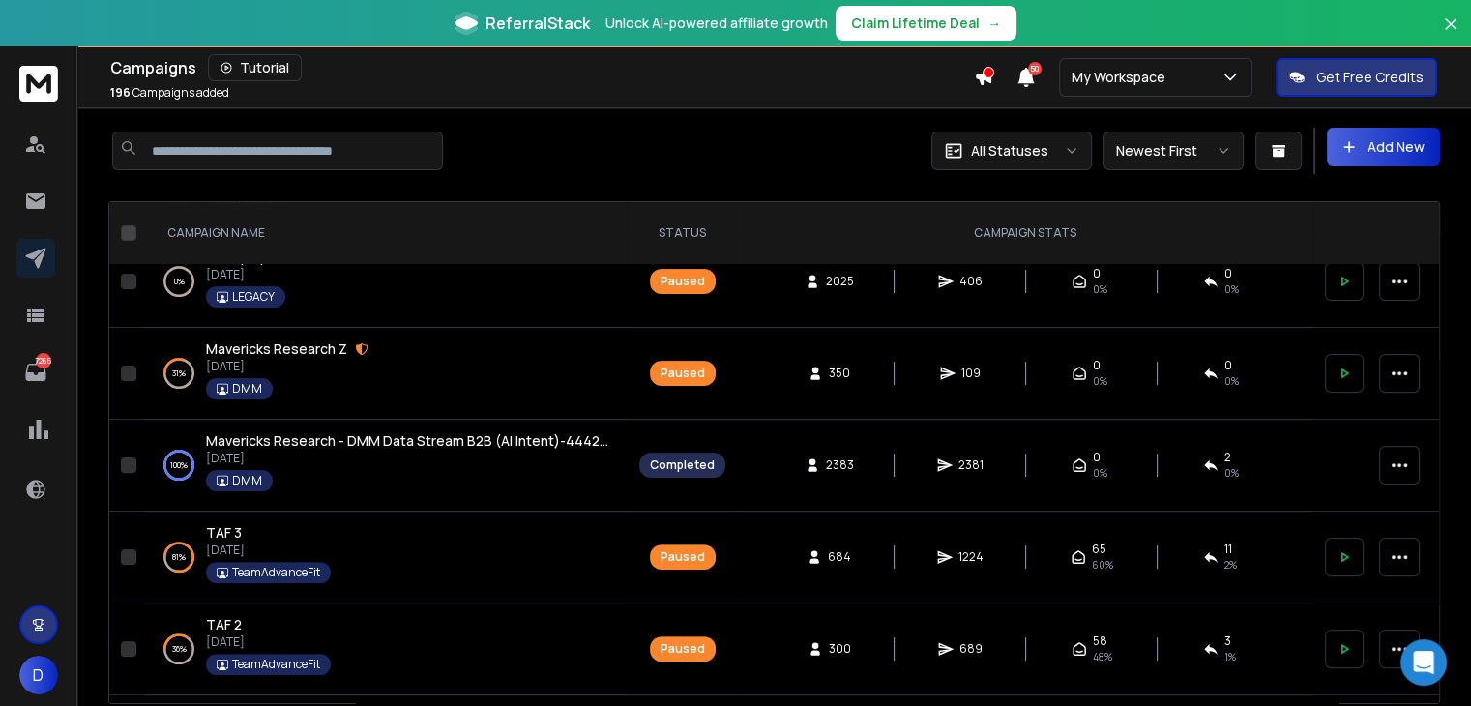
scroll to position [483, 0]
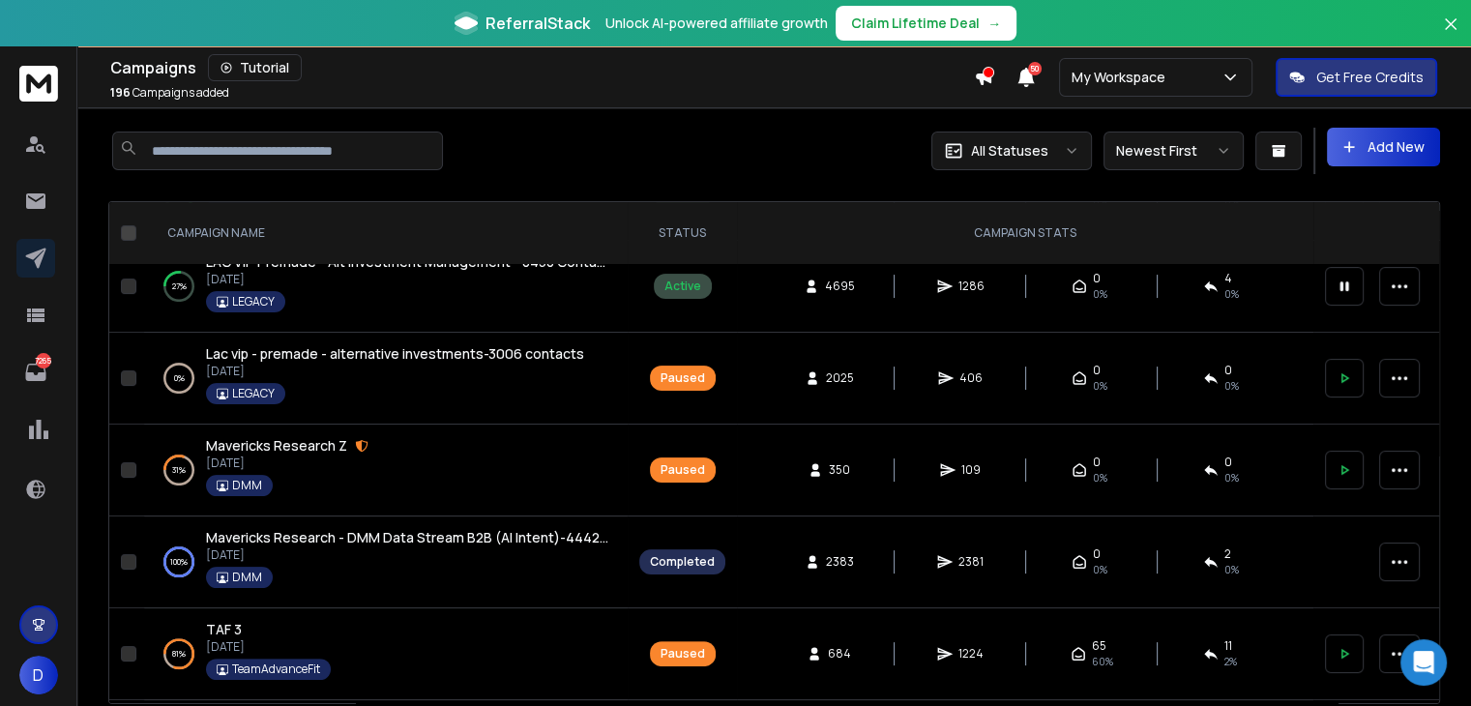
click at [527, 548] on p "6 days ago" at bounding box center [407, 554] width 402 height 15
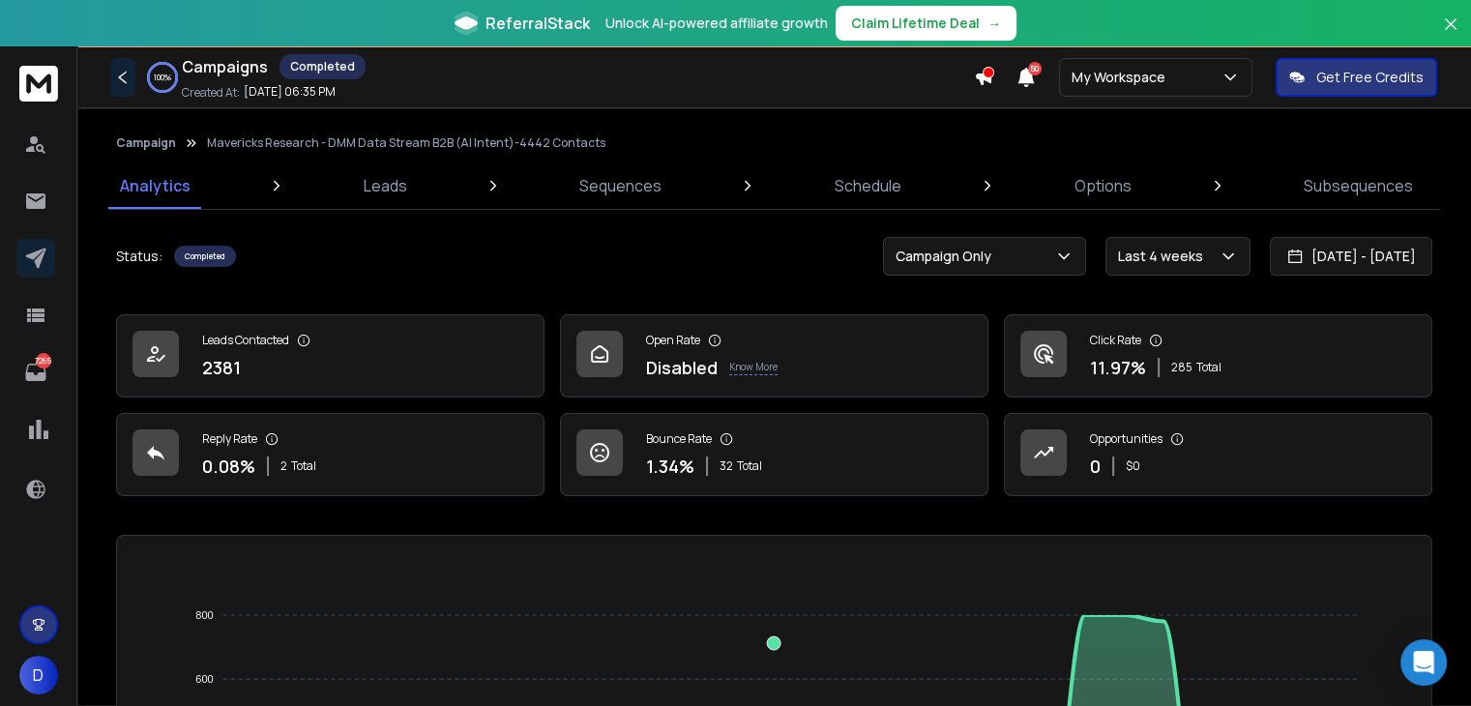
click at [128, 73] on icon at bounding box center [122, 77] width 17 height 17
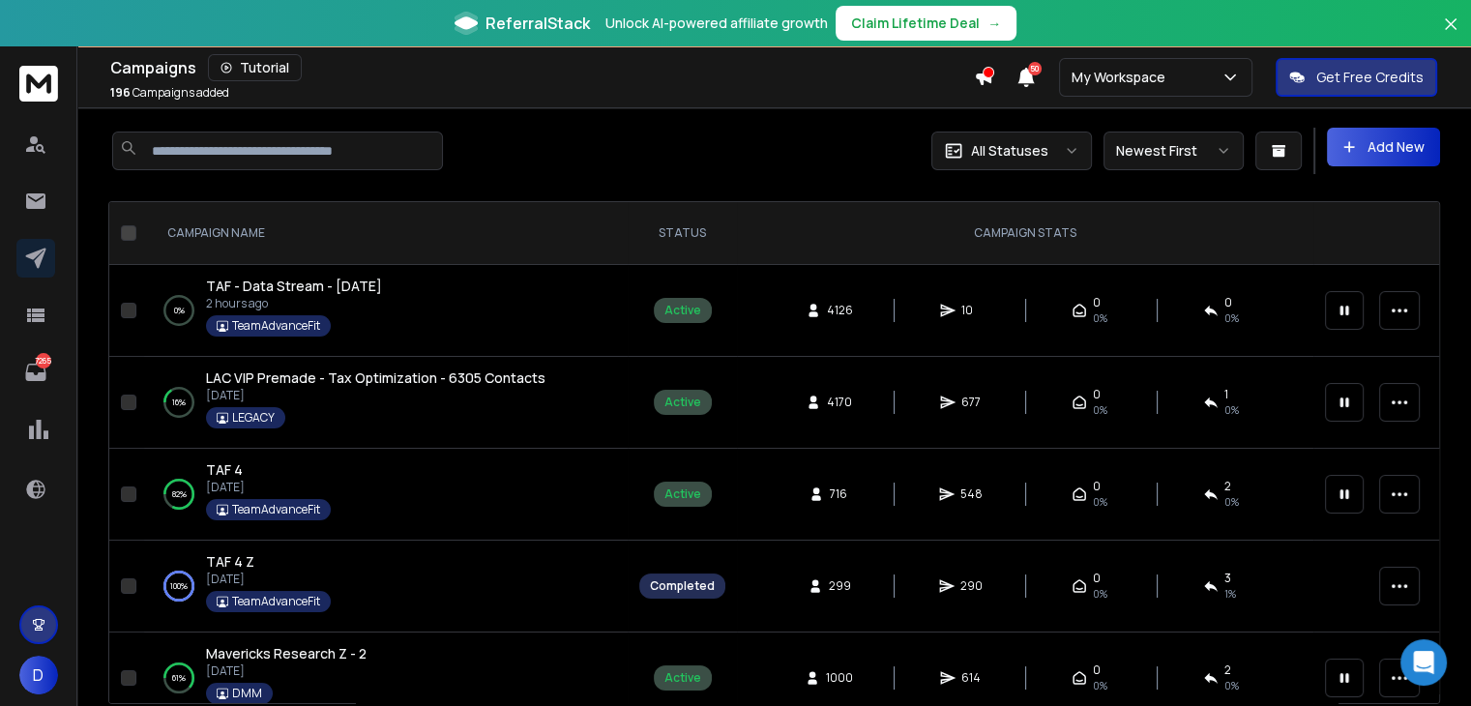
scroll to position [147, 0]
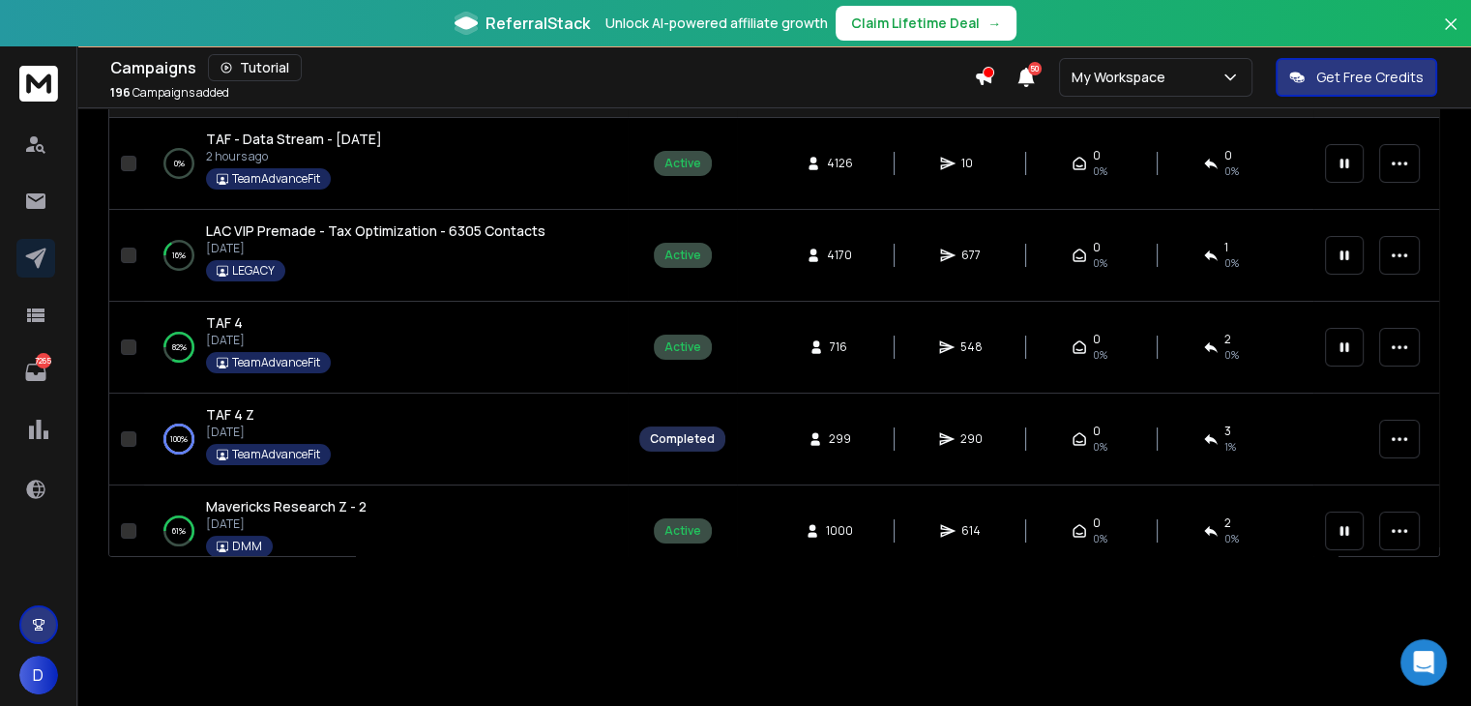
click at [596, 108] on th "CAMPAIGN NAME" at bounding box center [385, 86] width 483 height 63
click at [31, 684] on span "D" at bounding box center [38, 675] width 39 height 39
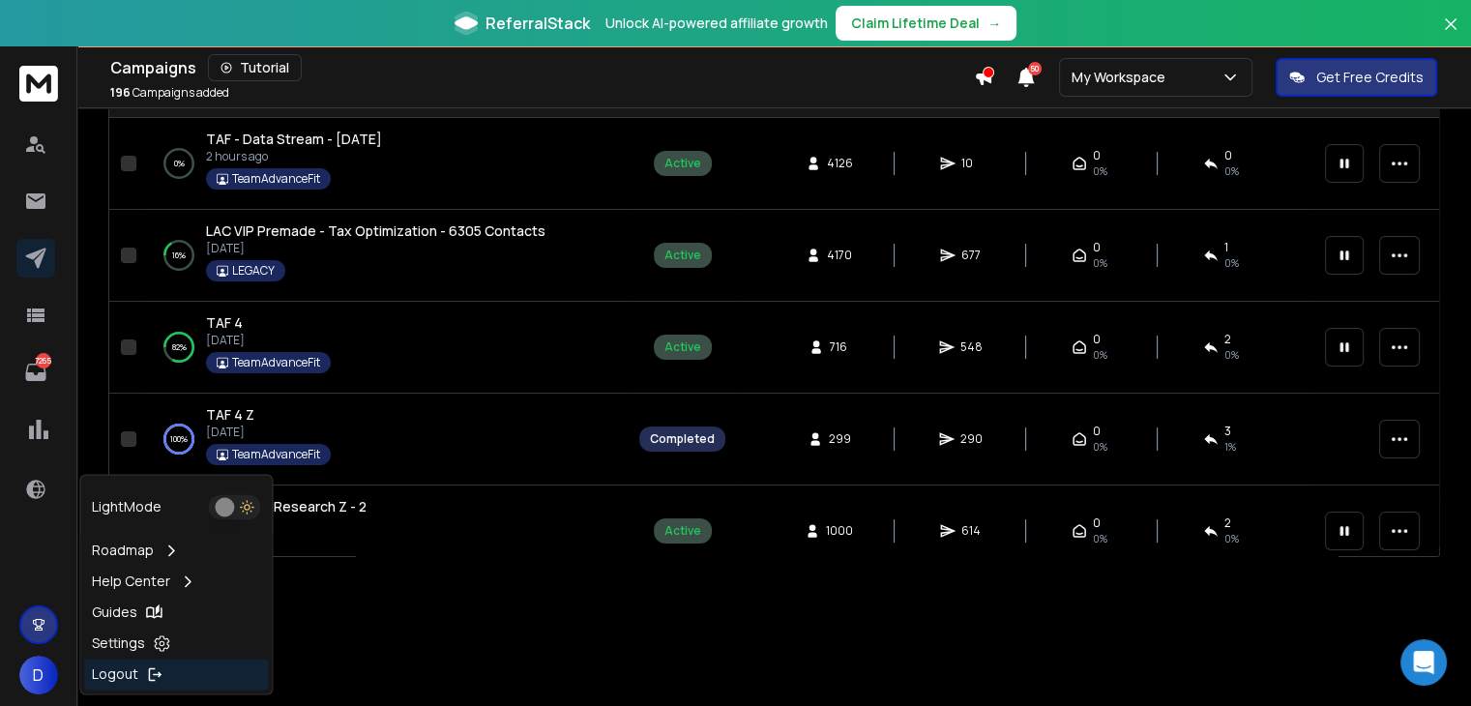
click at [171, 695] on div "Campaigns 196 Campaigns Added All Statuses Newest First Add New CAMPAIGN NAME S…" at bounding box center [773, 333] width 1393 height 745
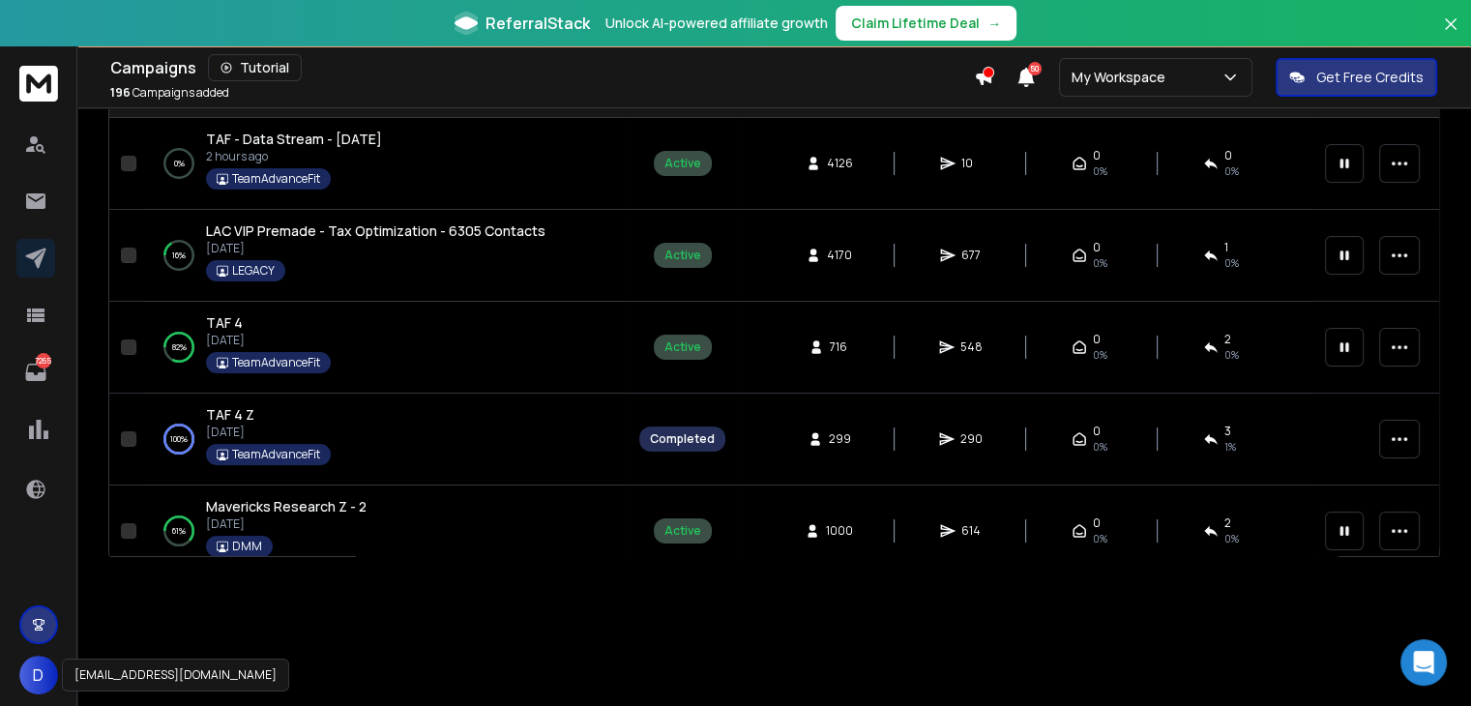
click at [48, 671] on span "D" at bounding box center [38, 675] width 39 height 39
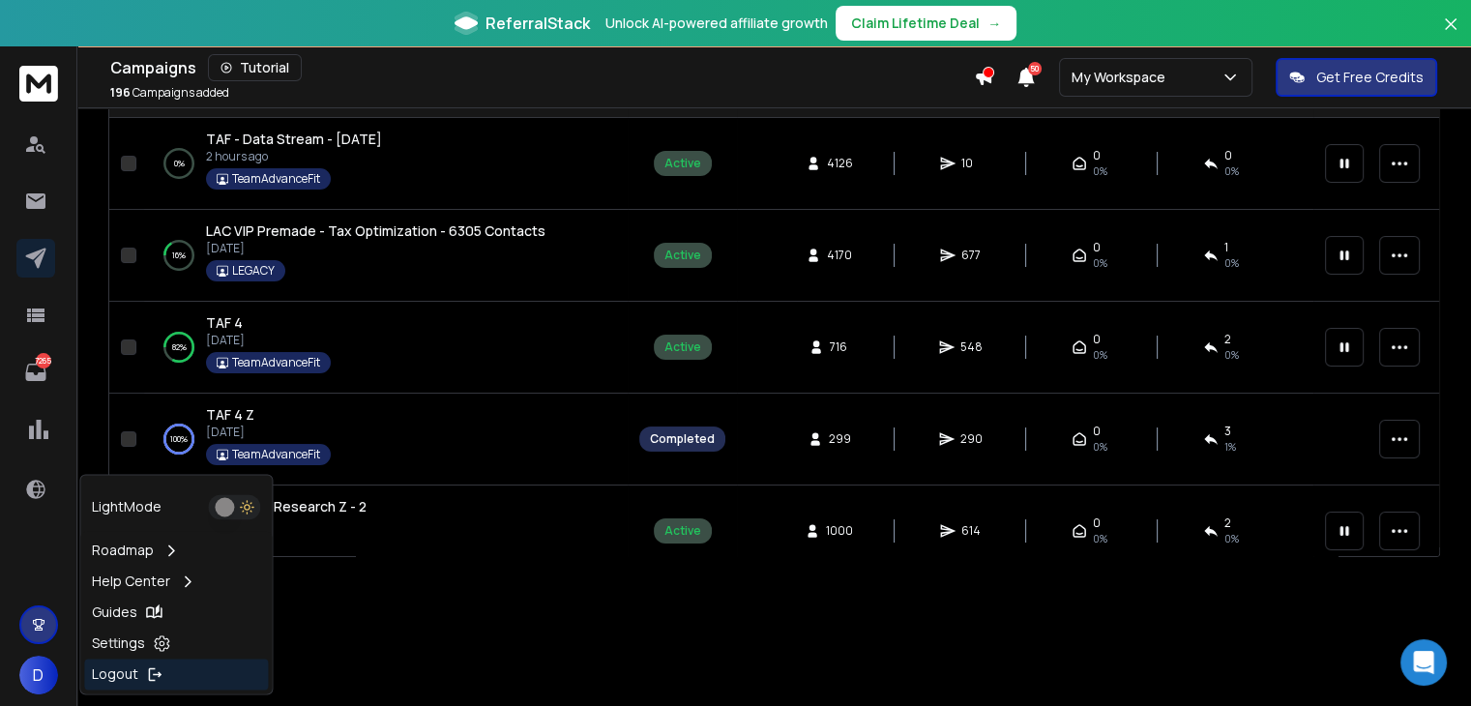
click at [118, 670] on p "Logout" at bounding box center [115, 673] width 46 height 19
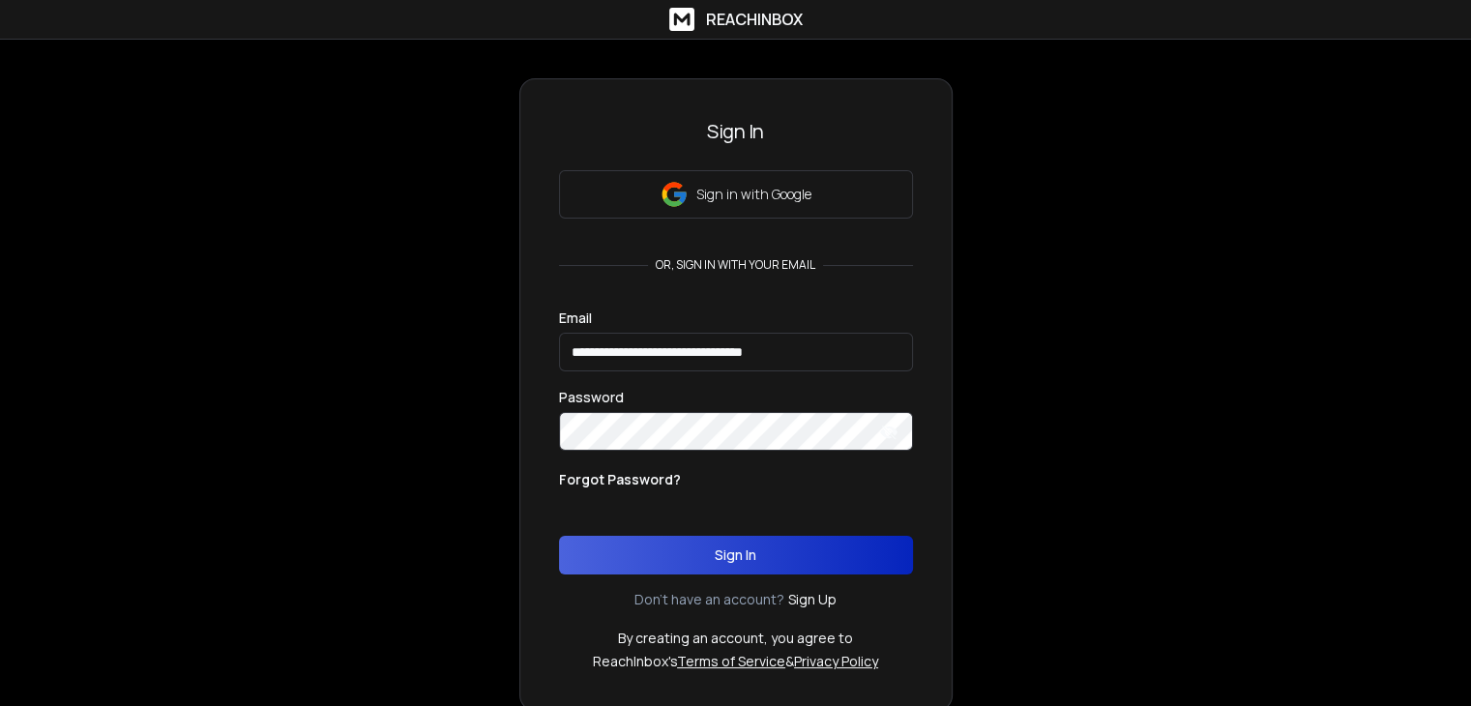
drag, startPoint x: 0, startPoint y: 0, endPoint x: 723, endPoint y: 360, distance: 807.8
click at [723, 360] on input "**********" at bounding box center [736, 352] width 354 height 39
type input "**********"
click at [767, 556] on button "Sign In" at bounding box center [736, 555] width 354 height 39
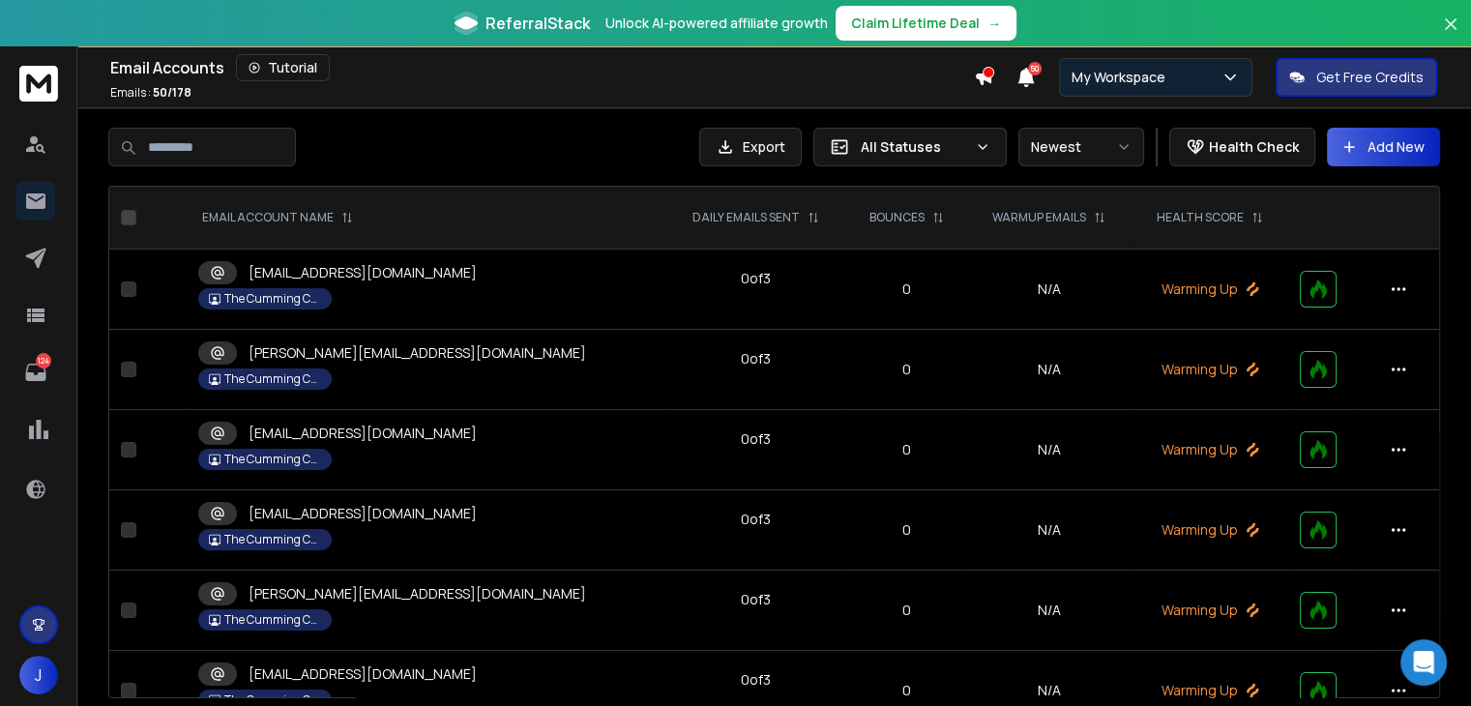
click at [1108, 77] on p "My Workspace" at bounding box center [1122, 77] width 102 height 19
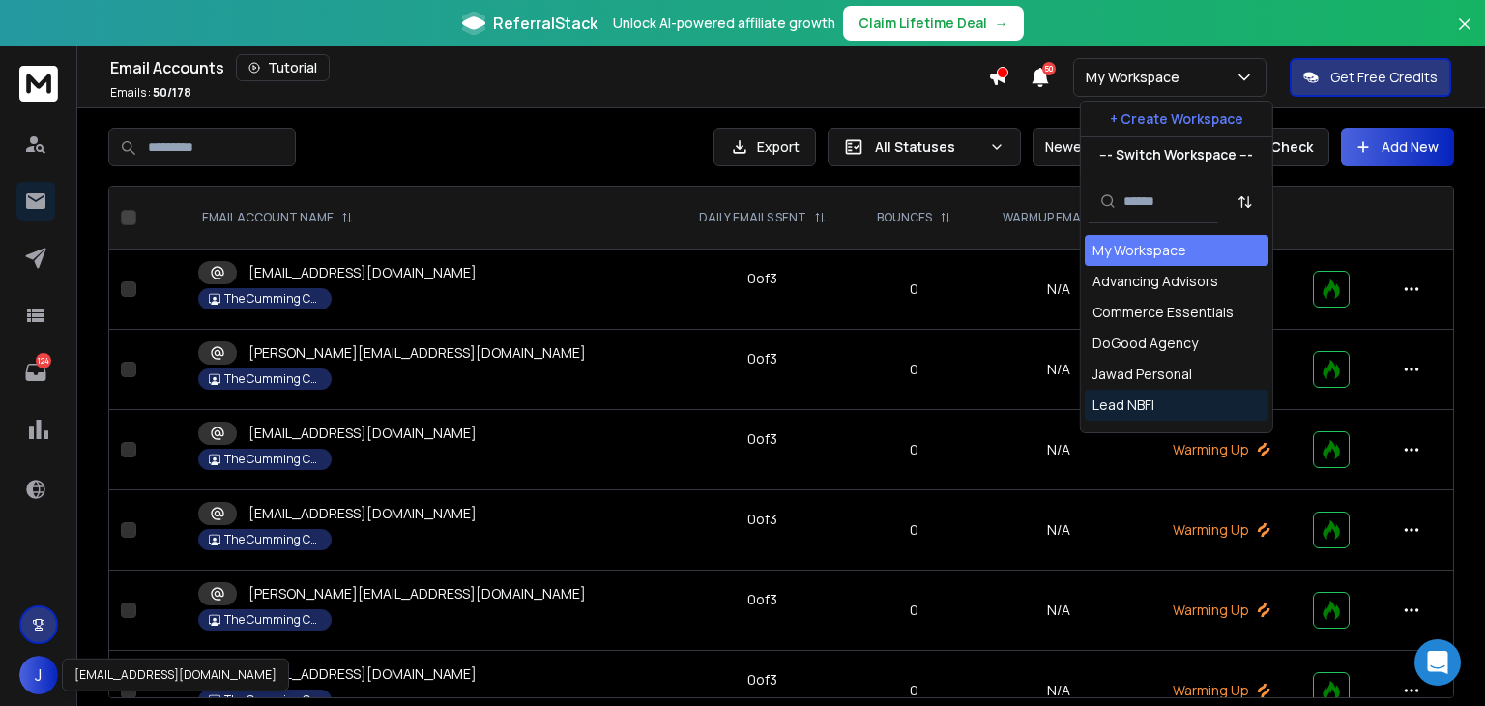
click at [21, 679] on span "J" at bounding box center [38, 675] width 39 height 39
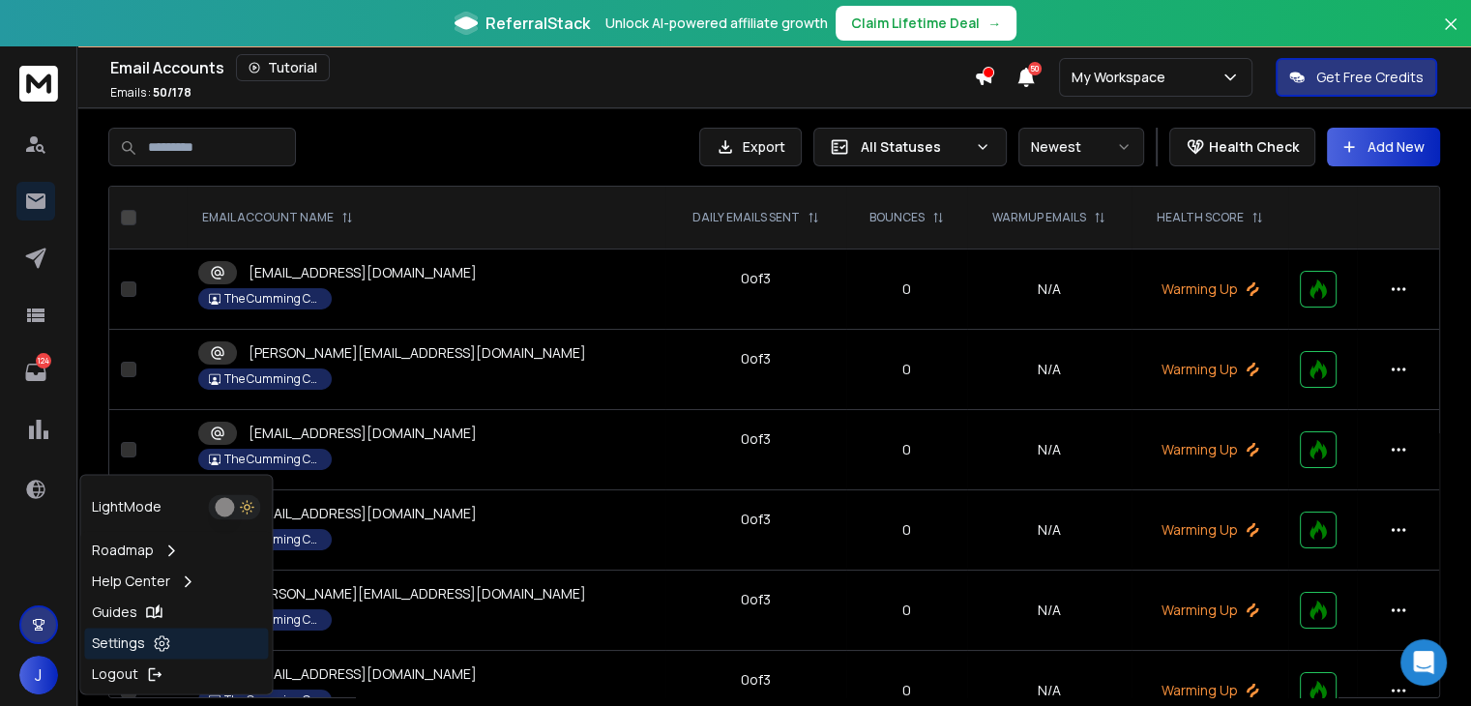
click at [103, 649] on p "Settings" at bounding box center [118, 642] width 53 height 19
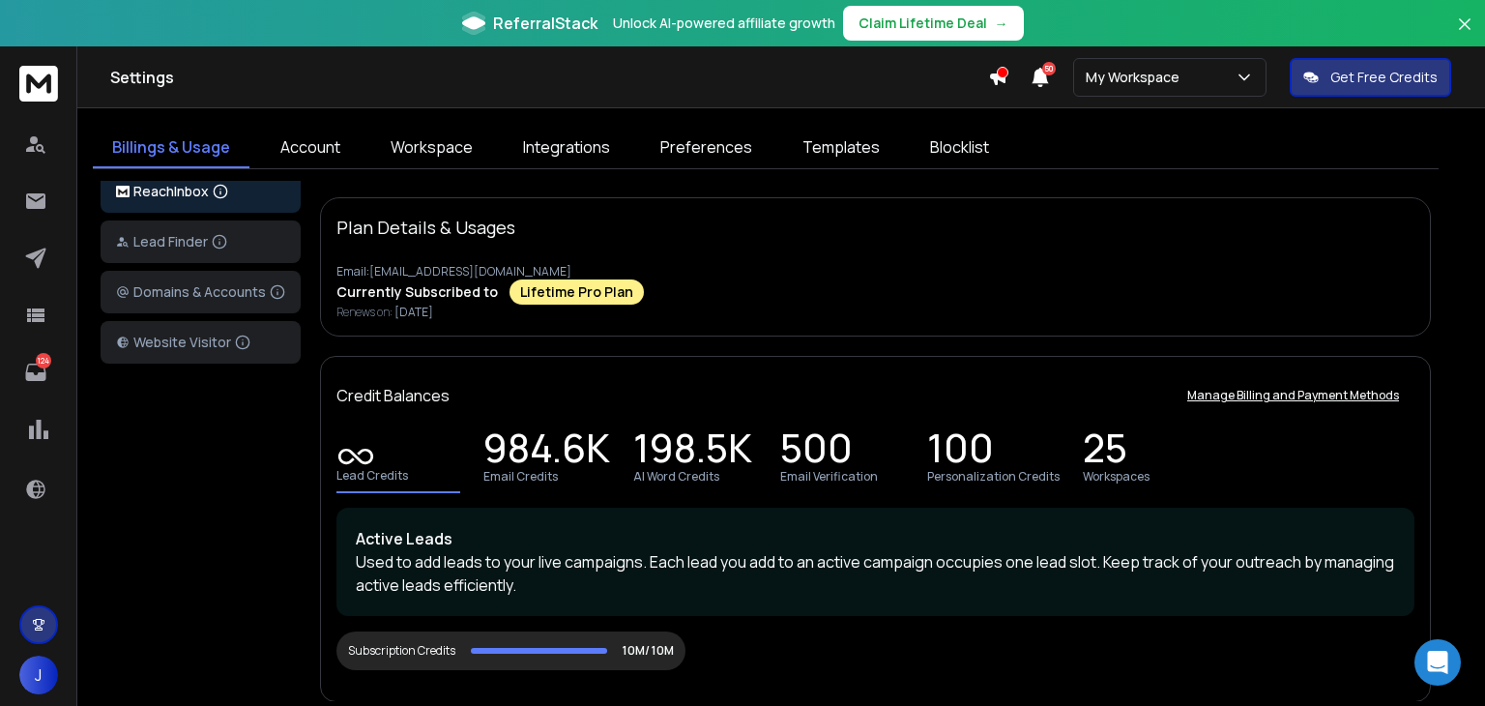
scroll to position [38, 0]
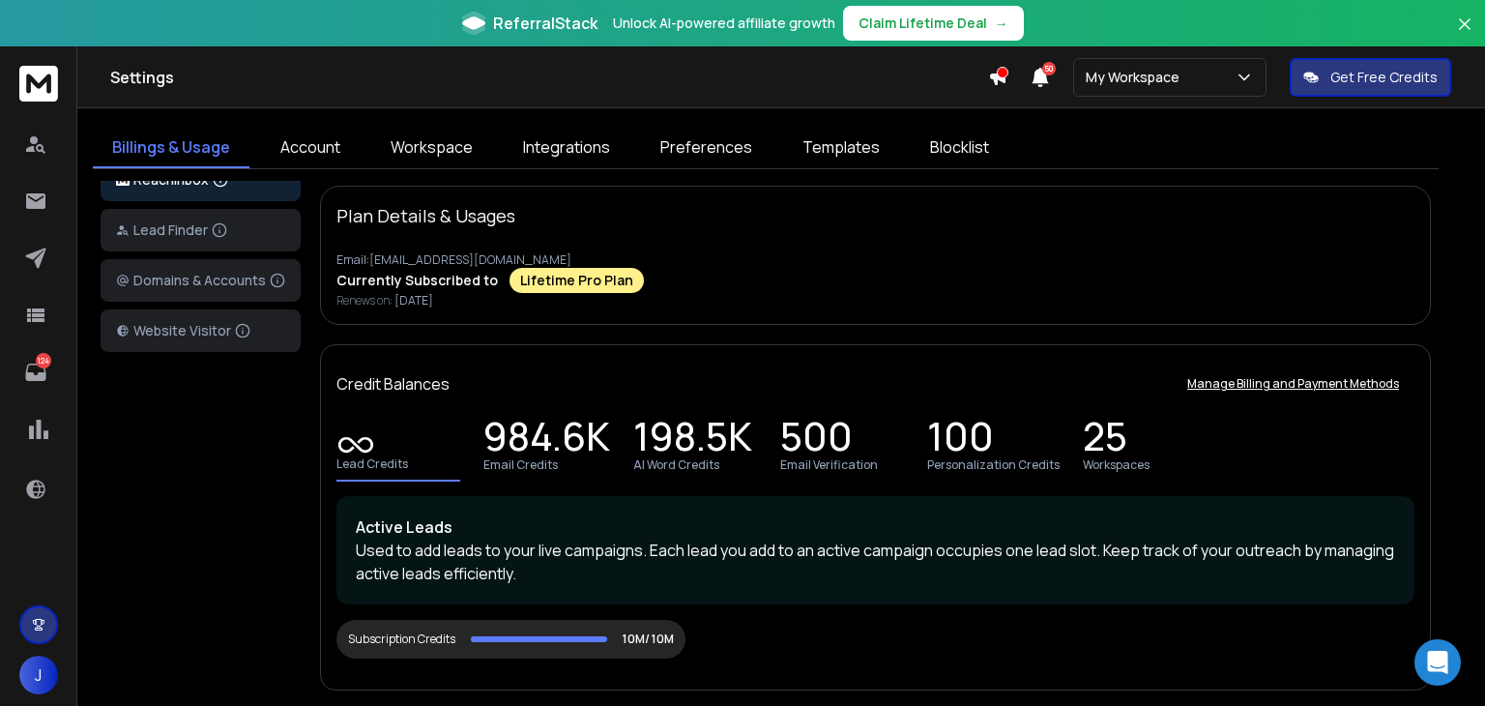
click at [699, 151] on link "Preferences" at bounding box center [706, 148] width 131 height 41
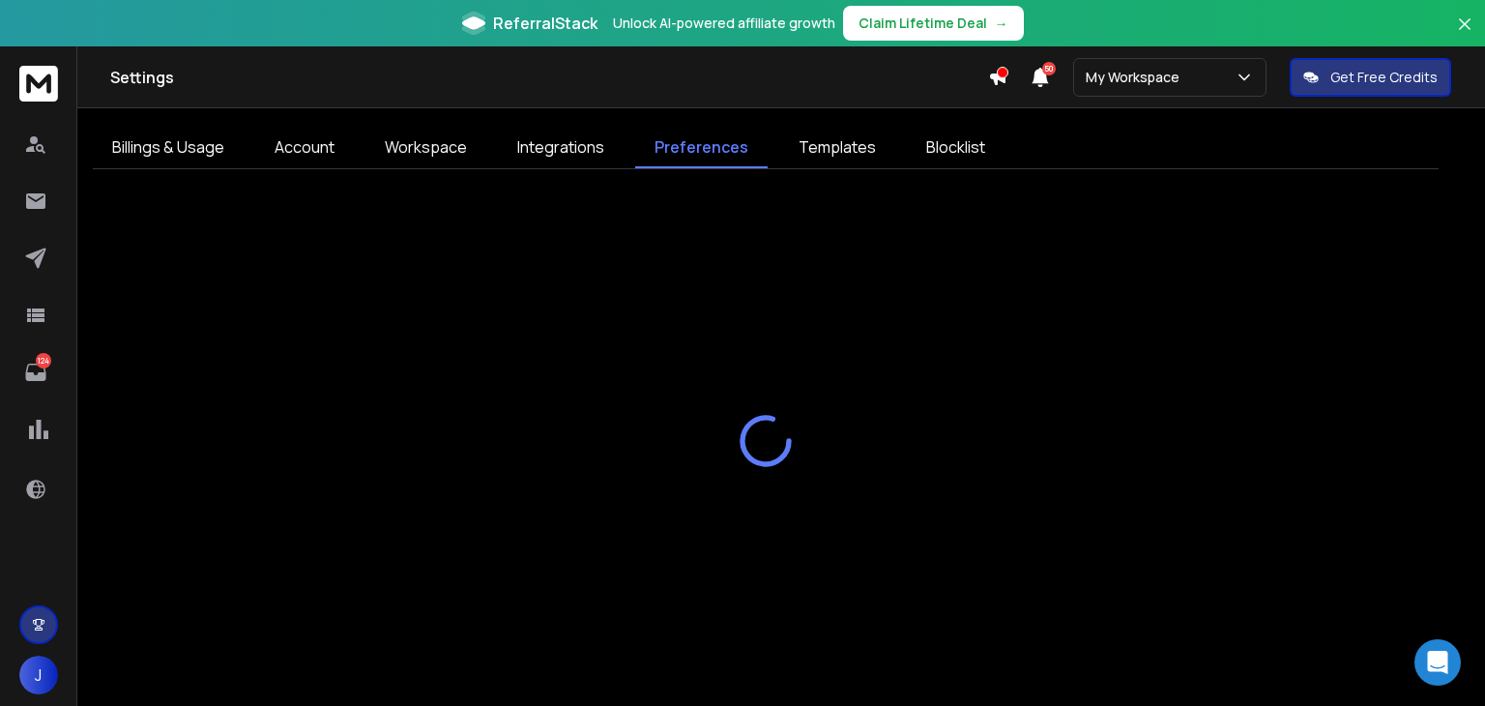
click at [823, 161] on link "Templates" at bounding box center [837, 148] width 116 height 41
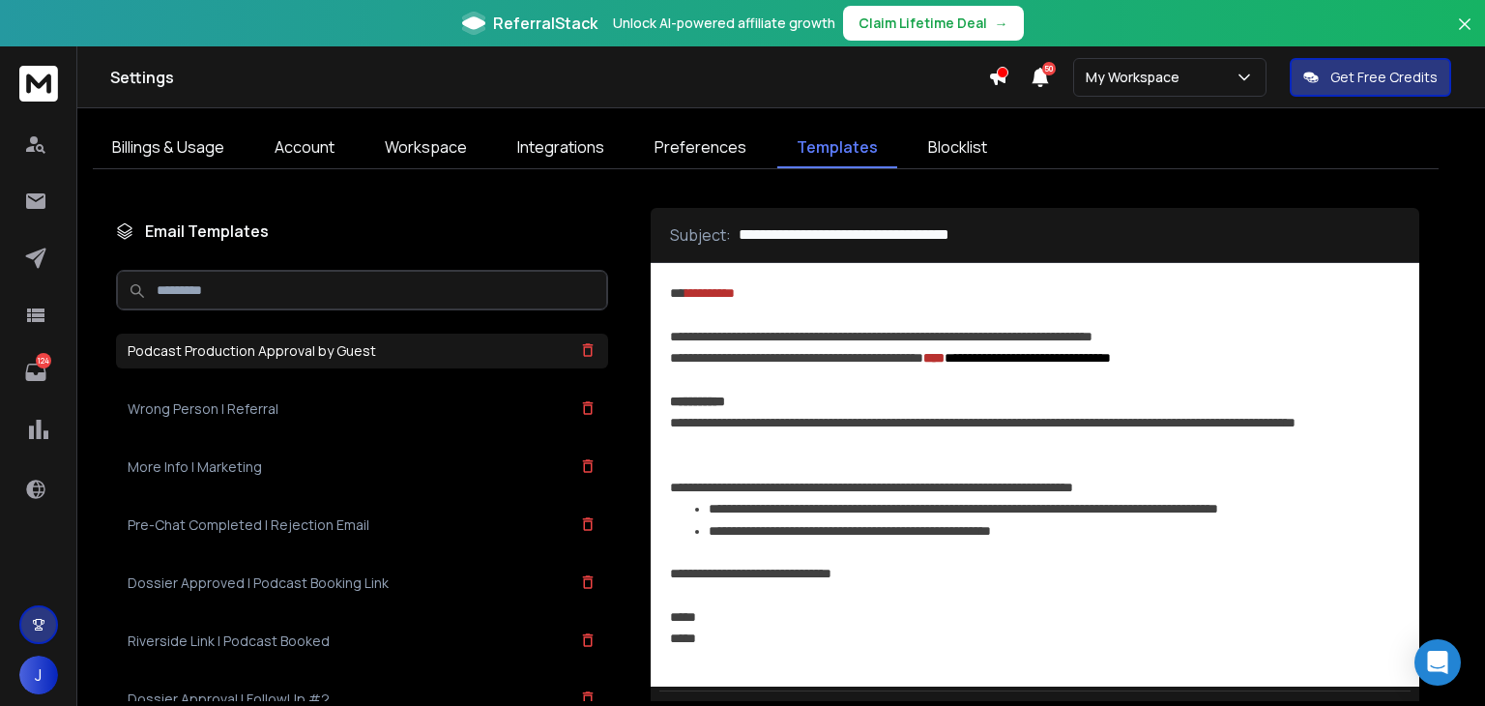
click at [442, 136] on link "Workspace" at bounding box center [426, 148] width 121 height 41
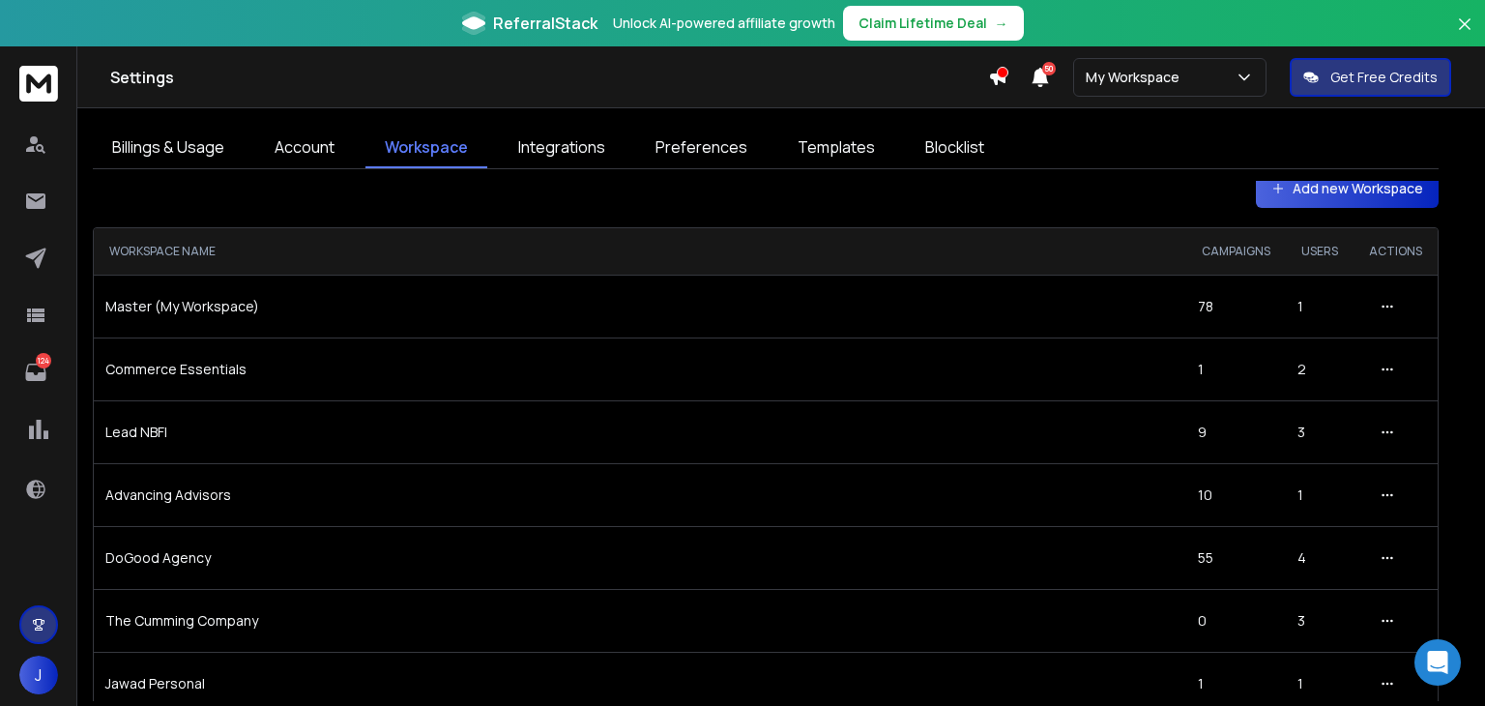
scroll to position [40, 0]
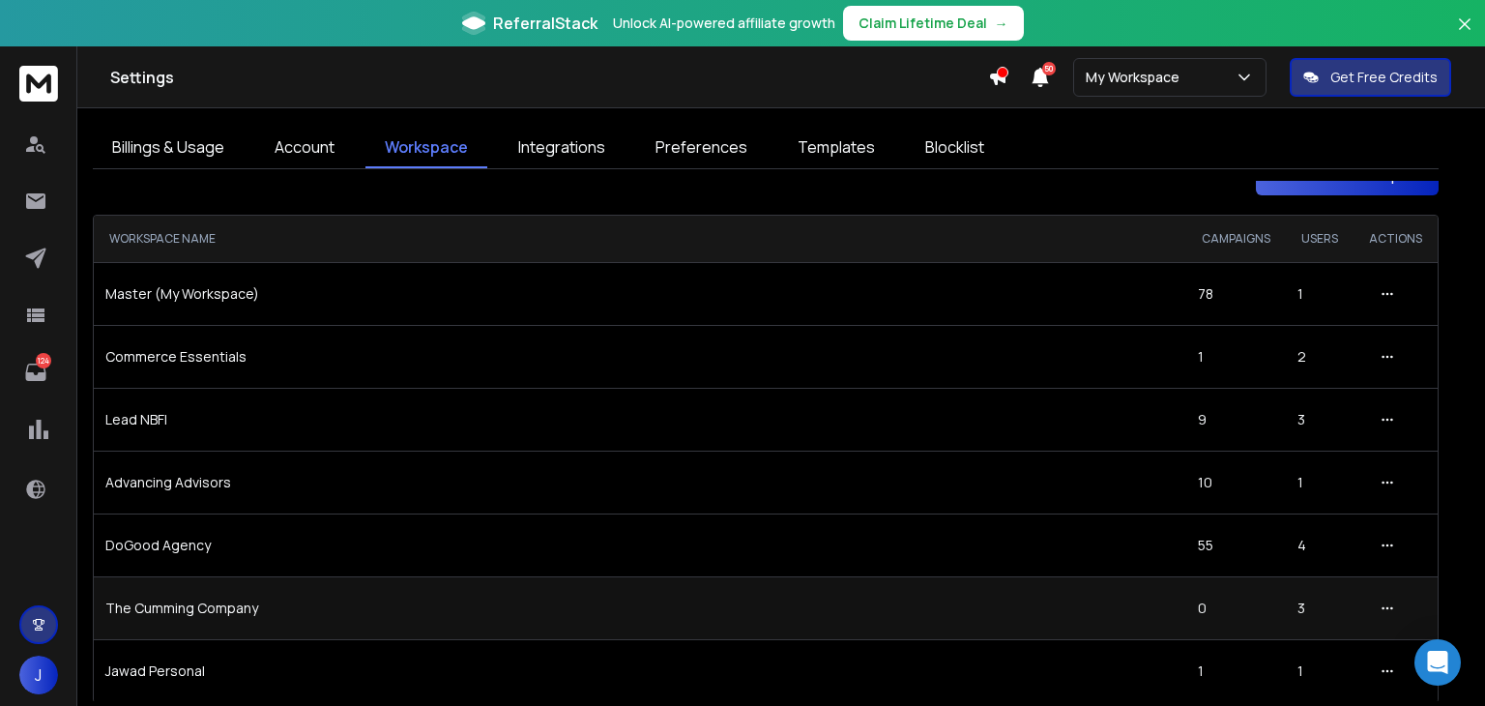
click at [288, 614] on td "The Cumming Company" at bounding box center [640, 607] width 1093 height 63
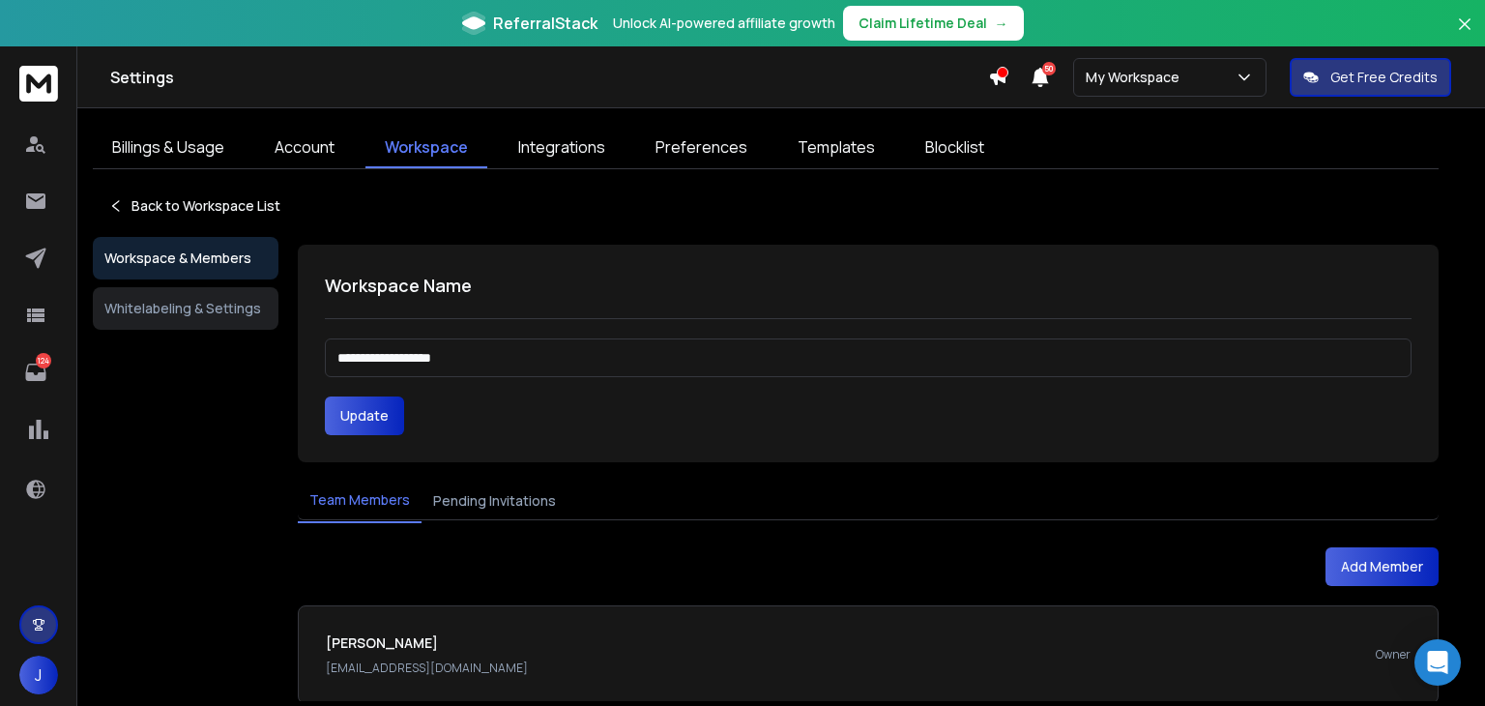
scroll to position [12, 0]
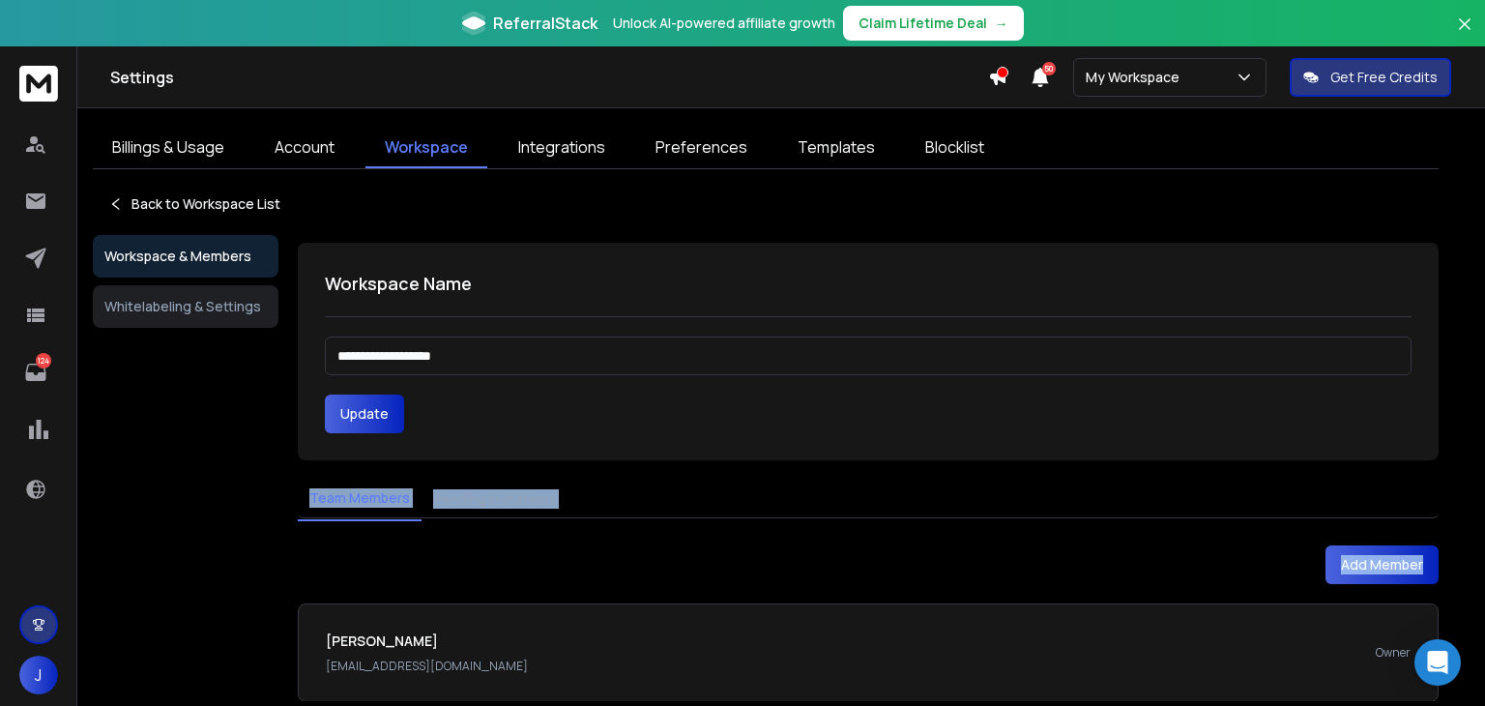
drag, startPoint x: 1432, startPoint y: 439, endPoint x: 1477, endPoint y: 577, distance: 145.3
click at [1477, 576] on div "**********" at bounding box center [781, 414] width 1408 height 612
click at [690, 558] on div "Add Member" at bounding box center [868, 564] width 1141 height 39
click at [436, 507] on button "Pending Invitations" at bounding box center [495, 499] width 146 height 43
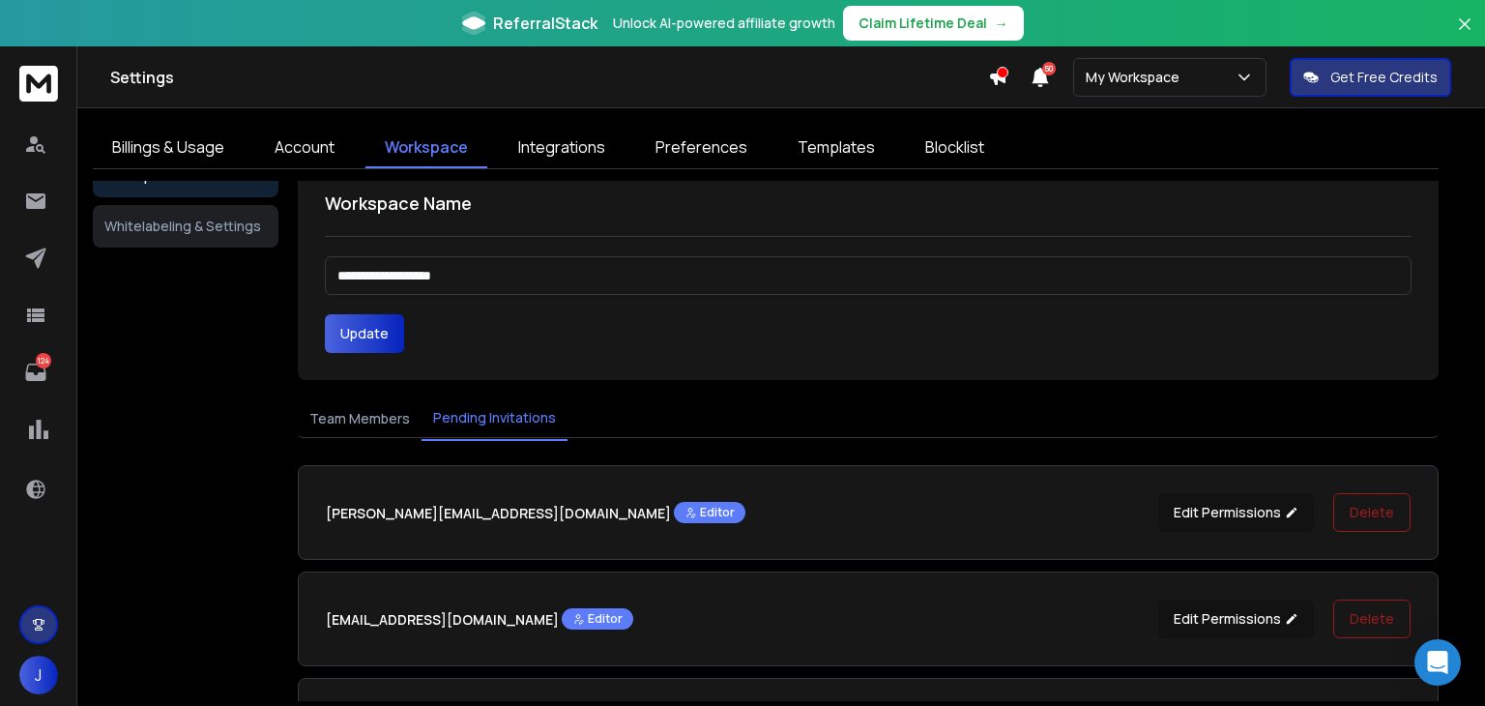
scroll to position [162, 0]
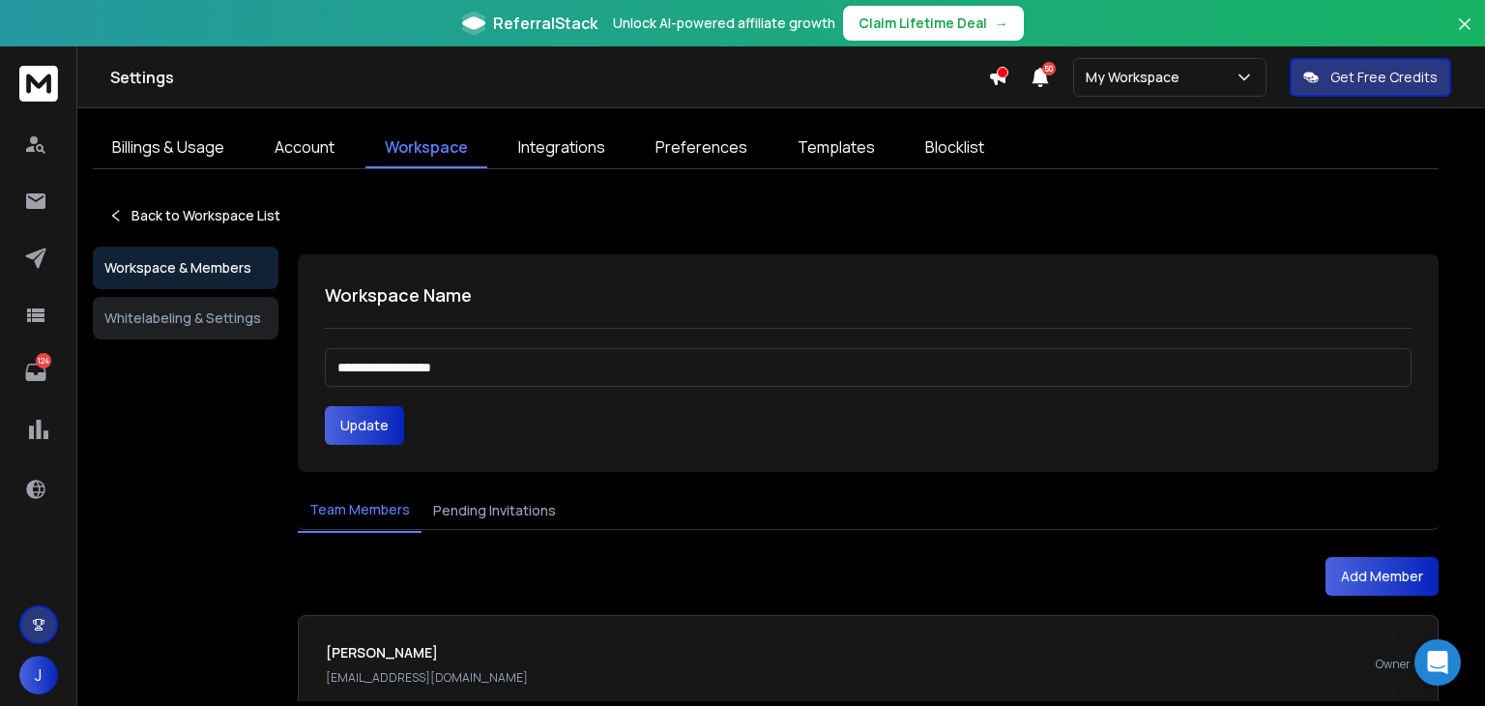
scroll to position [12, 0]
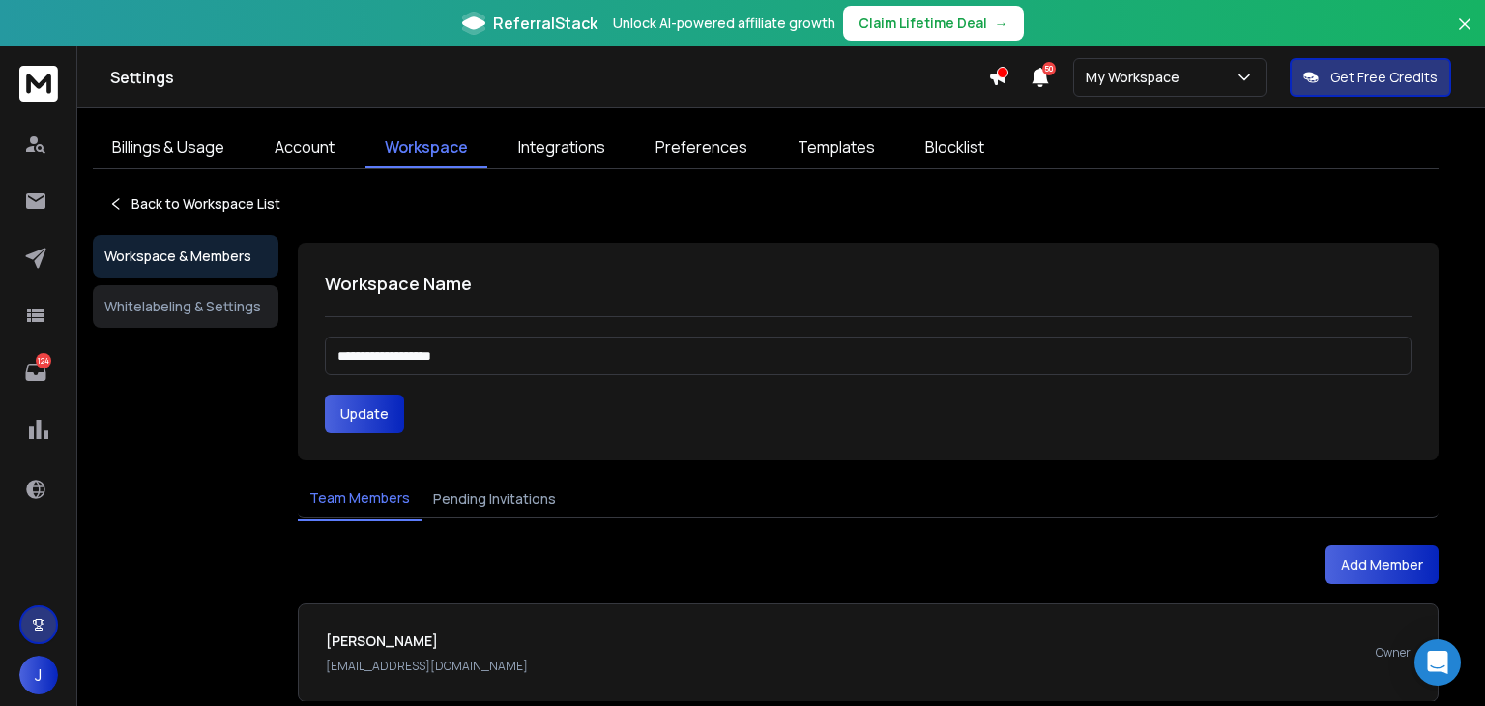
click at [521, 484] on div "**********" at bounding box center [868, 472] width 1141 height 459
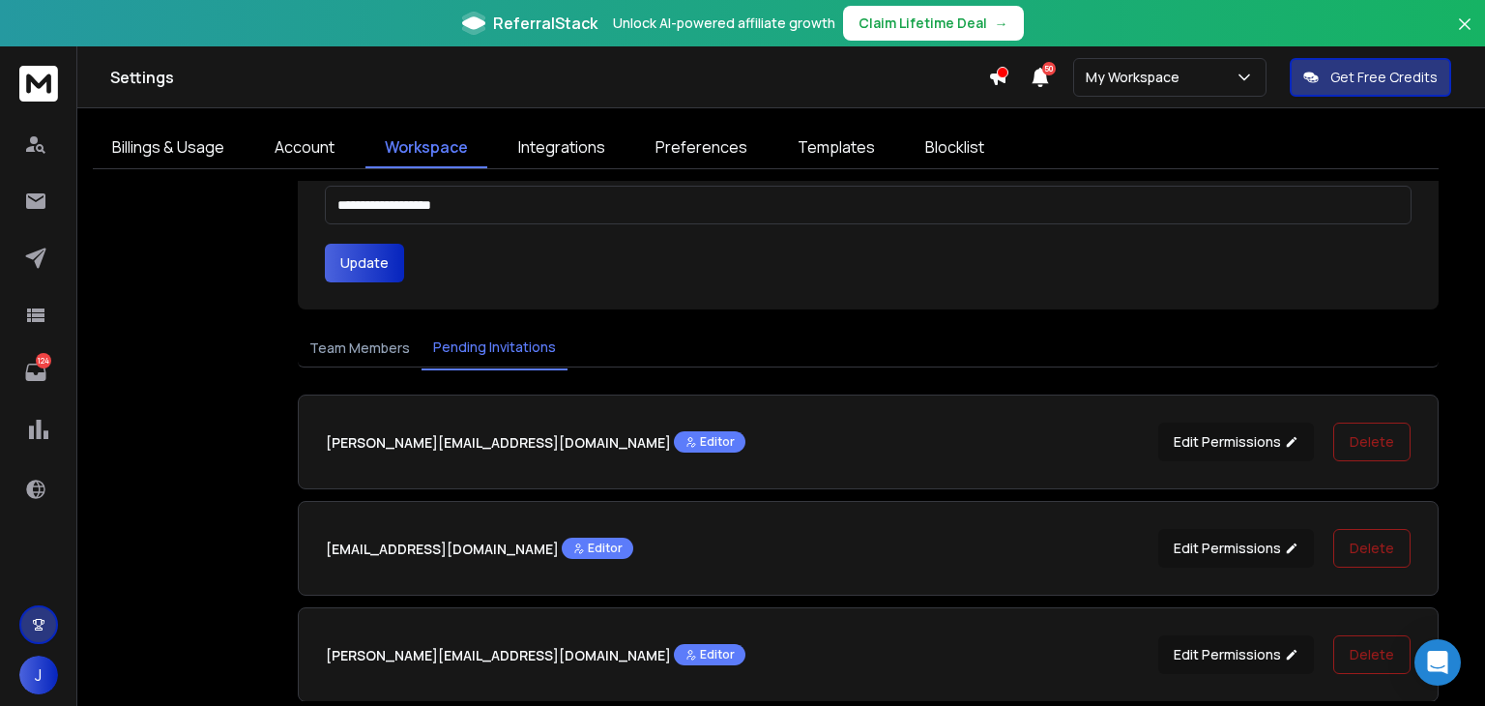
scroll to position [0, 0]
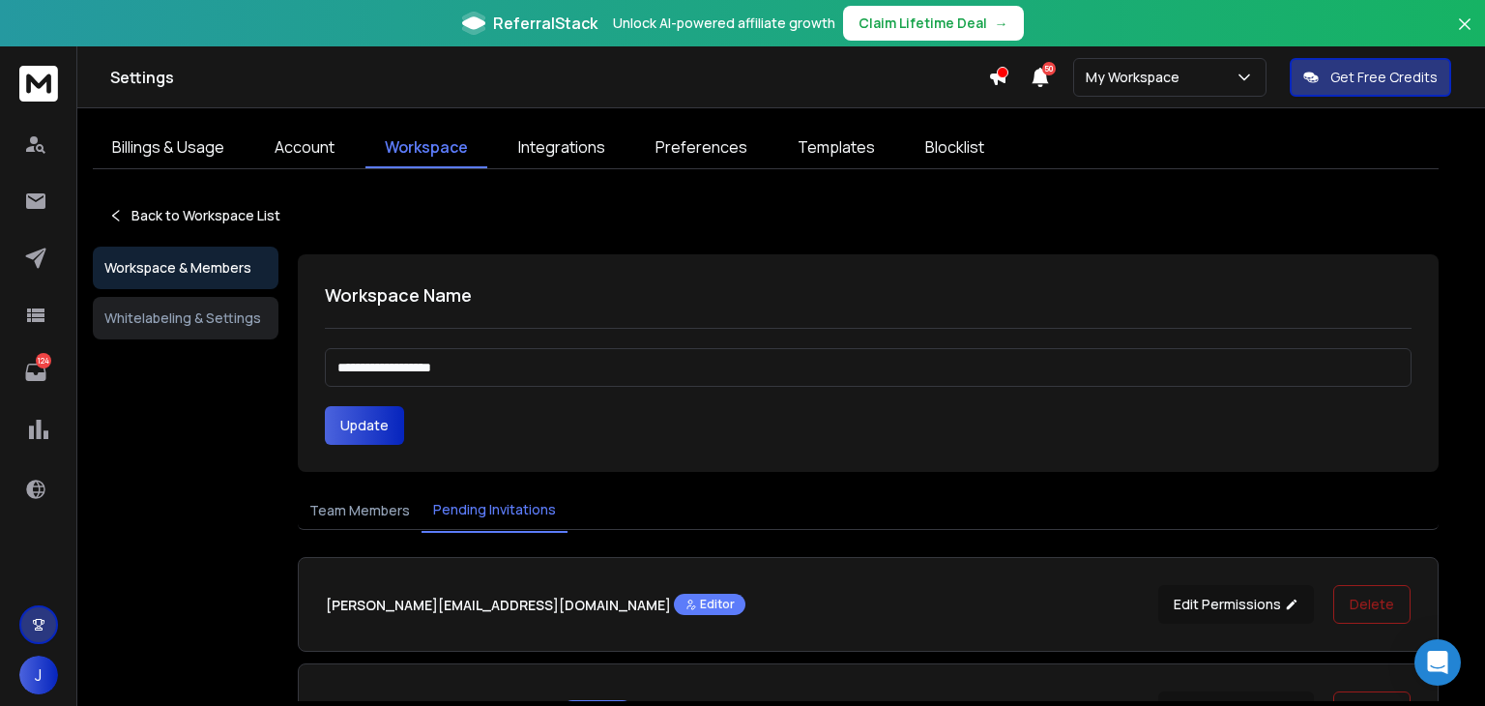
click at [174, 219] on p "Back to Workspace List" at bounding box center [206, 215] width 149 height 19
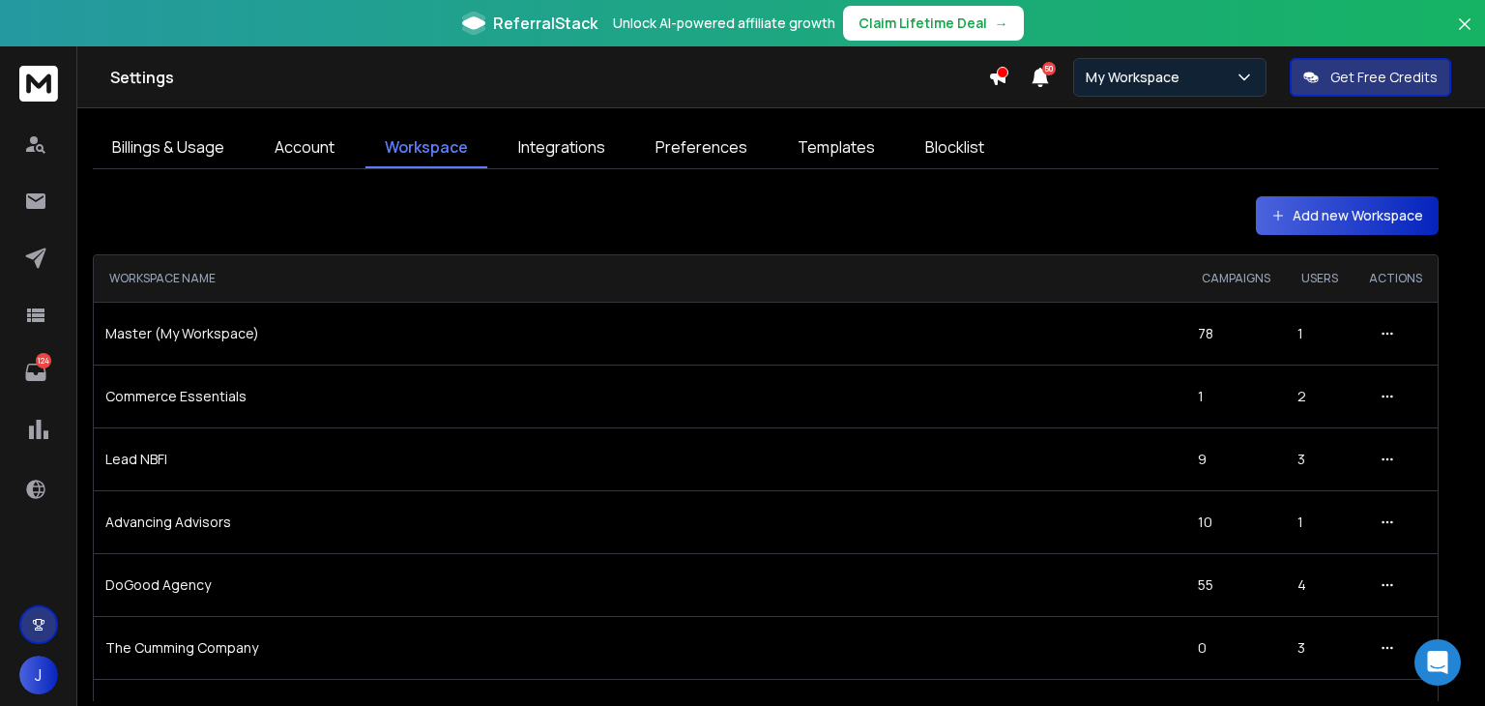
click at [1151, 77] on p "My Workspace" at bounding box center [1137, 77] width 102 height 19
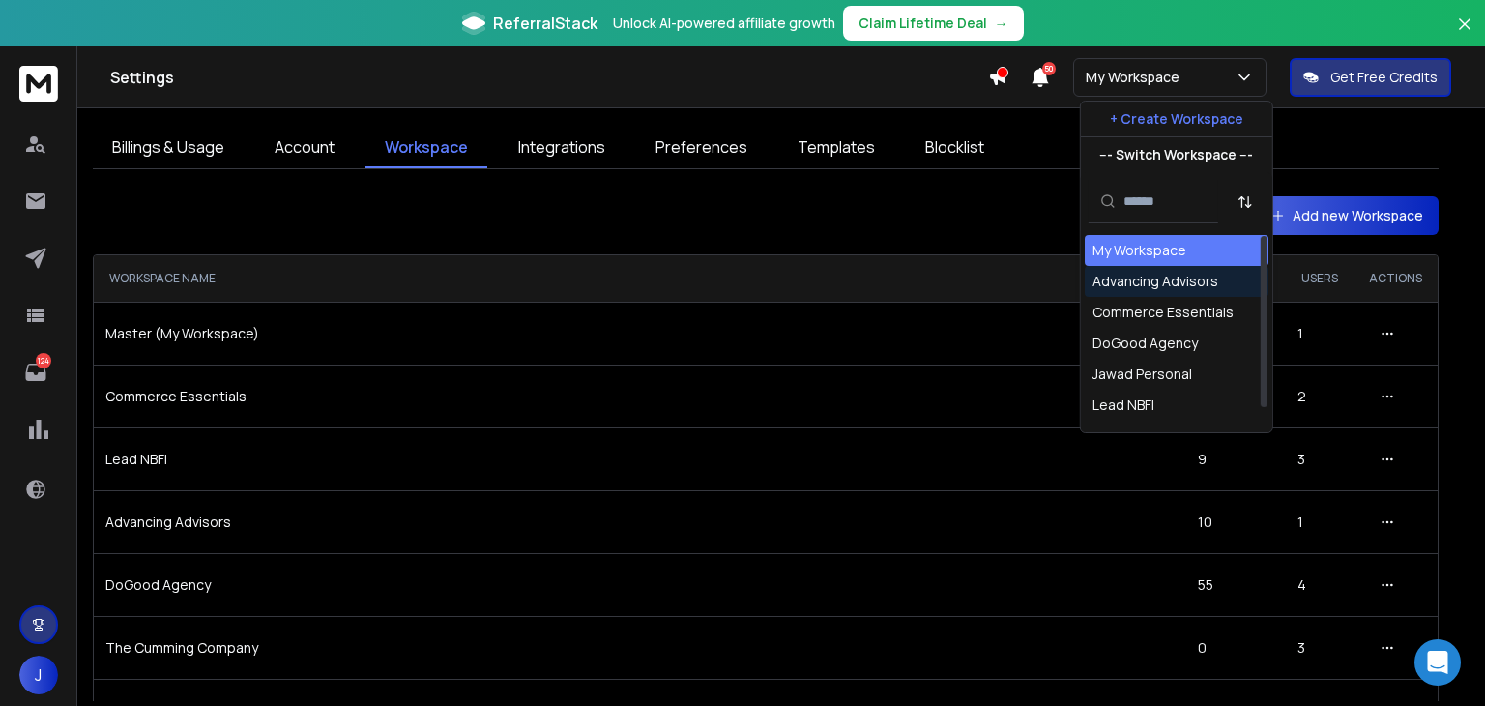
click at [1144, 287] on div "Advancing Advisors" at bounding box center [1156, 281] width 126 height 19
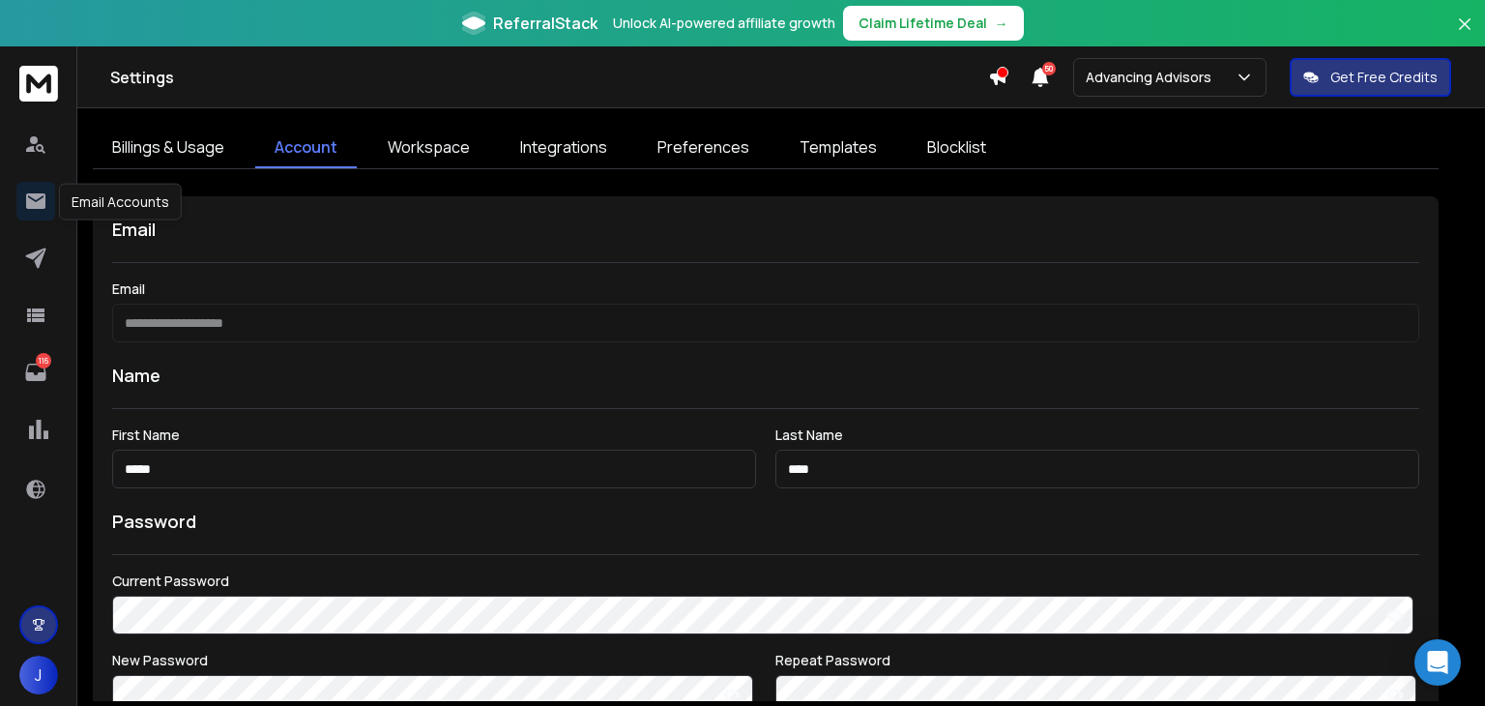
click at [40, 193] on icon at bounding box center [35, 200] width 19 height 15
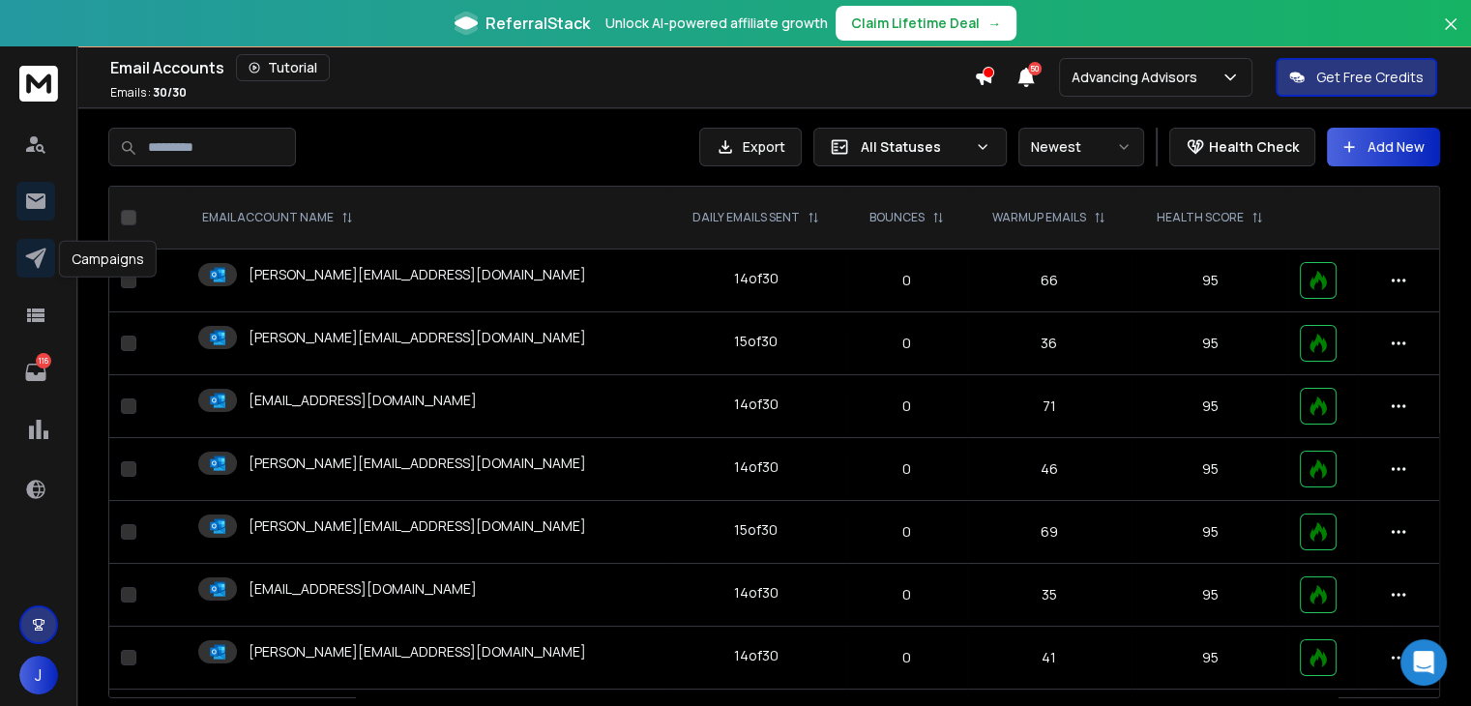
click at [50, 266] on link at bounding box center [35, 258] width 39 height 39
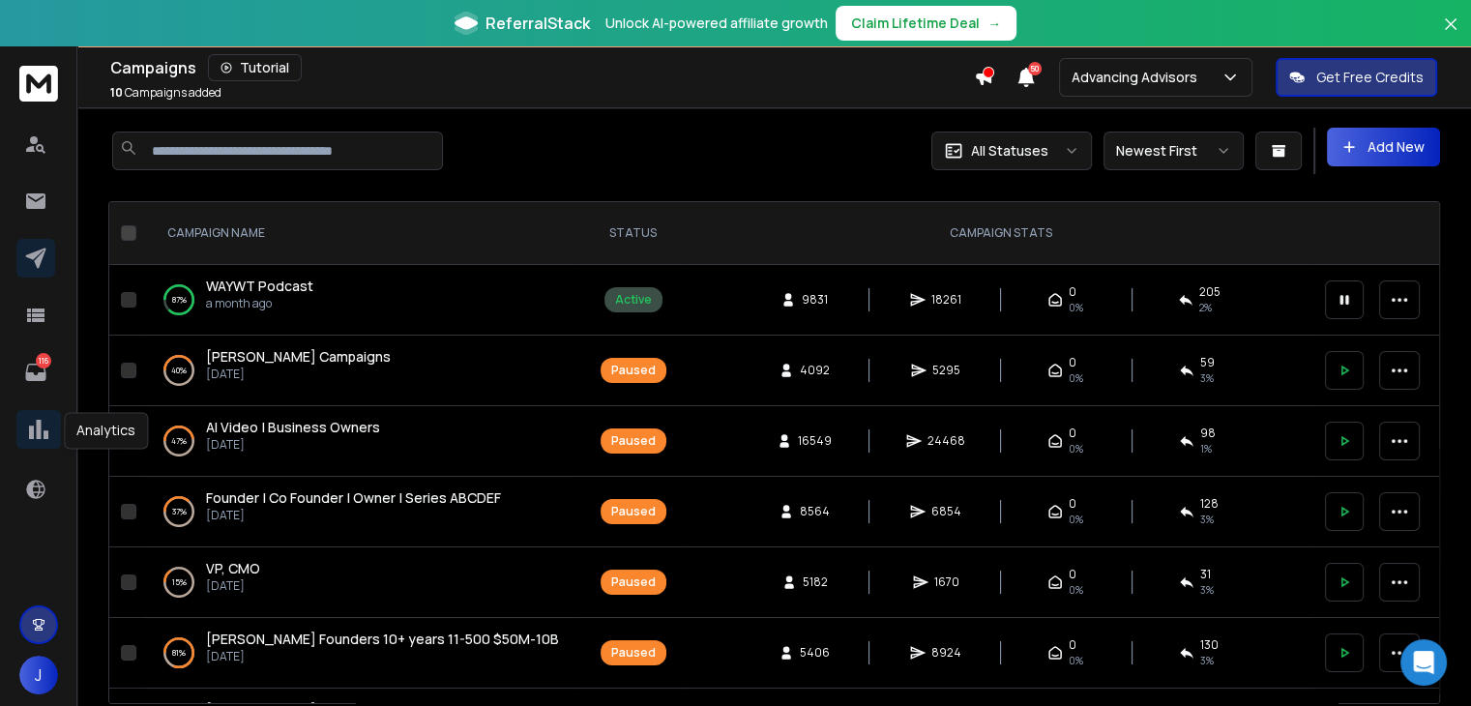
click at [39, 435] on icon at bounding box center [38, 429] width 19 height 19
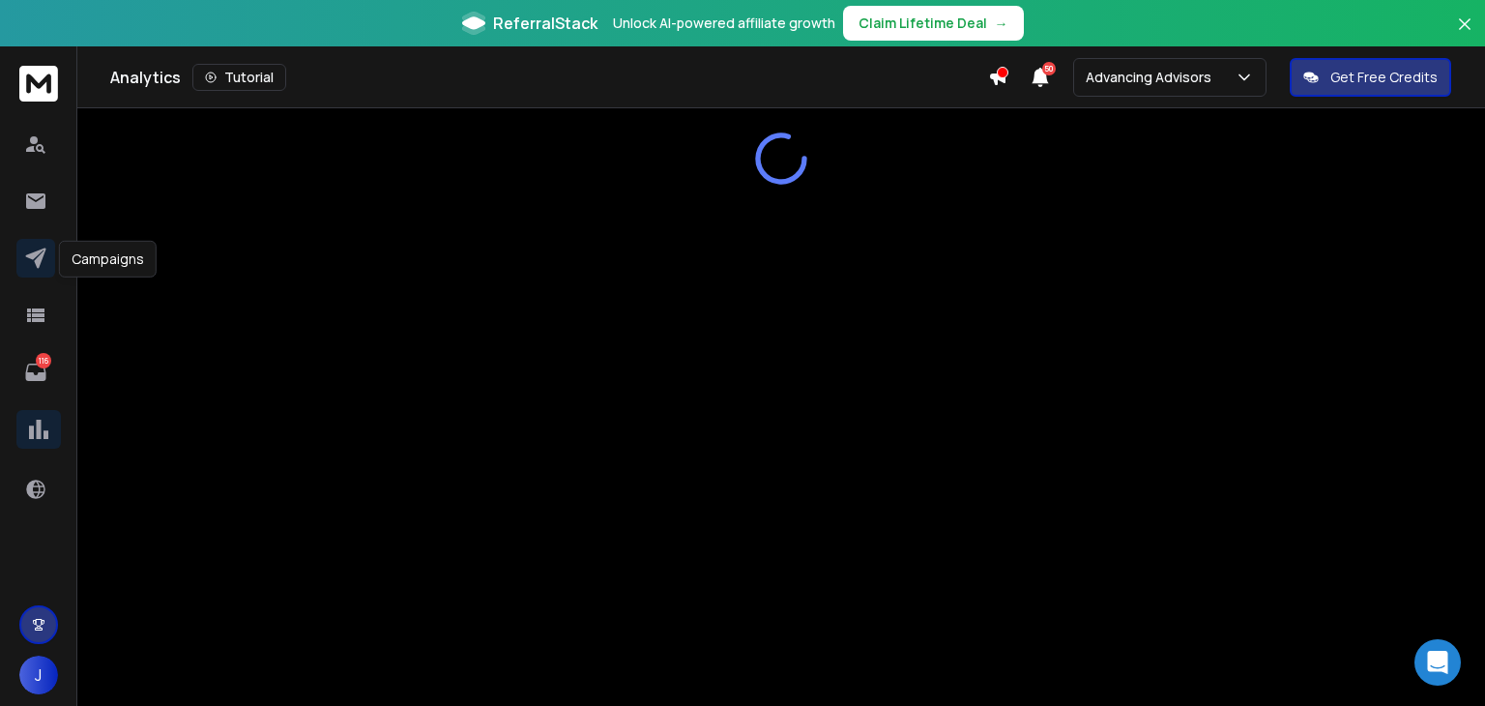
click at [44, 244] on link at bounding box center [35, 258] width 39 height 39
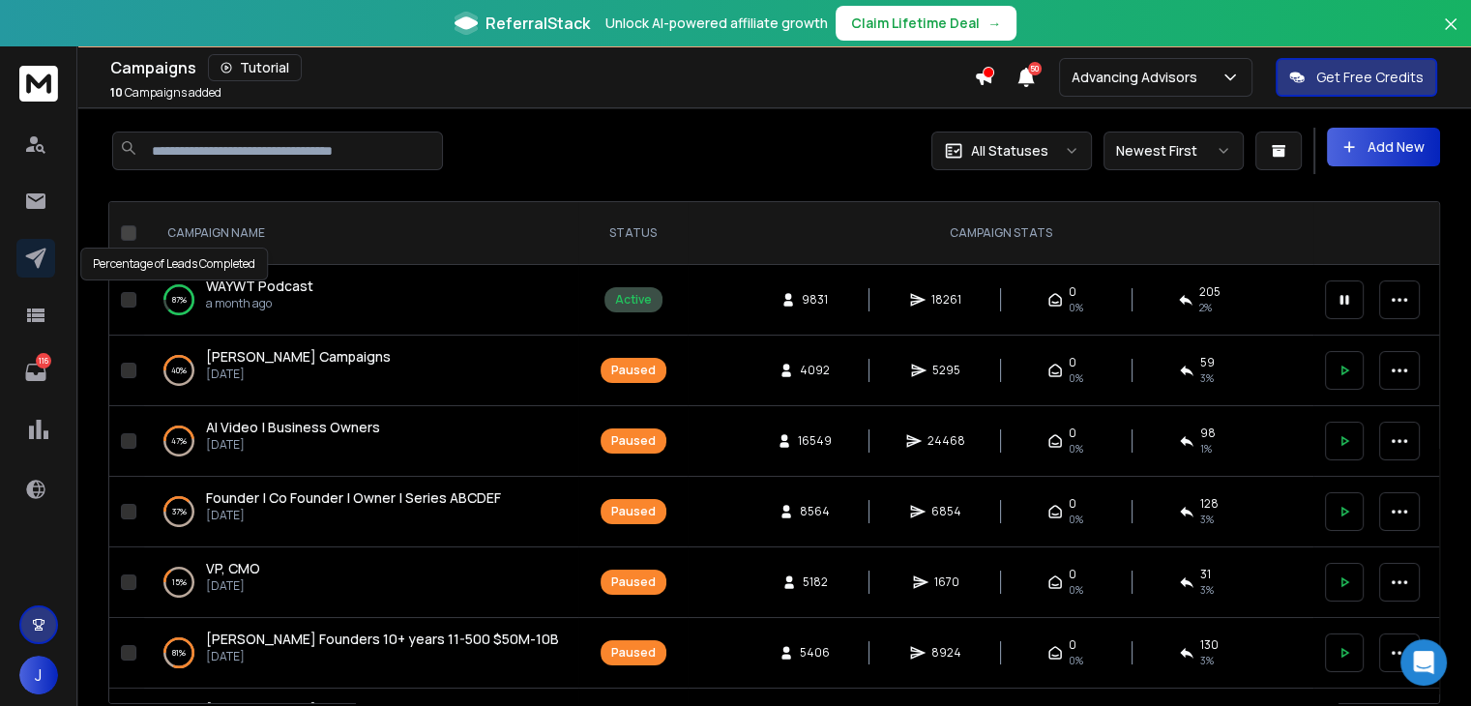
click at [217, 288] on span "WAYWT Podcast" at bounding box center [259, 286] width 107 height 18
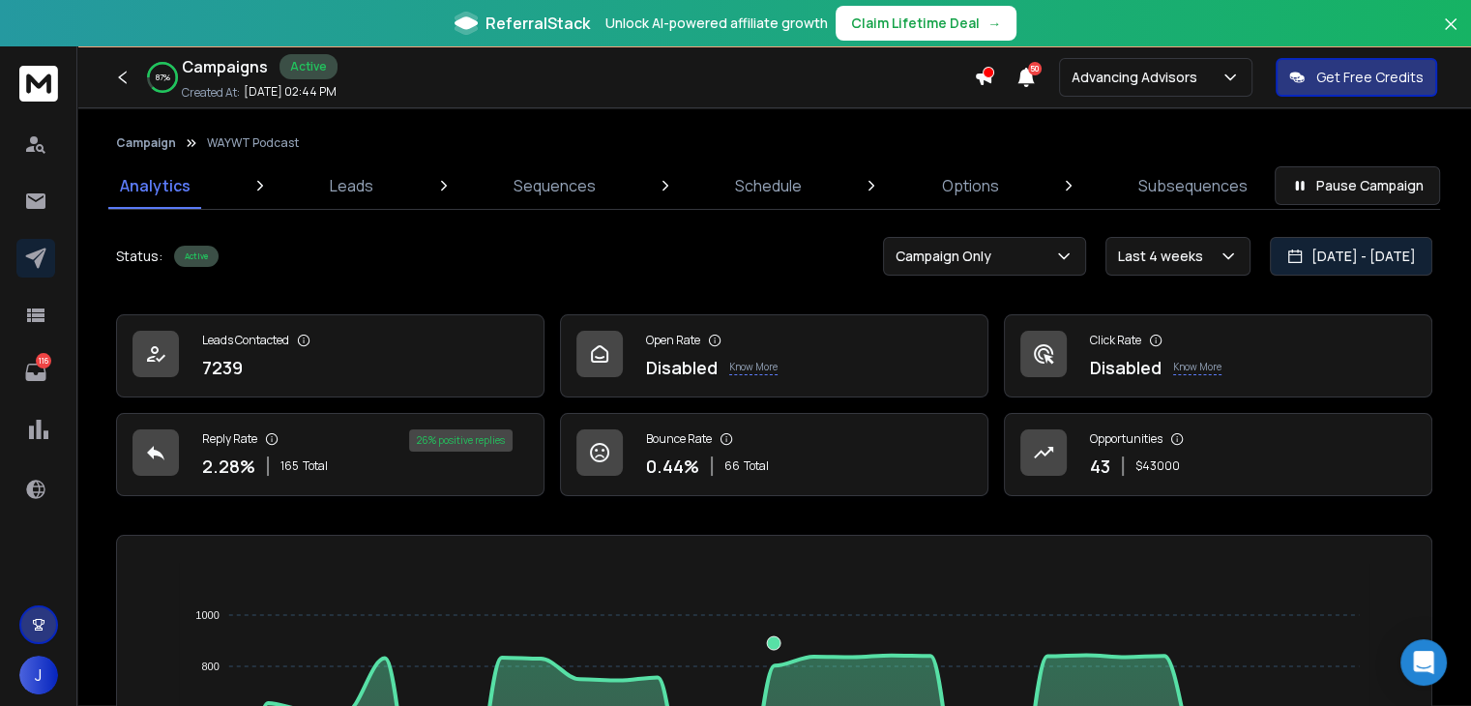
click at [1273, 248] on button "[DATE] - [DATE]" at bounding box center [1351, 256] width 162 height 39
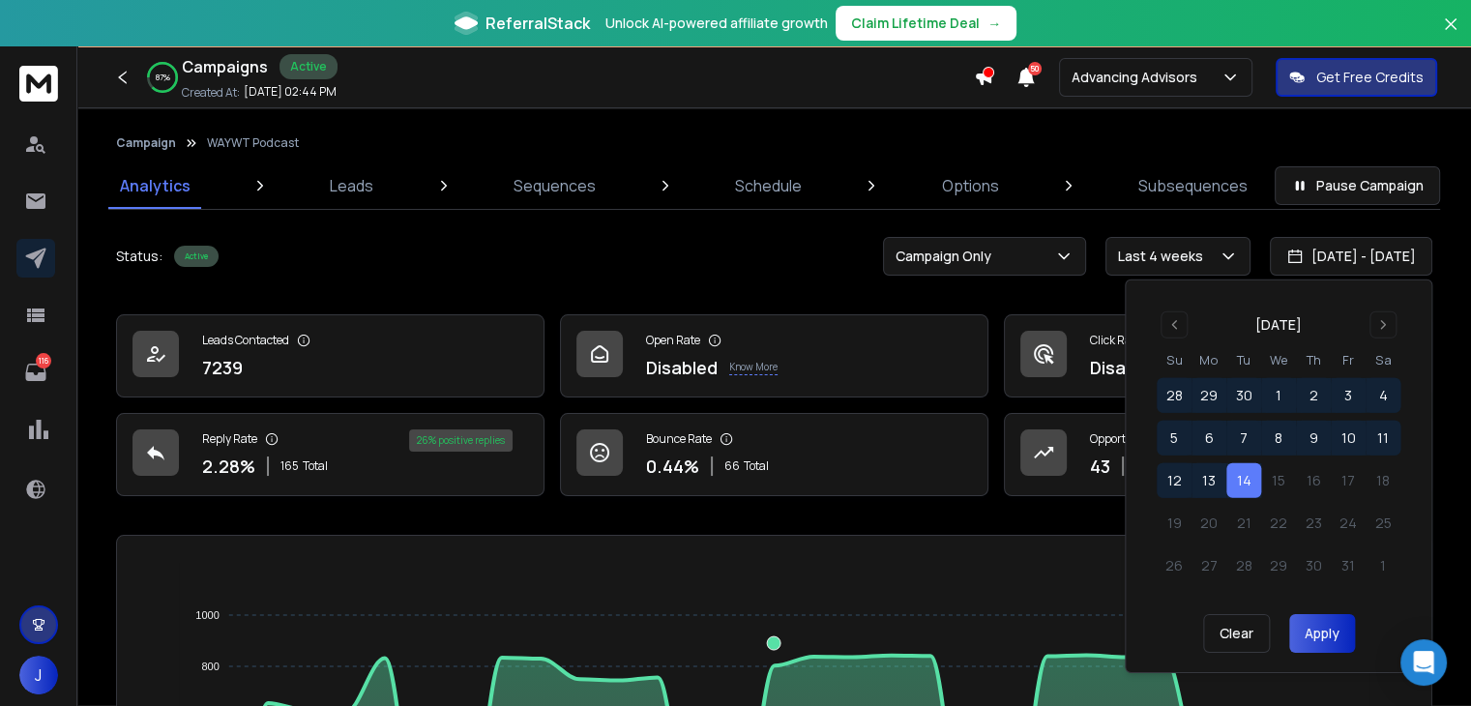
click at [1201, 440] on button "6" at bounding box center [1208, 438] width 35 height 35
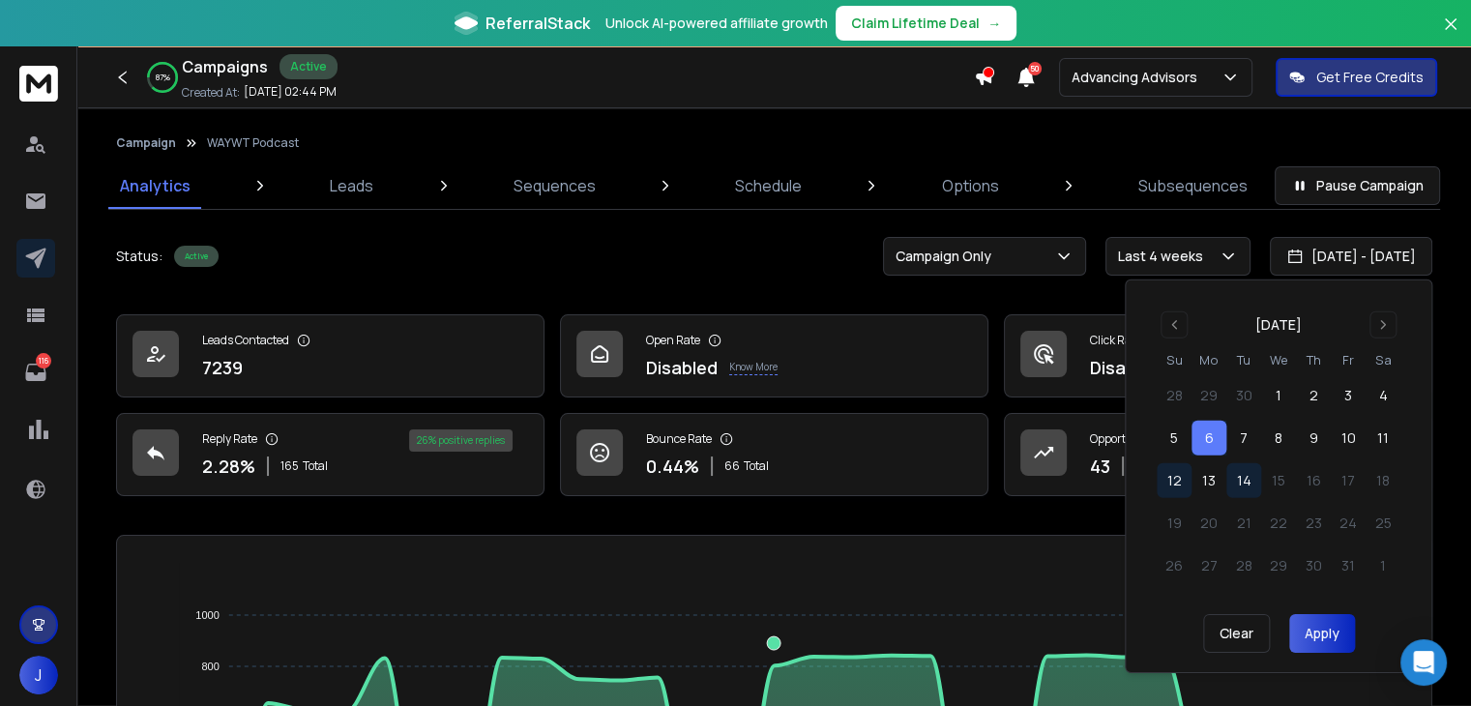
click at [1171, 485] on button "12" at bounding box center [1173, 480] width 35 height 35
click at [1346, 629] on button "Apply" at bounding box center [1322, 633] width 66 height 39
